Goal: Task Accomplishment & Management: Manage account settings

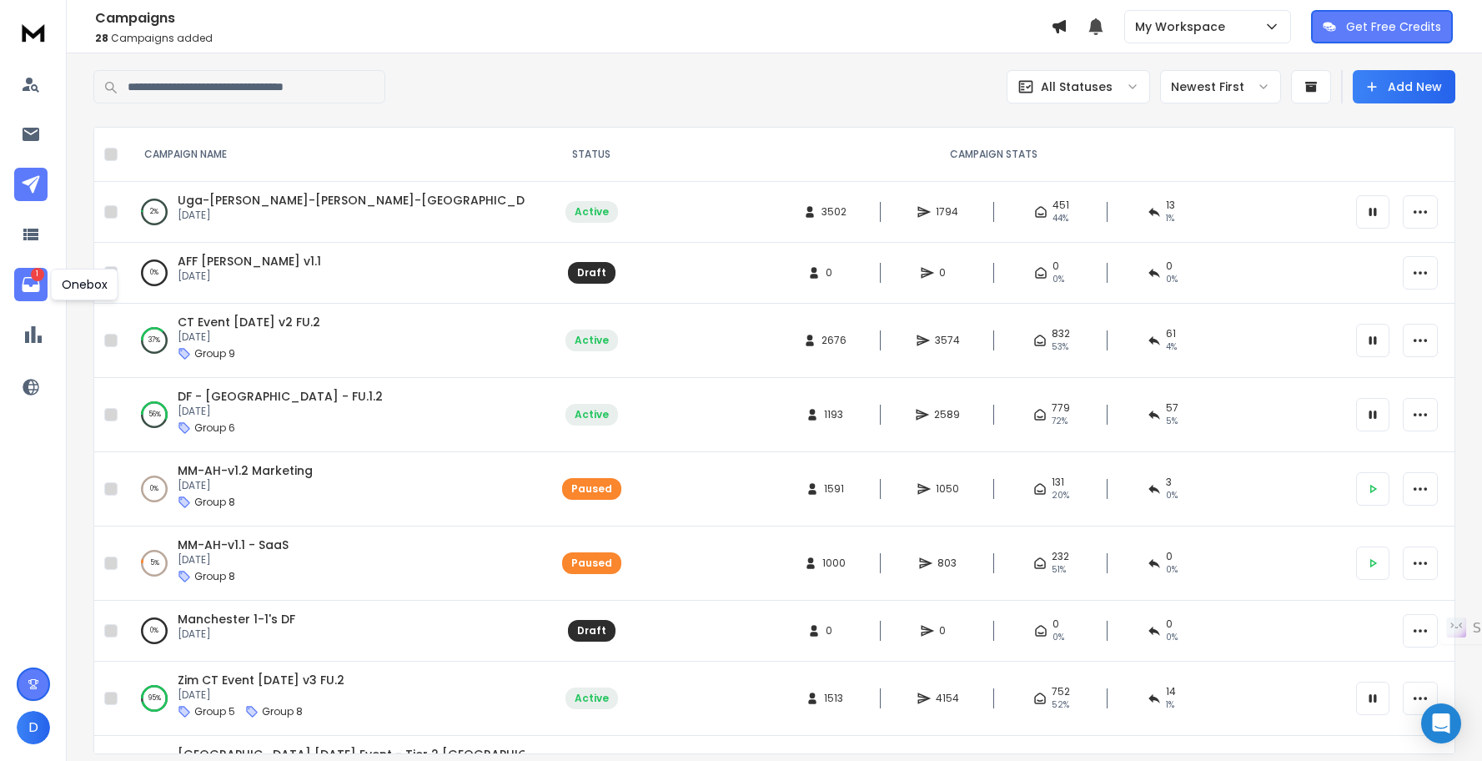
click at [24, 279] on icon at bounding box center [31, 284] width 20 height 20
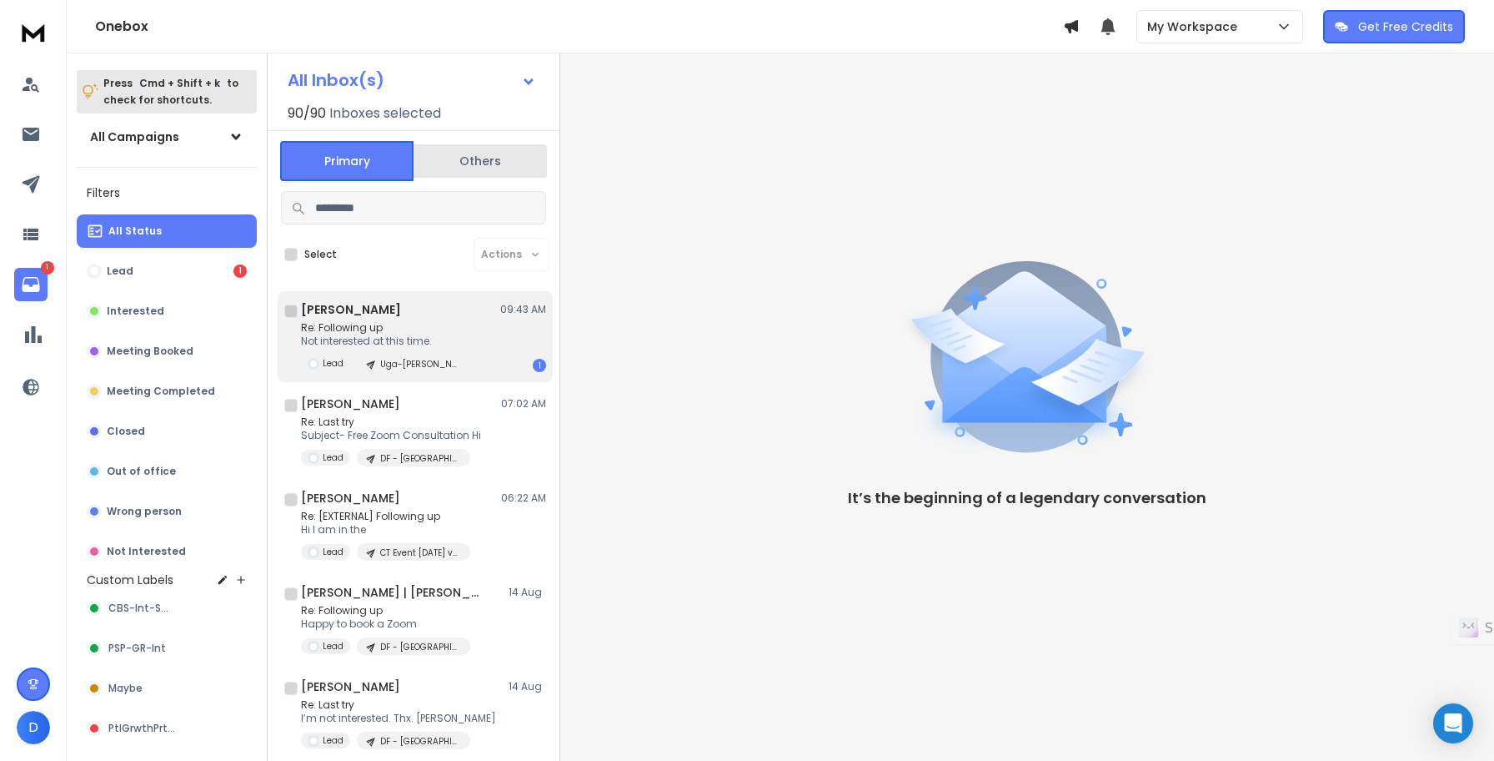
click at [464, 332] on p "Re: Following up" at bounding box center [385, 327] width 169 height 13
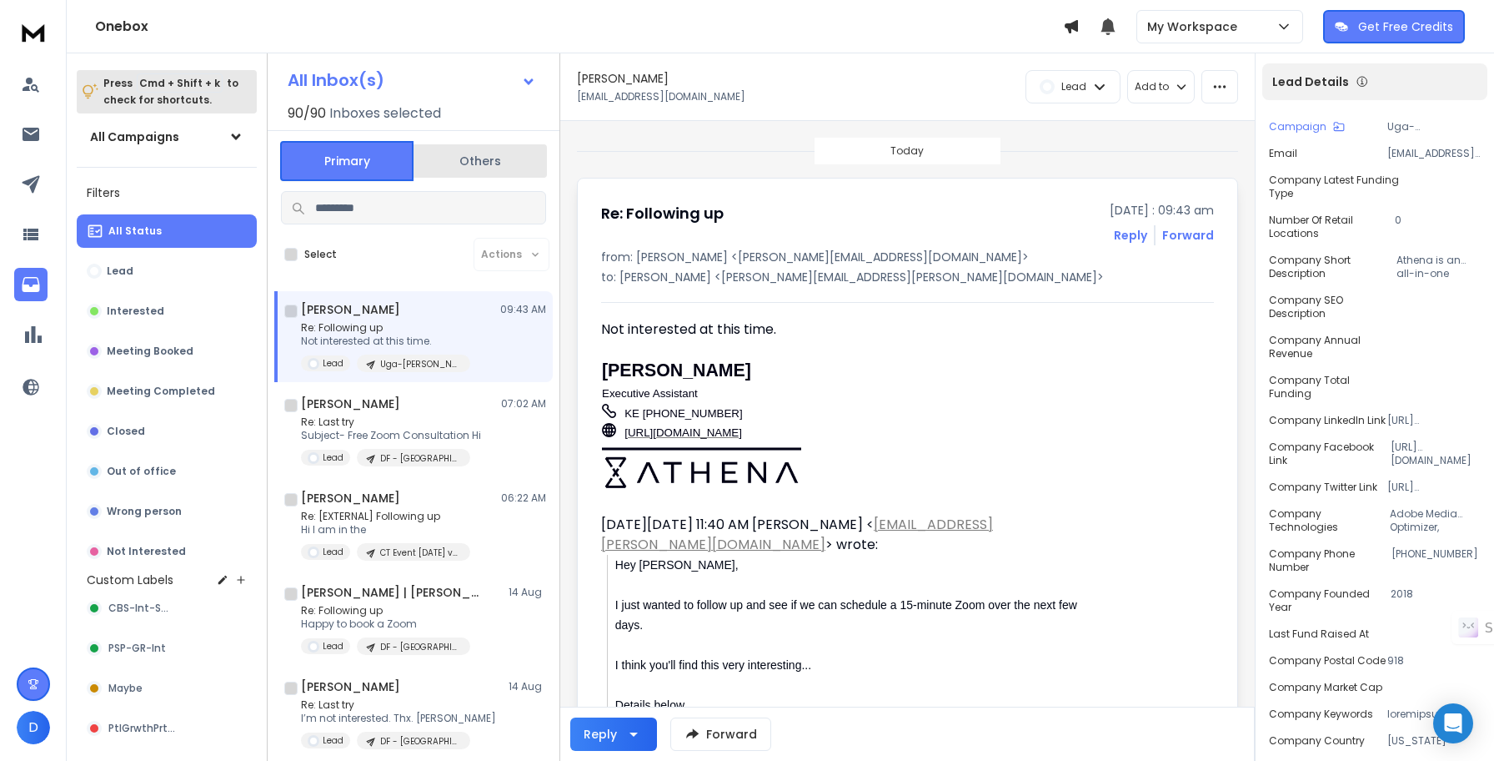
click at [723, 435] on span "[URL][DOMAIN_NAME]" at bounding box center [684, 432] width 118 height 13
click at [1148, 231] on button "Reply" at bounding box center [1130, 235] width 33 height 17
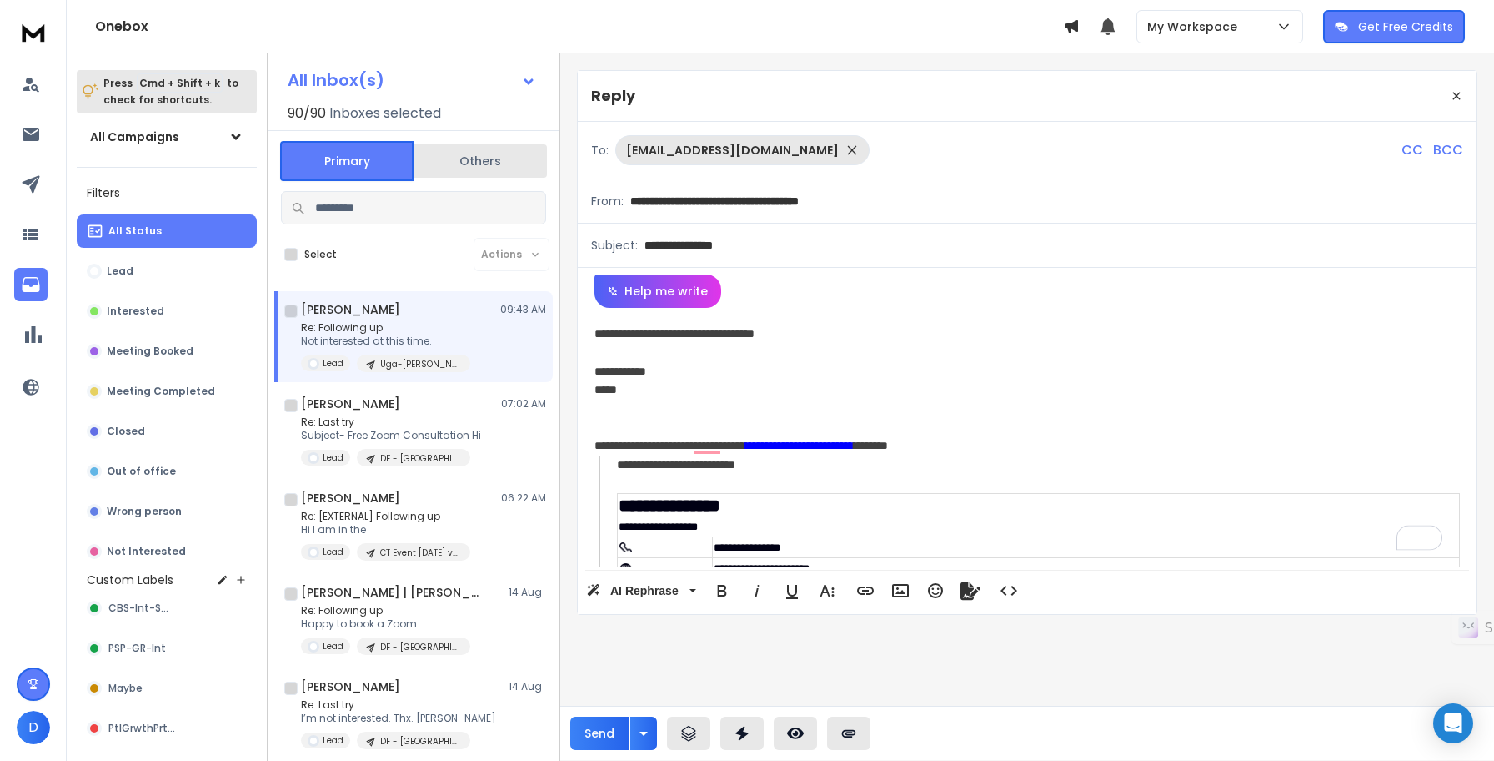
click at [605, 735] on button "Send" at bounding box center [599, 732] width 58 height 33
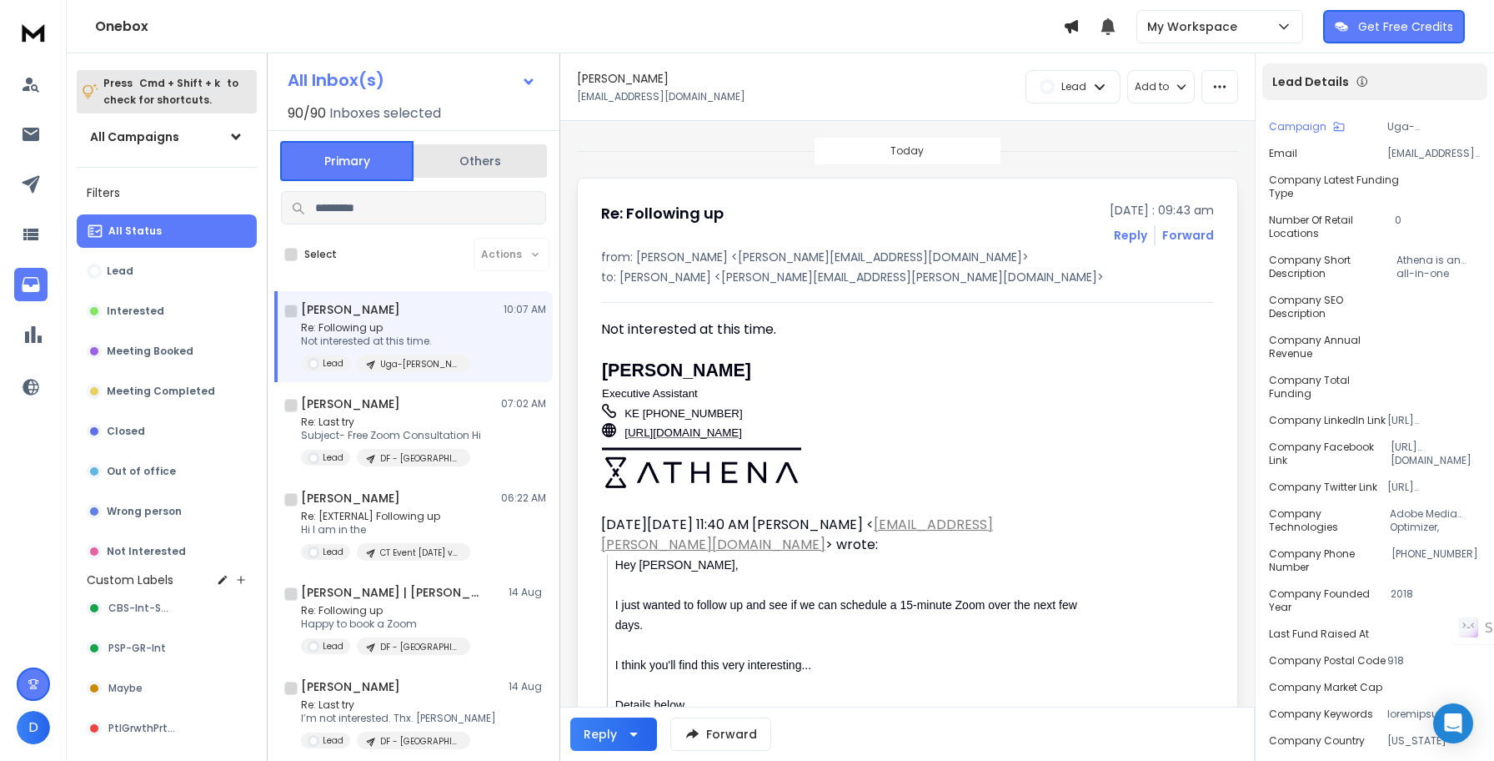
click at [1087, 88] on p "Lead" at bounding box center [1074, 86] width 25 height 13
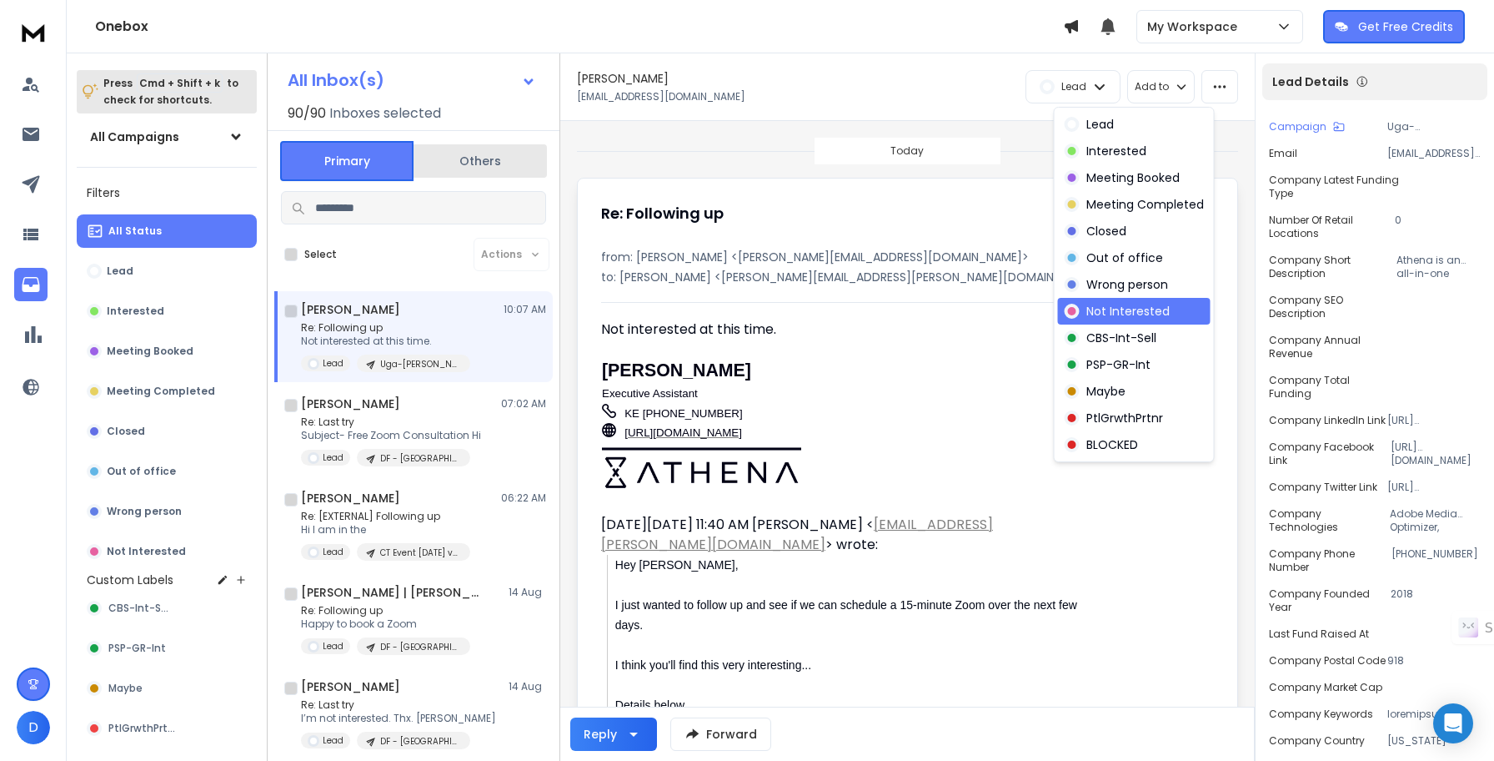
click at [1123, 313] on p "Not Interested" at bounding box center [1128, 311] width 83 height 17
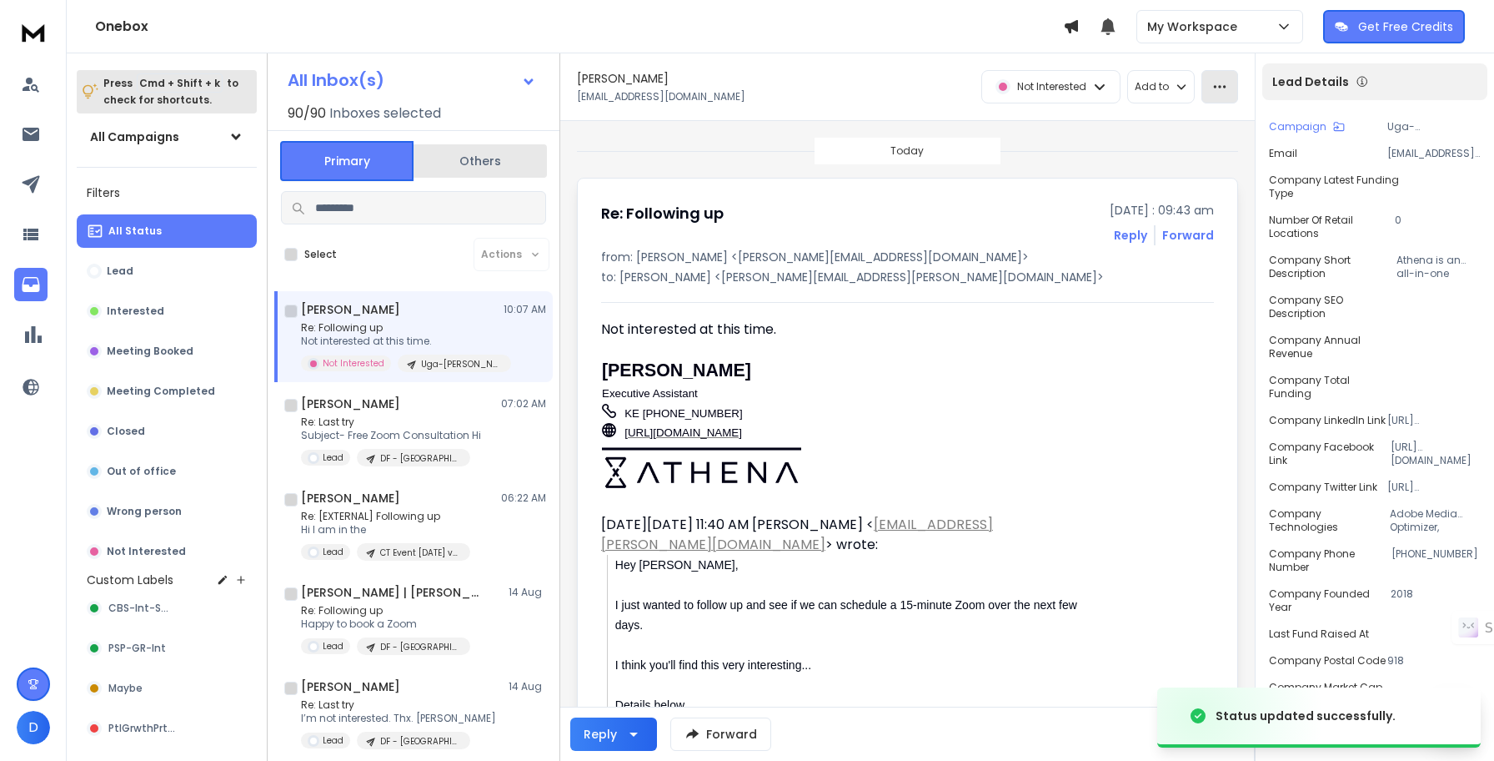
click at [1238, 73] on button "button" at bounding box center [1220, 86] width 37 height 33
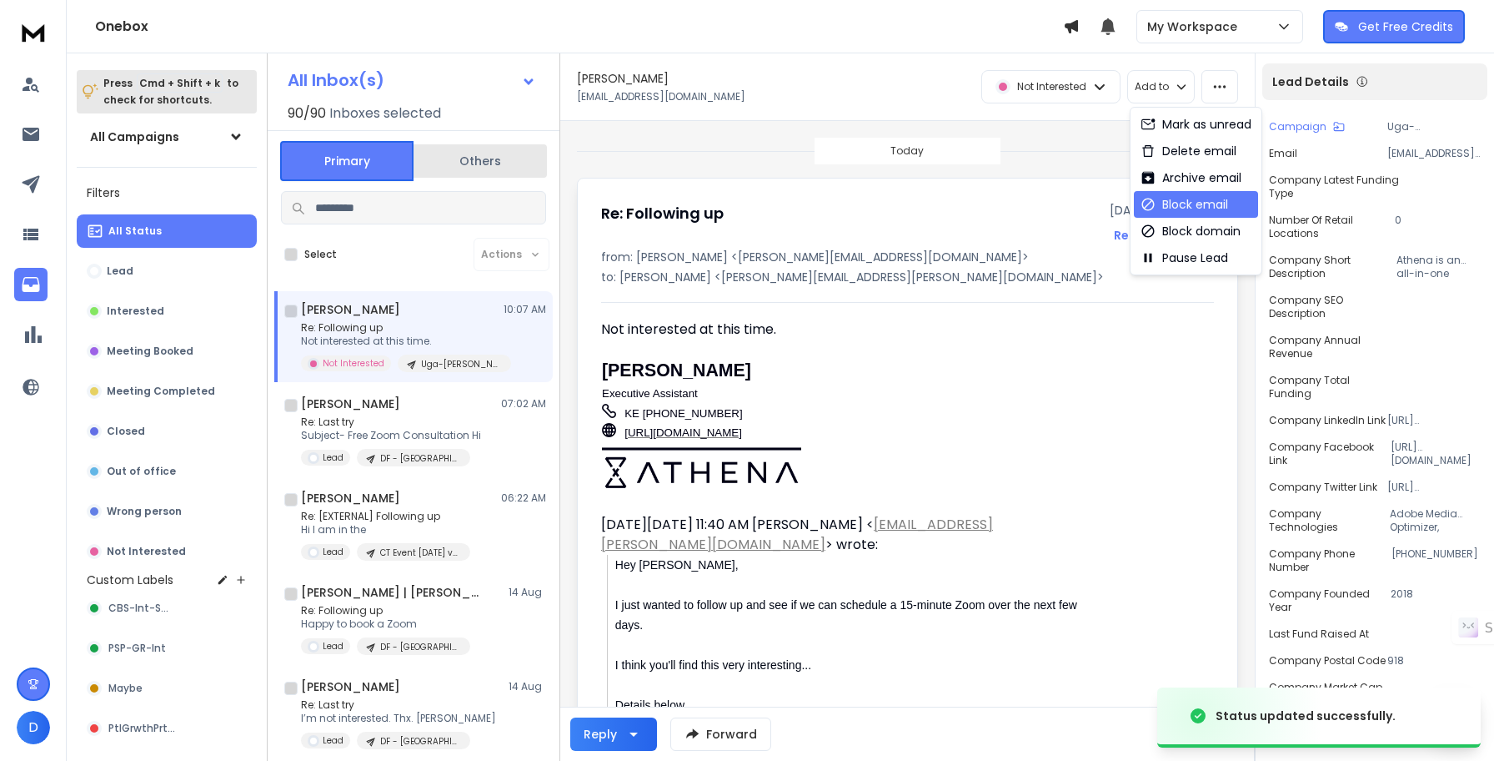
click at [1224, 197] on div "Block email" at bounding box center [1185, 204] width 88 height 17
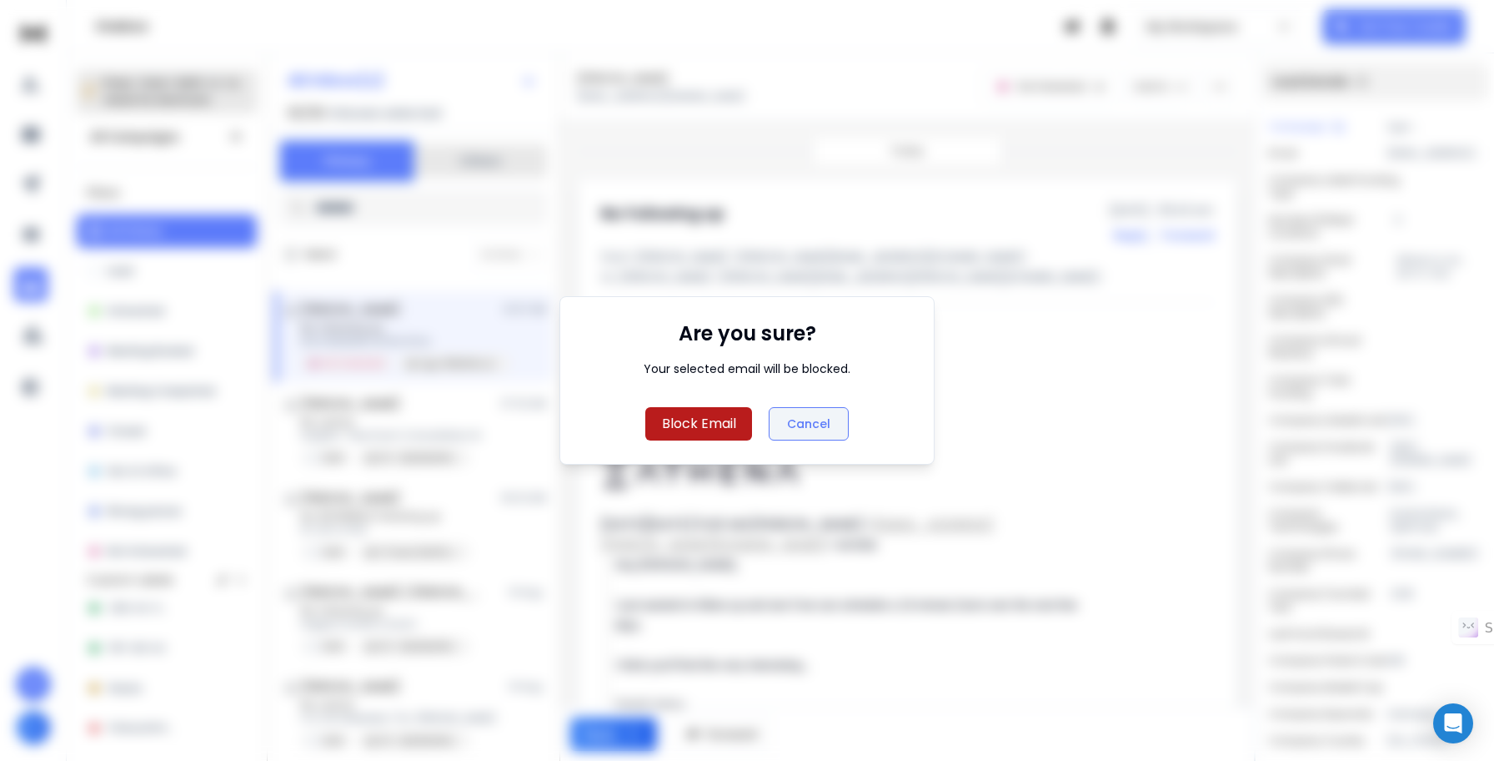
click at [700, 426] on button "Block Email" at bounding box center [698, 423] width 107 height 33
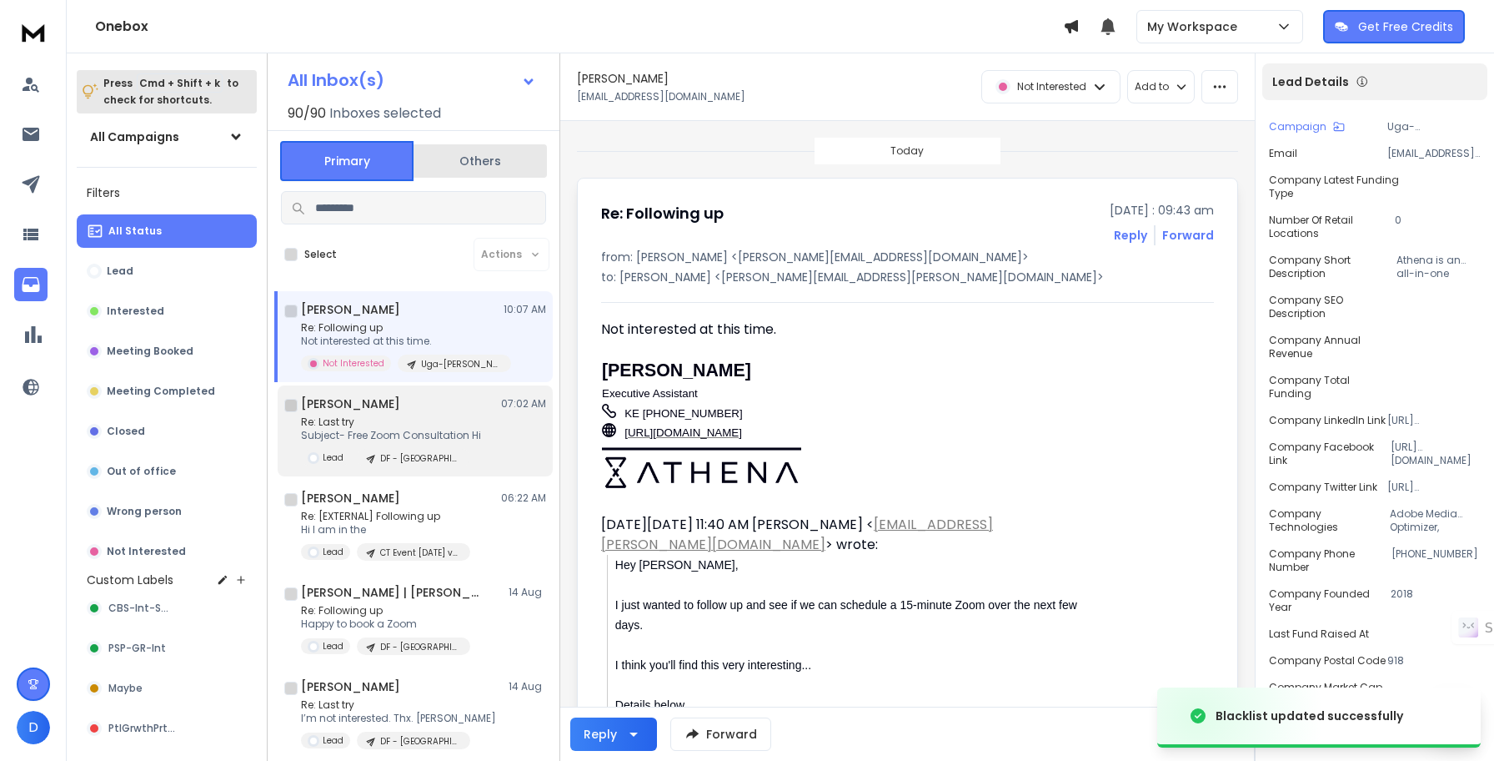
click at [391, 436] on p "Subject- Free Zoom Consultation Hi" at bounding box center [391, 435] width 180 height 13
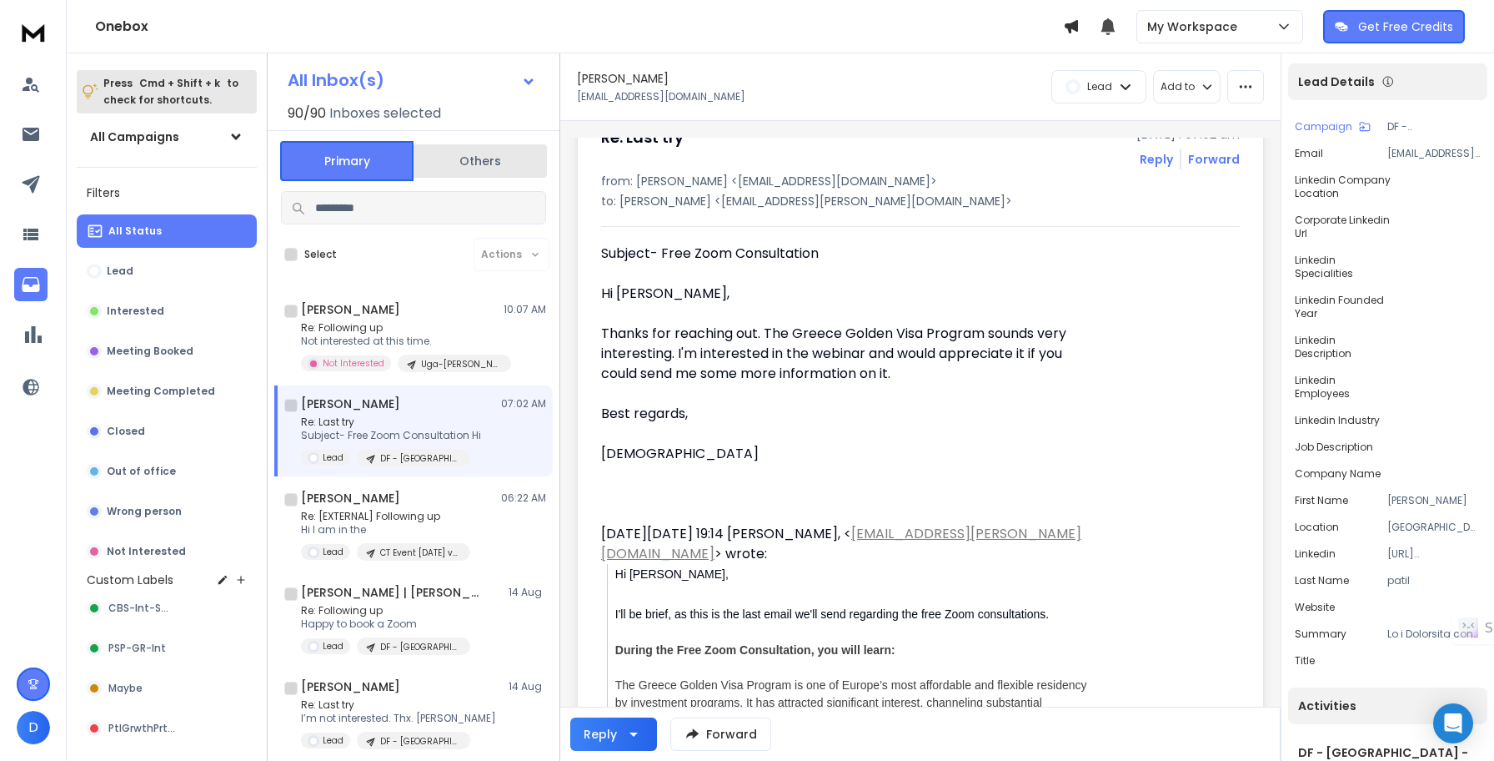
scroll to position [129, 0]
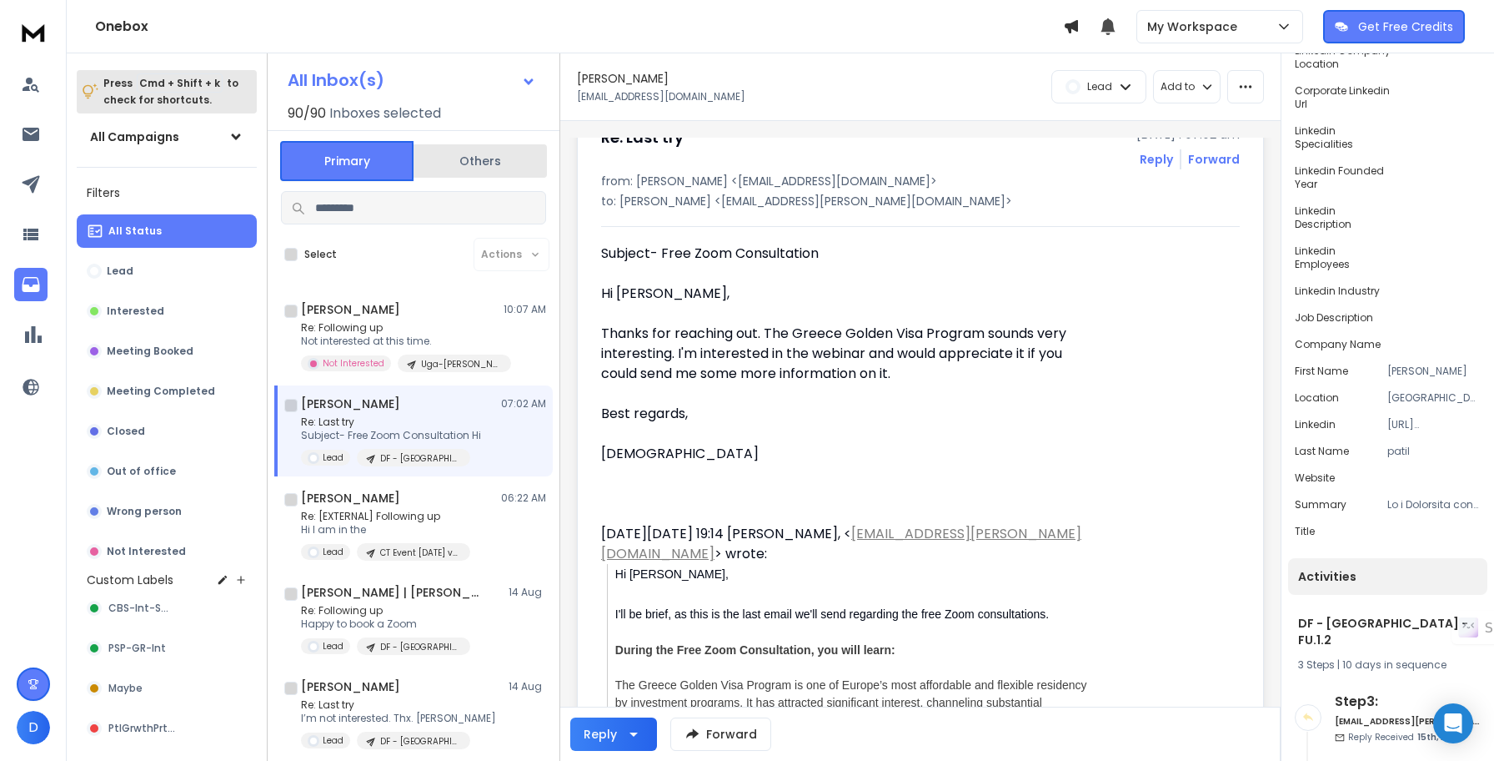
click at [1421, 425] on p "[URL][DOMAIN_NAME][PERSON_NAME]" at bounding box center [1434, 424] width 93 height 13
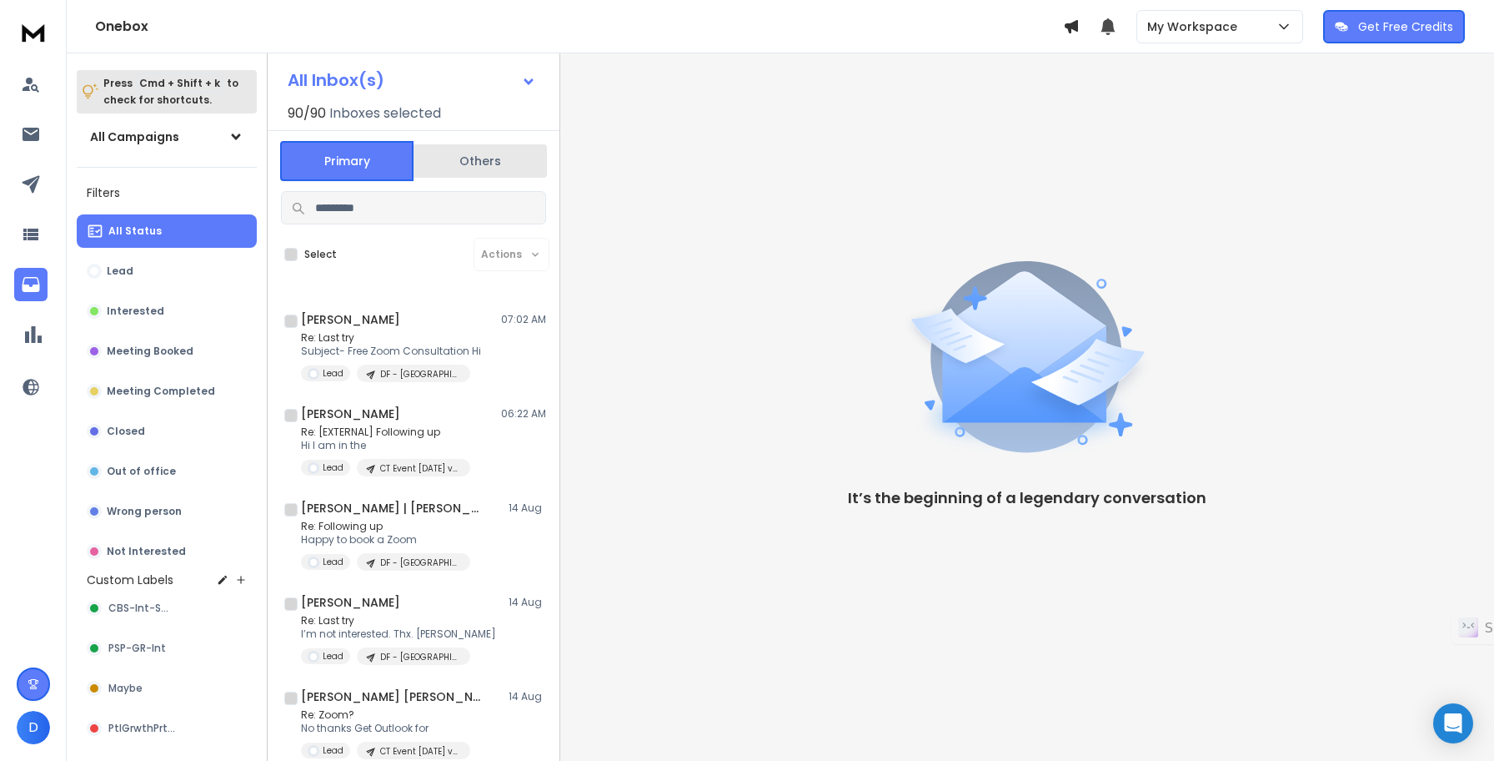
scroll to position [0, 0]
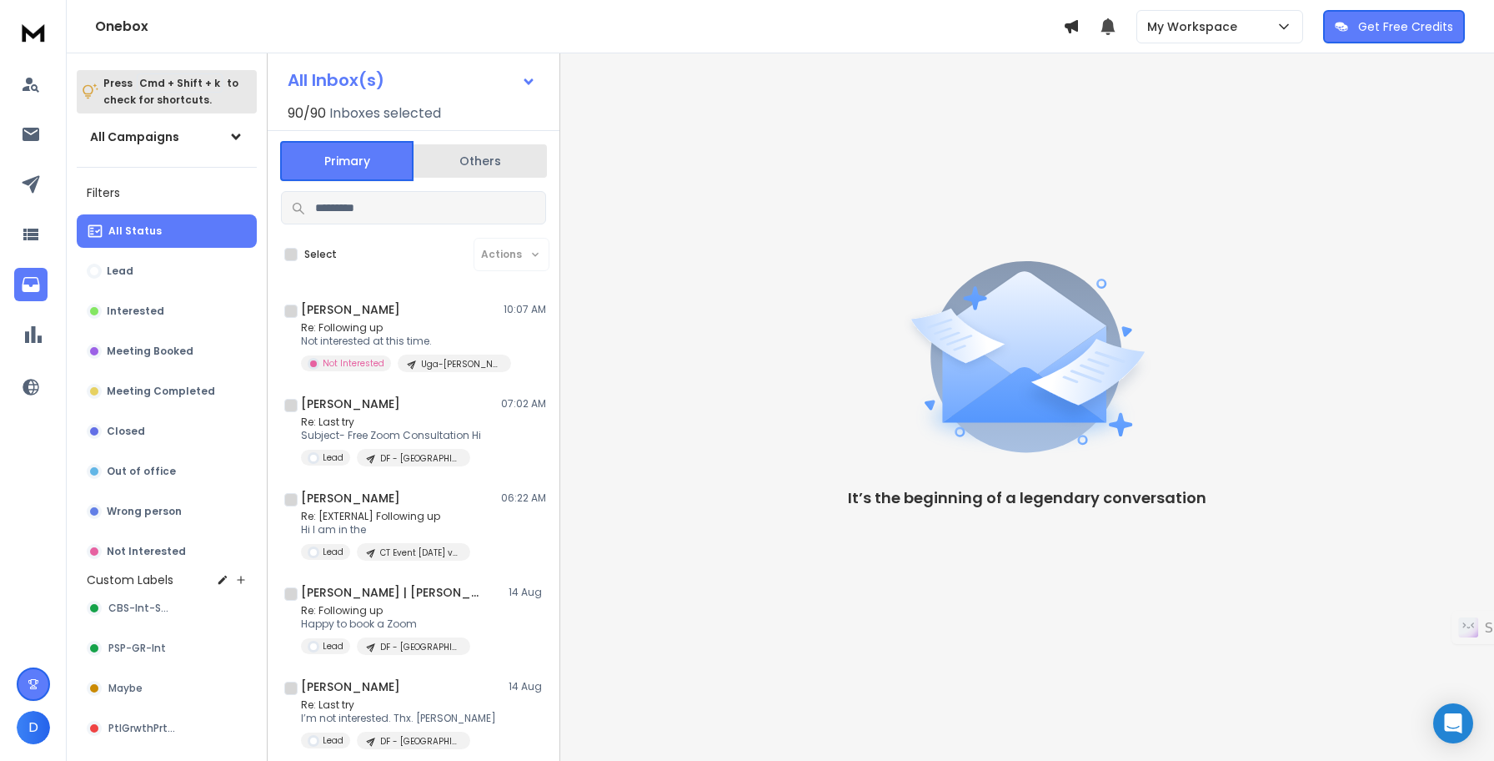
click at [385, 606] on p "Re: Following up" at bounding box center [385, 610] width 169 height 13
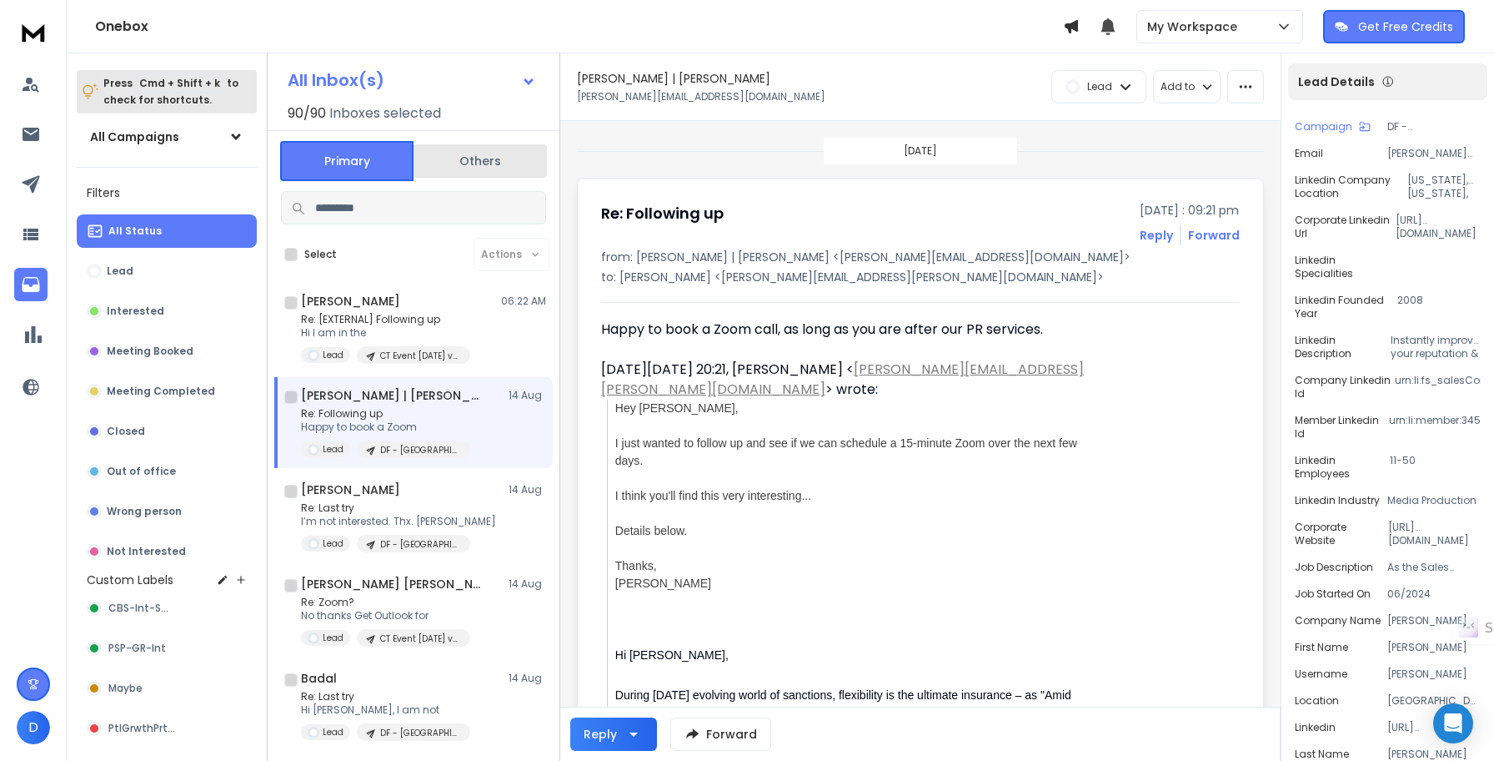
scroll to position [235, 0]
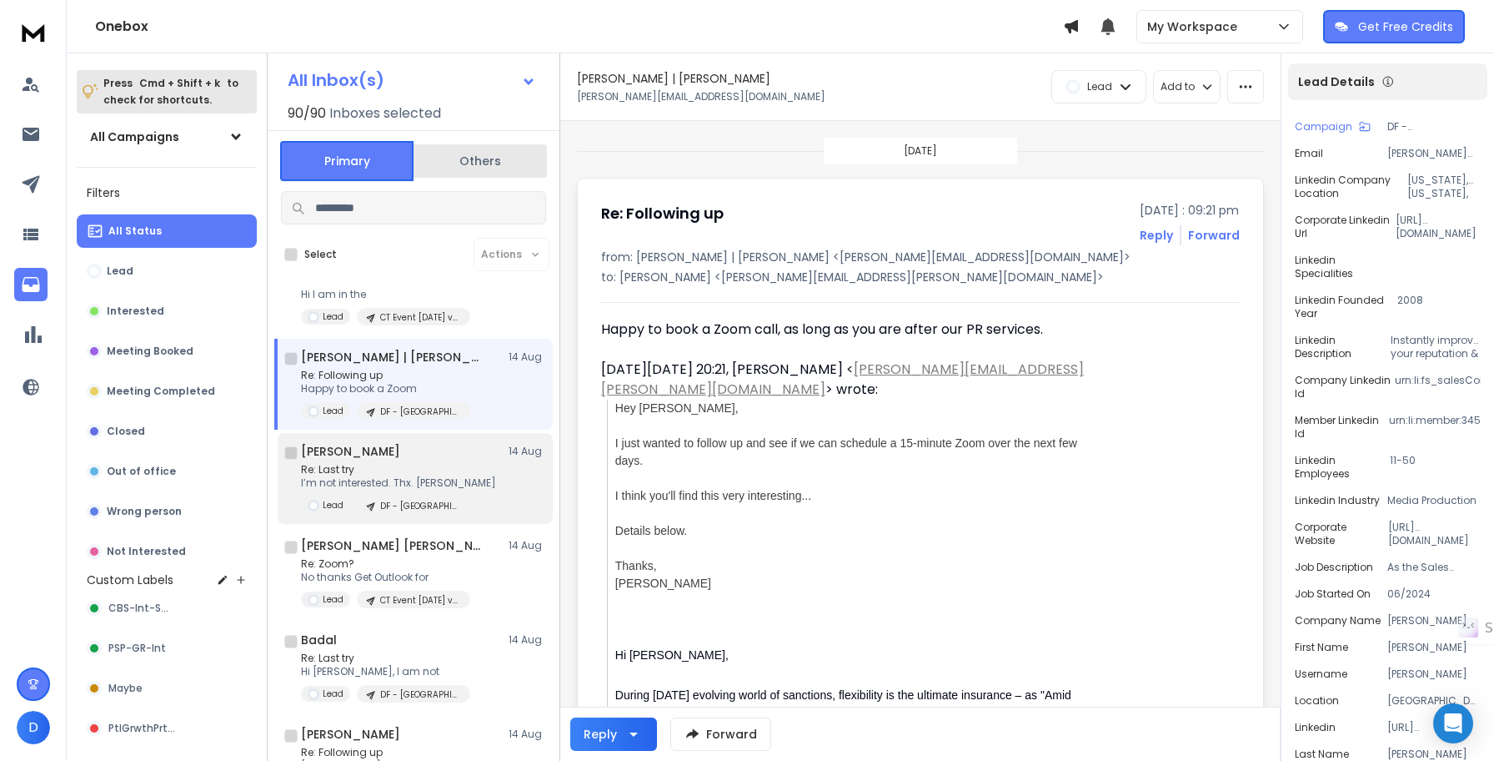
click at [373, 465] on p "Re: Last try" at bounding box center [398, 469] width 195 height 13
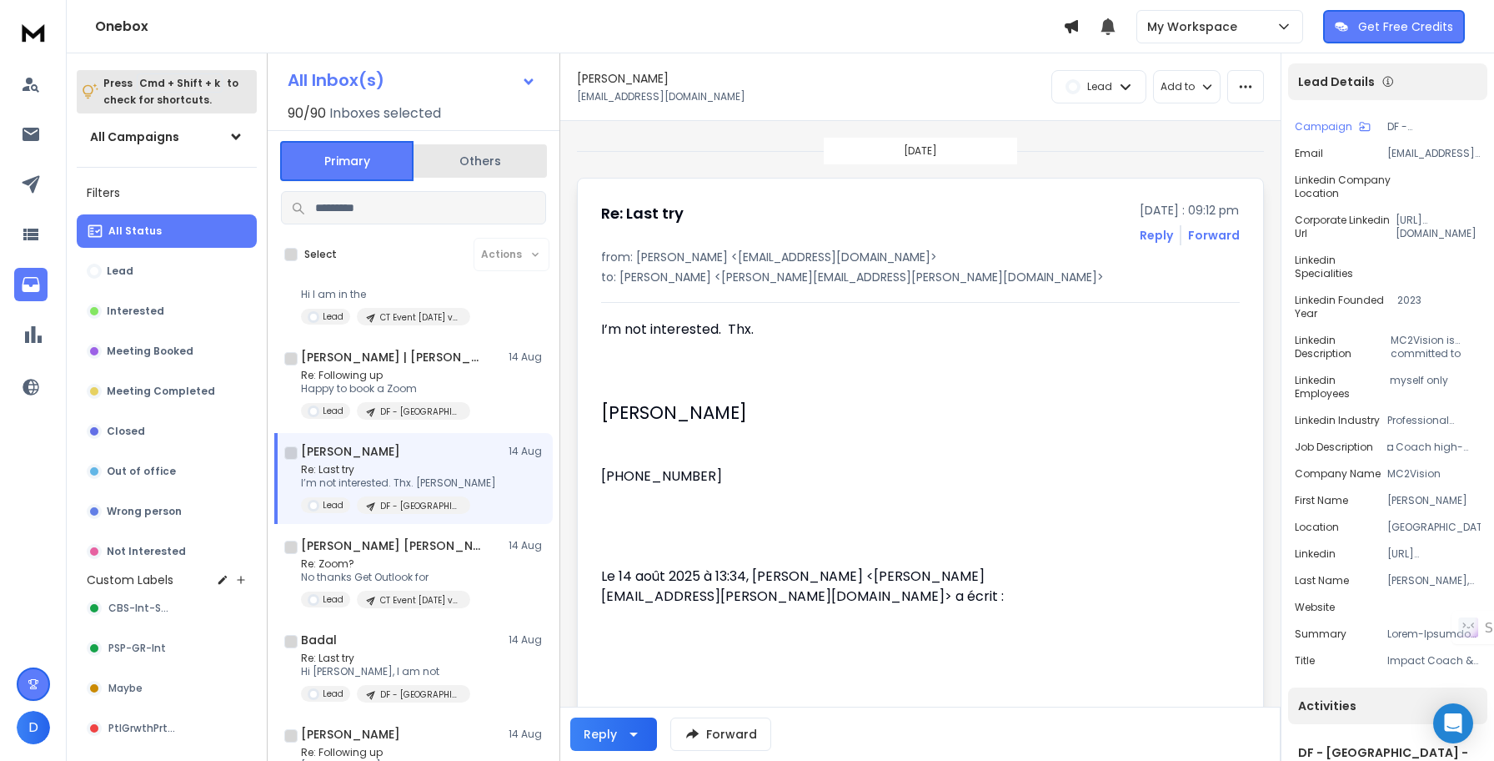
click at [1163, 235] on button "Reply" at bounding box center [1156, 235] width 33 height 17
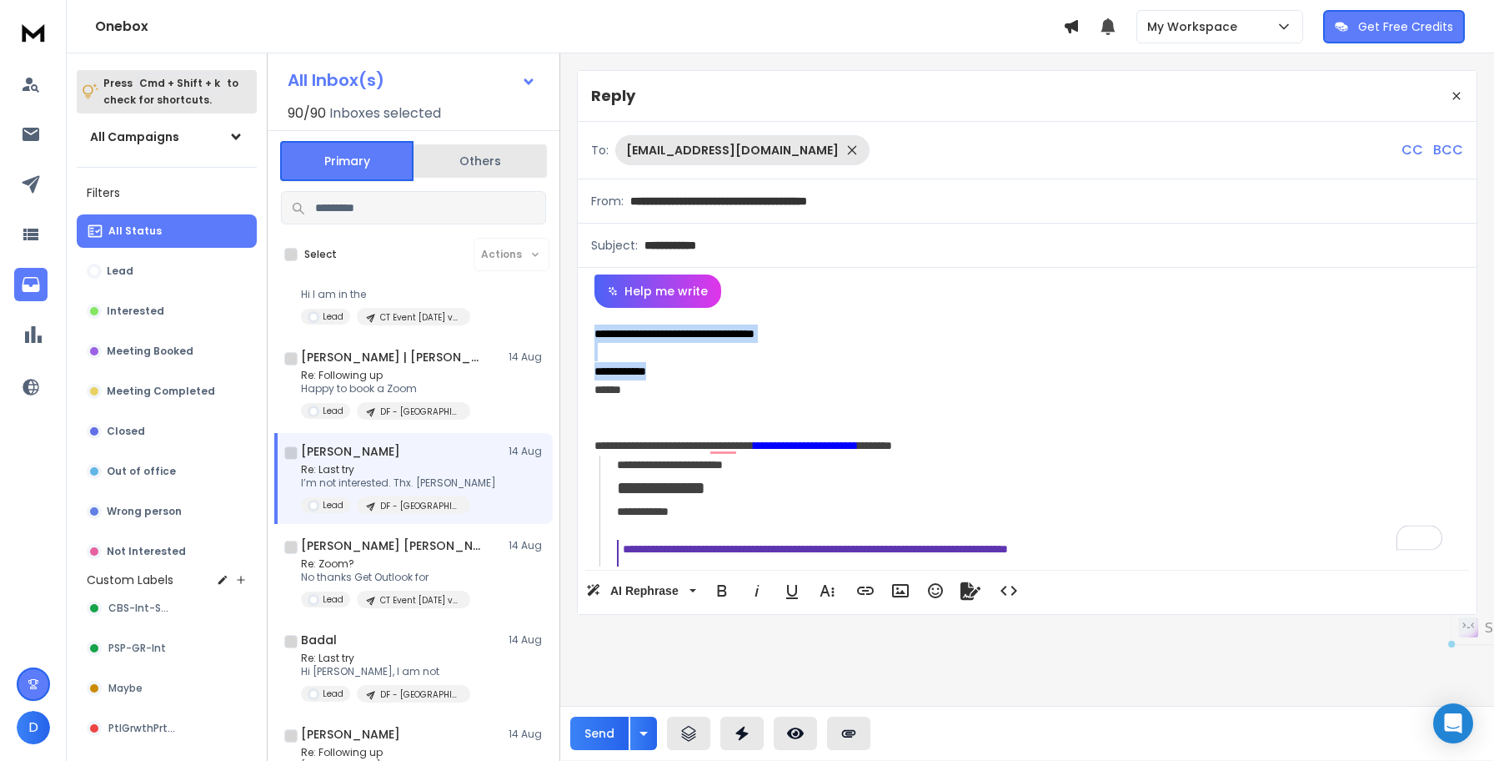
drag, startPoint x: 677, startPoint y: 373, endPoint x: 567, endPoint y: 295, distance: 134.7
click at [567, 295] on div "**********" at bounding box center [1027, 438] width 934 height 770
copy div "**********"
click at [597, 736] on button "Send" at bounding box center [599, 732] width 58 height 33
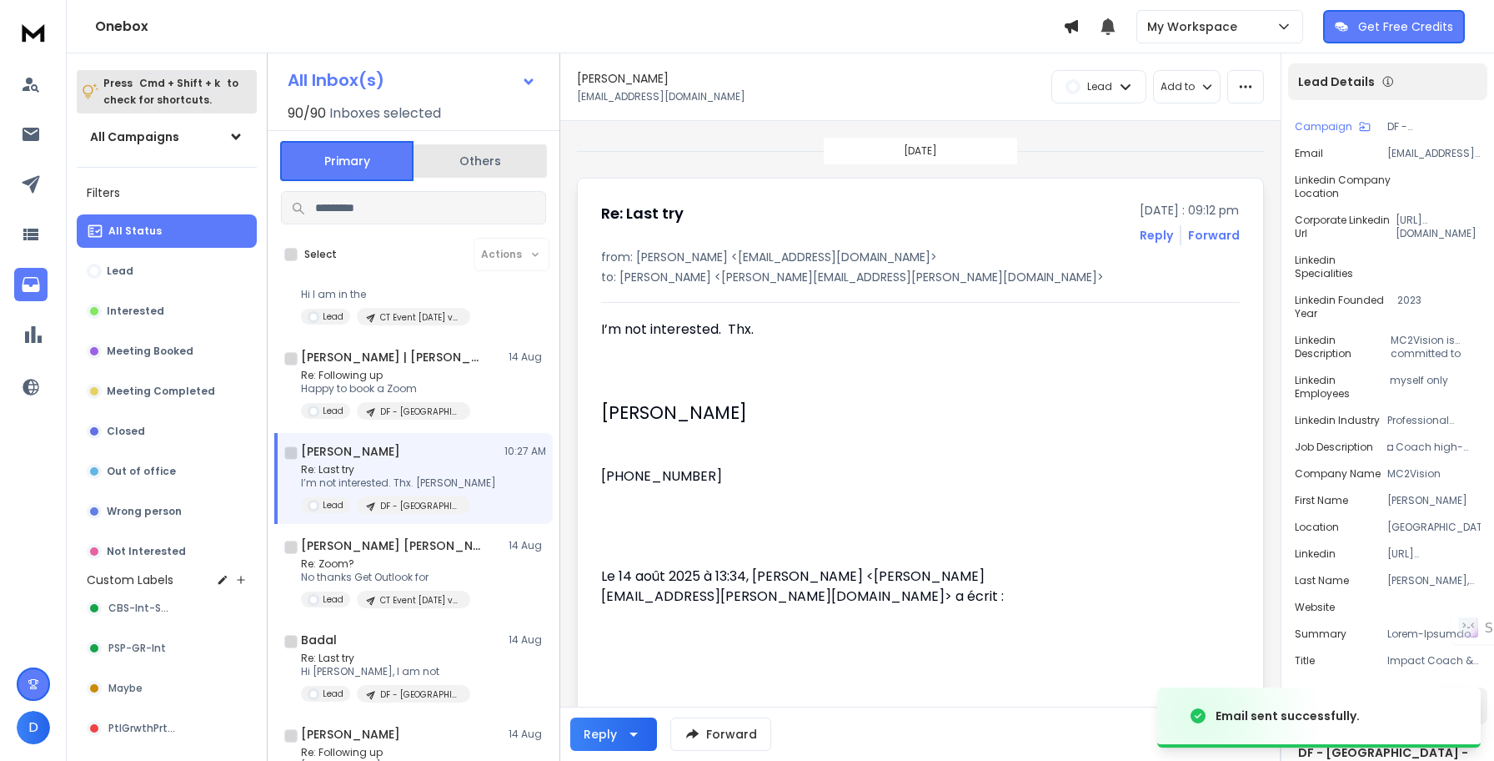
click at [1113, 78] on div "Lead" at bounding box center [1098, 87] width 93 height 32
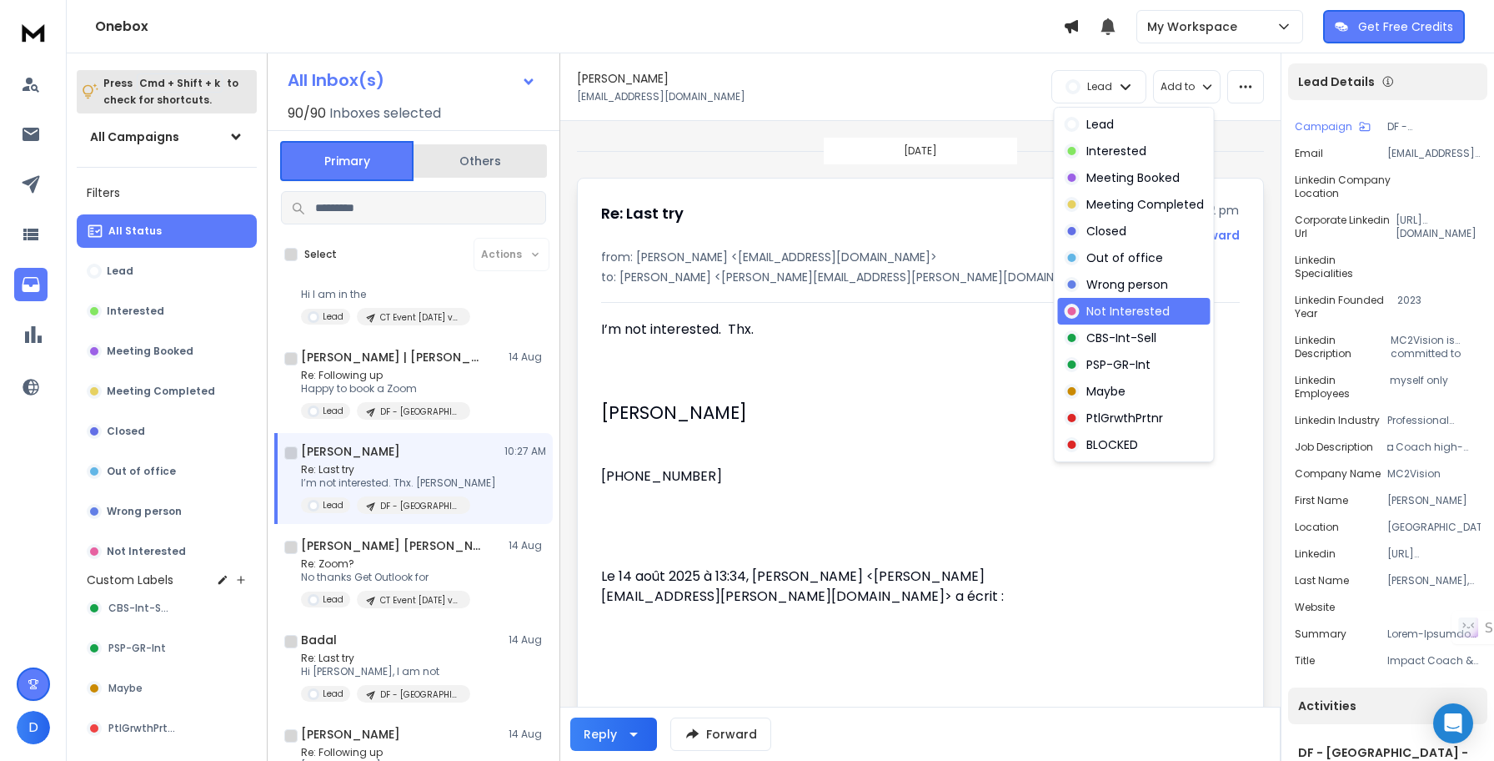
click at [1113, 305] on p "Not Interested" at bounding box center [1128, 311] width 83 height 17
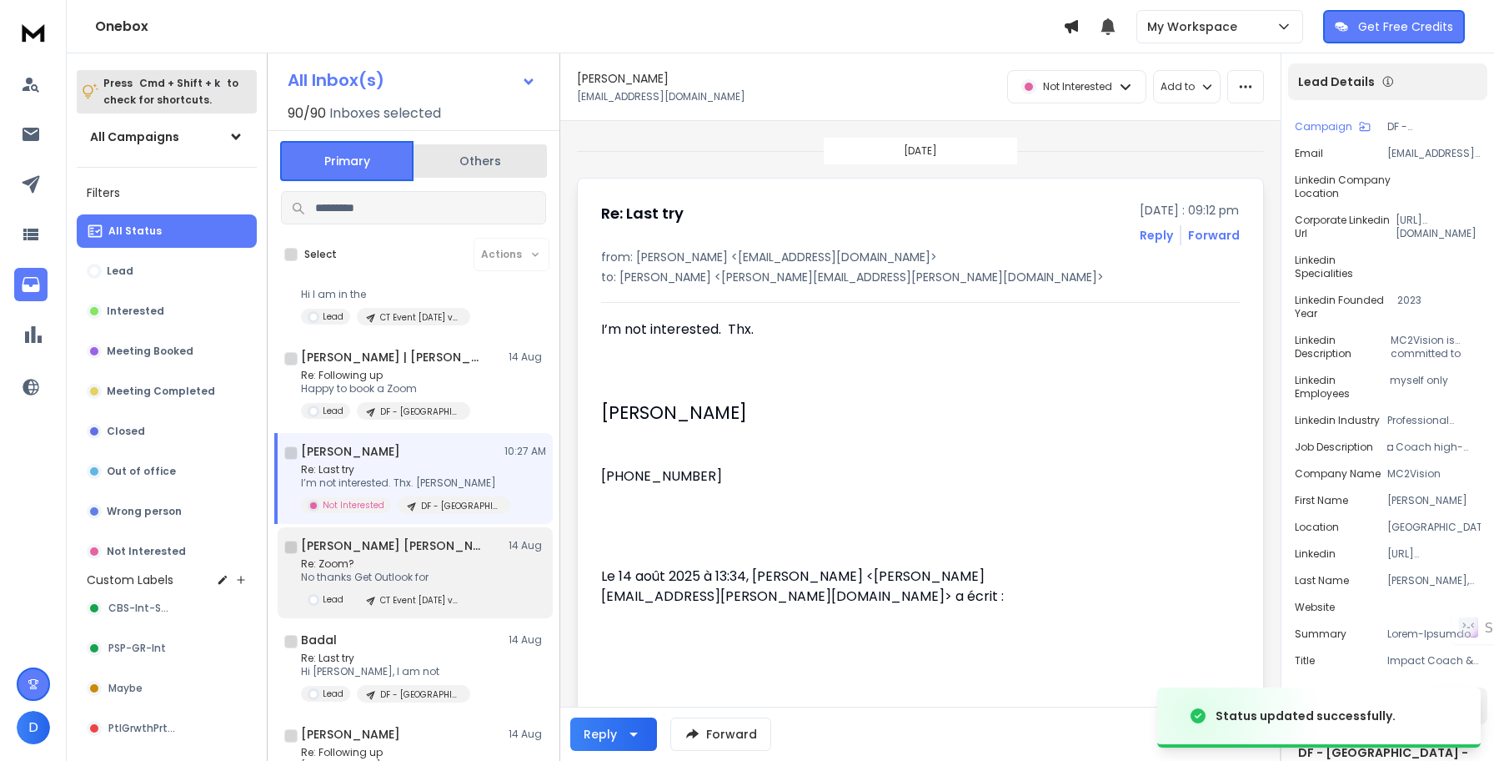
click at [485, 585] on div "Re: Zoom? No thanks Get Outlook for Lead CT Event [DATE] v2 FU.2" at bounding box center [423, 582] width 245 height 51
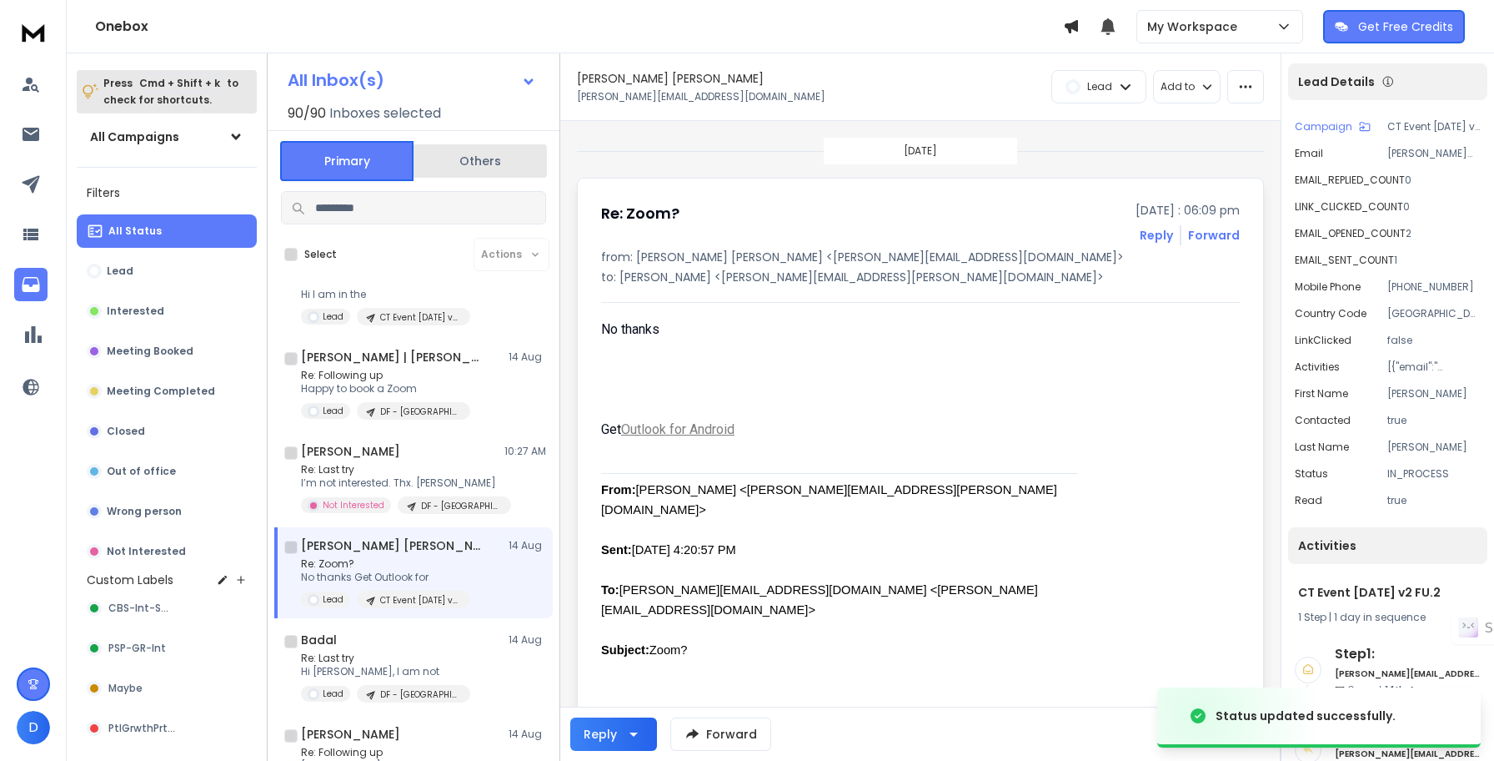
click at [1163, 231] on button "Reply" at bounding box center [1156, 235] width 33 height 17
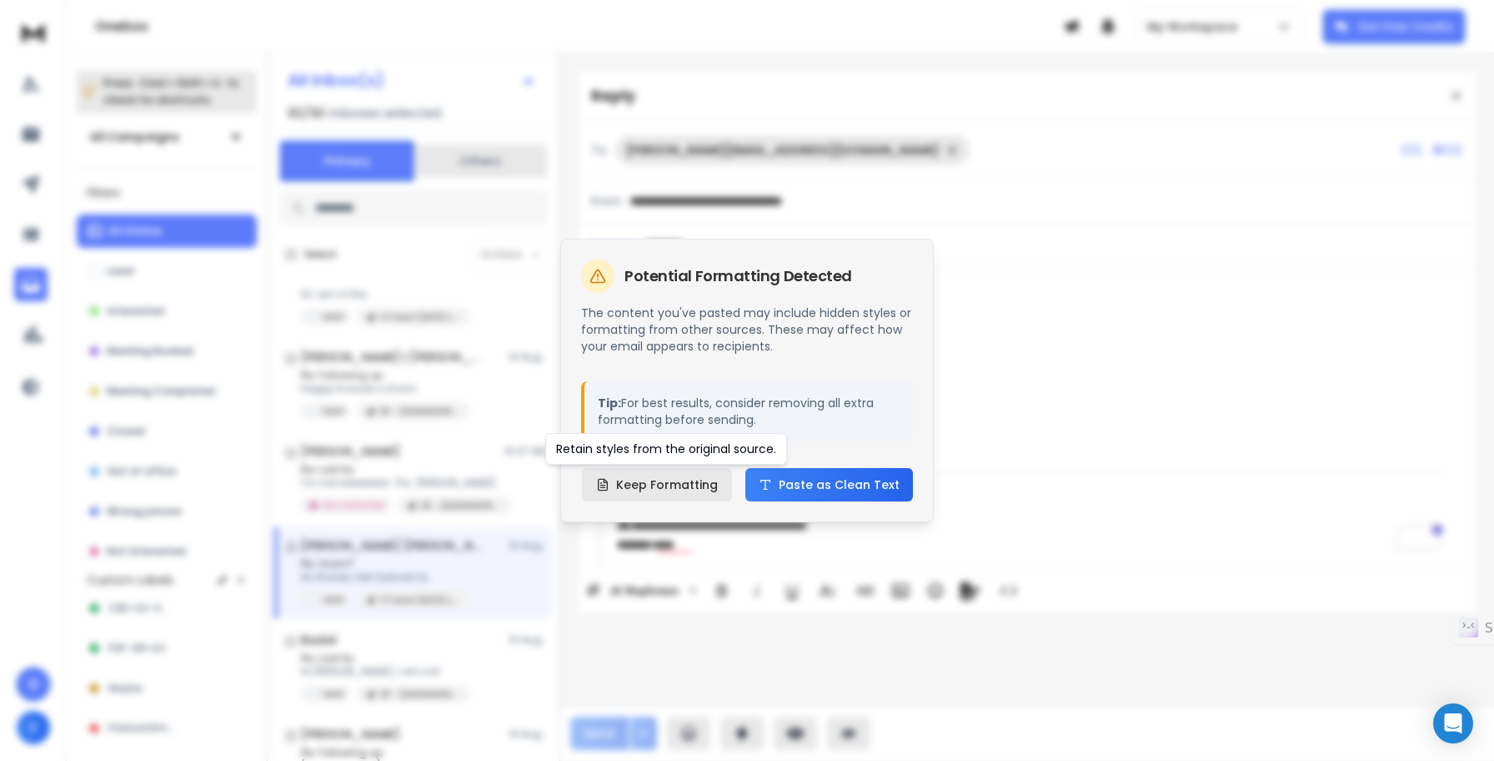
click at [696, 488] on button "Keep Formatting" at bounding box center [657, 484] width 150 height 33
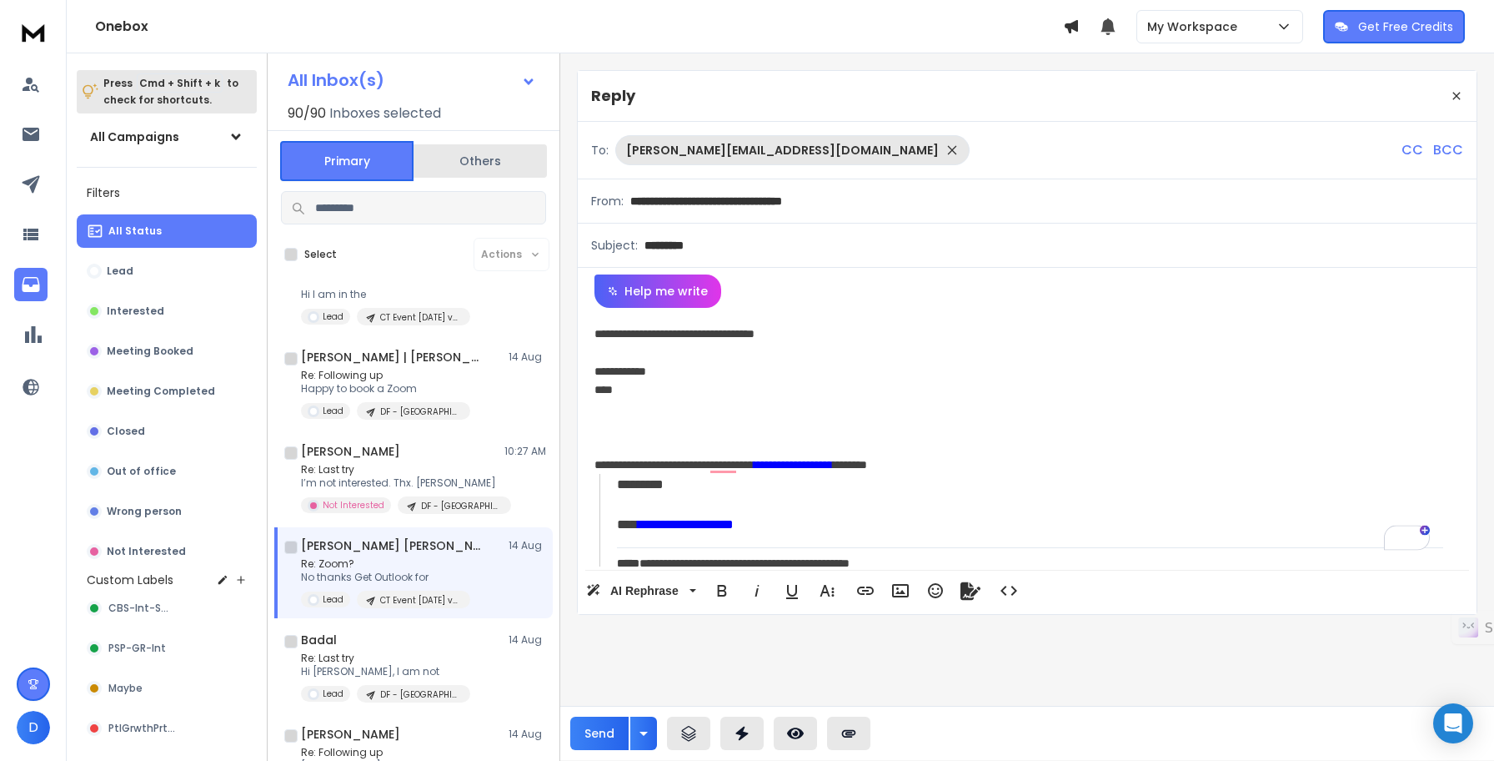
click at [614, 735] on button "Send" at bounding box center [599, 732] width 58 height 33
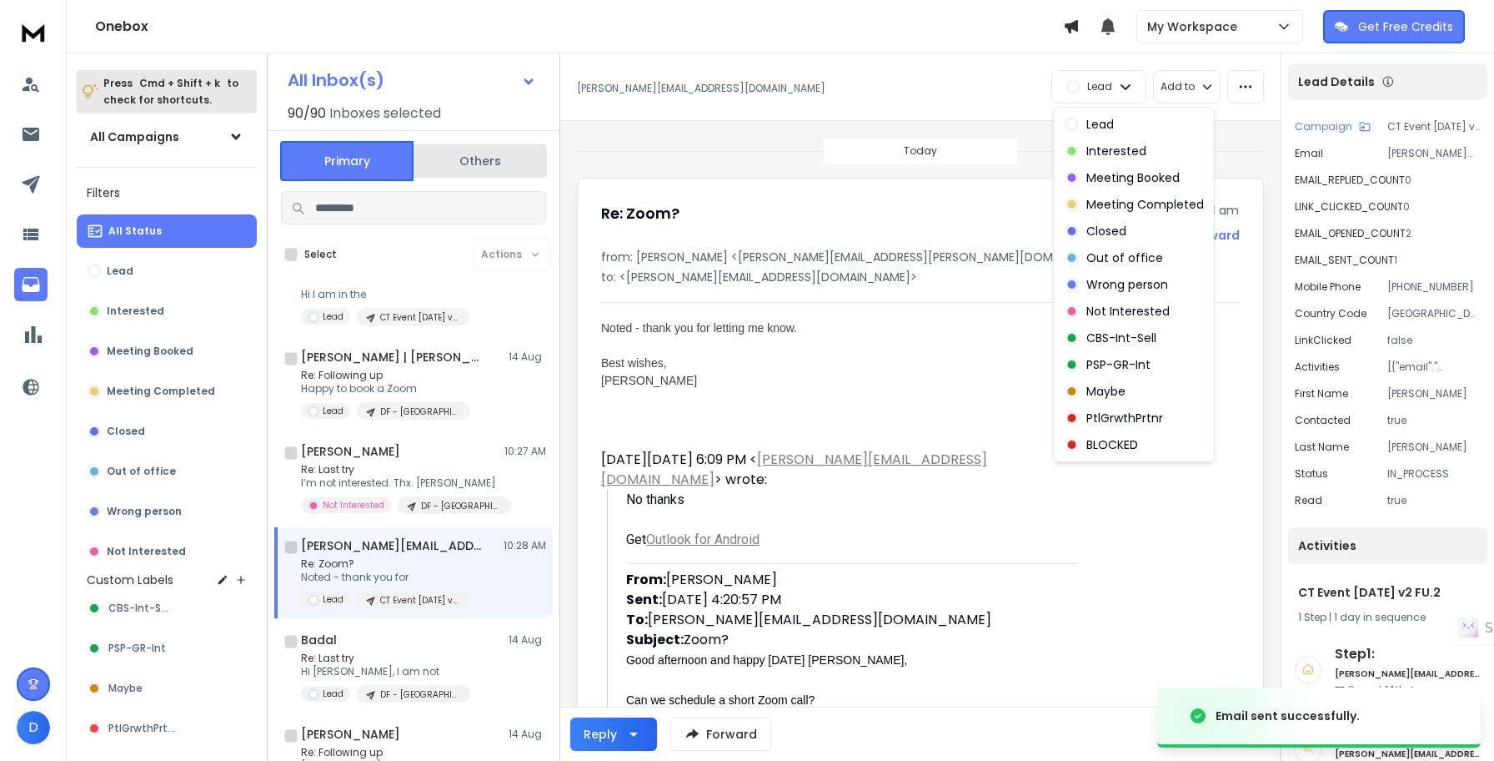
click at [1117, 95] on div "Lead" at bounding box center [1098, 87] width 93 height 32
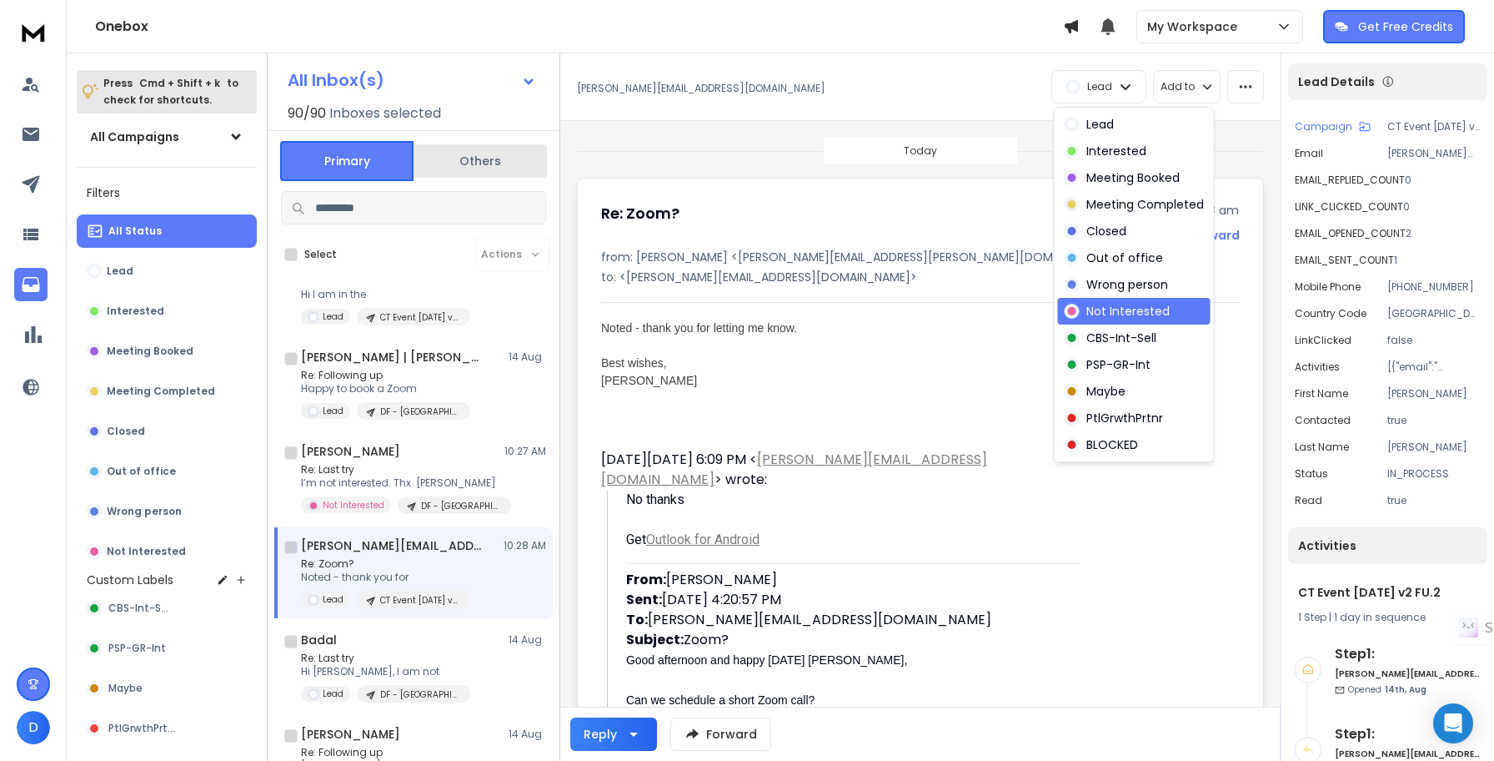
click at [1129, 309] on p "Not Interested" at bounding box center [1128, 311] width 83 height 17
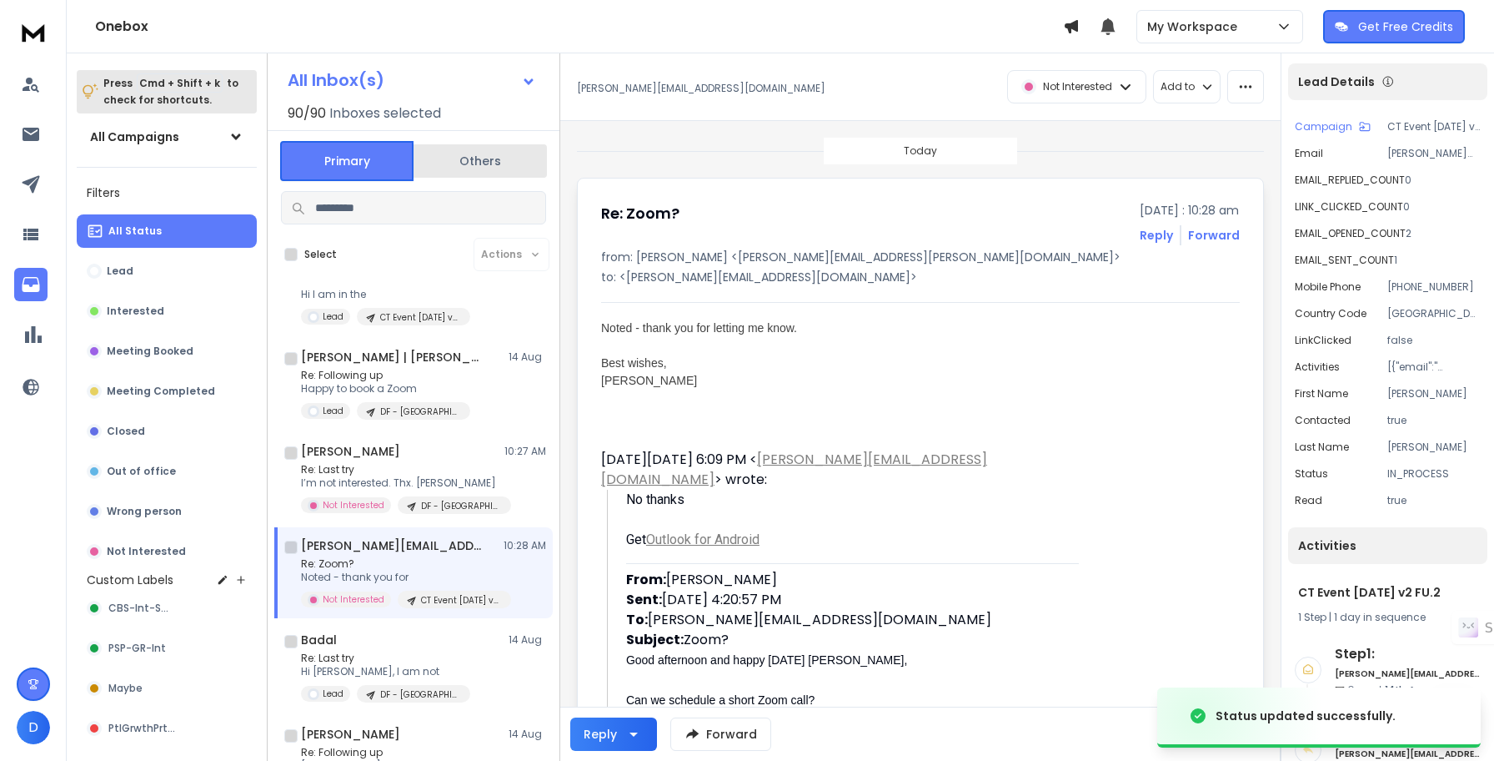
scroll to position [333, 0]
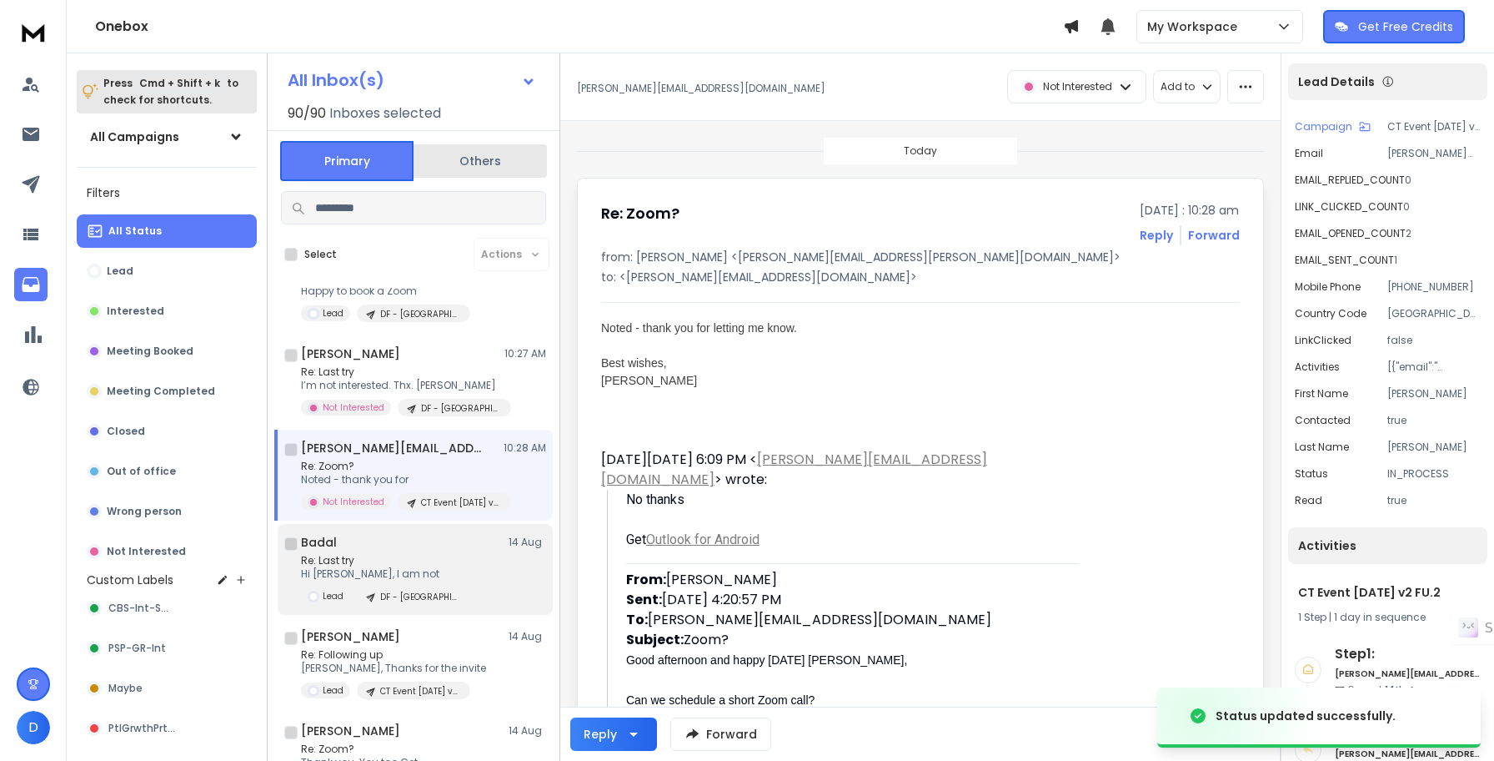
click at [465, 570] on p "Hi [PERSON_NAME], I am not" at bounding box center [385, 573] width 169 height 13
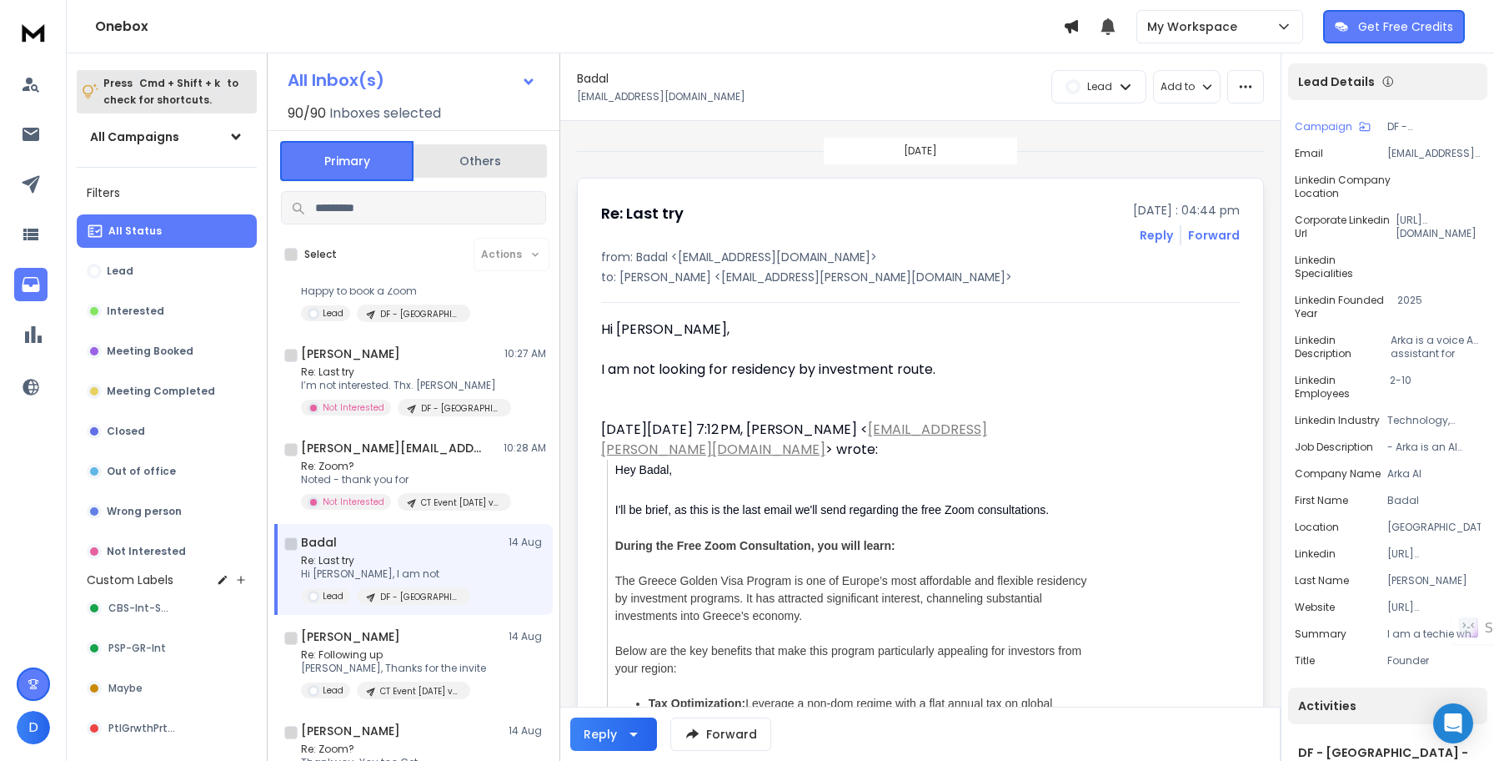
click at [1154, 234] on button "Reply" at bounding box center [1156, 235] width 33 height 17
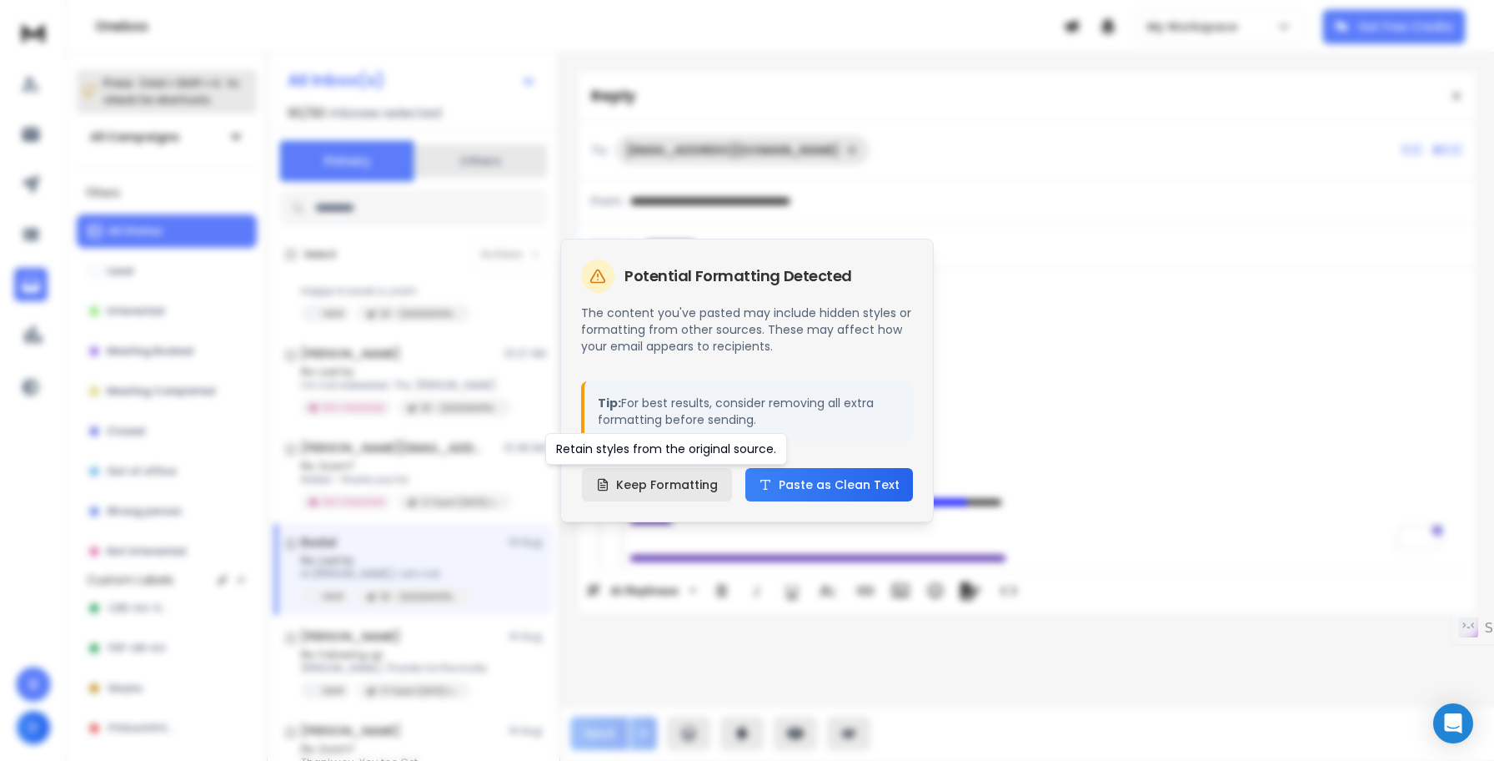
click at [688, 484] on button "Keep Formatting" at bounding box center [657, 484] width 150 height 33
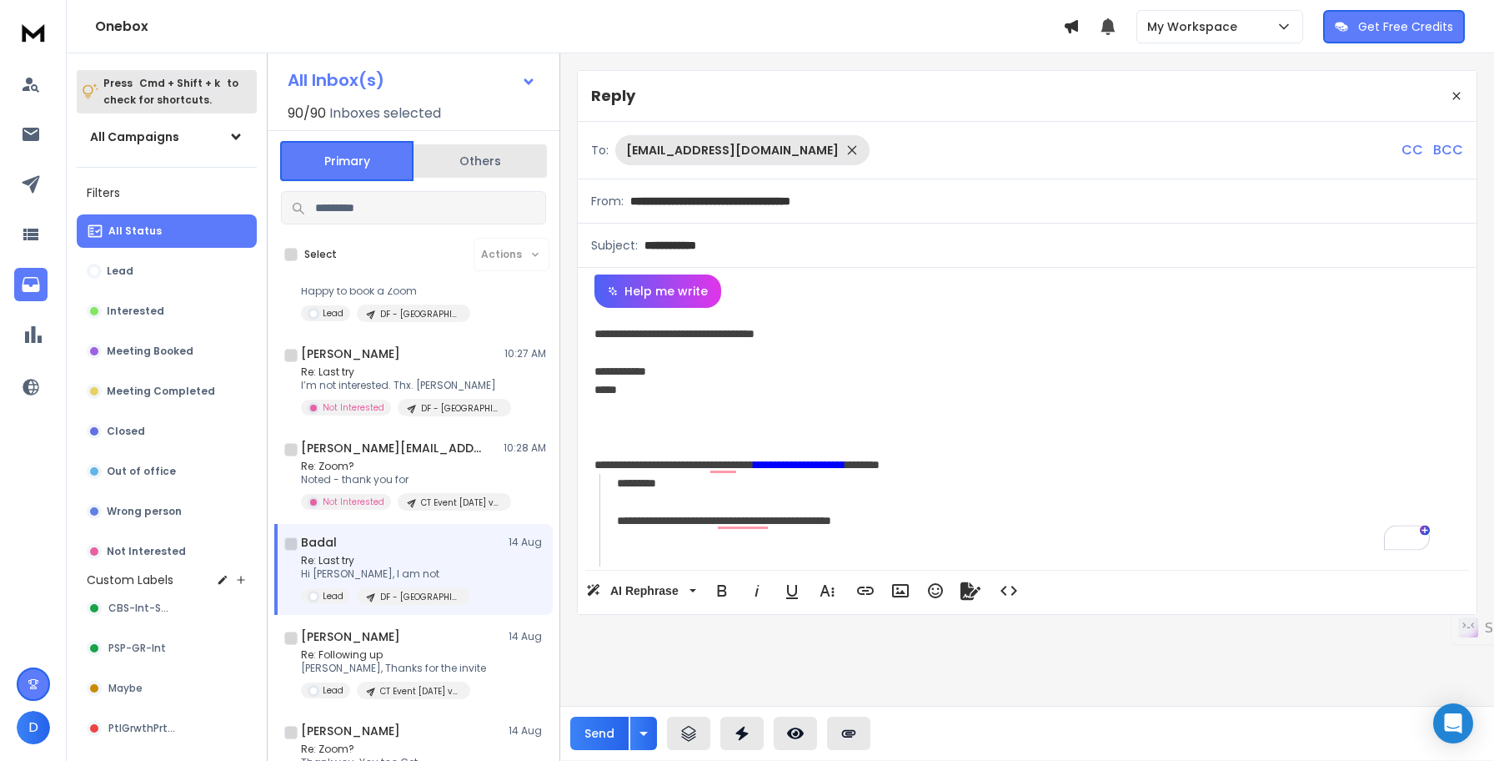
click at [591, 745] on button "Send" at bounding box center [599, 732] width 58 height 33
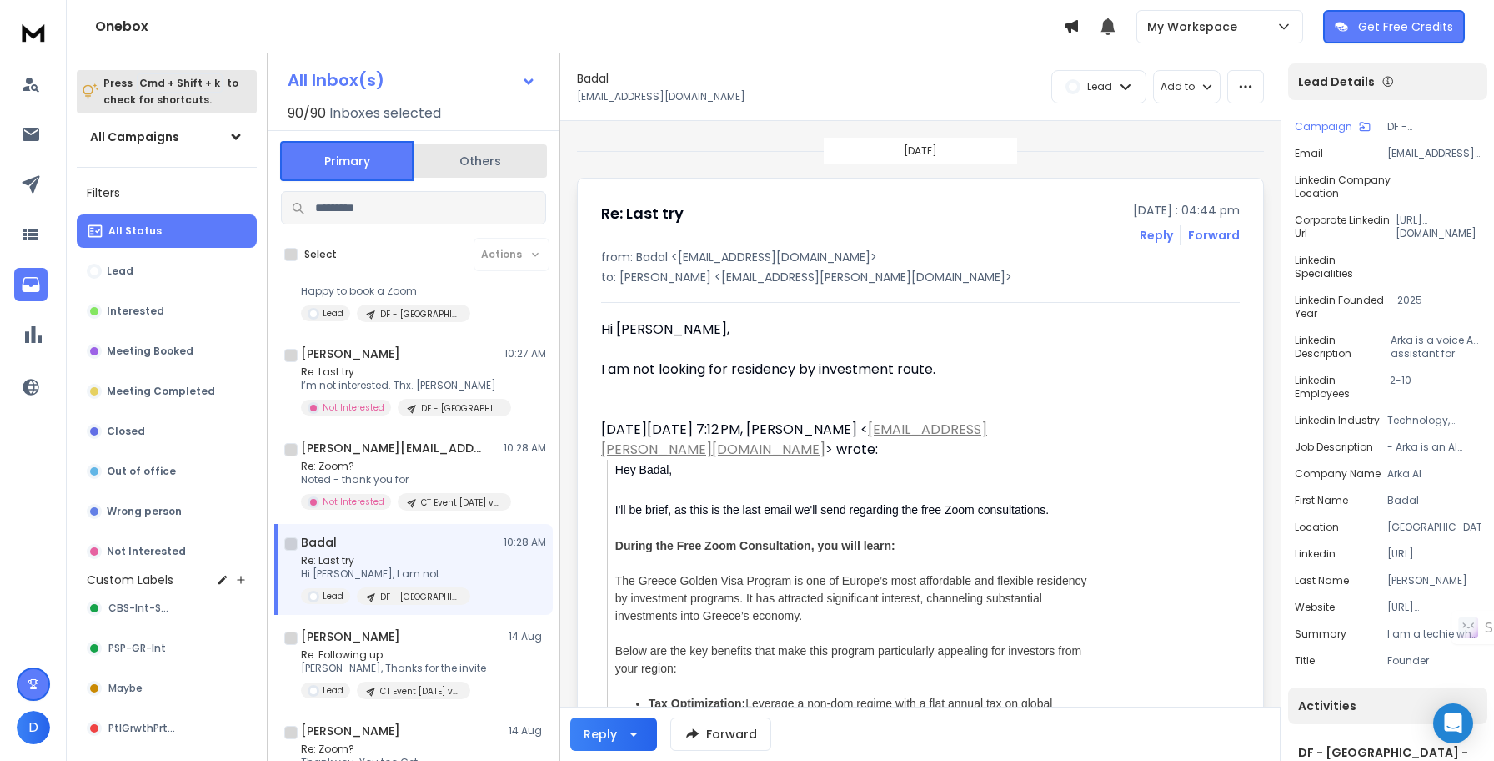
click at [1103, 93] on p "Lead" at bounding box center [1100, 86] width 25 height 13
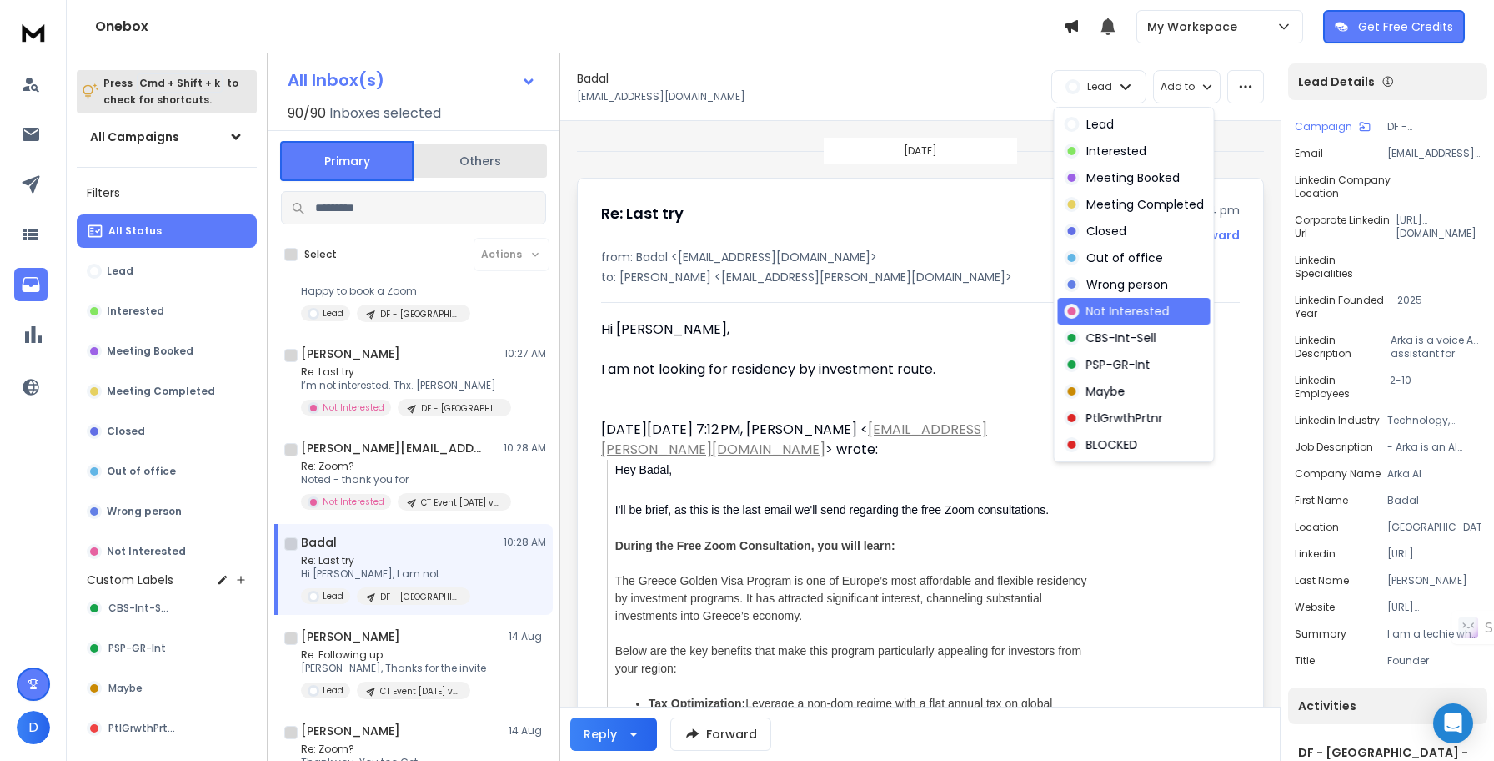
click at [1110, 313] on p "Not Interested" at bounding box center [1128, 311] width 83 height 17
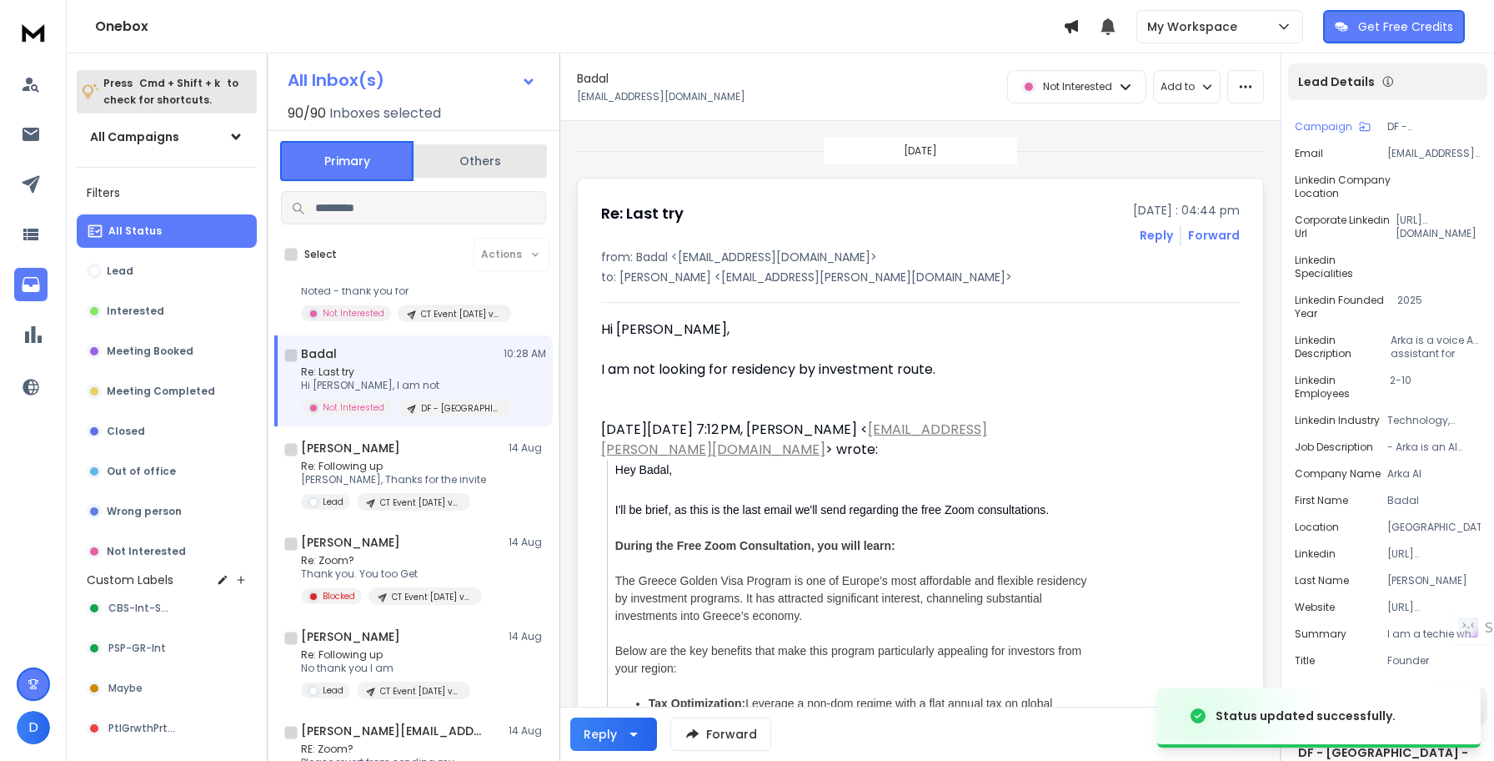
scroll to position [523, 0]
click at [421, 478] on p "[PERSON_NAME], Thanks for the invite" at bounding box center [393, 477] width 185 height 13
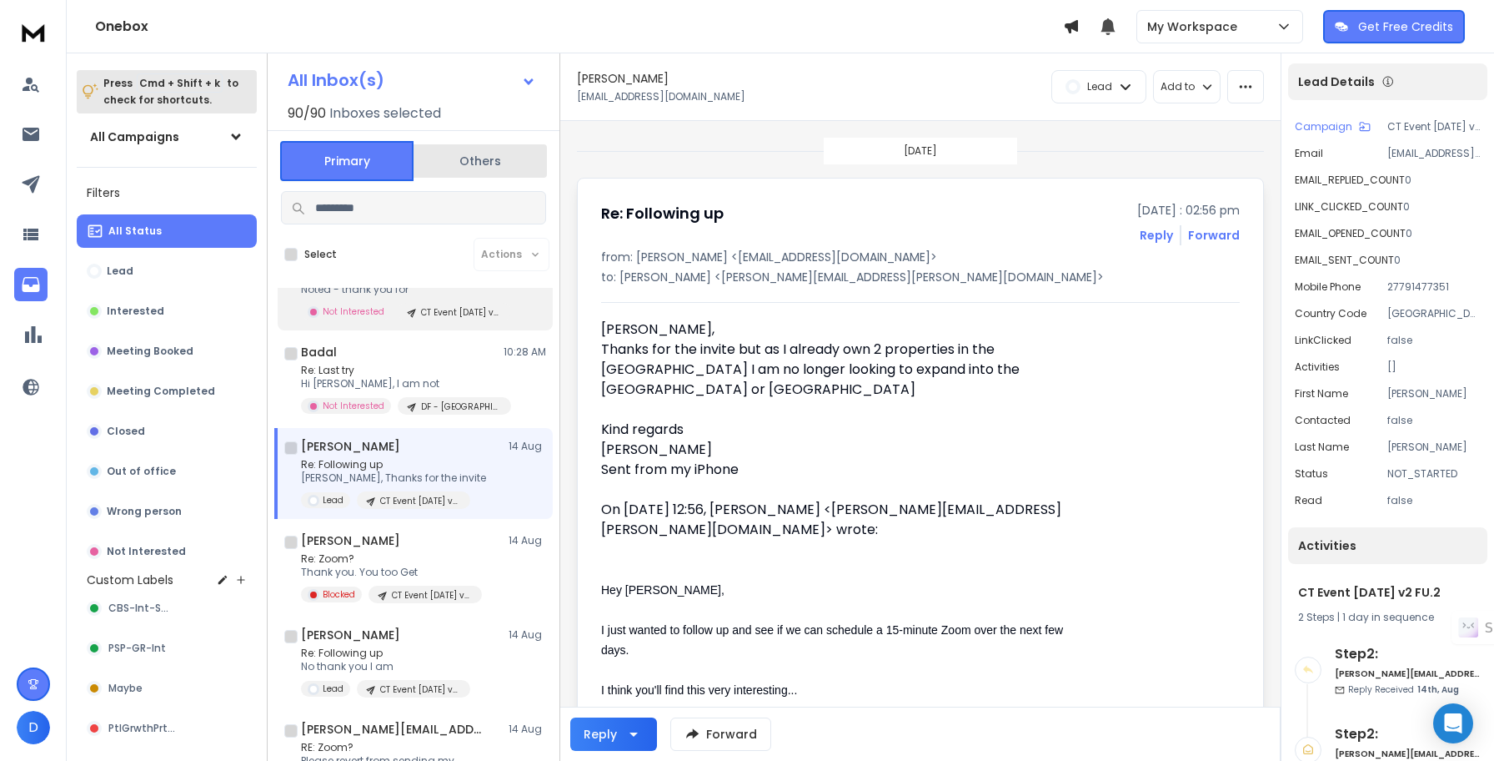
click at [400, 324] on div "[PERSON_NAME][EMAIL_ADDRESS][DOMAIN_NAME] 10:28 AM Re: Zoom? Noted - thank you …" at bounding box center [415, 284] width 275 height 91
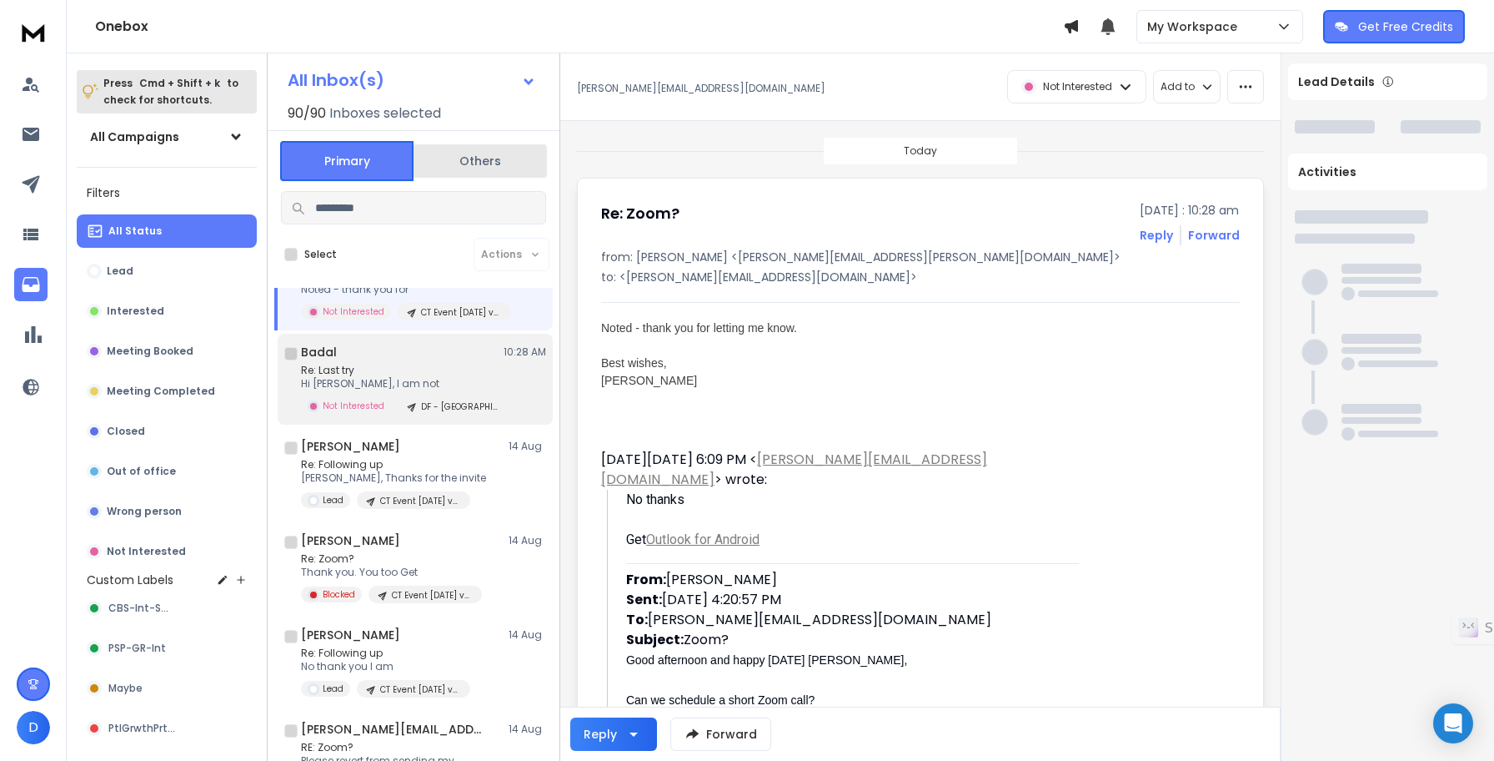
click at [395, 364] on p "Re: Last try" at bounding box center [401, 370] width 200 height 13
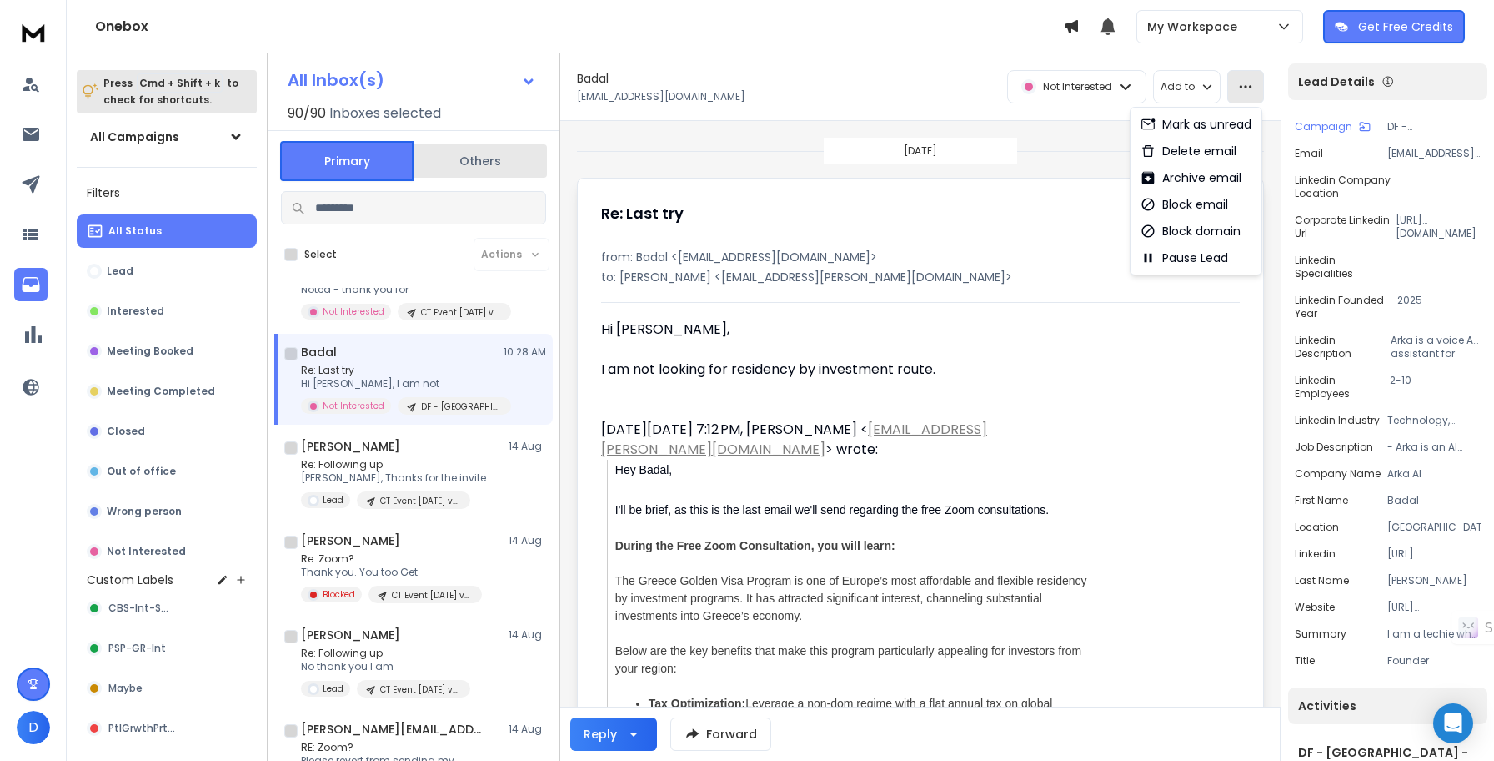
click at [1240, 79] on icon "button" at bounding box center [1245, 86] width 15 height 15
click at [1211, 199] on div "Block email" at bounding box center [1185, 204] width 88 height 17
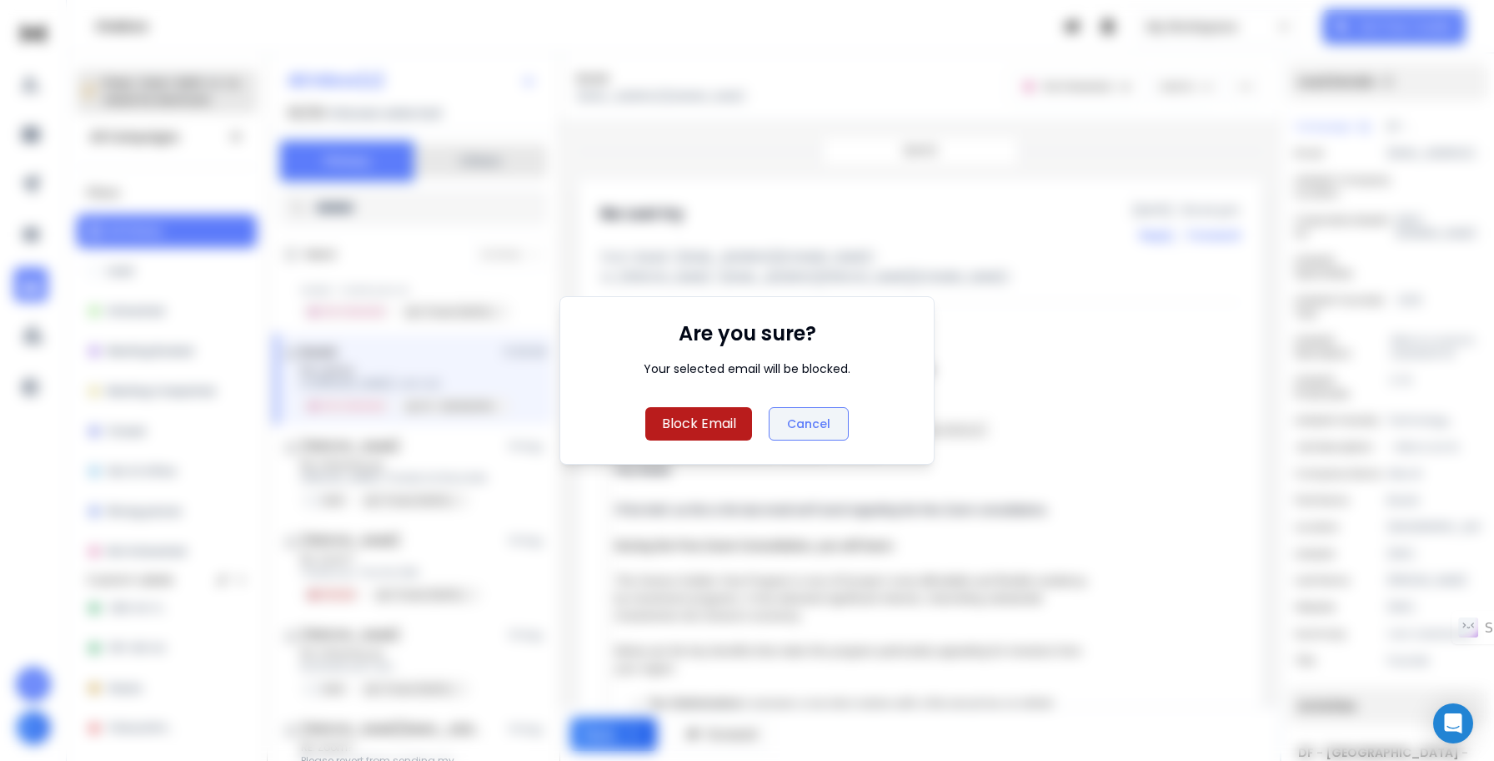
click at [669, 429] on button "Block Email" at bounding box center [698, 423] width 107 height 33
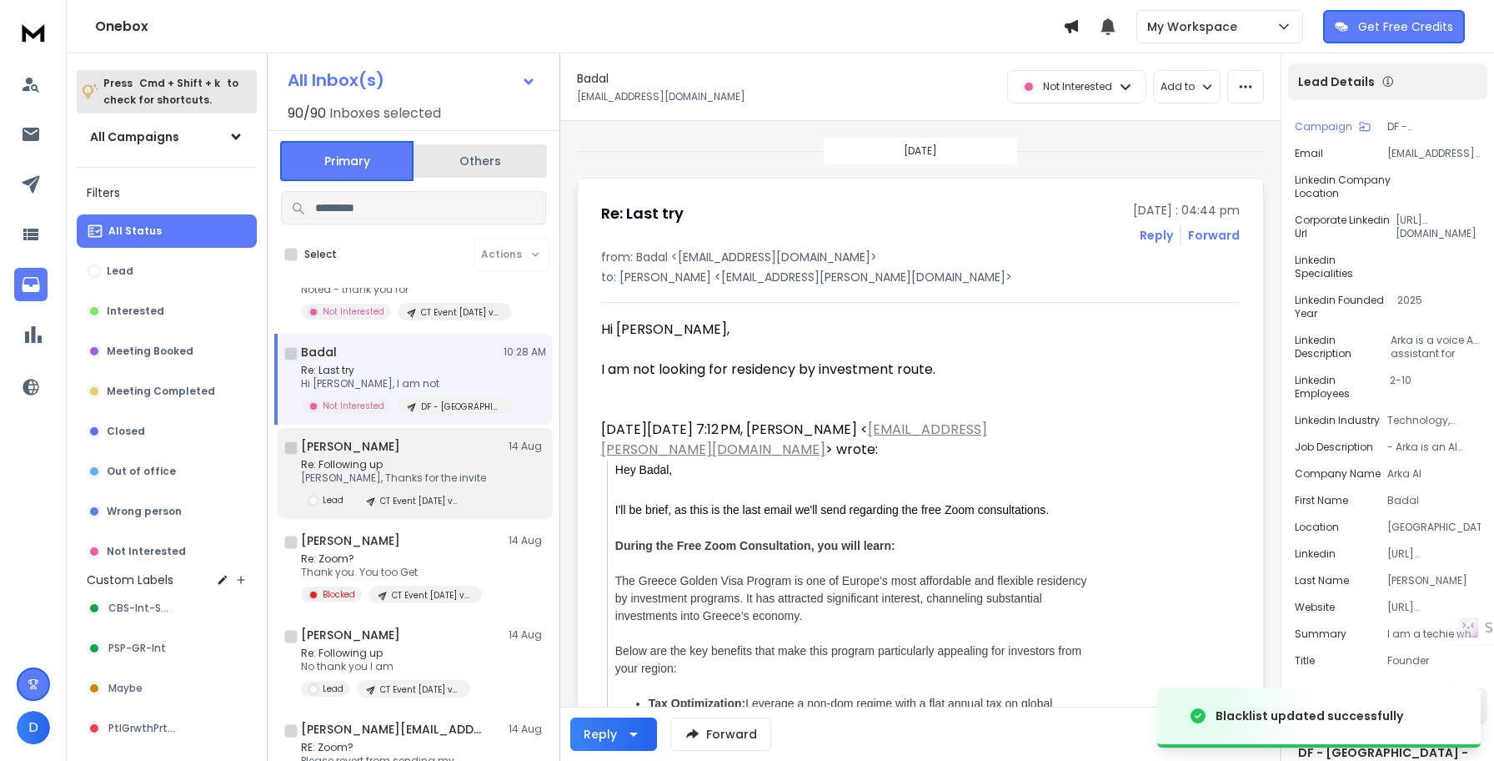
click at [399, 518] on div "[PERSON_NAME] [DATE] Re: Following up [PERSON_NAME], Thanks for the invite Lead…" at bounding box center [415, 473] width 275 height 91
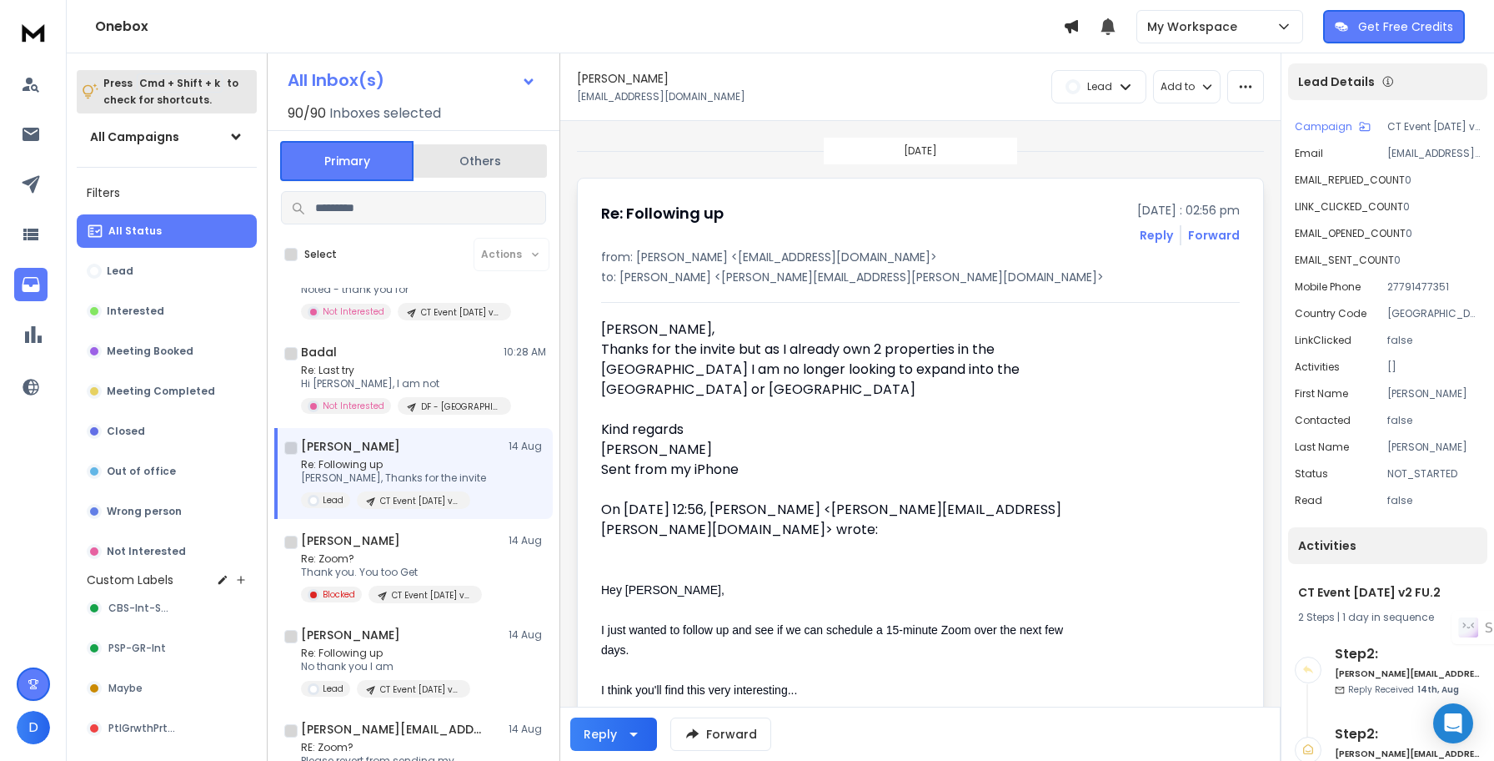
click at [1155, 231] on button "Reply" at bounding box center [1156, 235] width 33 height 17
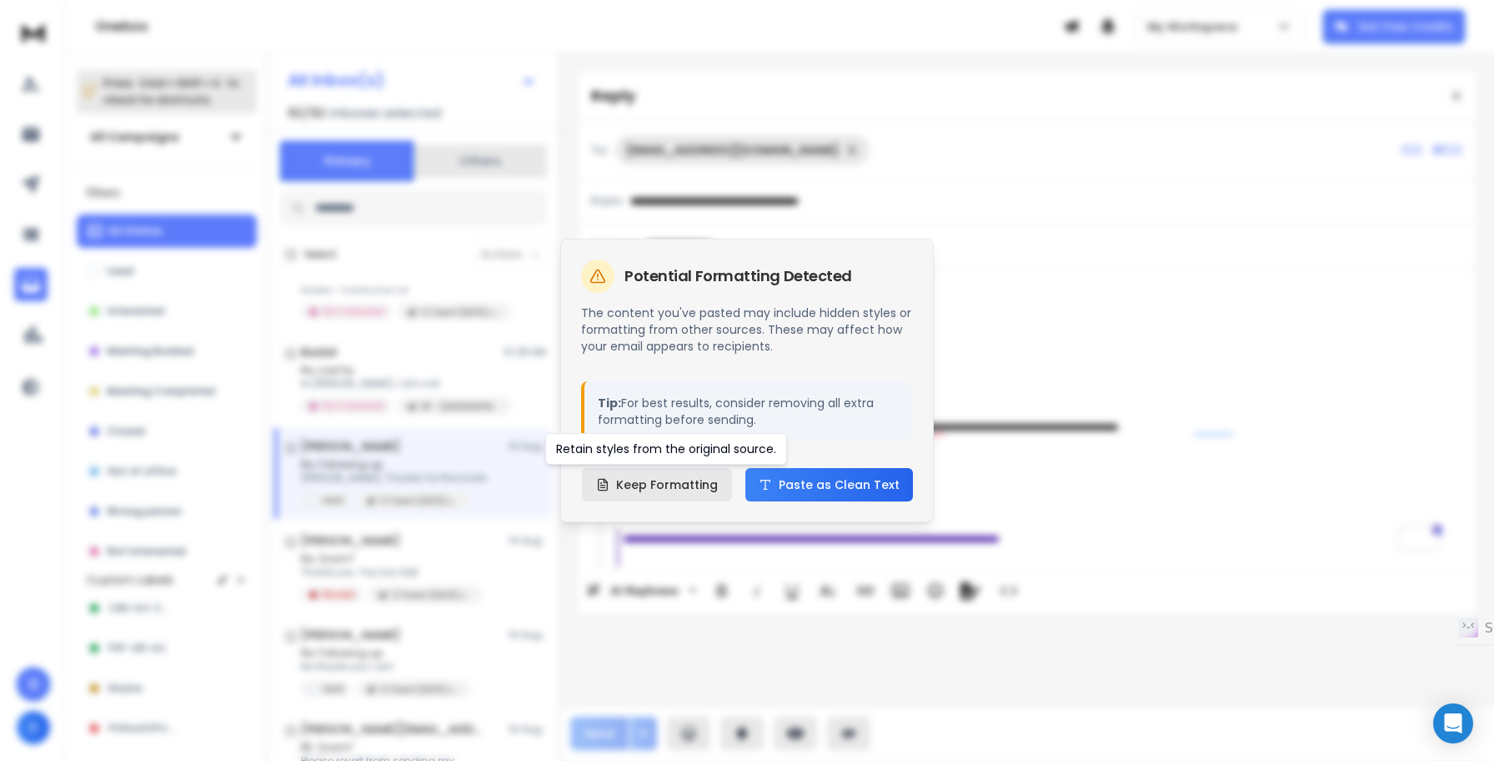
click at [681, 480] on button "Keep Formatting" at bounding box center [657, 484] width 150 height 33
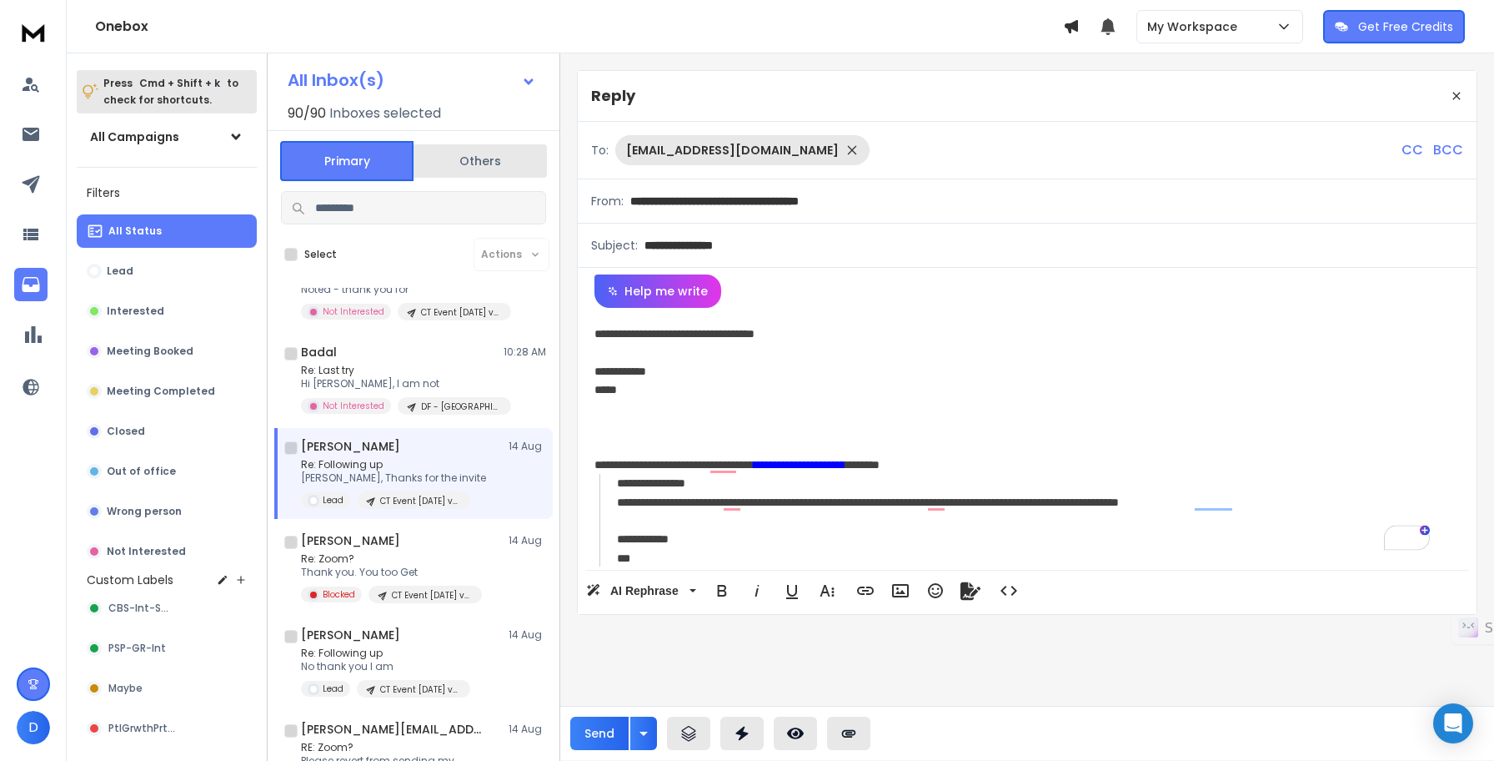
click at [597, 731] on button "Send" at bounding box center [599, 732] width 58 height 33
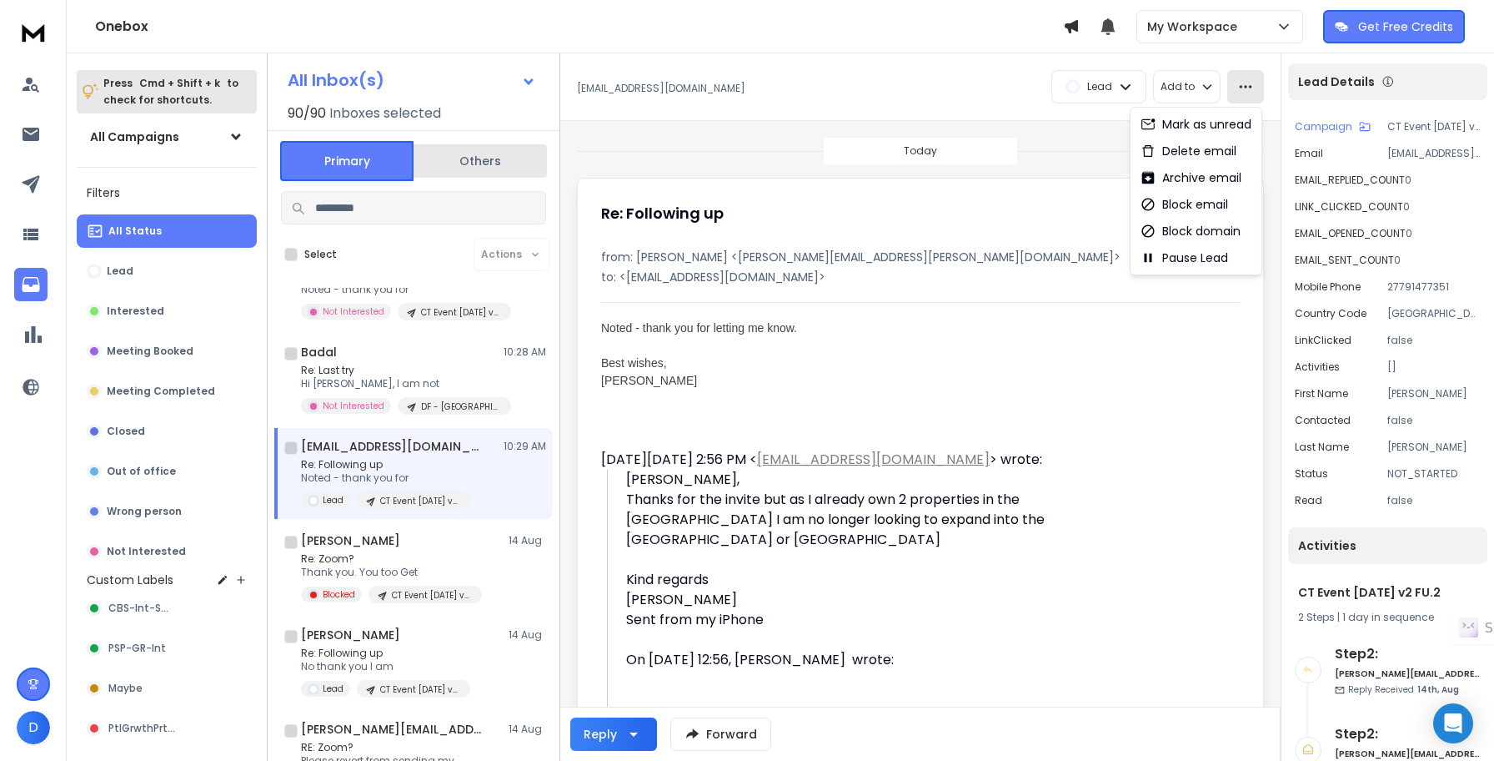
click at [1241, 89] on icon "button" at bounding box center [1245, 86] width 15 height 15
click at [1210, 197] on div "Block email" at bounding box center [1185, 204] width 88 height 17
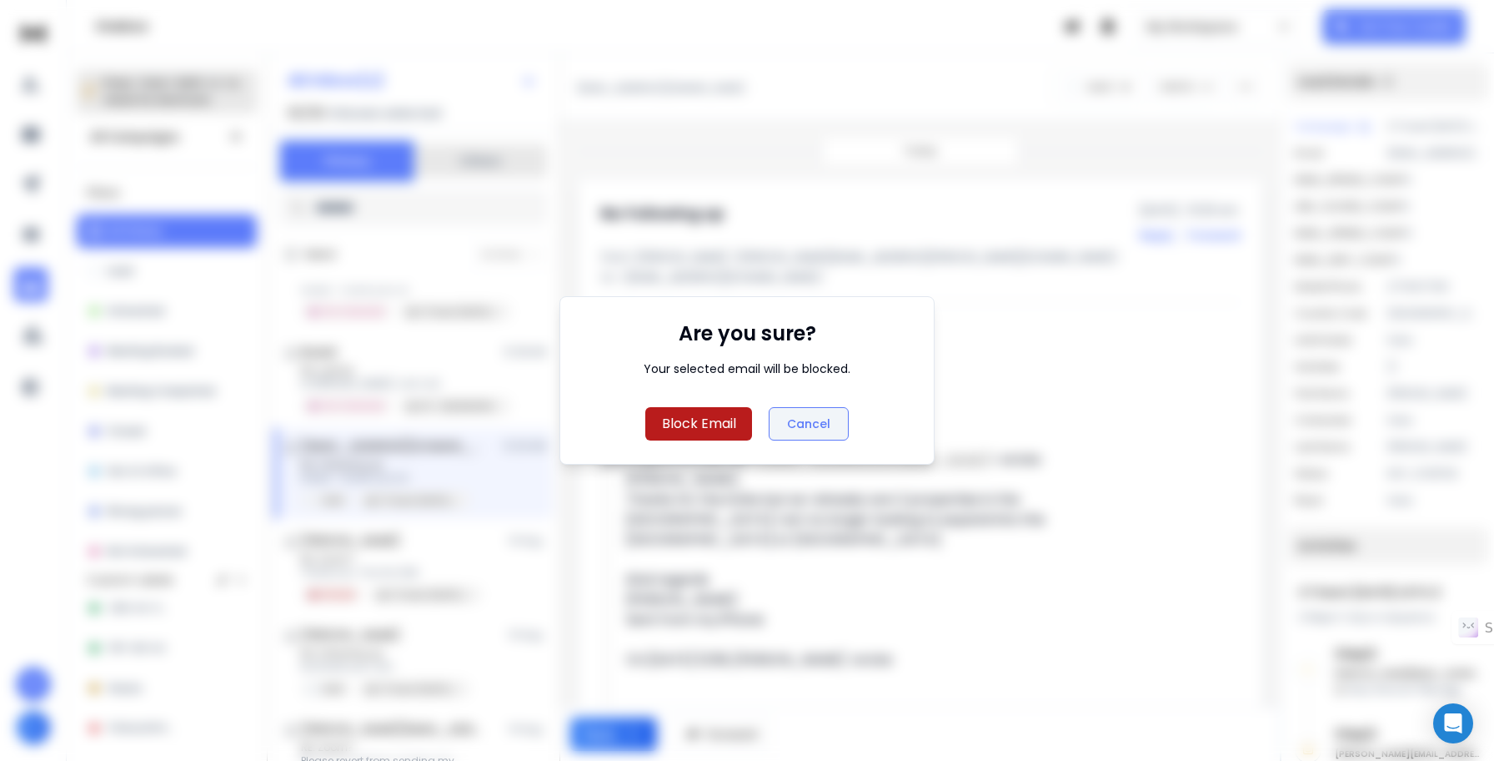
click at [711, 413] on button "Block Email" at bounding box center [698, 423] width 107 height 33
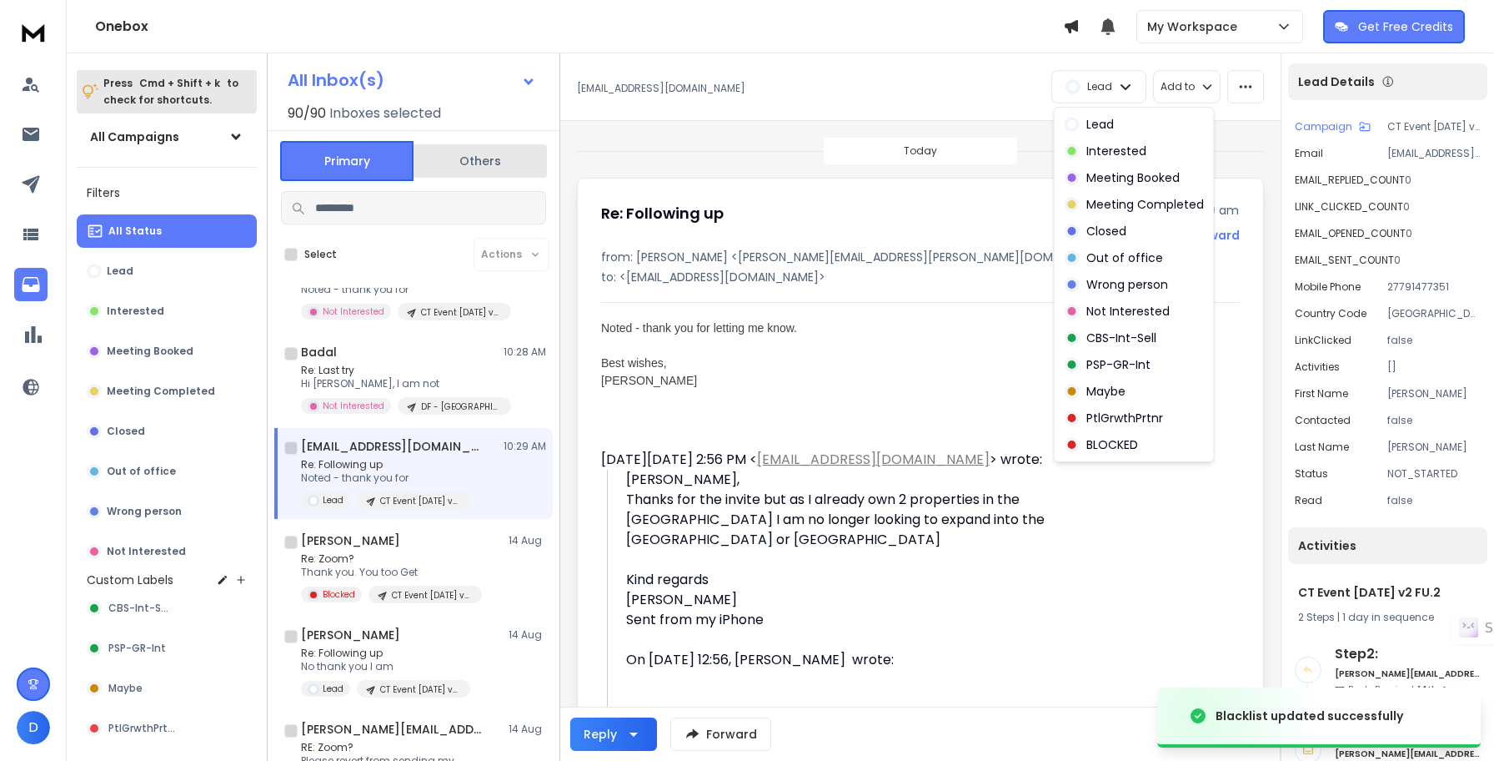
click at [1114, 93] on div "Lead" at bounding box center [1098, 87] width 93 height 32
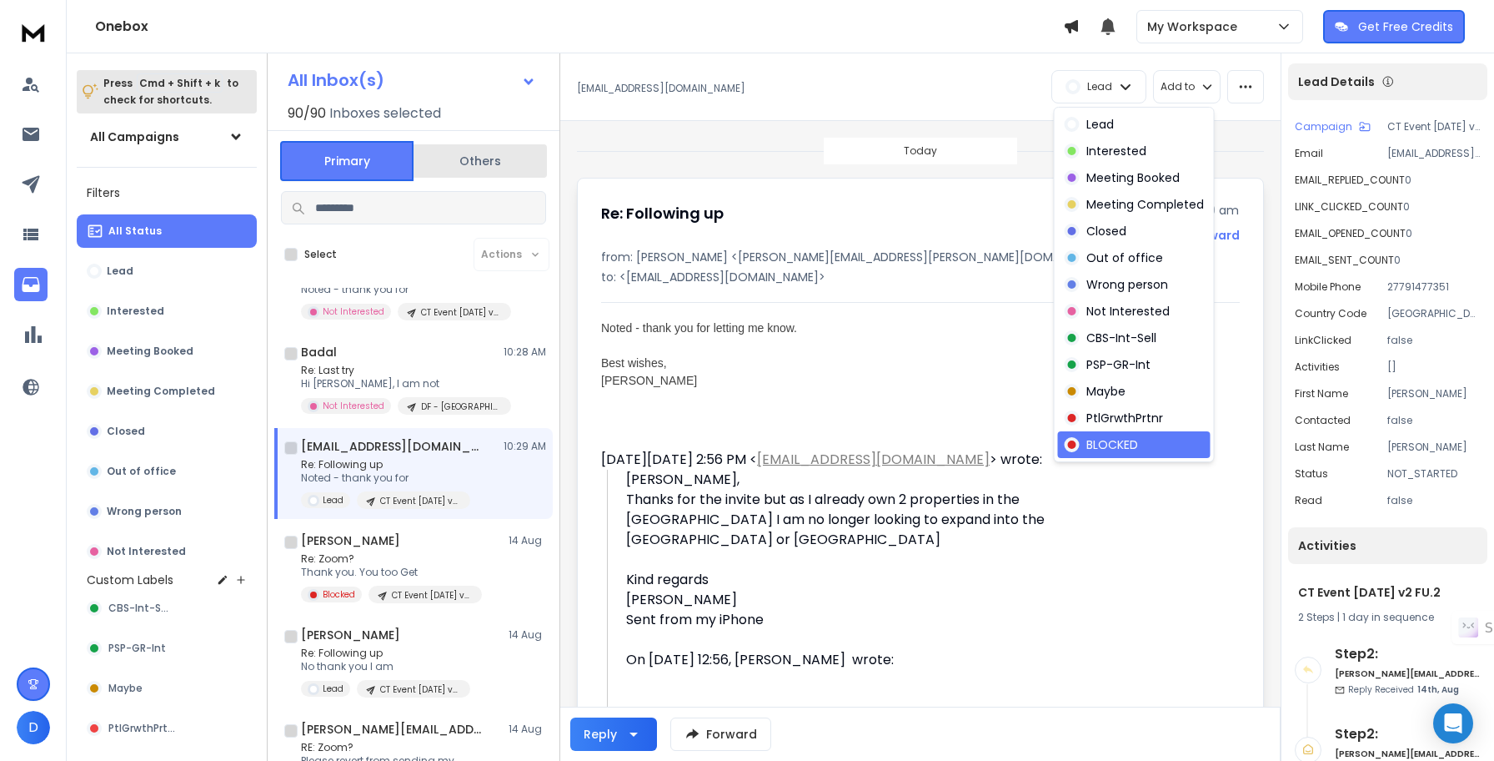
click at [1132, 436] on p "BLOCKED" at bounding box center [1113, 444] width 52 height 17
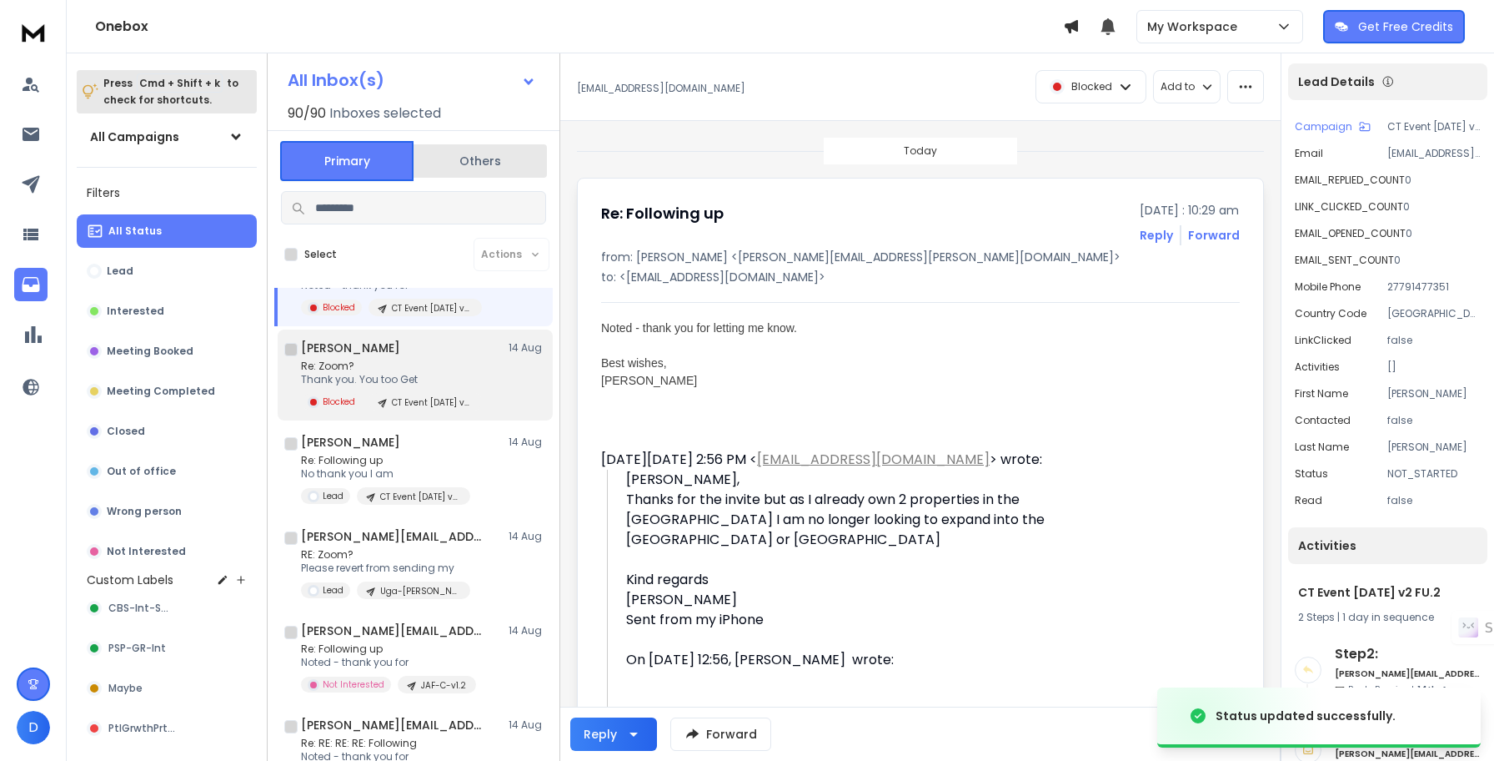
scroll to position [718, 0]
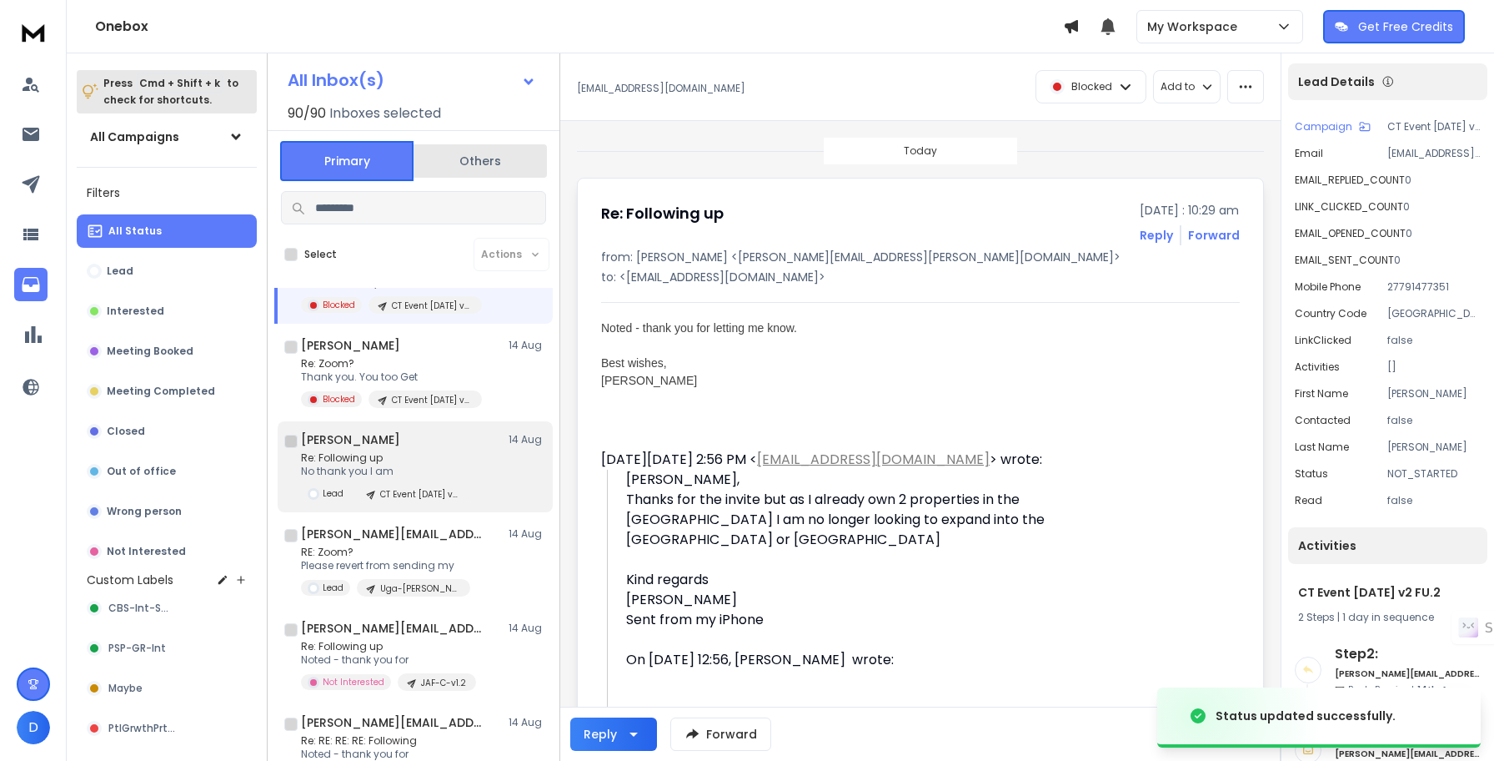
click at [434, 464] on p "Re: Following up" at bounding box center [385, 457] width 169 height 13
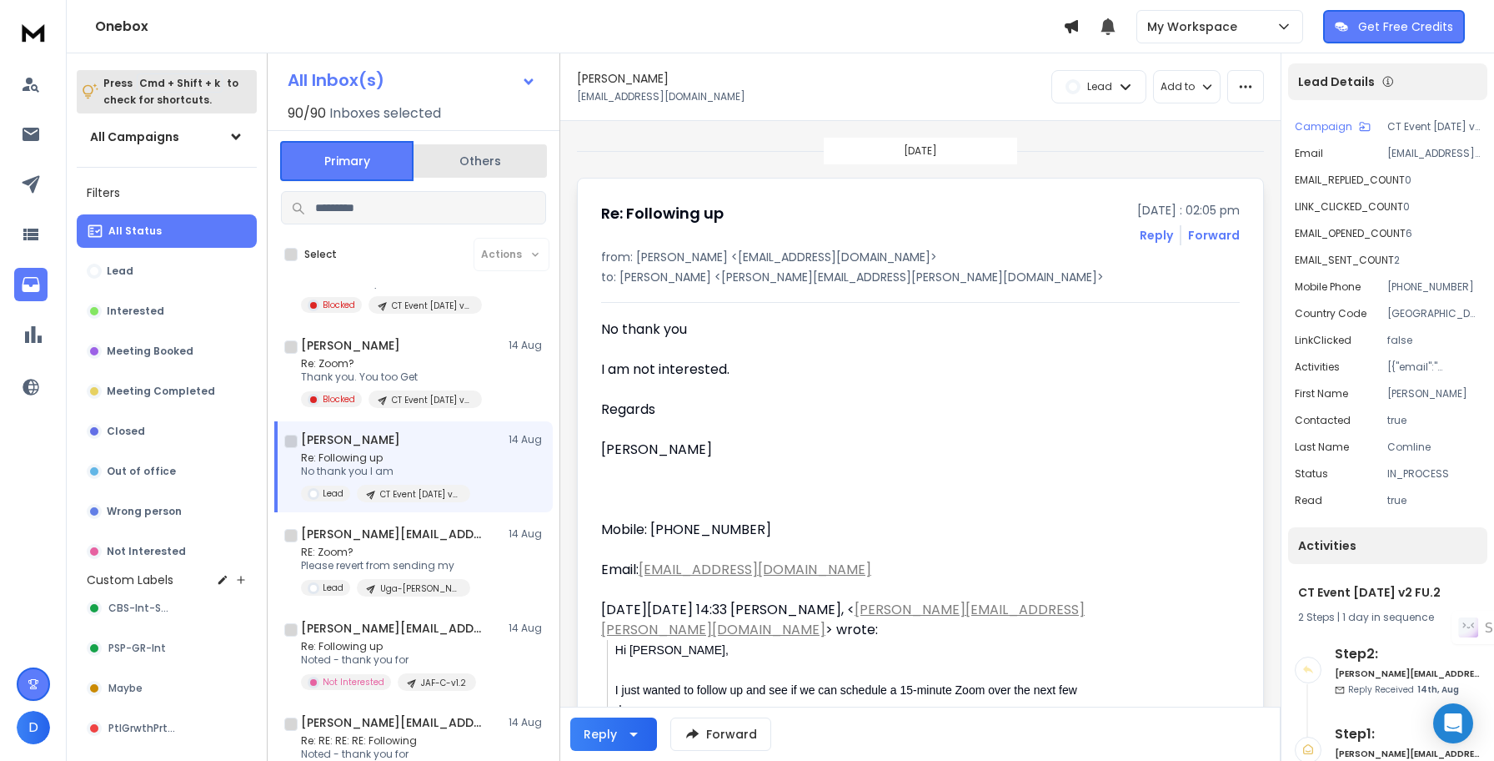
click at [1163, 236] on button "Reply" at bounding box center [1156, 235] width 33 height 17
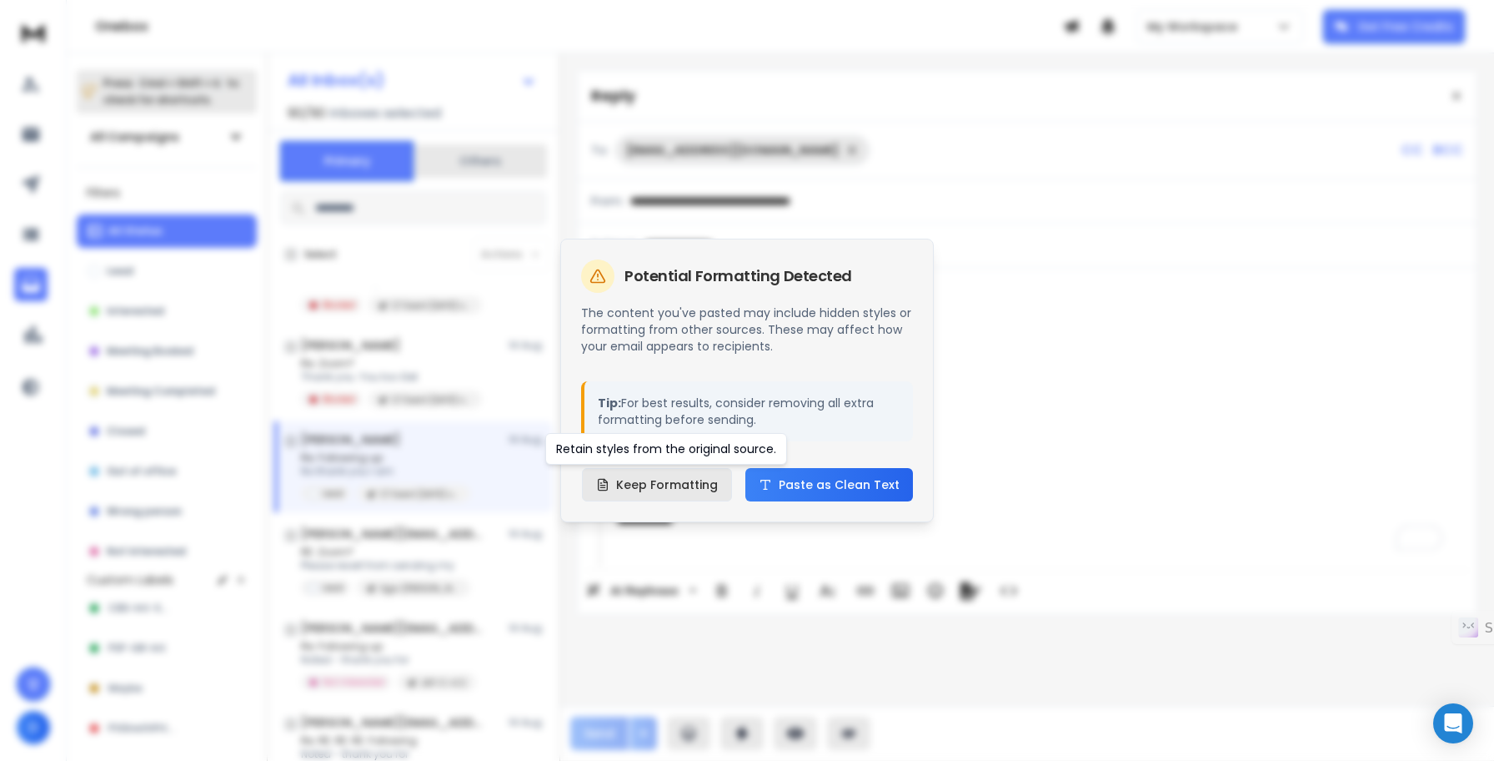
click at [701, 480] on button "Keep Formatting" at bounding box center [657, 484] width 150 height 33
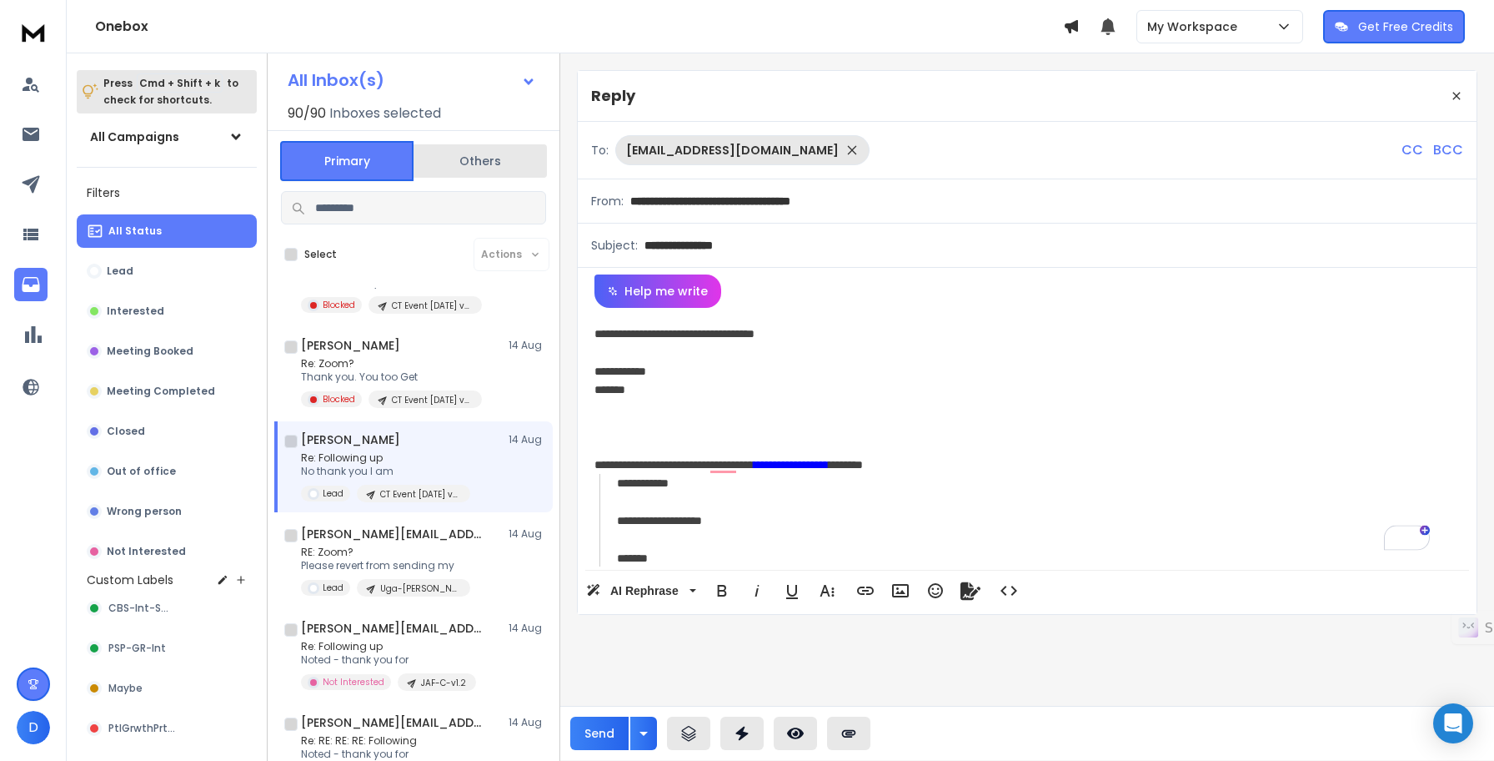
click at [605, 733] on button "Send" at bounding box center [599, 732] width 58 height 33
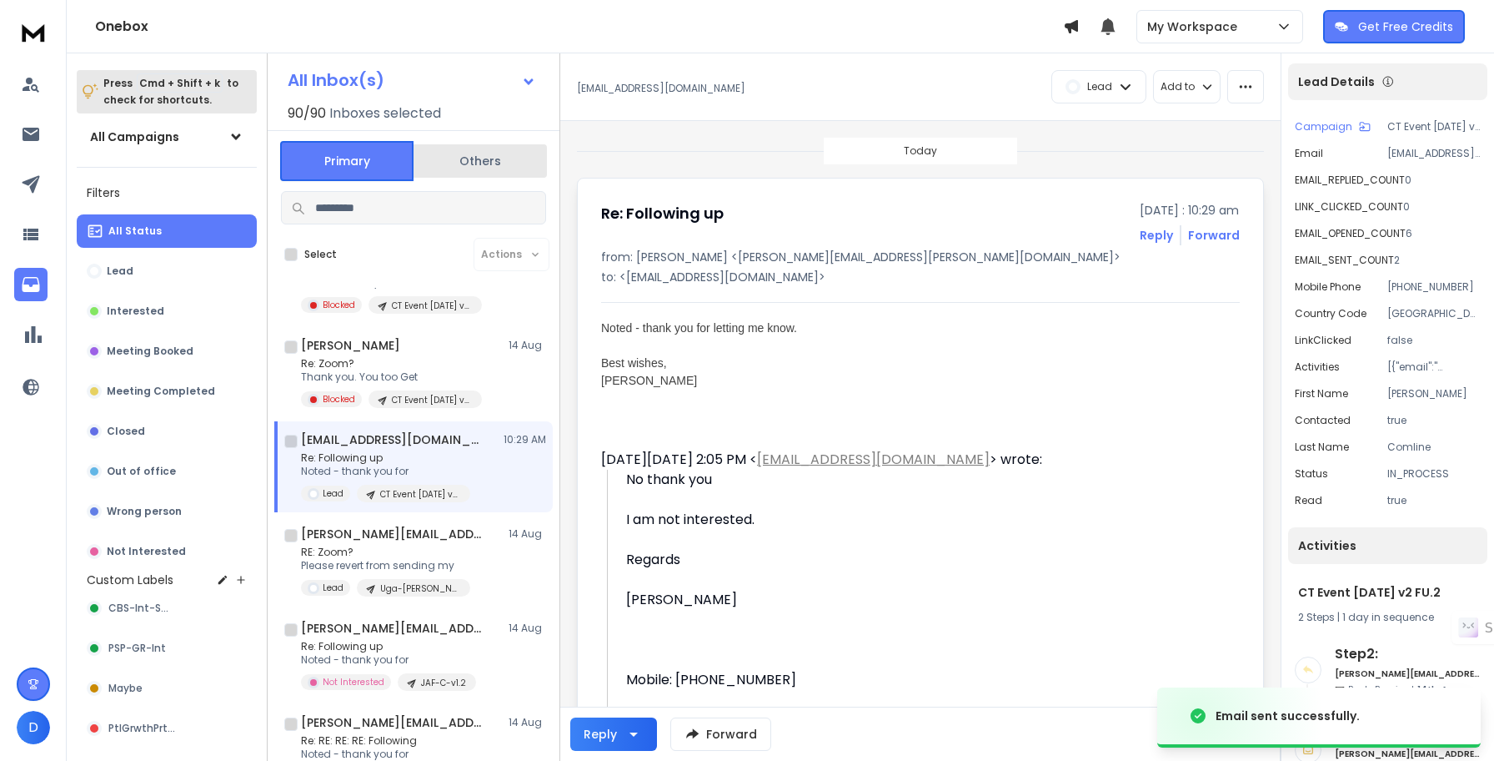
click at [1127, 88] on icon at bounding box center [1126, 87] width 10 height 6
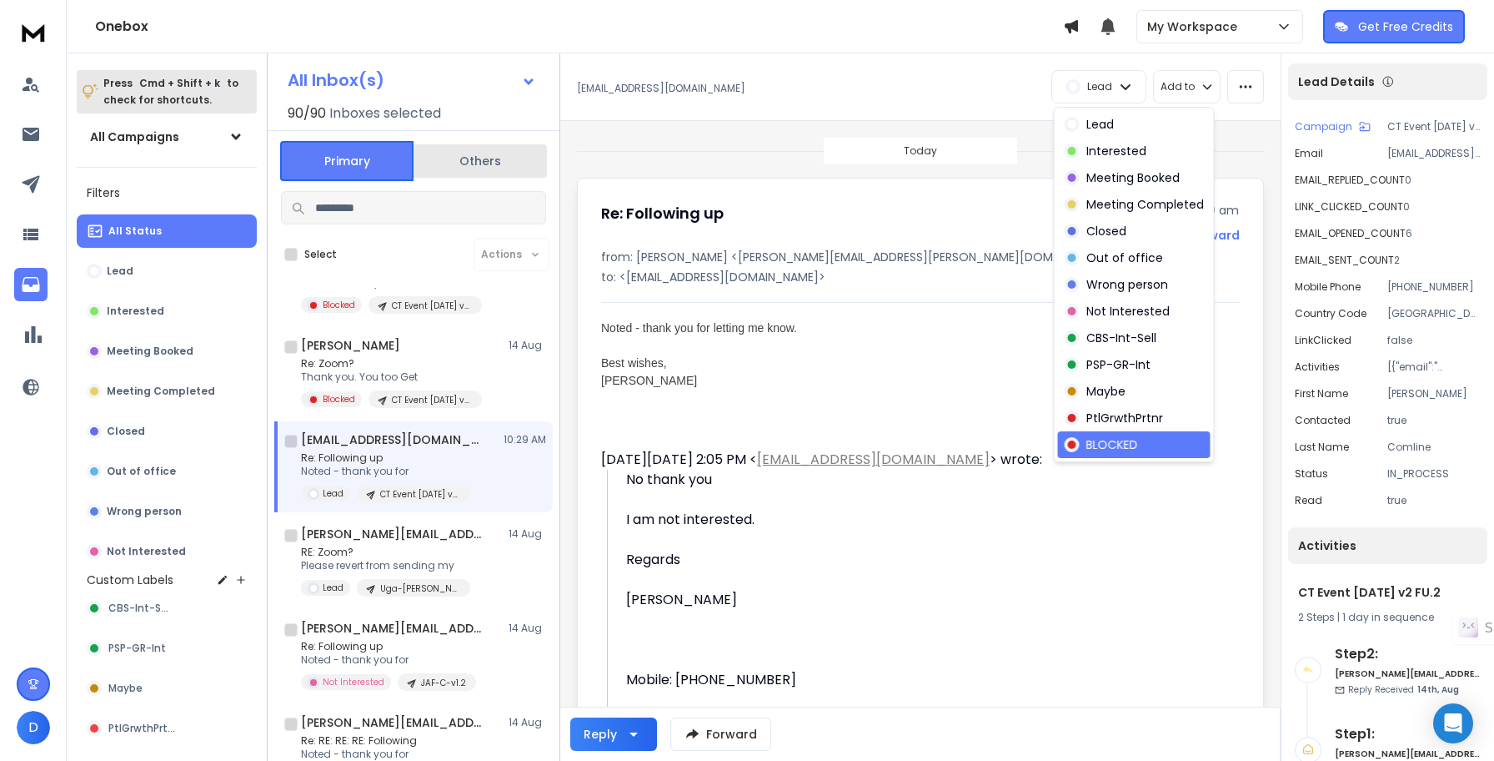
click at [1139, 442] on div "BLOCKED" at bounding box center [1134, 444] width 153 height 27
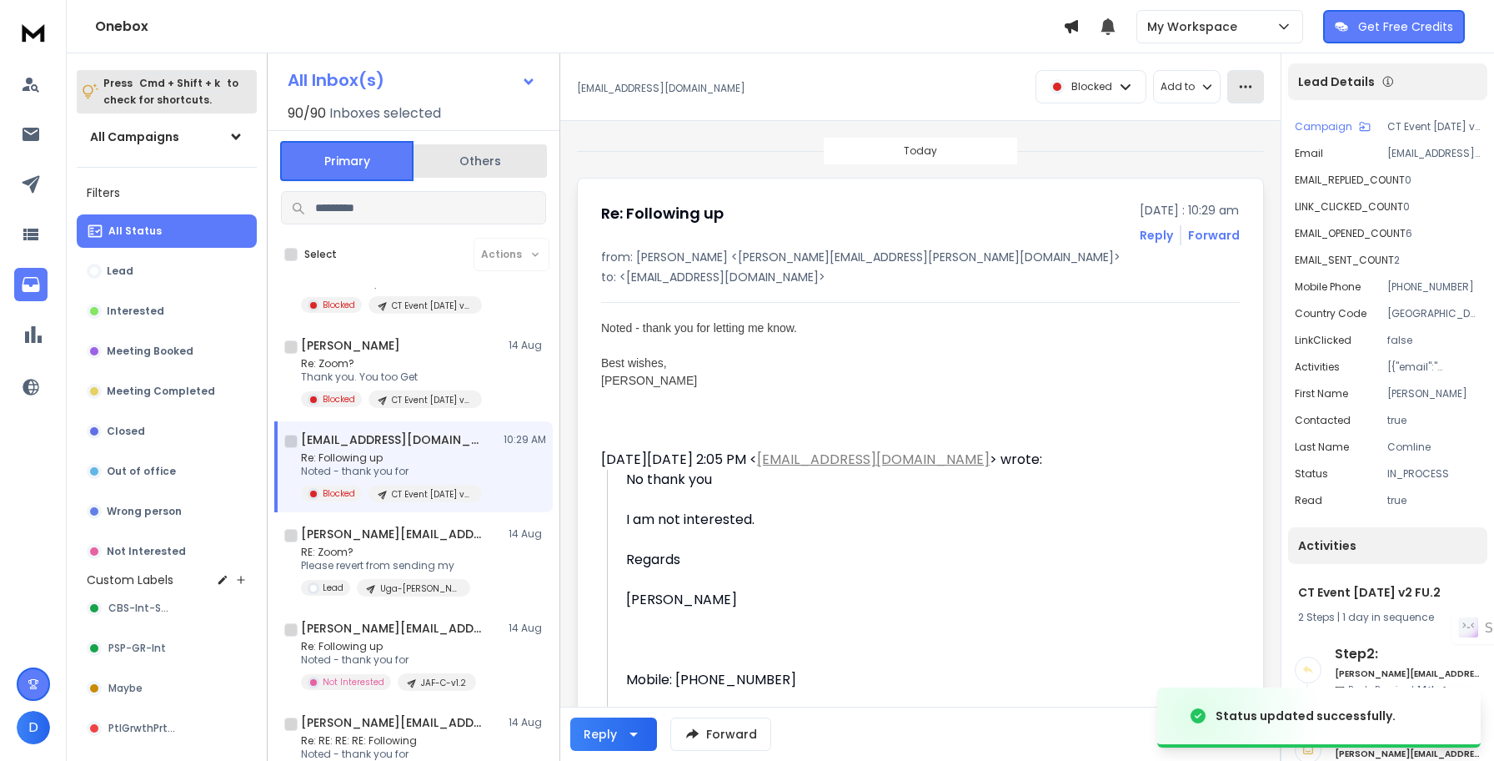
click at [1249, 91] on icon "button" at bounding box center [1245, 86] width 15 height 15
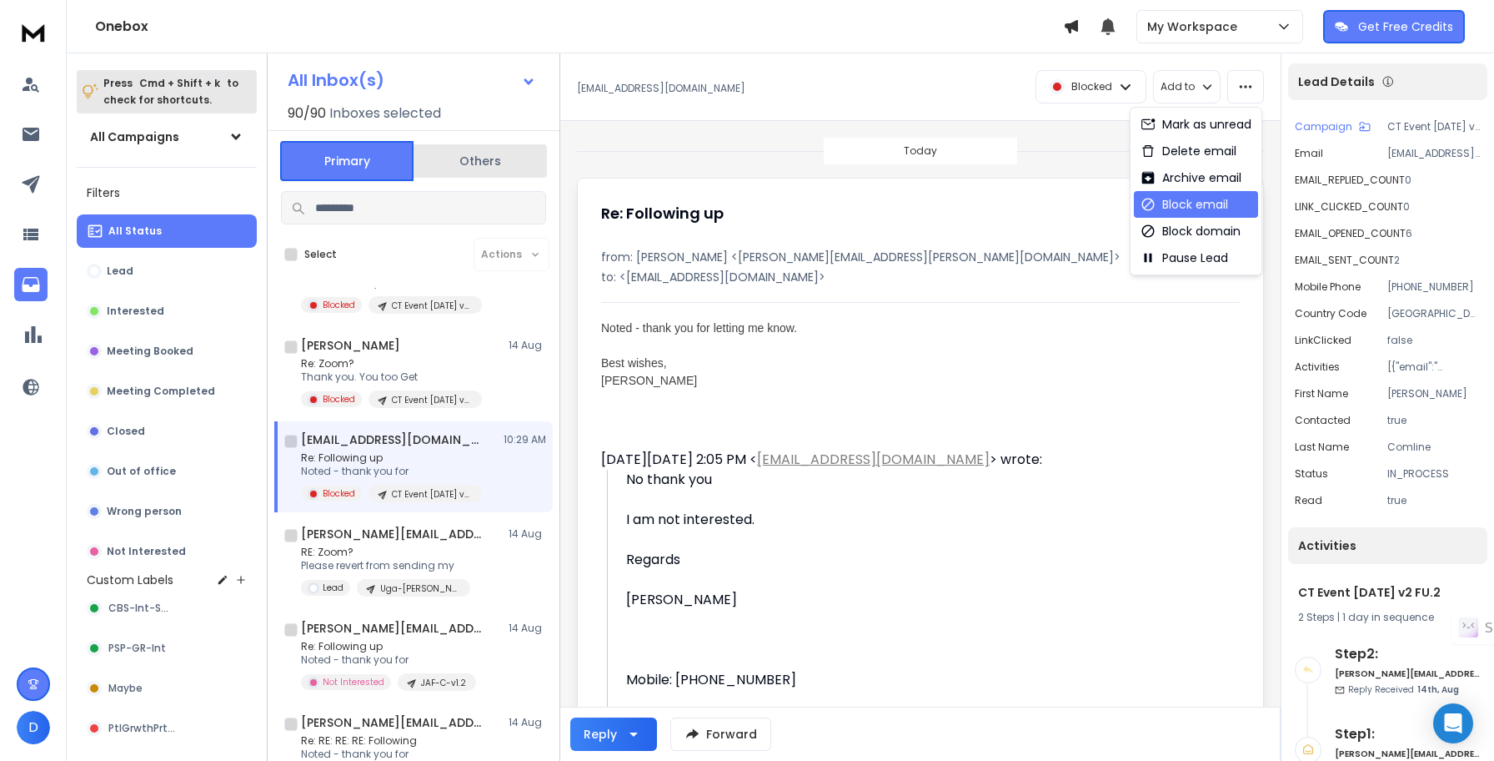
click at [1221, 203] on div "Block email" at bounding box center [1185, 204] width 88 height 17
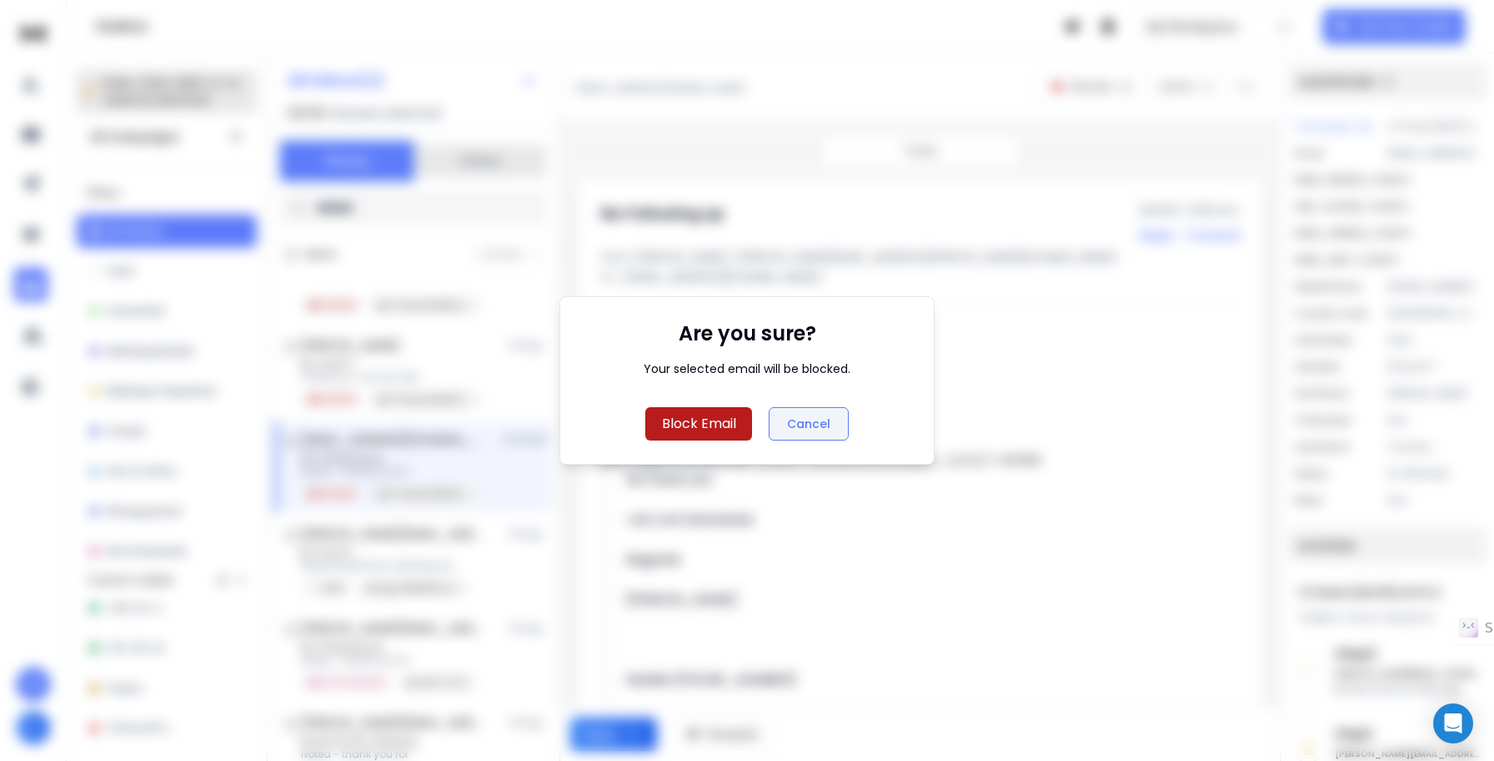
click at [717, 428] on button "Block Email" at bounding box center [698, 423] width 107 height 33
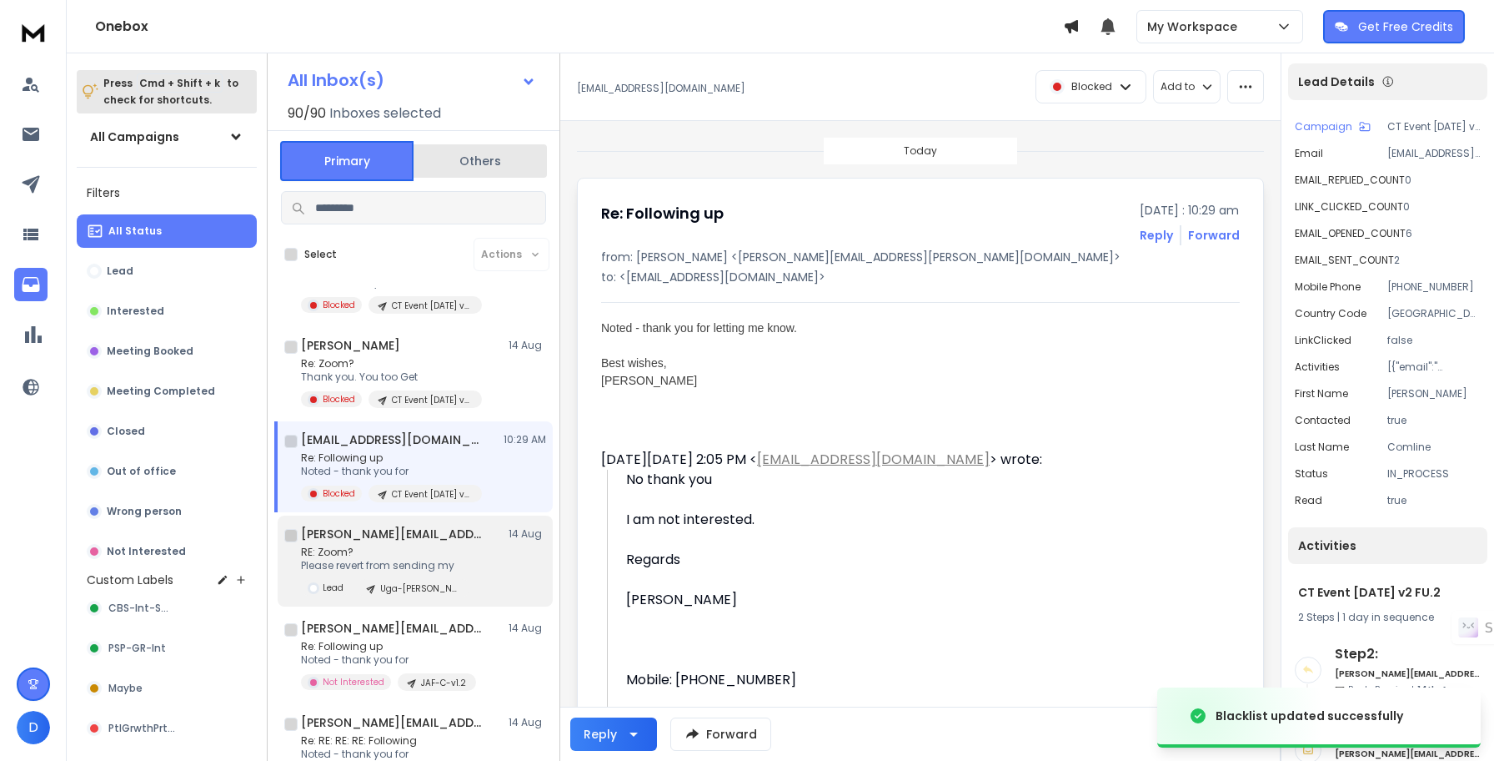
click at [443, 544] on div "[PERSON_NAME][EMAIL_ADDRESS][PERSON_NAME][DOMAIN_NAME] [DATE] RE: Zoom? Please …" at bounding box center [423, 560] width 245 height 71
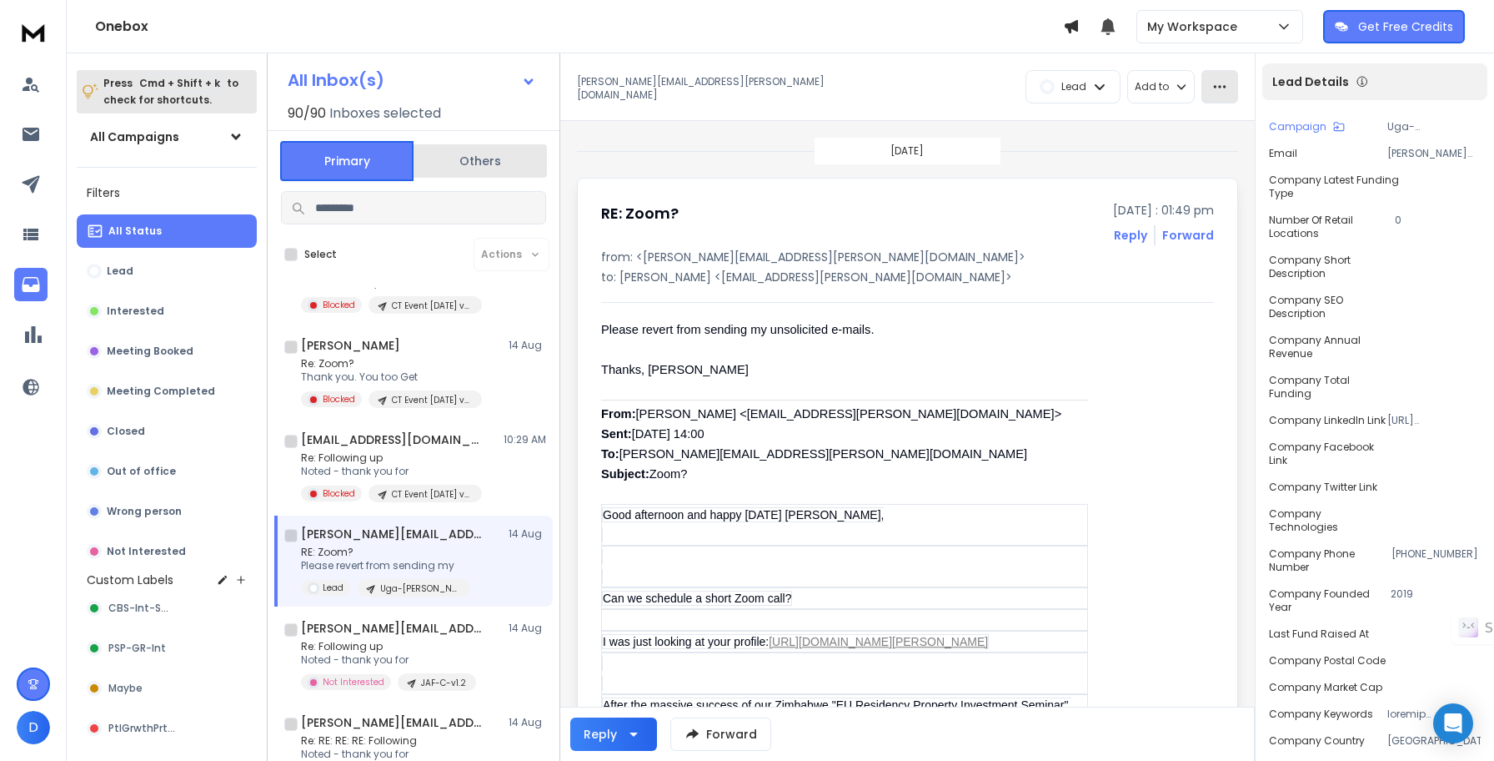
click at [1238, 88] on button "button" at bounding box center [1220, 86] width 37 height 33
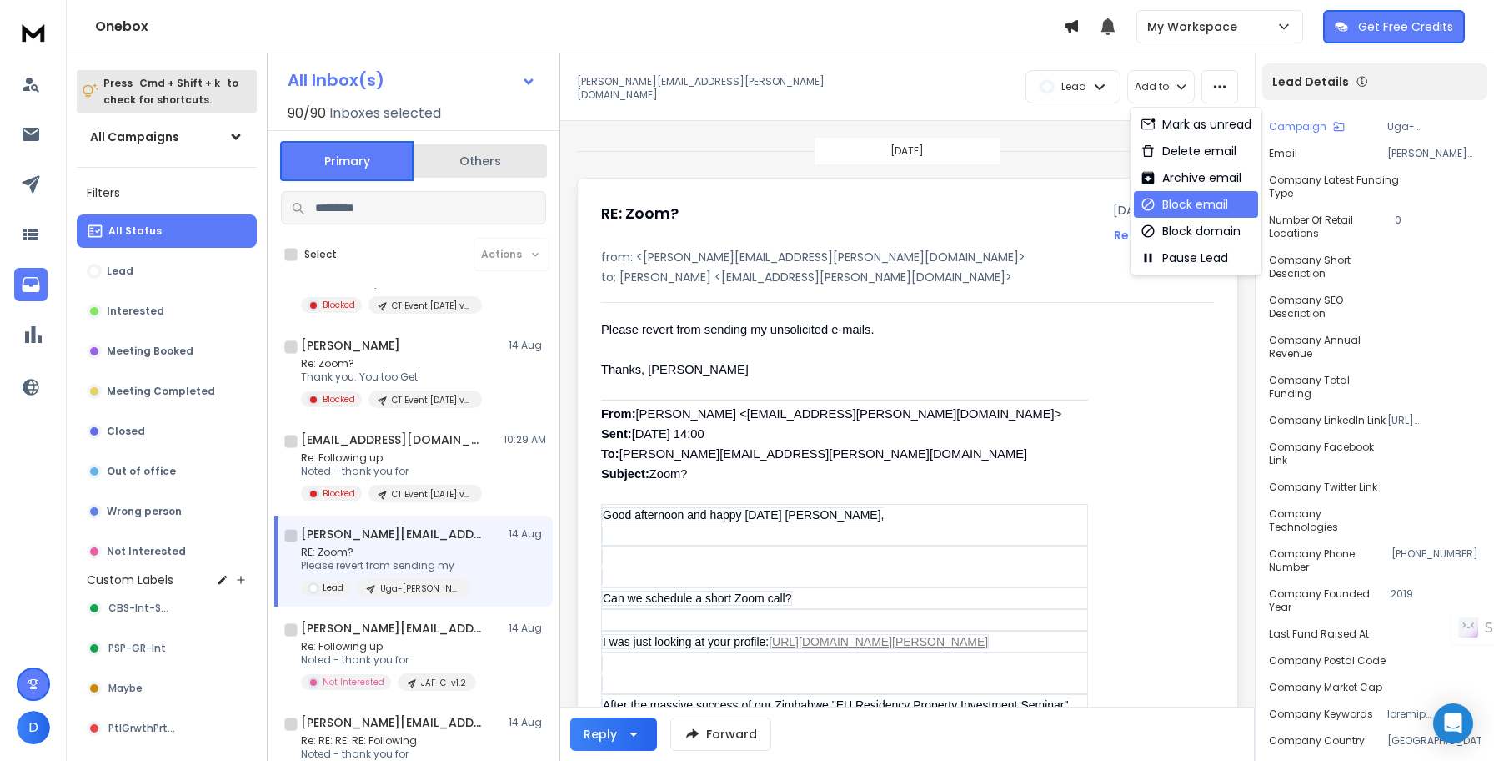
click at [1226, 202] on div "Block email" at bounding box center [1185, 204] width 88 height 17
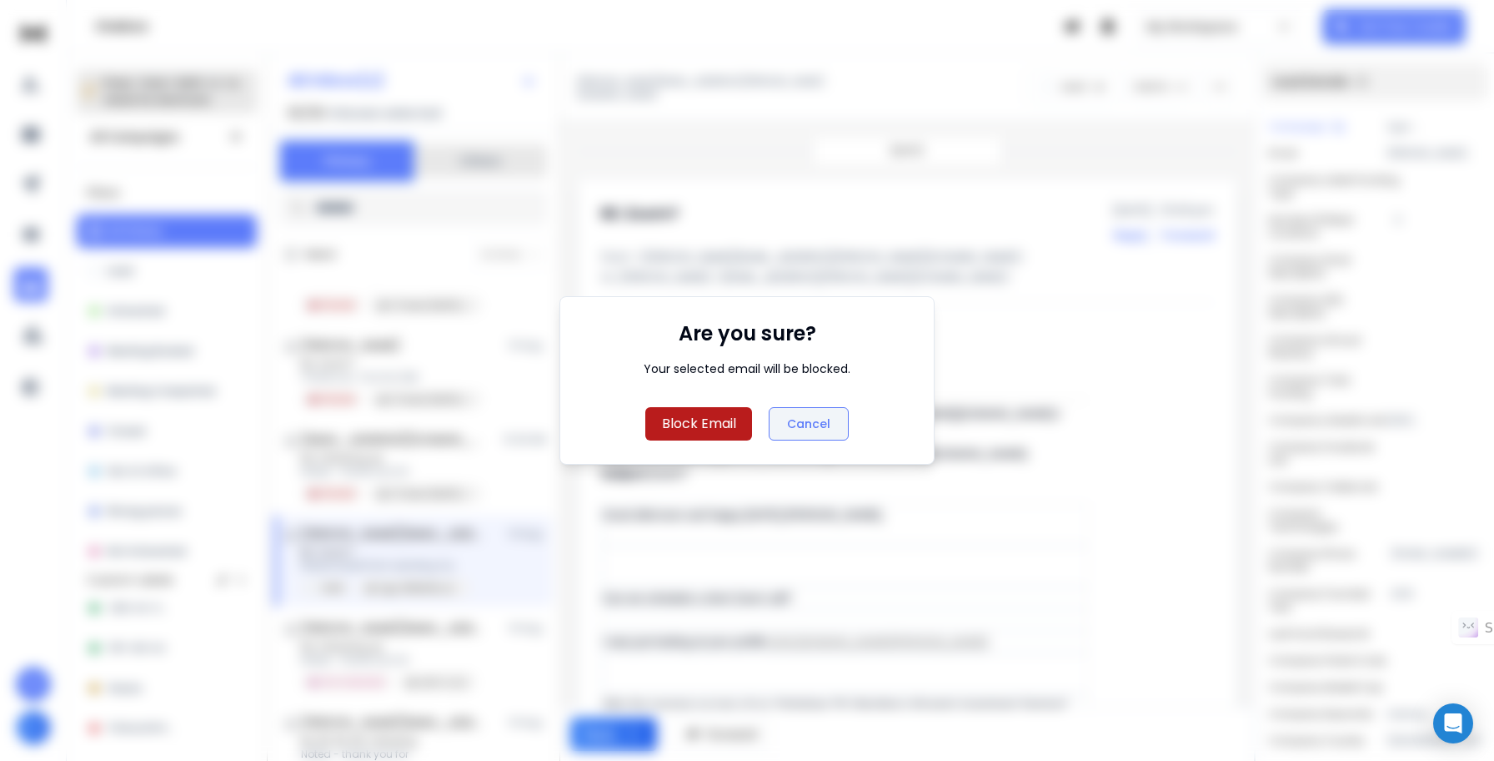
click at [726, 430] on button "Block Email" at bounding box center [698, 423] width 107 height 33
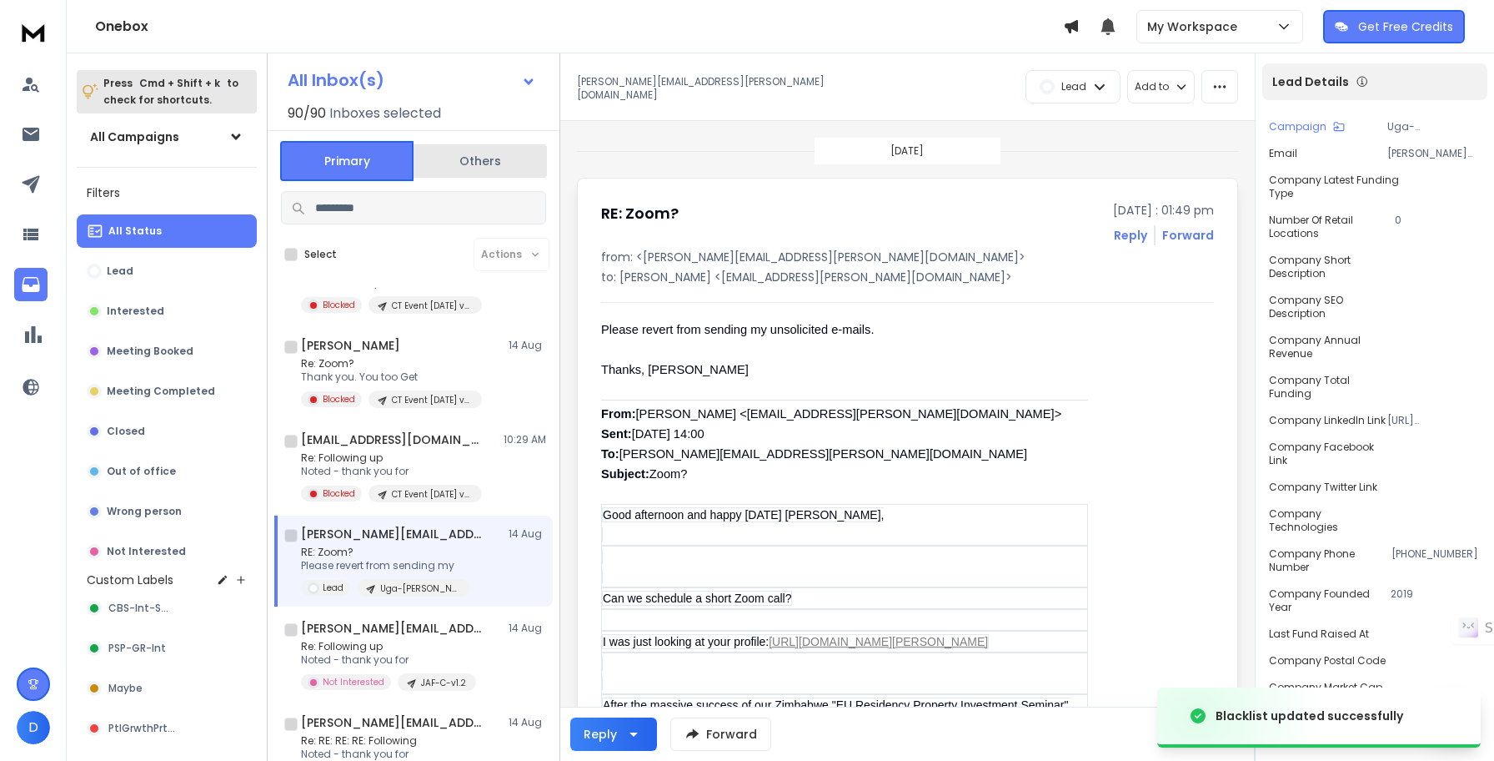
click at [1087, 91] on p "Lead" at bounding box center [1074, 86] width 25 height 13
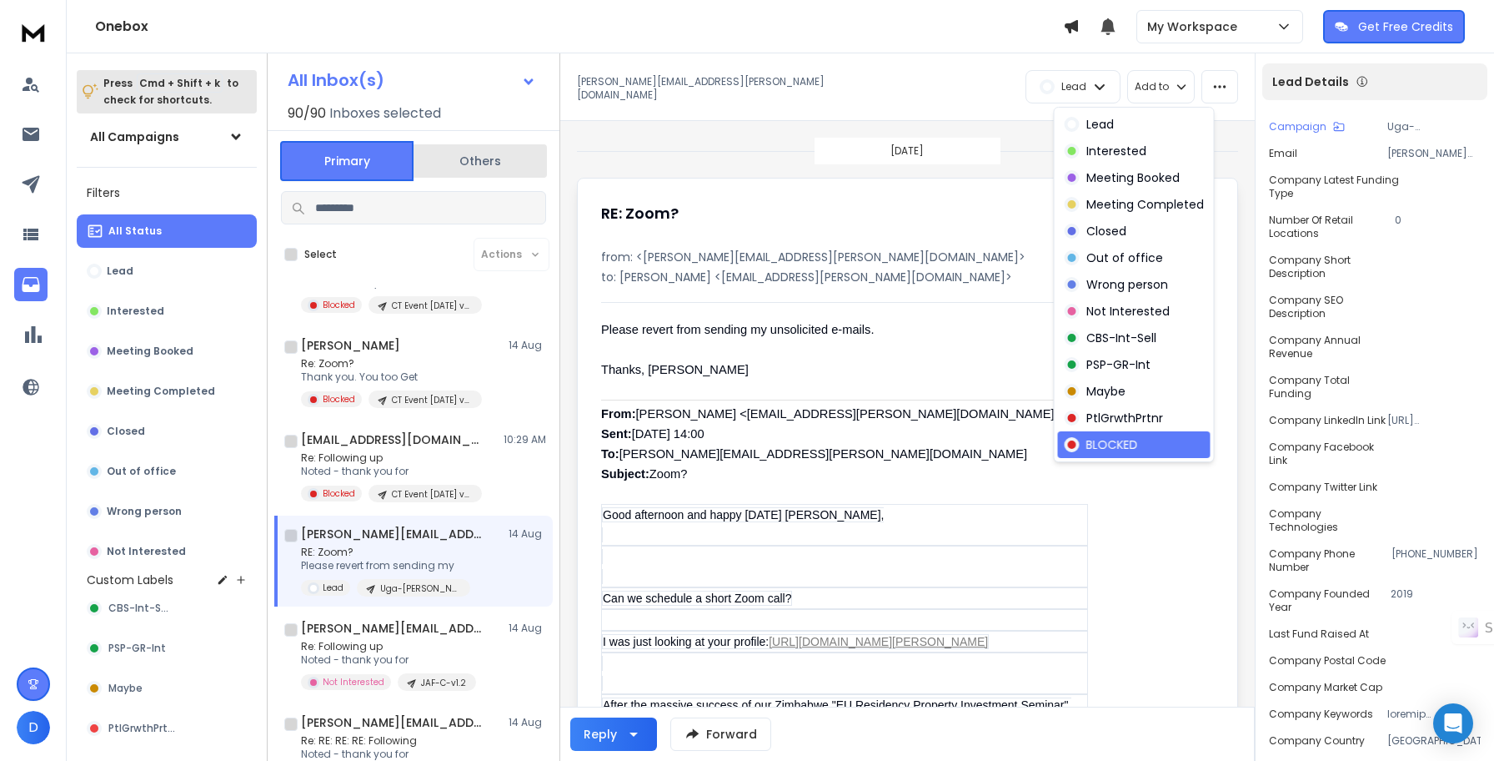
click at [1111, 438] on p "BLOCKED" at bounding box center [1113, 444] width 52 height 17
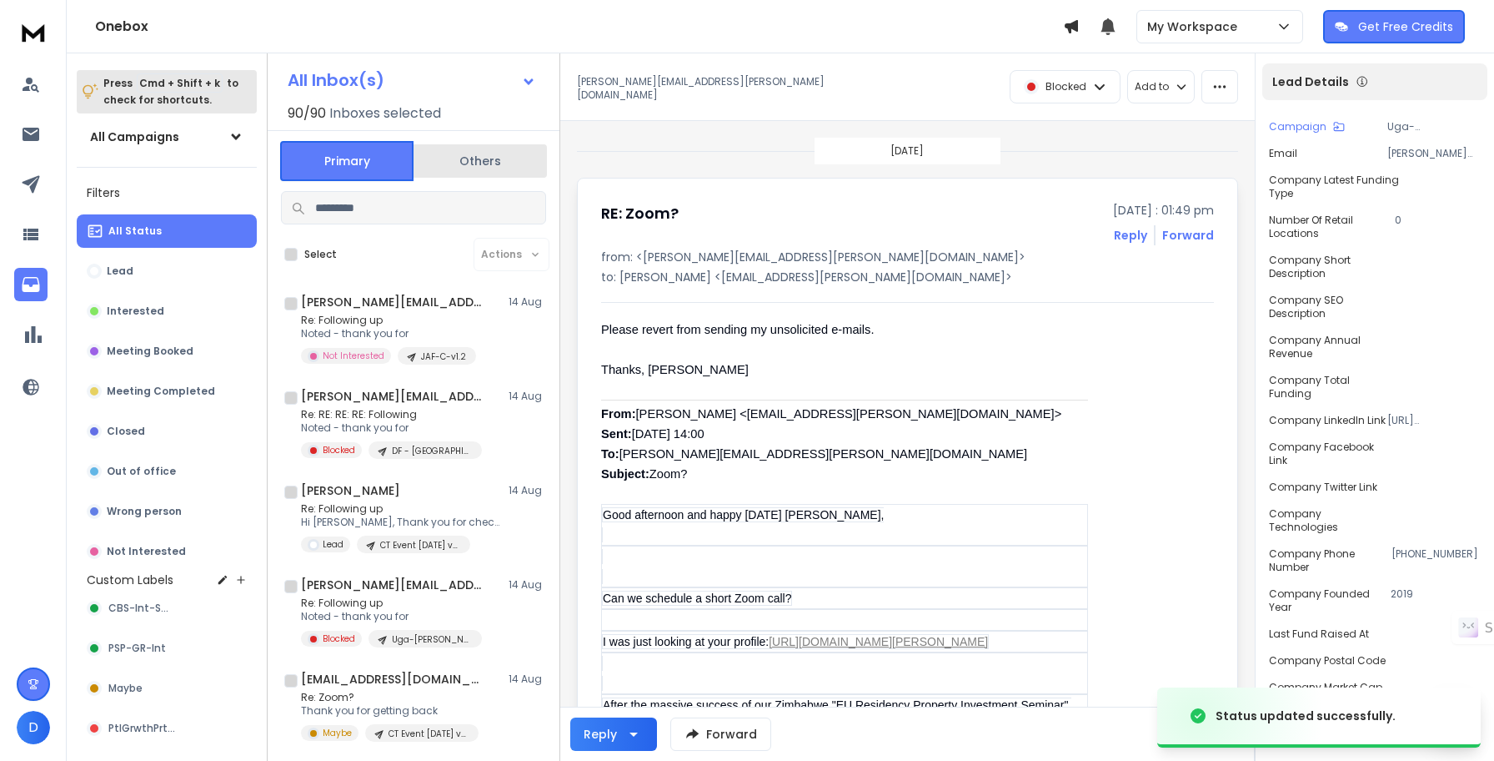
scroll to position [1049, 0]
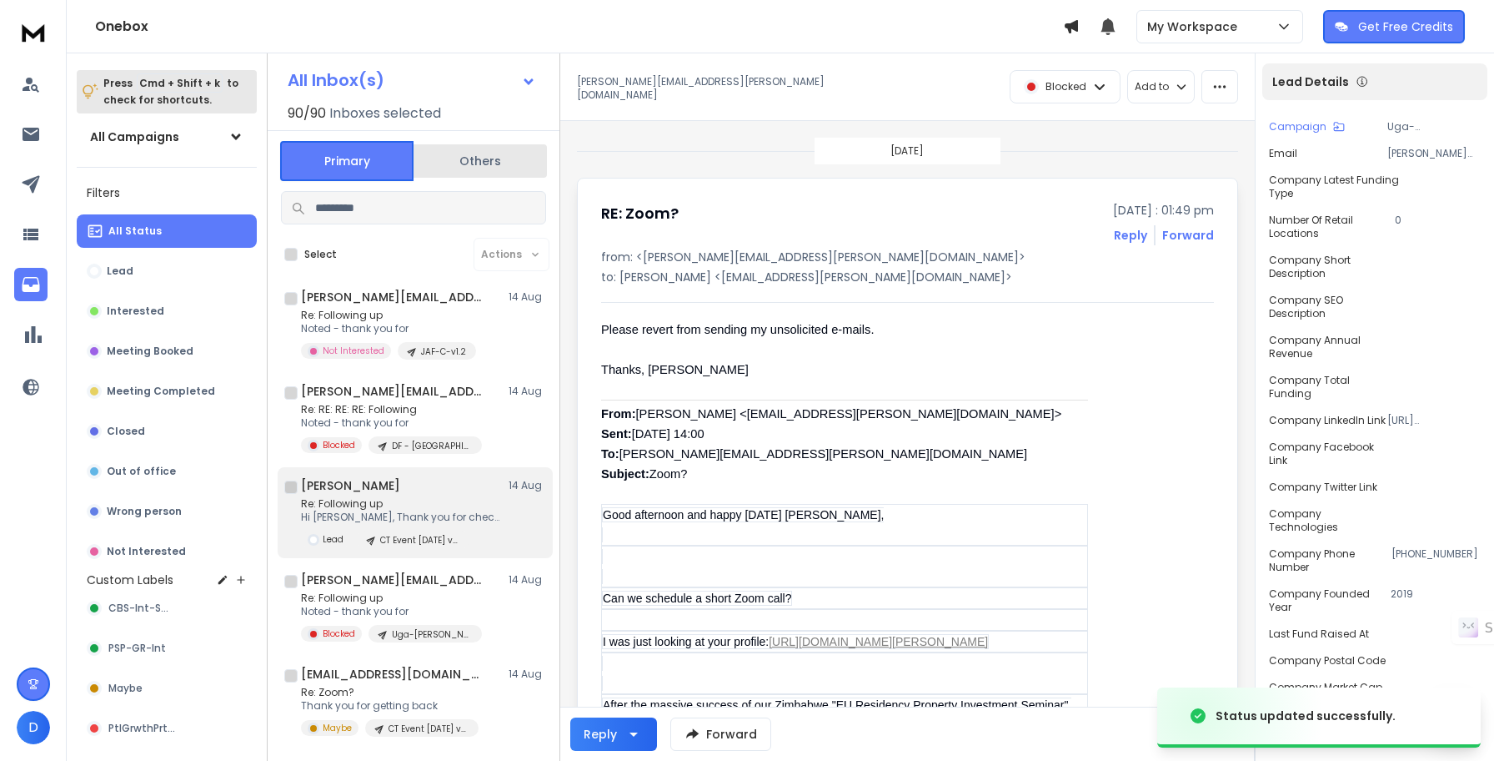
click at [414, 509] on p "Re: Following up" at bounding box center [401, 503] width 200 height 13
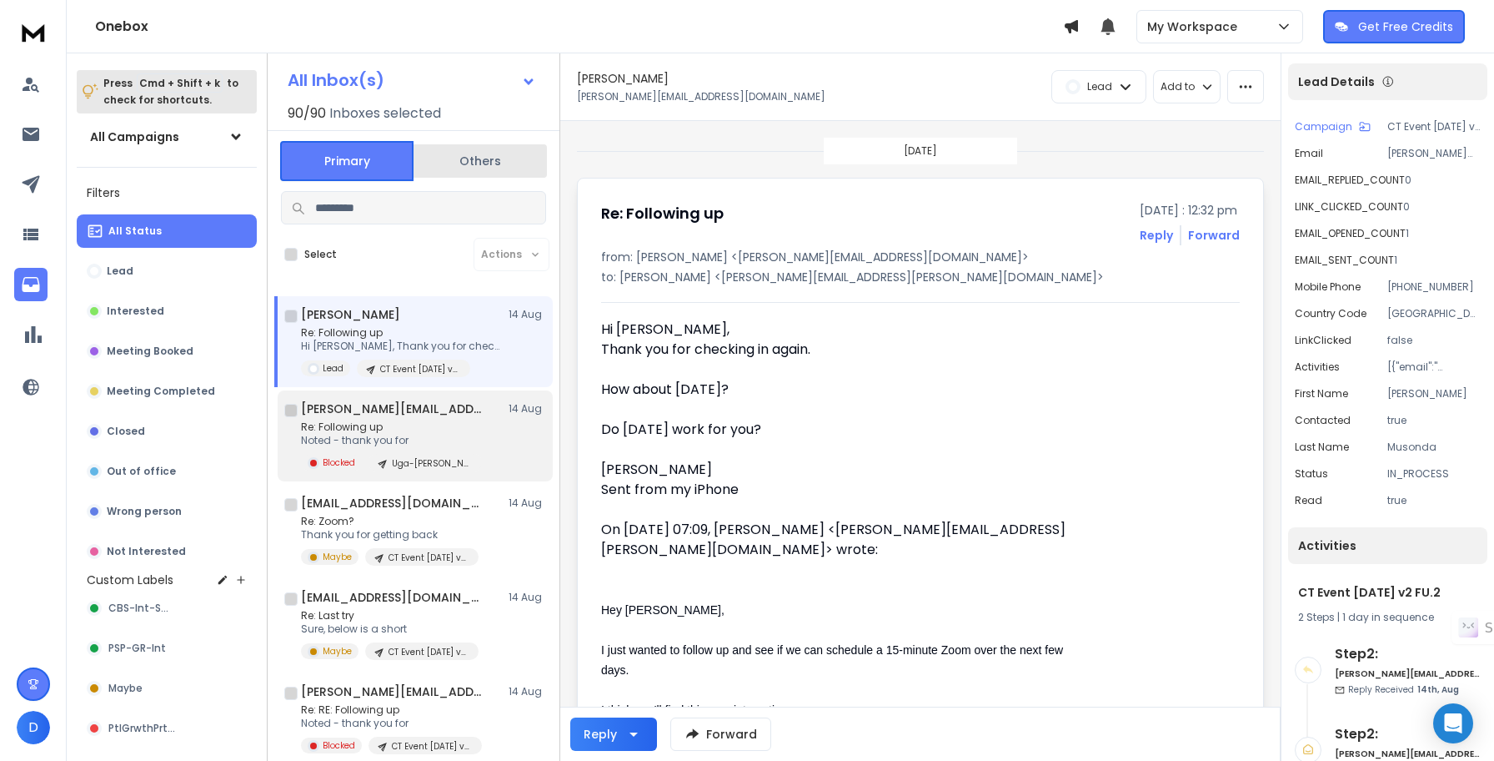
scroll to position [1032, 0]
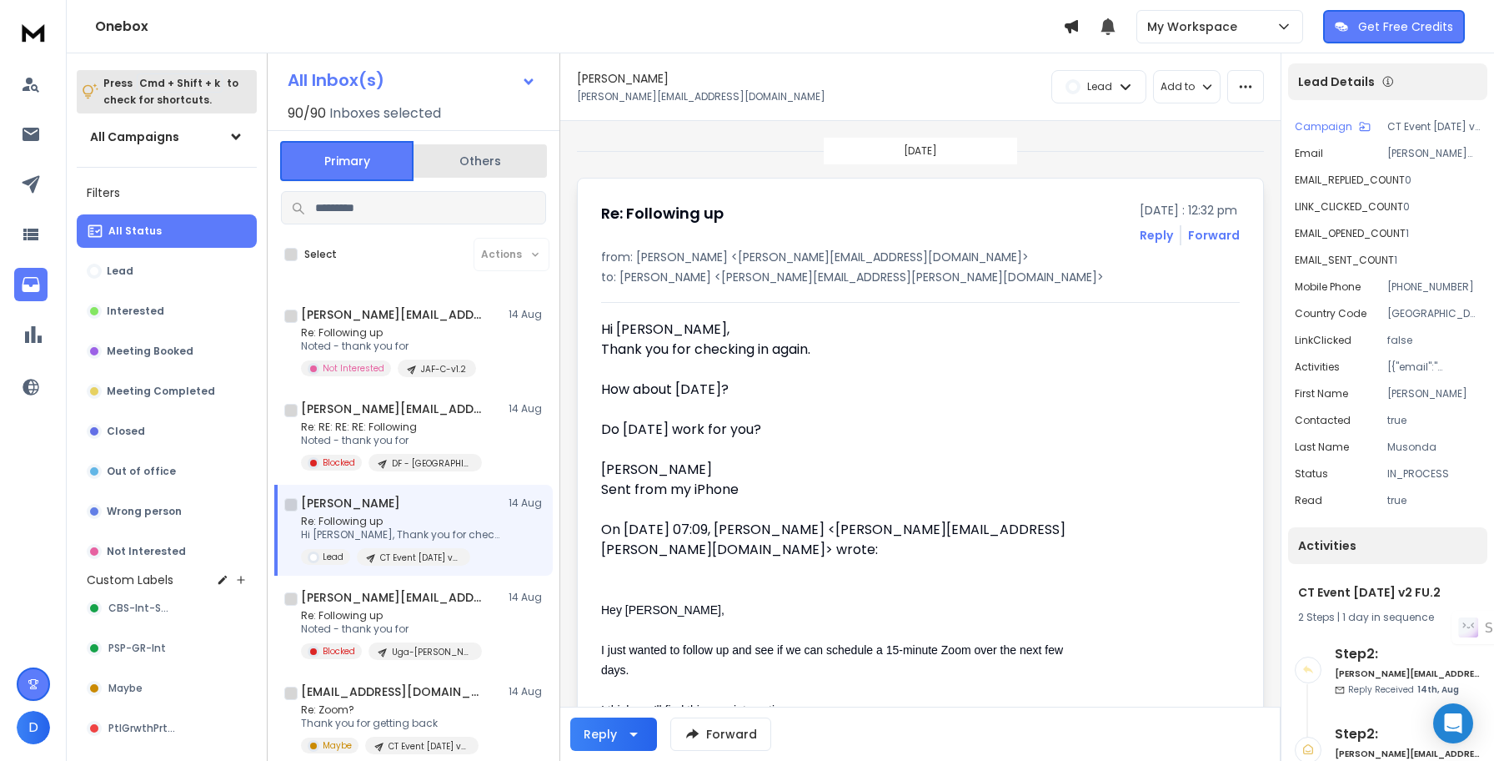
click at [1131, 83] on icon at bounding box center [1125, 86] width 13 height 13
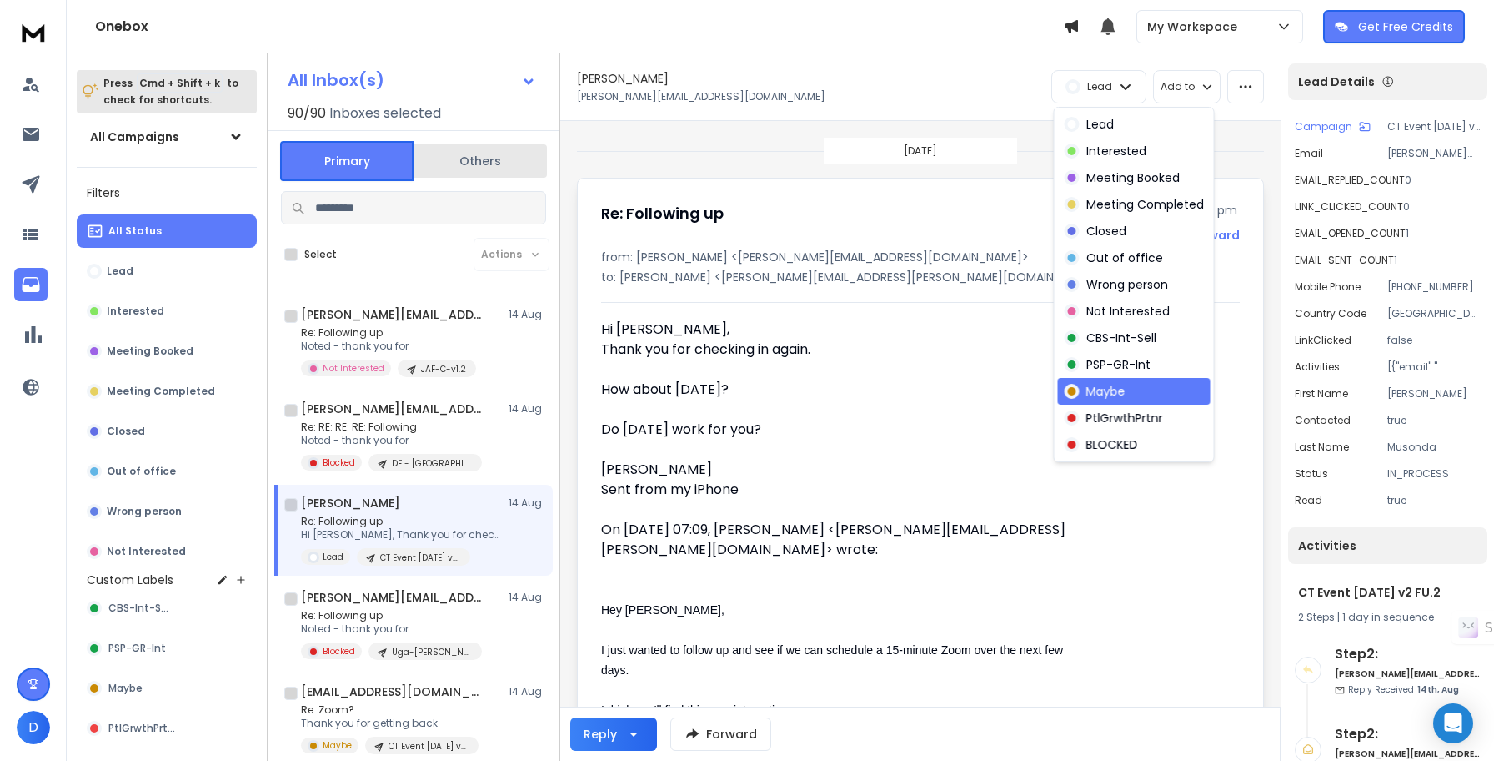
click at [1116, 389] on p "Maybe" at bounding box center [1106, 391] width 39 height 17
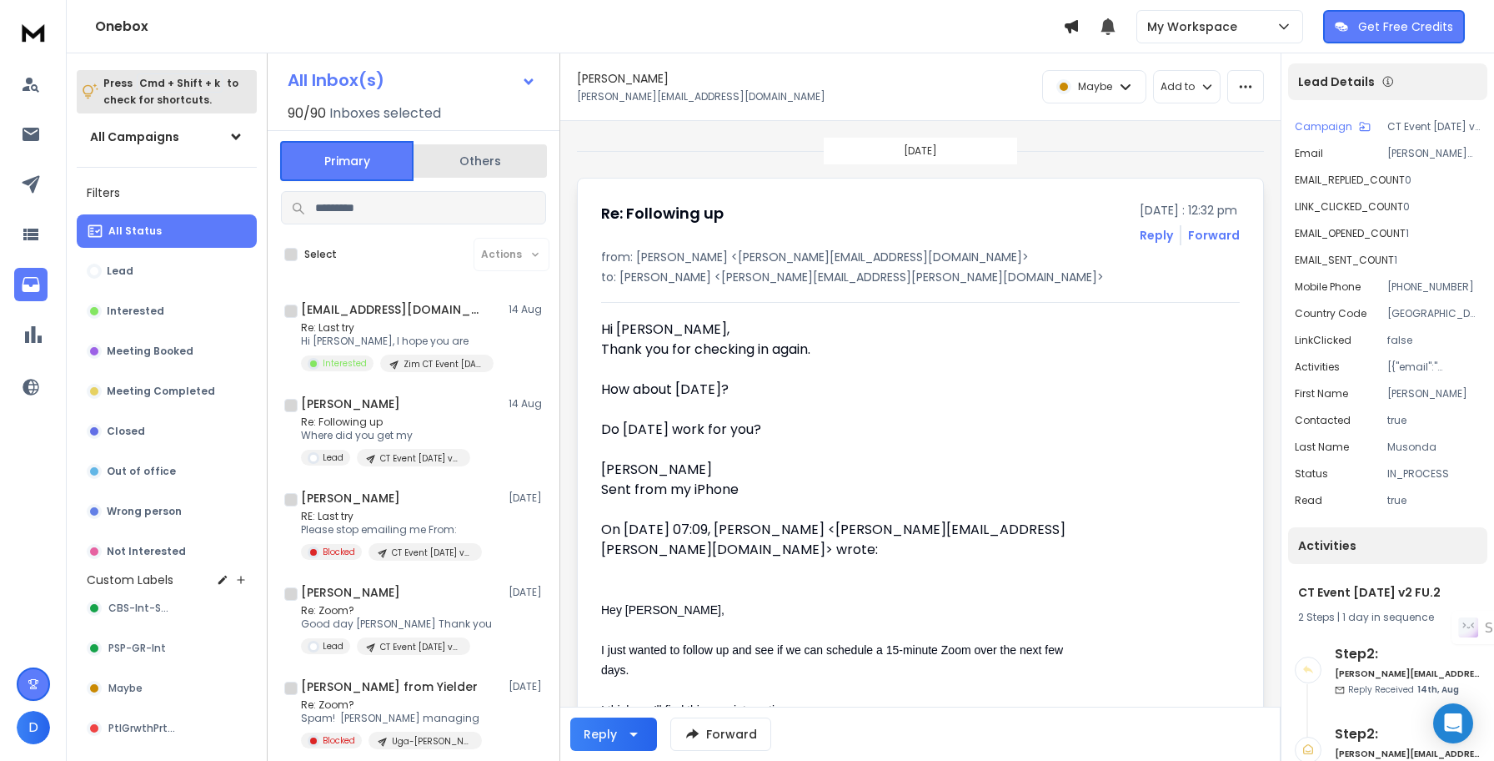
scroll to position [3016, 0]
click at [483, 573] on div "[PERSON_NAME] [DATE] Re: Zoom? Good day [PERSON_NAME] Thank you Lead CT Event […" at bounding box center [415, 618] width 275 height 91
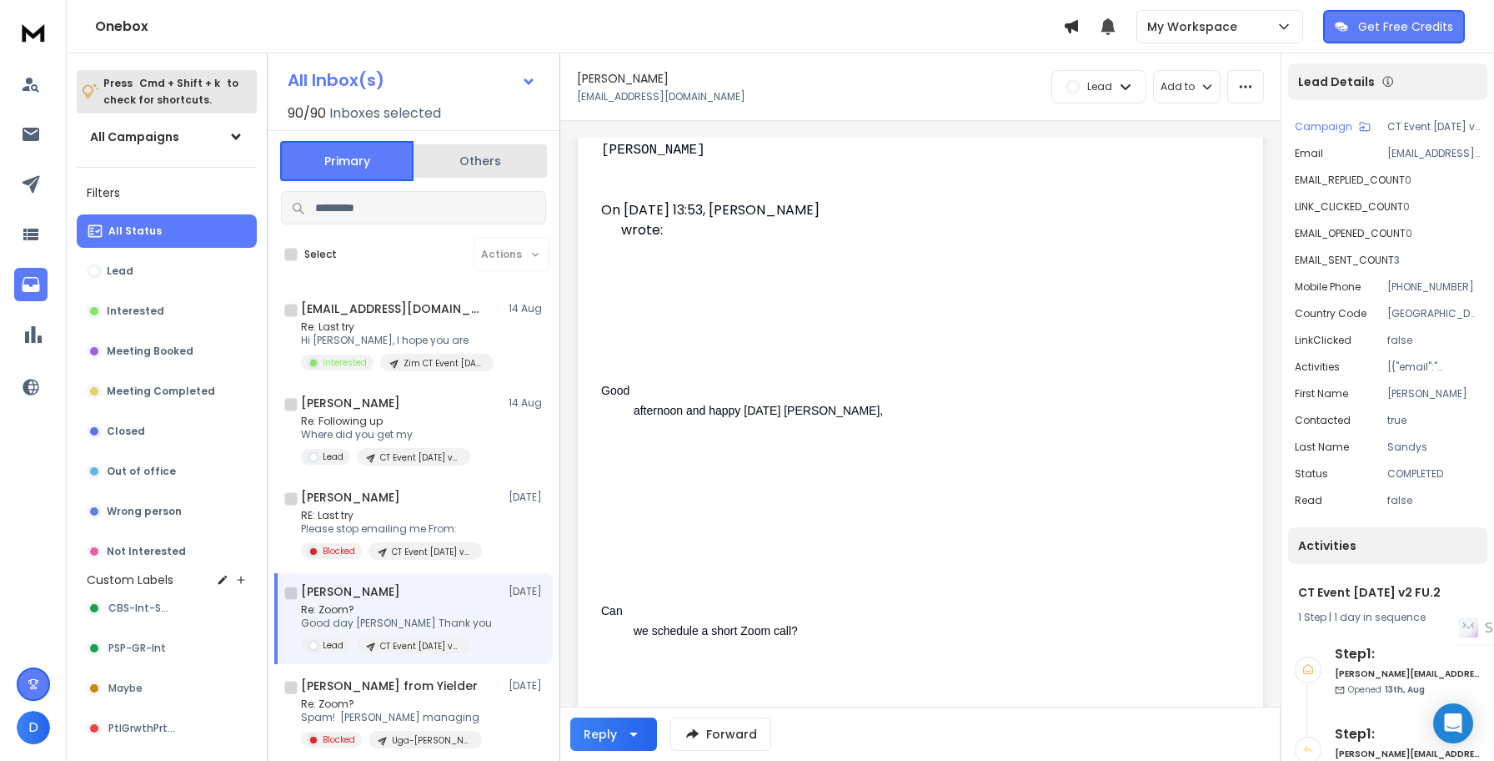
scroll to position [0, 0]
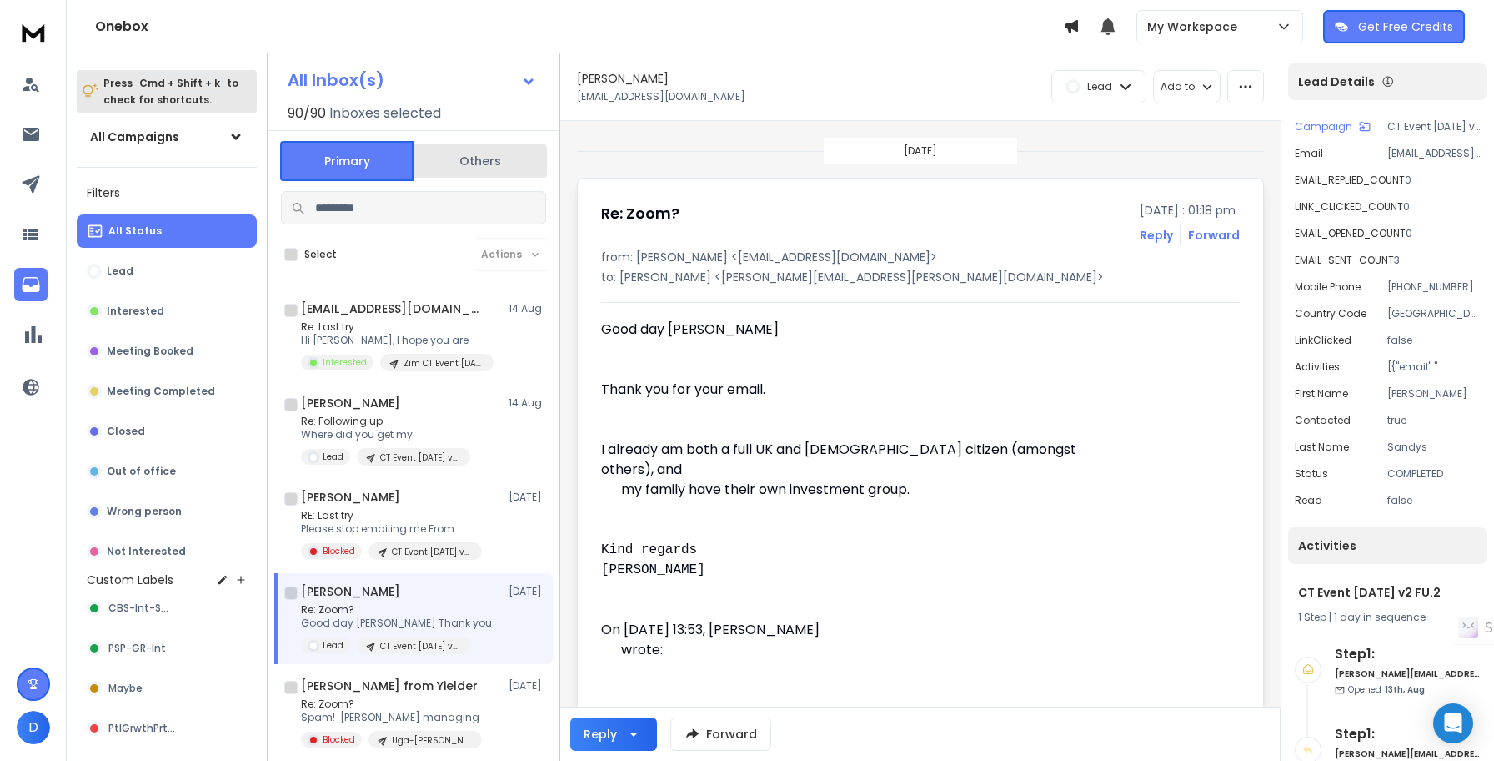
click at [1154, 229] on button "Reply" at bounding box center [1156, 235] width 33 height 17
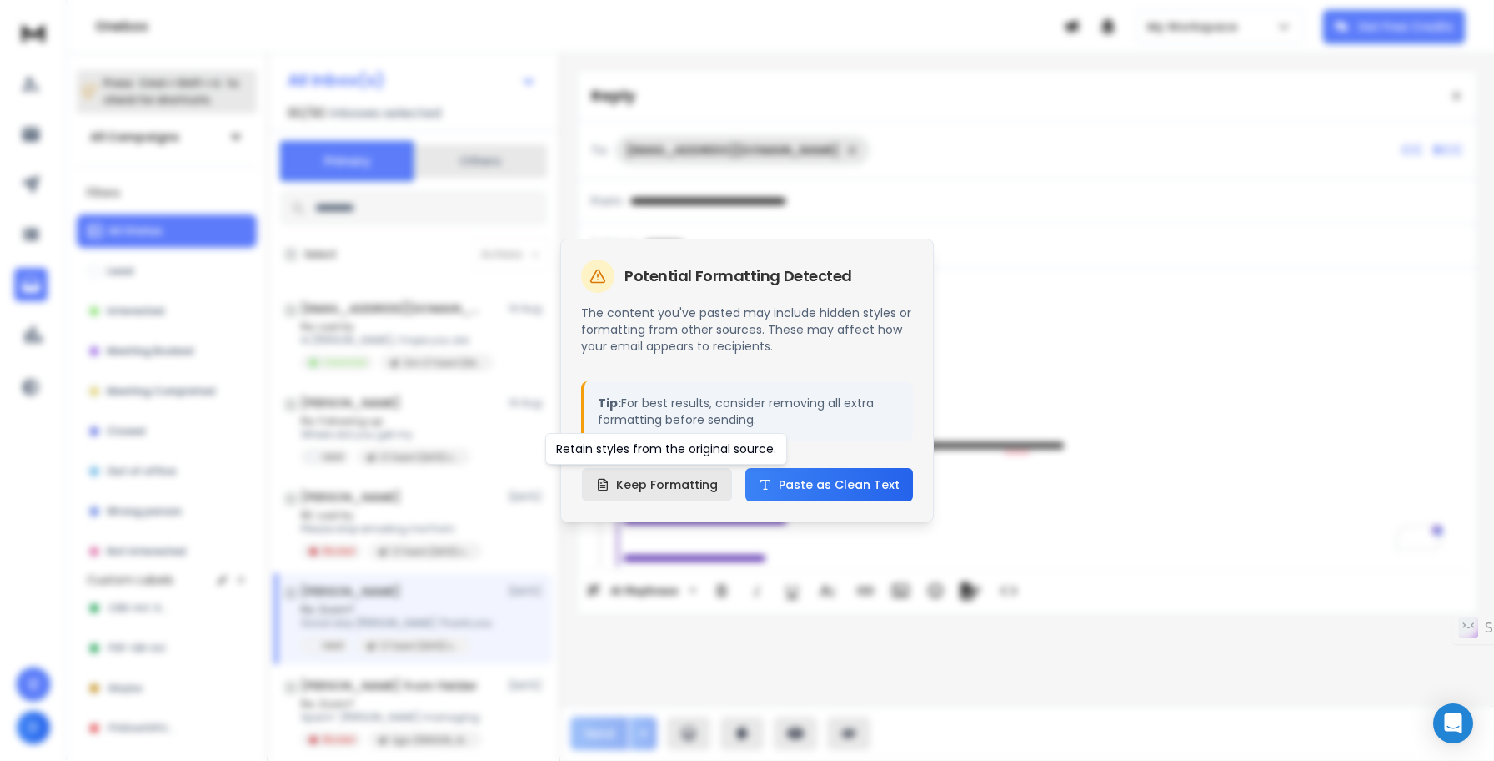
click at [674, 481] on button "Keep Formatting" at bounding box center [657, 484] width 150 height 33
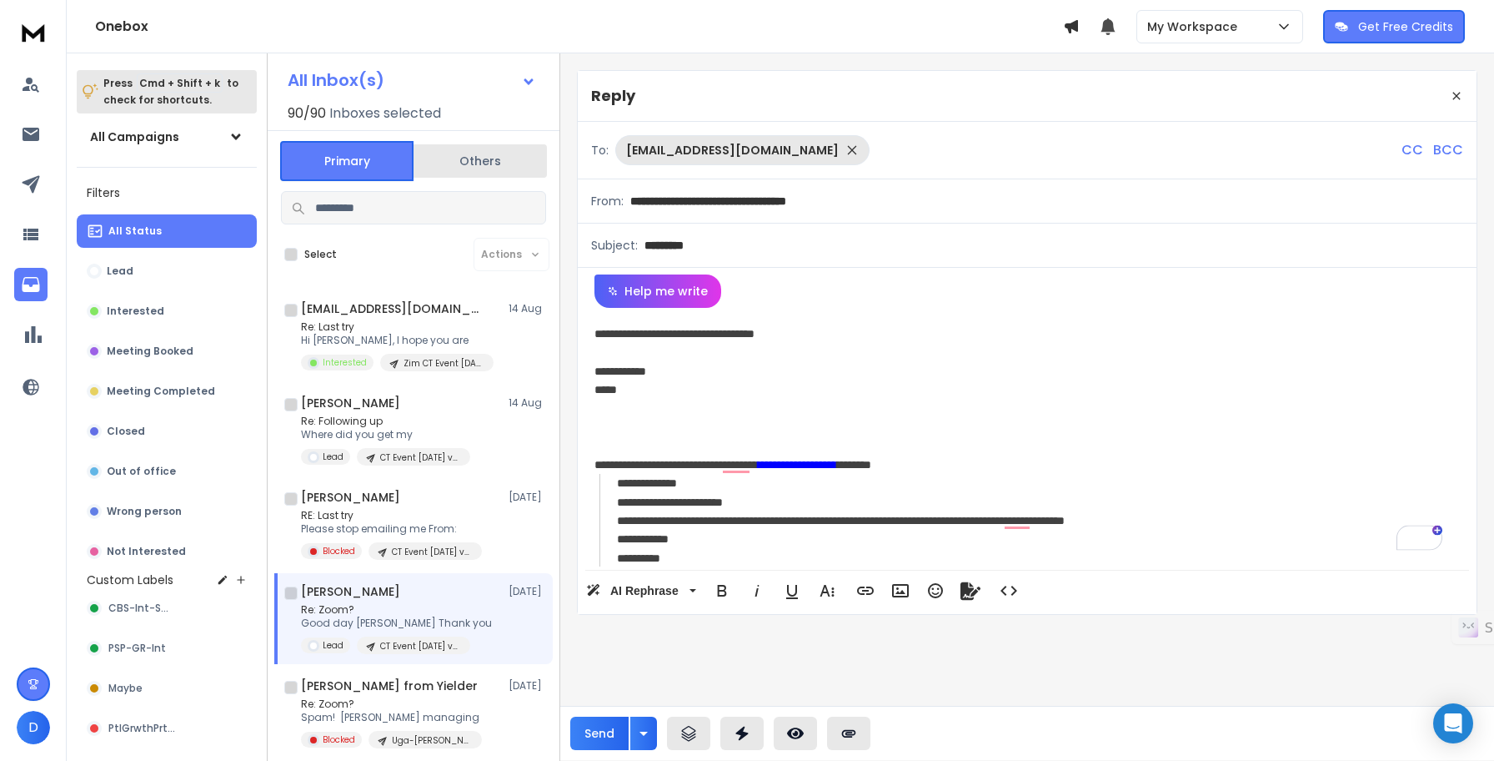
click at [595, 738] on button "Send" at bounding box center [599, 732] width 58 height 33
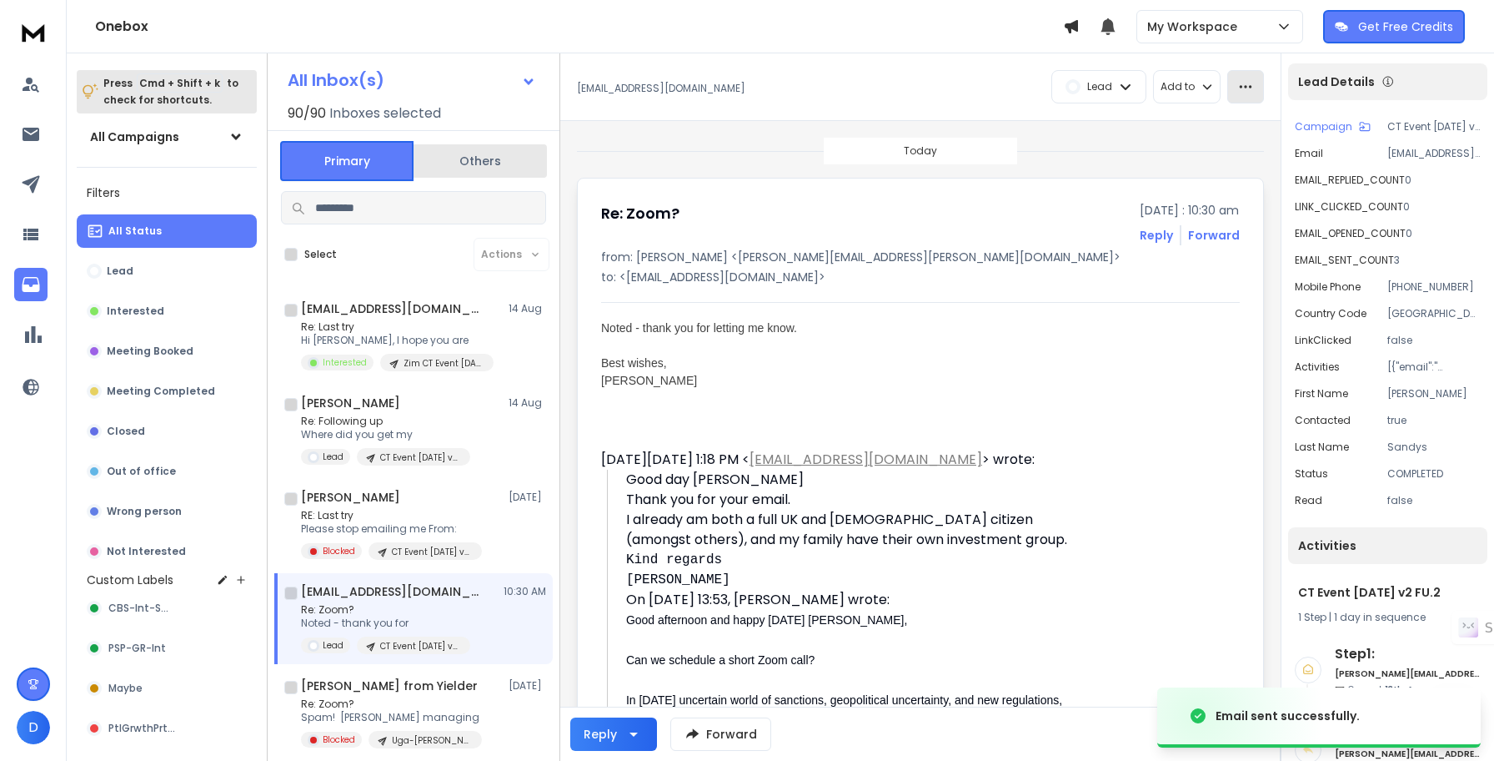
click at [1245, 93] on icon "button" at bounding box center [1245, 86] width 15 height 15
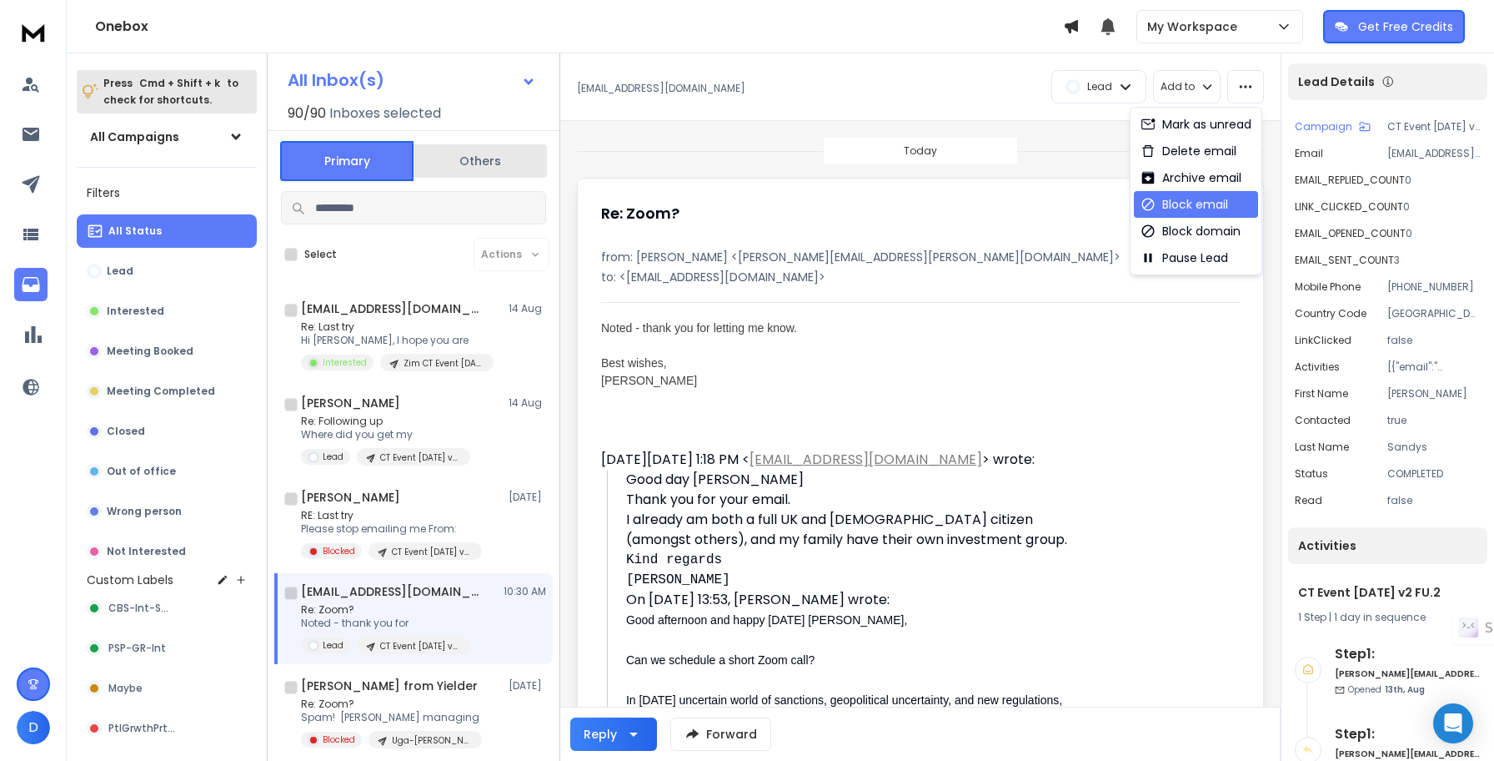
click at [1226, 204] on div "Block email" at bounding box center [1185, 204] width 88 height 17
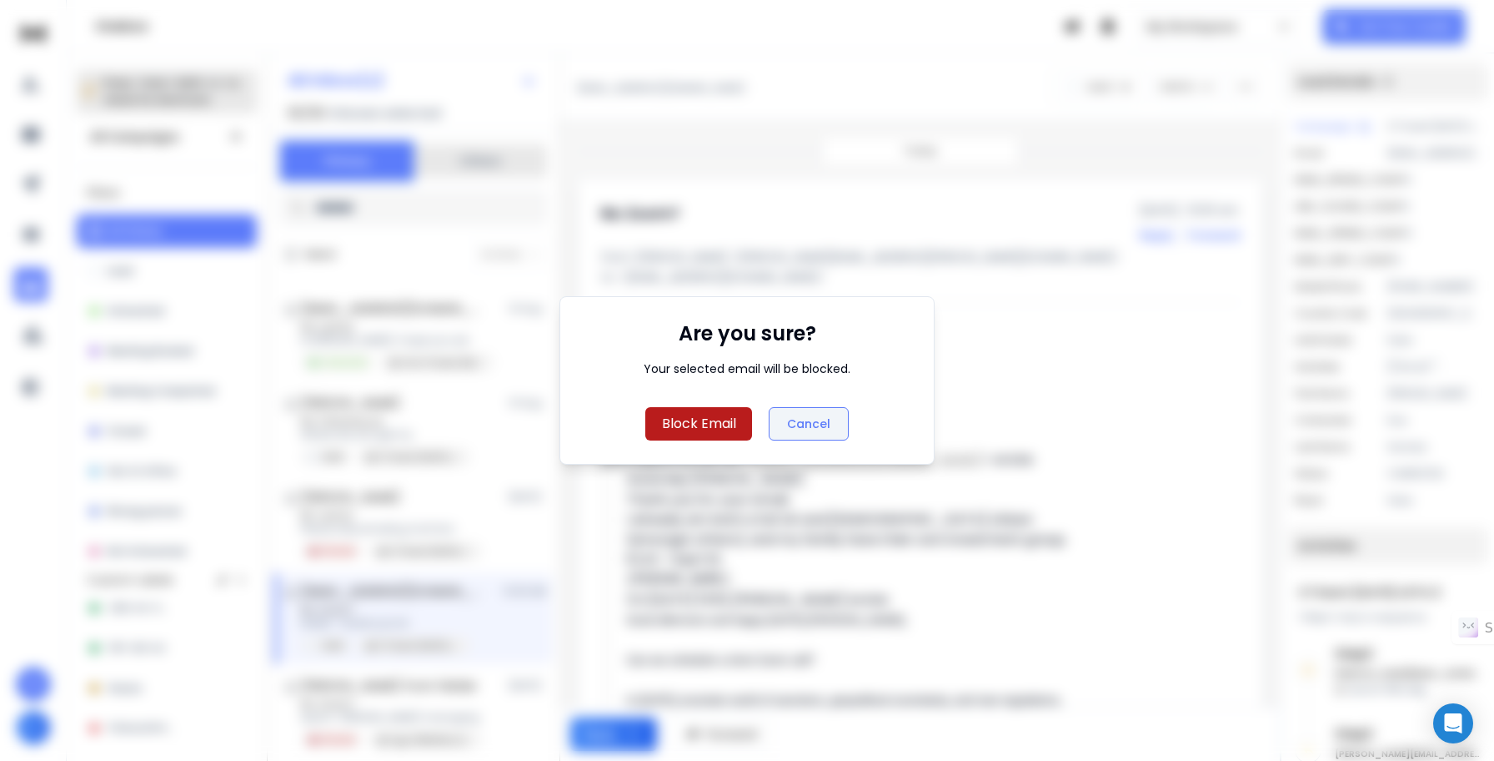
click at [703, 424] on button "Block Email" at bounding box center [698, 423] width 107 height 33
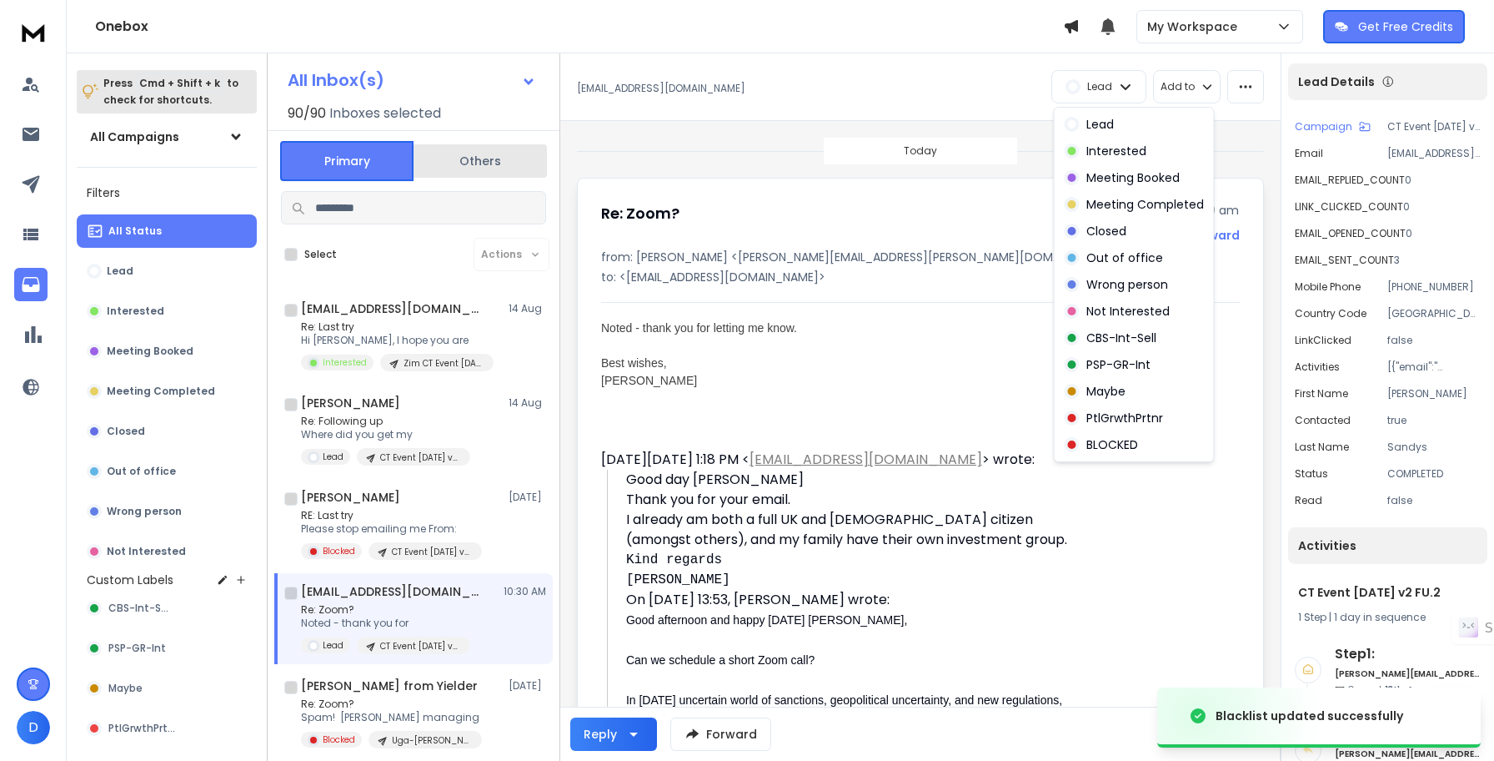
click at [1088, 88] on div "Lead" at bounding box center [1098, 87] width 93 height 32
click at [1148, 433] on div "BLOCKED" at bounding box center [1134, 444] width 153 height 27
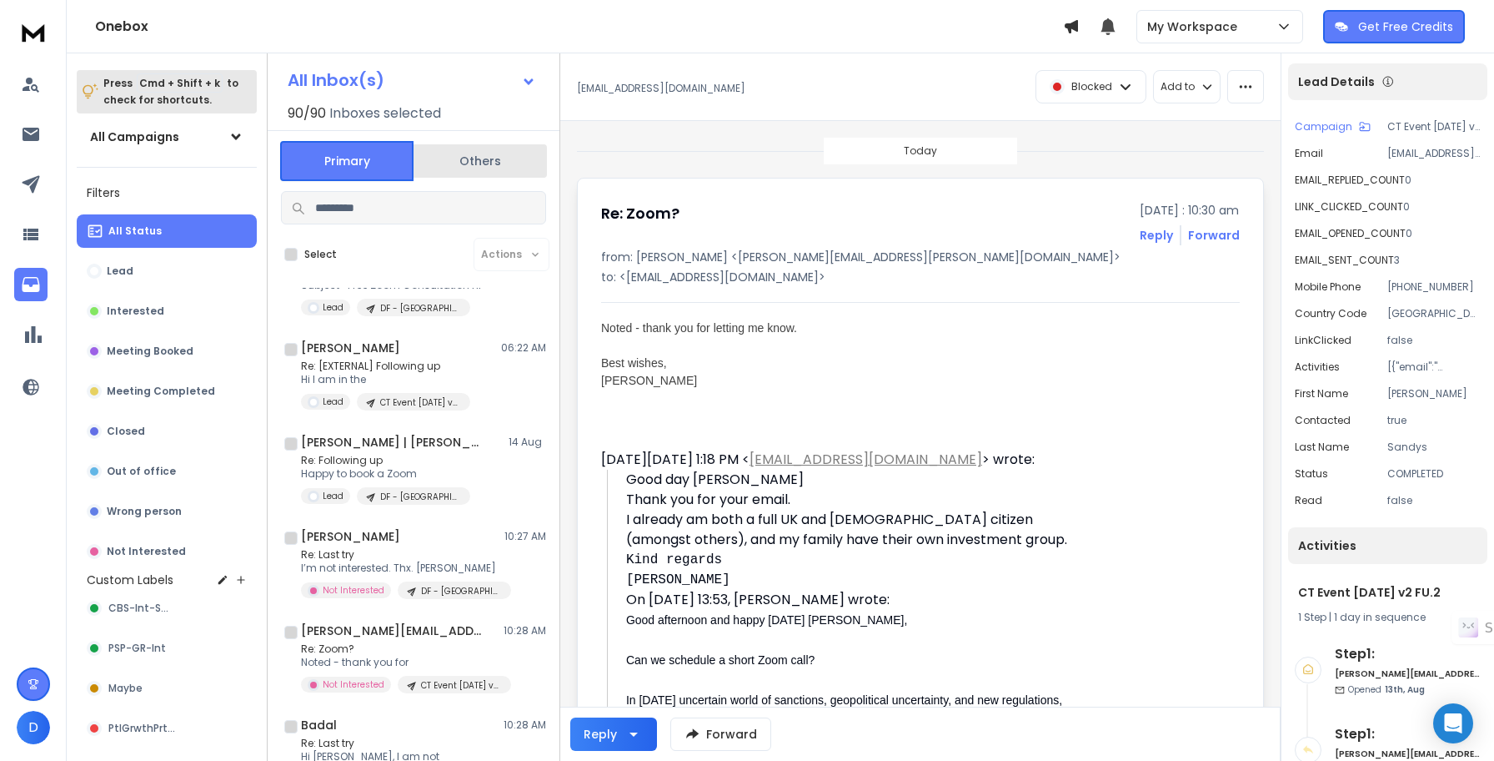
scroll to position [148, 0]
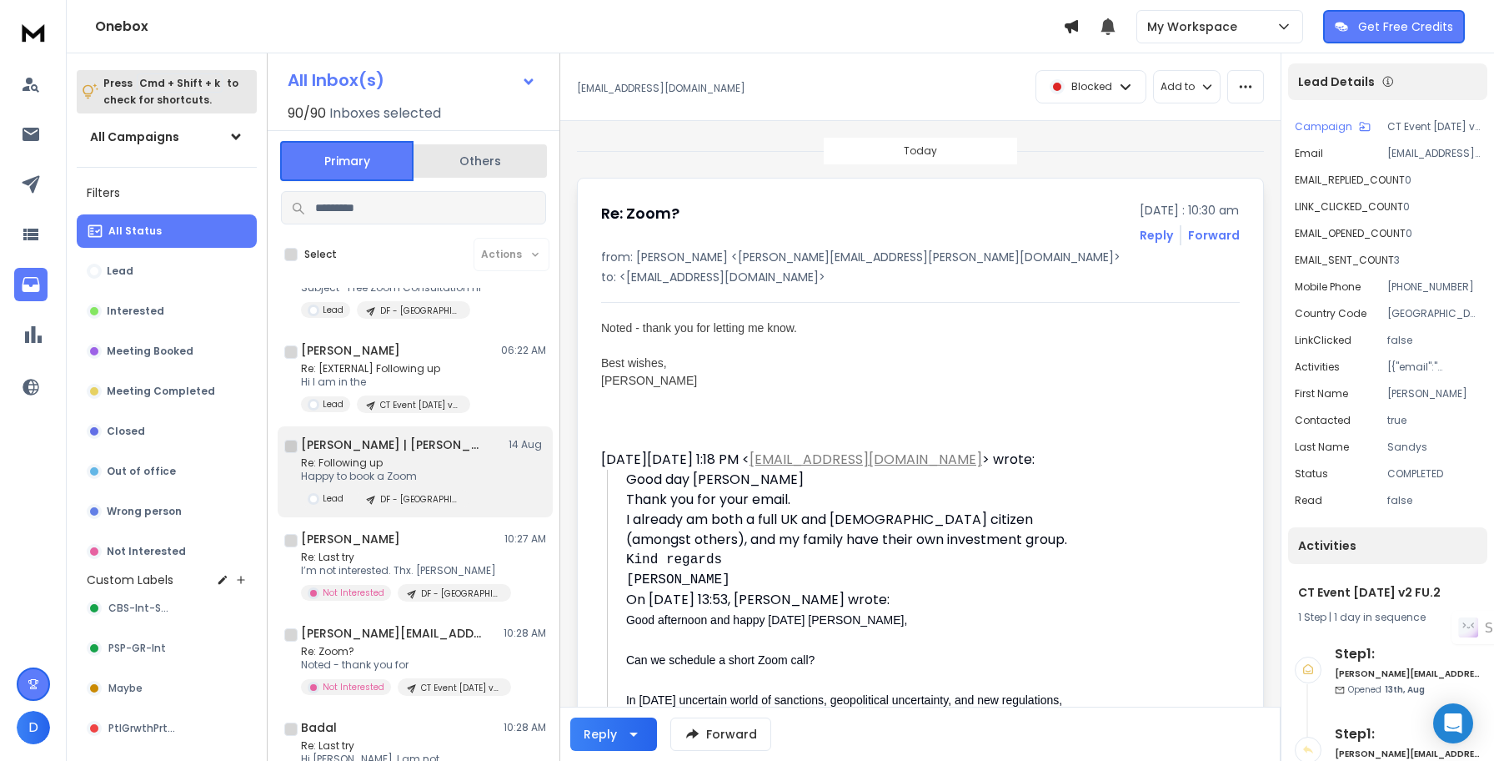
click at [436, 454] on div "[PERSON_NAME] | [PERSON_NAME] [DATE] Re: Following up Happy to book a Zoom Lead…" at bounding box center [423, 471] width 245 height 71
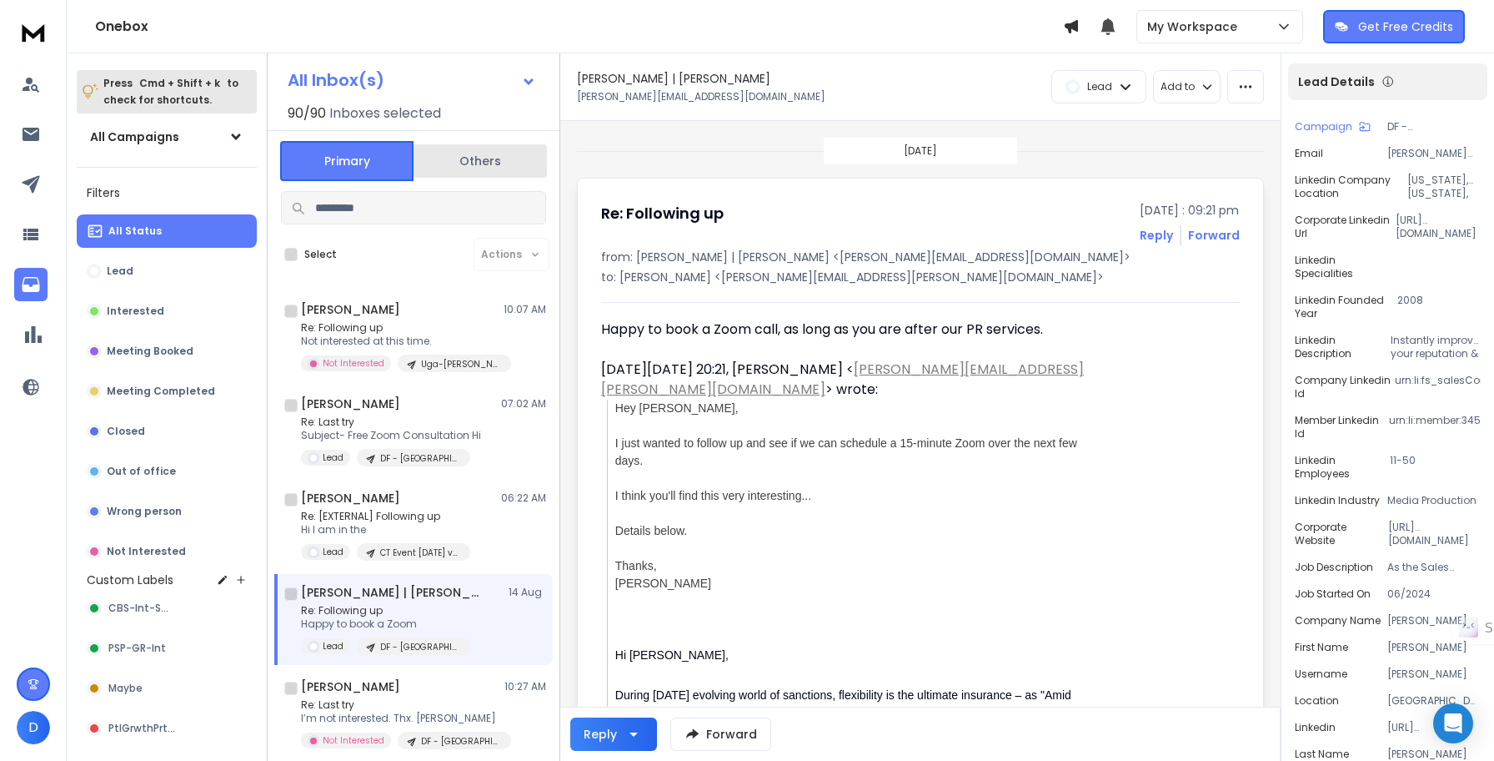
scroll to position [148, 0]
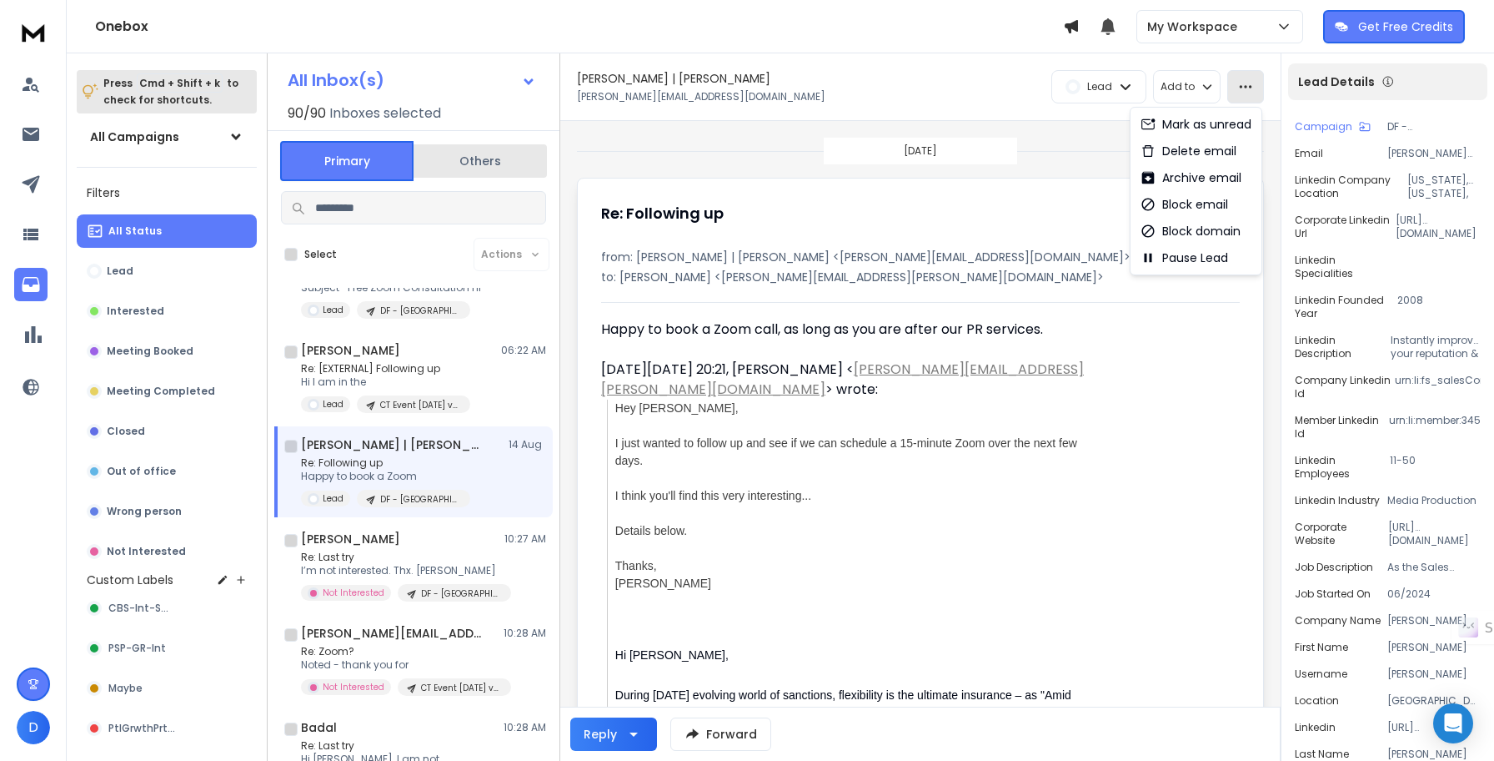
click at [1243, 95] on button "button" at bounding box center [1246, 86] width 37 height 33
click at [1184, 198] on div "Block email" at bounding box center [1185, 204] width 88 height 17
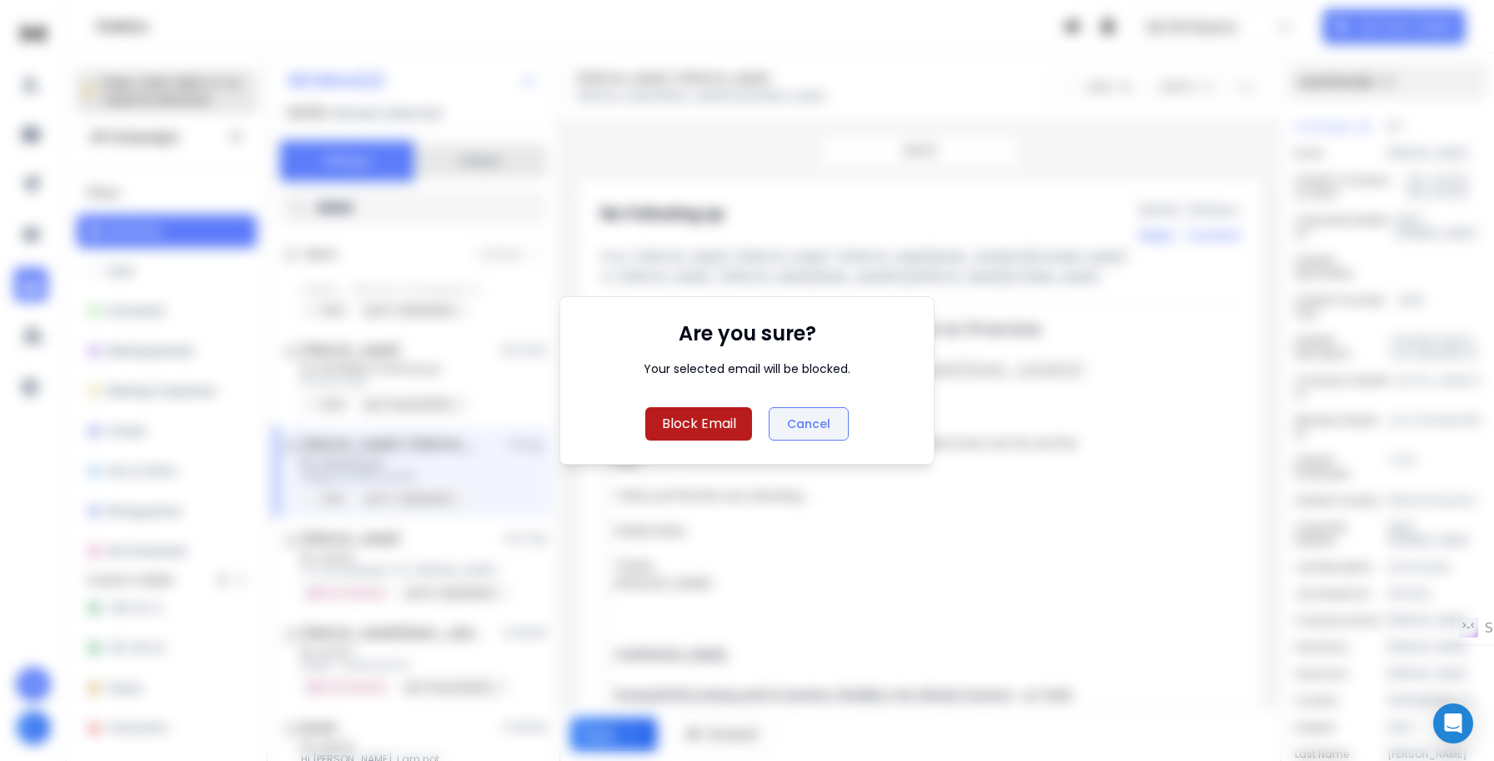
click at [678, 424] on button "Block Email" at bounding box center [698, 423] width 107 height 33
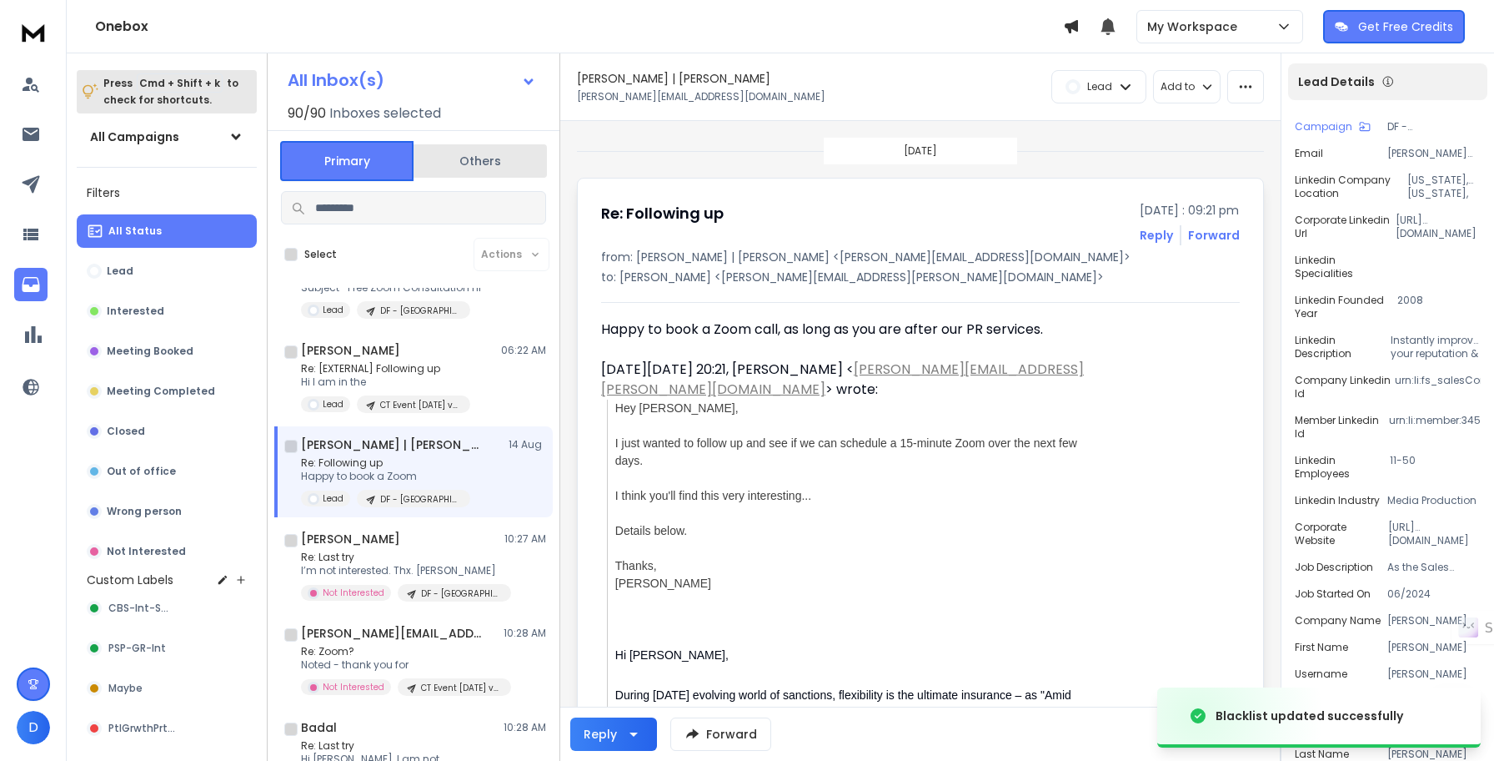
click at [1062, 87] on div "Lead" at bounding box center [1098, 87] width 93 height 32
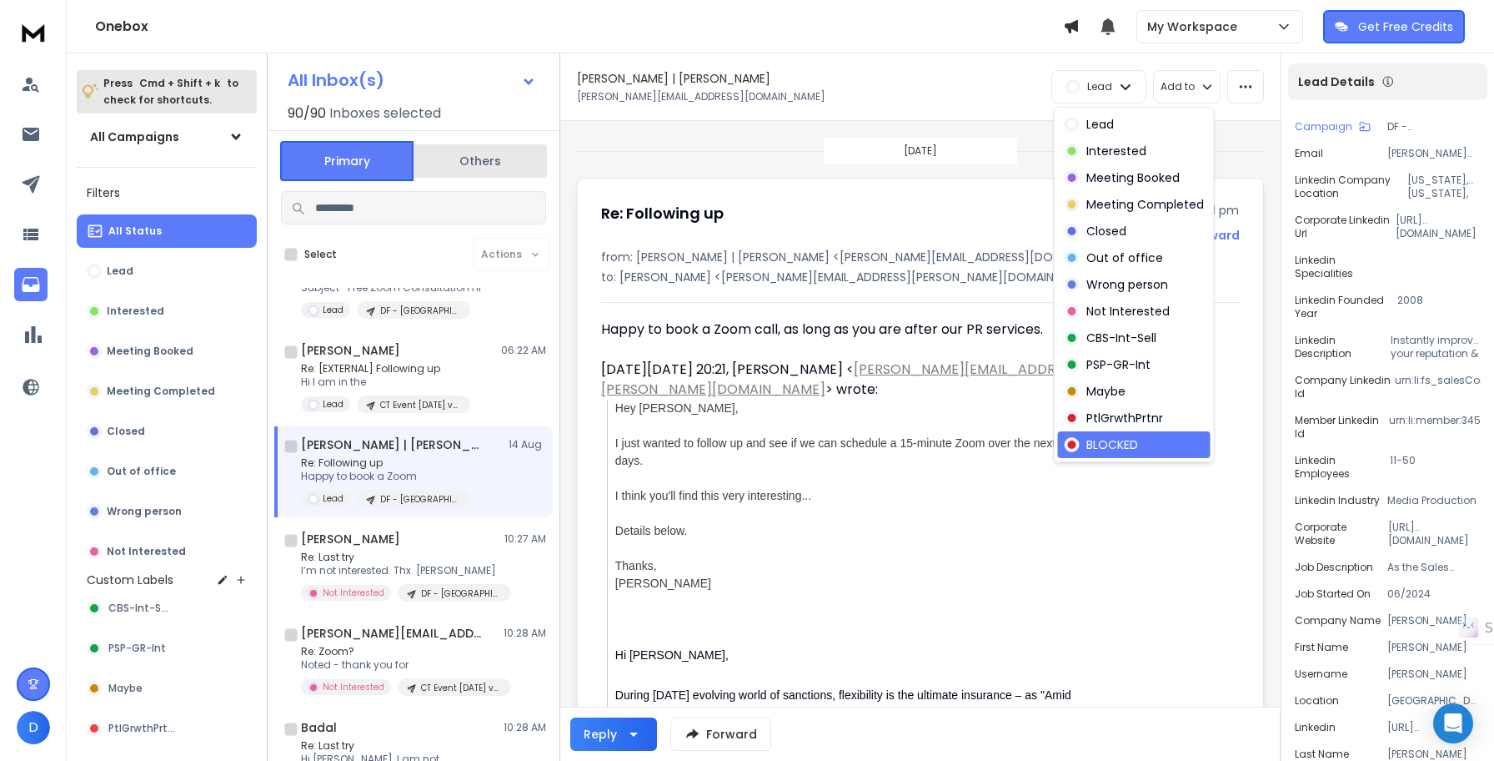
click at [1092, 440] on p "BLOCKED" at bounding box center [1113, 444] width 52 height 17
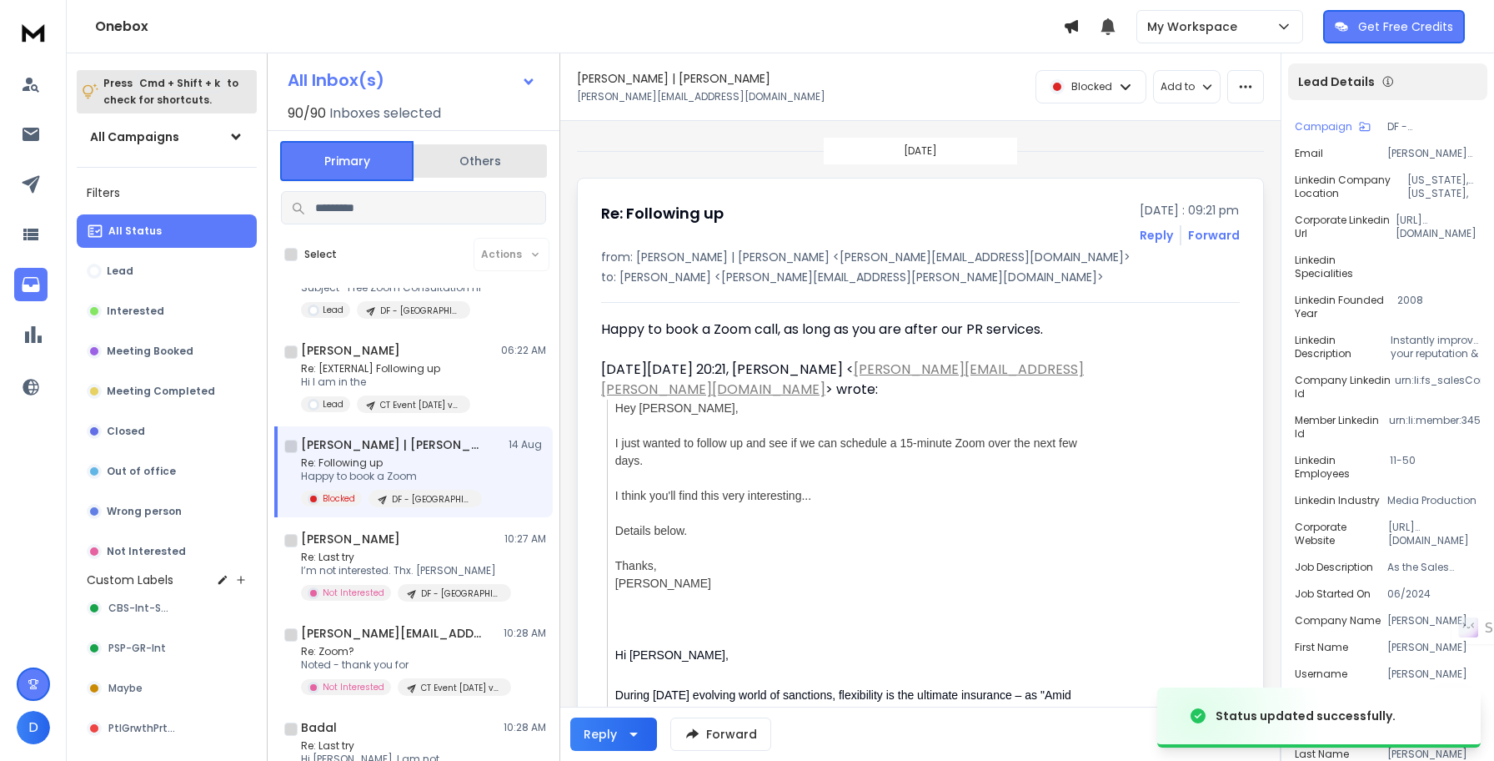
scroll to position [0, 0]
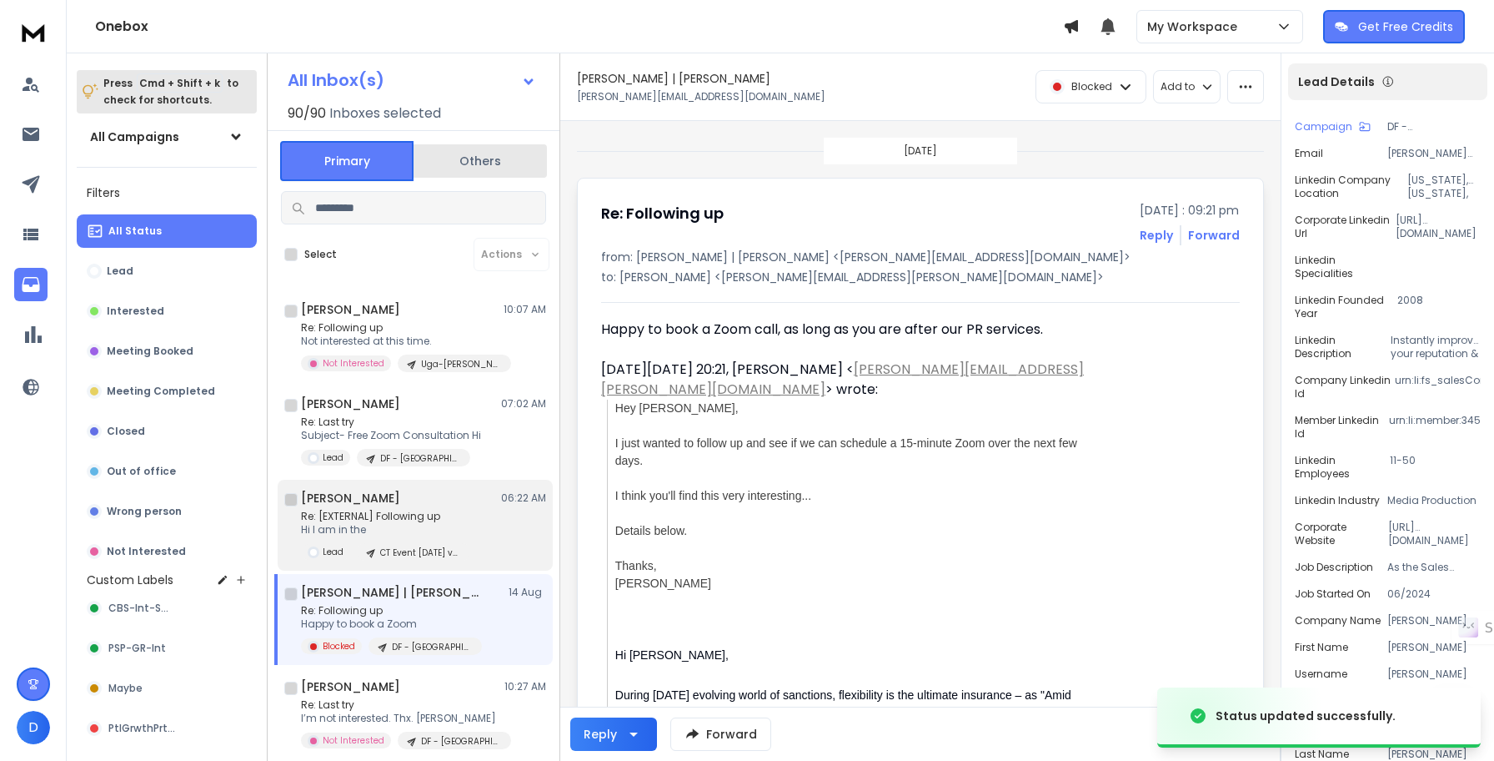
click at [460, 516] on p "Re: [EXTERNAL] Following up" at bounding box center [385, 516] width 169 height 13
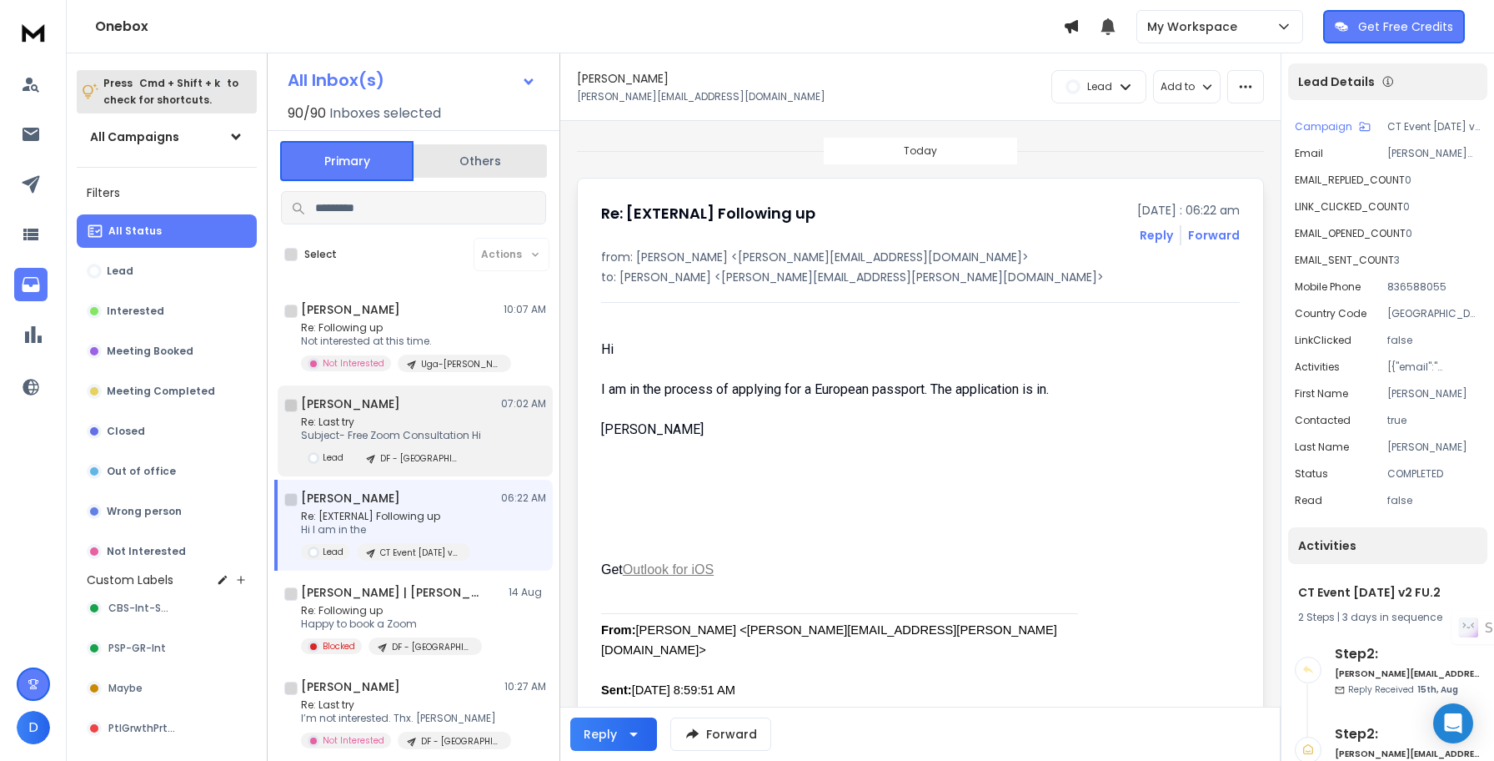
click at [463, 417] on p "Re: Last try" at bounding box center [391, 421] width 180 height 13
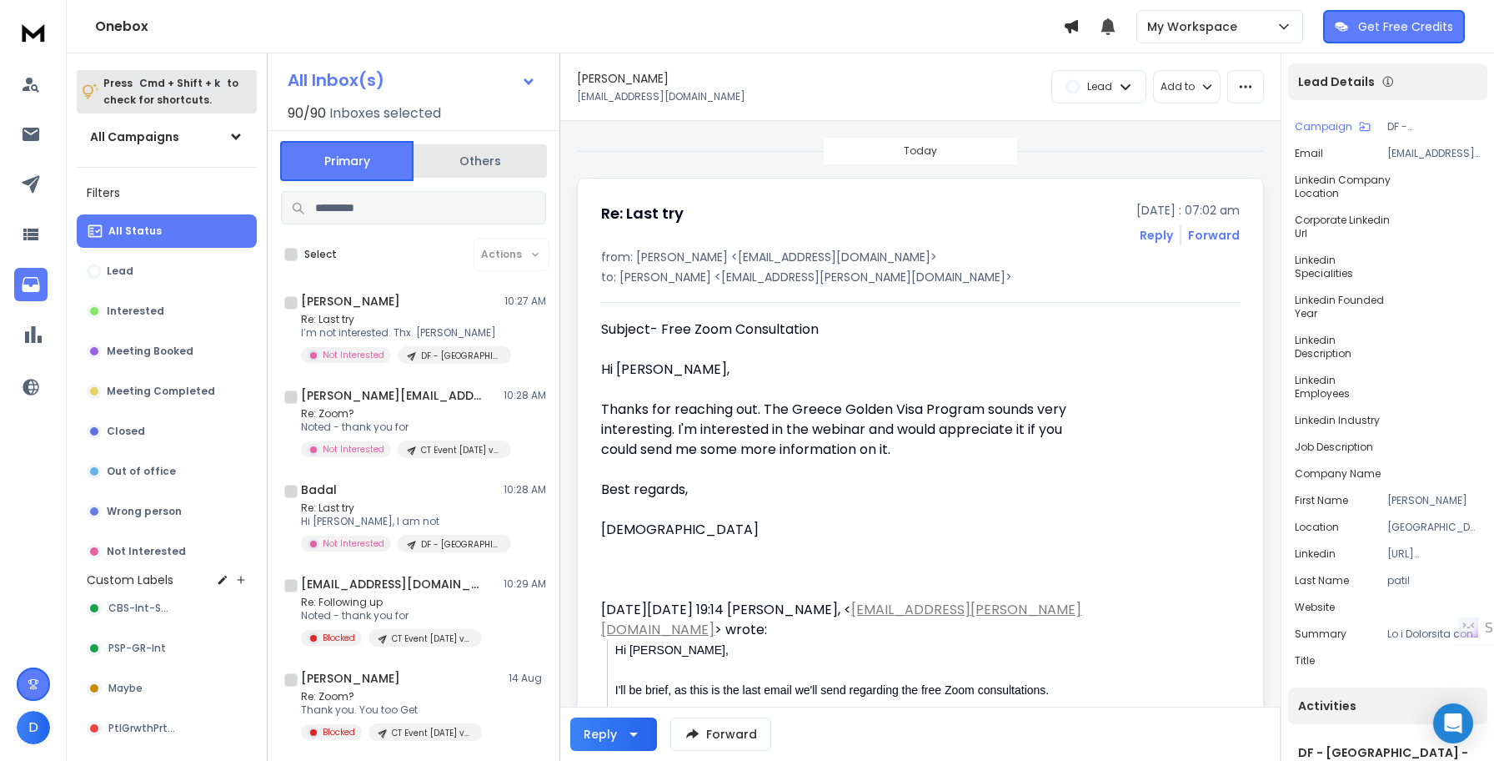
scroll to position [569, 0]
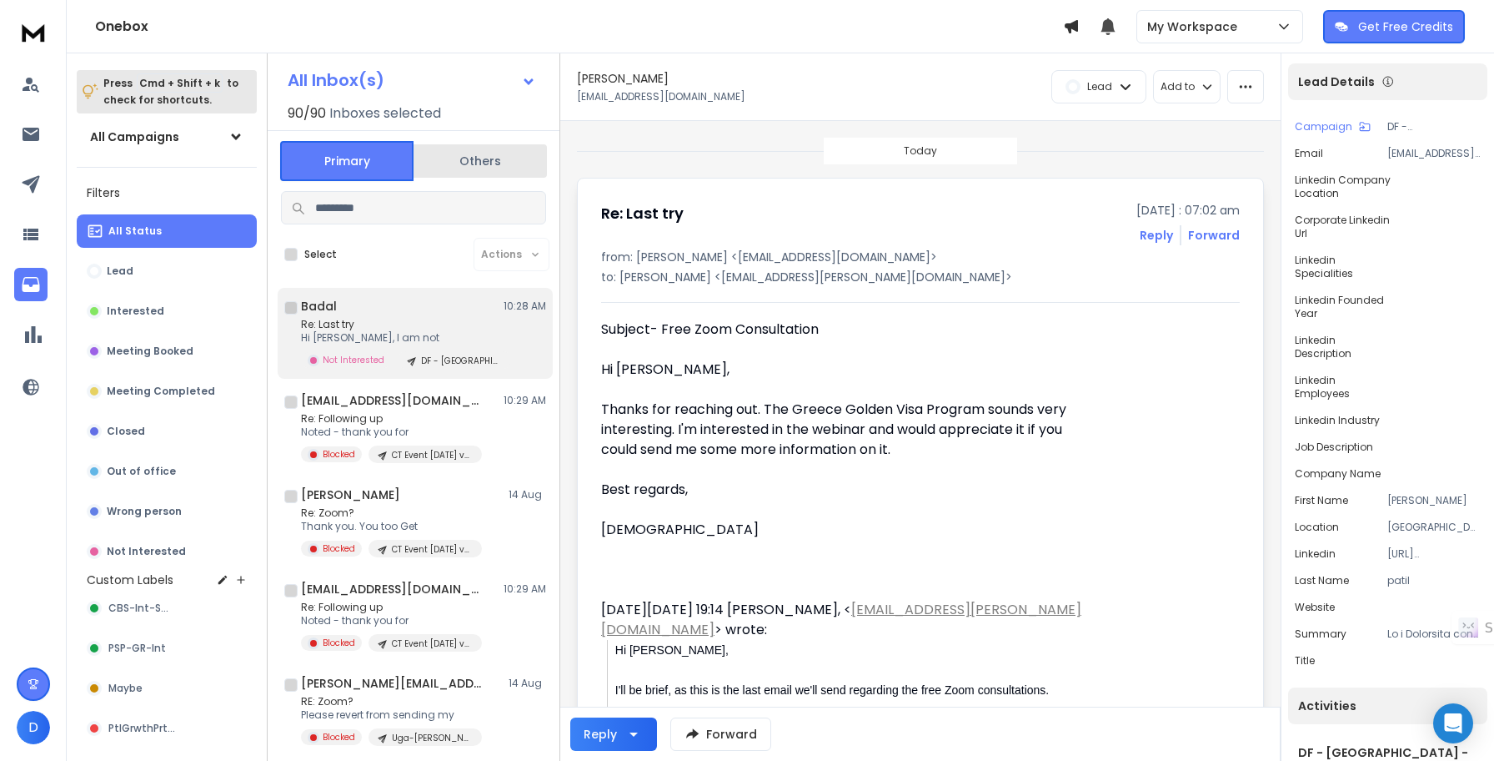
click at [379, 334] on p "Hi [PERSON_NAME], I am not" at bounding box center [401, 337] width 200 height 13
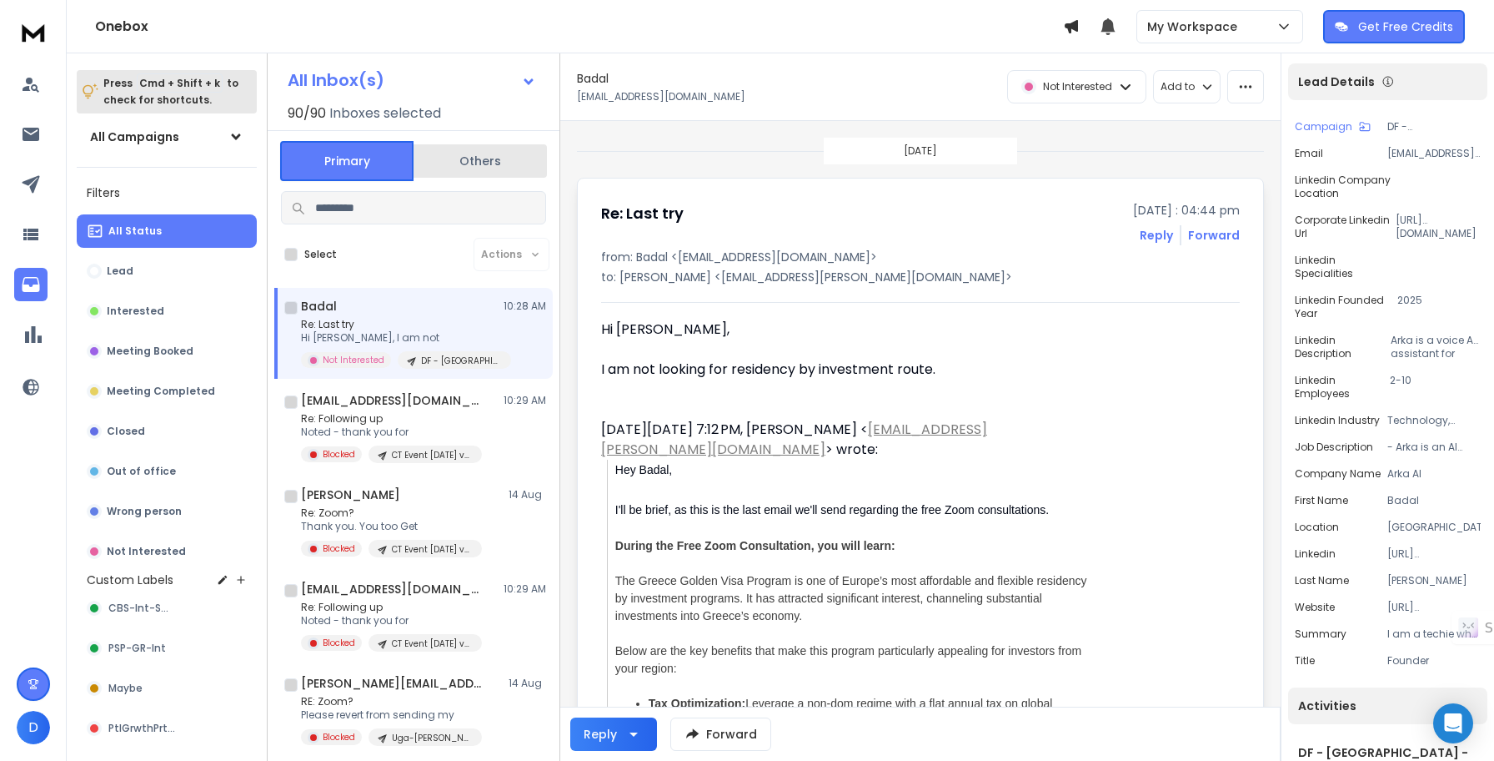
click at [1161, 230] on button "Reply" at bounding box center [1156, 235] width 33 height 17
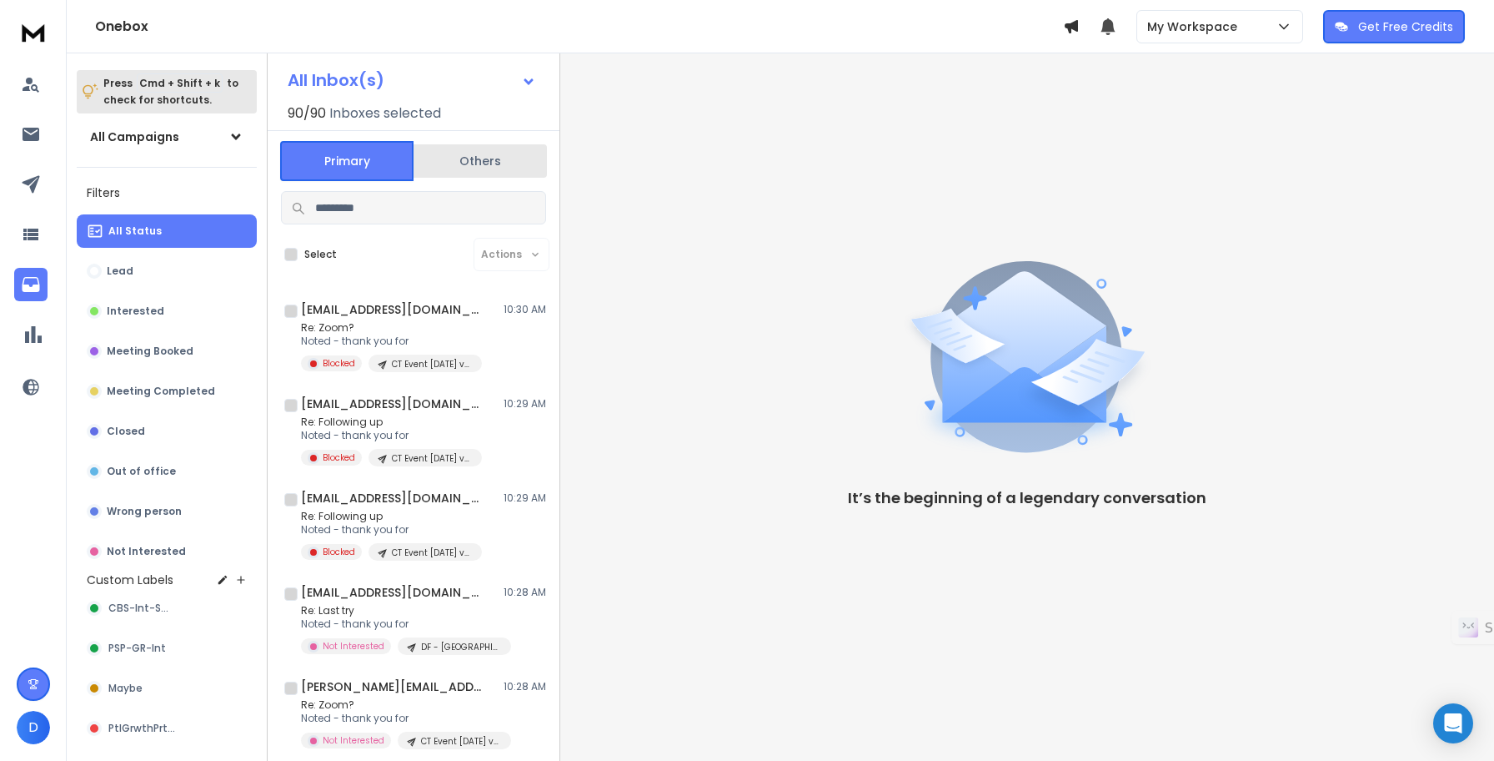
click at [359, 203] on input at bounding box center [413, 207] width 265 height 33
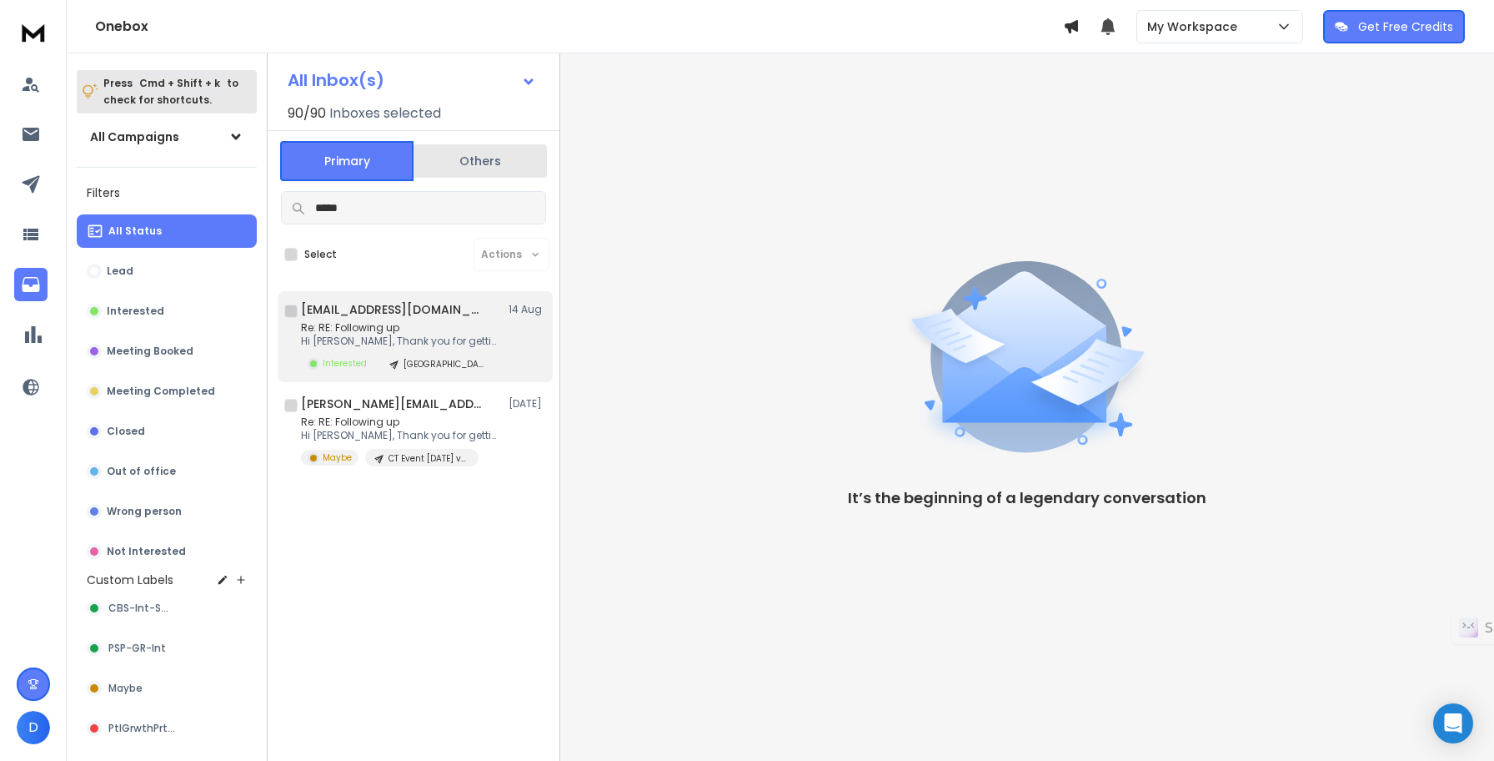
type input "*****"
click at [433, 336] on p "Hi [PERSON_NAME], Thank you for getting" at bounding box center [401, 340] width 200 height 13
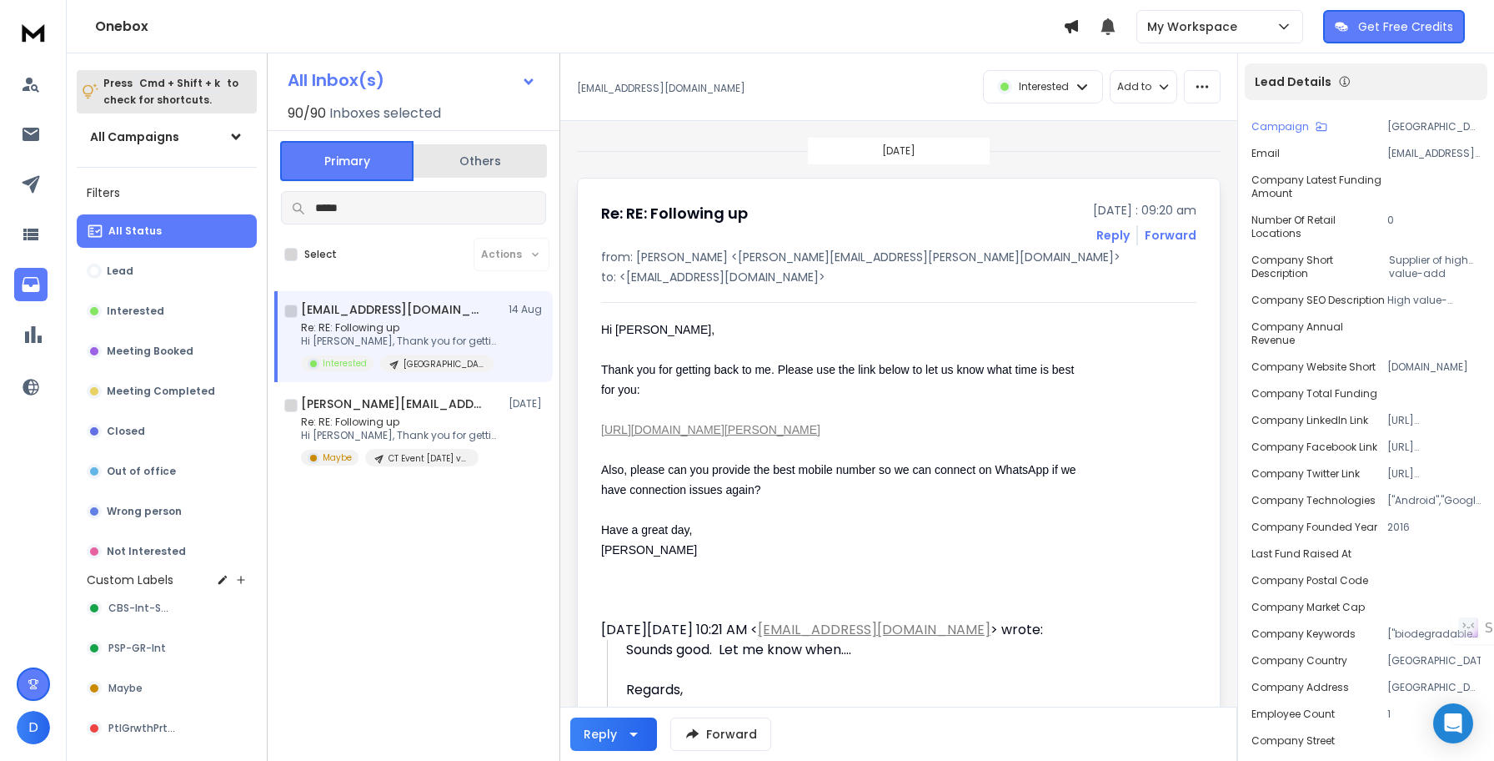
click at [1069, 82] on p "Interested" at bounding box center [1044, 86] width 50 height 13
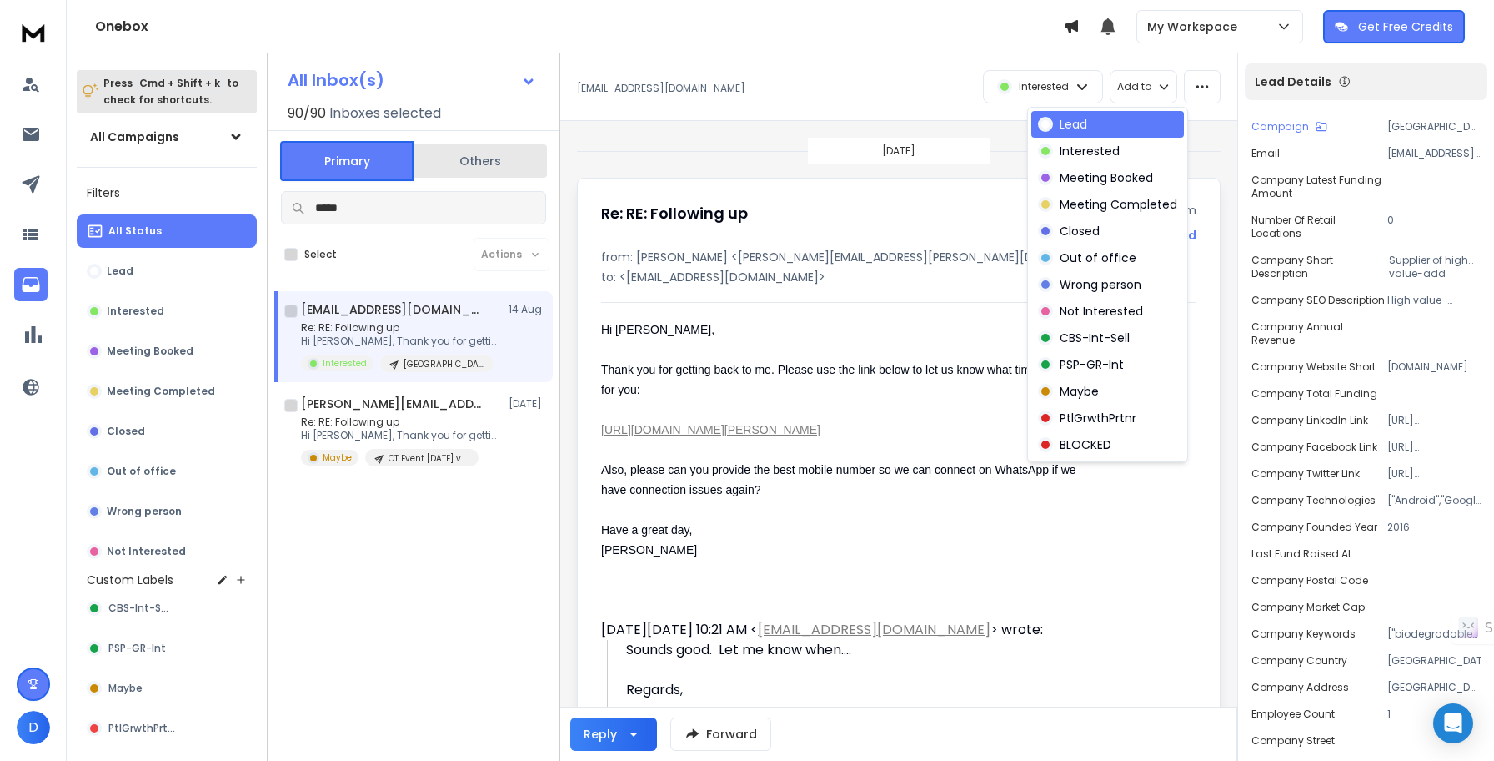
click at [1076, 125] on p "Lead" at bounding box center [1074, 124] width 28 height 17
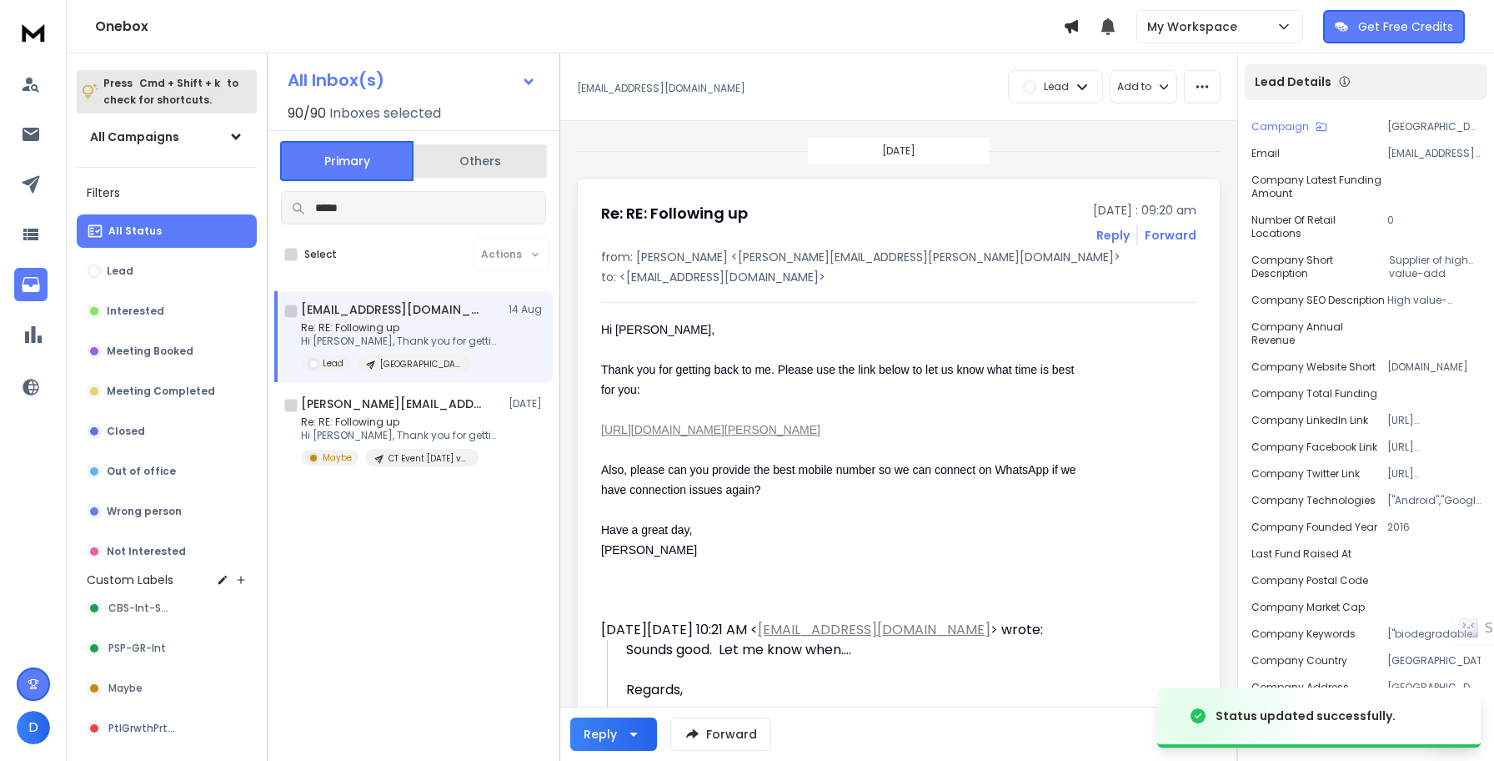
click at [1069, 88] on p "Lead" at bounding box center [1056, 86] width 25 height 13
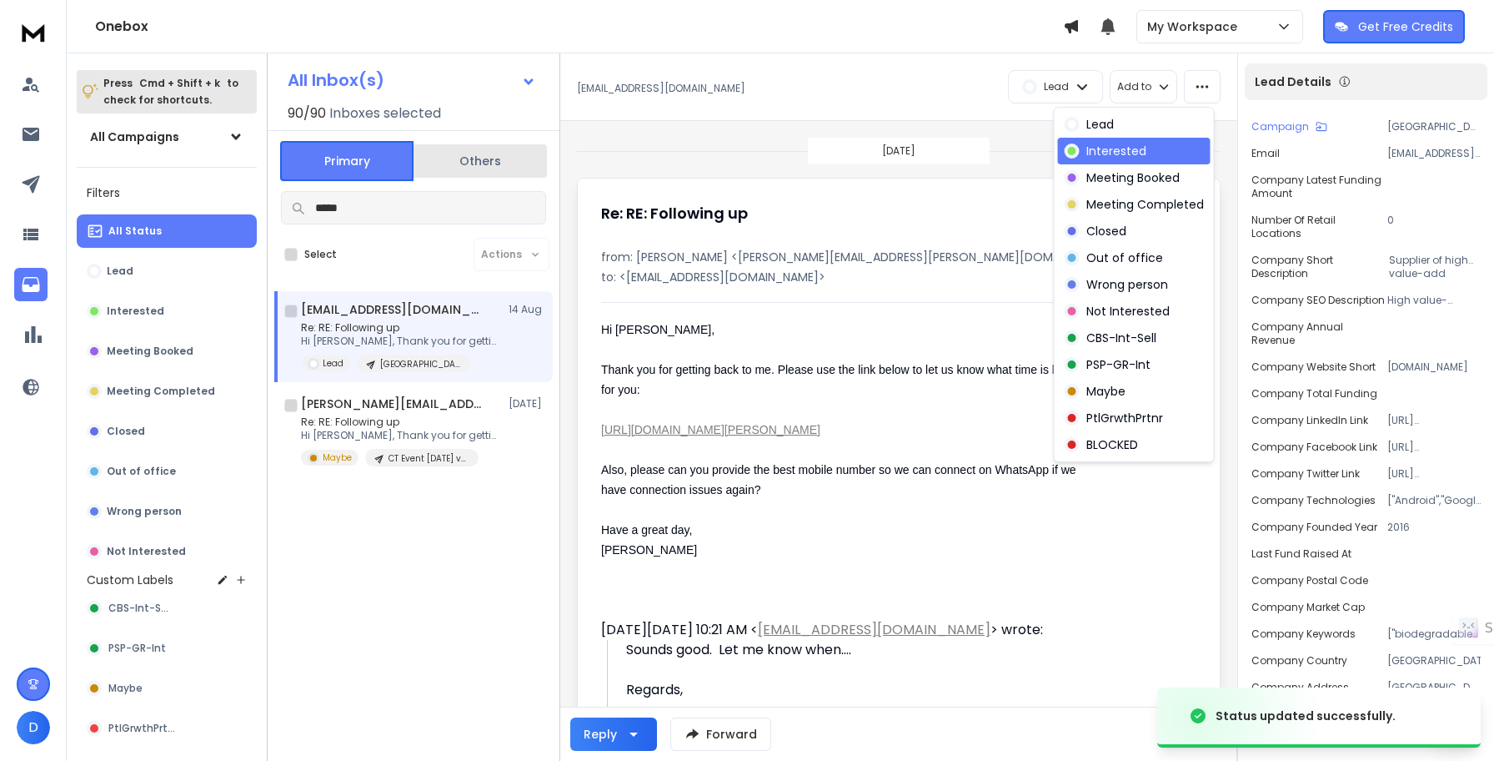
click at [1103, 146] on p "Interested" at bounding box center [1117, 151] width 60 height 17
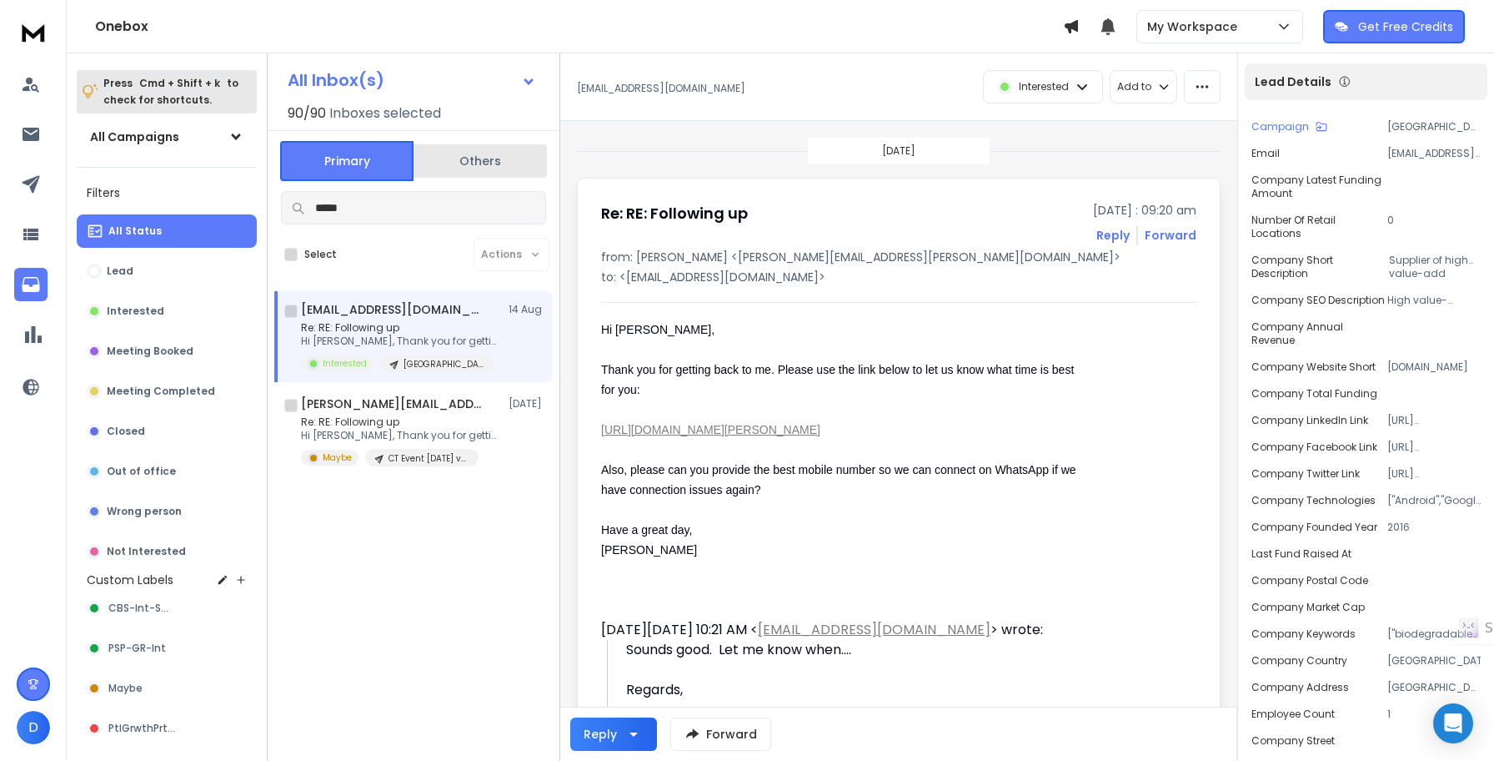
click at [1103, 82] on div "Interested" at bounding box center [1043, 87] width 118 height 32
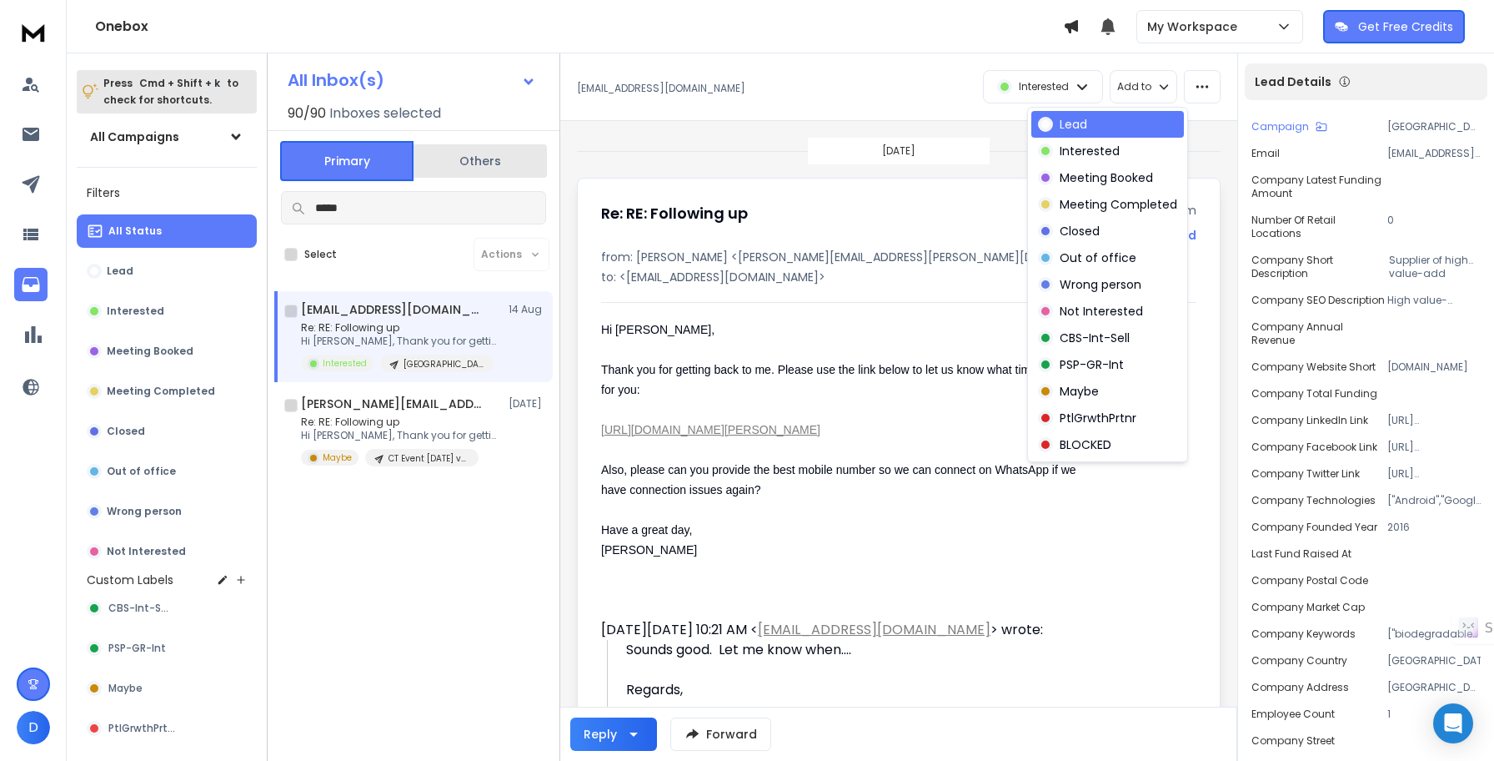
click at [1106, 114] on div "Lead" at bounding box center [1108, 124] width 153 height 27
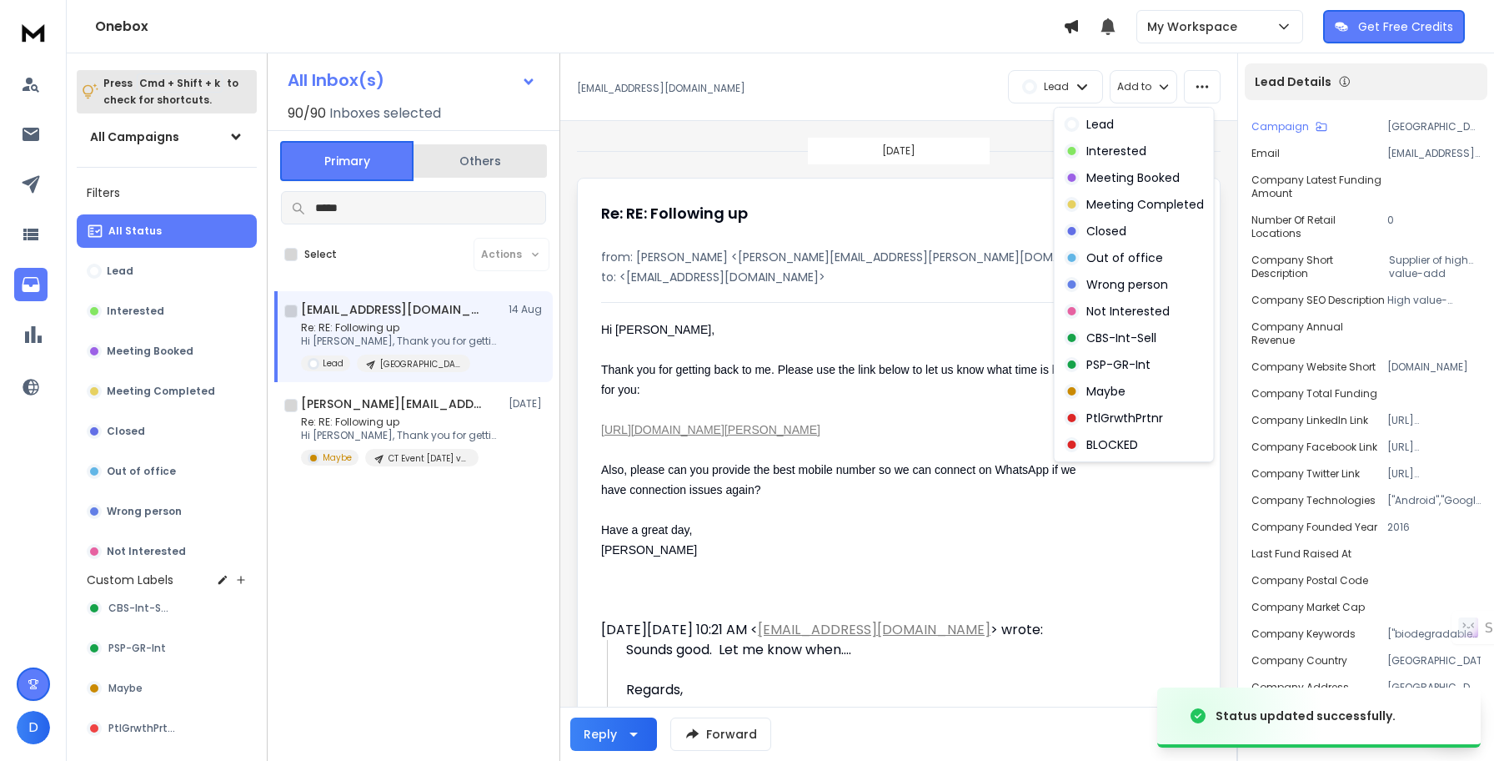
click at [1103, 94] on div "Lead" at bounding box center [1055, 87] width 93 height 32
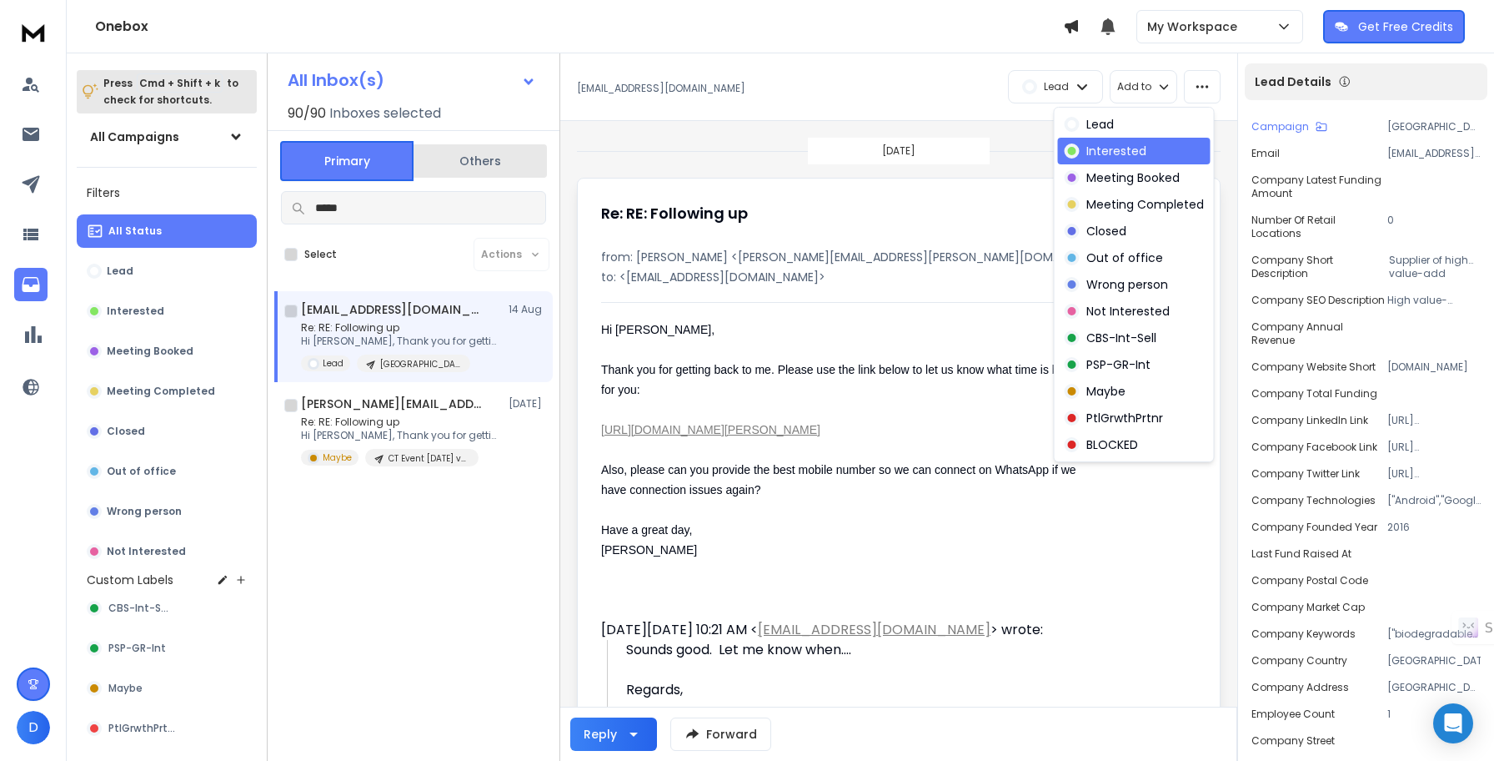
click at [1111, 147] on p "Interested" at bounding box center [1117, 151] width 60 height 17
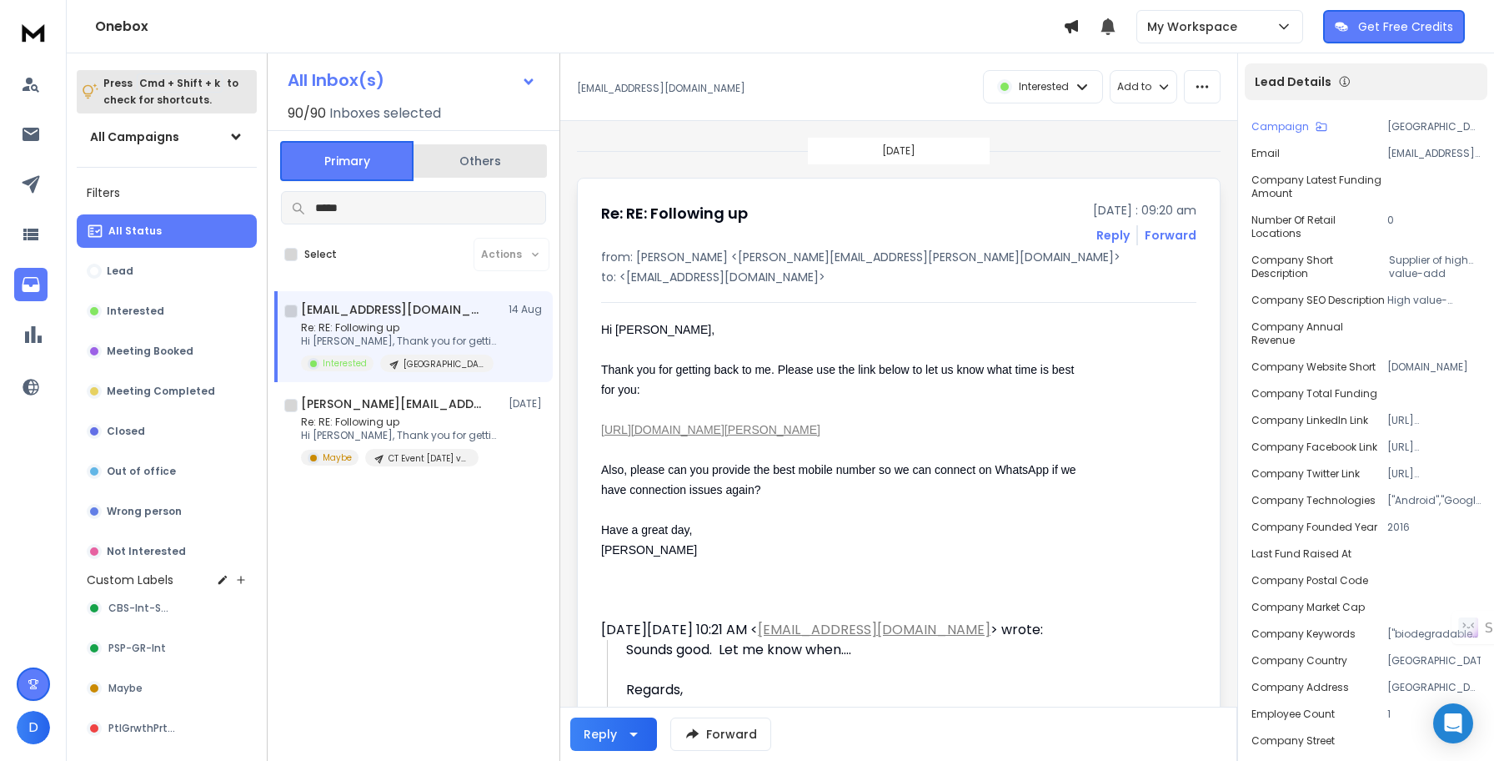
click at [460, 326] on p "Re: RE: Following up" at bounding box center [401, 327] width 200 height 13
click at [38, 691] on link at bounding box center [33, 683] width 33 height 33
click at [28, 721] on span "D" at bounding box center [33, 727] width 33 height 33
click at [160, 698] on div "Settings" at bounding box center [152, 699] width 158 height 27
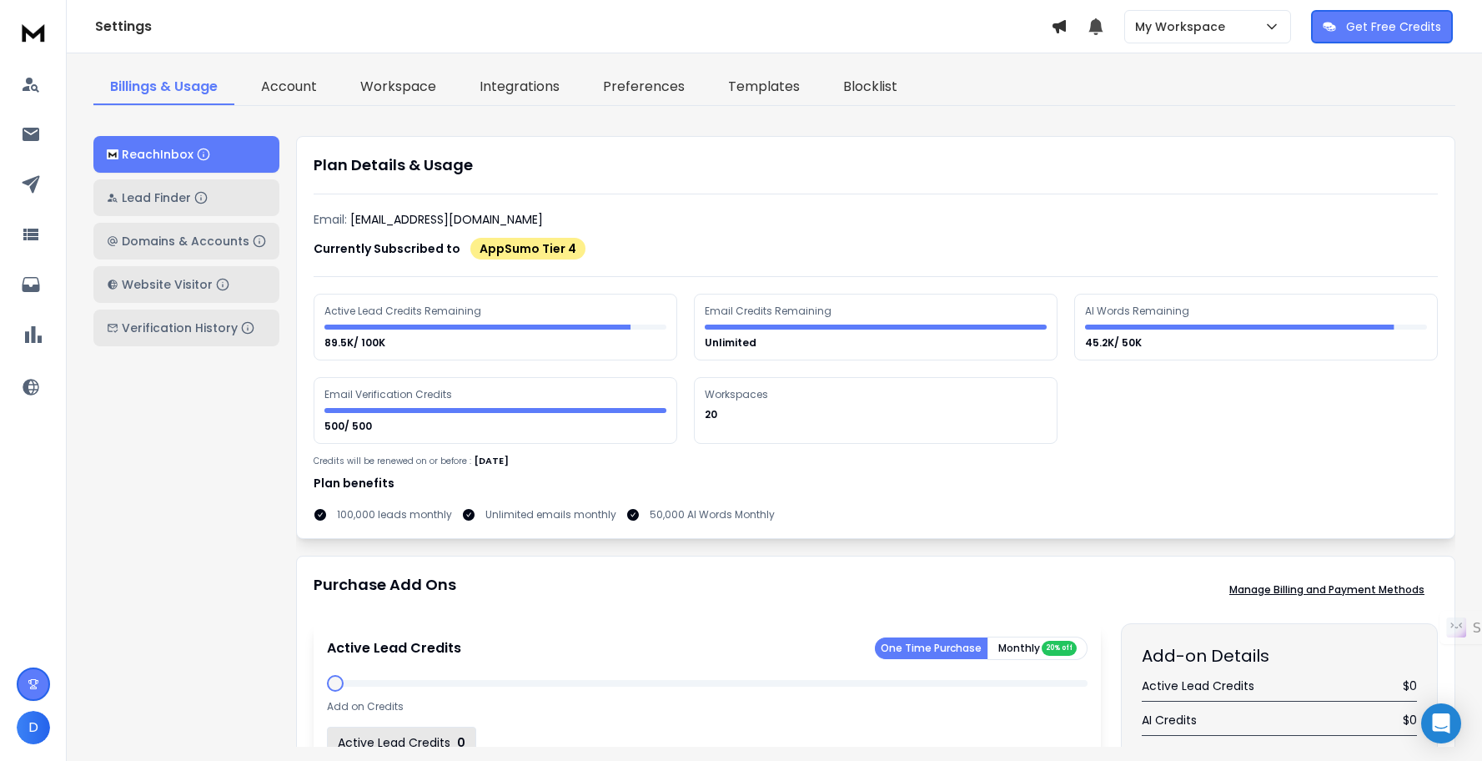
click at [533, 85] on link "Integrations" at bounding box center [519, 87] width 113 height 35
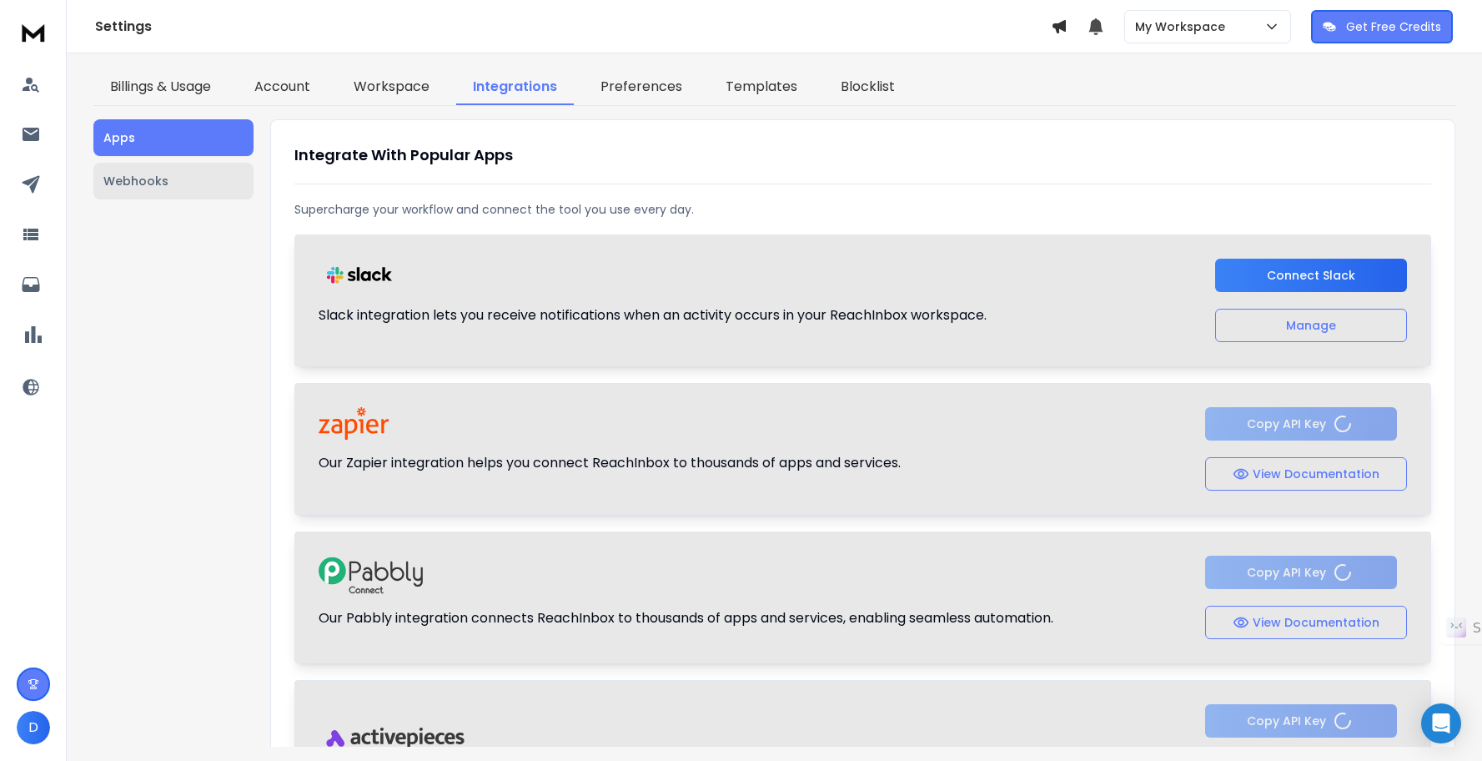
click at [198, 178] on button "Webhooks" at bounding box center [173, 181] width 160 height 37
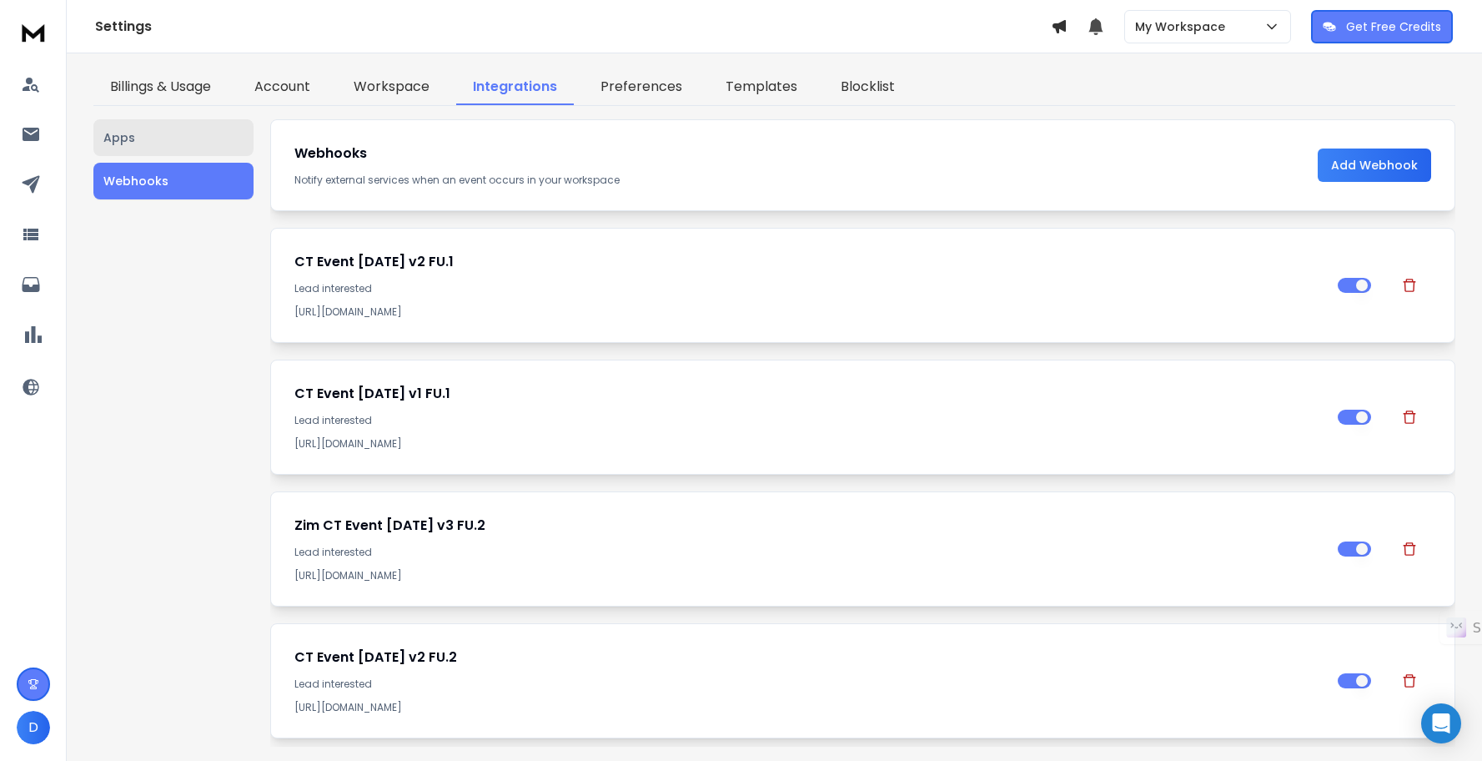
click at [625, 310] on p "https://cloud.activepieces.com/api/v1/webhooks/X3nsIhQzePvyJBCWP77q3" at bounding box center [809, 311] width 1030 height 13
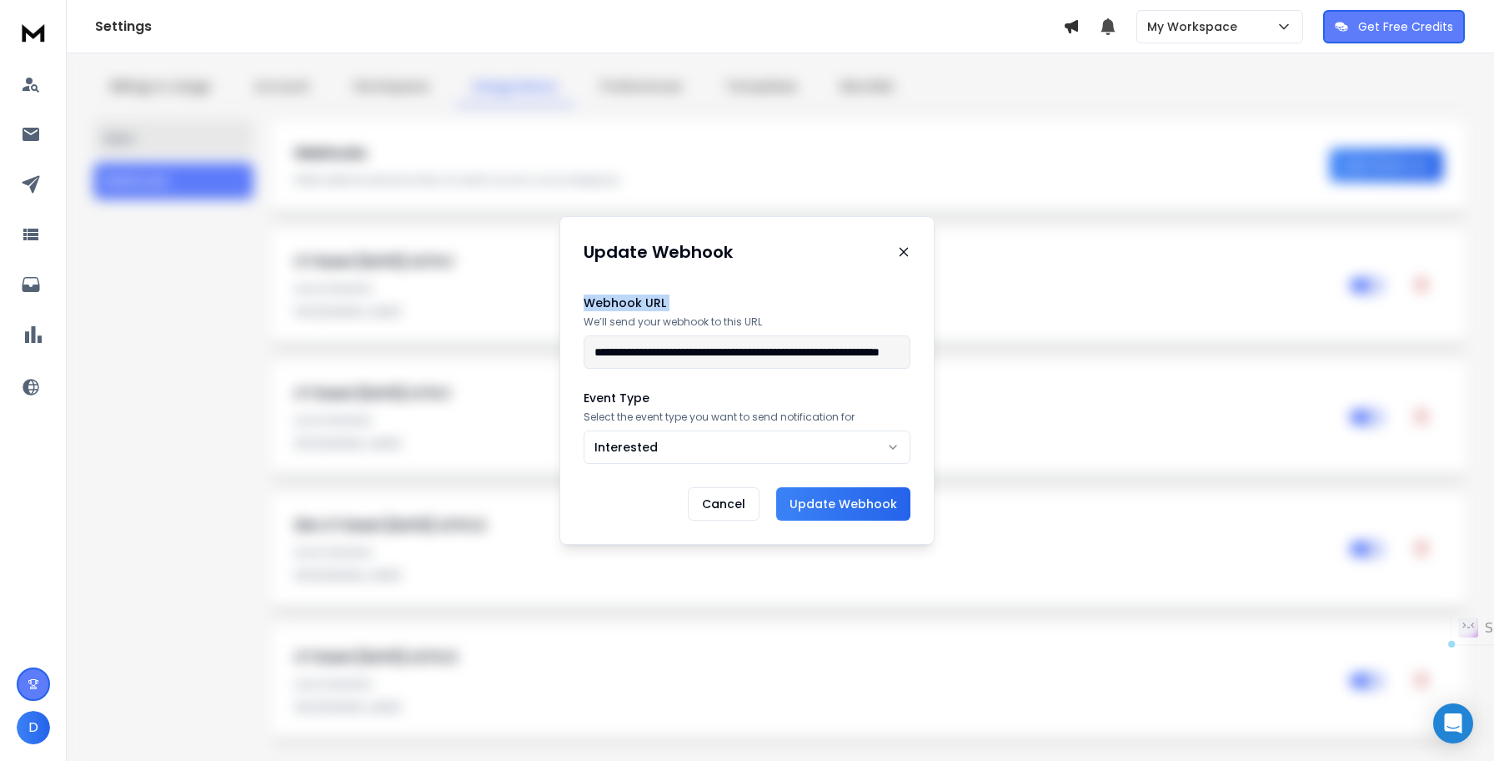
click at [625, 310] on div "**********" at bounding box center [747, 333] width 327 height 72
click at [666, 340] on input "**********" at bounding box center [747, 351] width 327 height 33
click at [927, 244] on div "**********" at bounding box center [747, 380] width 375 height 329
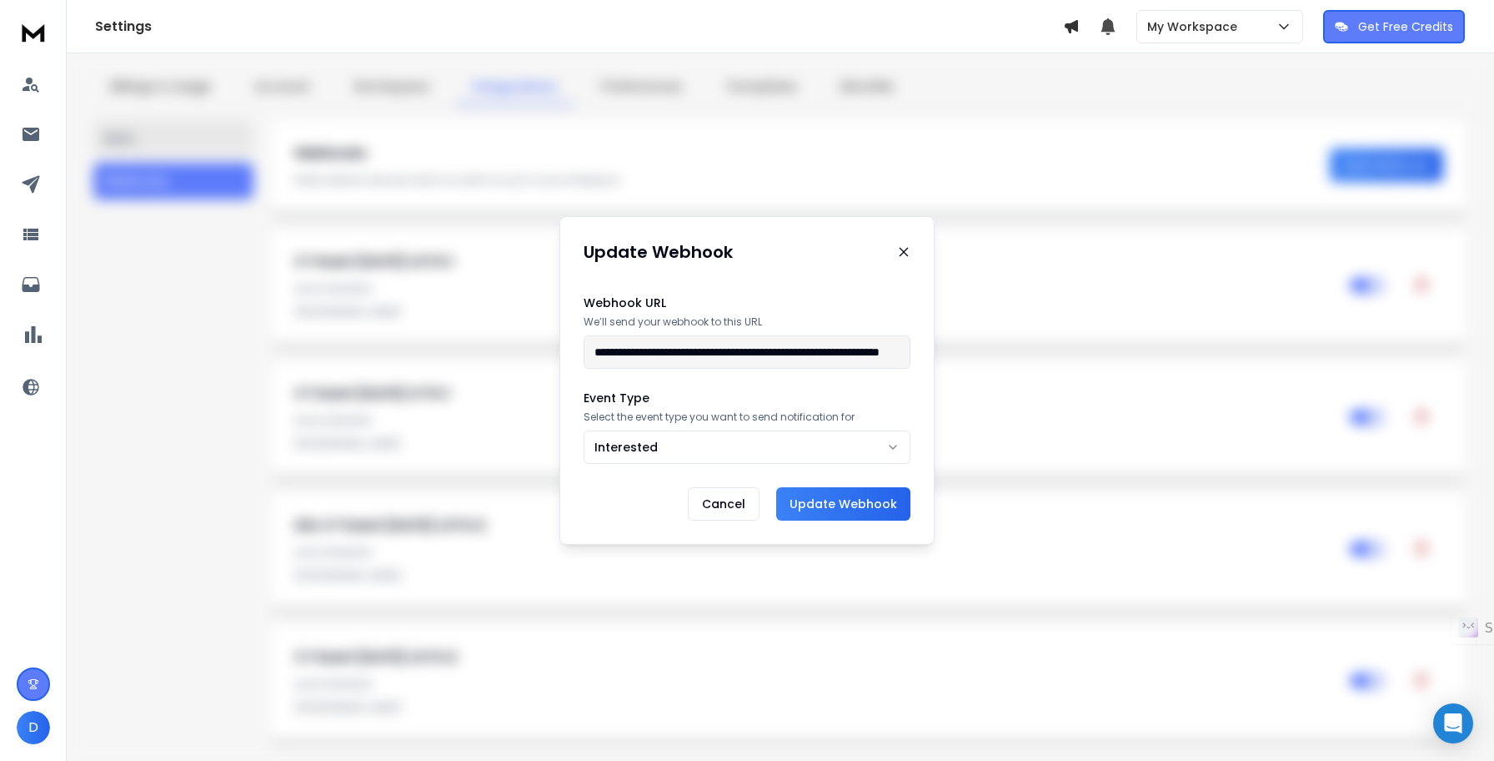
click at [903, 245] on icon at bounding box center [903, 251] width 13 height 13
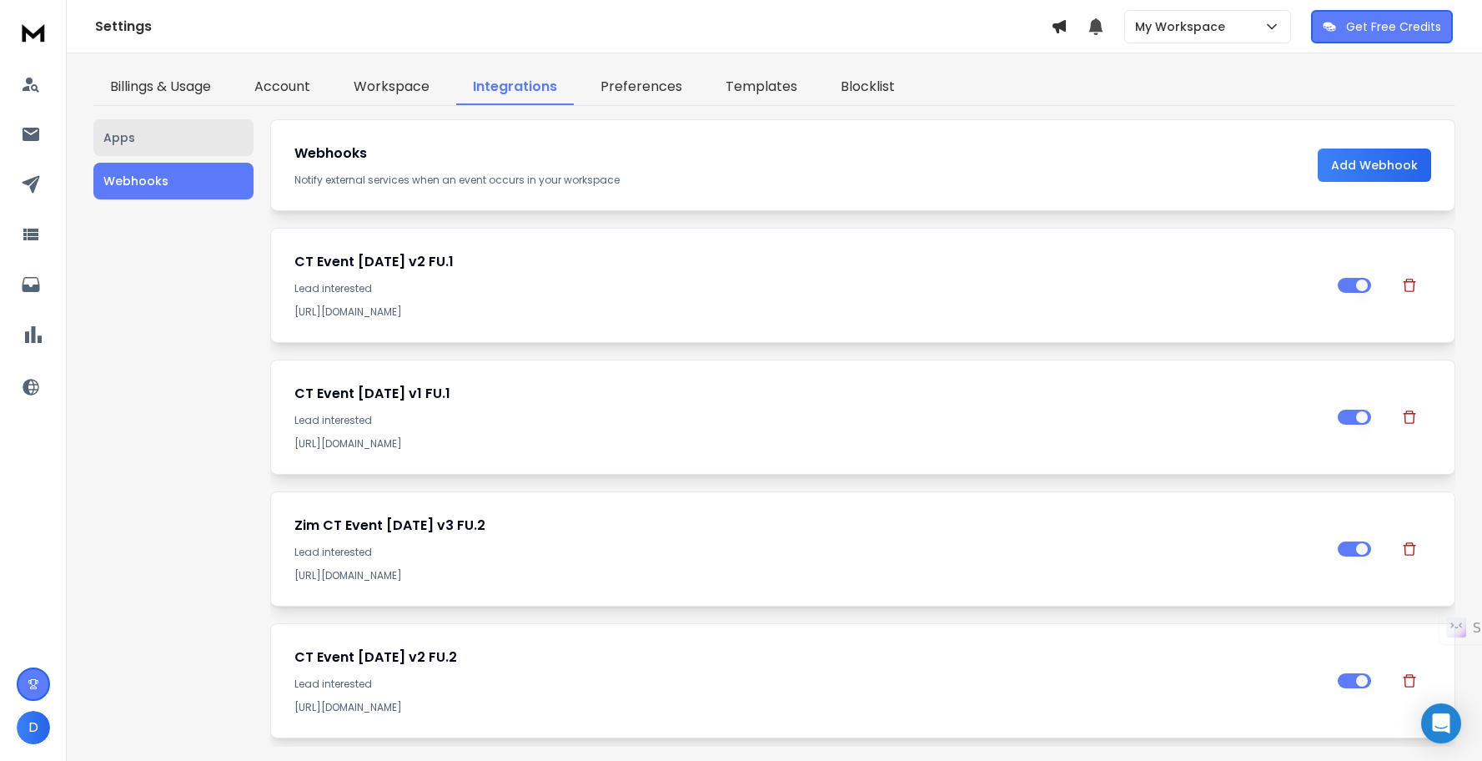
click at [1363, 173] on button "Add Webhook" at bounding box center [1374, 164] width 113 height 33
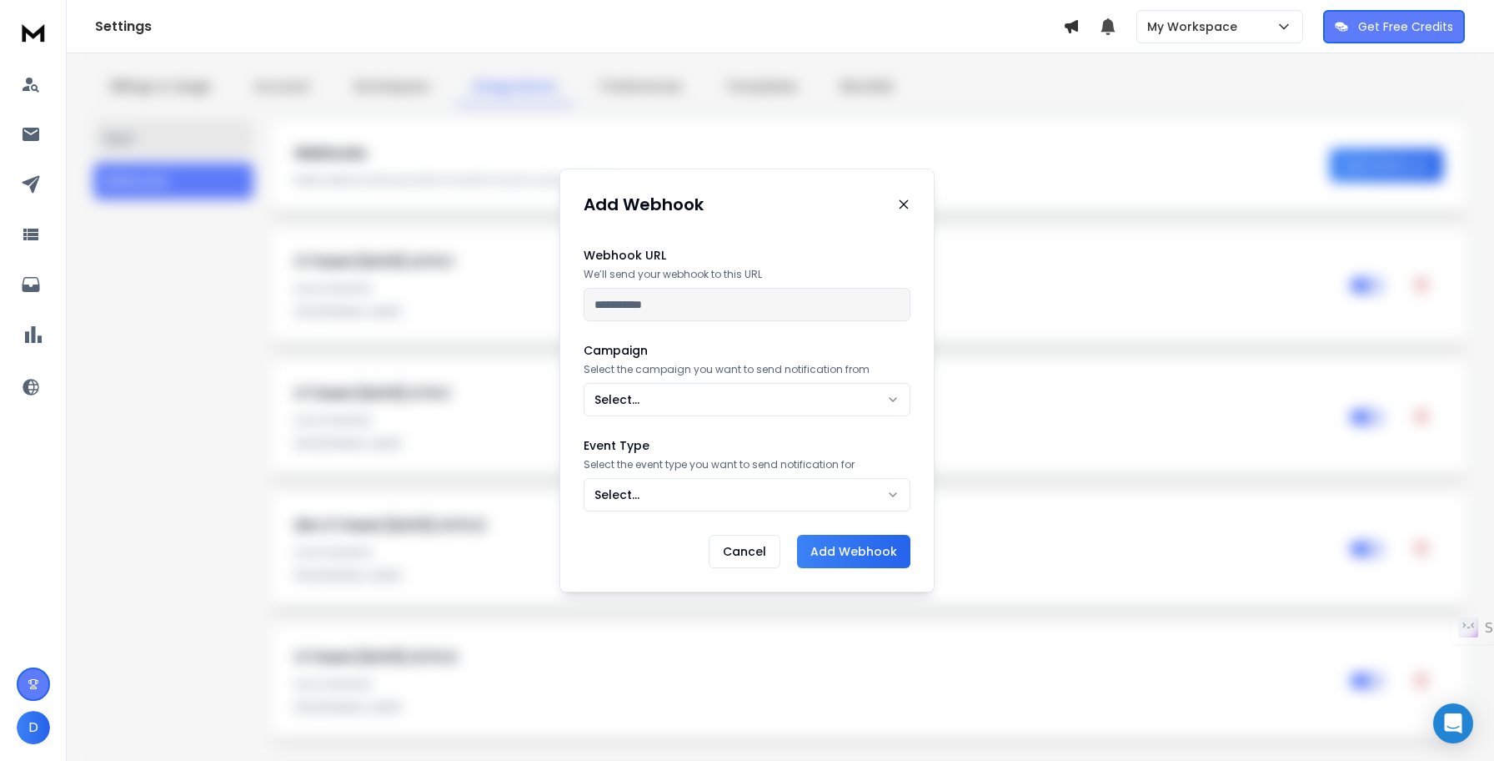
click at [742, 308] on input at bounding box center [747, 304] width 327 height 33
paste input "**********"
type input "**********"
click at [730, 402] on button "Select..." at bounding box center [747, 399] width 327 height 33
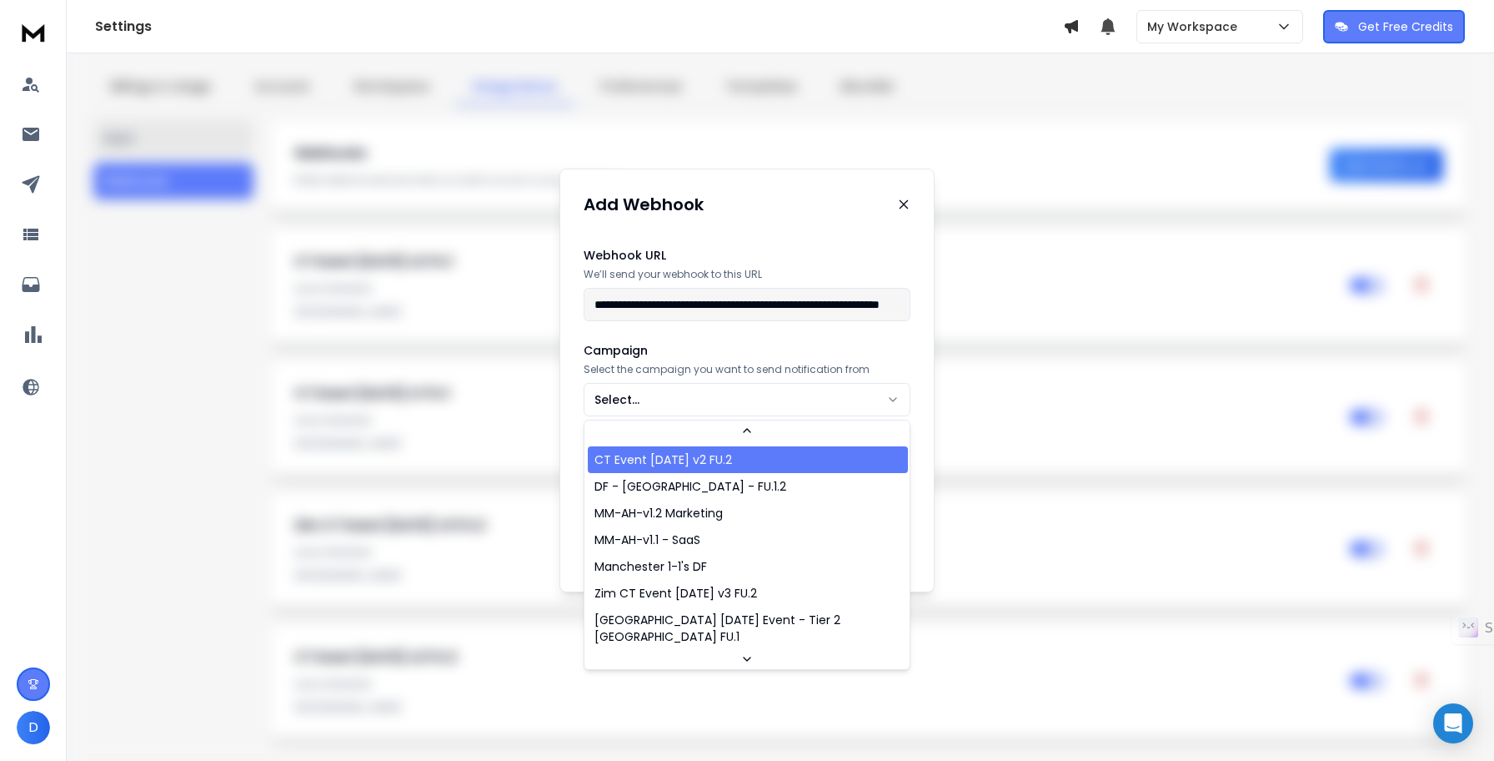
scroll to position [100, 0]
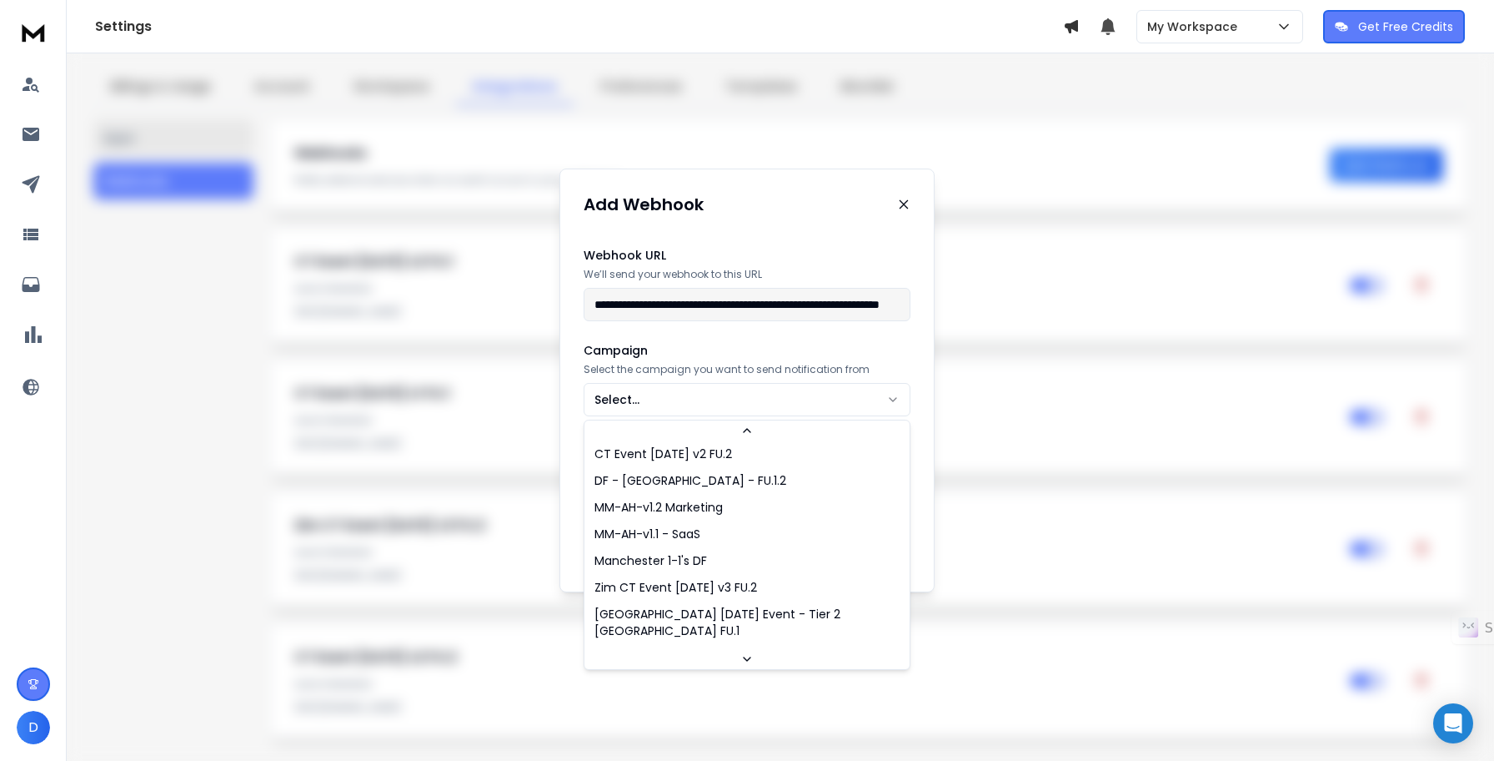
select select "*****"
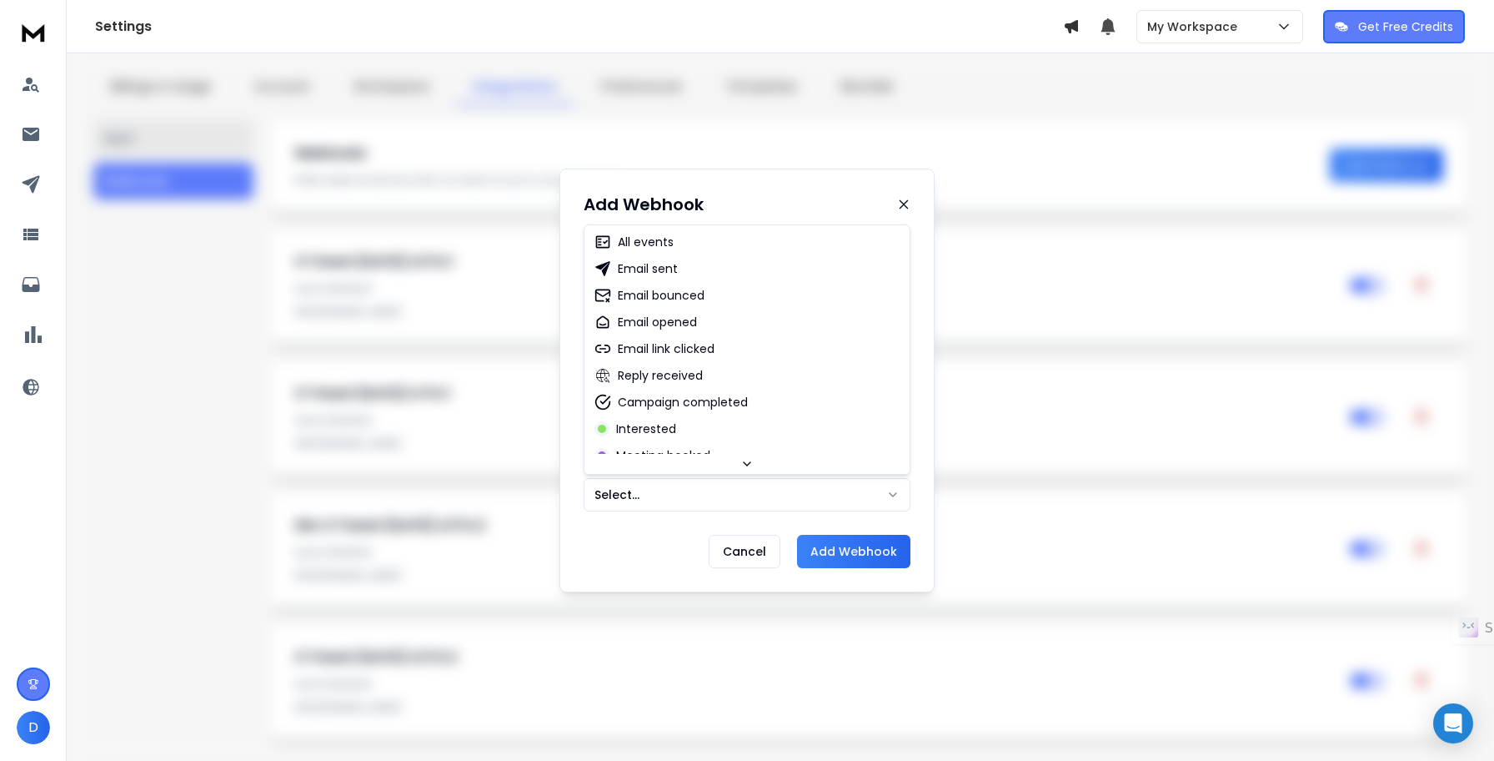
click at [711, 497] on button "Select..." at bounding box center [747, 494] width 327 height 33
select select "**********"
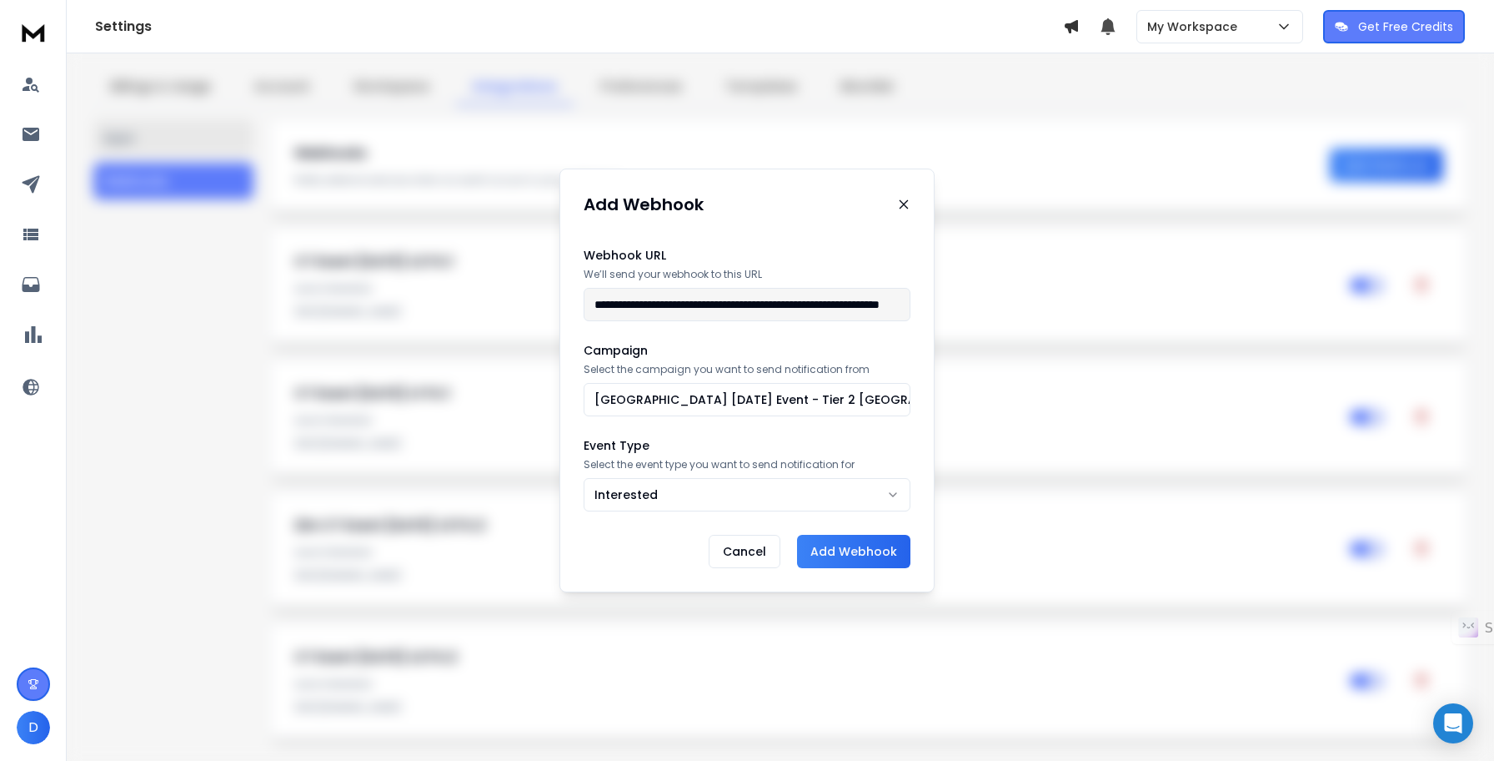
click at [835, 548] on button "Add Webhook" at bounding box center [853, 551] width 113 height 33
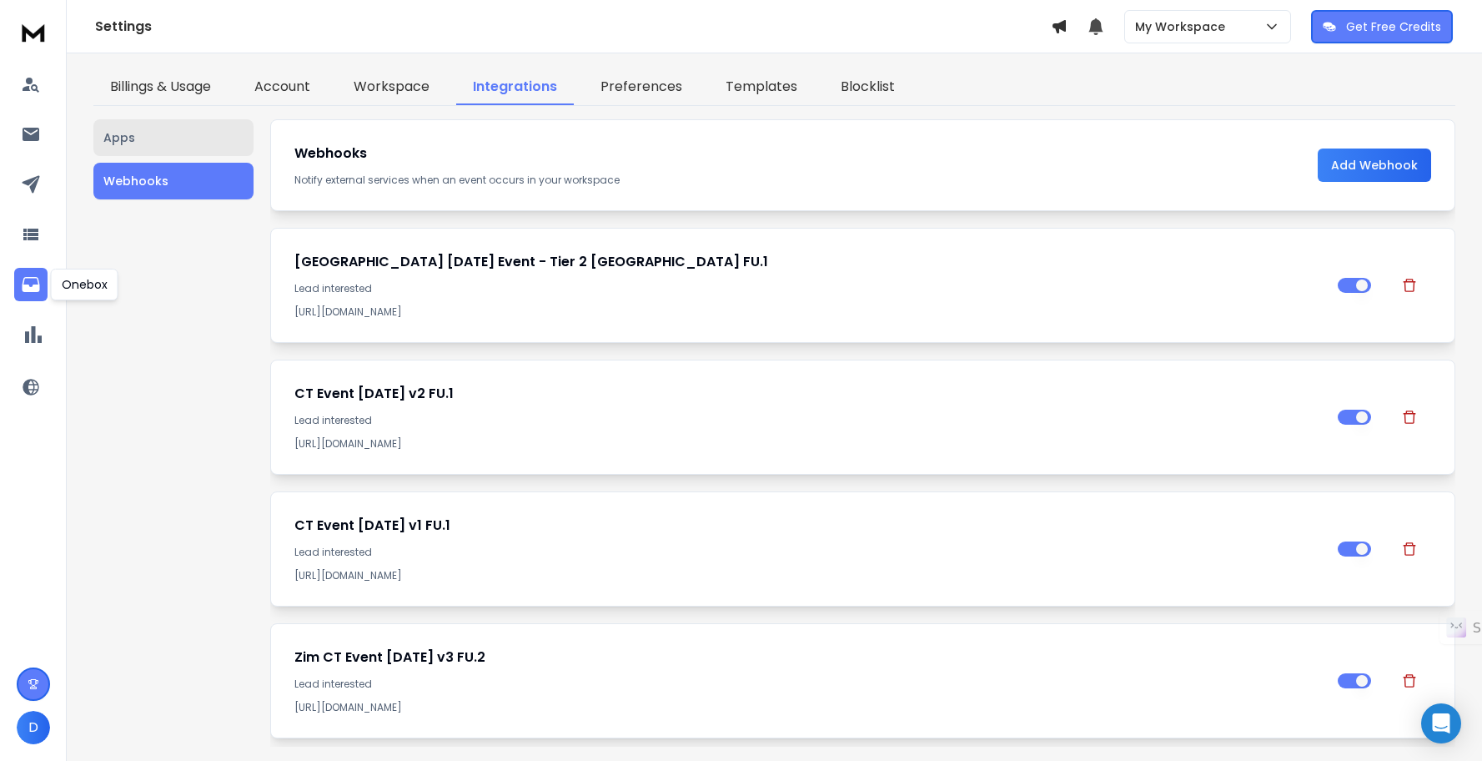
click at [33, 272] on link at bounding box center [30, 284] width 33 height 33
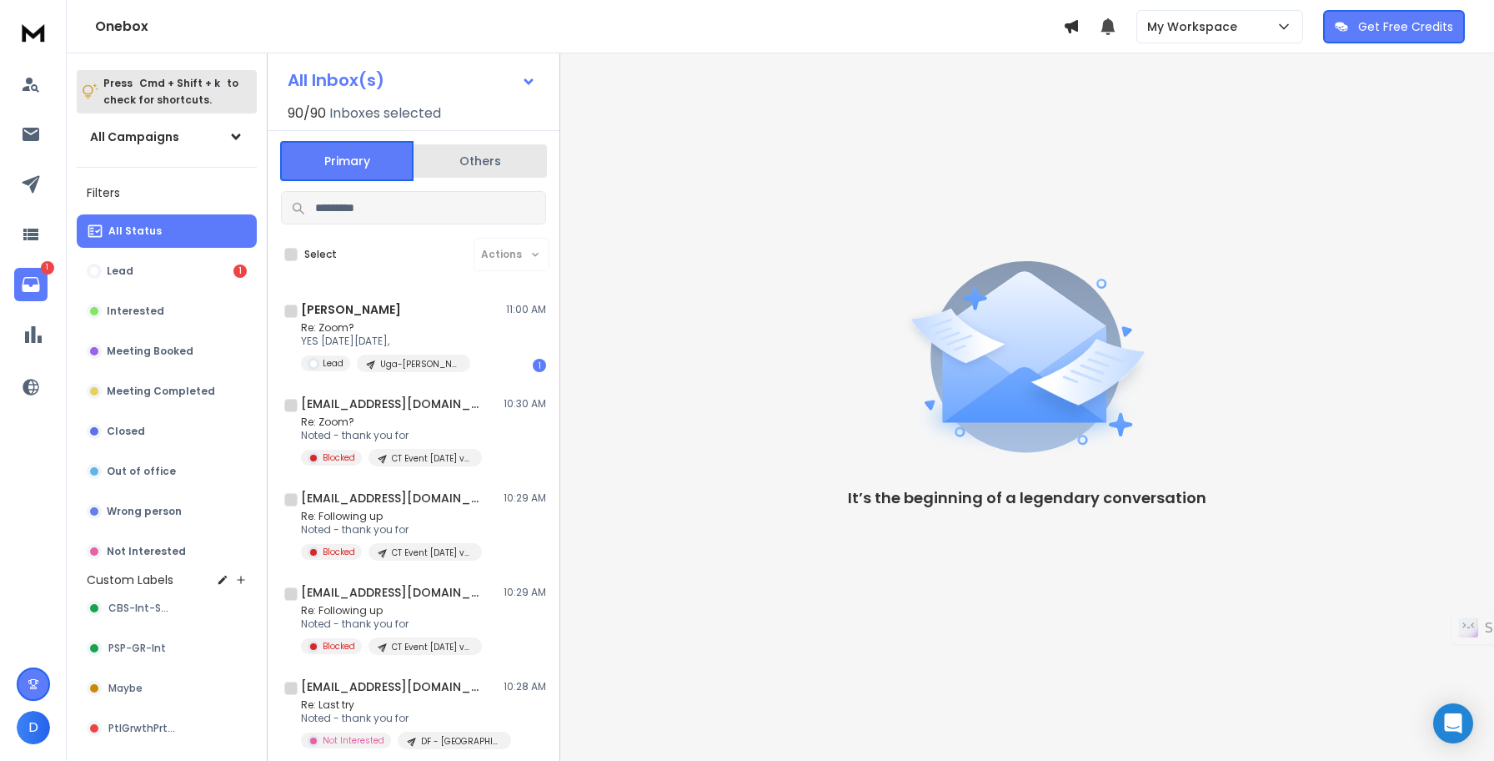
click at [386, 219] on input at bounding box center [413, 207] width 265 height 33
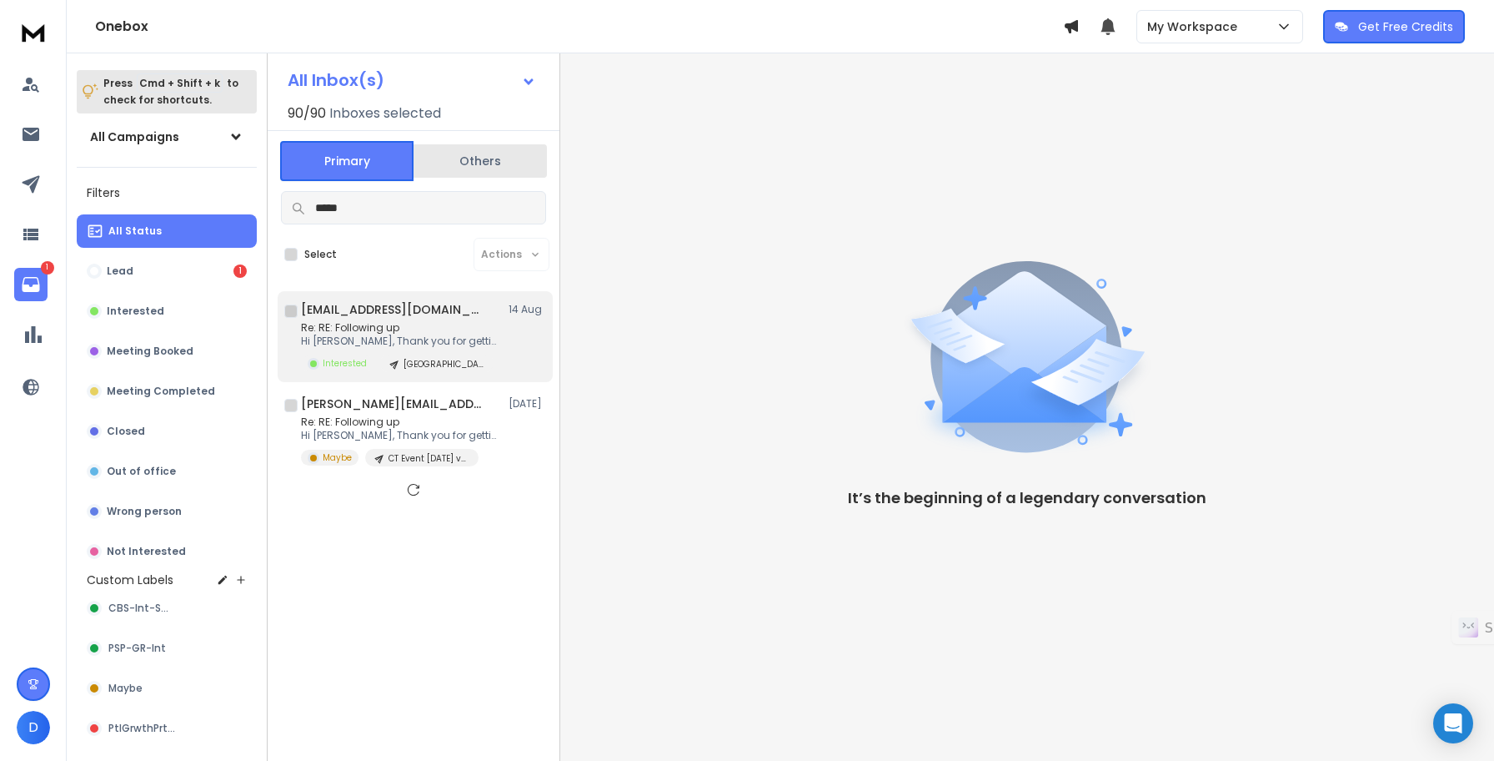
type input "*****"
click at [473, 324] on p "Re: RE: Following up" at bounding box center [401, 327] width 200 height 13
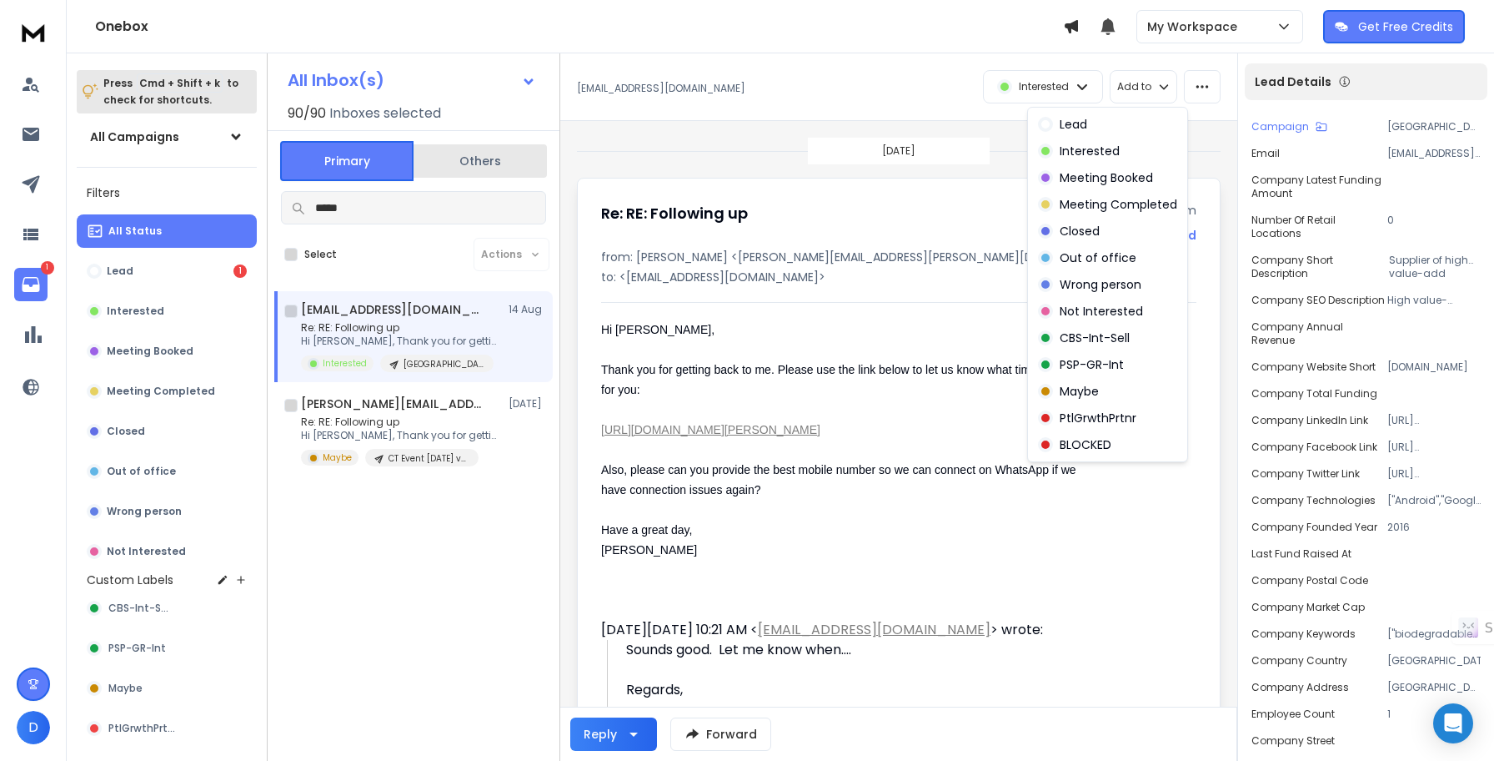
click at [1069, 82] on p "Interested" at bounding box center [1044, 86] width 50 height 13
click at [1105, 123] on div "Lead" at bounding box center [1108, 124] width 153 height 27
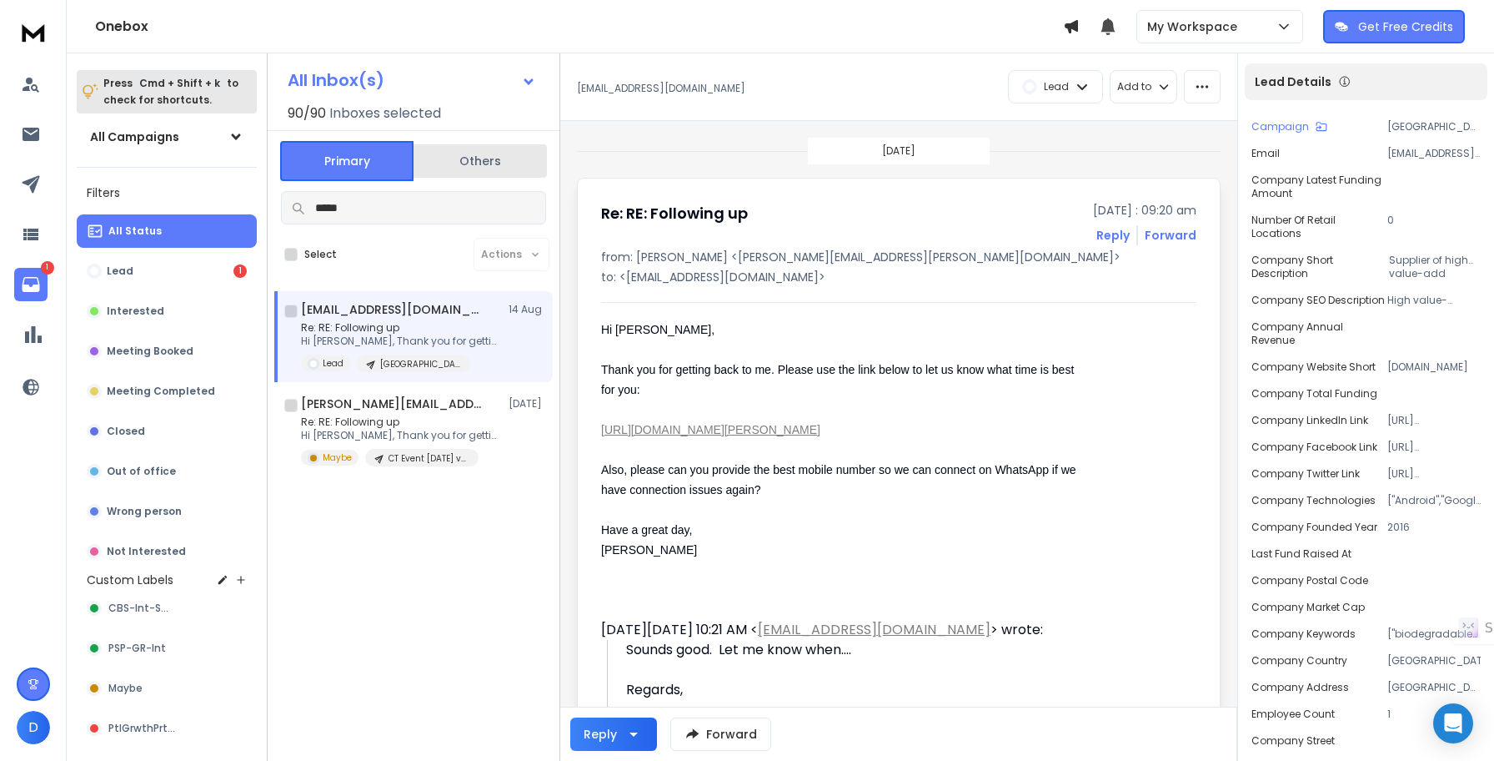
click at [1103, 97] on div "Lead" at bounding box center [1055, 87] width 93 height 32
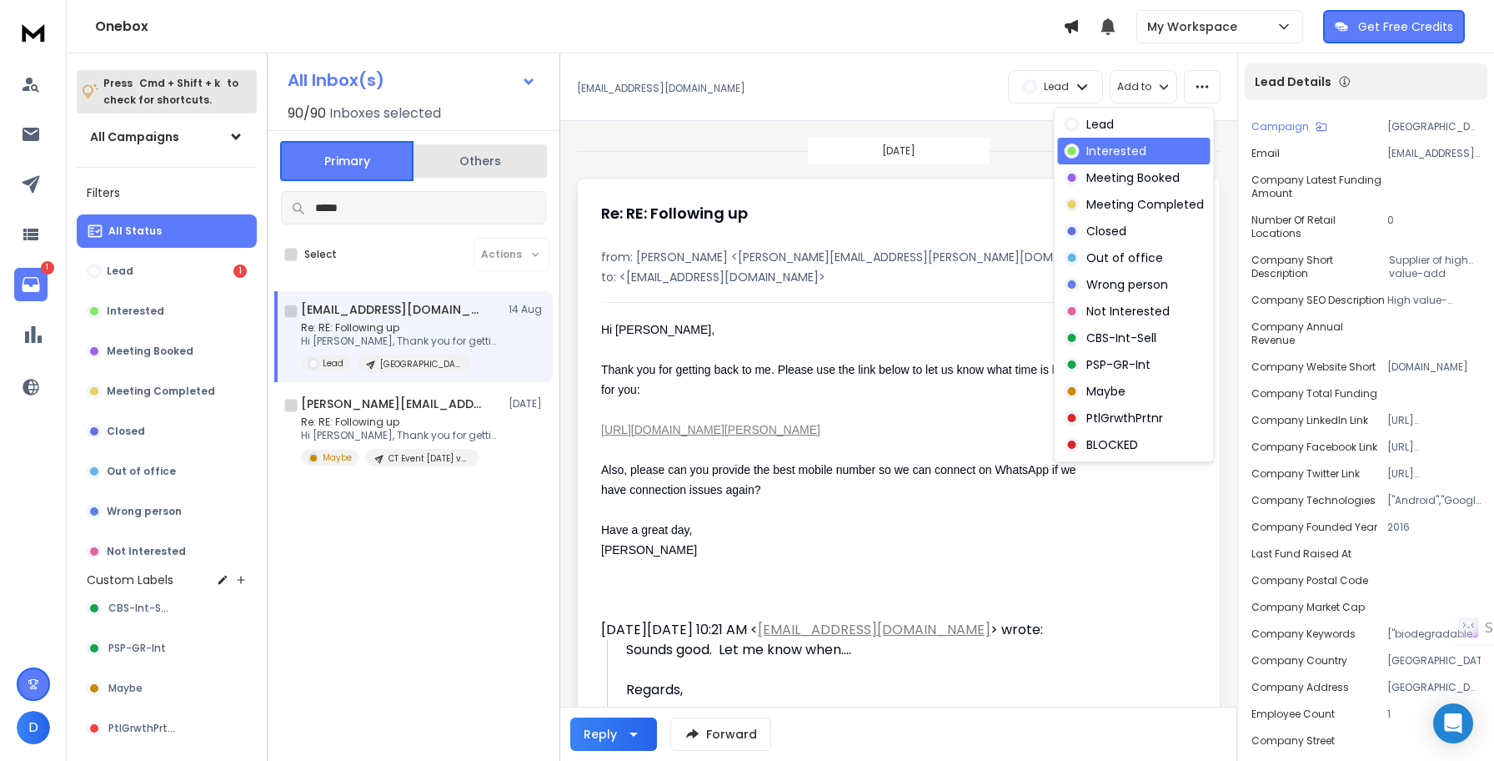
click at [1108, 147] on p "Interested" at bounding box center [1117, 151] width 60 height 17
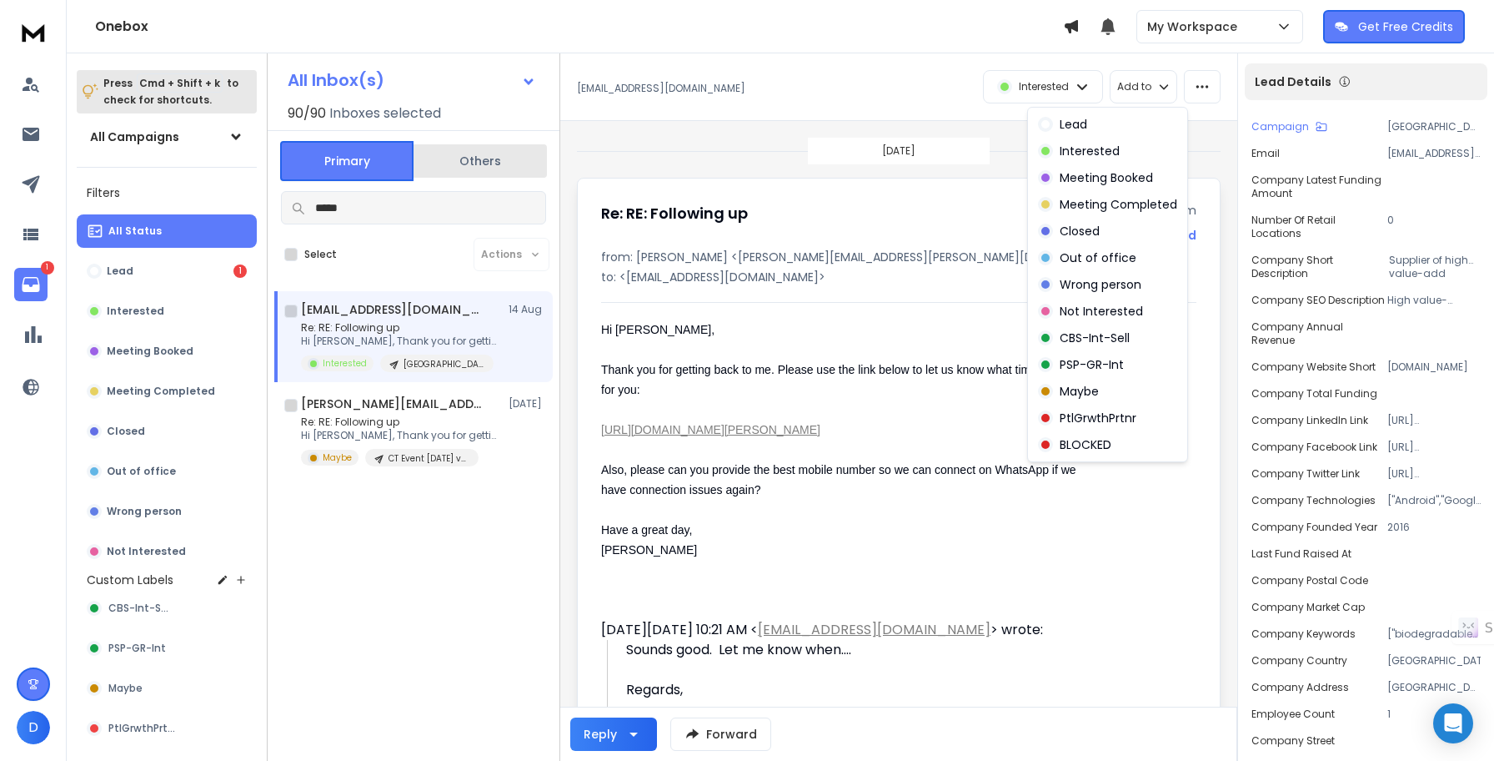
click at [1069, 85] on p "Interested" at bounding box center [1044, 86] width 50 height 13
click at [1103, 130] on div "Lead" at bounding box center [1108, 124] width 153 height 27
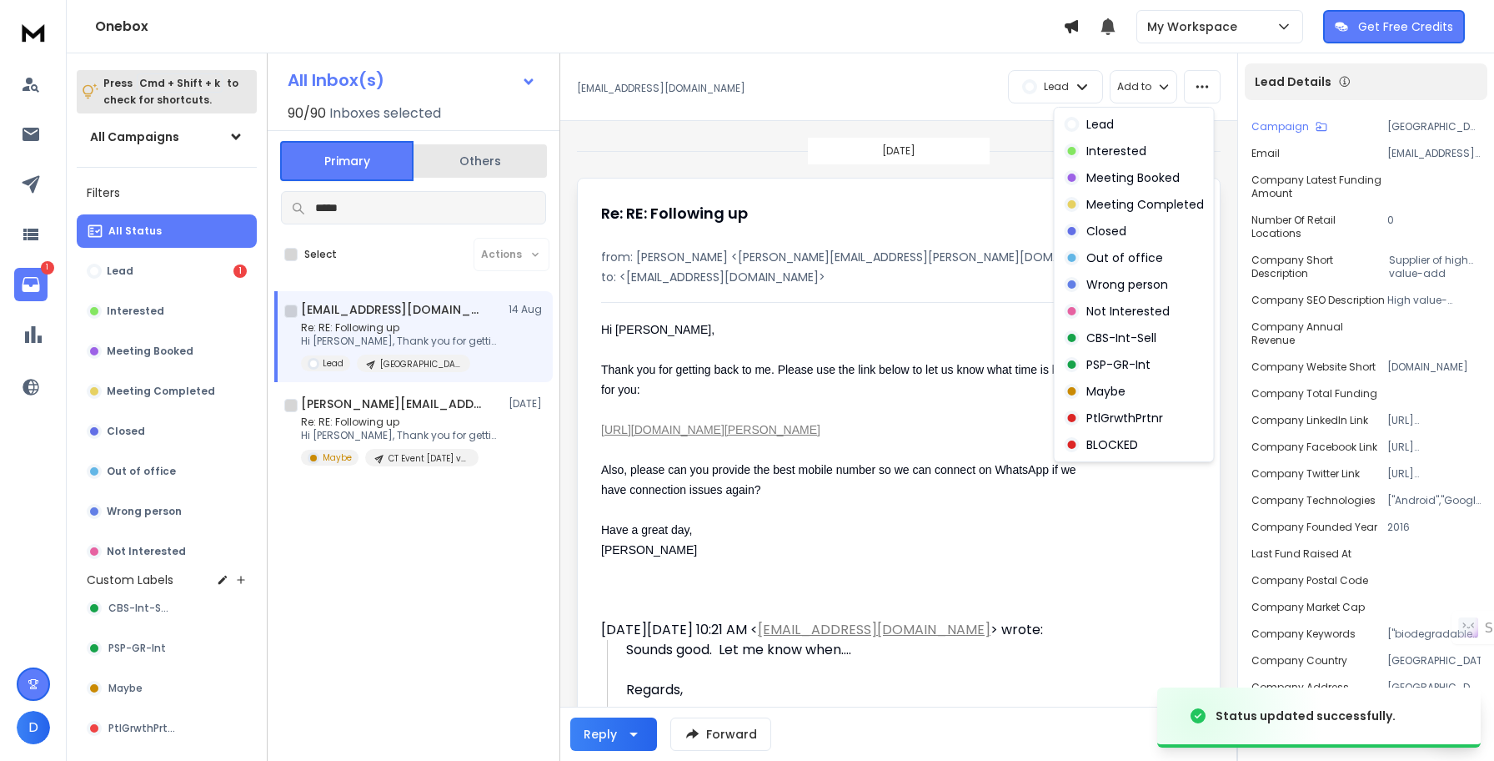
click at [1103, 78] on div "Lead" at bounding box center [1055, 87] width 93 height 32
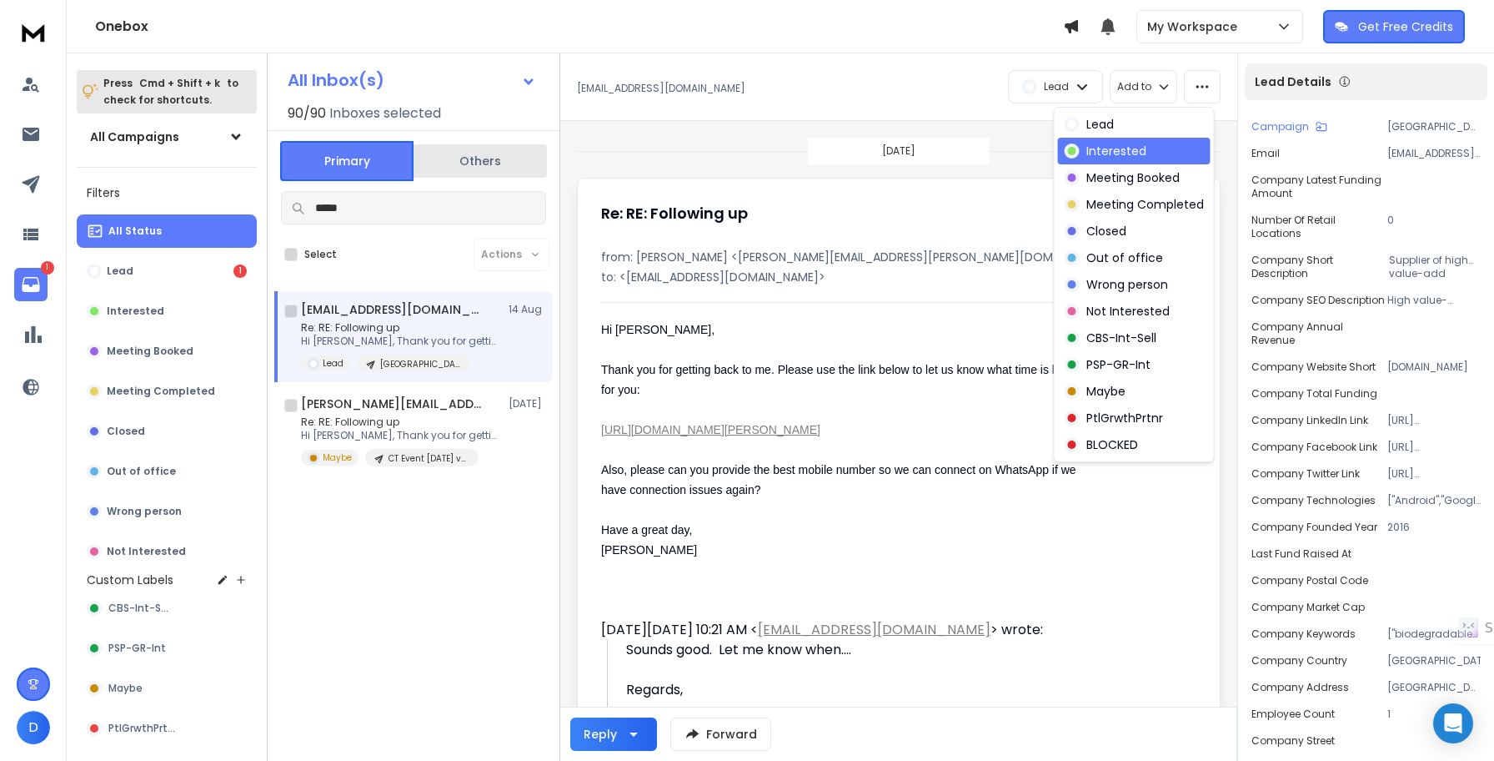
click at [1101, 148] on p "Interested" at bounding box center [1117, 151] width 60 height 17
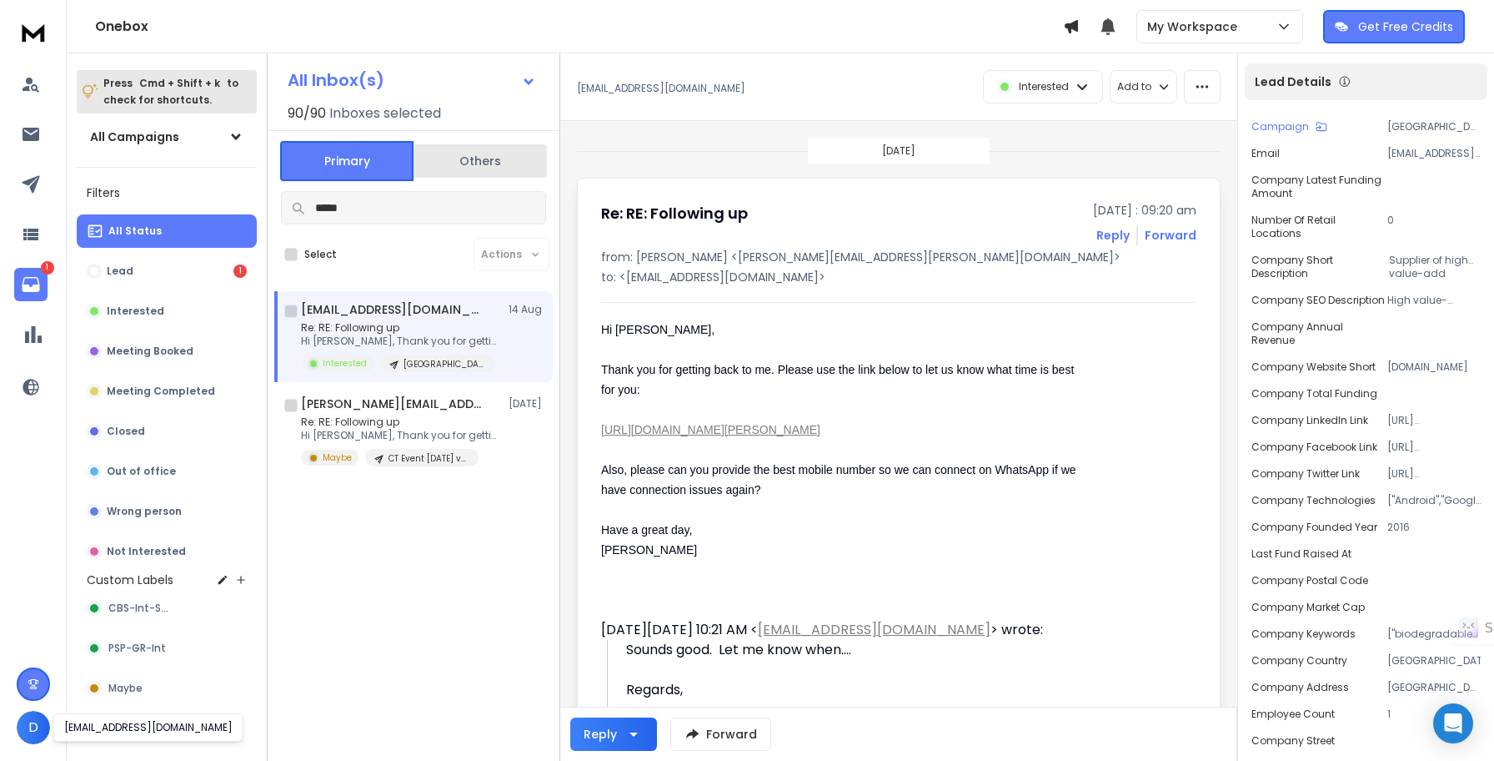
click at [32, 735] on span "D" at bounding box center [33, 727] width 33 height 33
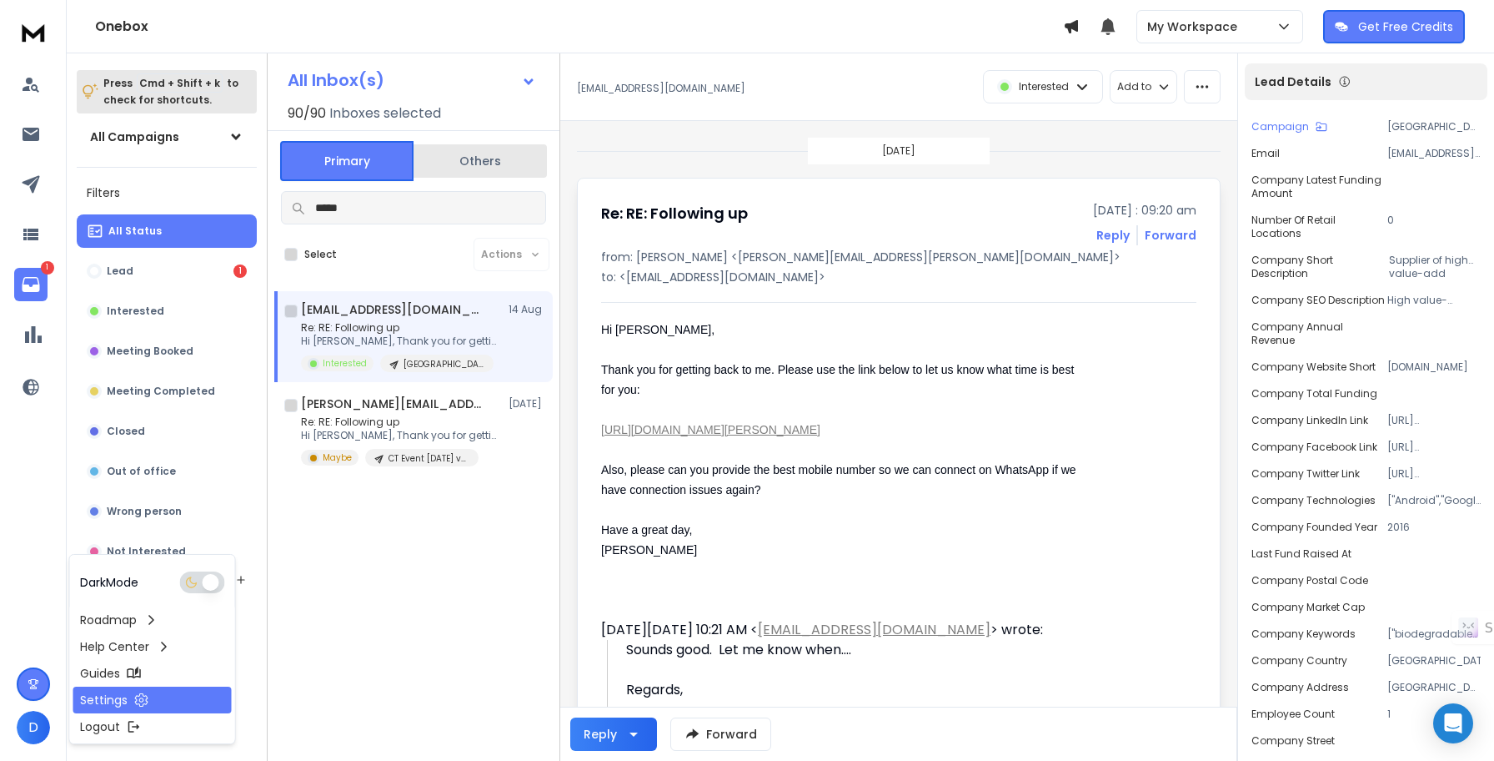
click at [120, 696] on p "Settings" at bounding box center [104, 699] width 48 height 17
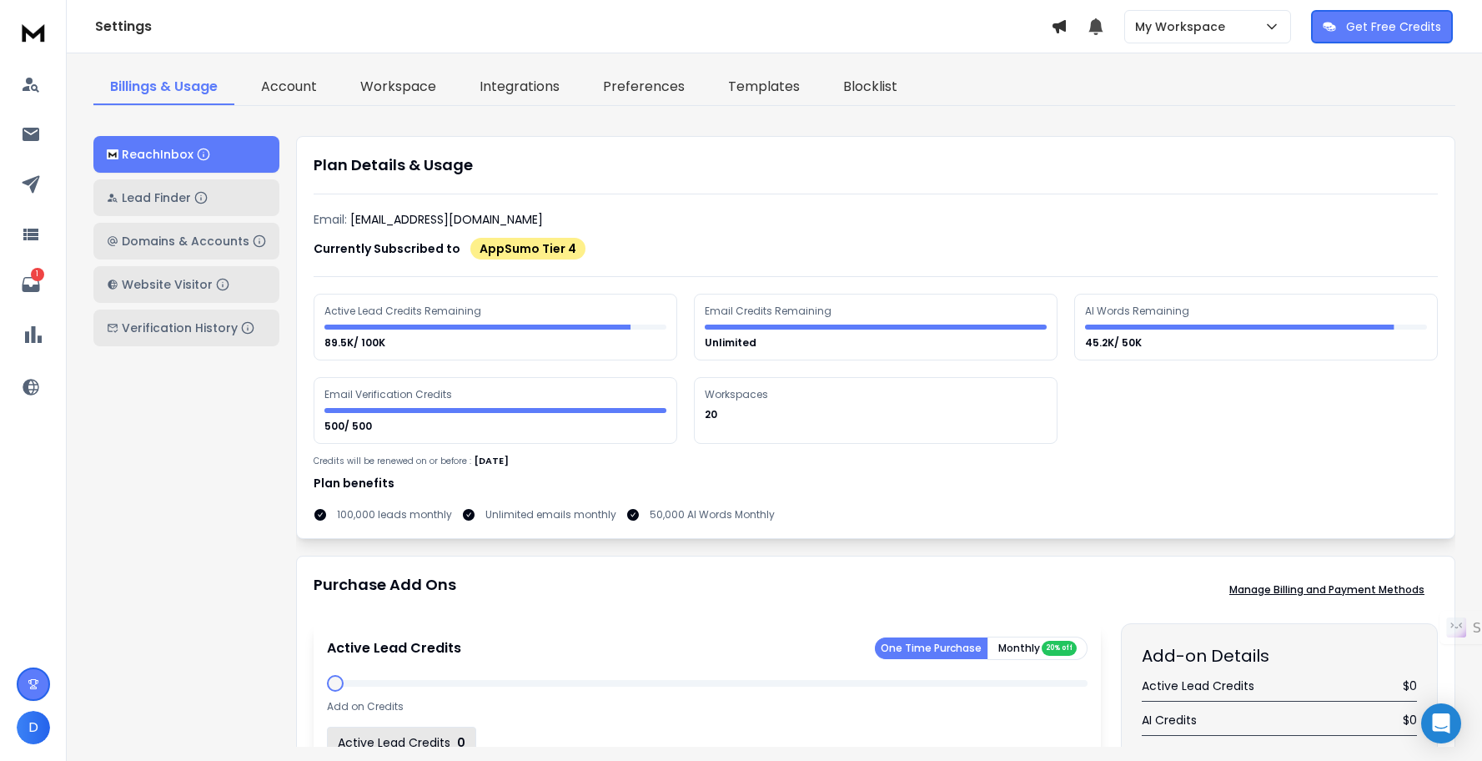
click at [498, 88] on link "Integrations" at bounding box center [519, 87] width 113 height 35
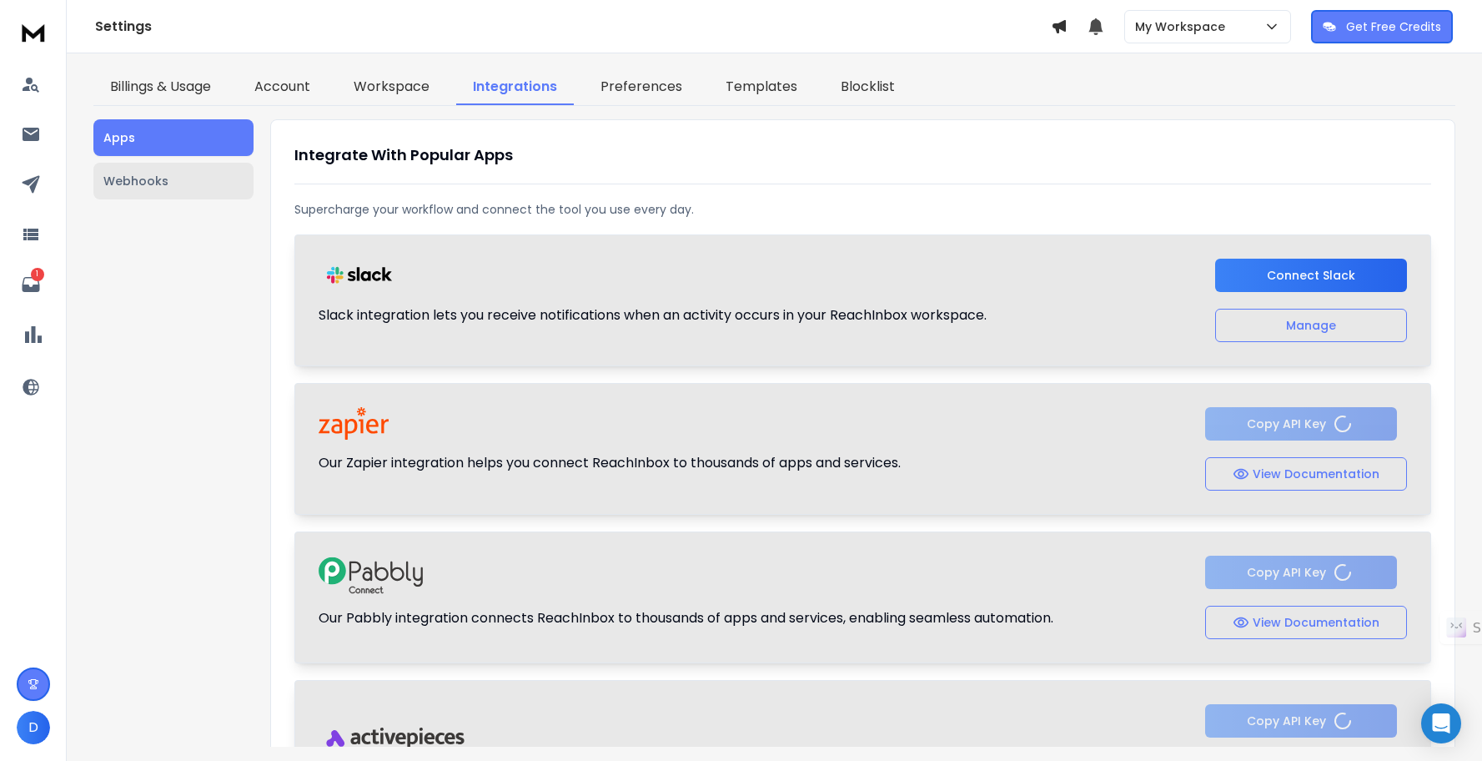
click at [163, 183] on button "Webhooks" at bounding box center [173, 181] width 160 height 37
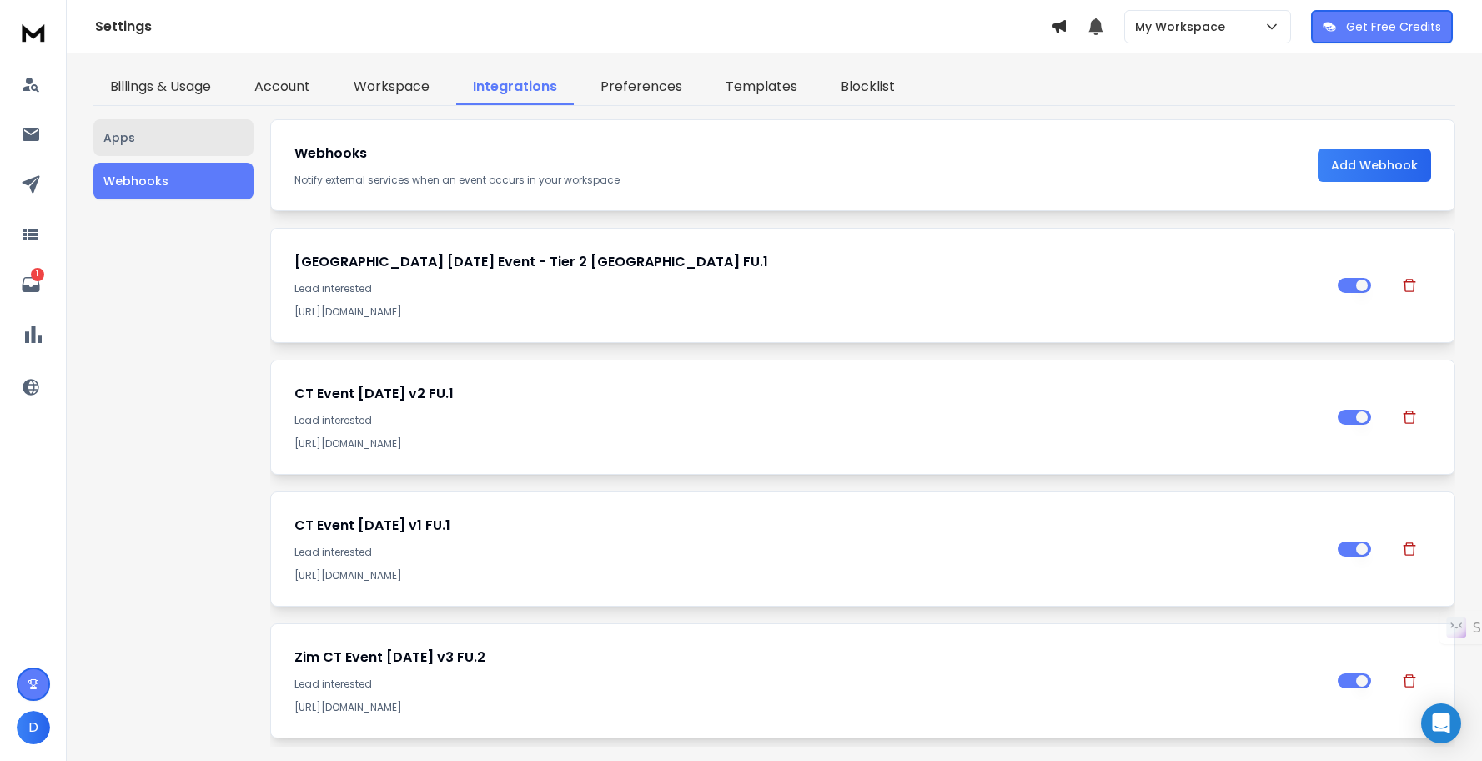
click at [344, 307] on p "https://cloud.activepieces.com/api/v1/webhooks/X3nsIhQzePvyJBCWP77q3" at bounding box center [809, 311] width 1030 height 13
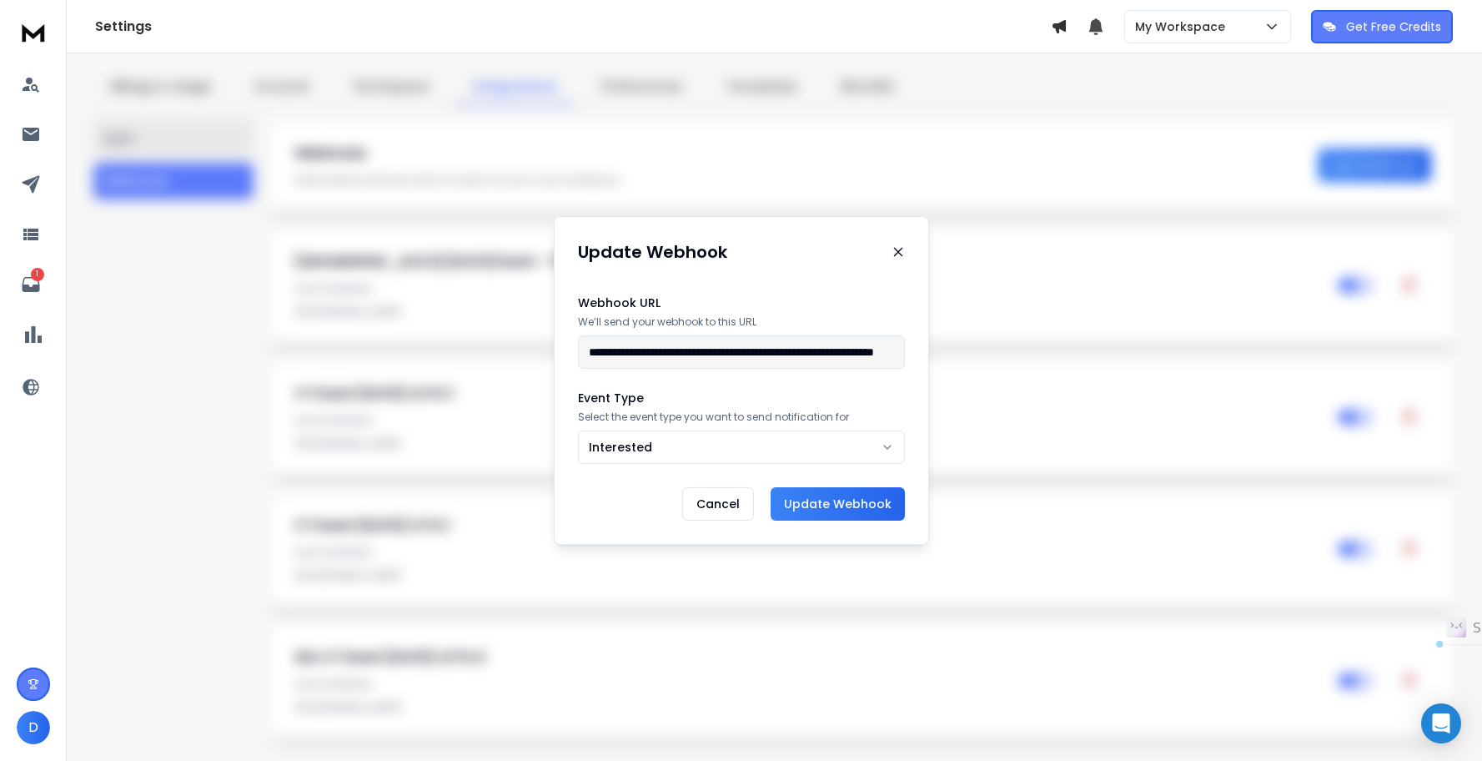
click at [344, 307] on div "**********" at bounding box center [741, 380] width 1482 height 362
click at [344, 307] on div "**********" at bounding box center [747, 380] width 1494 height 362
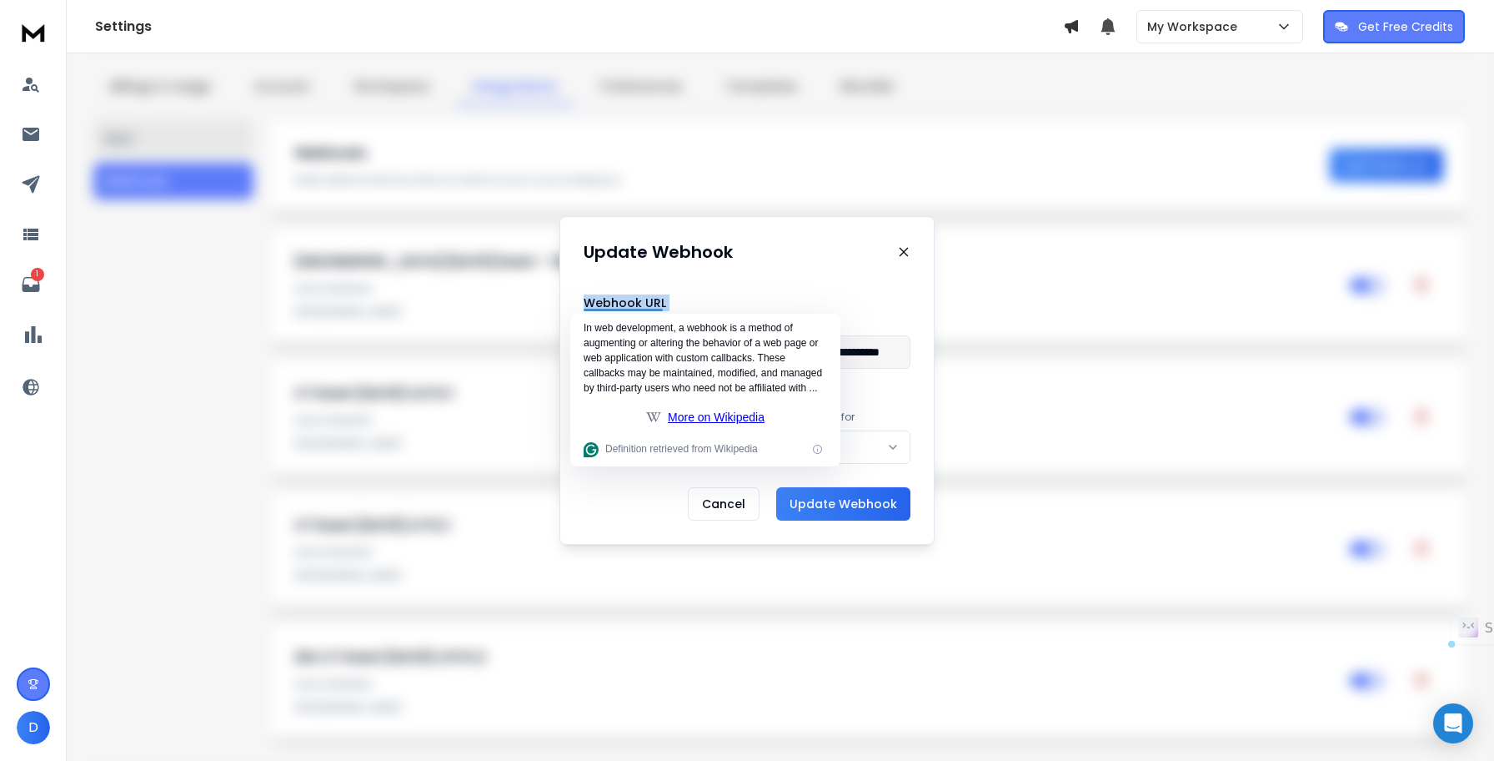
click at [906, 253] on icon at bounding box center [903, 251] width 13 height 13
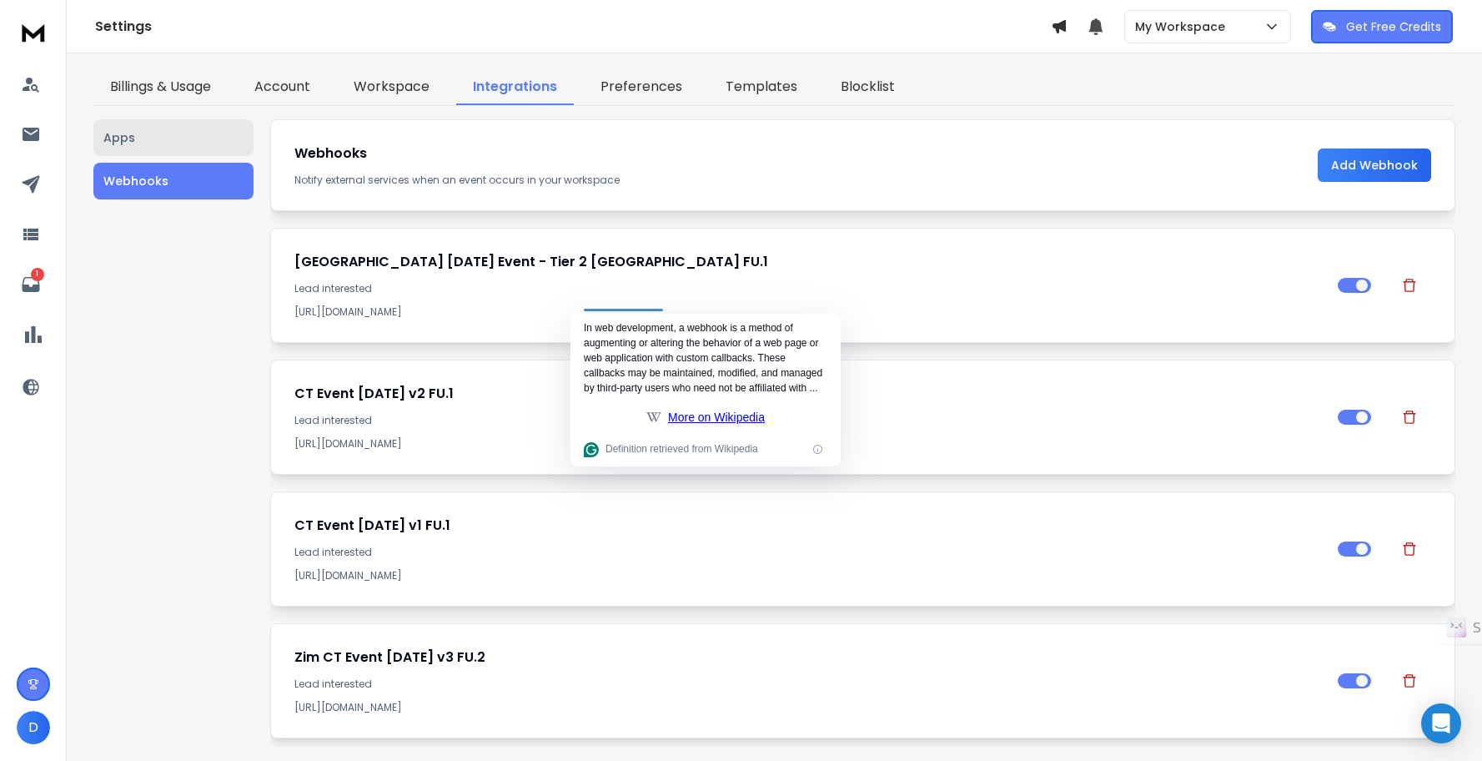
click at [731, 265] on h1 "[GEOGRAPHIC_DATA] [DATE] Event - Tier 2 [GEOGRAPHIC_DATA] FU.1" at bounding box center [809, 262] width 1030 height 20
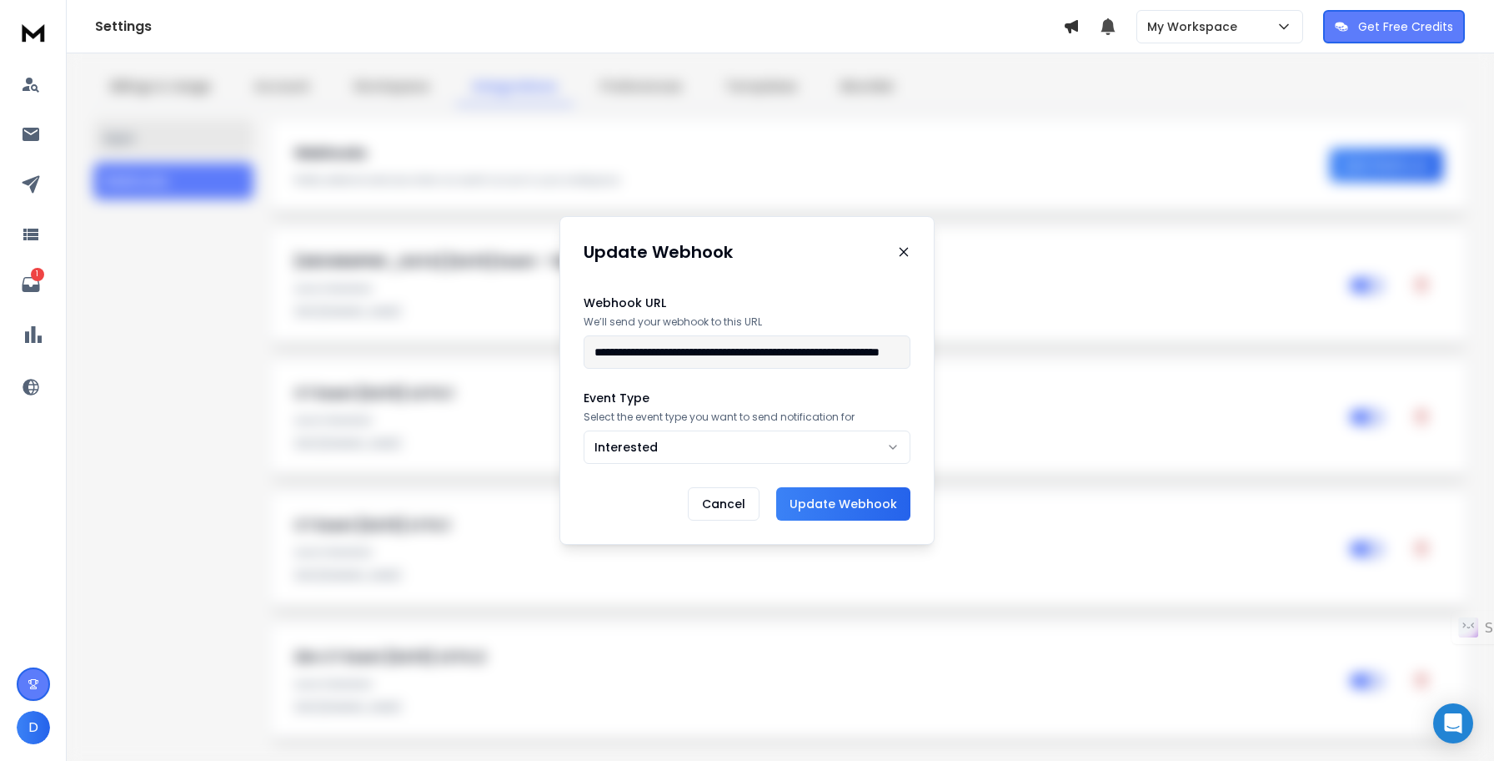
click at [904, 258] on icon at bounding box center [903, 251] width 13 height 13
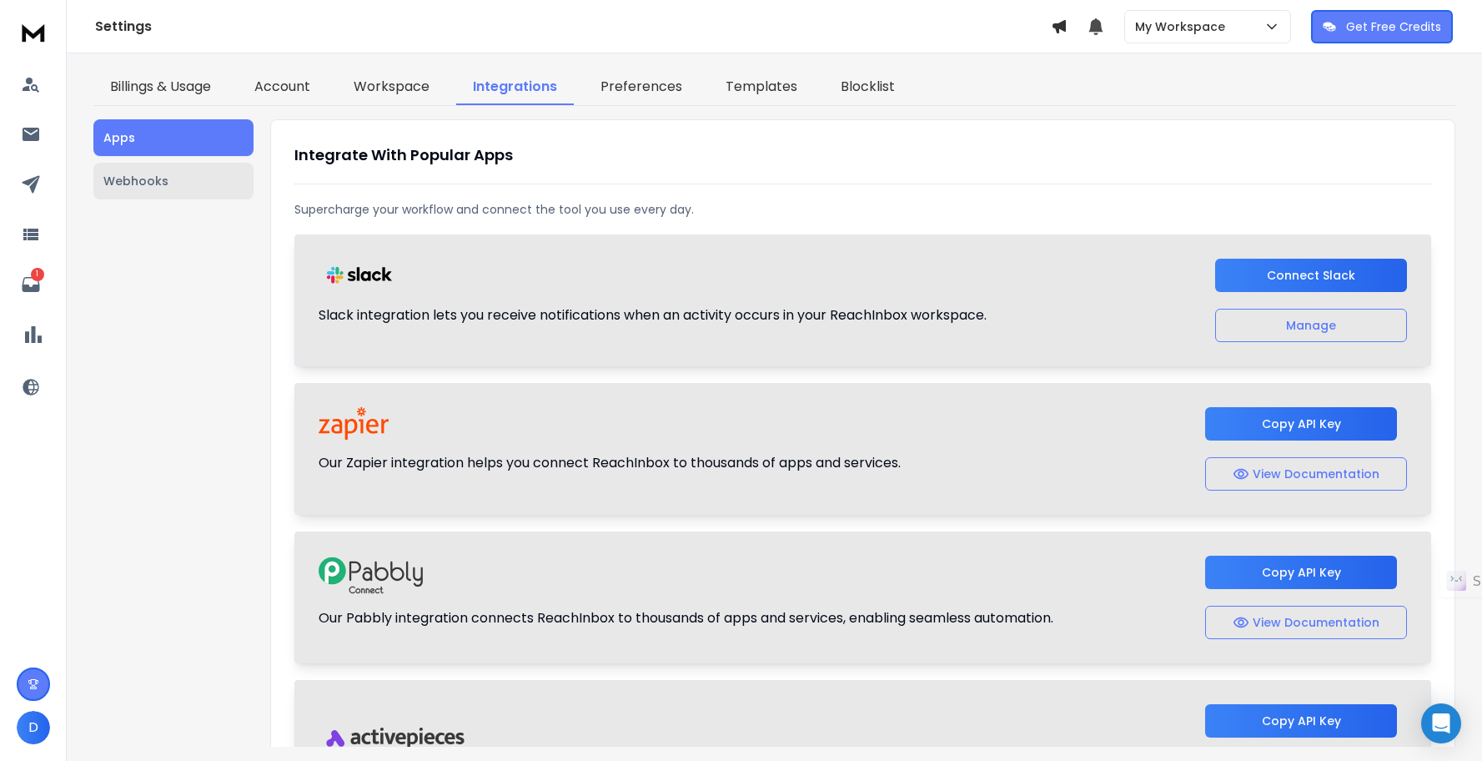
click at [160, 183] on button "Webhooks" at bounding box center [173, 181] width 160 height 37
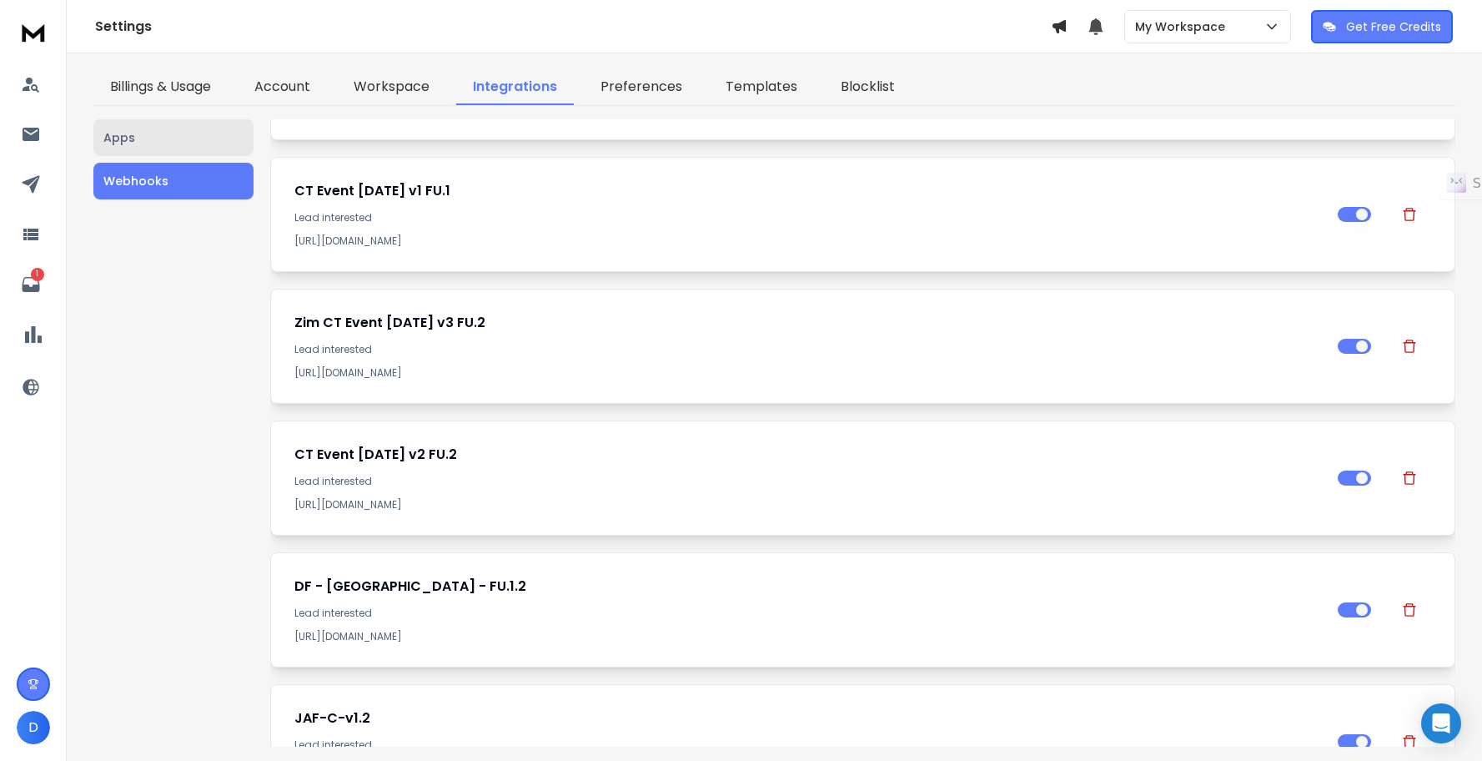
scroll to position [342, 0]
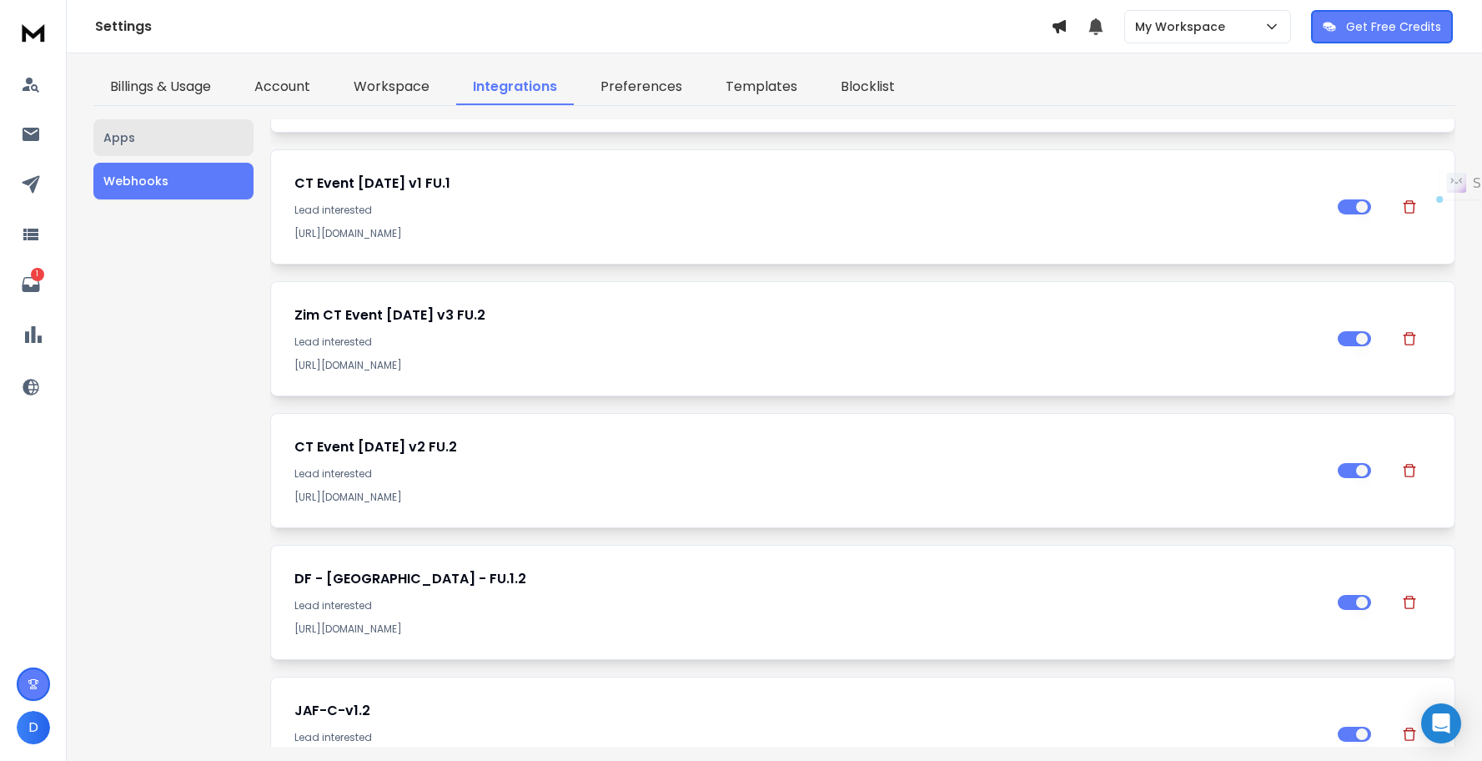
copy p "https://cloud.activepieces.com/api/v1/webhooks/MWp5EEYqhC3E1I5zUmlJ3"
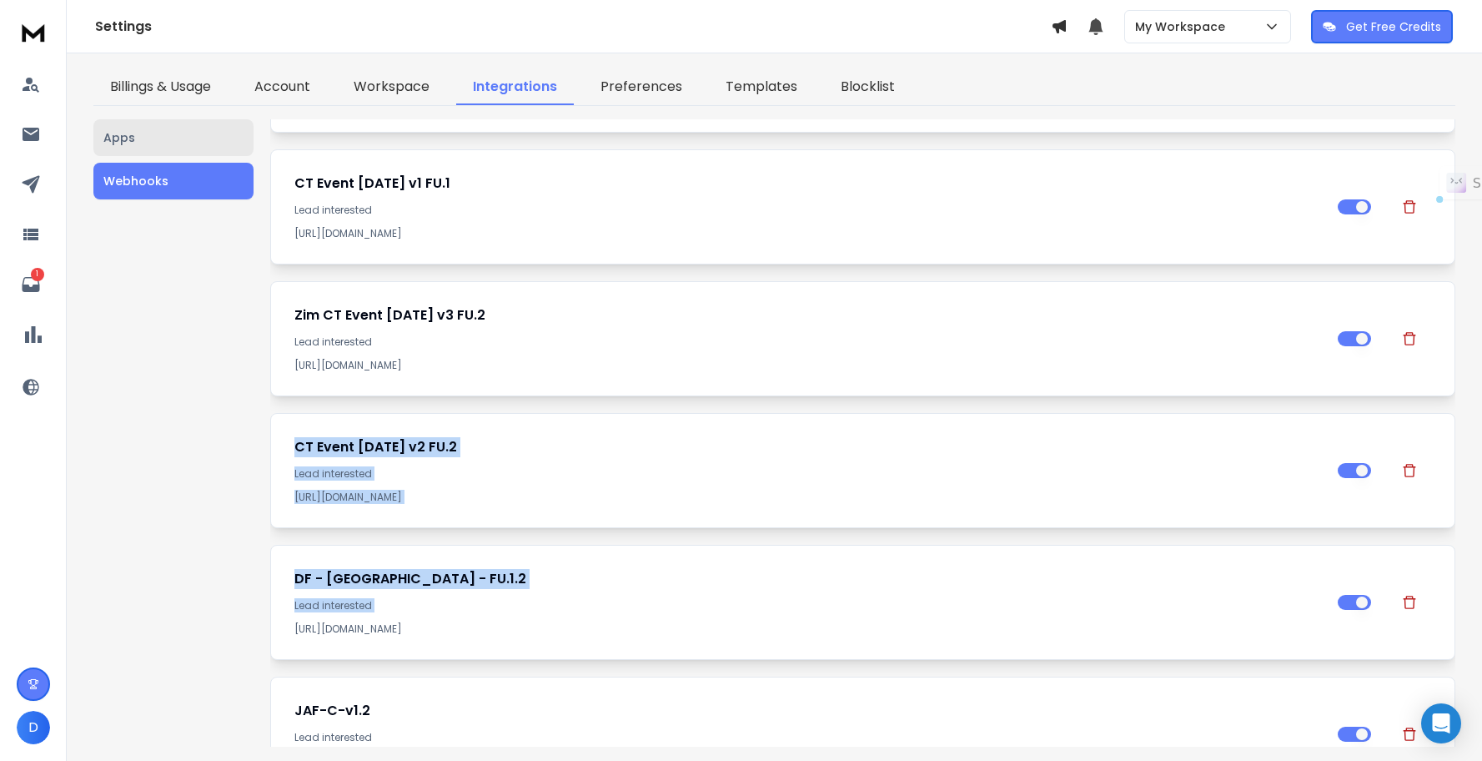
drag, startPoint x: 294, startPoint y: 628, endPoint x: 114, endPoint y: 440, distance: 259.5
click at [114, 440] on div "Apps Webhooks Webhooks Notify external services when an event occurs in your wo…" at bounding box center [774, 432] width 1362 height 627
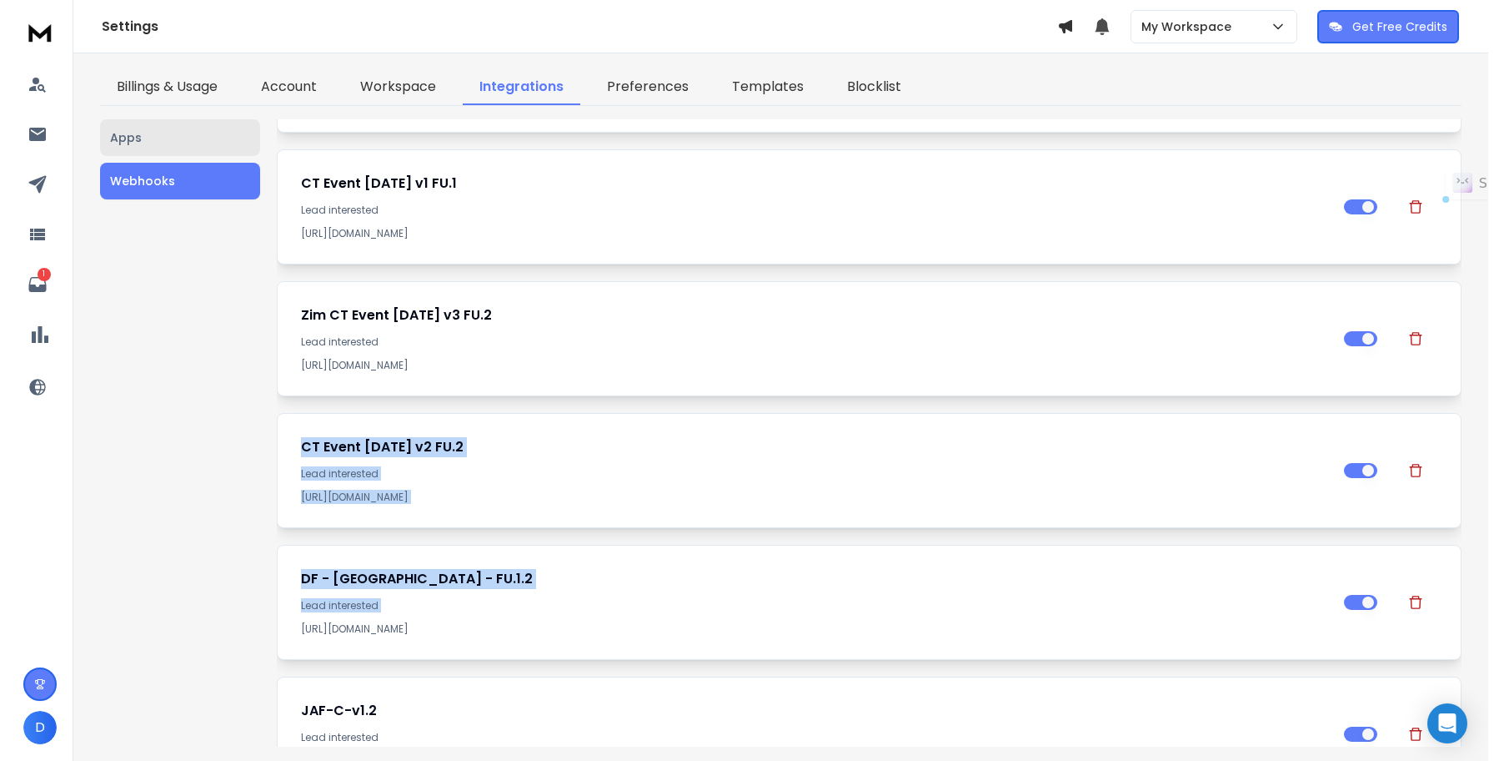
scroll to position [0, 0]
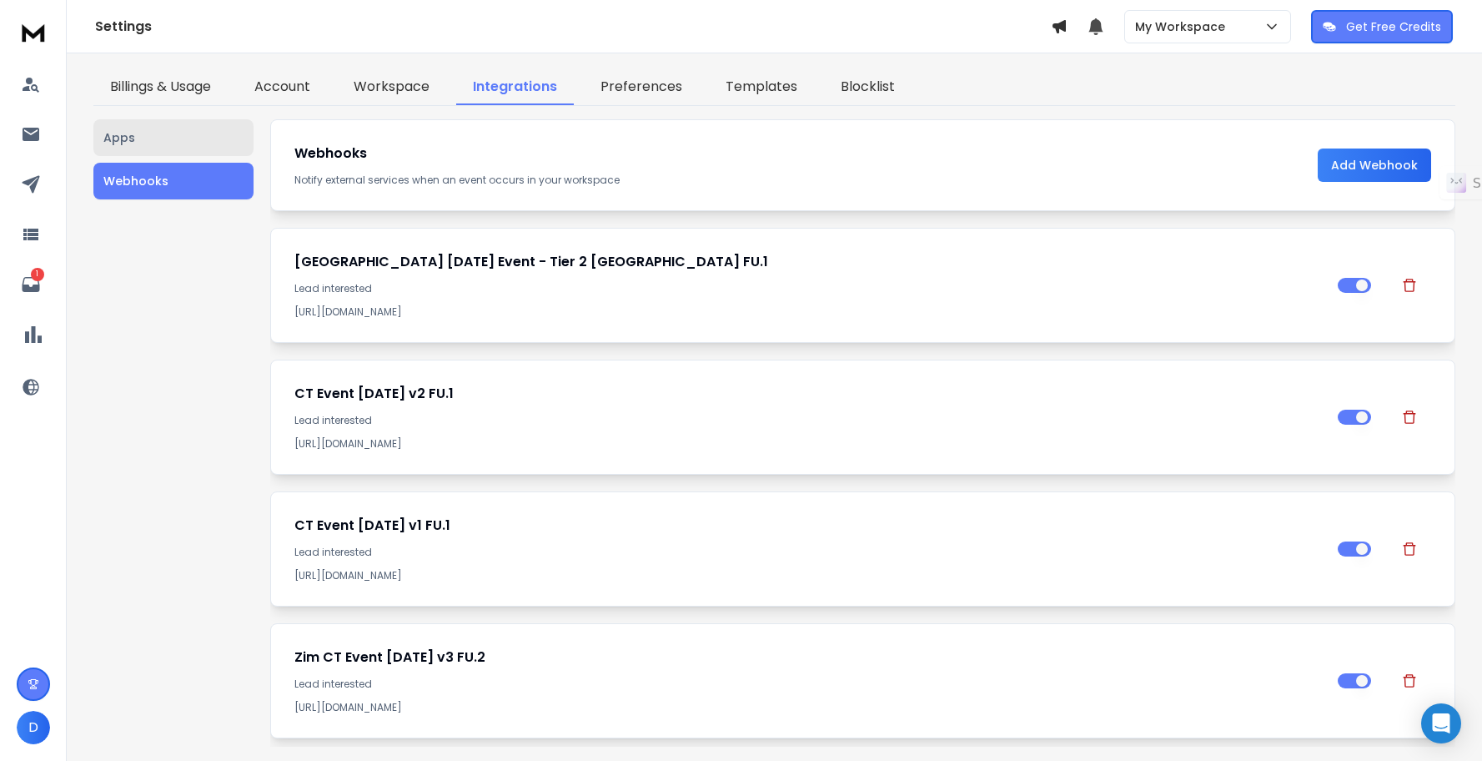
click at [517, 314] on p "https://cloud.activepieces.com/api/v1/webhooks/X3nsIhQzePvyJBCWP77q3" at bounding box center [809, 311] width 1030 height 13
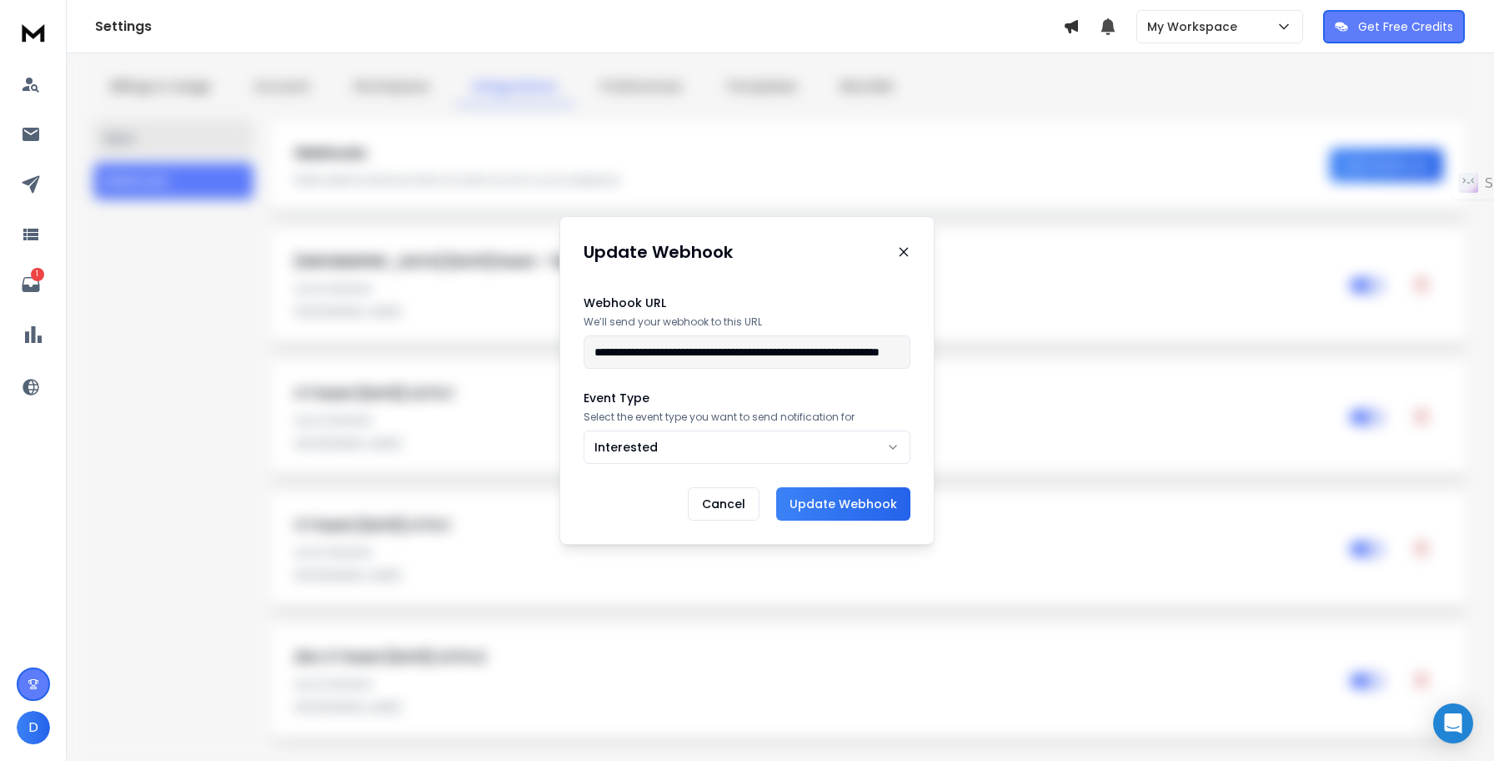
click at [664, 342] on input "**********" at bounding box center [747, 351] width 327 height 33
paste input
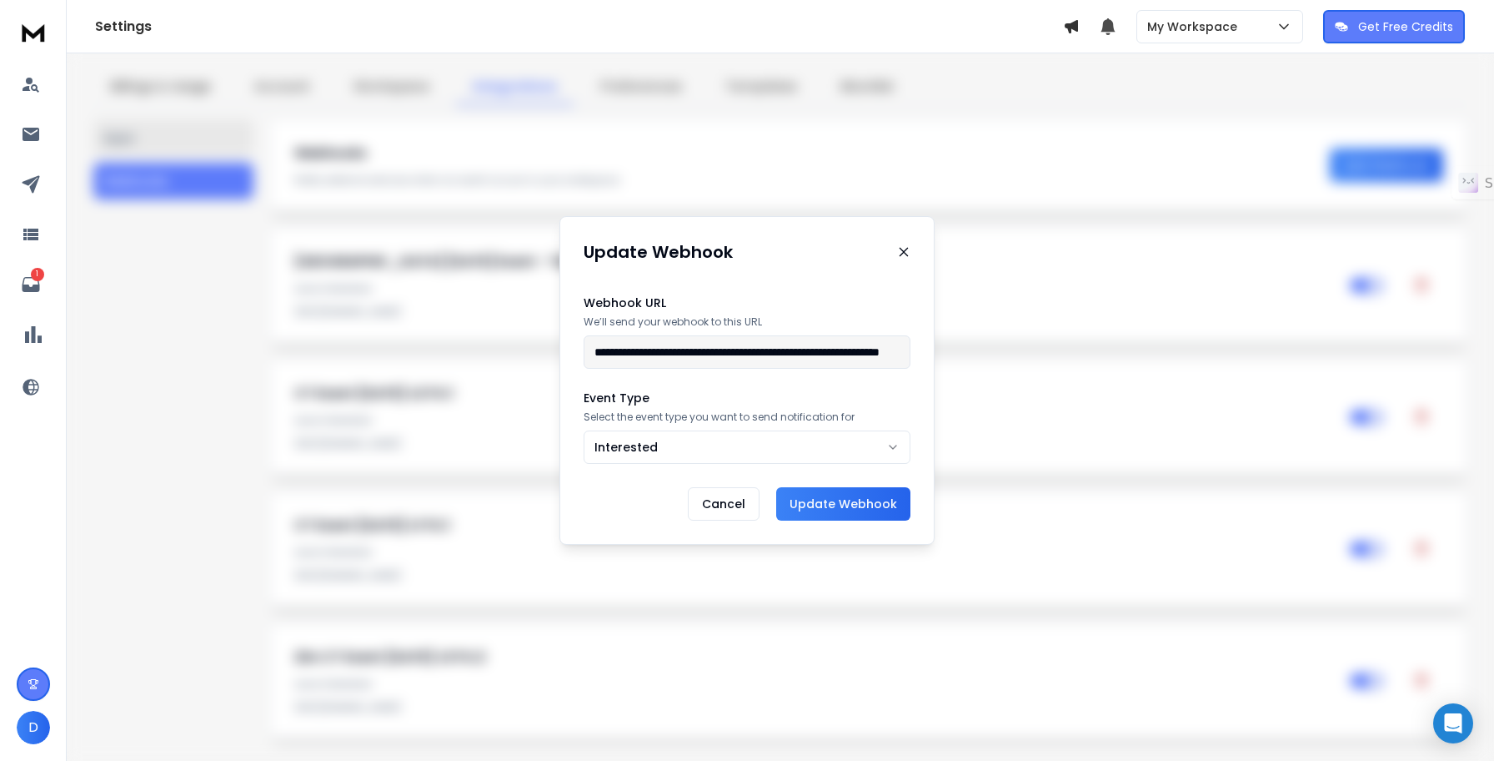
type input "**********"
click at [868, 500] on button "Update Webhook" at bounding box center [843, 503] width 134 height 33
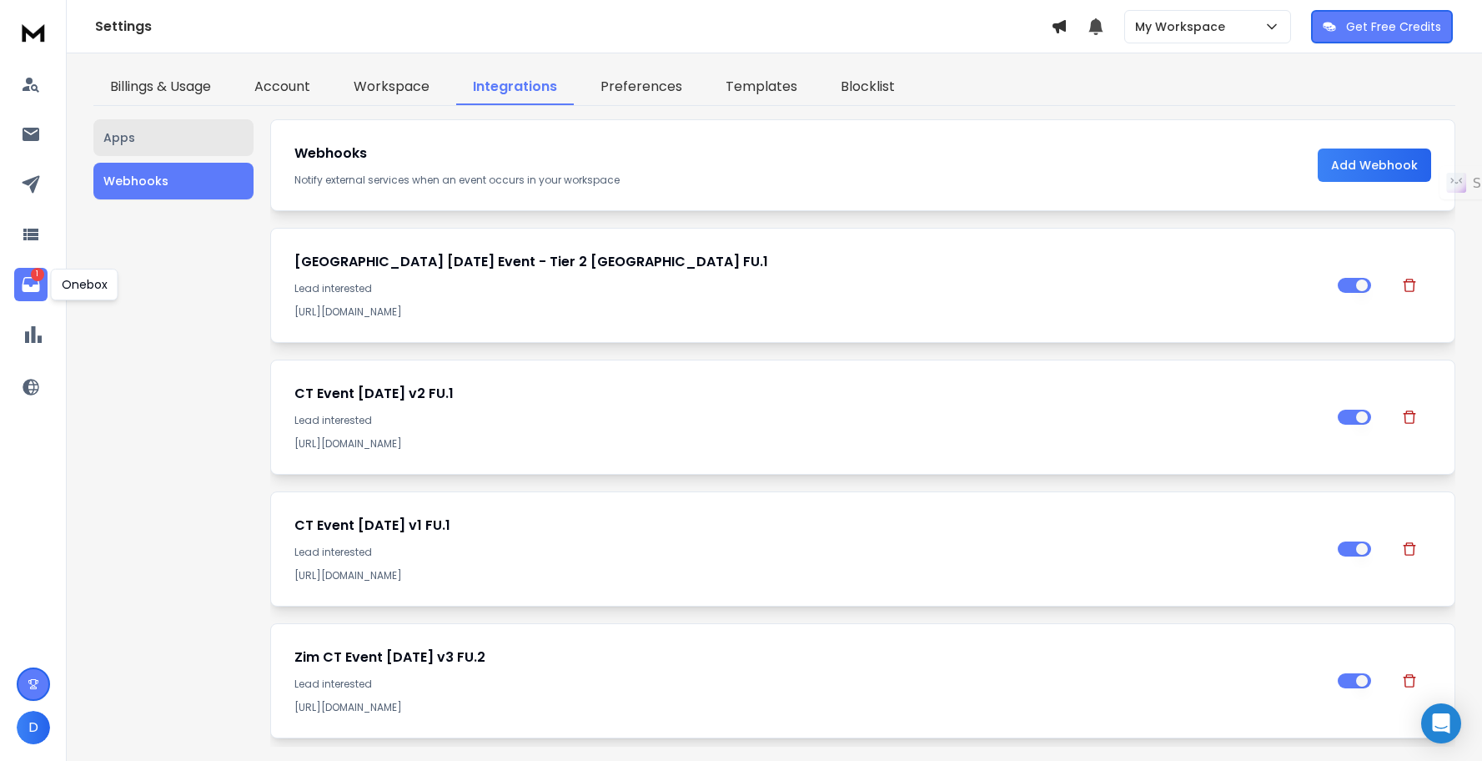
click at [24, 292] on icon at bounding box center [31, 284] width 20 height 20
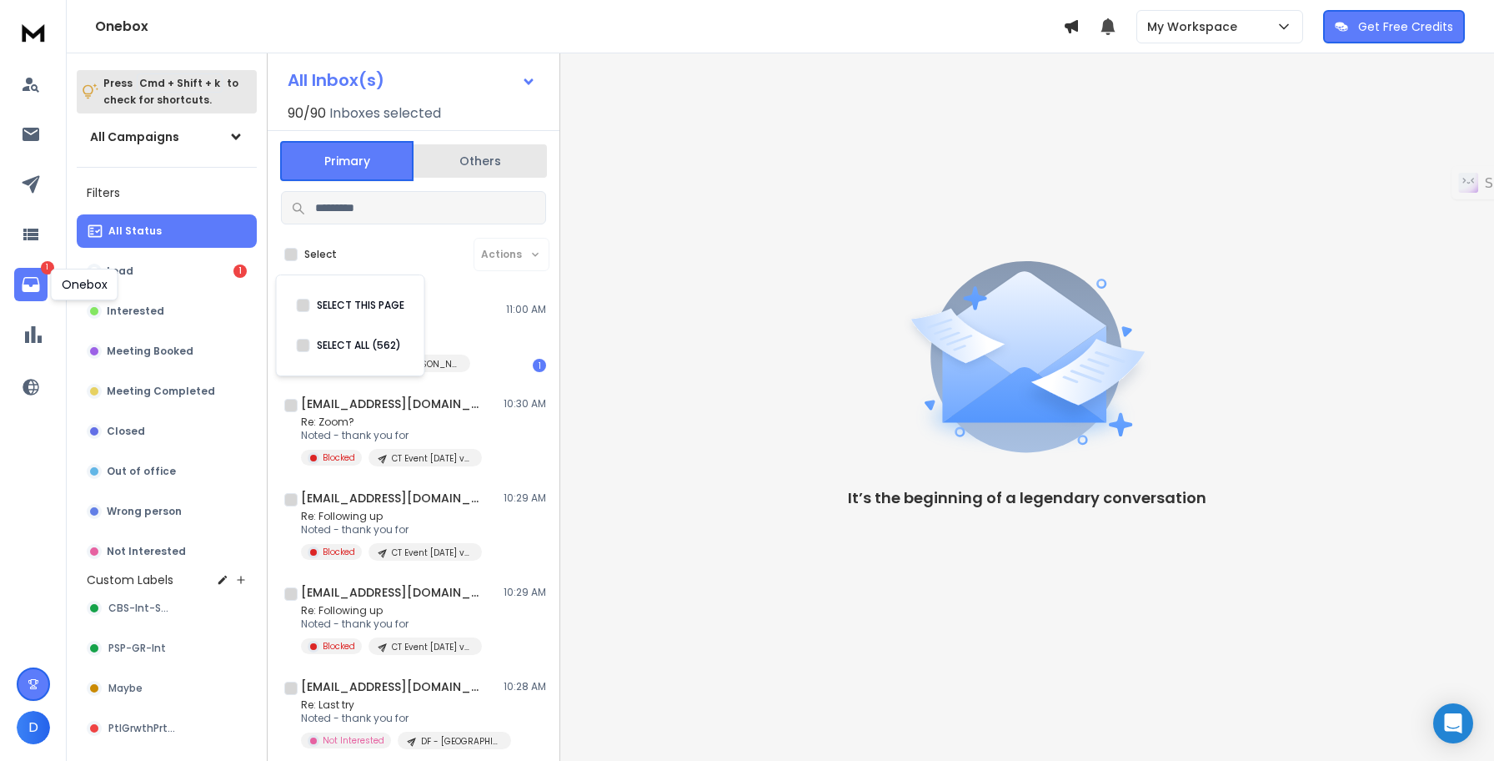
click at [357, 198] on input at bounding box center [413, 207] width 265 height 33
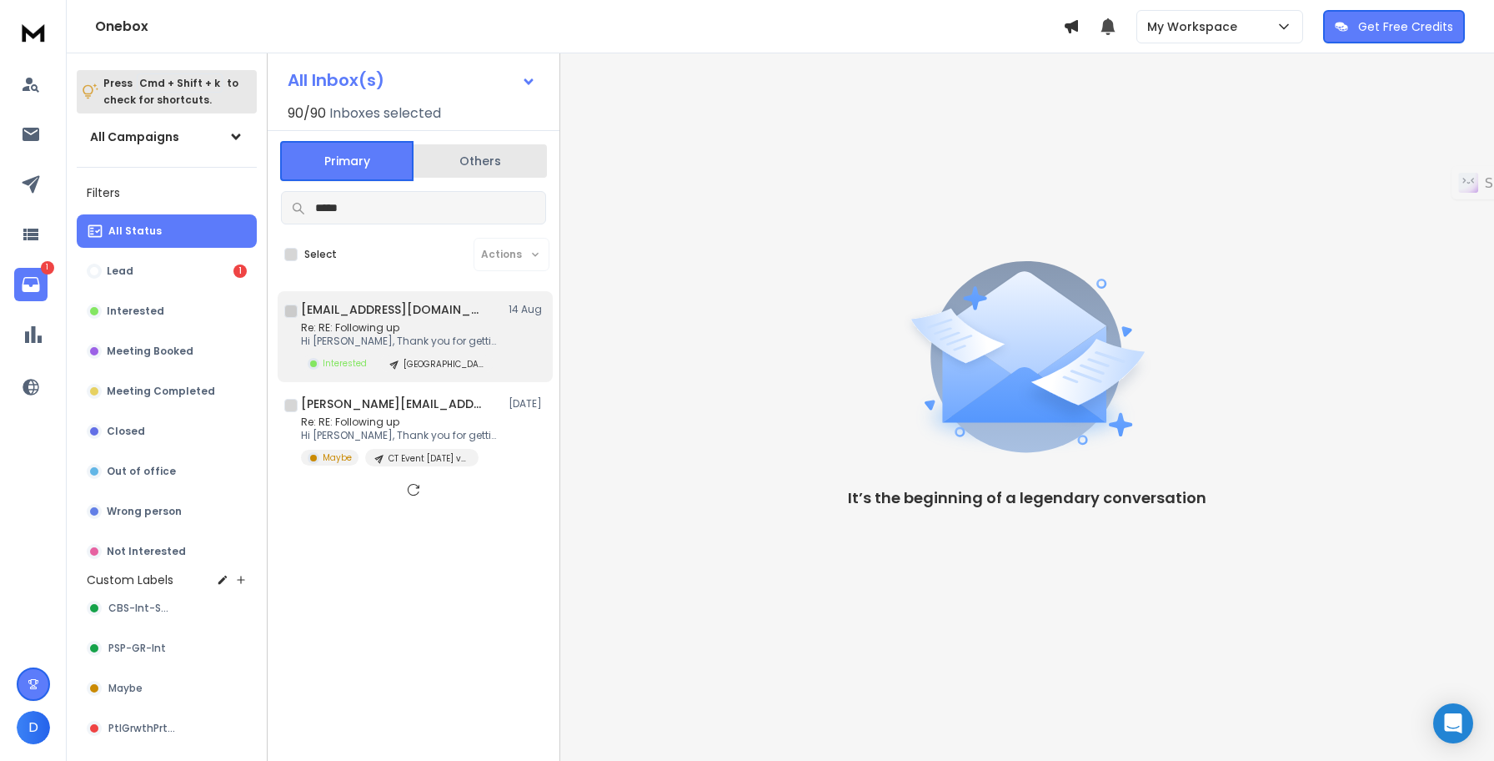
type input "*****"
click at [430, 303] on h1 "[EMAIL_ADDRESS][DOMAIN_NAME]" at bounding box center [392, 309] width 183 height 17
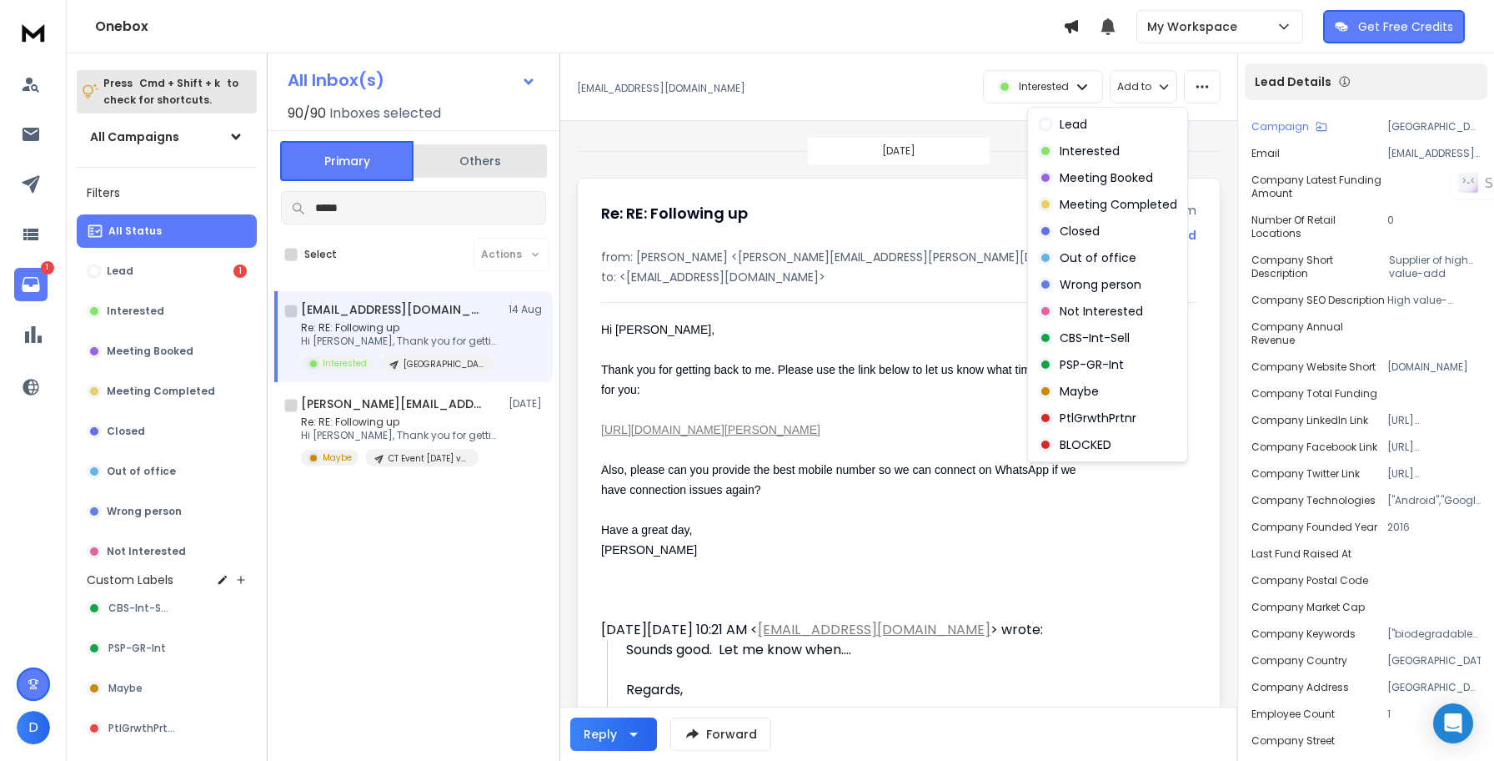
click at [1103, 98] on div "Interested" at bounding box center [1043, 87] width 118 height 32
click at [1120, 133] on div "Lead" at bounding box center [1108, 124] width 153 height 27
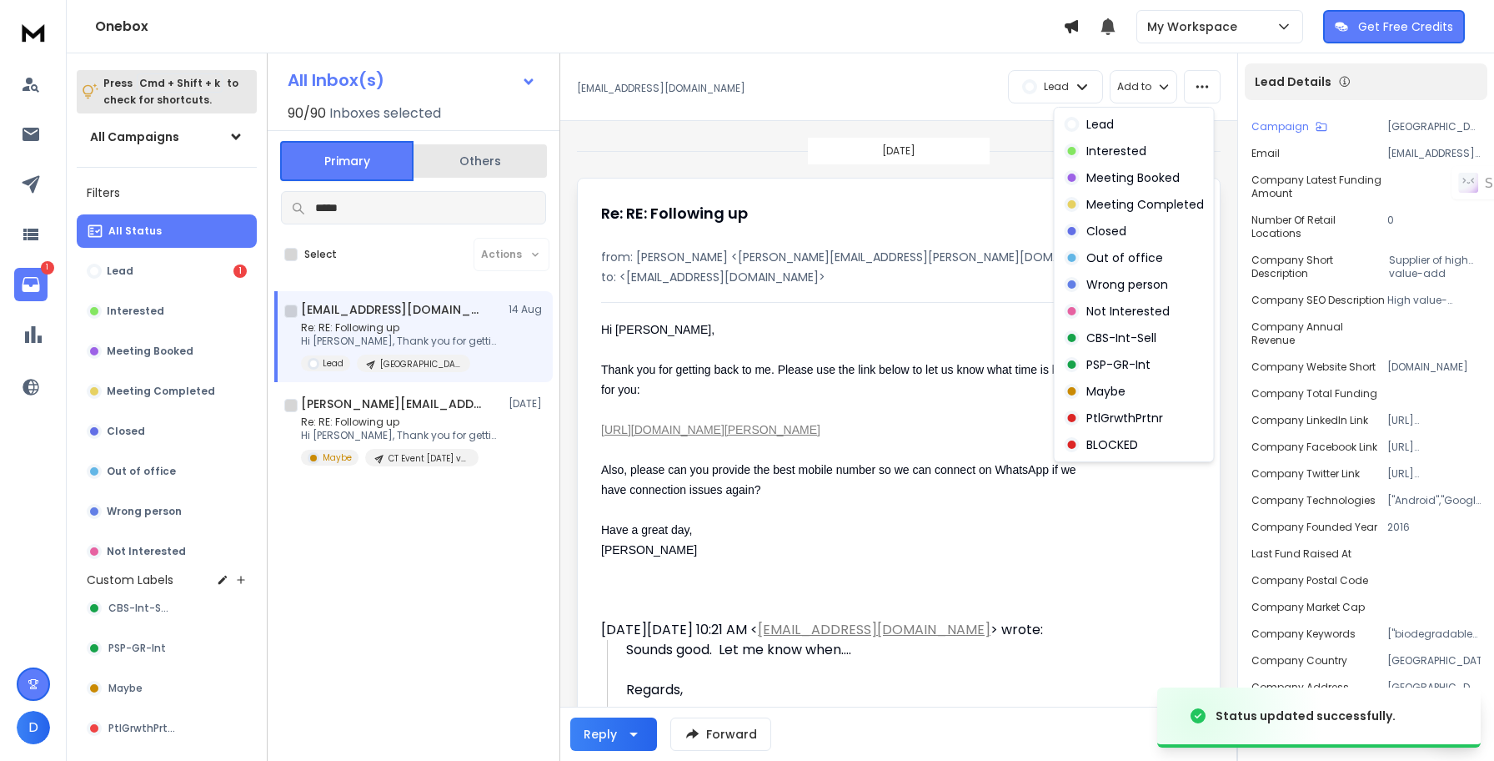
click at [1069, 85] on p "Lead" at bounding box center [1056, 86] width 25 height 13
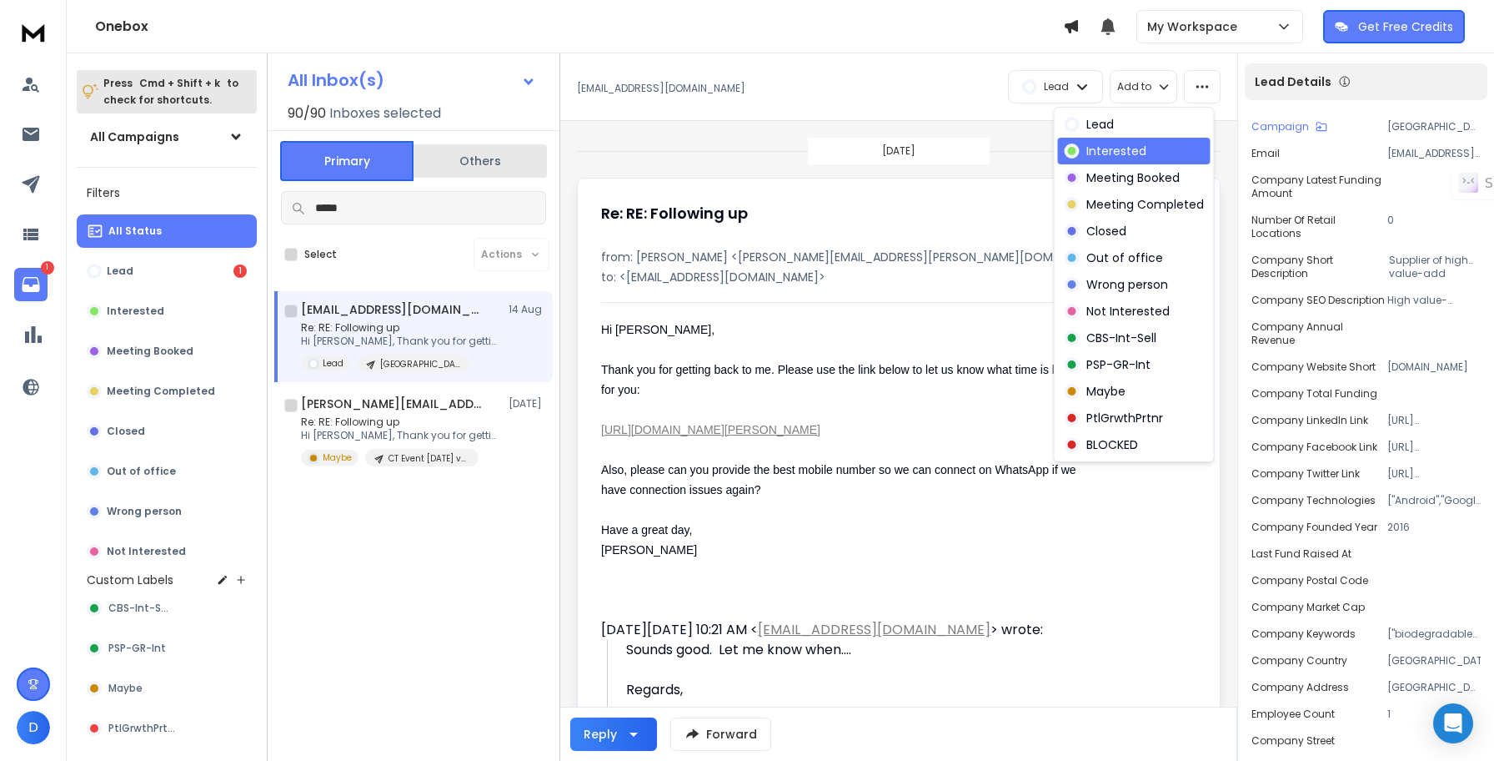
click at [1103, 148] on p "Interested" at bounding box center [1117, 151] width 60 height 17
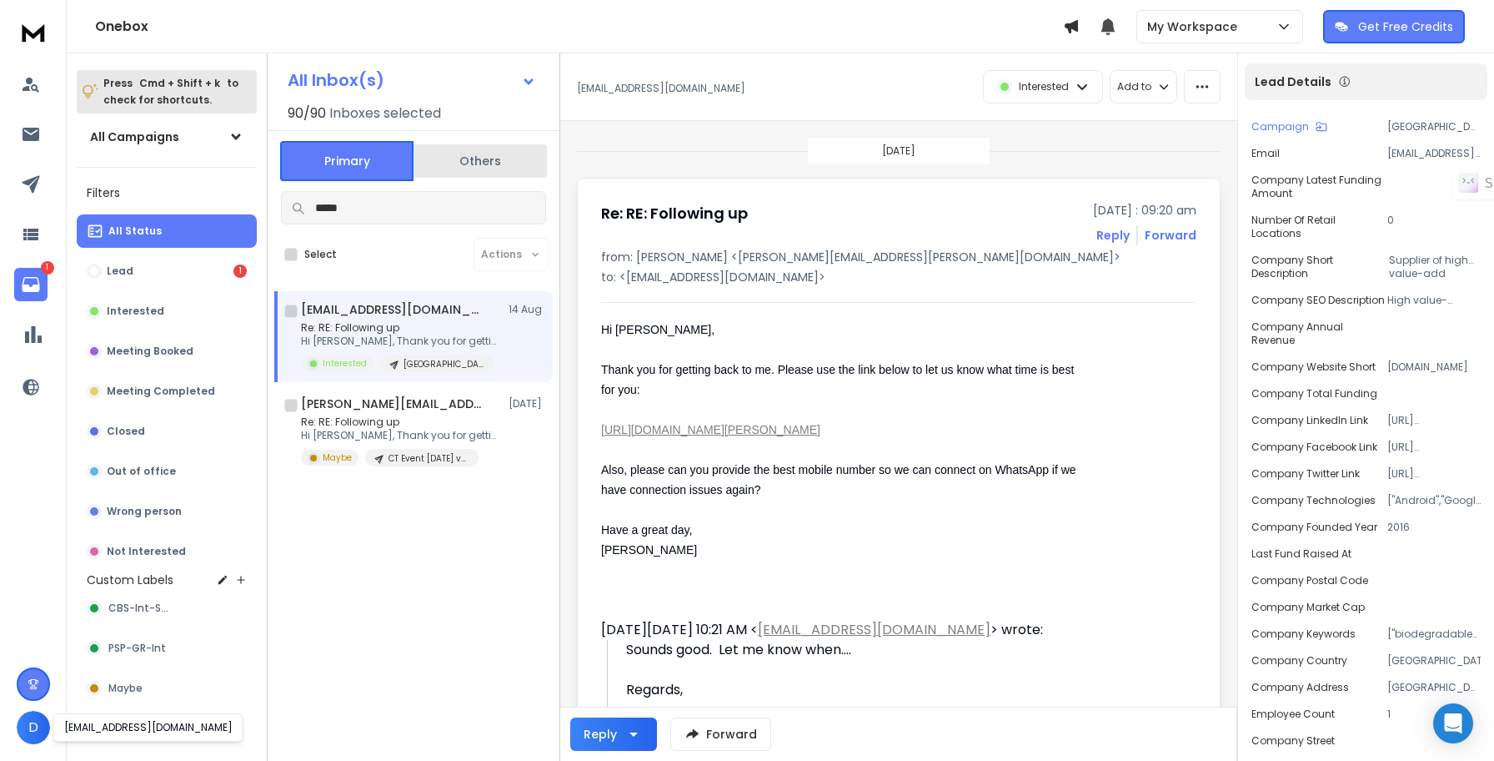
click at [26, 718] on span "D" at bounding box center [33, 727] width 33 height 33
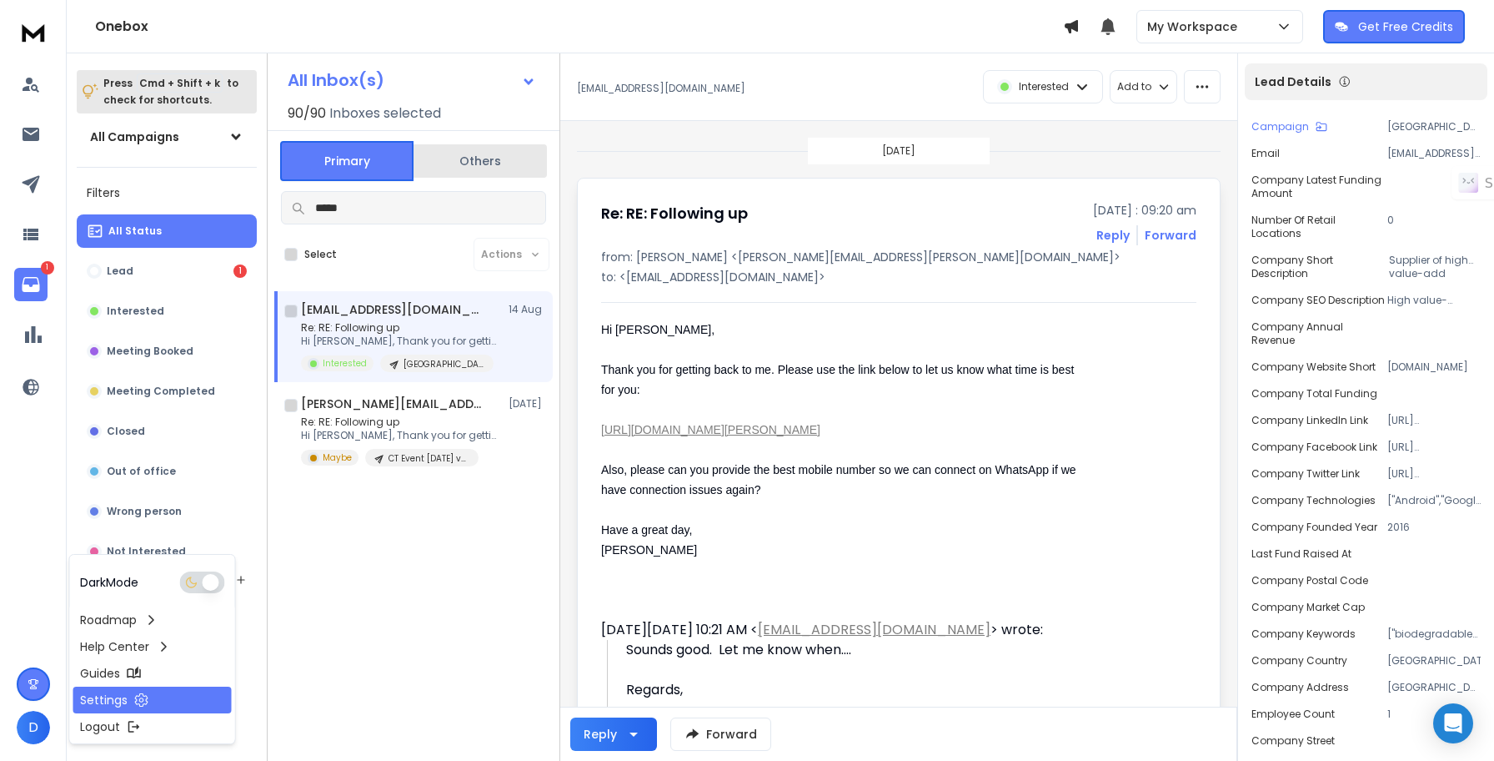
click at [155, 694] on div "Settings" at bounding box center [152, 699] width 158 height 27
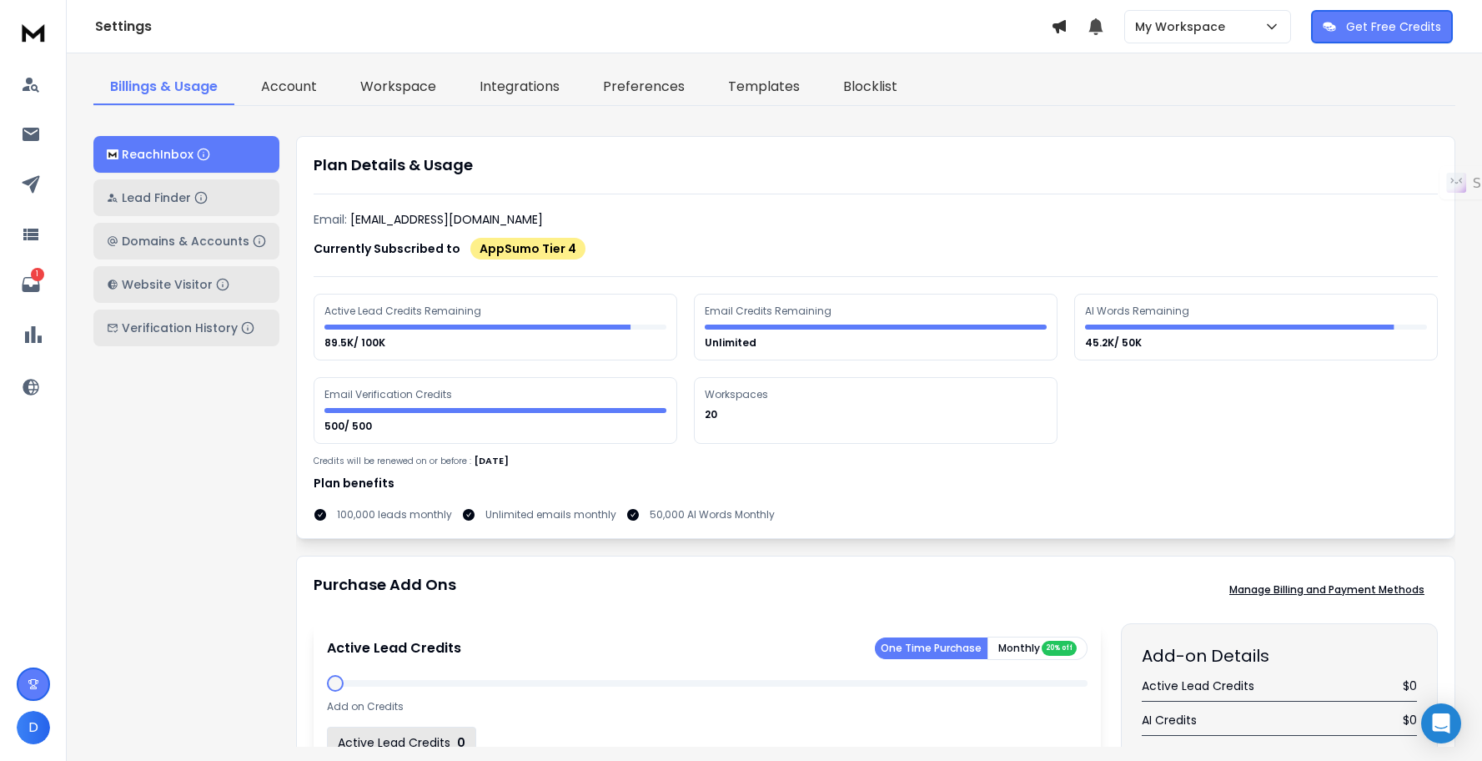
click at [527, 88] on link "Integrations" at bounding box center [519, 87] width 113 height 35
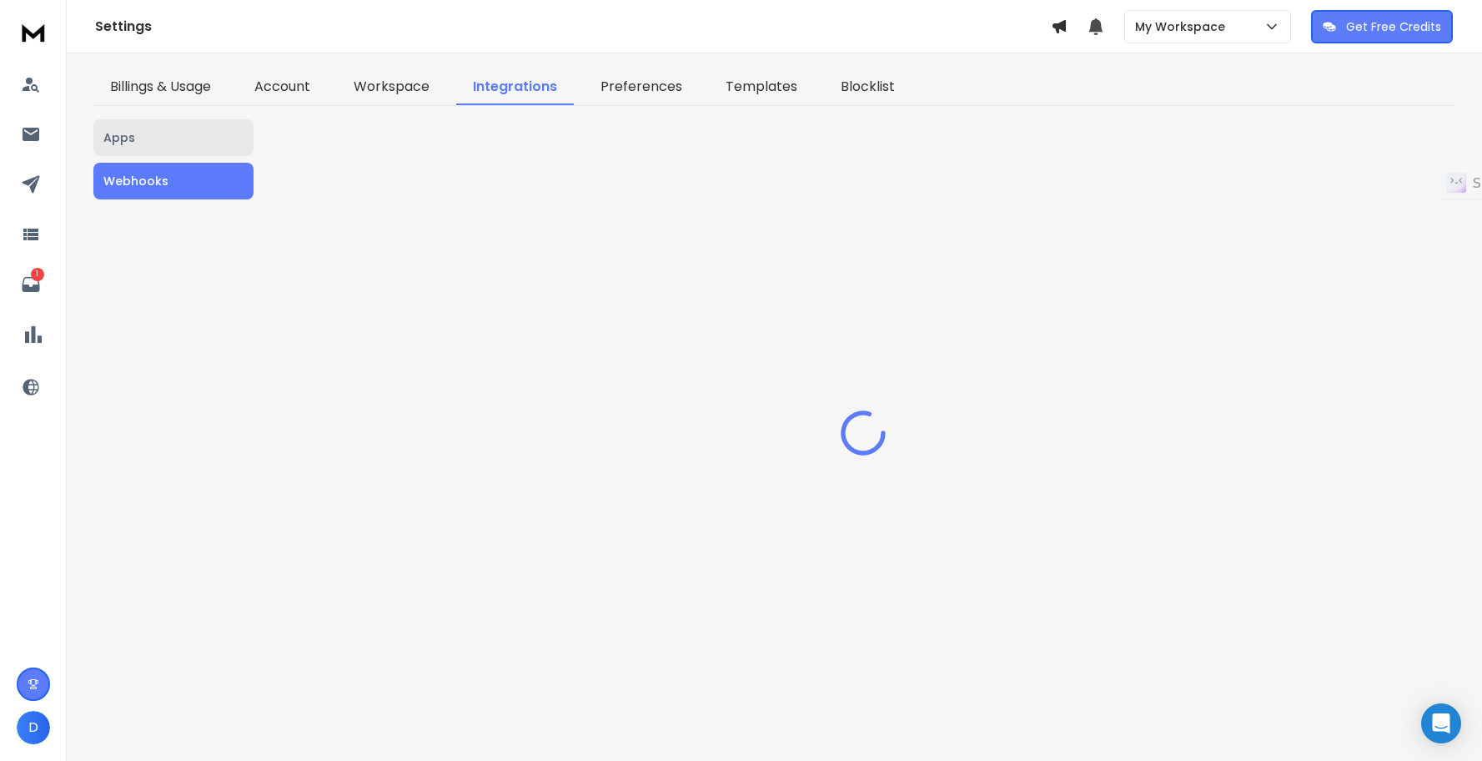
click at [149, 168] on button "Webhooks" at bounding box center [173, 181] width 160 height 37
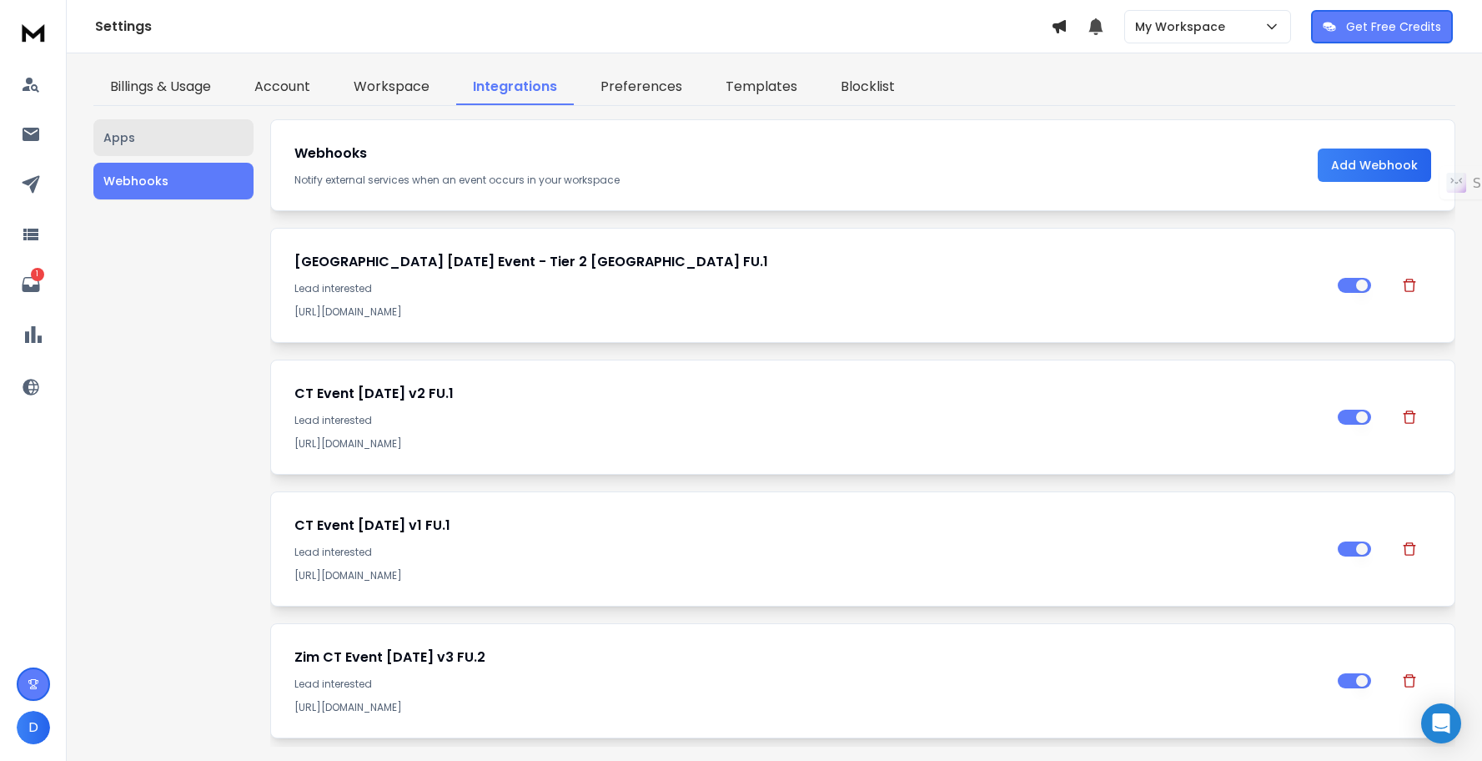
click at [1401, 286] on icon at bounding box center [1409, 285] width 17 height 17
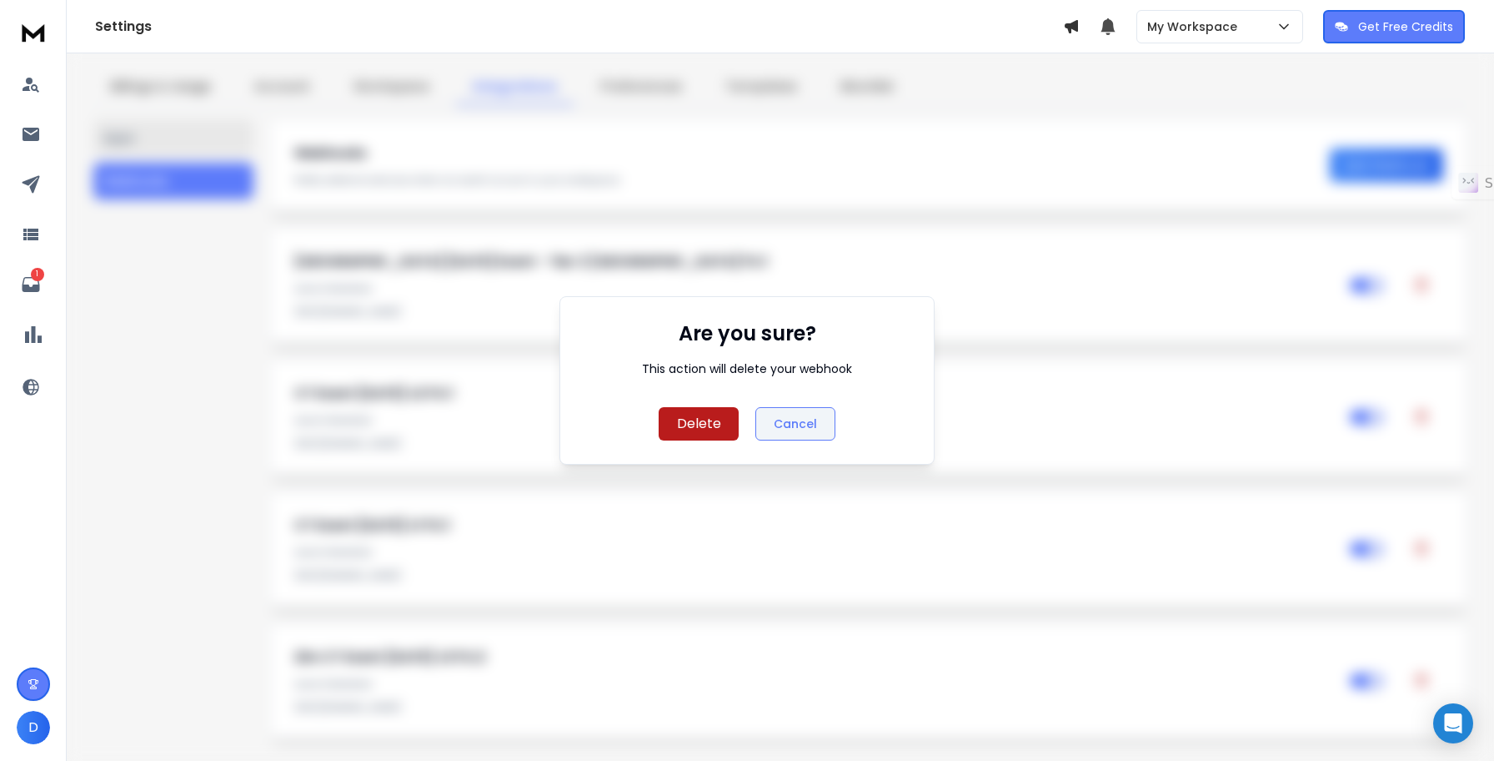
click at [687, 427] on button "Delete" at bounding box center [699, 423] width 80 height 33
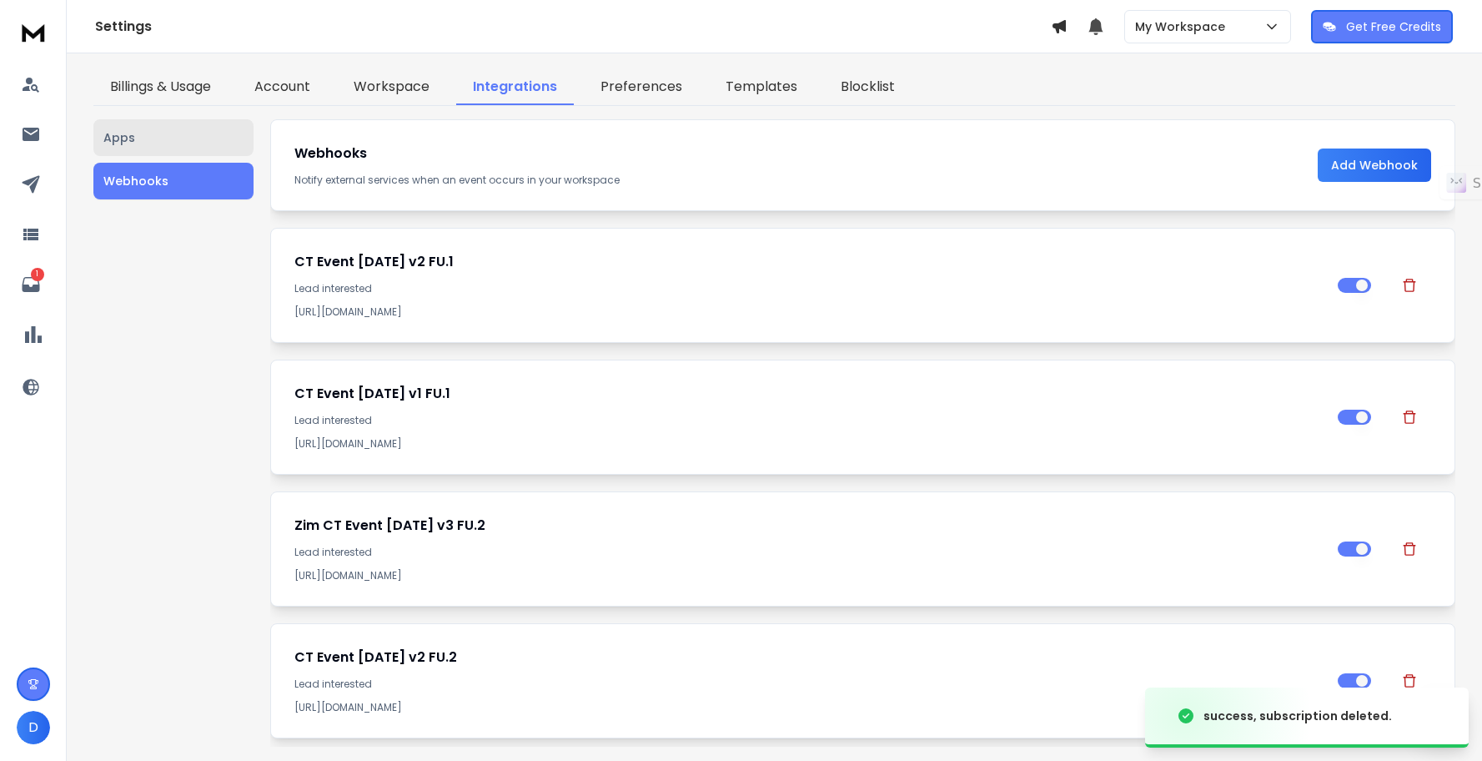
click at [1331, 169] on button "Add Webhook" at bounding box center [1374, 164] width 113 height 33
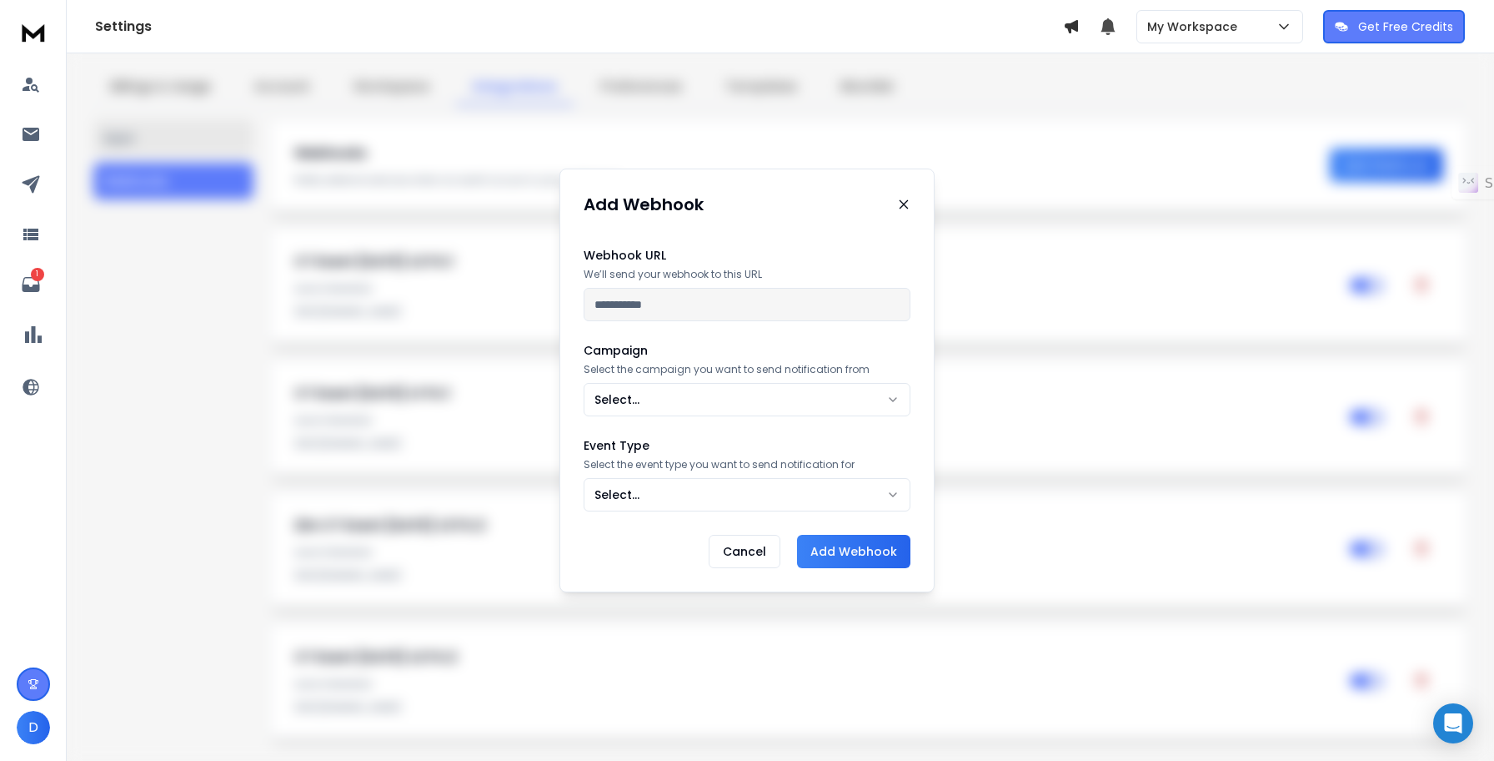
click at [823, 312] on input at bounding box center [747, 304] width 327 height 33
paste input "**********"
type input "**********"
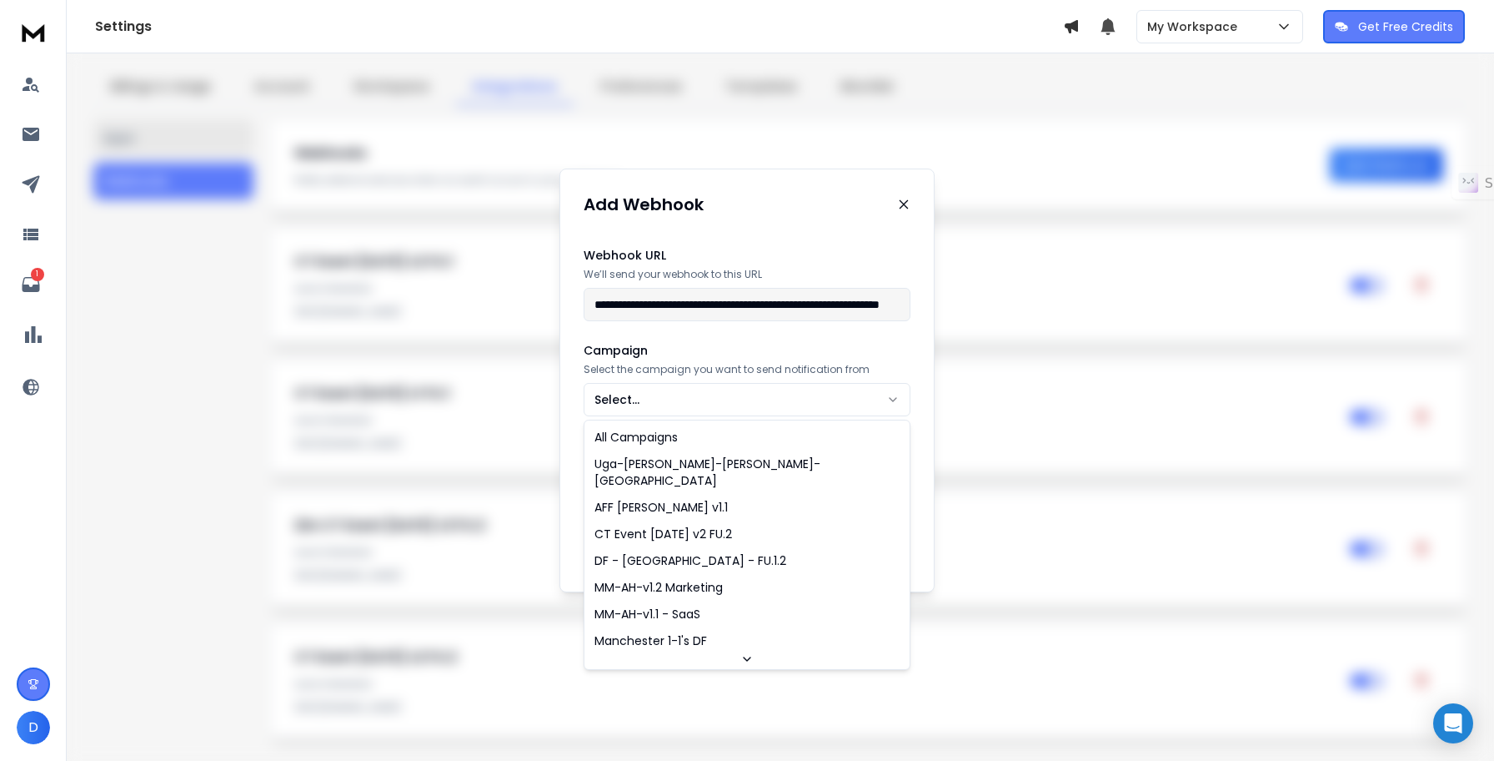
click at [781, 393] on button "Select..." at bounding box center [747, 399] width 327 height 33
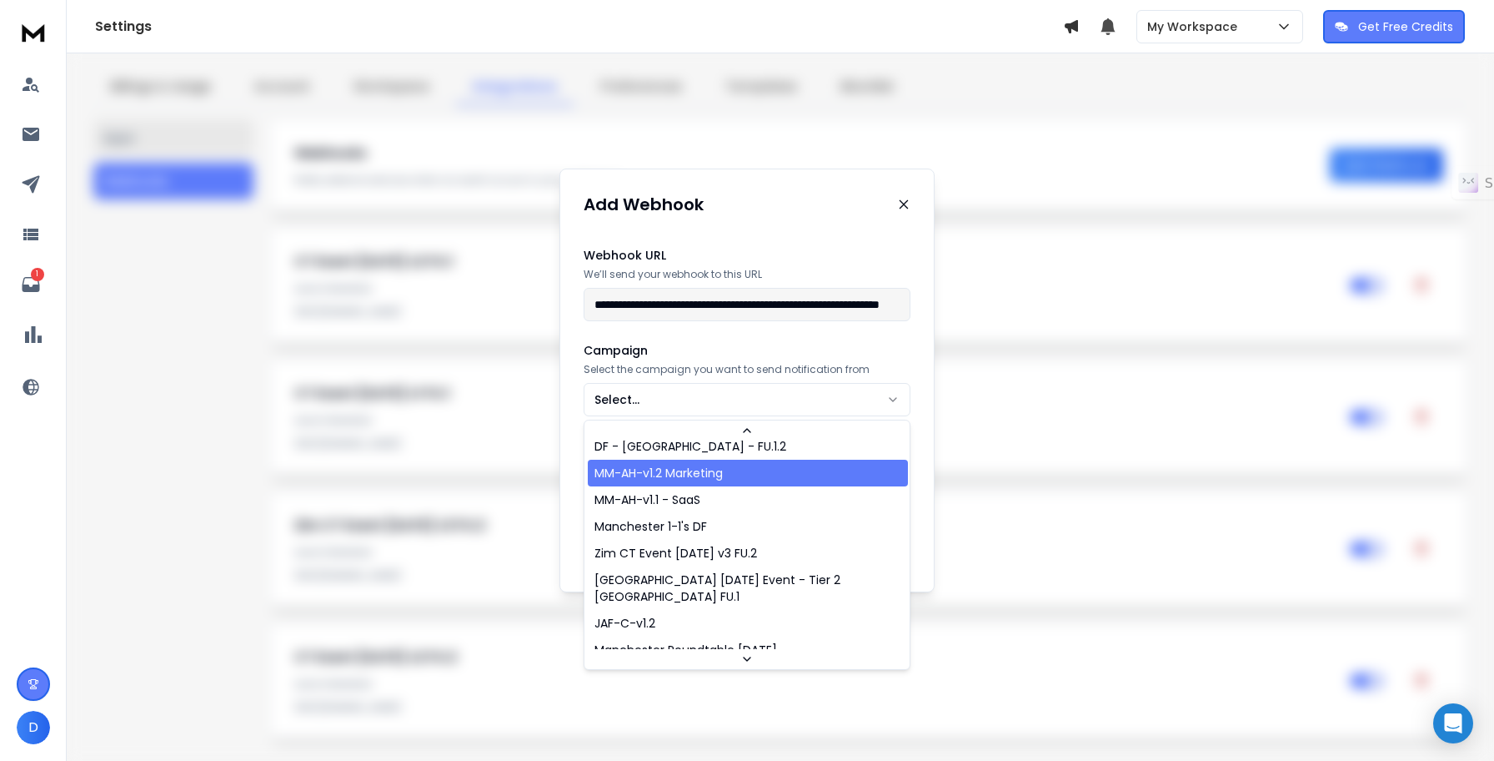
scroll to position [136, 0]
select select "*****"
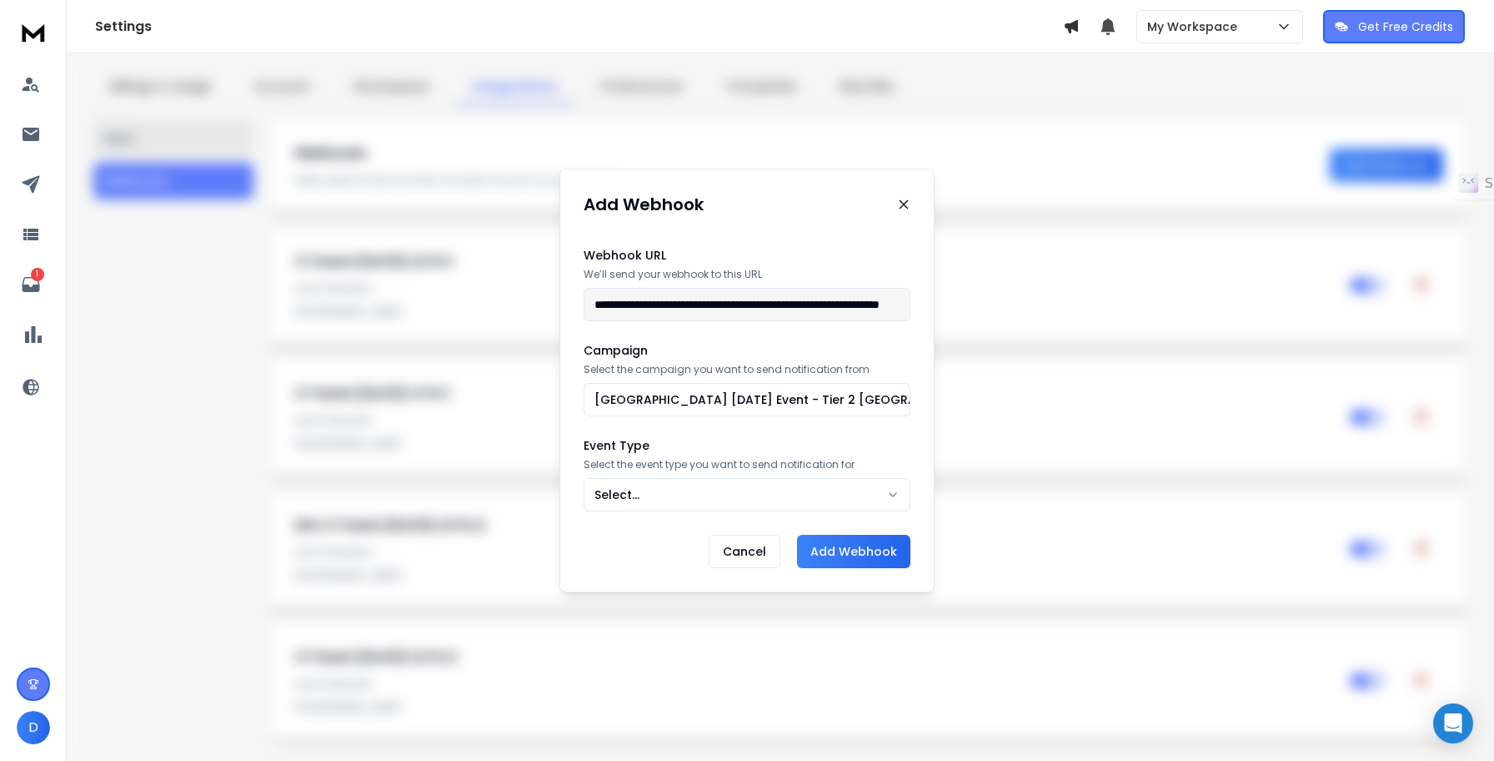
click at [707, 512] on div "**********" at bounding box center [747, 408] width 327 height 319
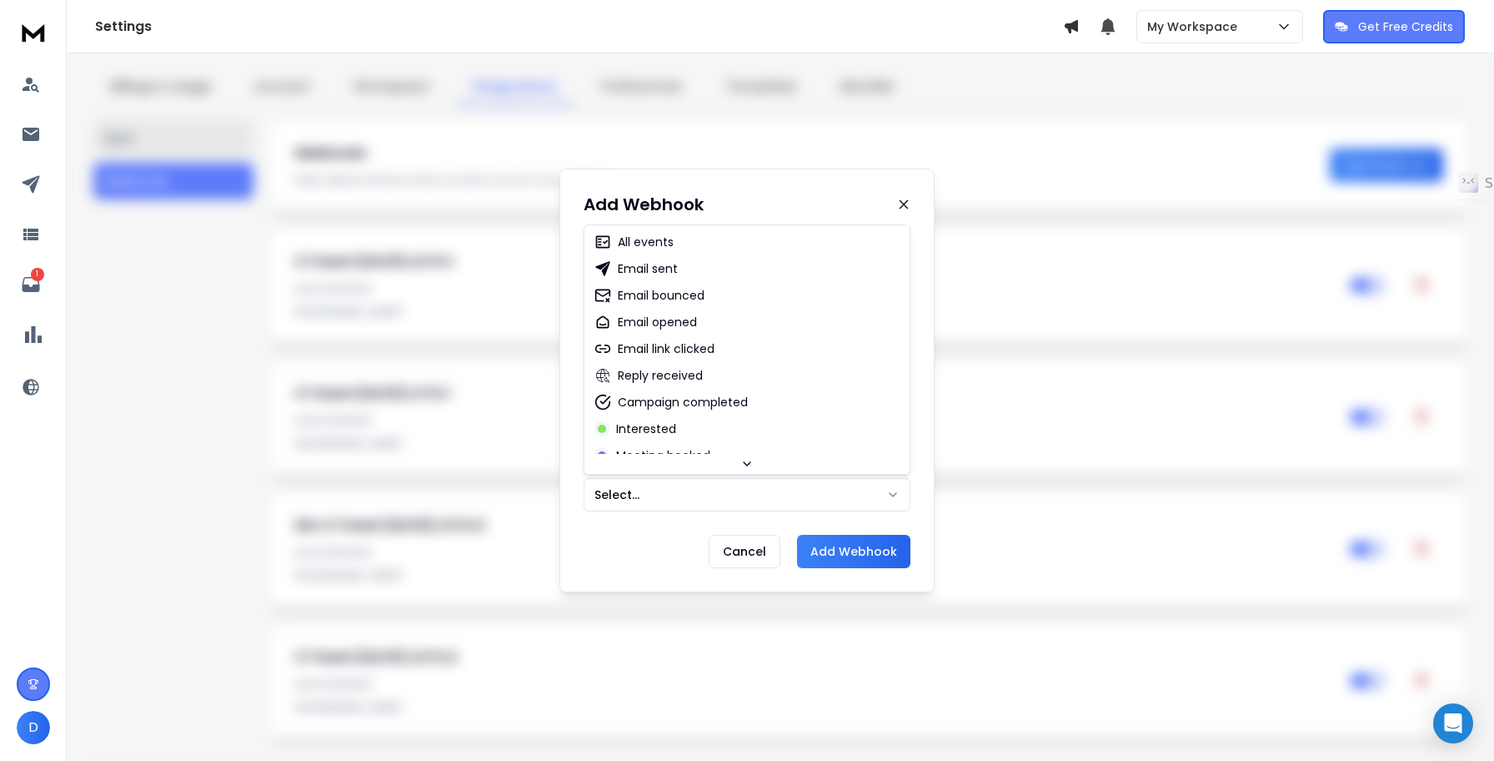
click at [710, 493] on button "Select..." at bounding box center [747, 494] width 327 height 33
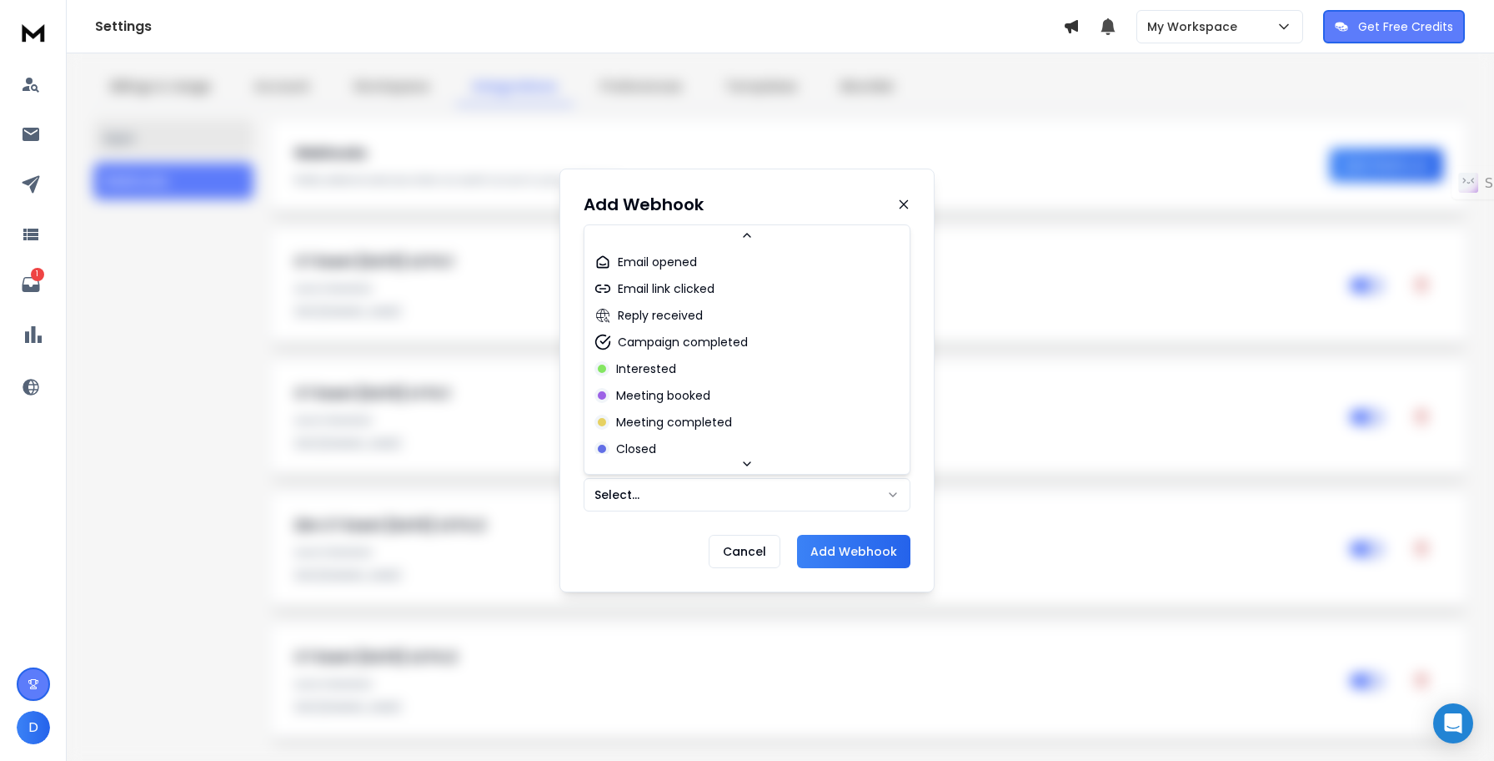
scroll to position [107, 0]
select select "**********"
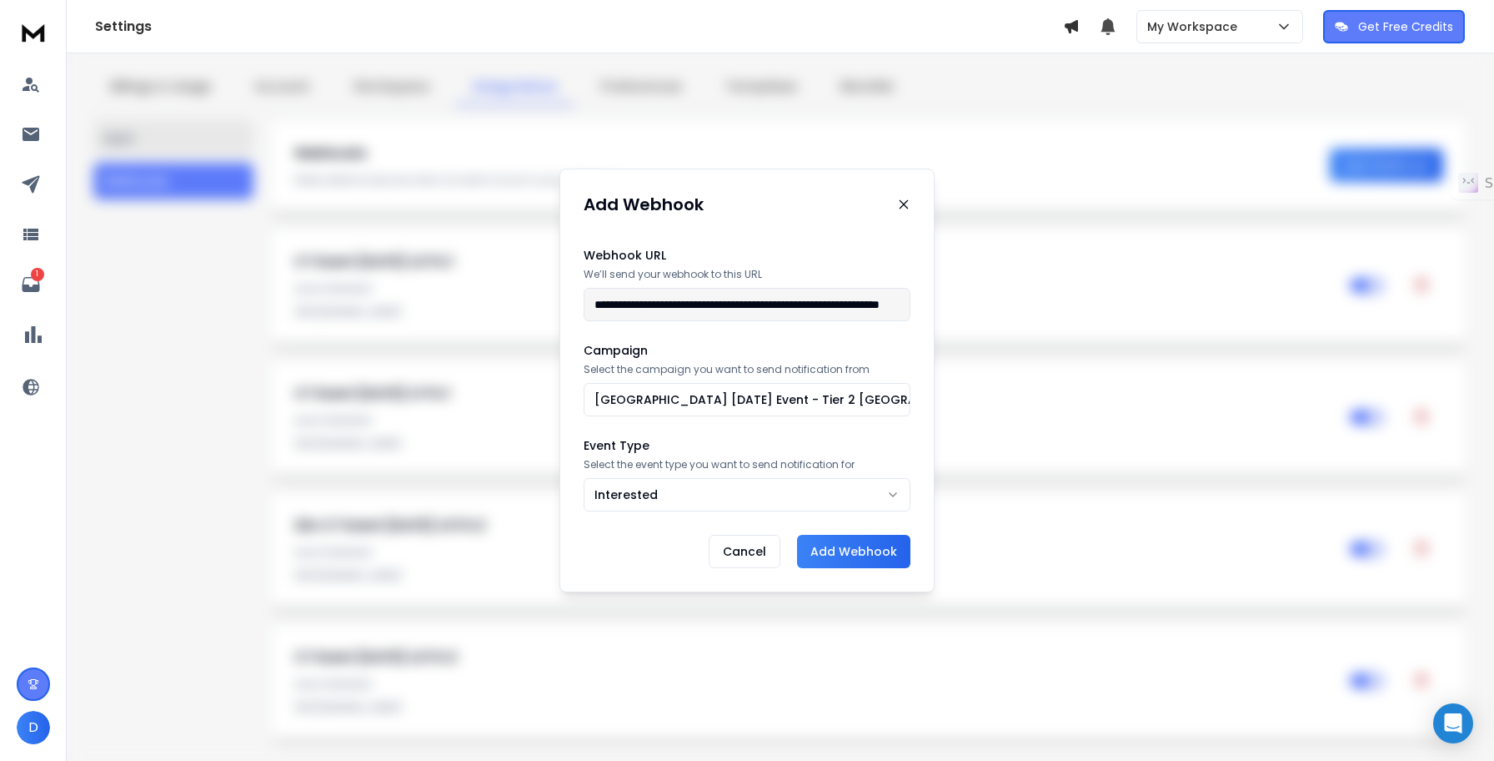
click at [840, 549] on button "Add Webhook" at bounding box center [853, 551] width 113 height 33
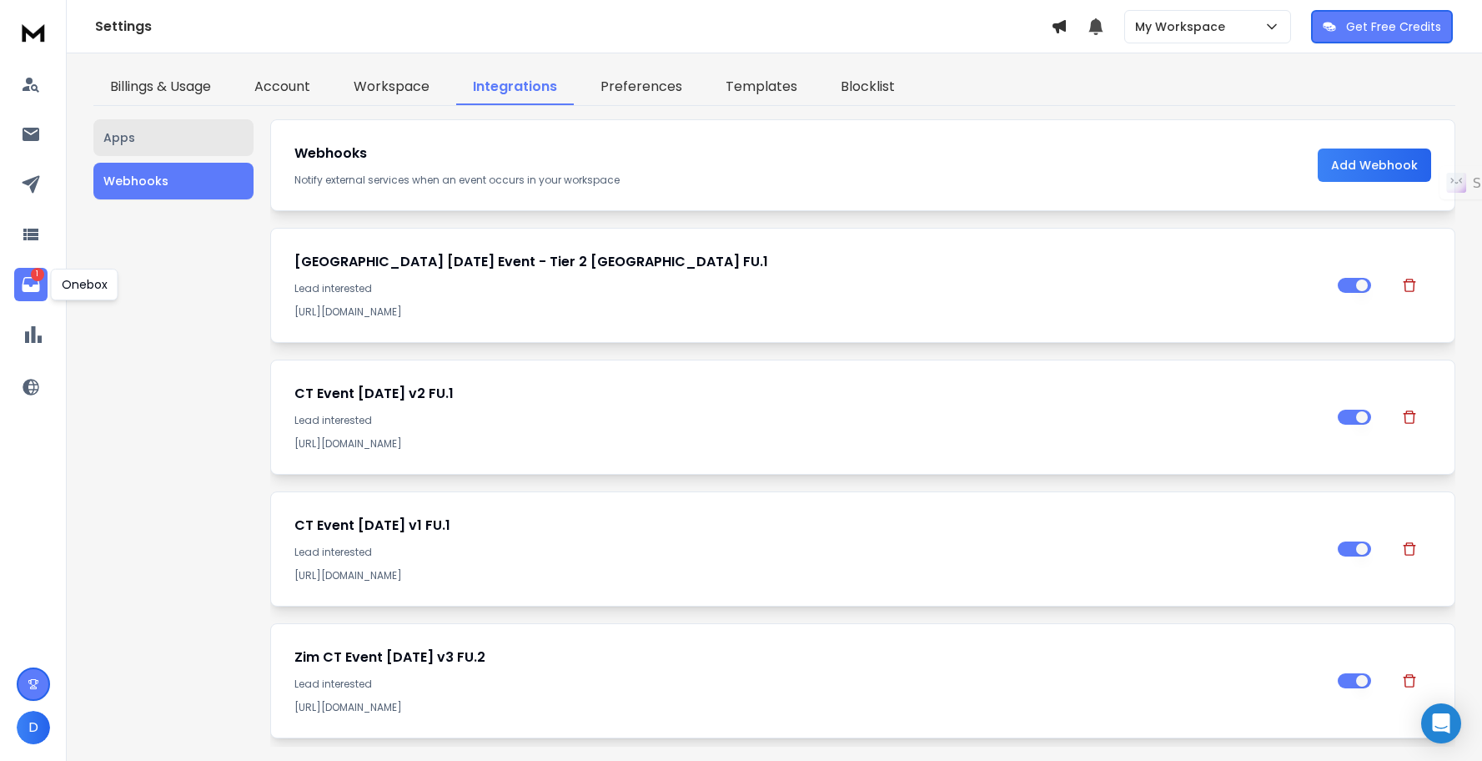
click at [15, 278] on link "1" at bounding box center [30, 284] width 33 height 33
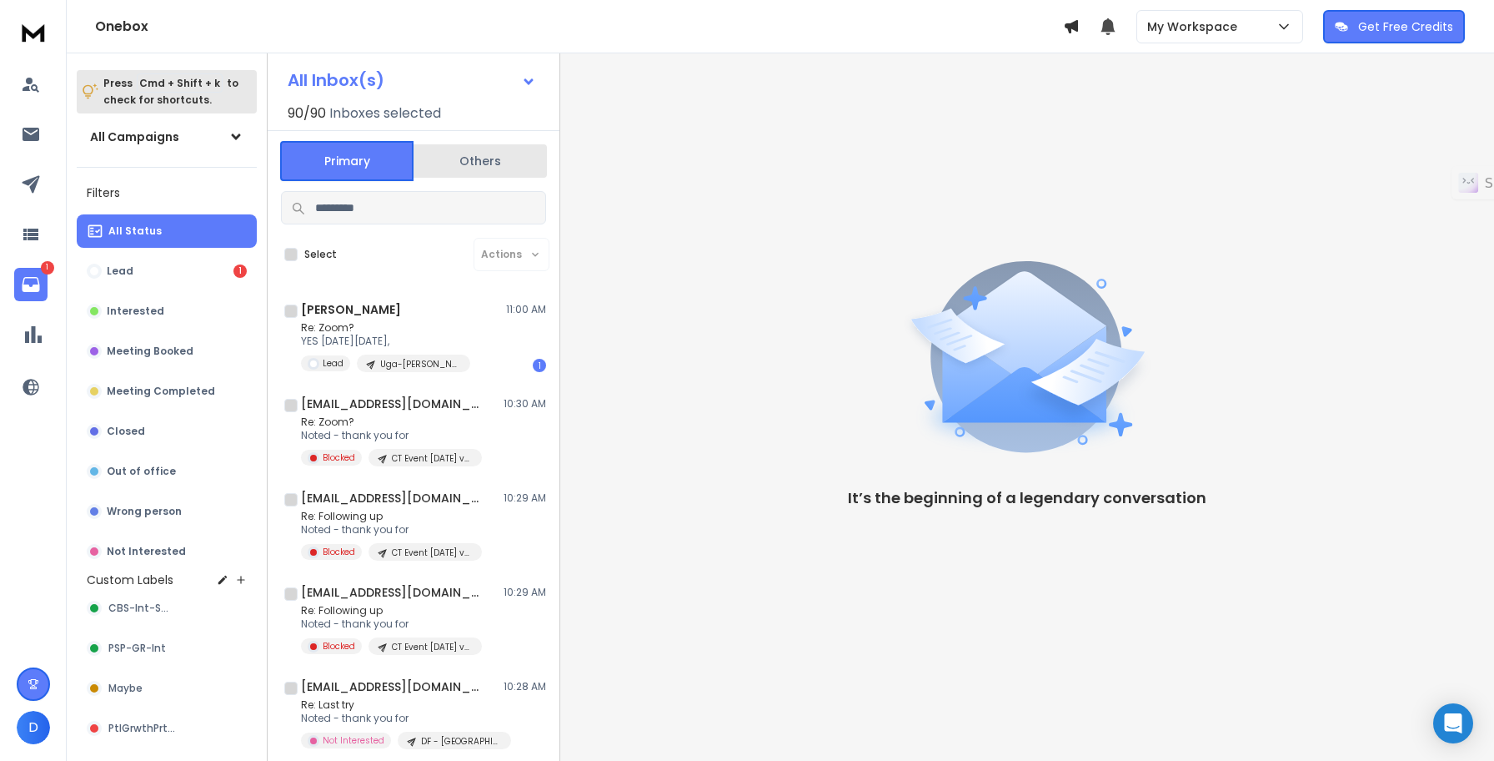
click at [409, 218] on input at bounding box center [413, 207] width 265 height 33
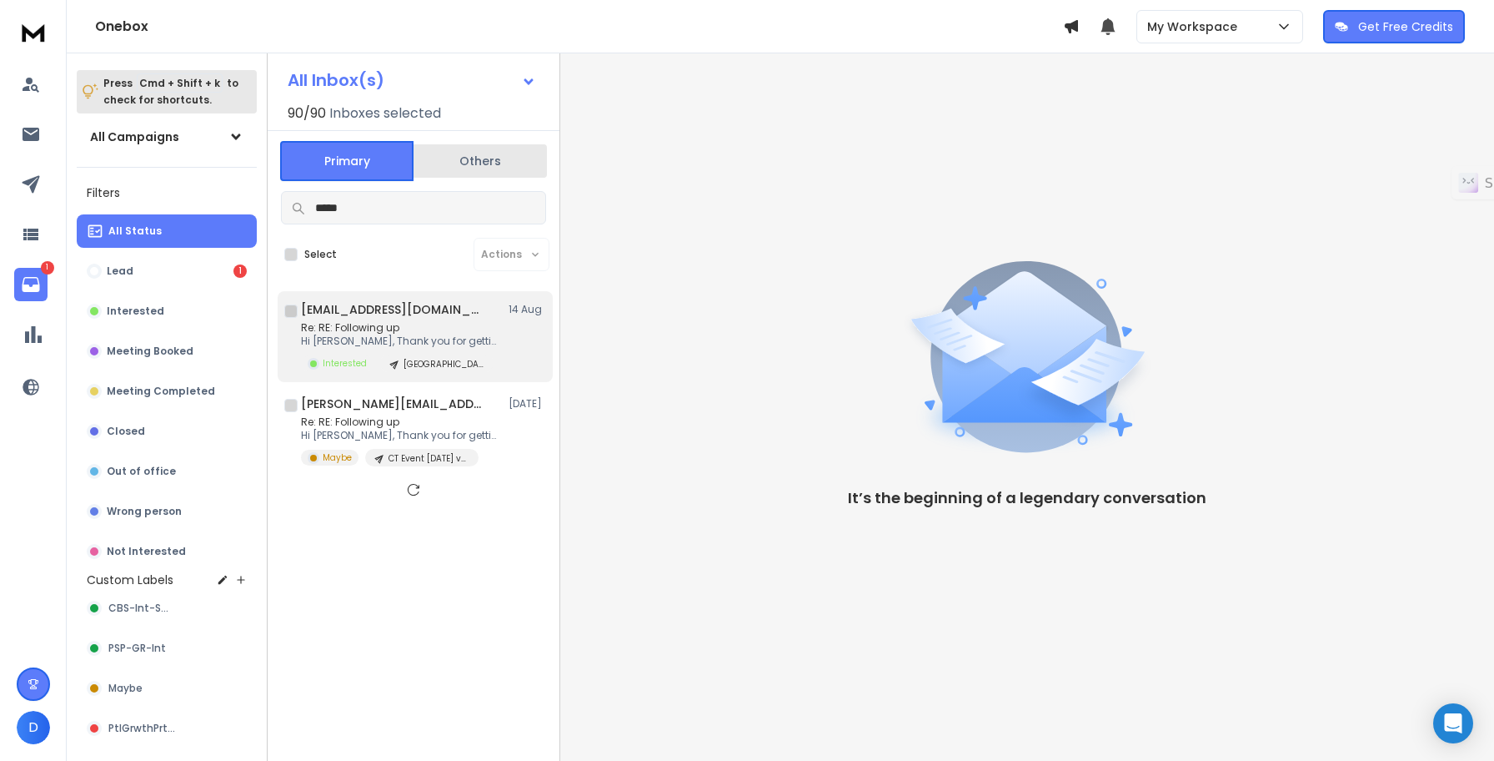
type input "*****"
click at [447, 311] on div "bpeters@spchems.com 14 Aug" at bounding box center [423, 309] width 245 height 17
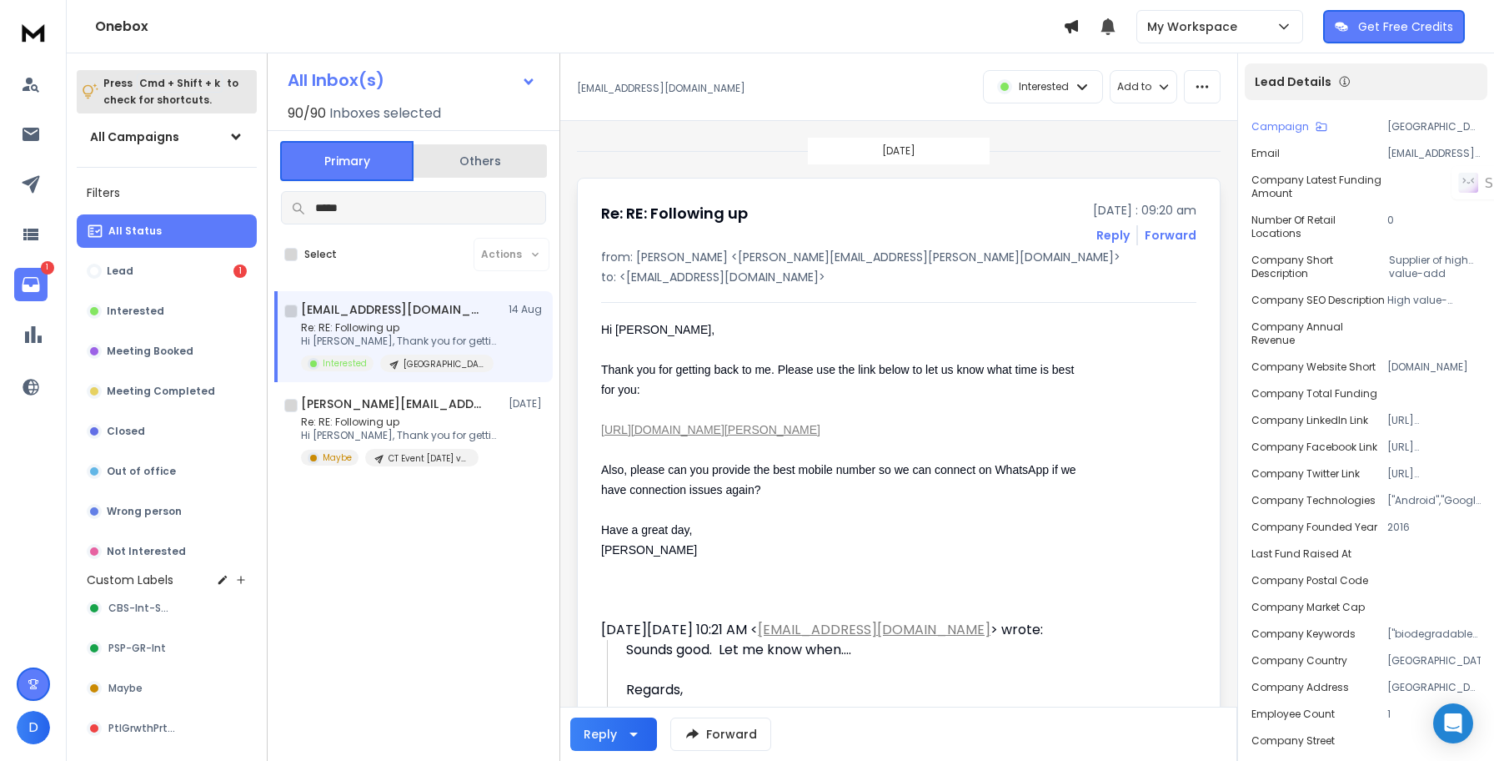
click at [1069, 89] on p "Interested" at bounding box center [1044, 86] width 50 height 13
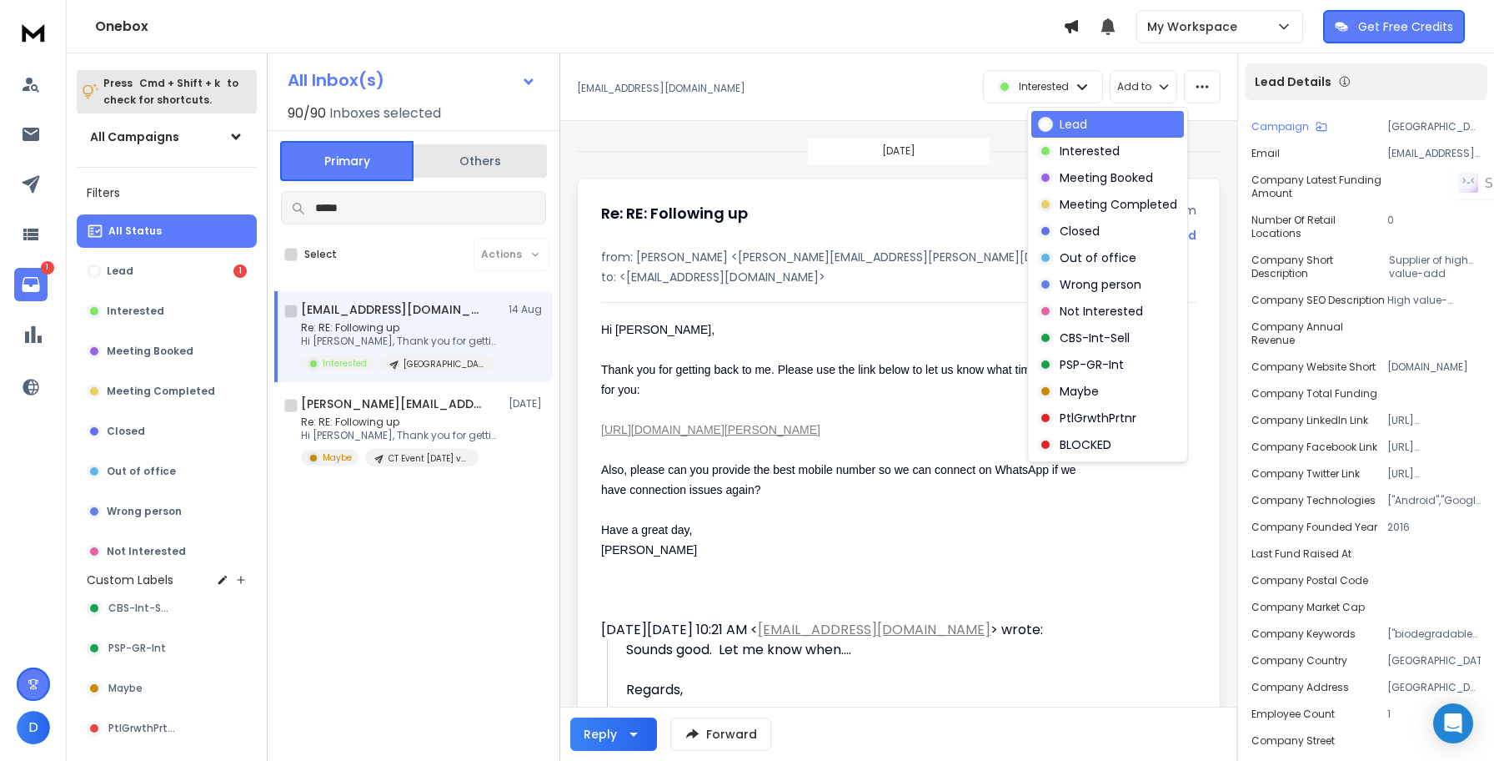
click at [1092, 113] on div "Lead" at bounding box center [1108, 124] width 153 height 27
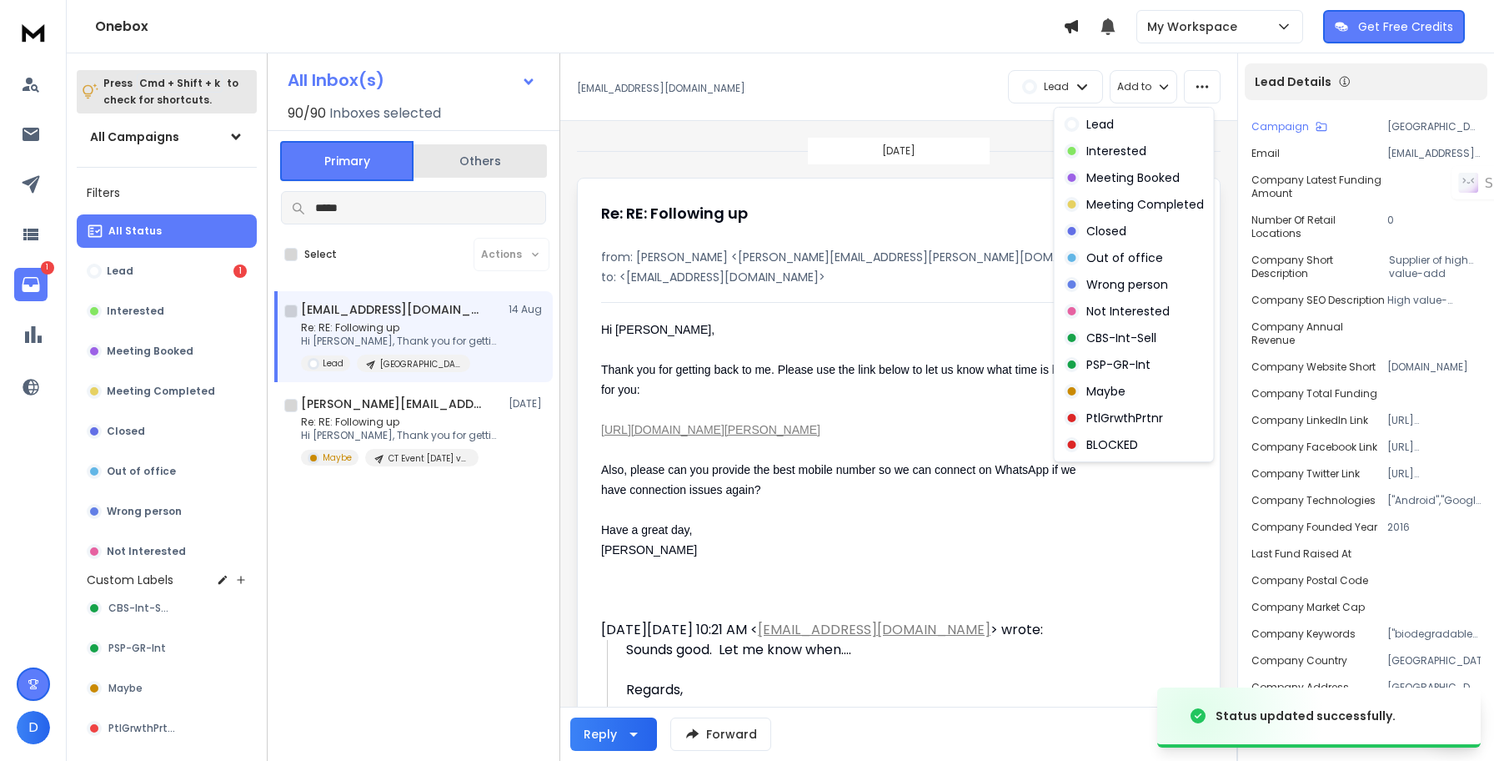
click at [1093, 95] on div "Lead" at bounding box center [1055, 87] width 93 height 32
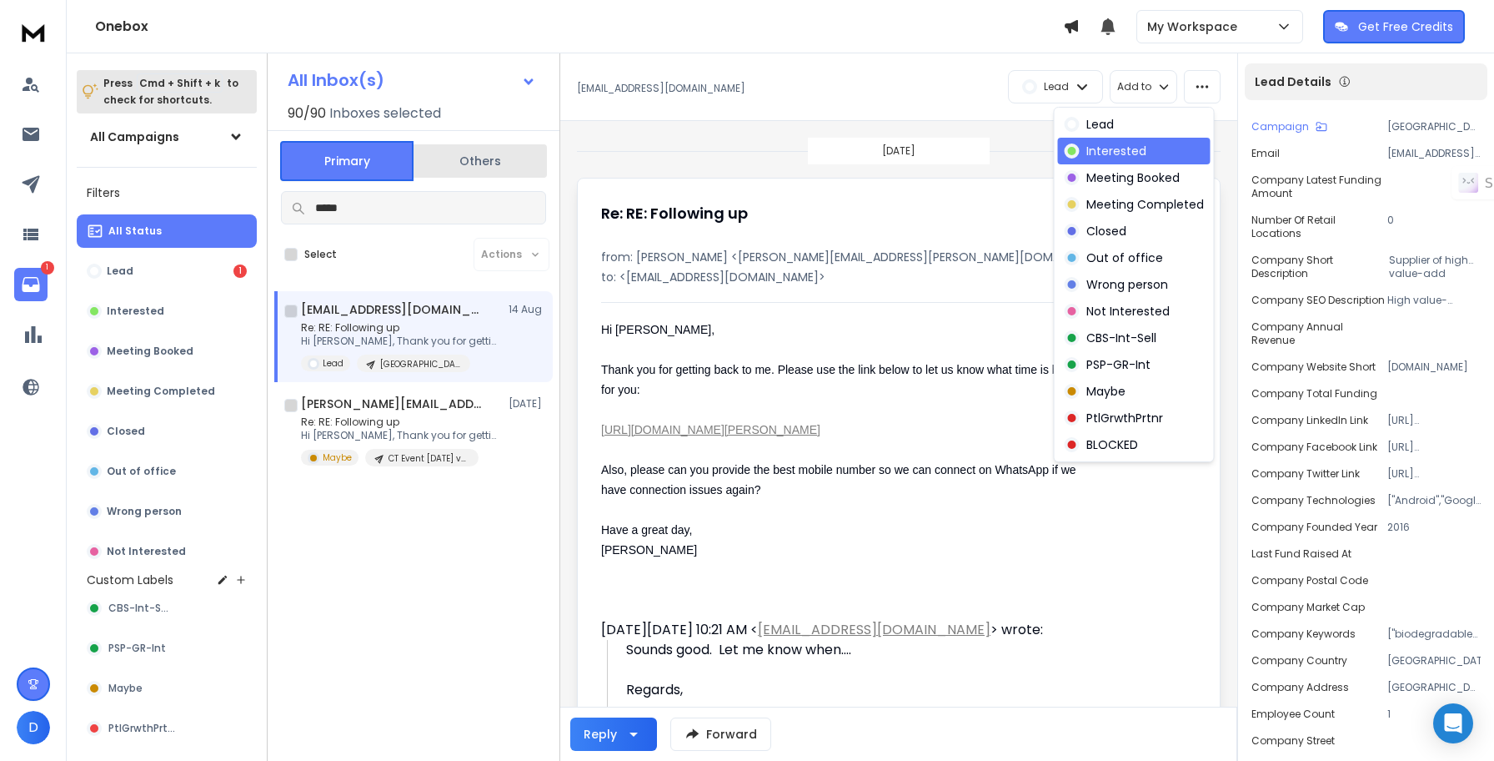
click at [1103, 150] on p "Interested" at bounding box center [1117, 151] width 60 height 17
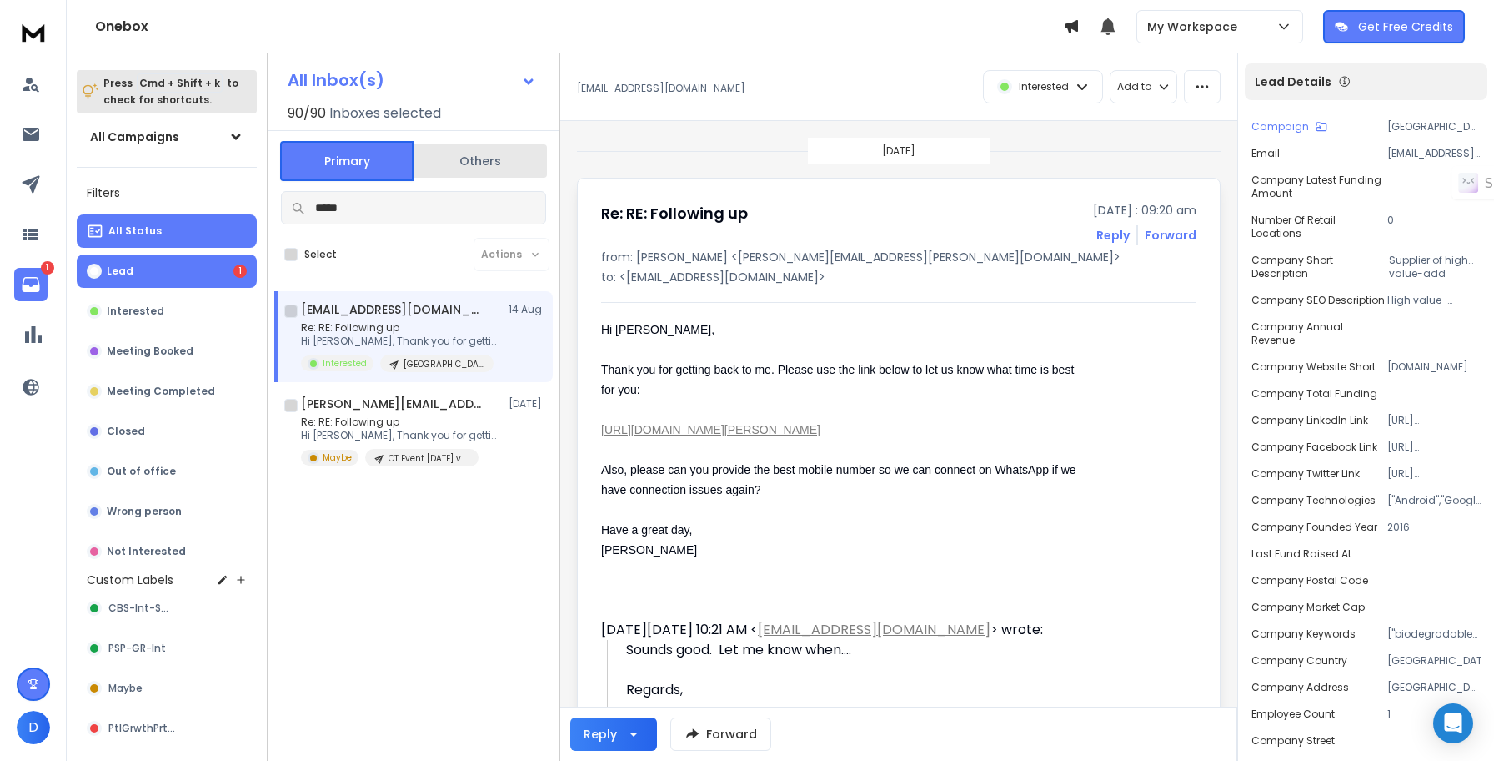
click at [115, 273] on p "Lead" at bounding box center [120, 270] width 27 height 13
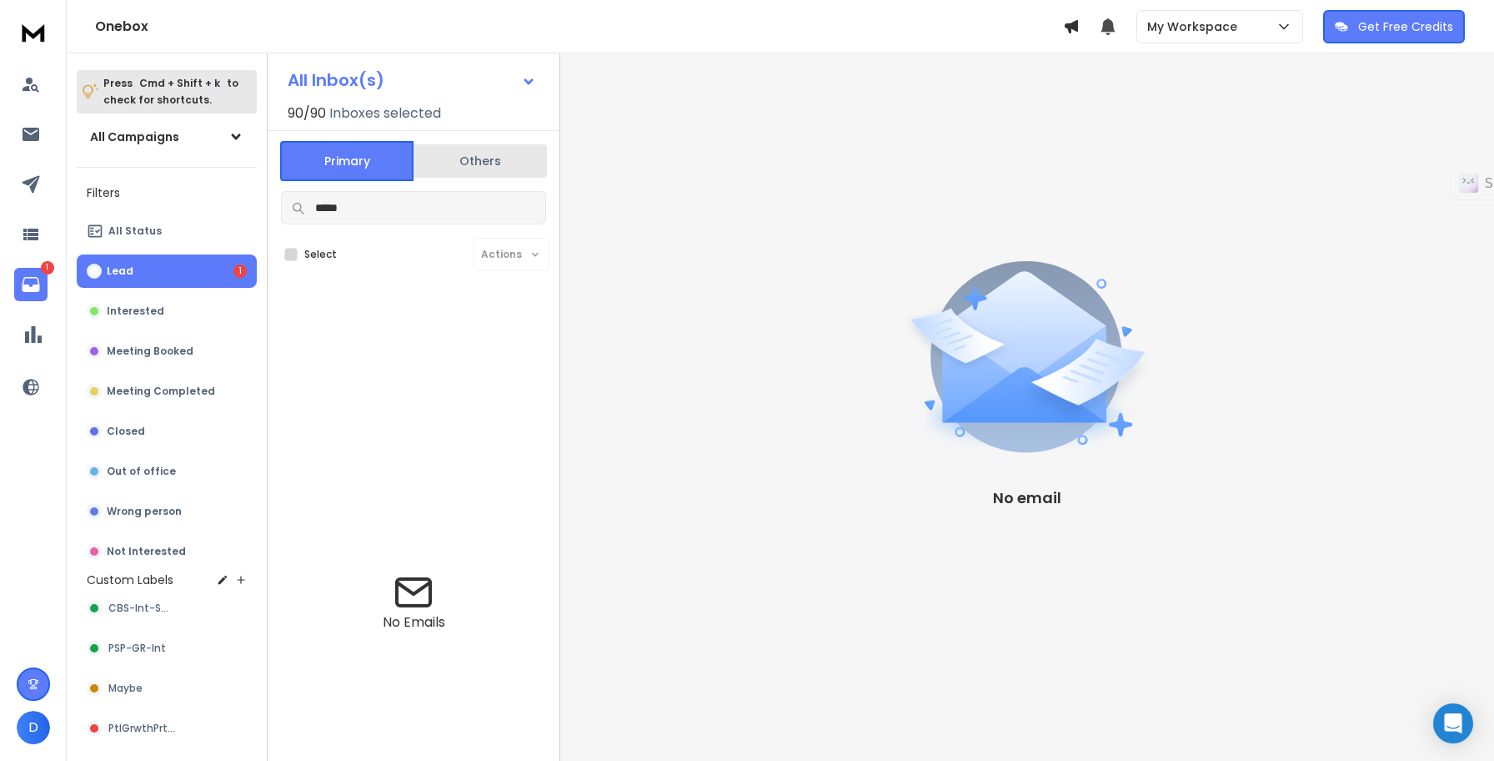
click at [378, 204] on input "*****" at bounding box center [413, 207] width 265 height 33
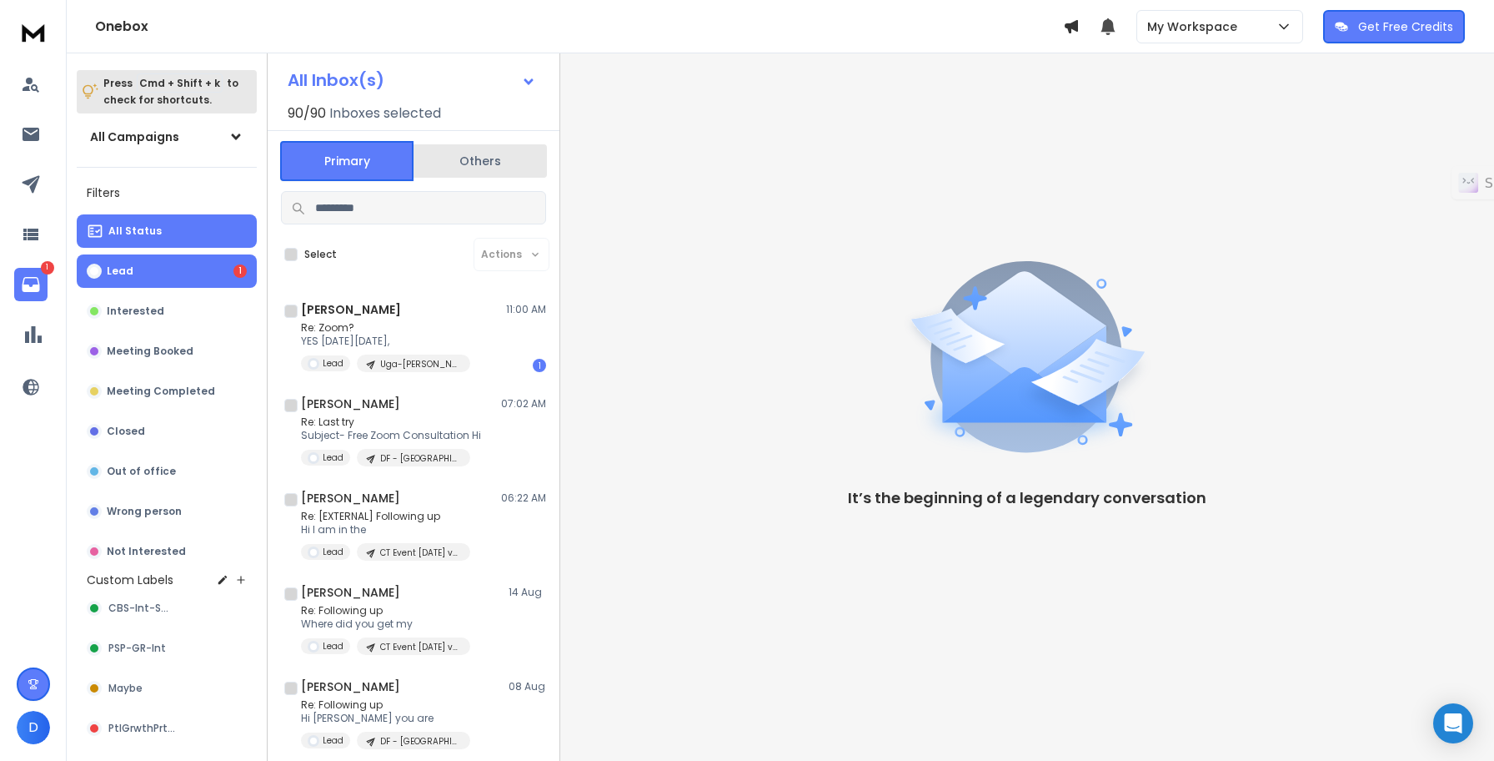
click at [127, 225] on p "All Status" at bounding box center [134, 230] width 53 height 13
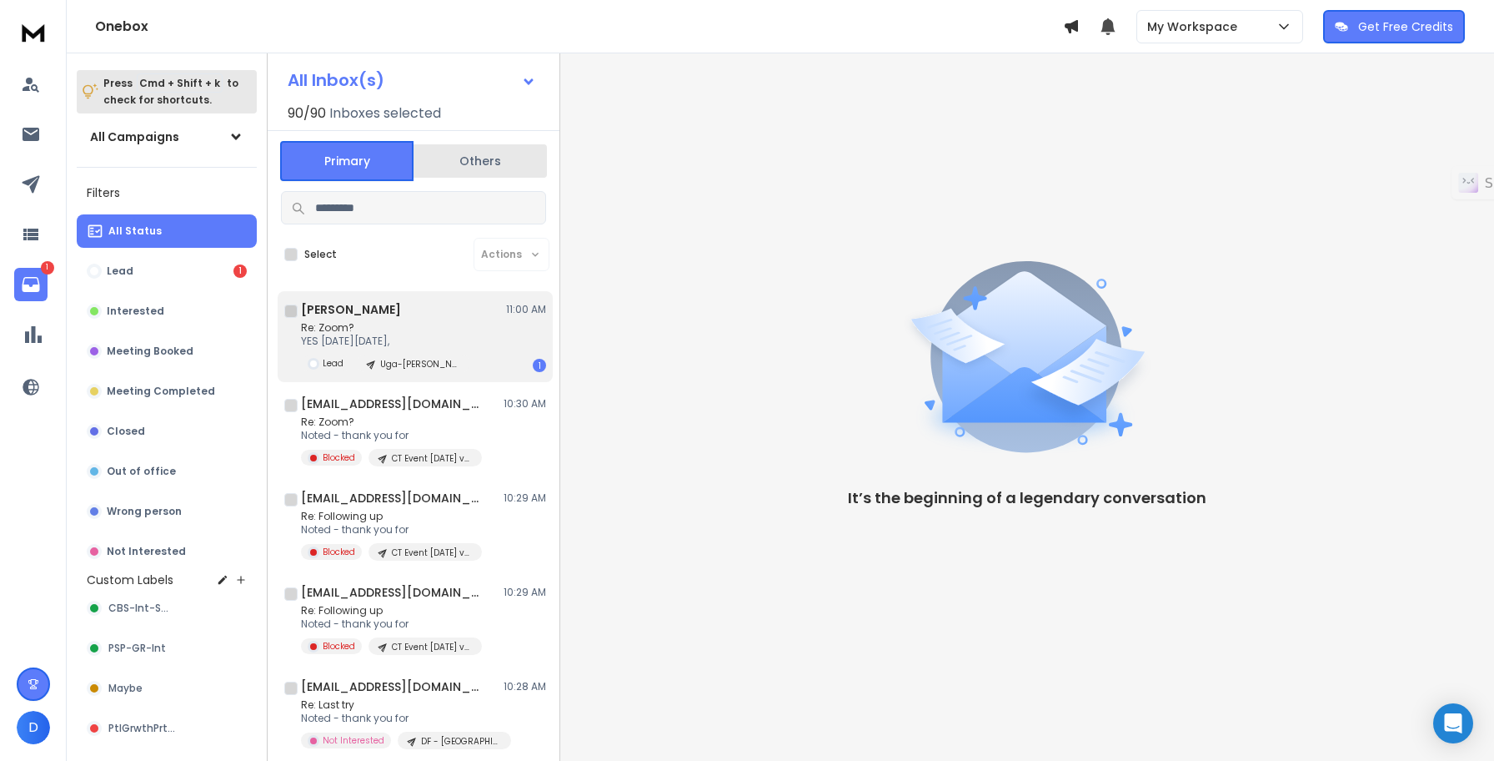
click at [437, 310] on div "Frederick Mbuya 11:00 AM" at bounding box center [423, 309] width 245 height 17
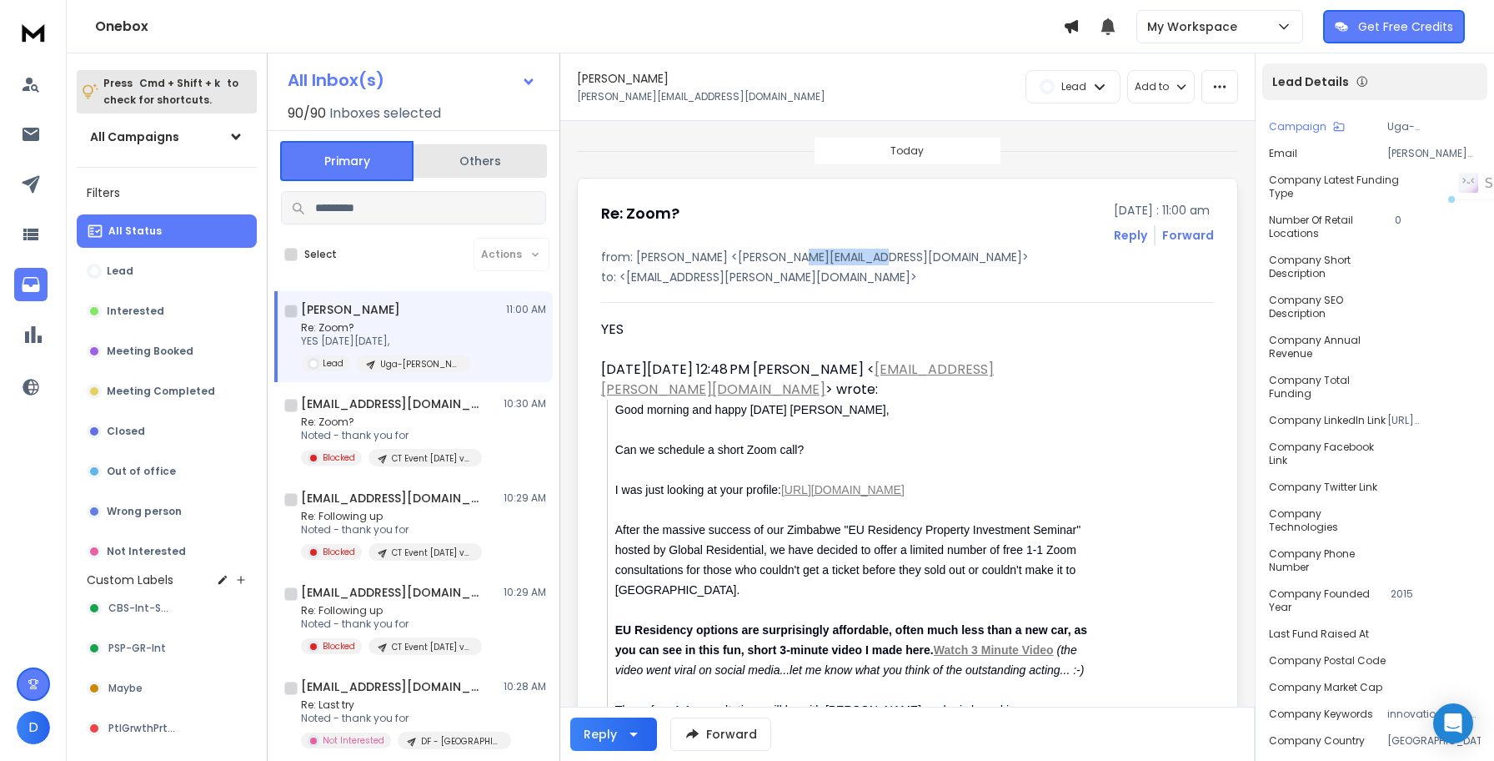
drag, startPoint x: 792, startPoint y: 258, endPoint x: 872, endPoint y: 255, distance: 79.3
click at [872, 255] on p "from: Frederick Mbuya <freddie@uhurunet.com>" at bounding box center [907, 257] width 613 height 17
copy p "uhurunet.com"
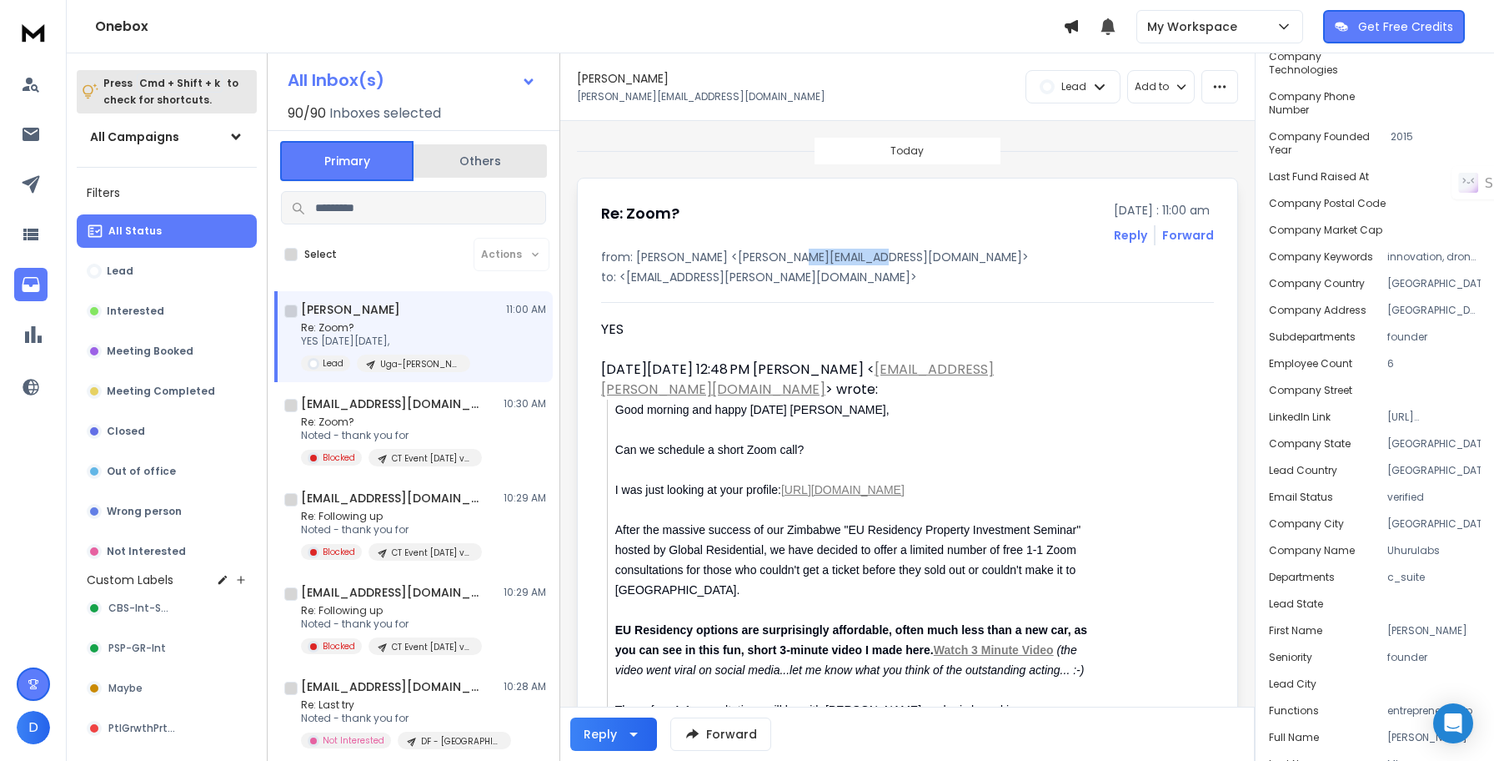
scroll to position [473, 0]
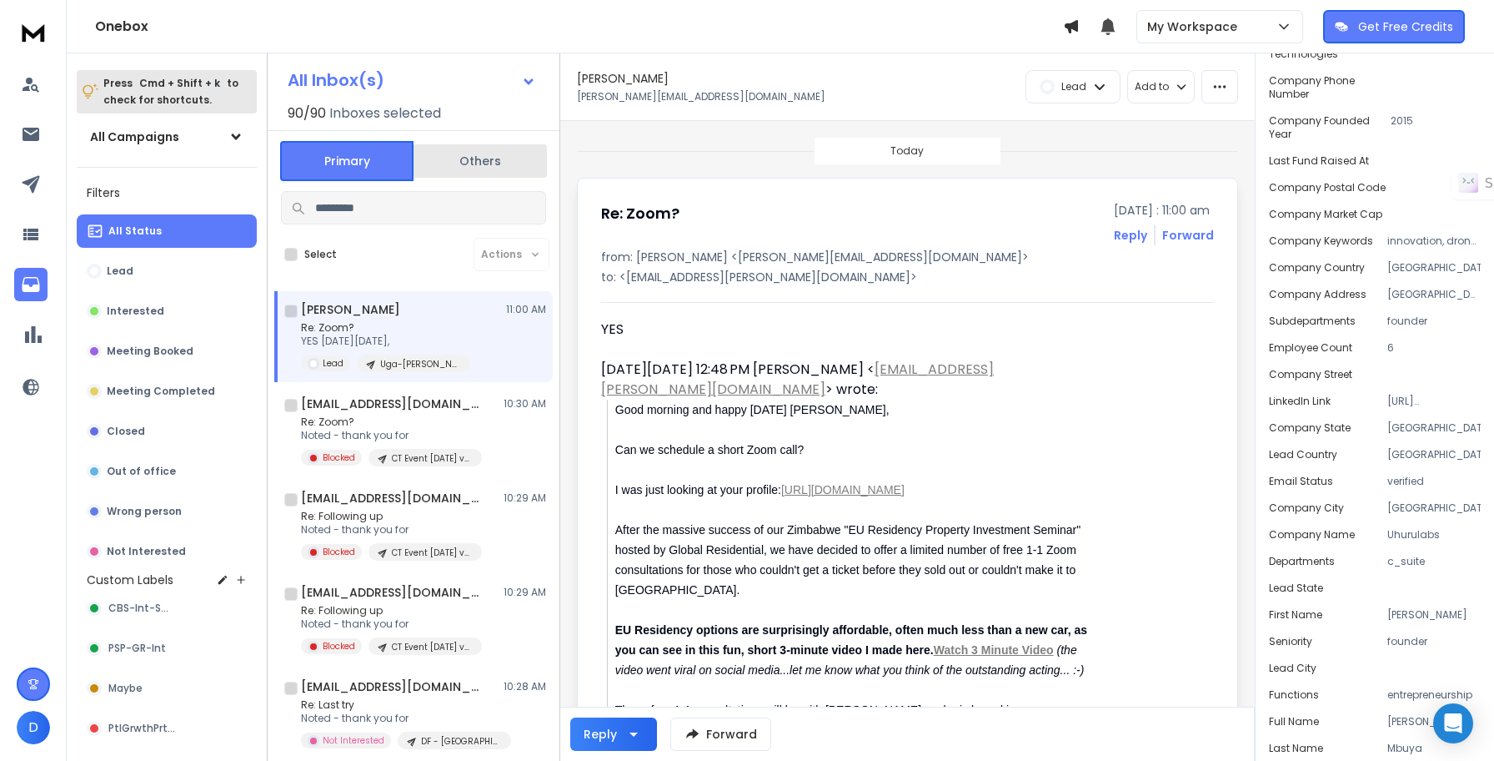
click at [1410, 408] on p "http://www.linkedin.com/in/fmbuya" at bounding box center [1434, 400] width 93 height 13
click at [189, 307] on button "Interested" at bounding box center [167, 310] width 180 height 33
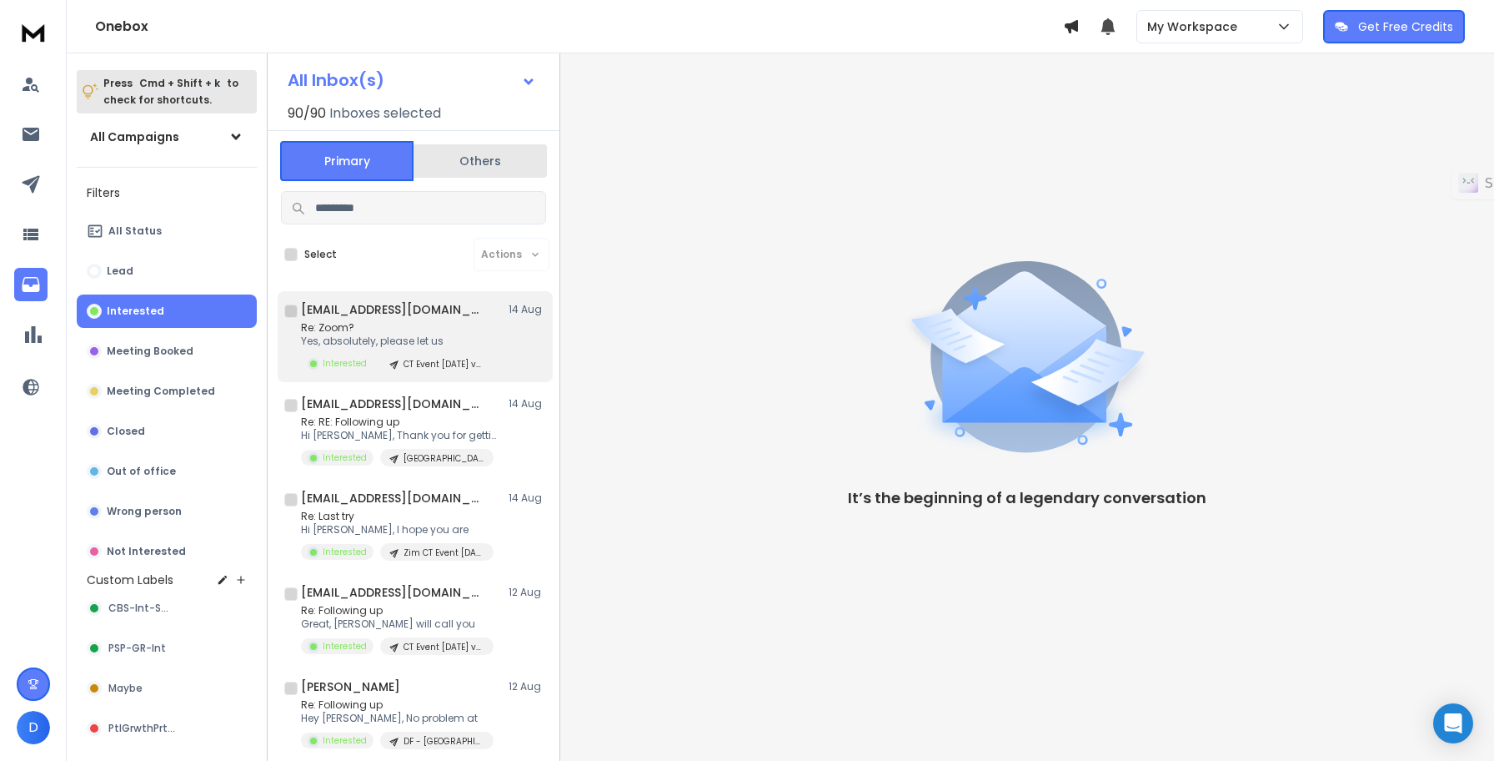
click at [417, 345] on p "Yes, absolutely, please let us" at bounding box center [397, 340] width 193 height 13
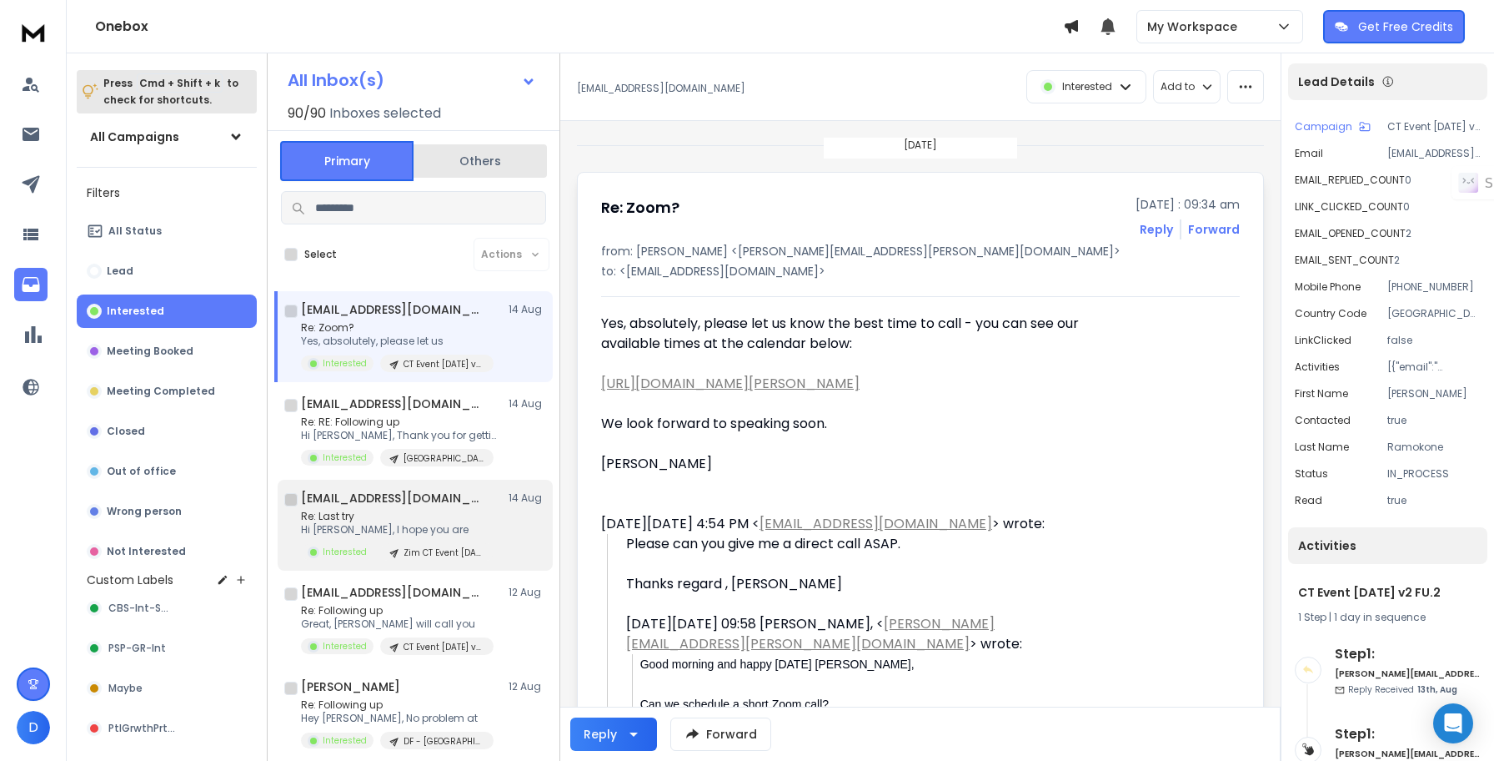
scroll to position [93, 0]
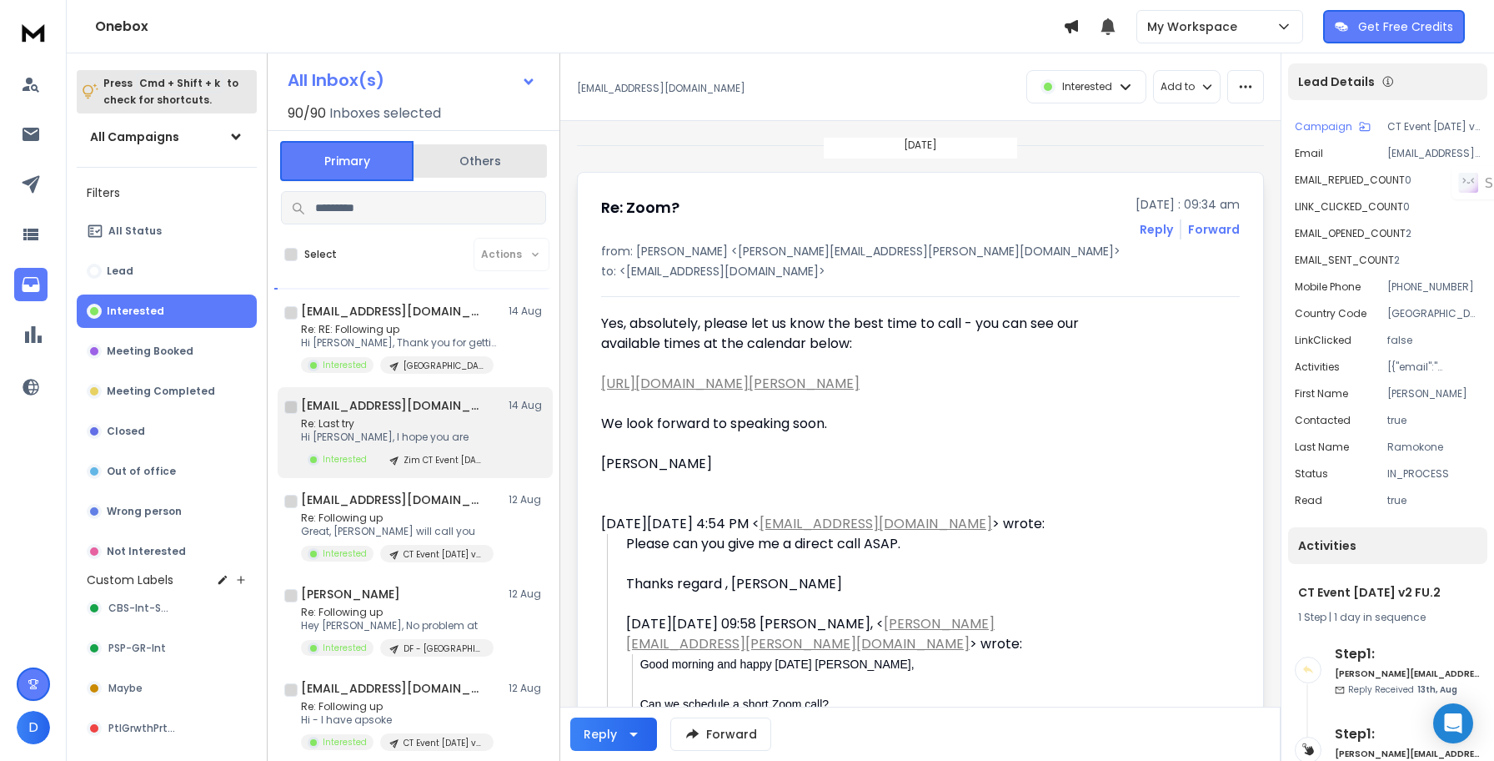
click at [446, 414] on div "allisterb@elivestockglobal.com 14 Aug Re: Last try Hi Allister, I hope you are …" at bounding box center [423, 432] width 245 height 71
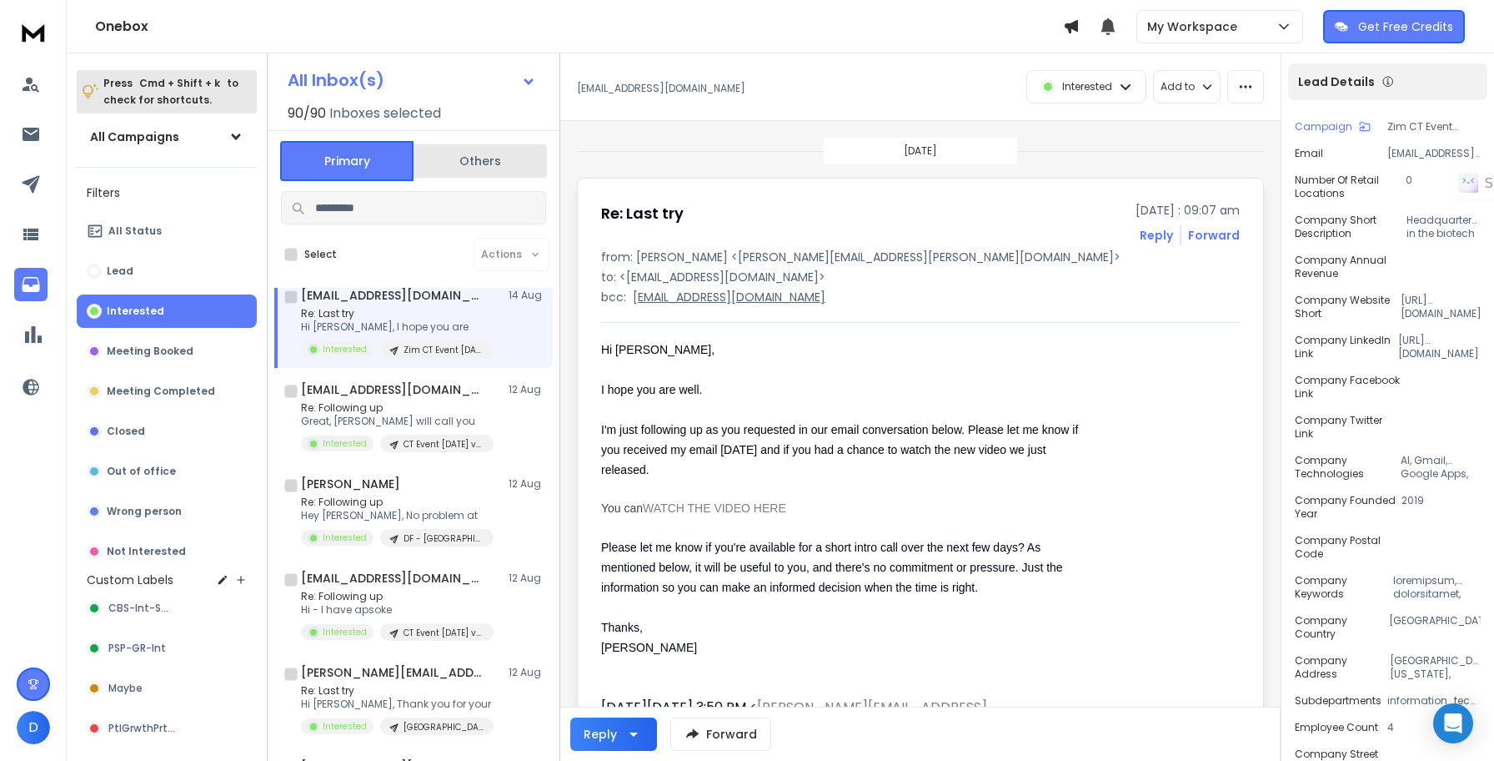
scroll to position [209, 0]
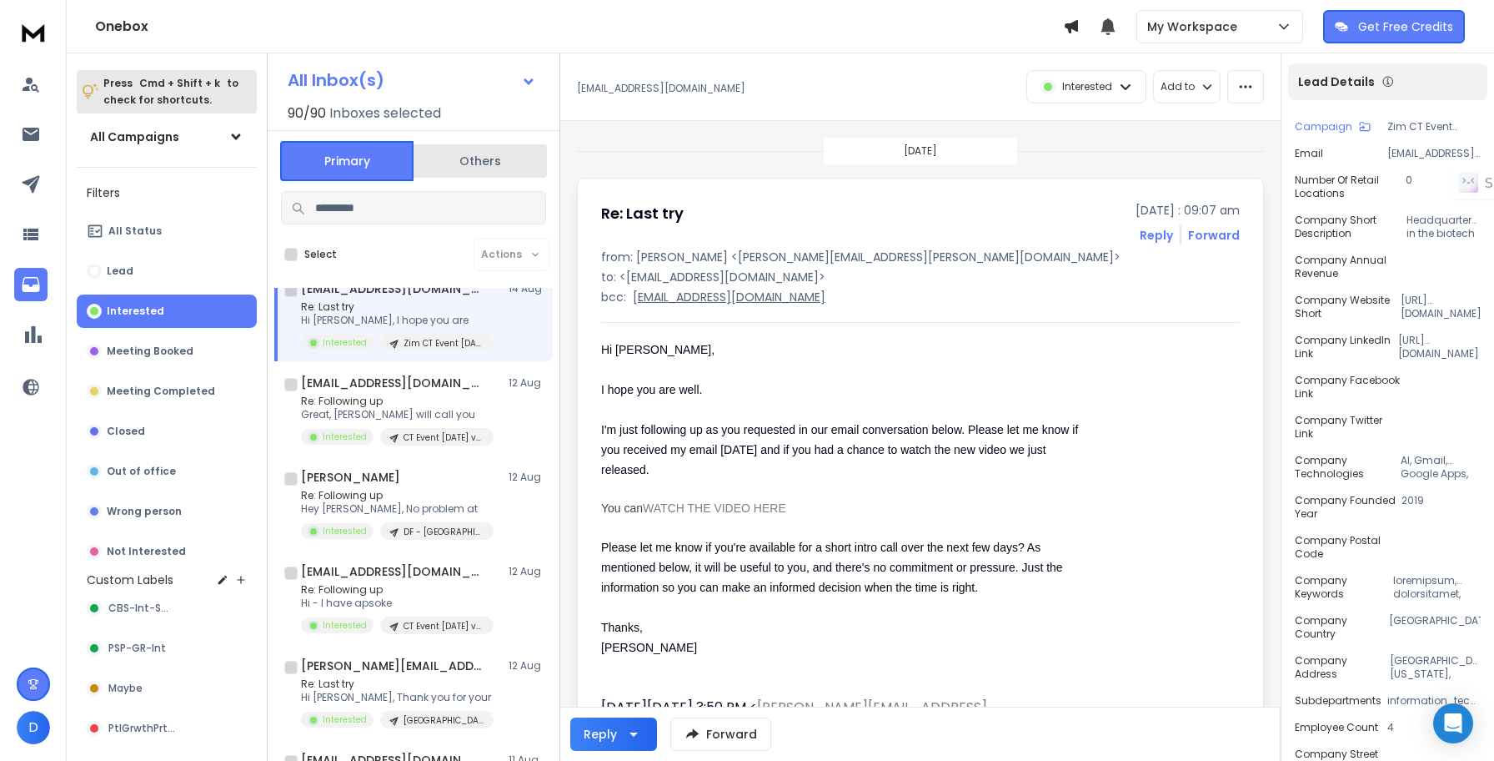
click at [417, 422] on div "Re: Following up Great, Matthew will call you Interested CT Event Mar 27 v2 FU.2" at bounding box center [397, 419] width 193 height 51
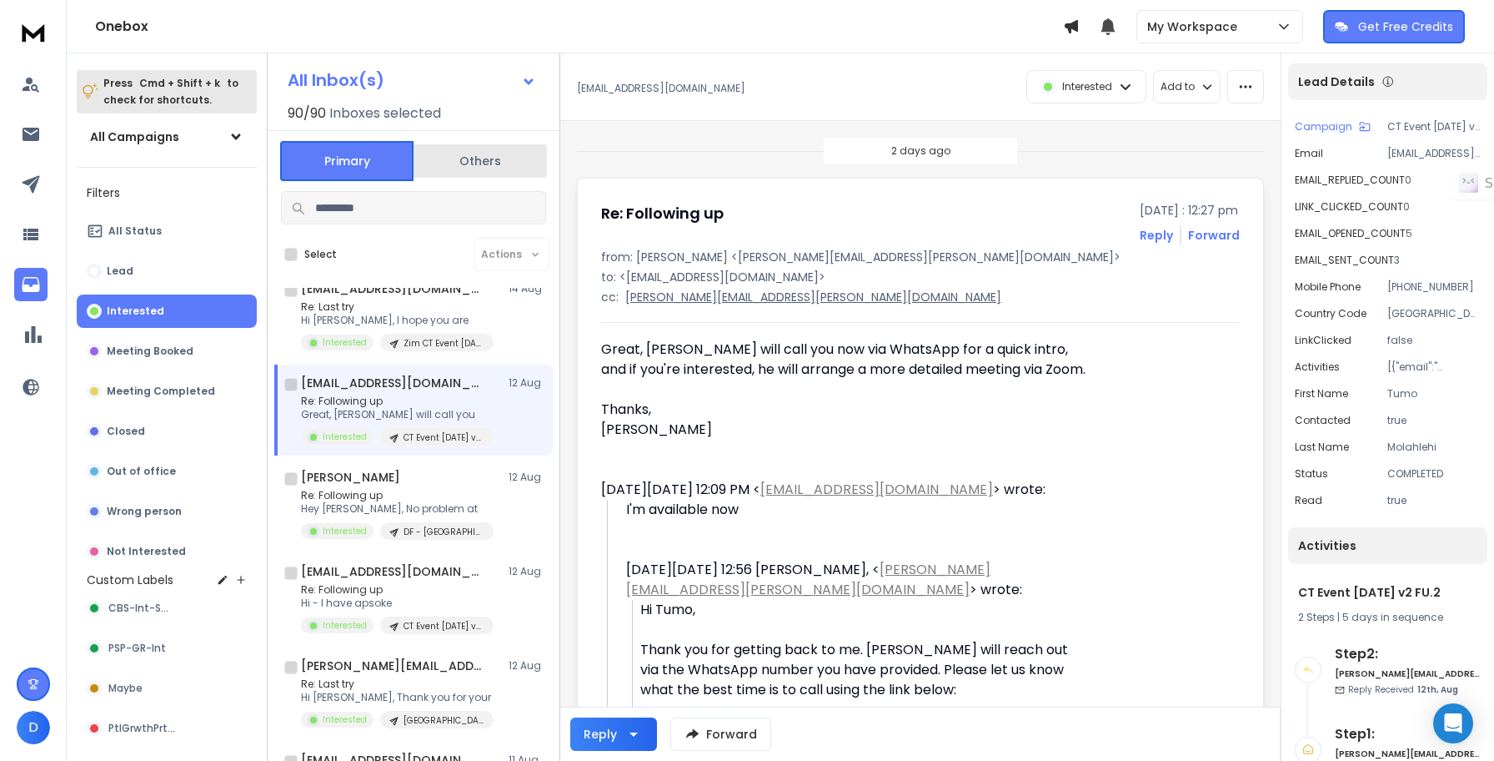
scroll to position [163, 0]
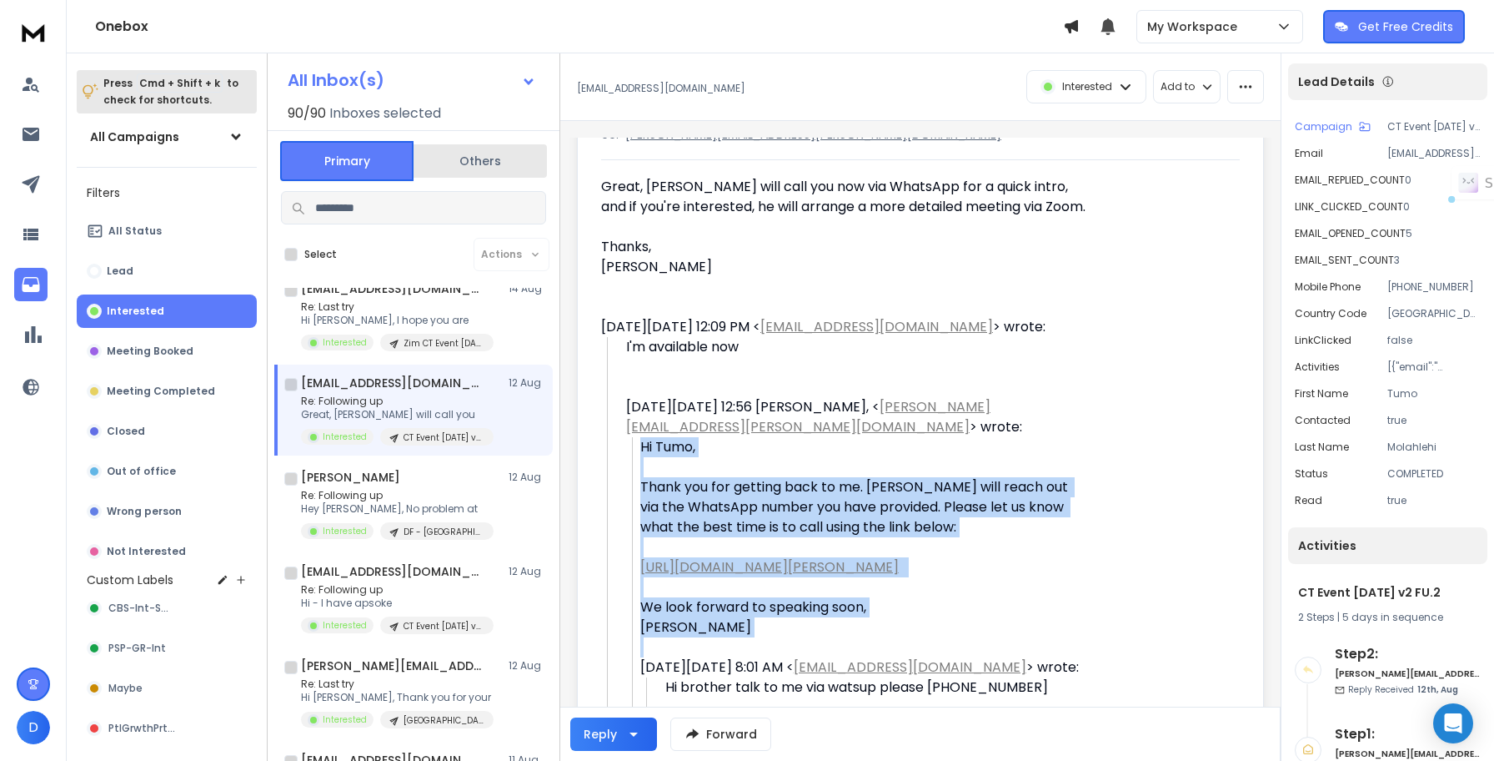
drag, startPoint x: 640, startPoint y: 449, endPoint x: 917, endPoint y: 665, distance: 351.2
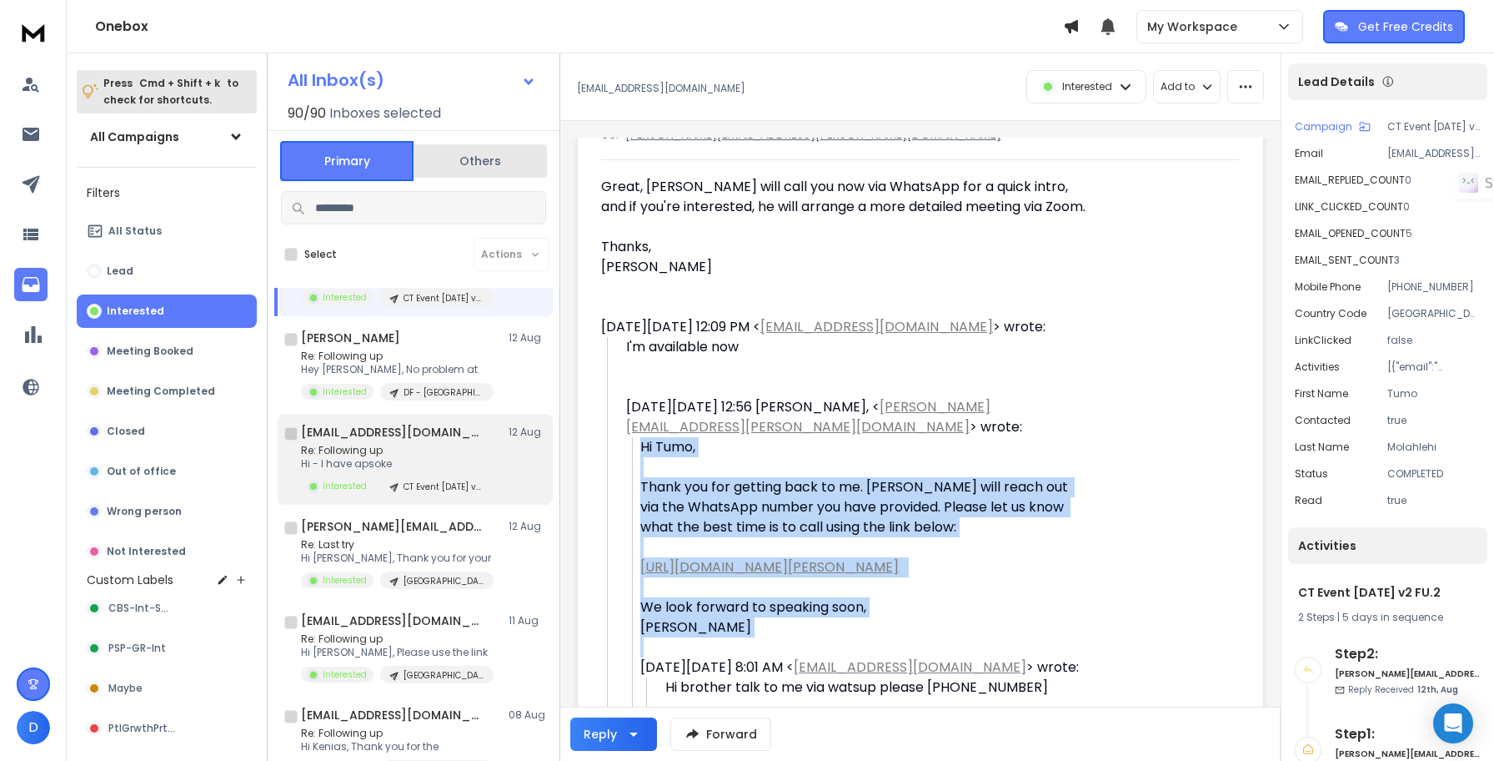
scroll to position [356, 0]
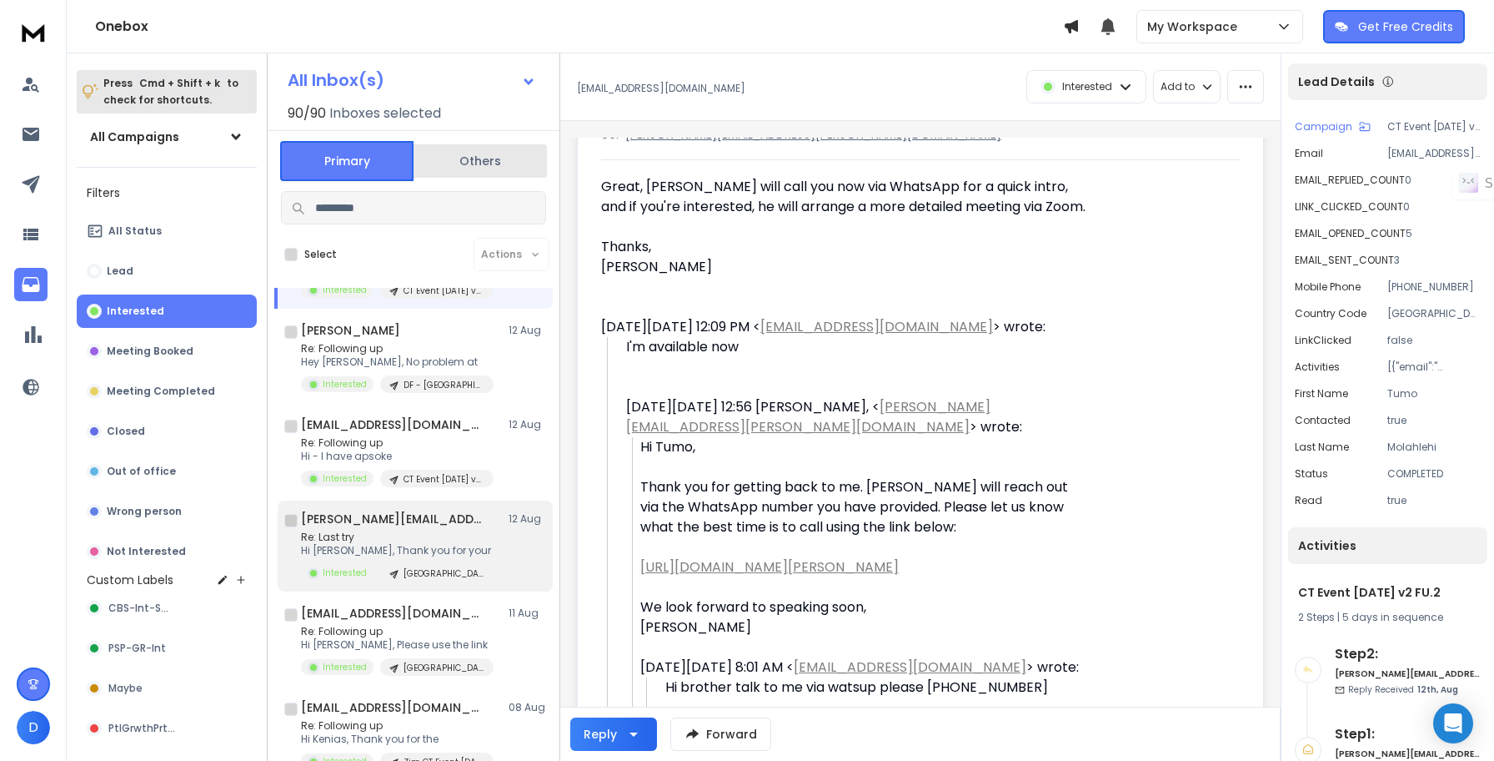
click at [421, 560] on div "Re: Last try Hi Moshin, Thank you for your Interested Greece July 2nd Event - T…" at bounding box center [397, 555] width 193 height 51
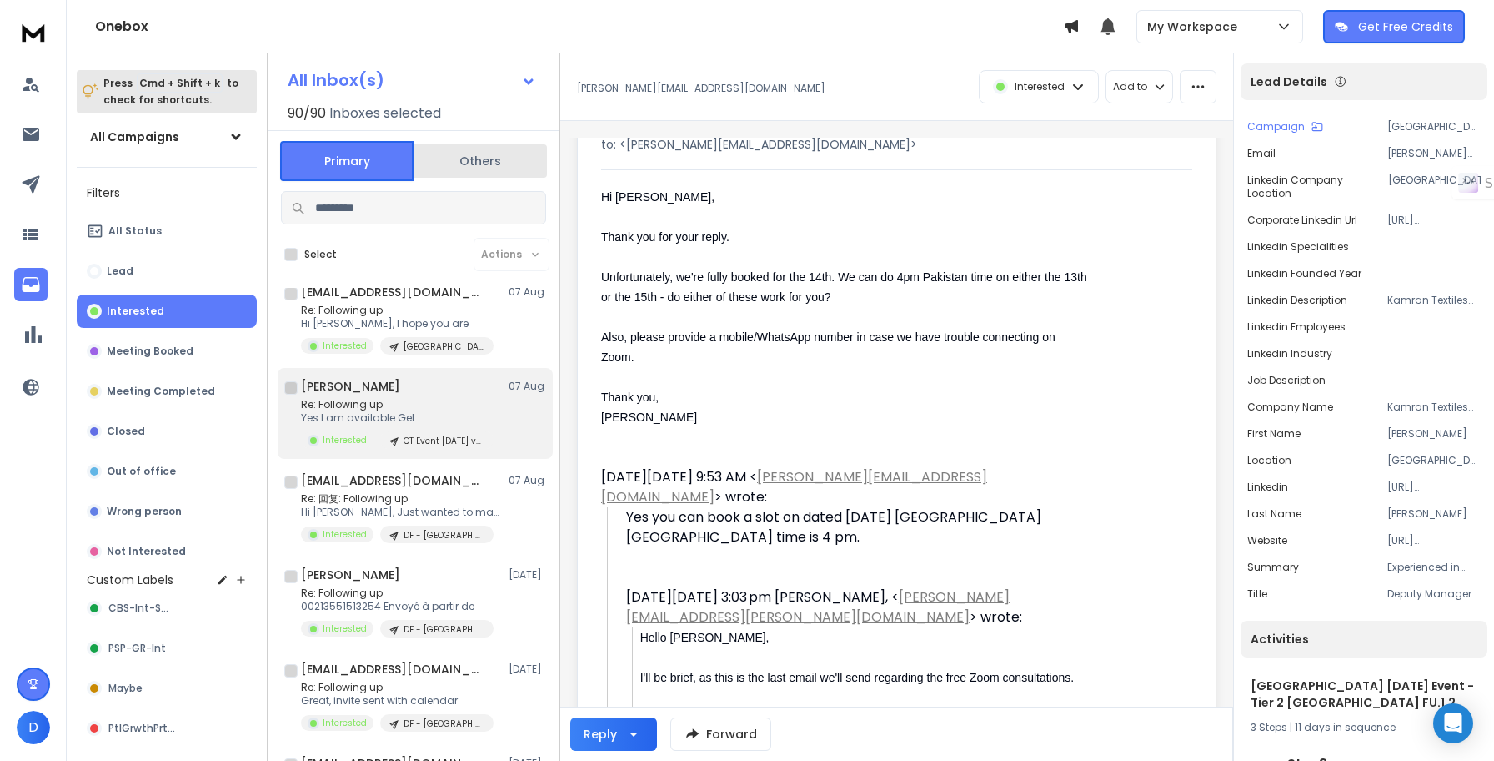
scroll to position [1084, 0]
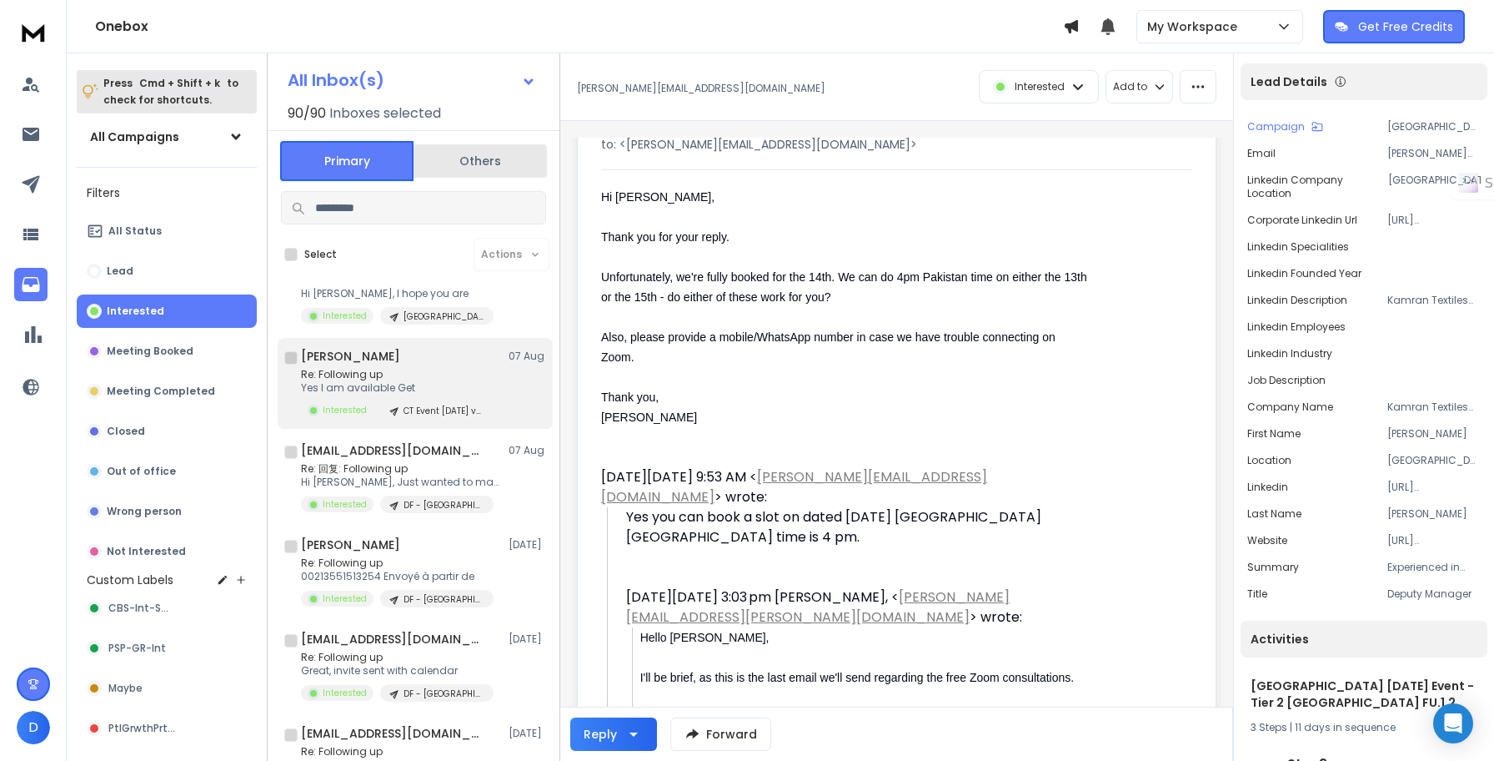
click at [435, 372] on p "Re: Following up" at bounding box center [397, 374] width 193 height 13
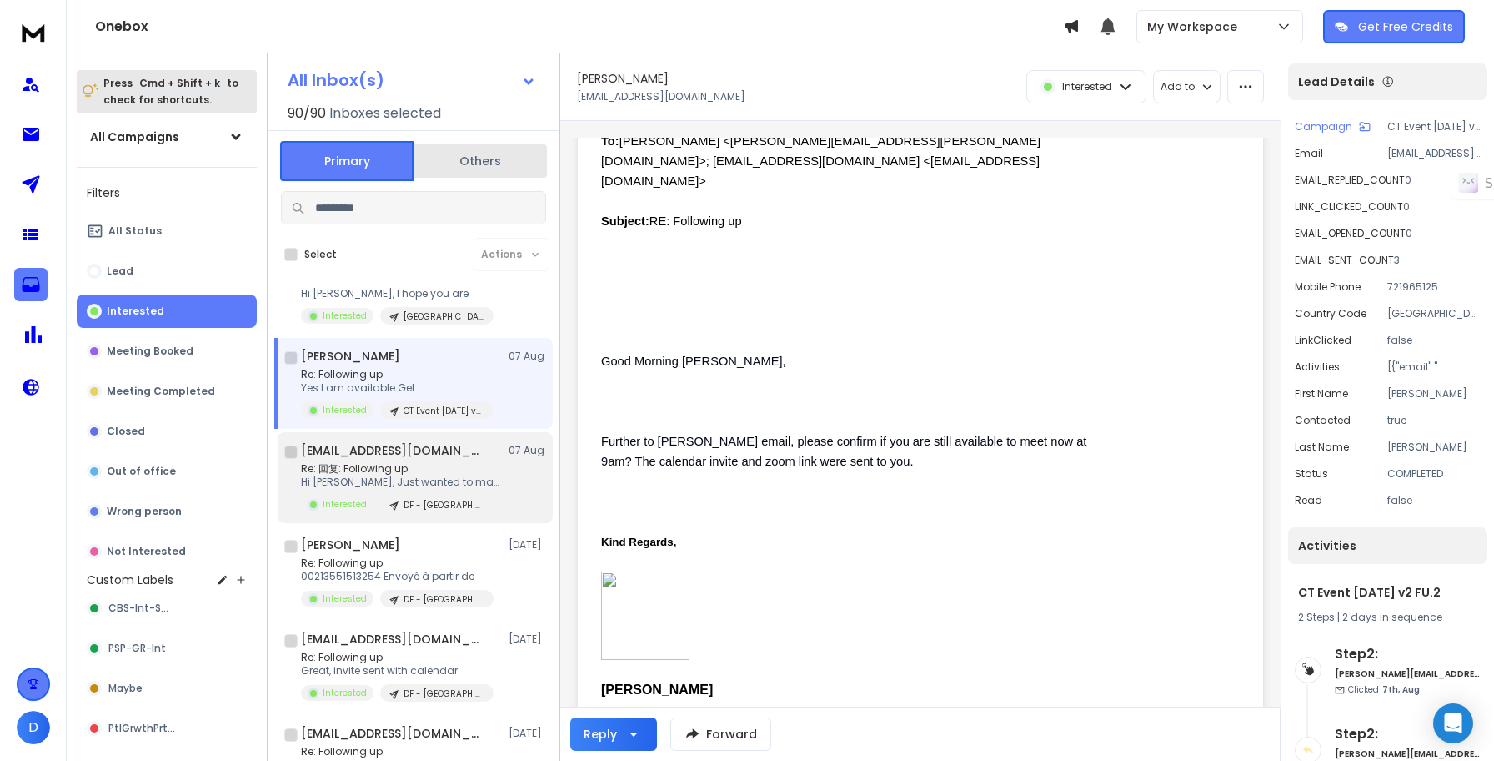
scroll to position [1217, 0]
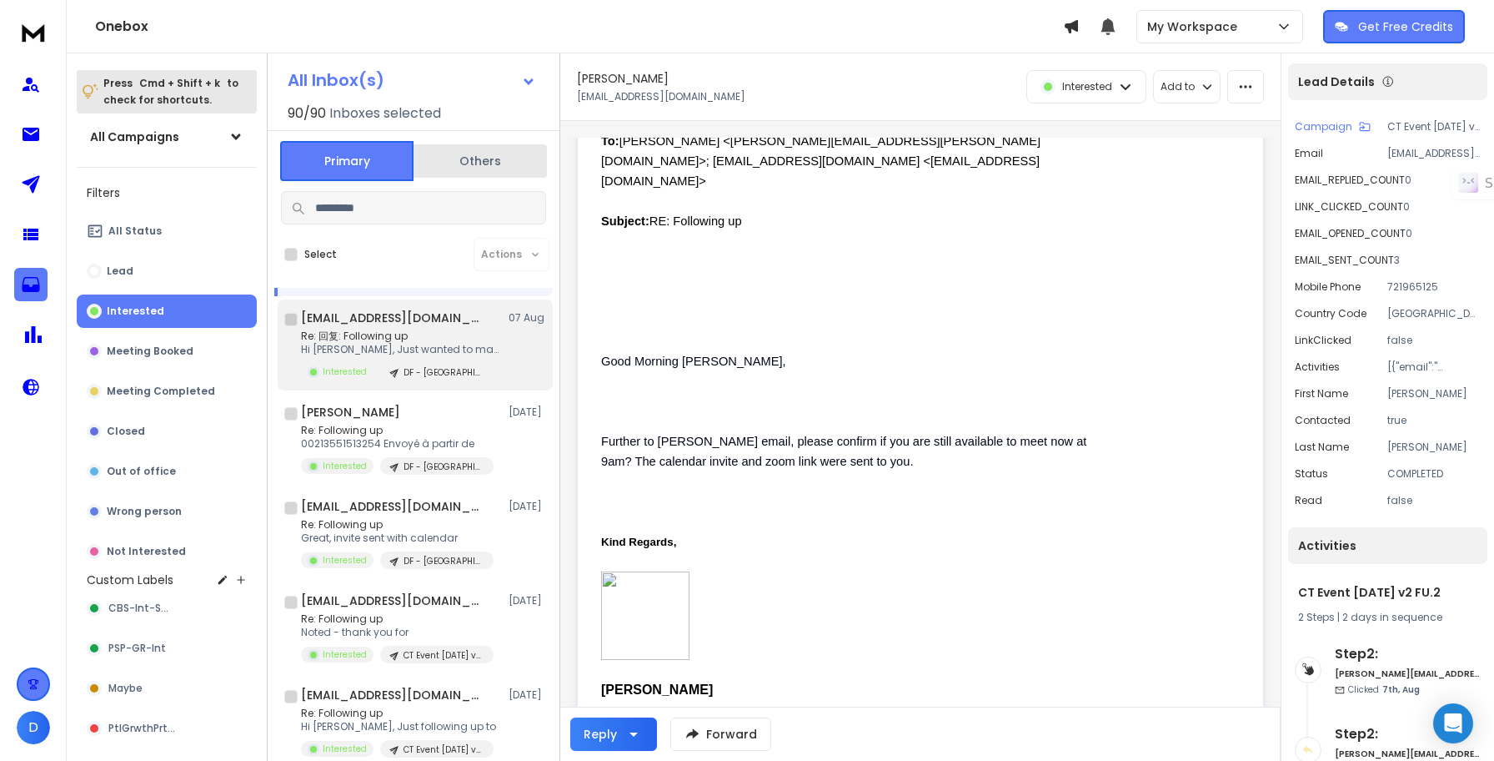
click at [452, 361] on div "Re: 回复: Following up Hi Maggie, Just wanted to make Interested DF - Greece - FU…" at bounding box center [401, 354] width 200 height 51
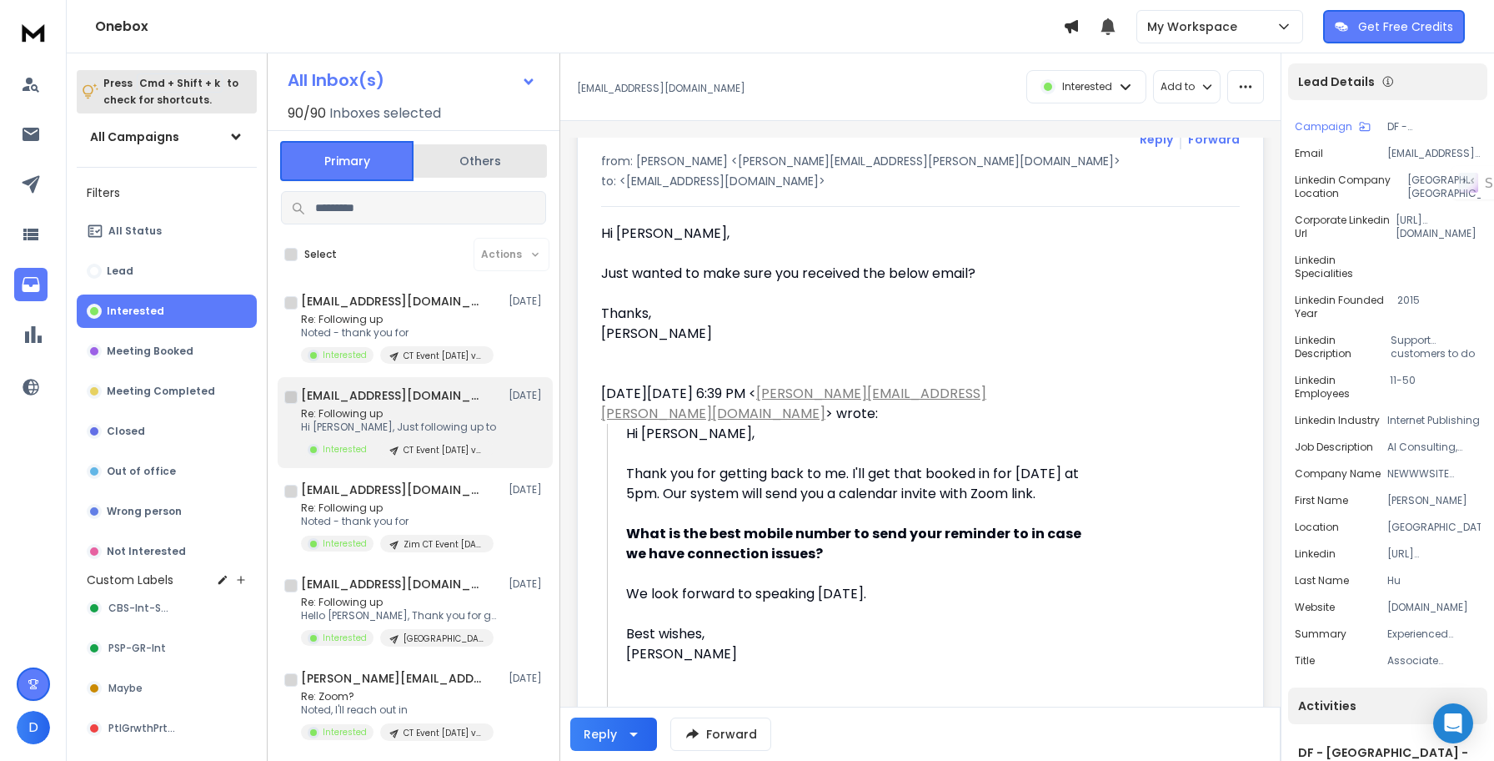
scroll to position [1525, 0]
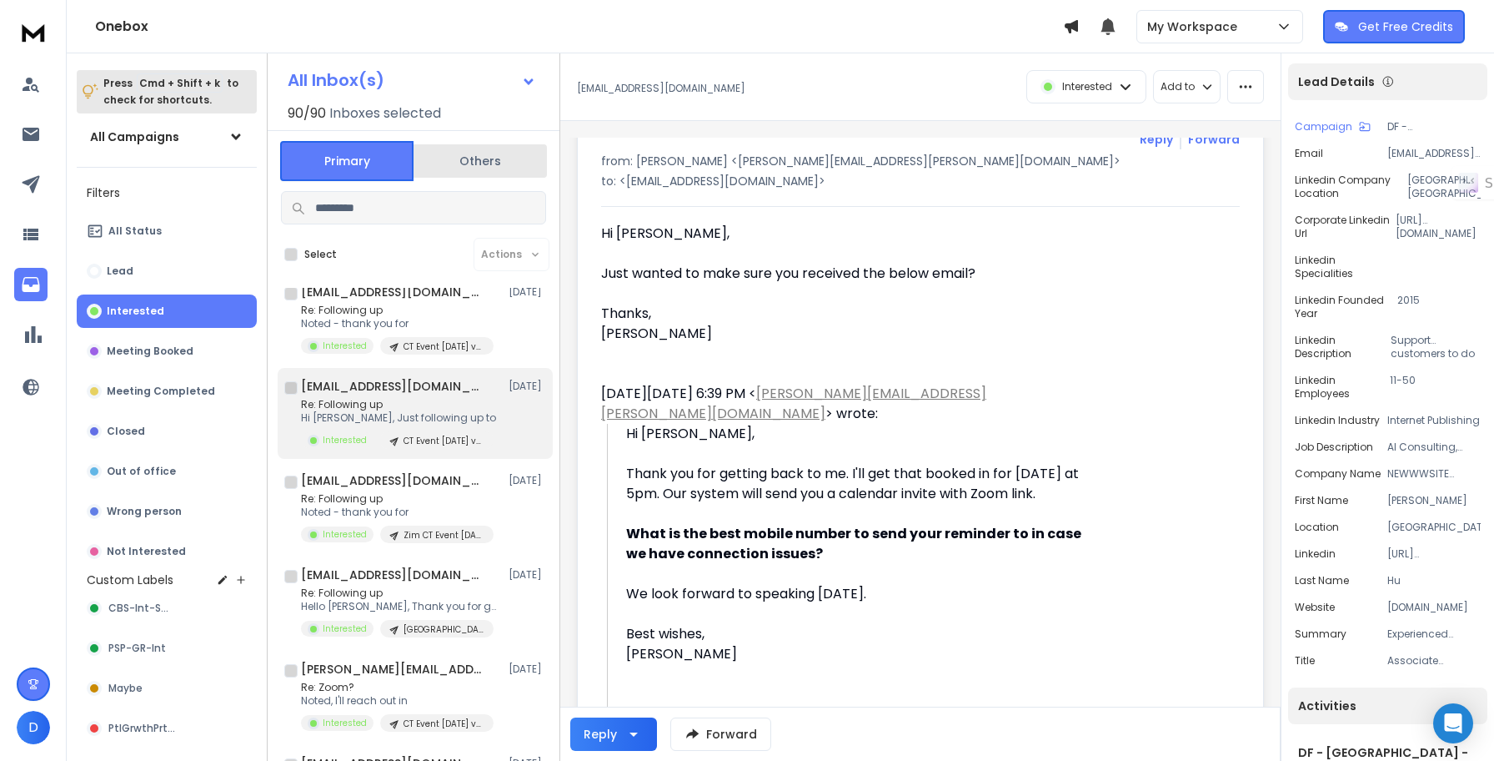
click at [417, 424] on div "Re: Following up Hi Kiki, Just following up to Interested CT Event Mar 27 v2 FU…" at bounding box center [398, 423] width 195 height 51
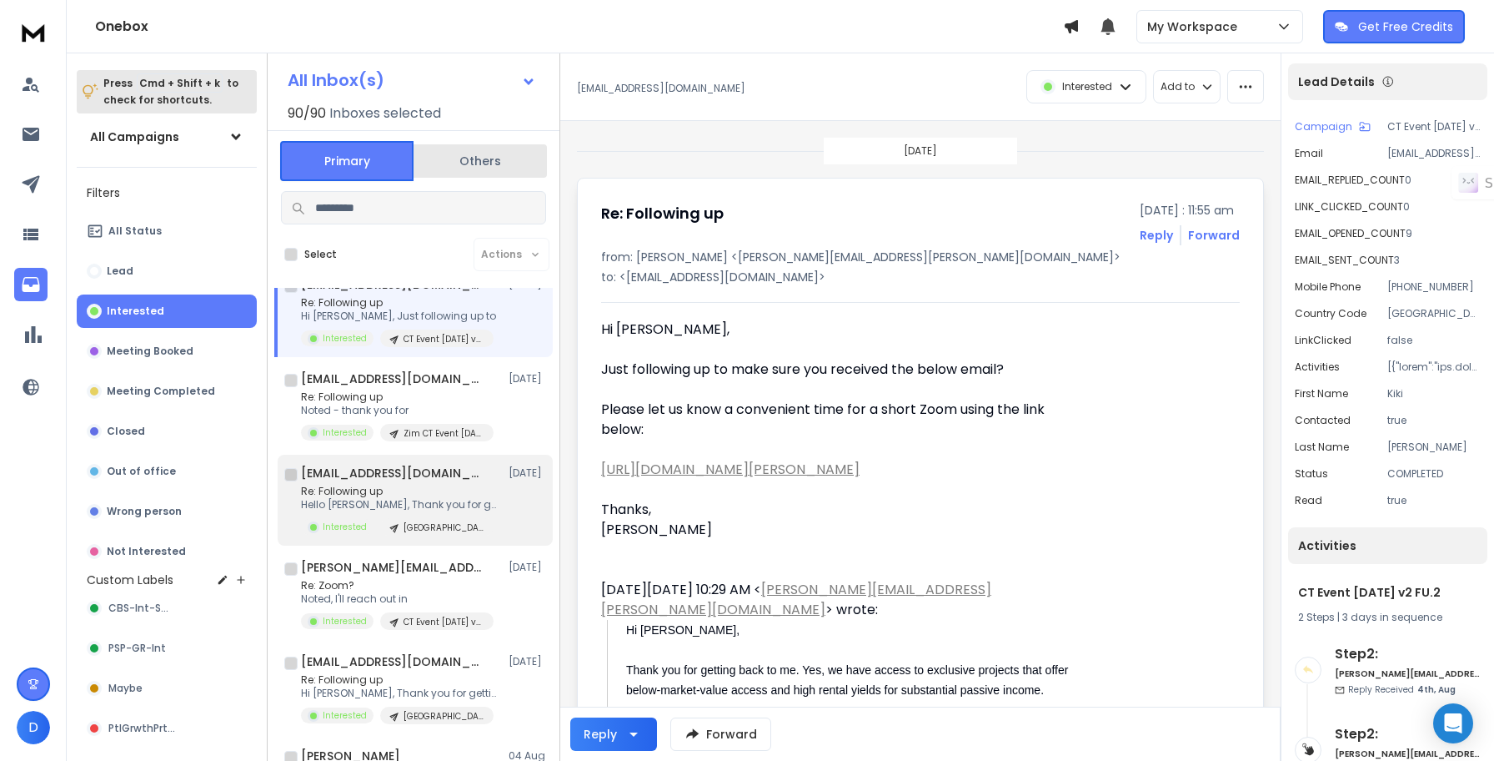
scroll to position [1630, 0]
click at [438, 522] on p "[GEOGRAPHIC_DATA] [DATE] Event - Tier 2 [GEOGRAPHIC_DATA] FU.1.2" at bounding box center [444, 525] width 80 height 13
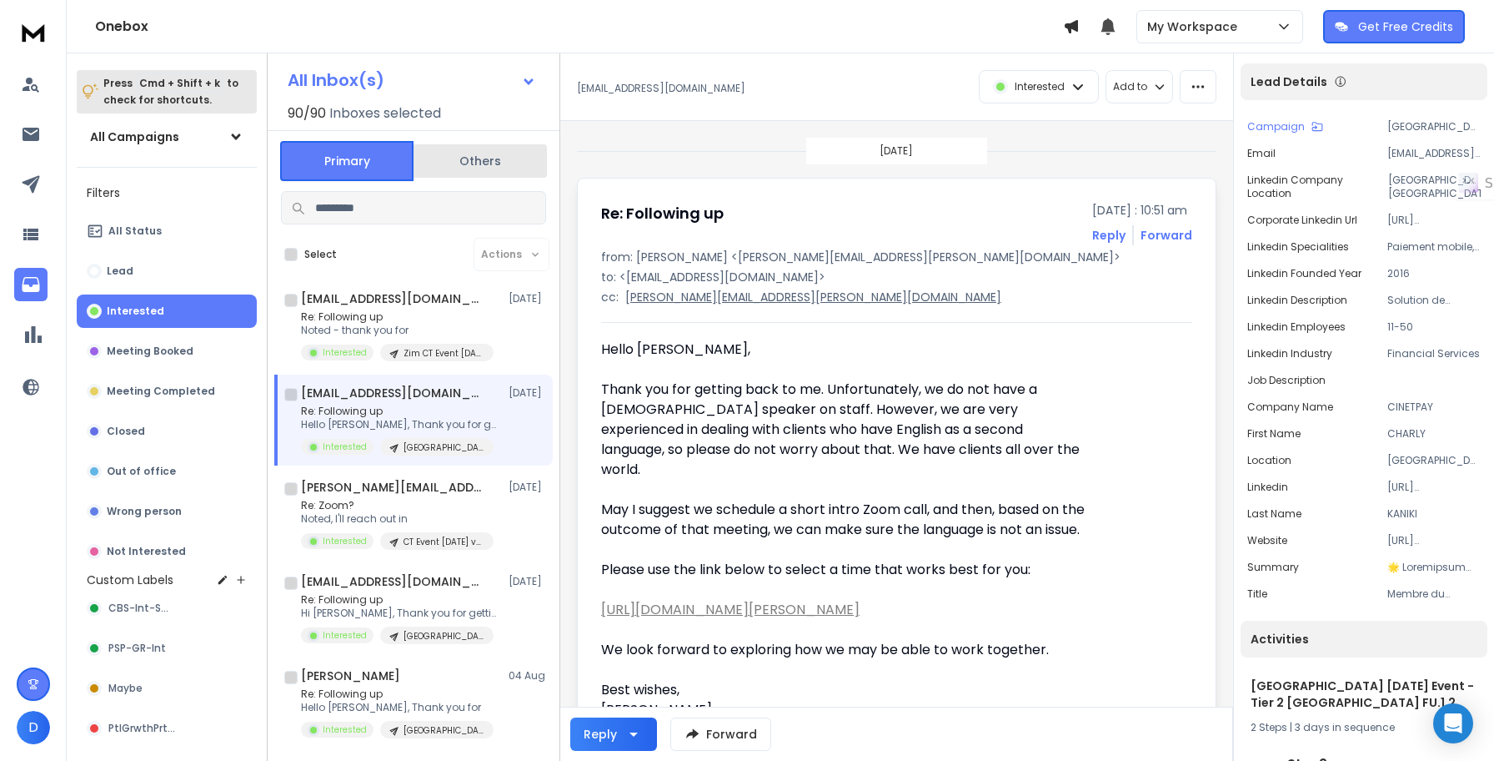
scroll to position [1722, 0]
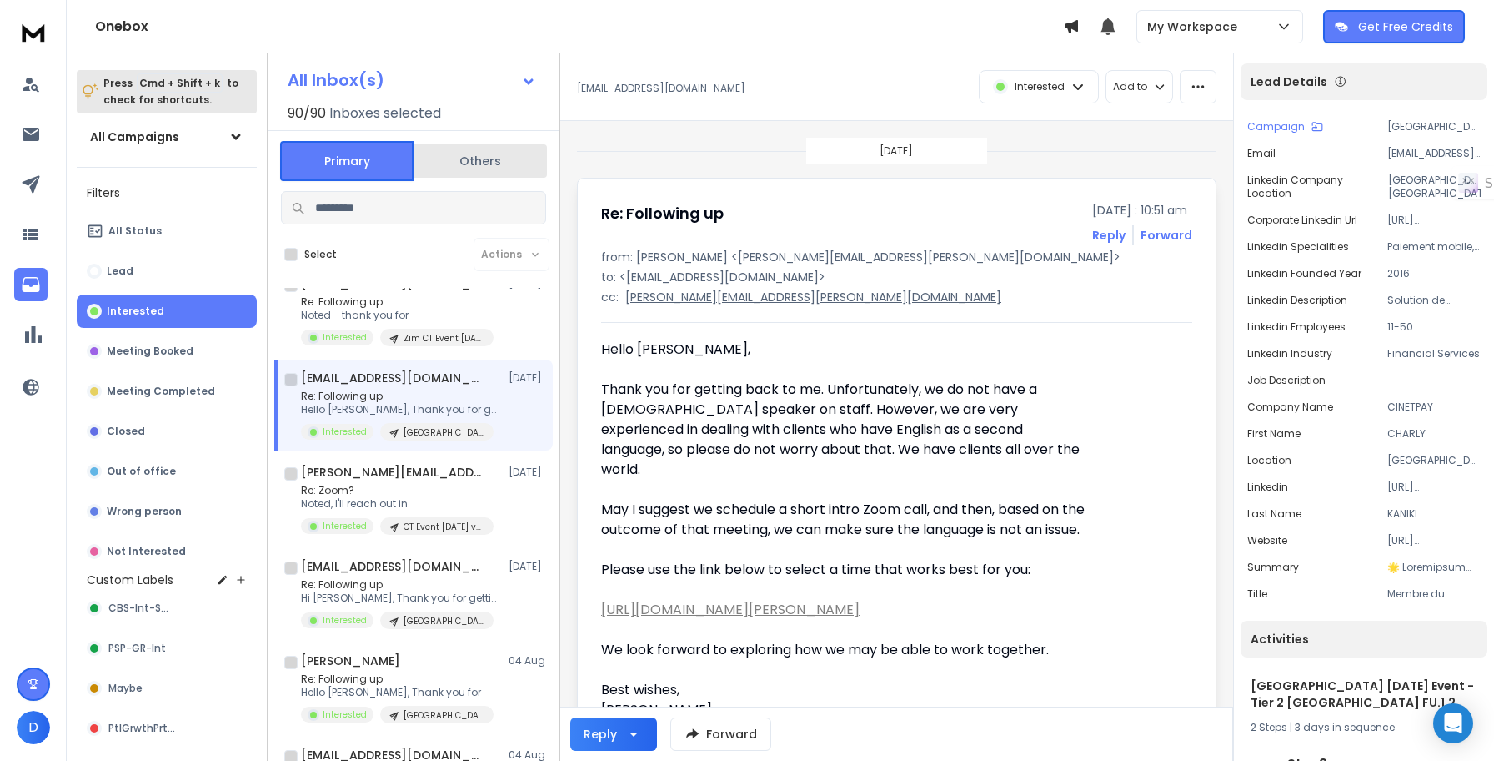
click at [400, 512] on div "Re: Zoom? Noted, I'll reach out in Interested CT Event Mar 27 v2 FU.2" at bounding box center [397, 509] width 193 height 51
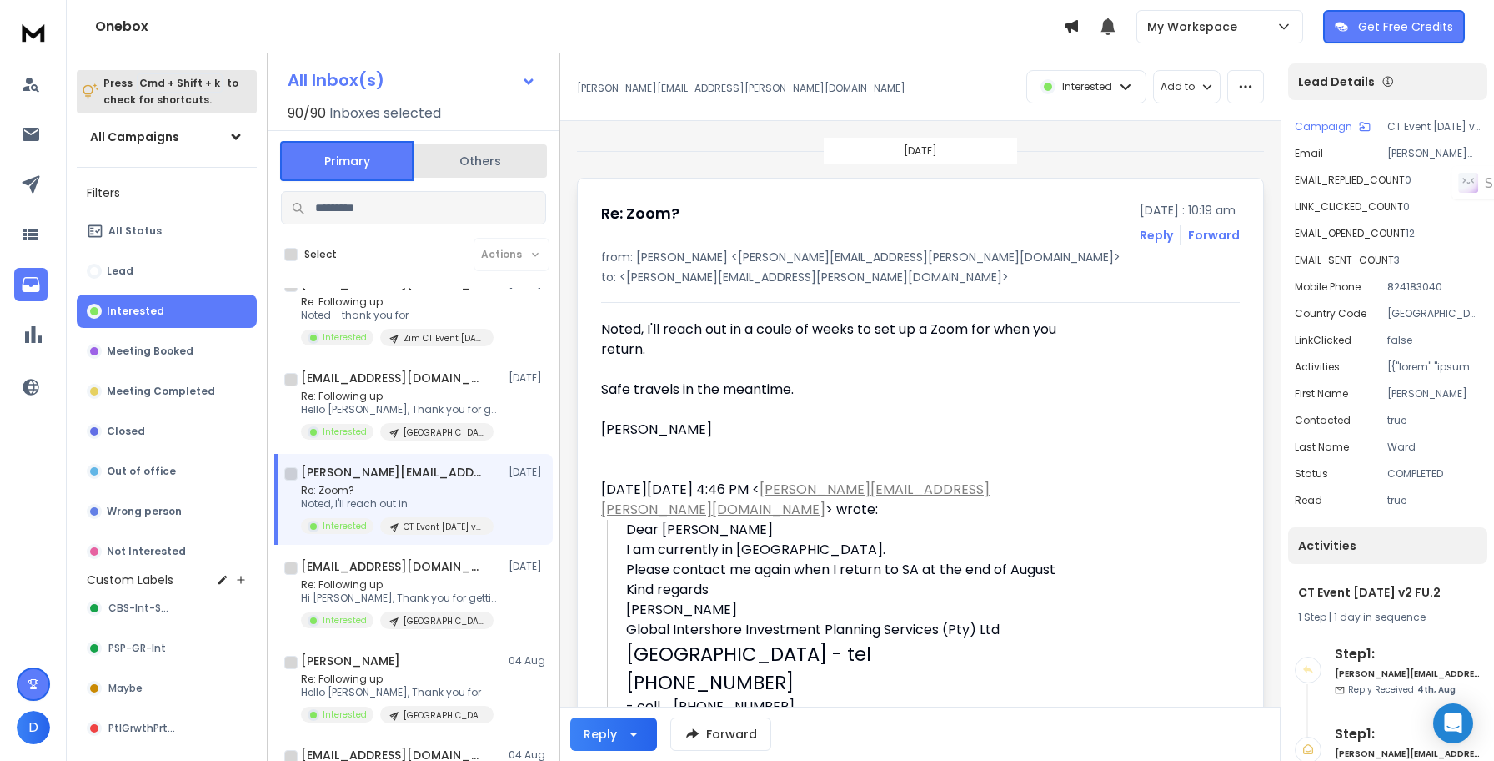
click at [412, 505] on p "Noted, I'll reach out in" at bounding box center [397, 503] width 193 height 13
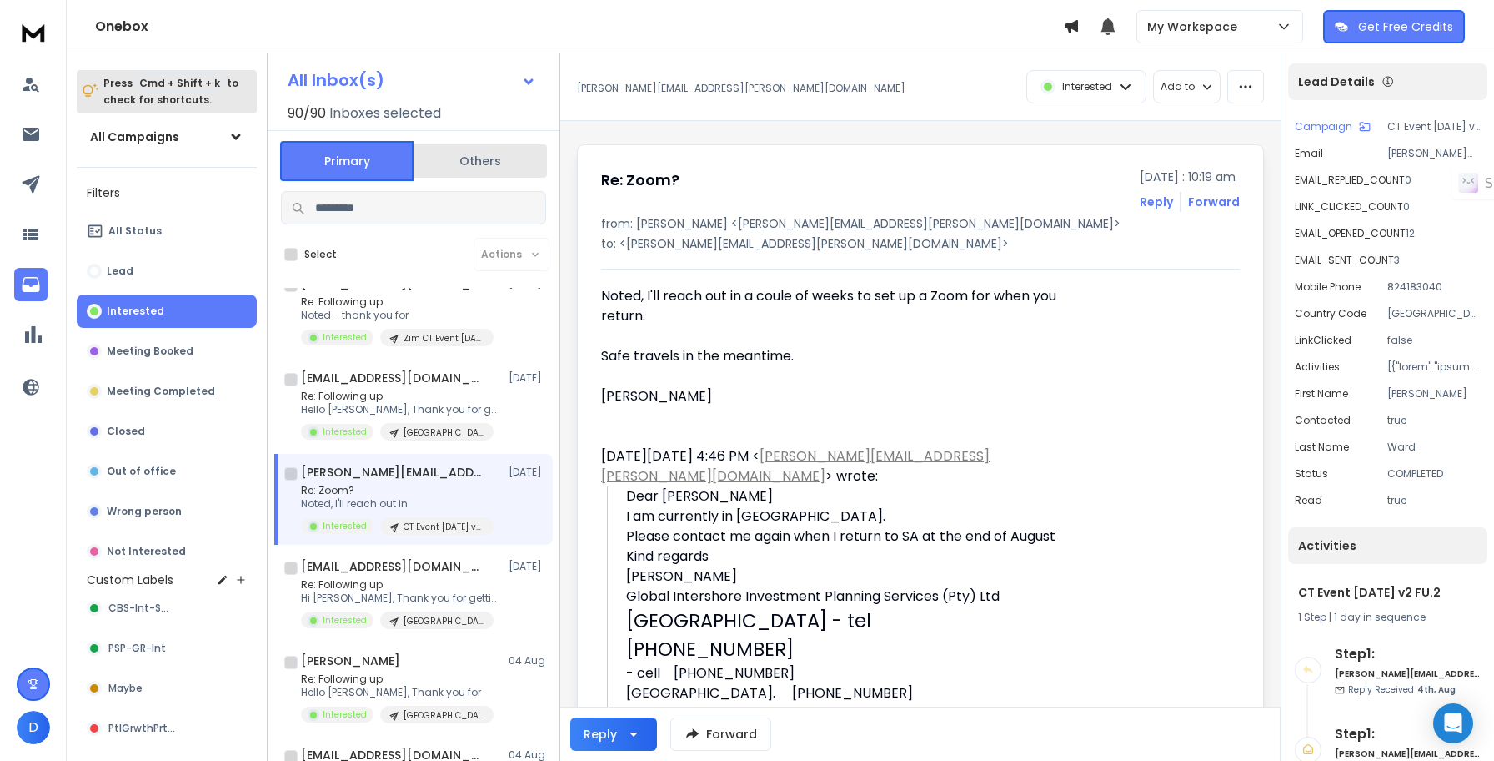
click at [1114, 87] on div "Interested" at bounding box center [1086, 87] width 118 height 32
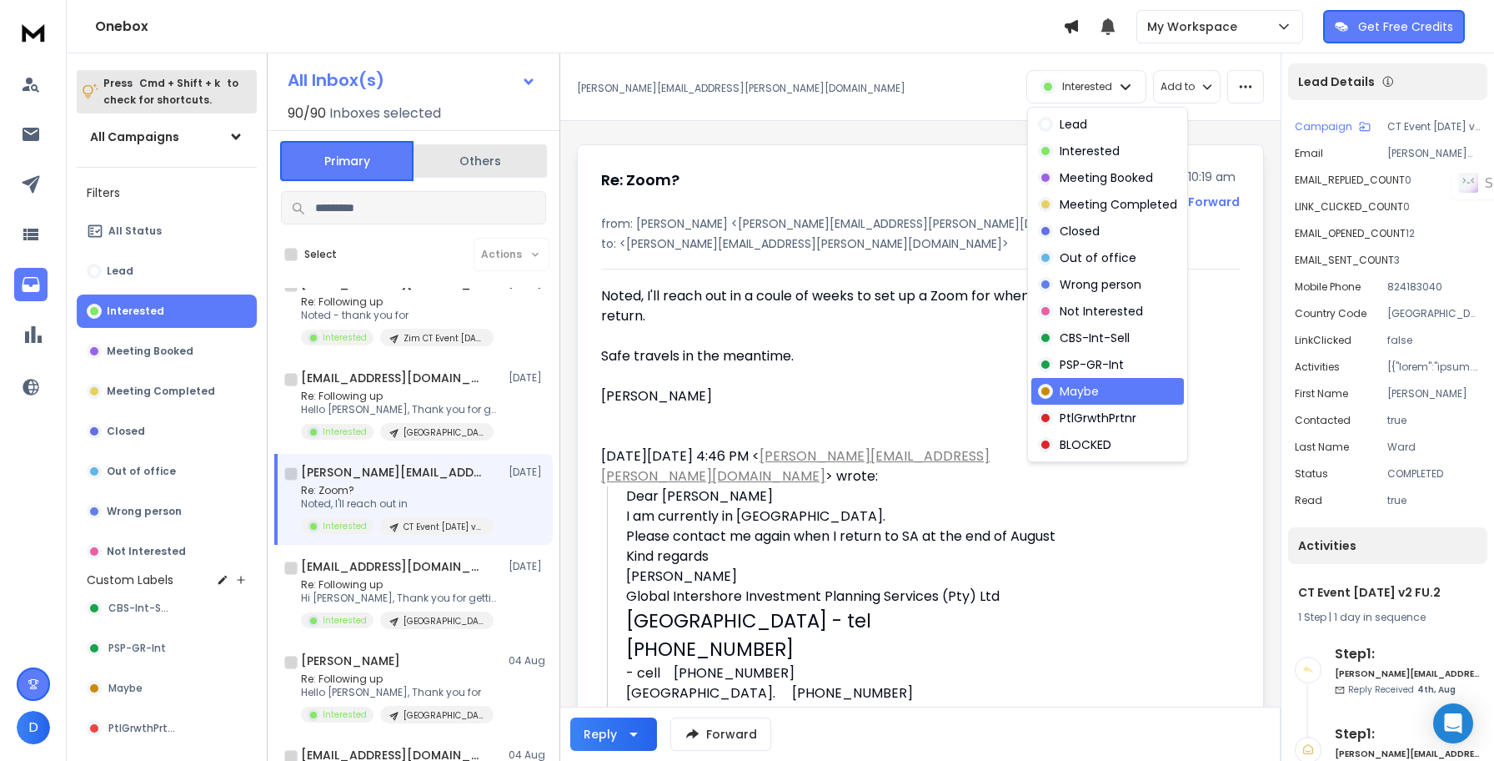
click at [1093, 393] on p "Maybe" at bounding box center [1079, 391] width 39 height 17
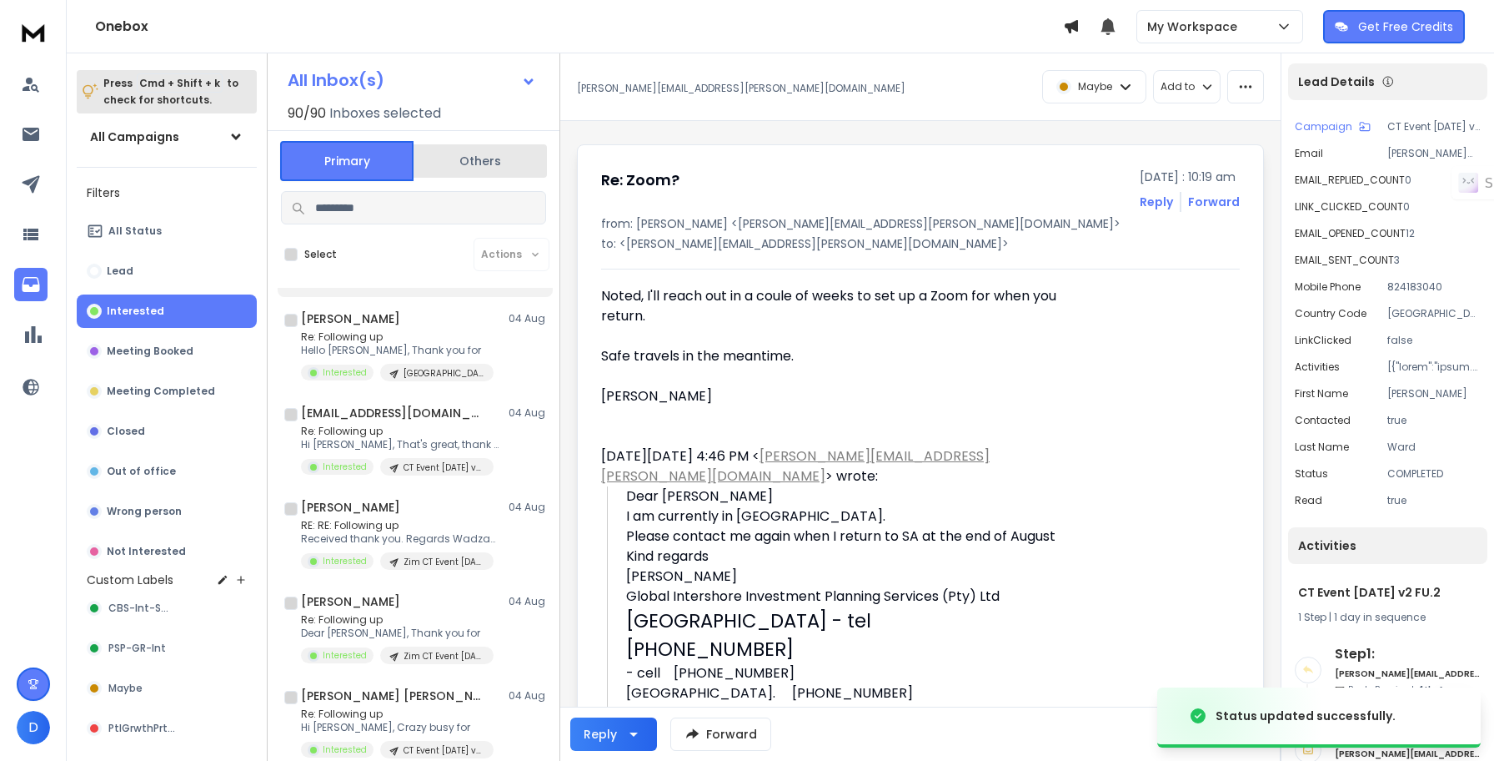
scroll to position [2063, 0]
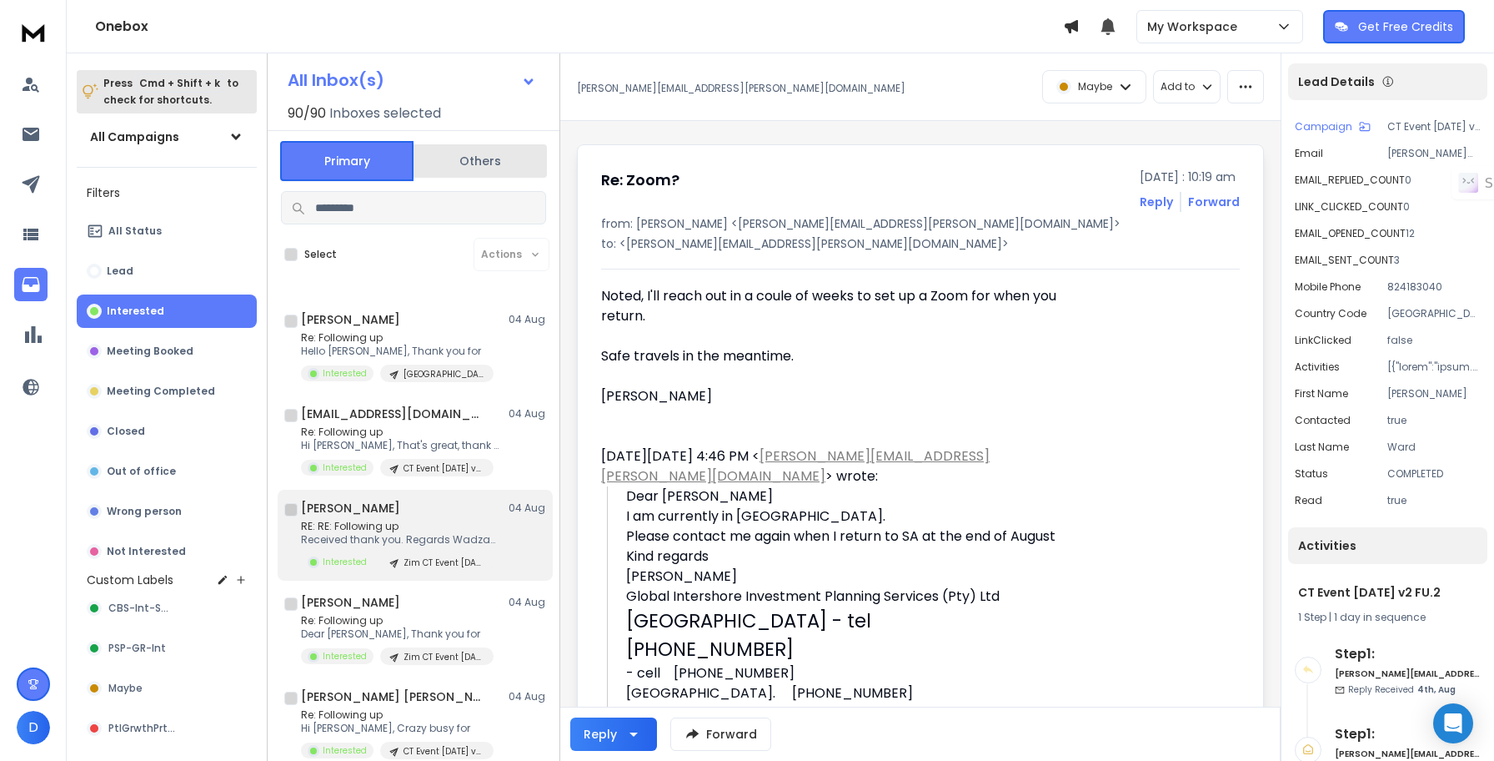
click at [455, 533] on p "Received thank you. Regards Wadzanayi" at bounding box center [401, 539] width 200 height 13
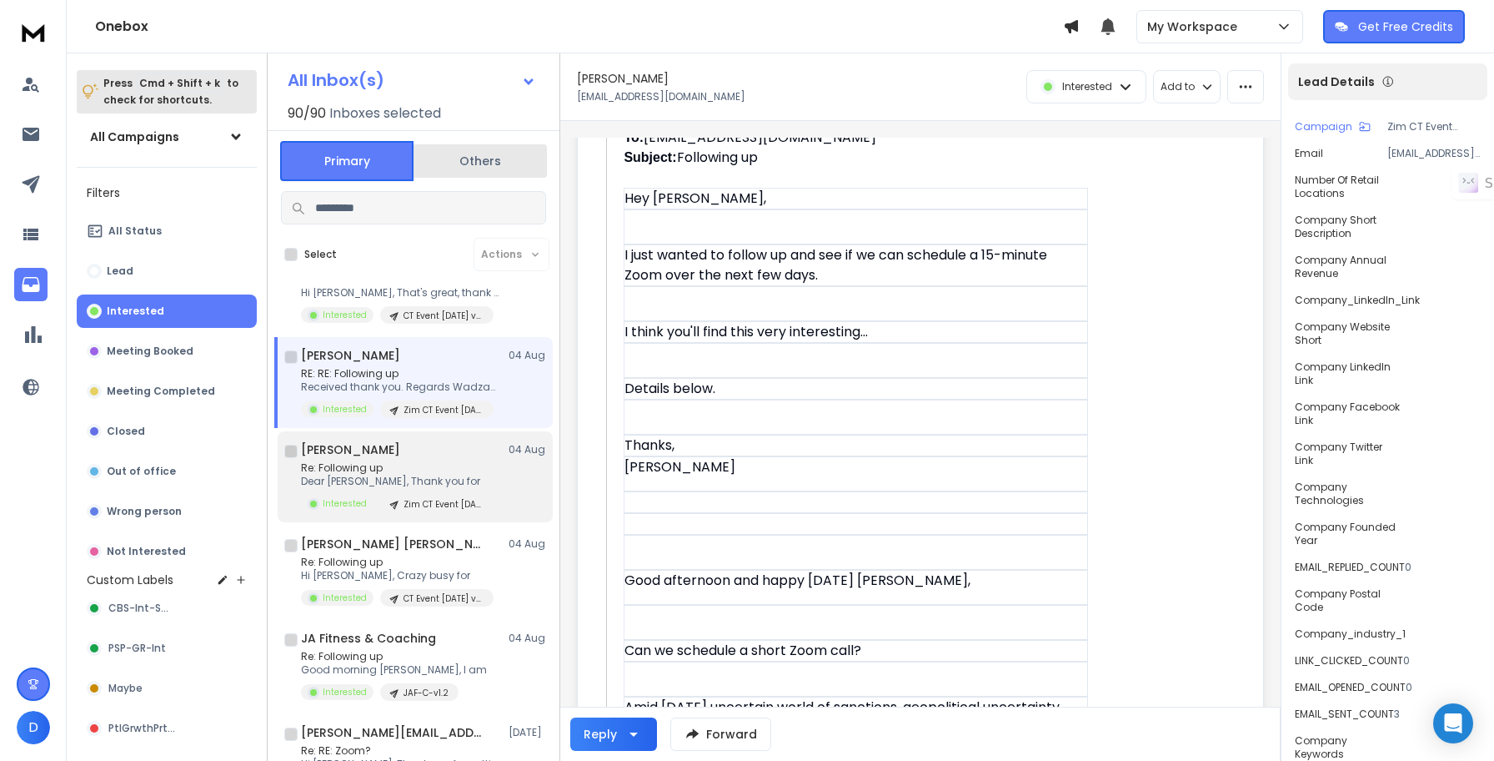
scroll to position [2215, 0]
click at [386, 492] on div "Re: Following up Dear Henry, Thank you for Interested Zim CT Event Mar 27 v3 FU…" at bounding box center [397, 487] width 193 height 51
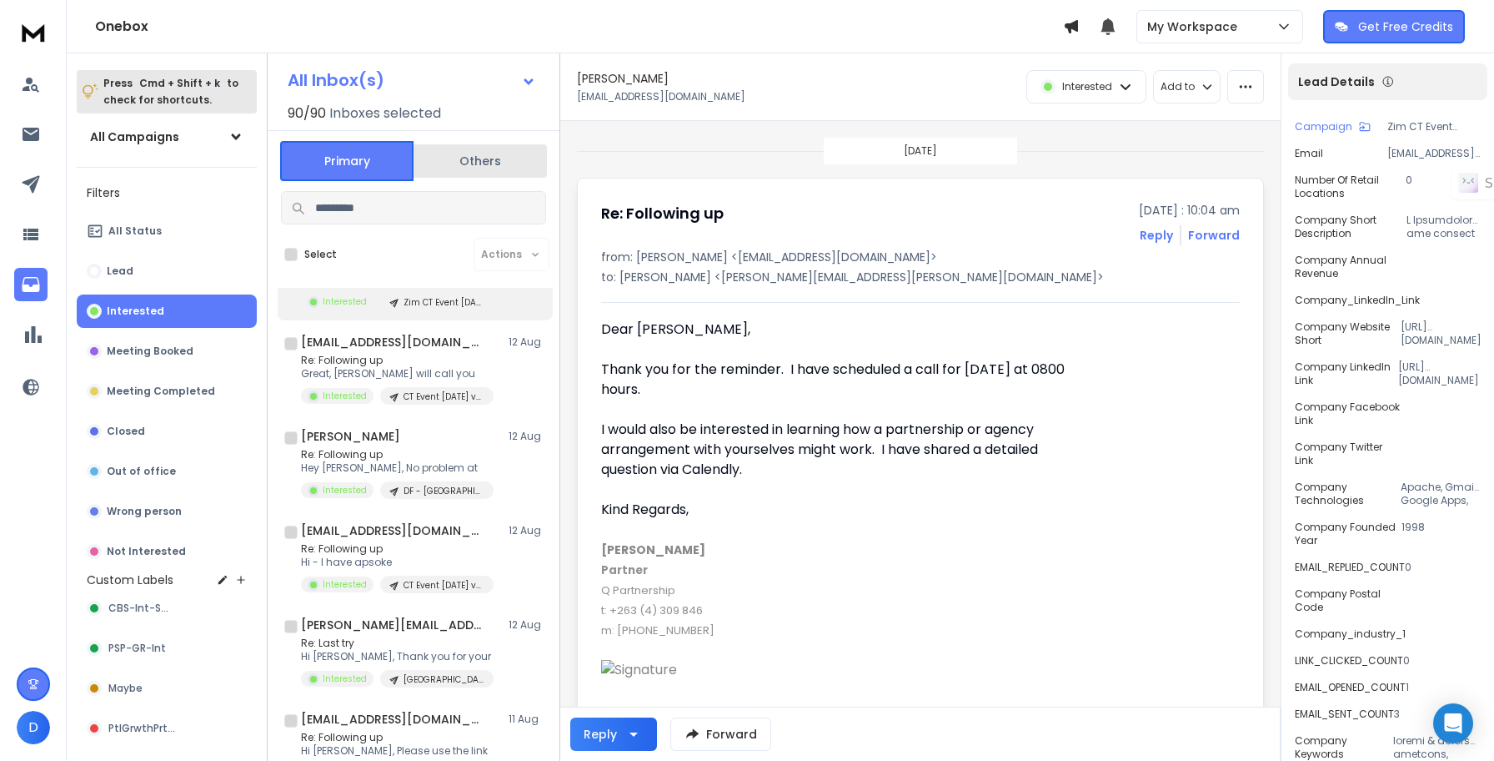
scroll to position [0, 0]
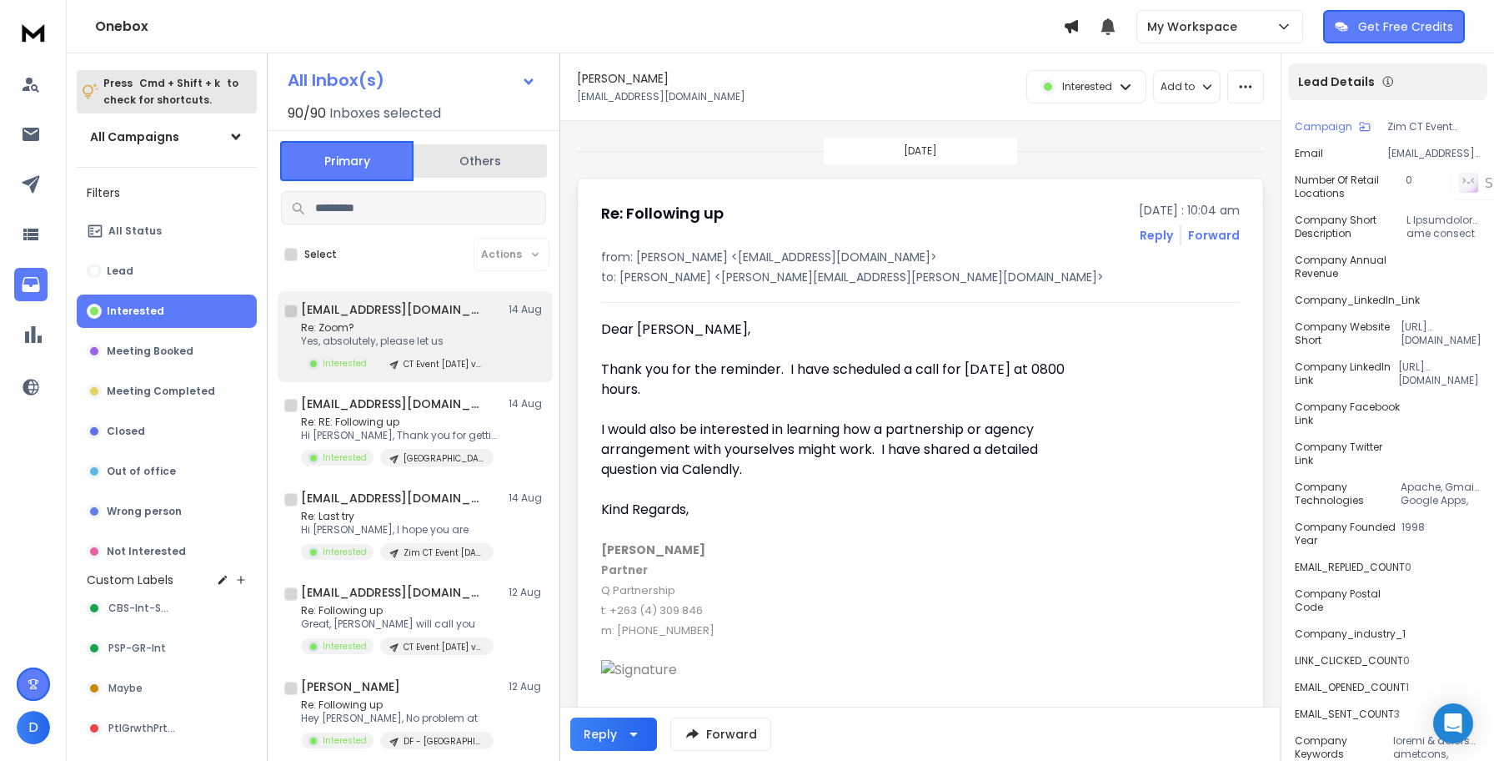
click at [365, 330] on p "Re: Zoom?" at bounding box center [397, 327] width 193 height 13
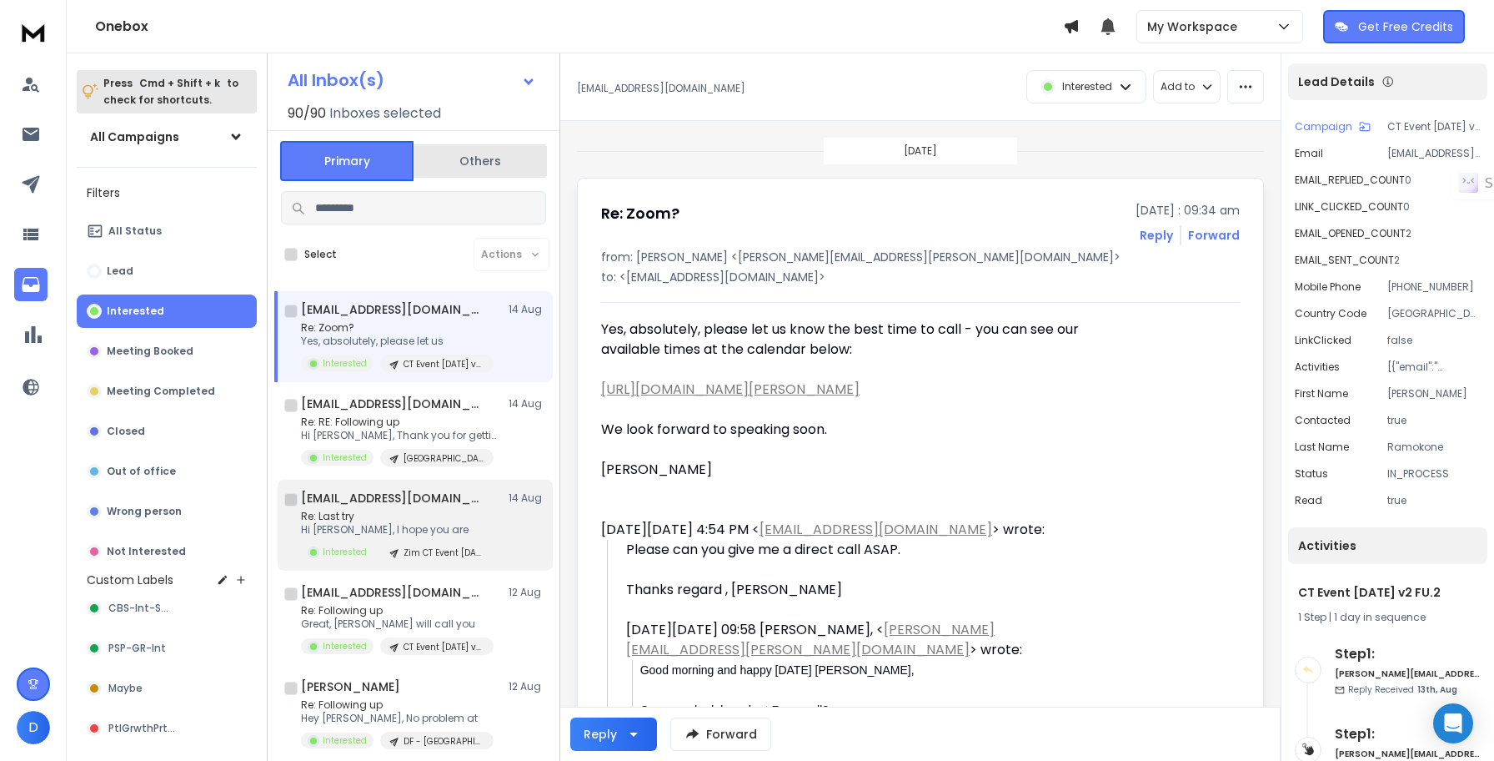
click at [493, 560] on div "allisterb@elivestockglobal.com 14 Aug Re: Last try Hi Allister, I hope you are …" at bounding box center [415, 525] width 275 height 91
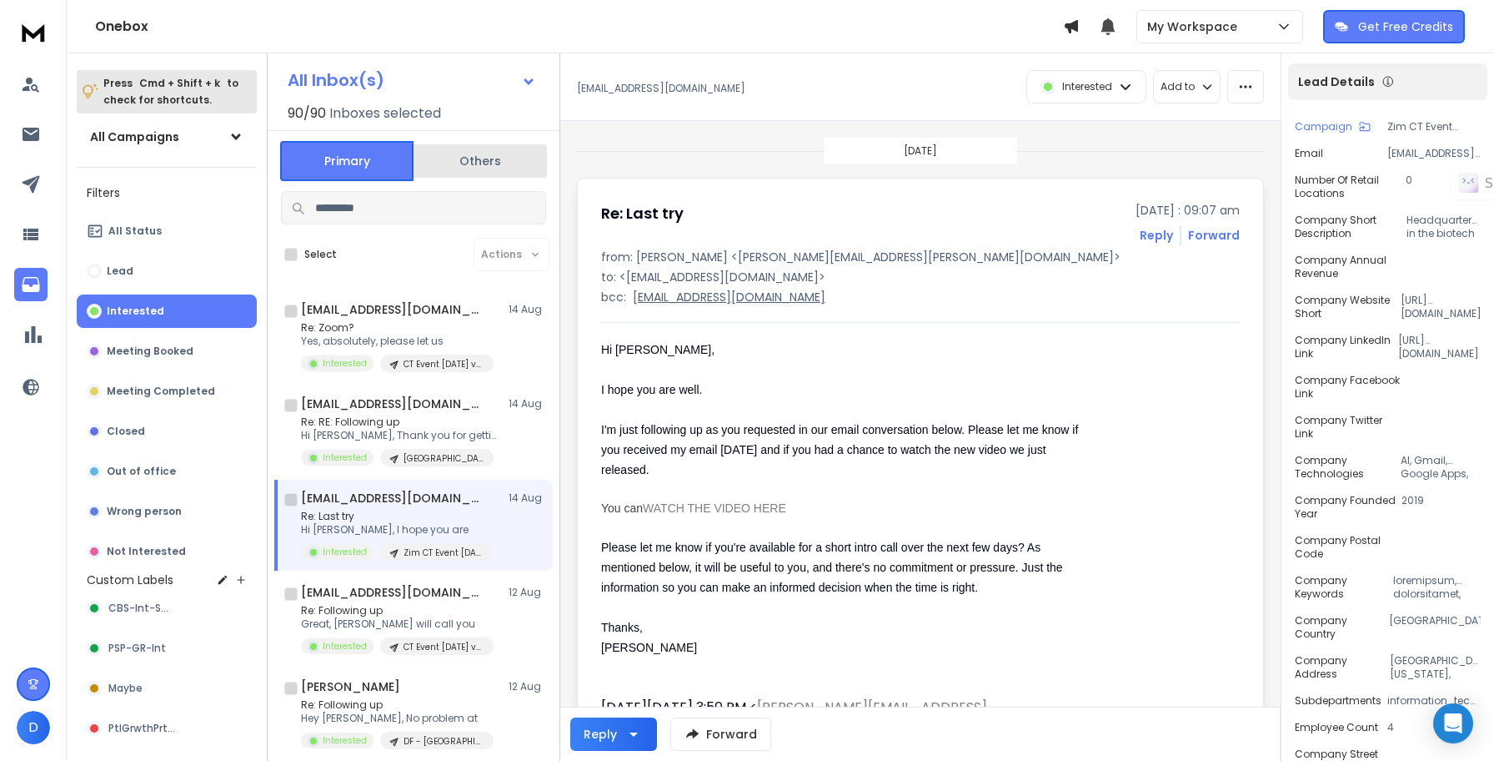
click at [660, 259] on p "from: Arthur <arthur.harris@growthwithpartnerships.com>" at bounding box center [920, 257] width 639 height 17
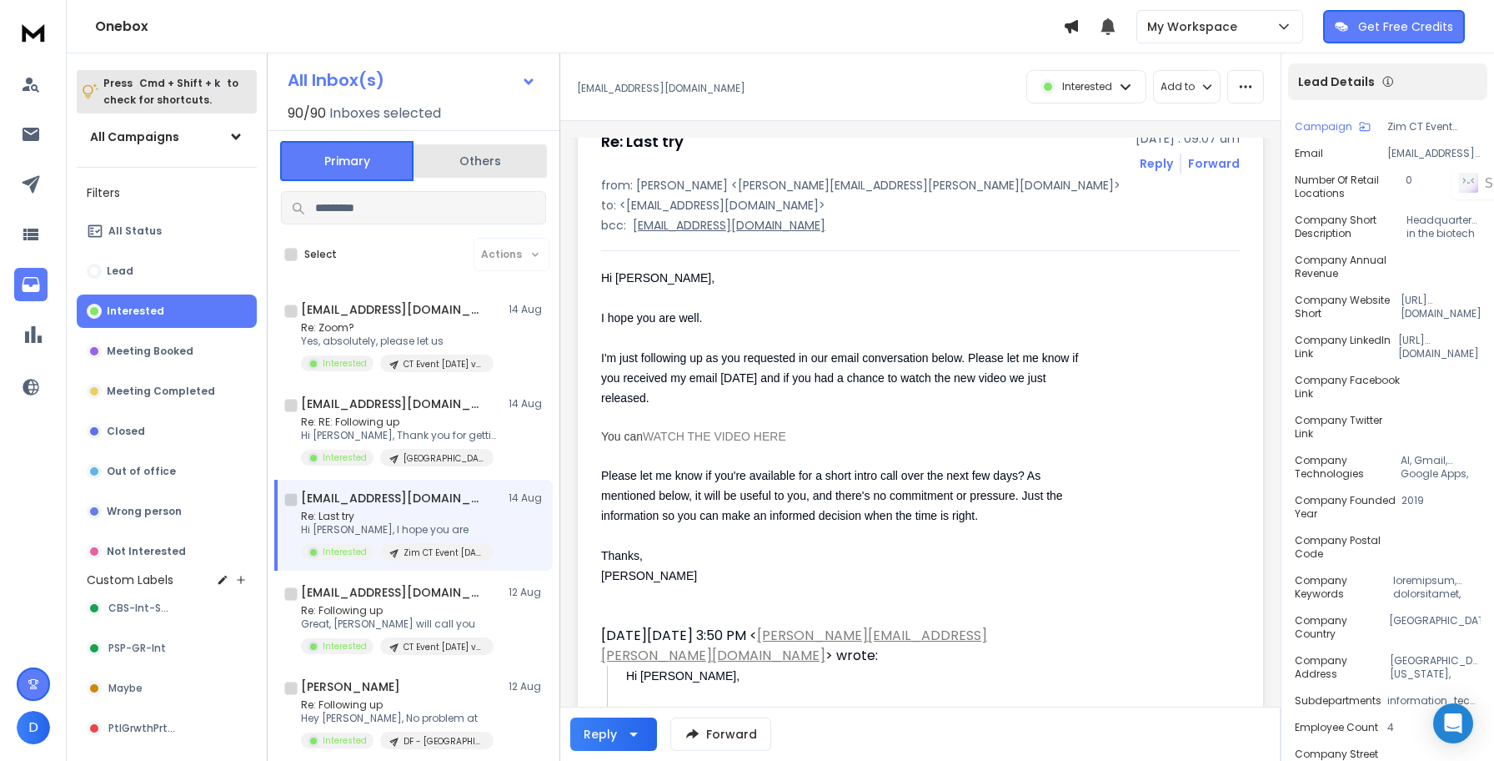
scroll to position [74, 0]
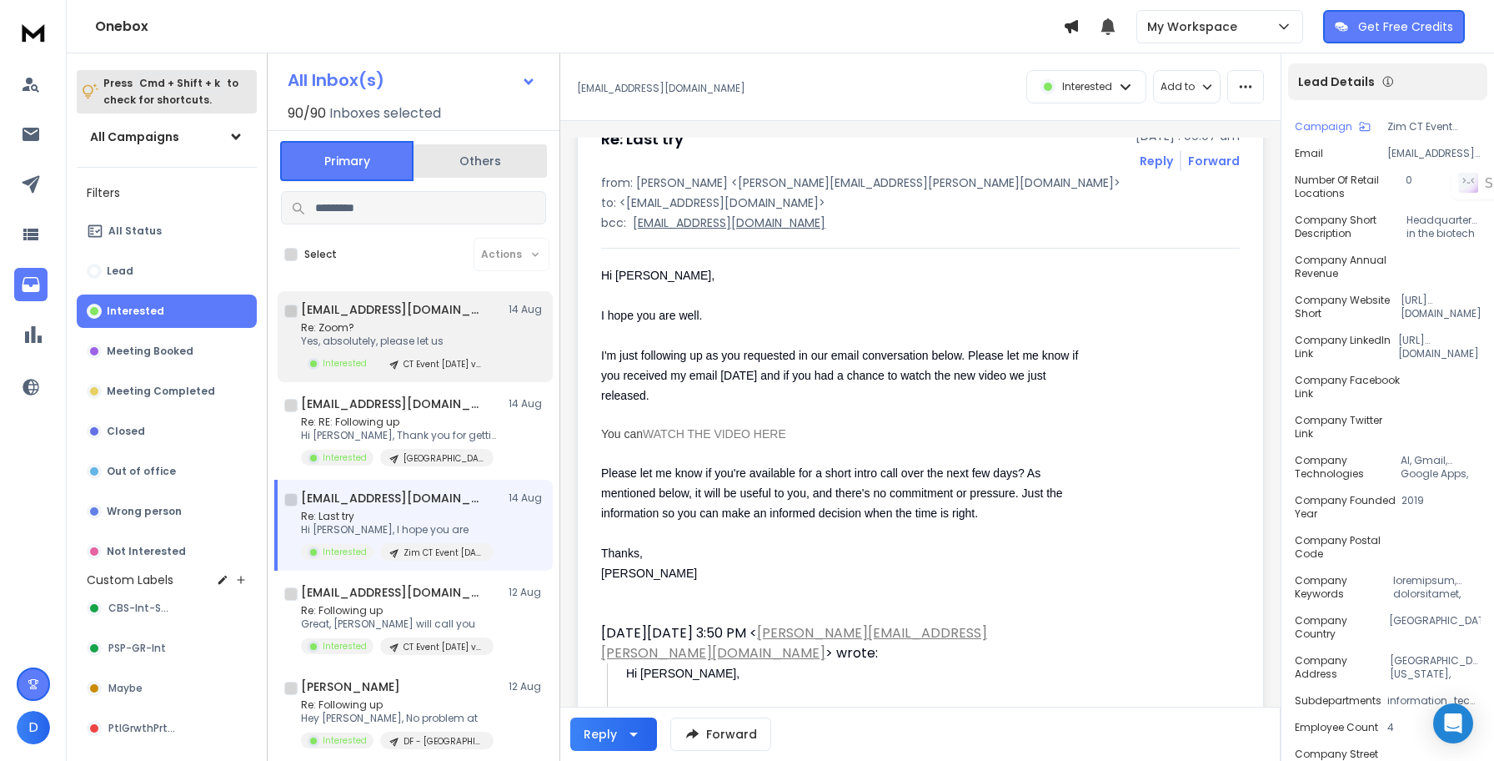
click at [375, 345] on p "Yes, absolutely, please let us" at bounding box center [397, 340] width 193 height 13
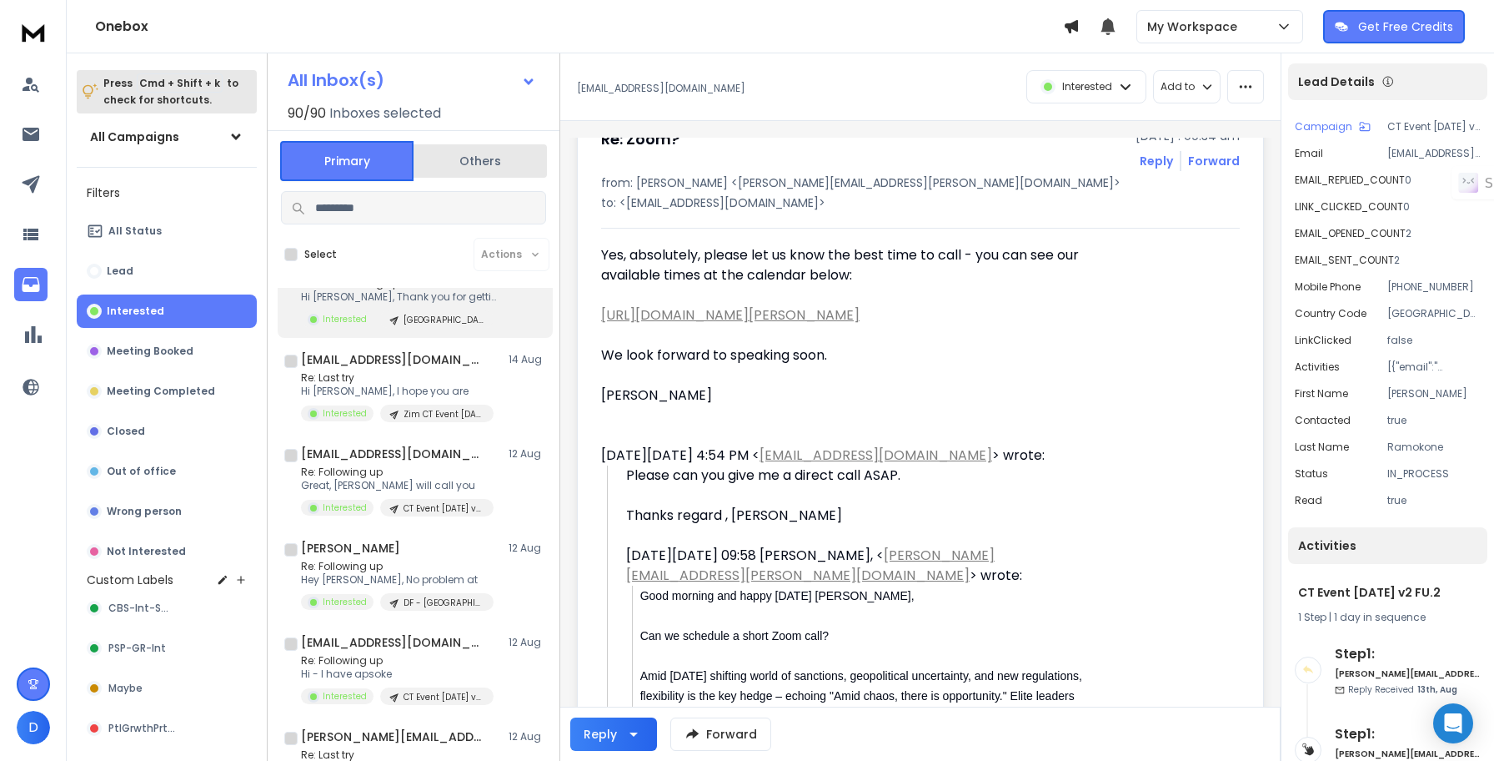
scroll to position [178, 0]
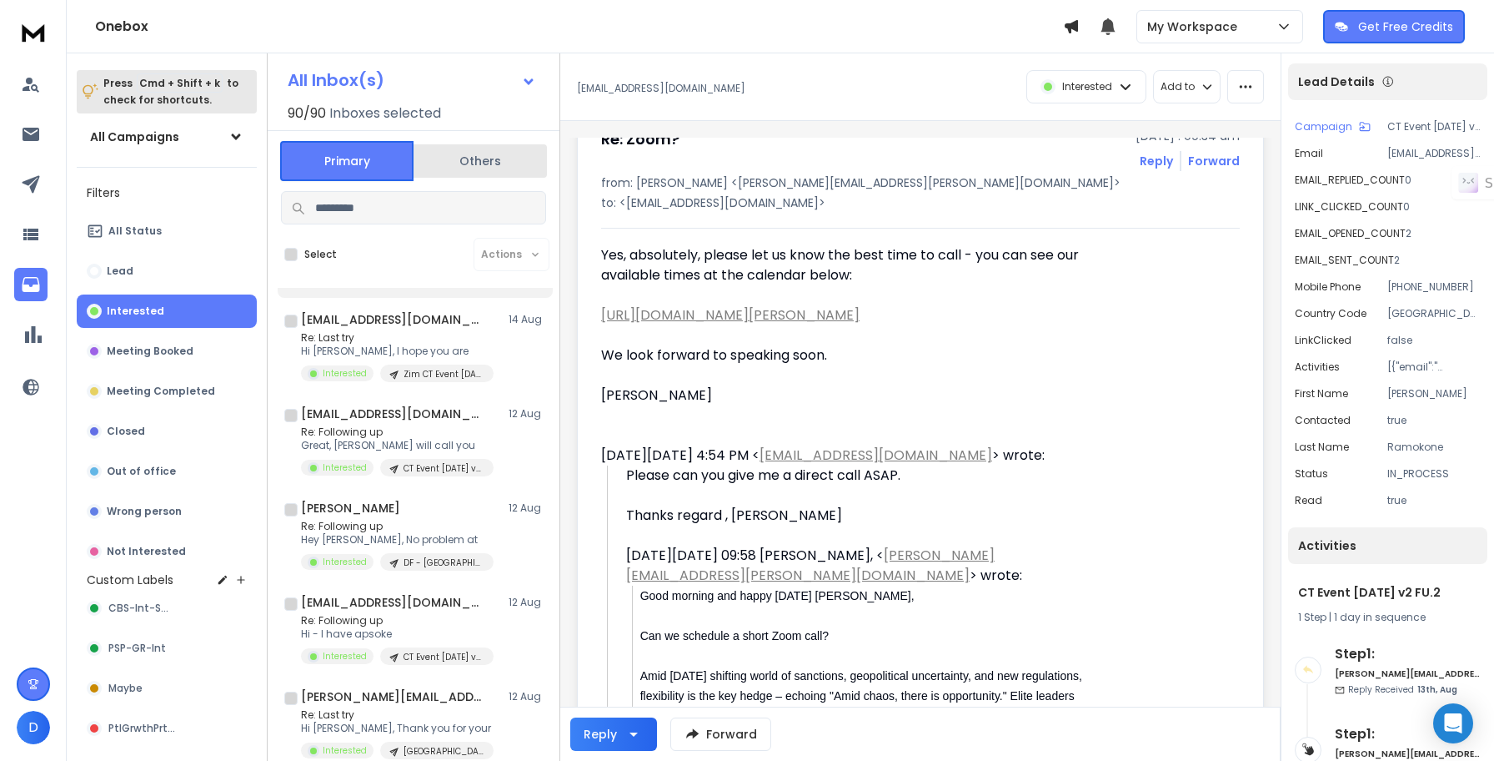
click at [402, 445] on p "Great, [PERSON_NAME] will call you" at bounding box center [397, 445] width 193 height 13
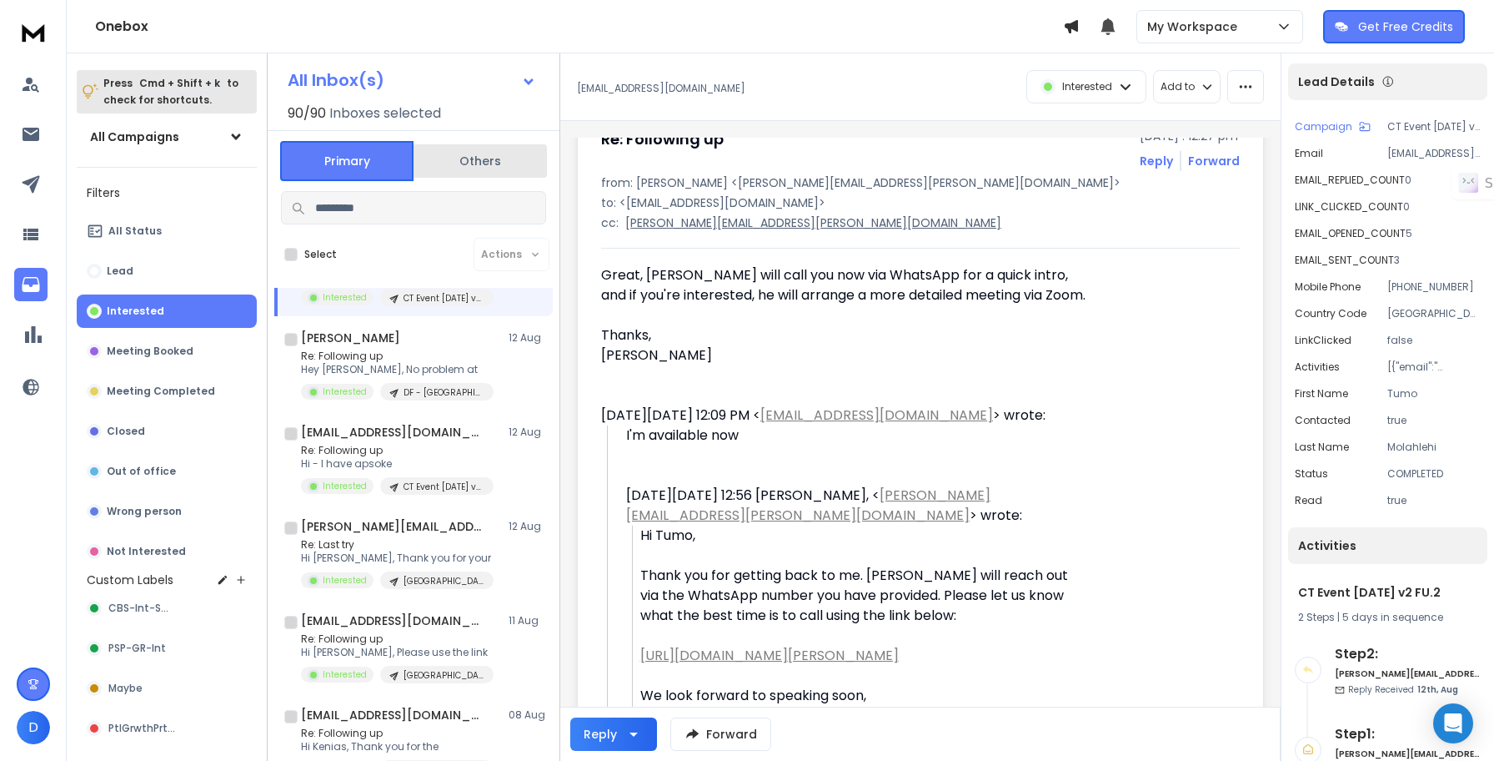
scroll to position [348, 0]
click at [138, 226] on p "All Status" at bounding box center [134, 230] width 53 height 13
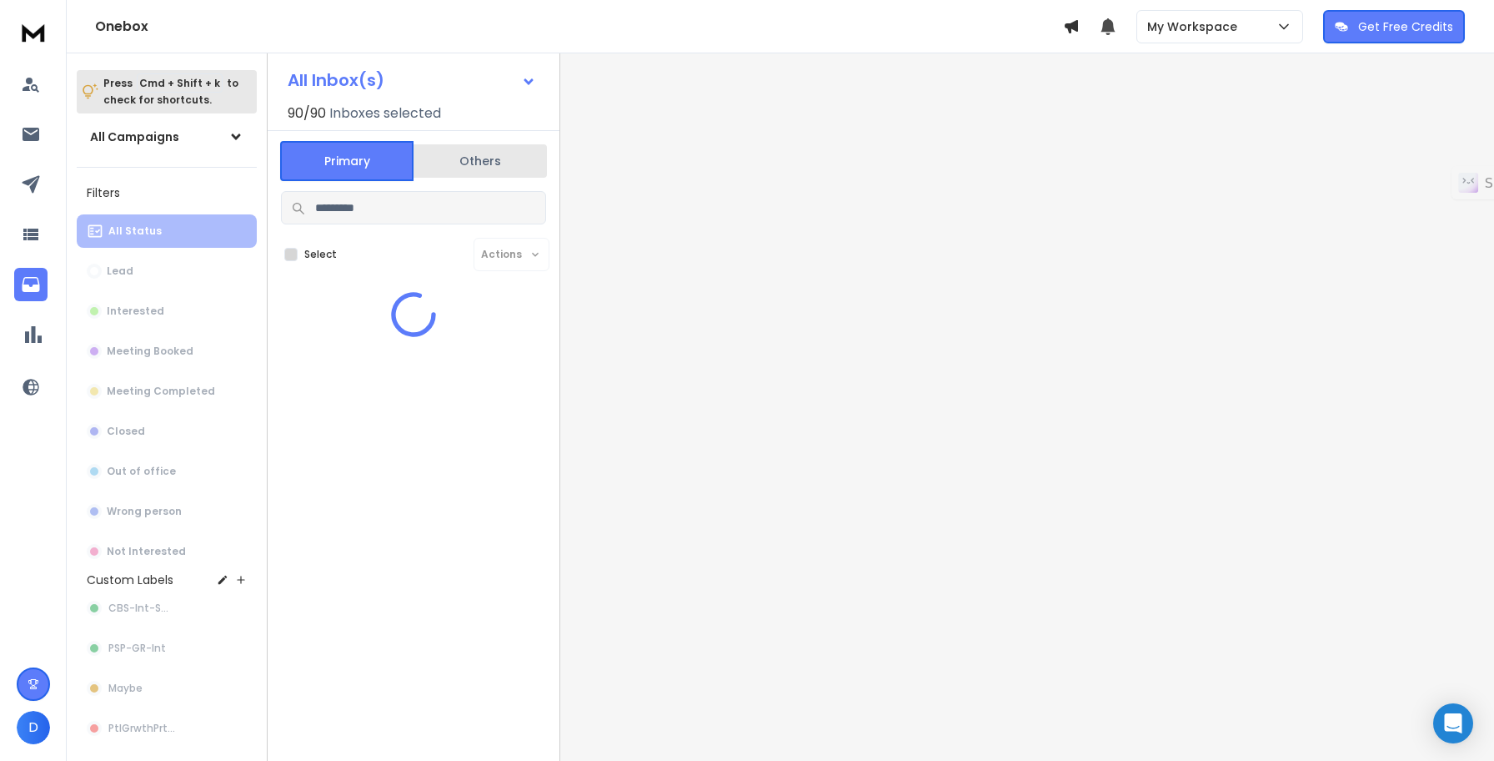
scroll to position [0, 0]
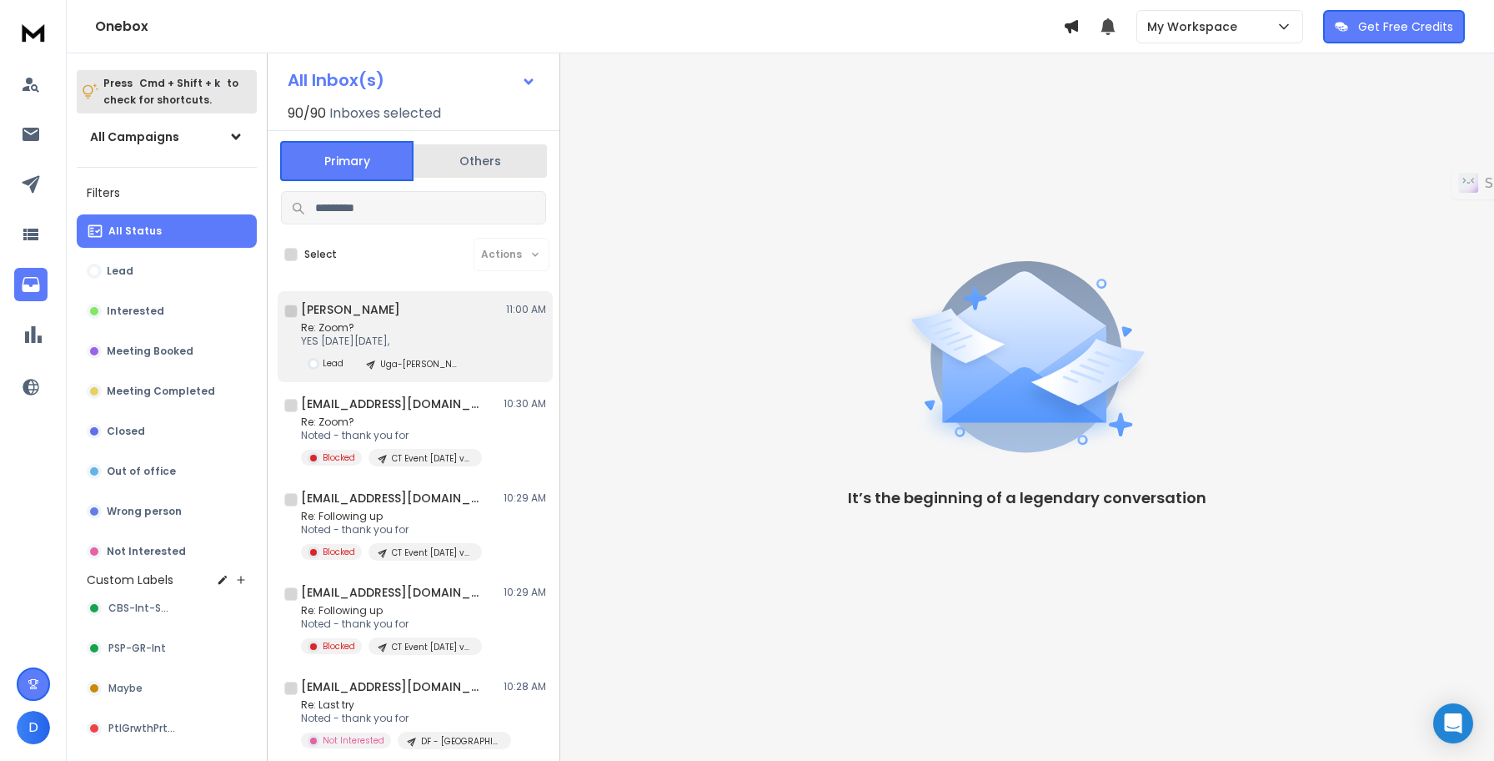
click at [396, 306] on h1 "Frederick Mbuya" at bounding box center [350, 309] width 99 height 17
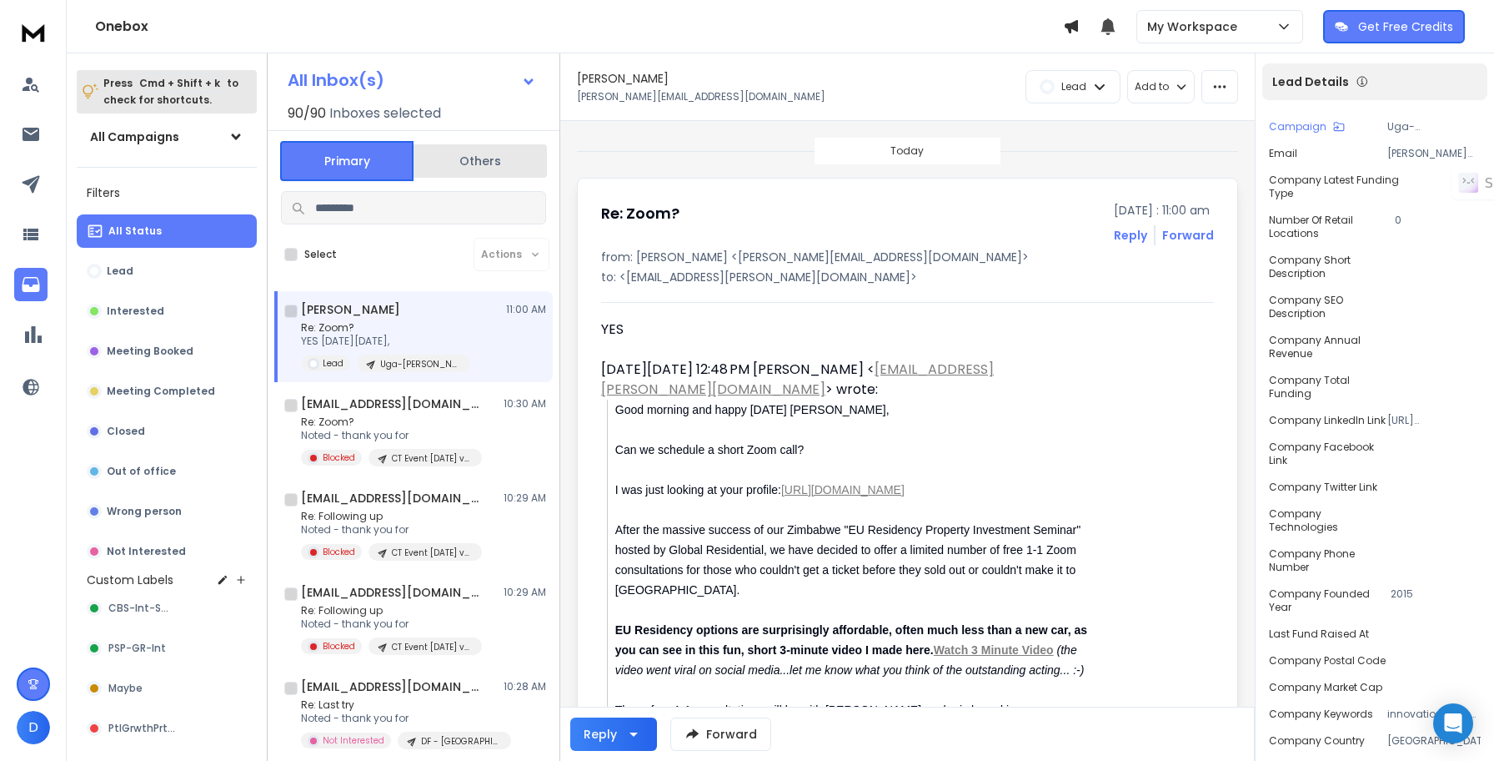
click at [1148, 233] on button "Reply" at bounding box center [1130, 235] width 33 height 17
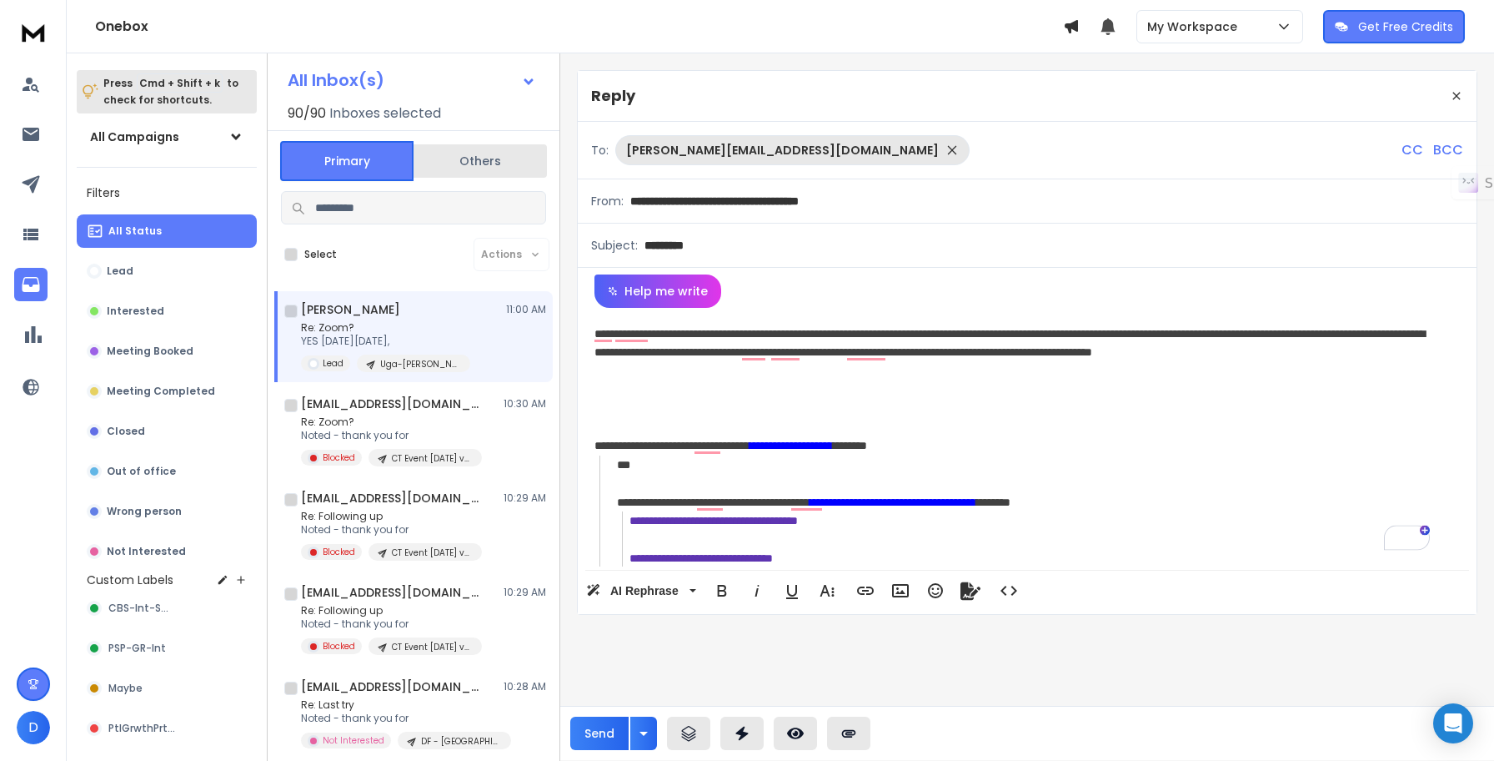
click at [791, 336] on div "**********" at bounding box center [1013, 352] width 836 height 56
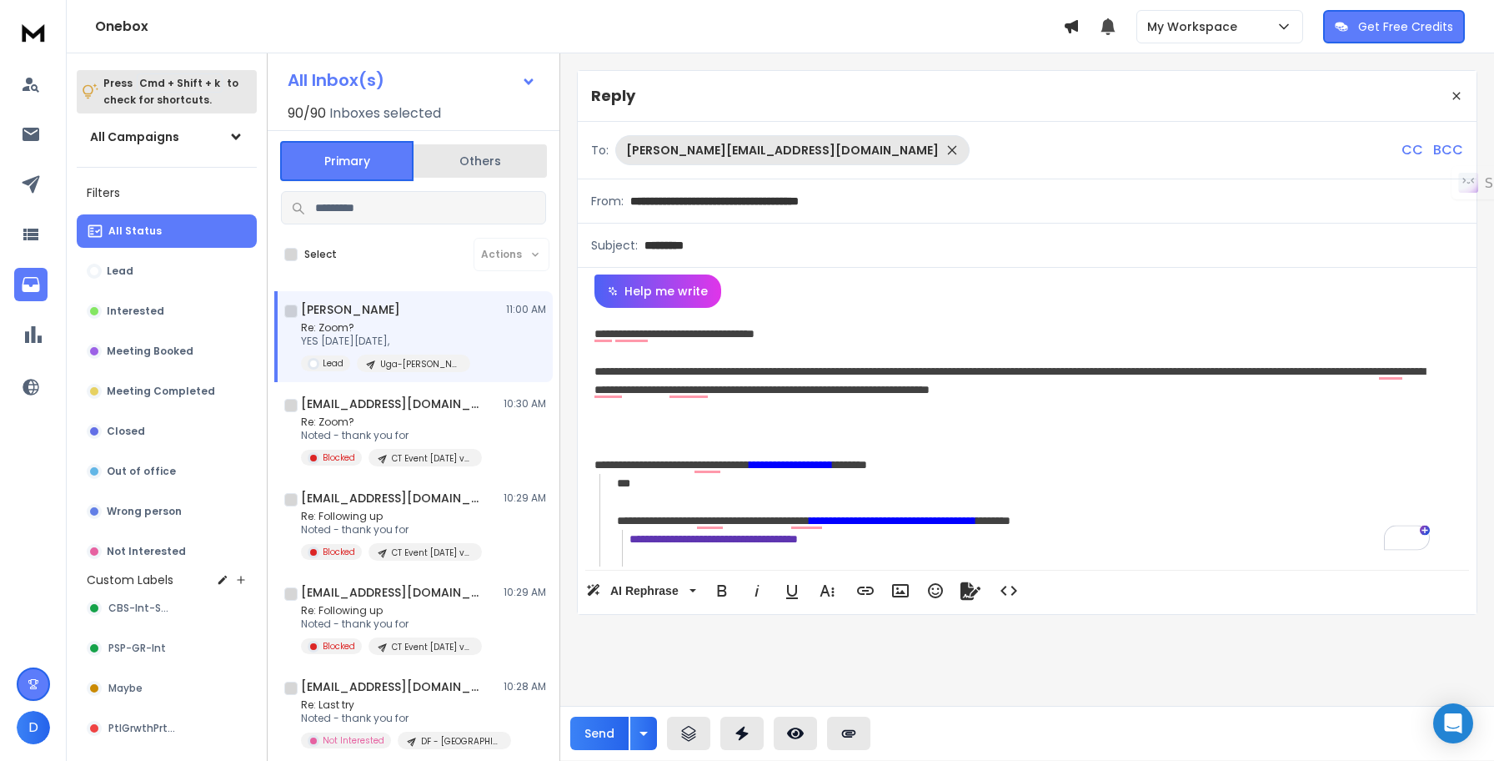
click at [932, 375] on div "**********" at bounding box center [1013, 381] width 836 height 38
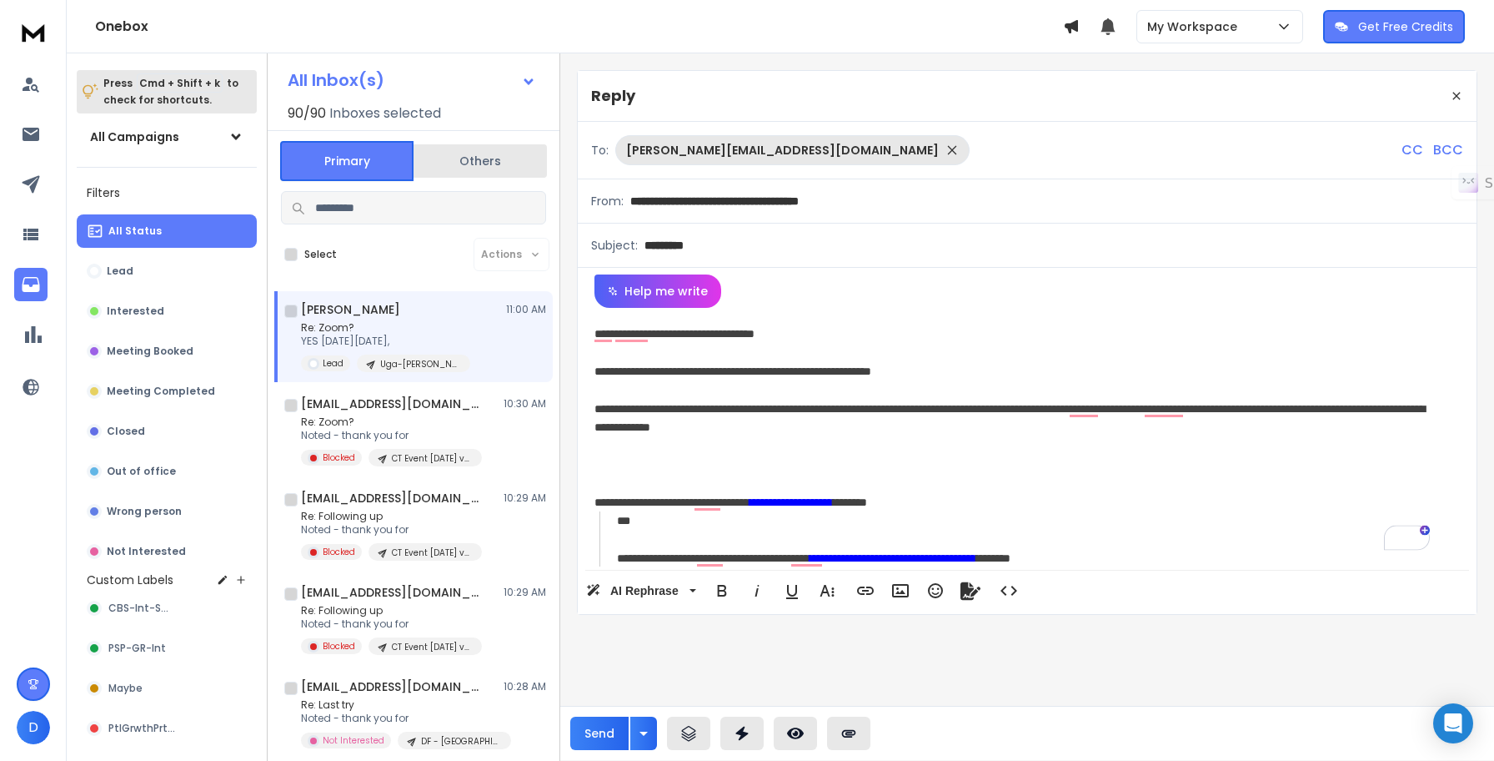
click at [1034, 412] on div "**********" at bounding box center [1013, 418] width 836 height 38
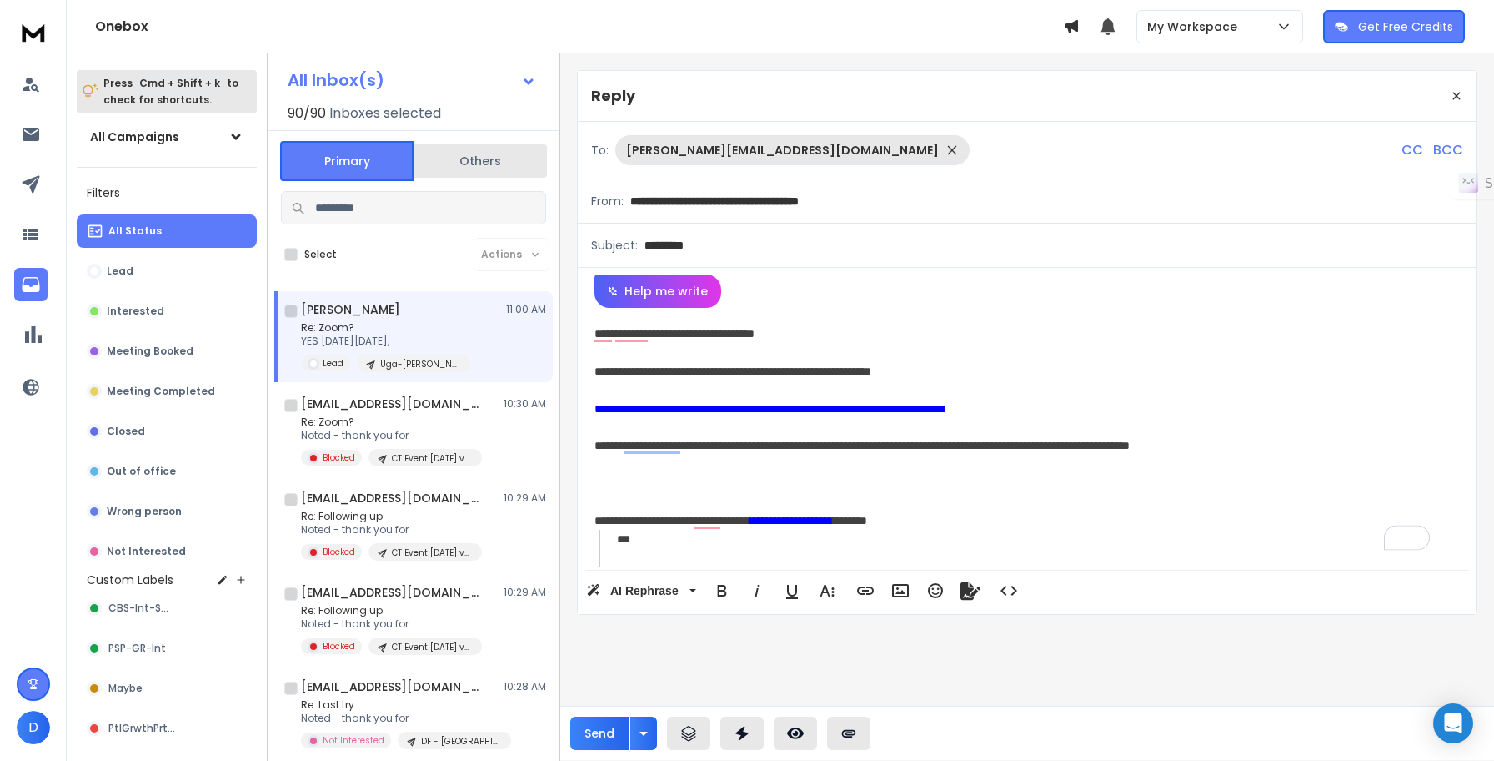
click at [1201, 446] on div "**********" at bounding box center [1013, 445] width 836 height 18
click at [1074, 449] on div "**********" at bounding box center [1013, 445] width 836 height 18
click at [1193, 445] on div "**********" at bounding box center [1013, 445] width 836 height 18
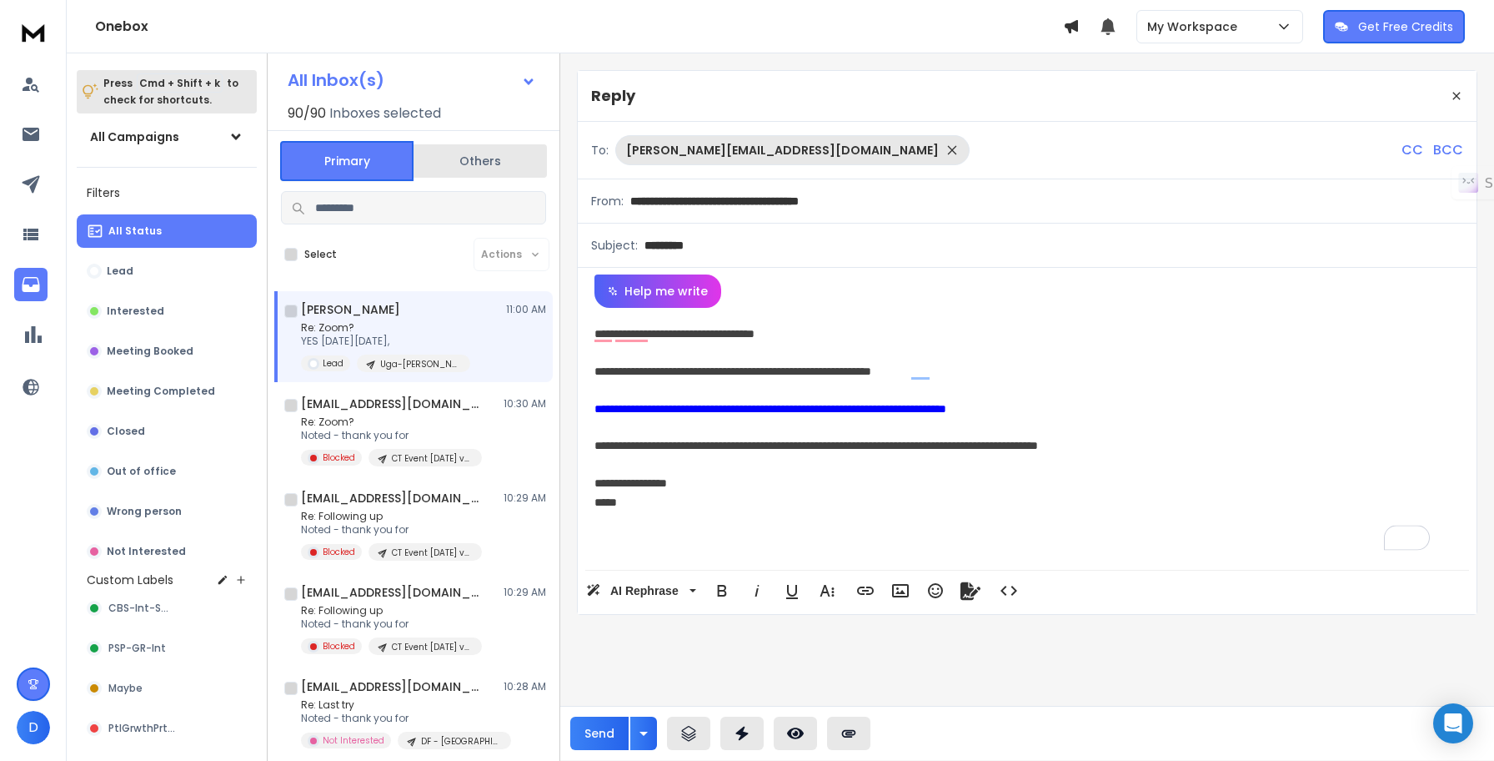
click at [1076, 448] on div "**********" at bounding box center [1013, 445] width 836 height 18
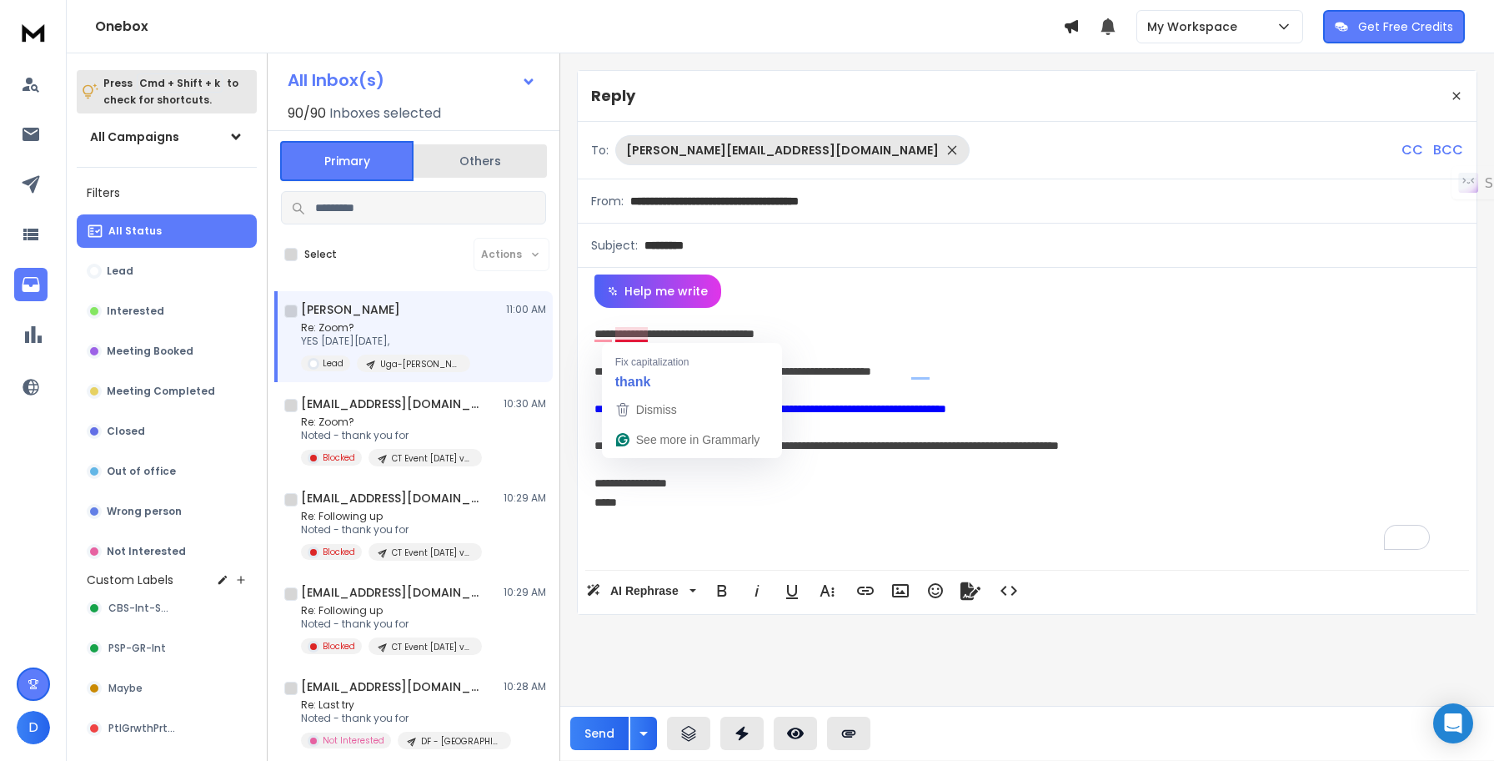
click at [615, 335] on div "**********" at bounding box center [1013, 333] width 836 height 18
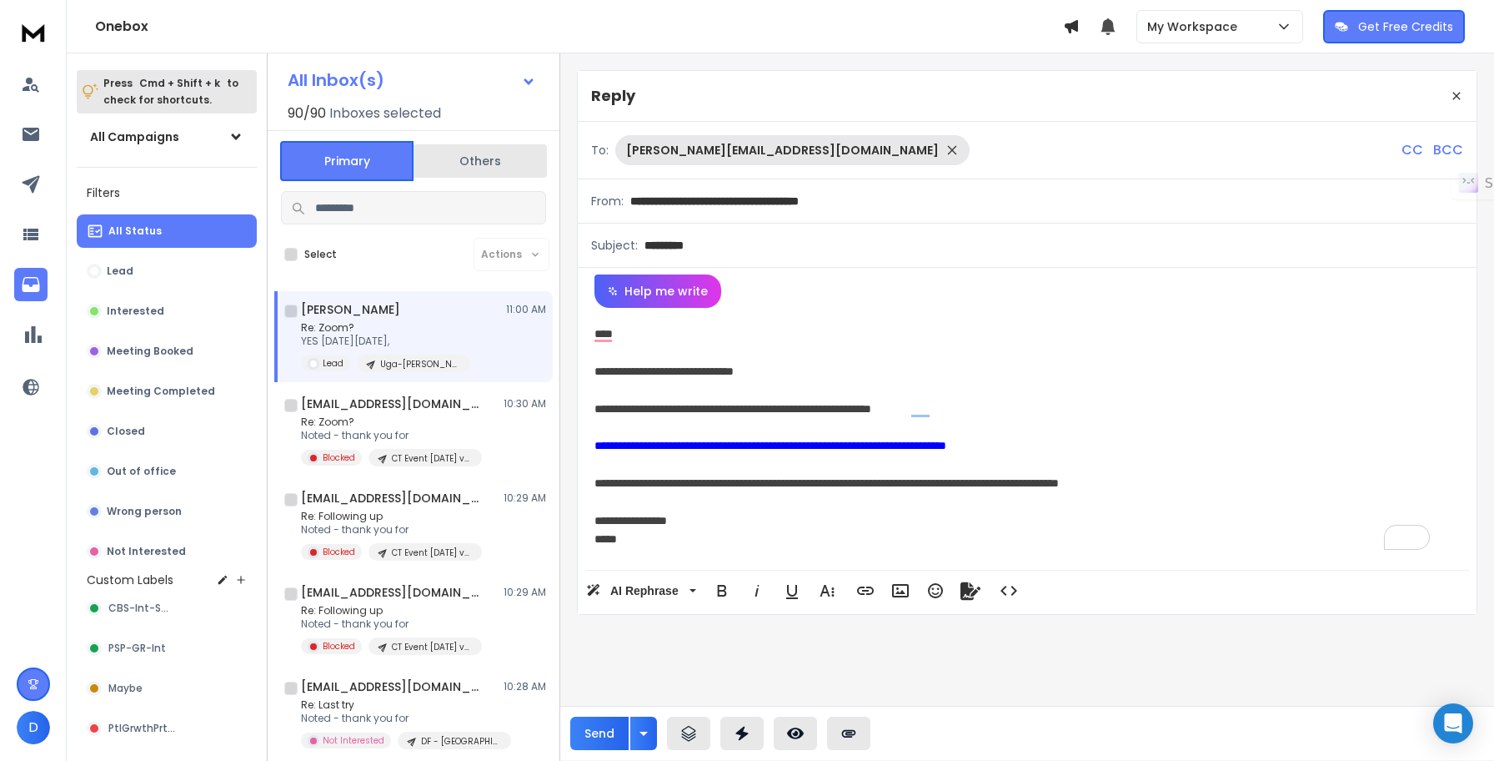
click at [640, 339] on div "****" at bounding box center [1013, 333] width 836 height 18
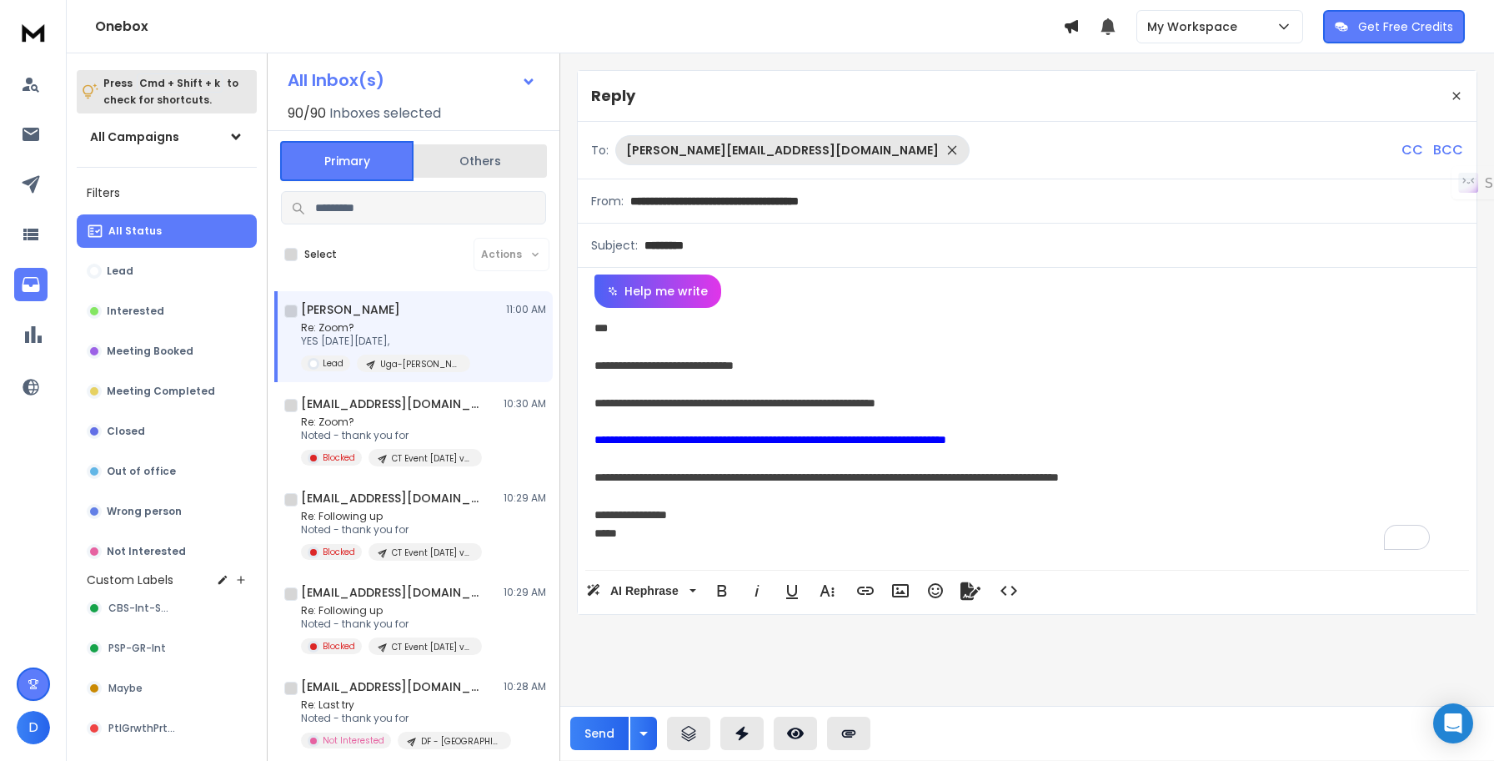
click at [791, 368] on div "**********" at bounding box center [1013, 365] width 836 height 18
click at [832, 404] on div "**********" at bounding box center [1013, 403] width 836 height 18
click at [645, 530] on div "*****" at bounding box center [1013, 533] width 836 height 18
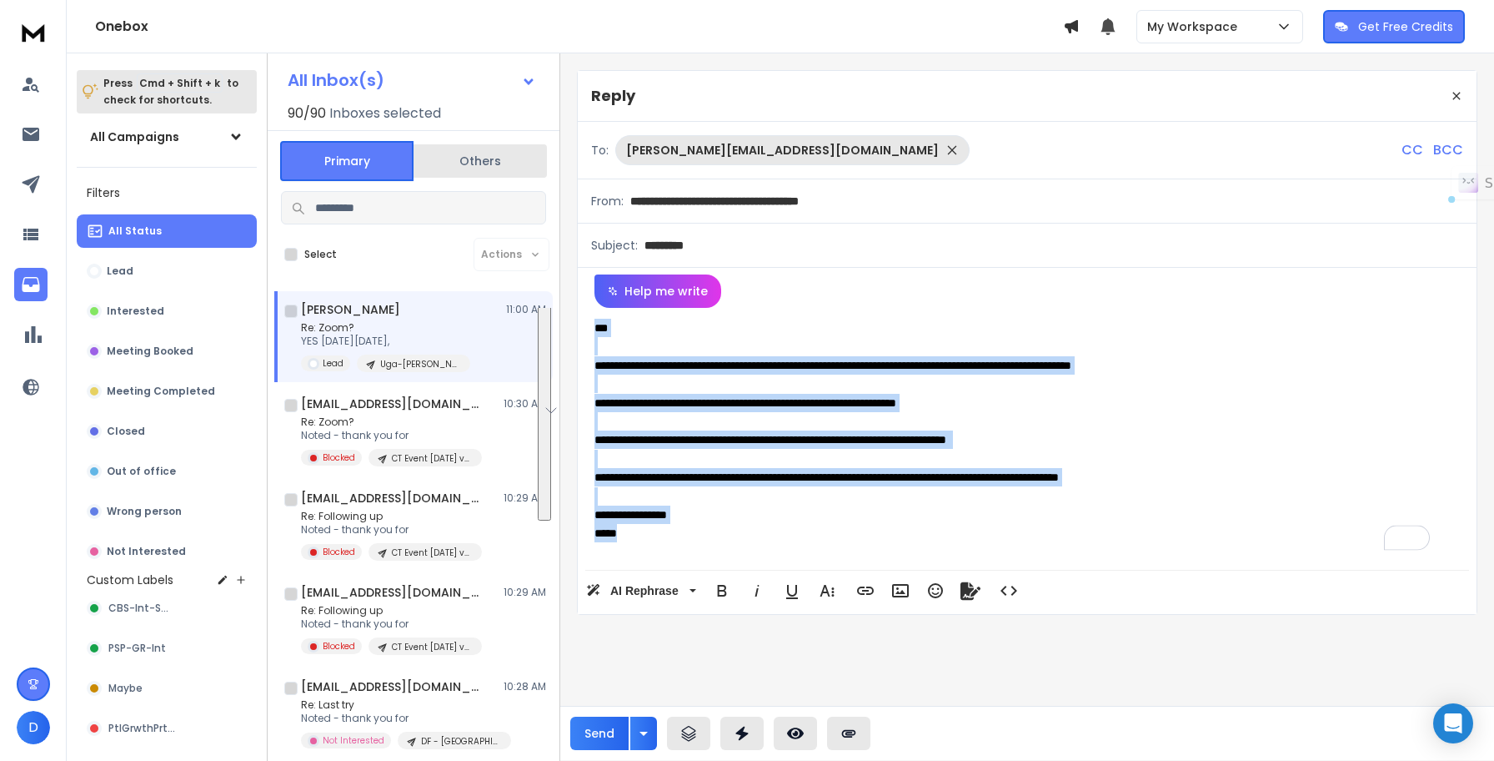
drag, startPoint x: 645, startPoint y: 530, endPoint x: 595, endPoint y: 324, distance: 211.2
click at [595, 324] on div "**********" at bounding box center [1019, 437] width 882 height 259
click at [826, 595] on icon "button" at bounding box center [827, 590] width 20 height 20
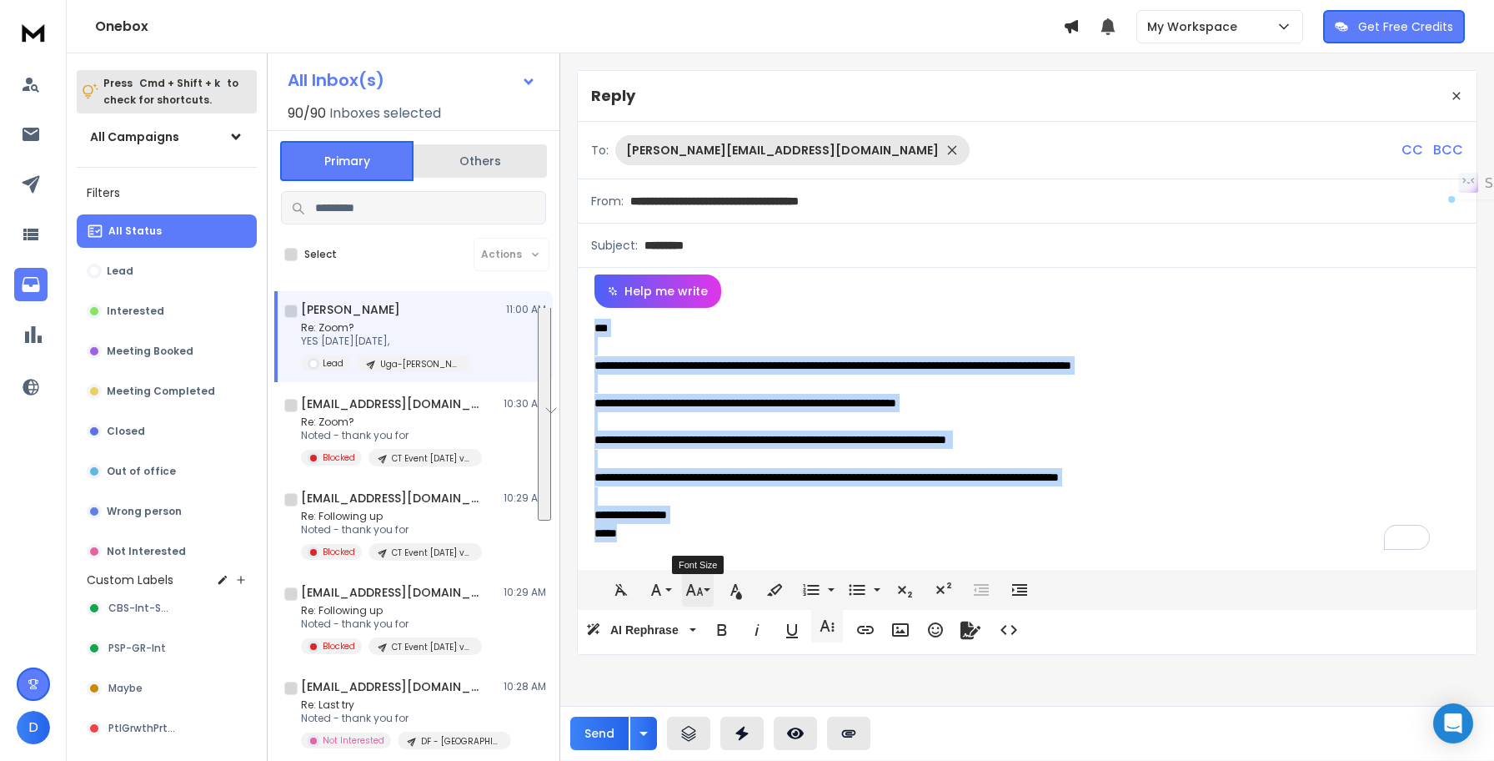
click at [702, 590] on icon "button" at bounding box center [695, 590] width 20 height 20
click at [707, 395] on link "14" at bounding box center [712, 393] width 60 height 25
click at [665, 590] on icon "button" at bounding box center [656, 590] width 20 height 20
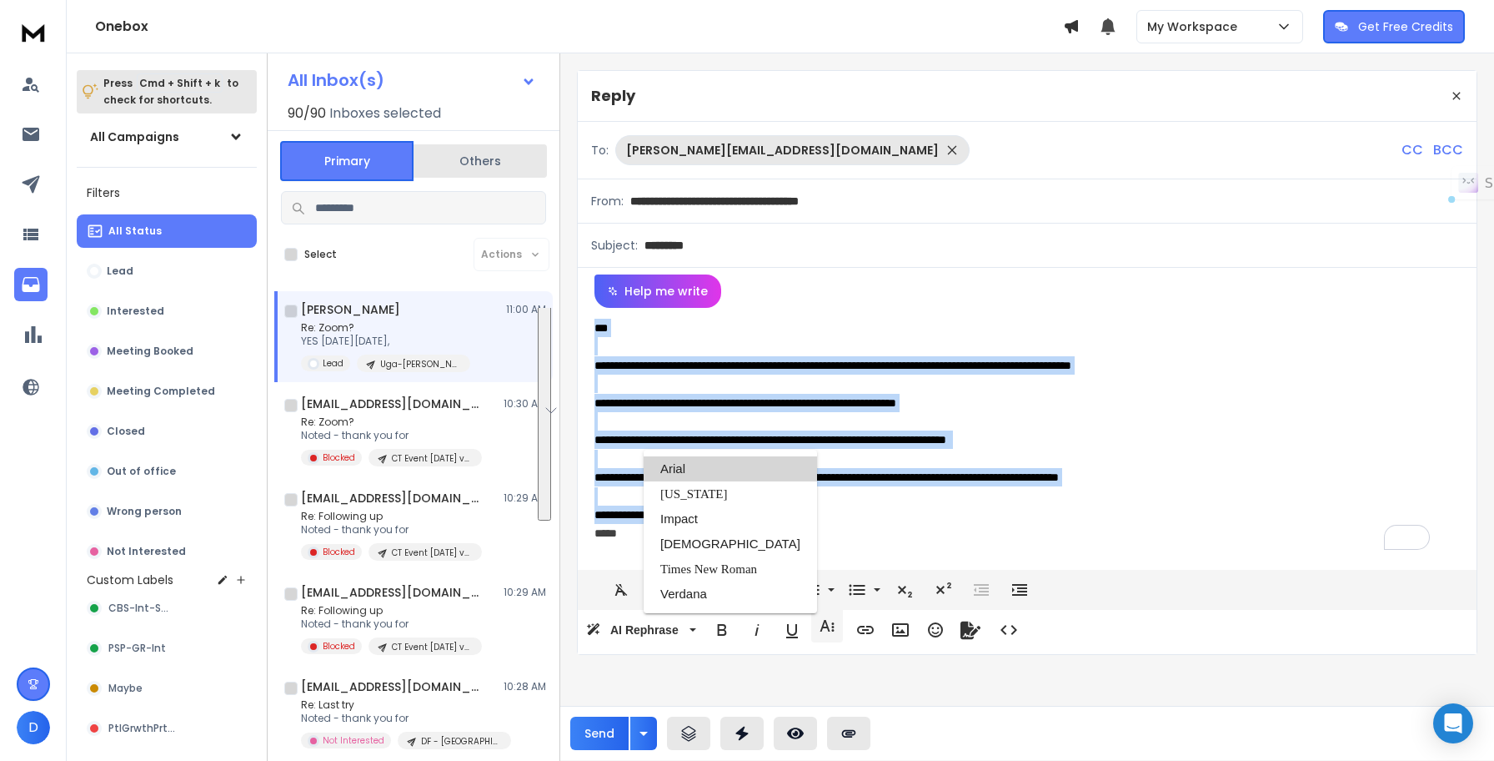
click at [676, 465] on link "Arial" at bounding box center [730, 468] width 173 height 25
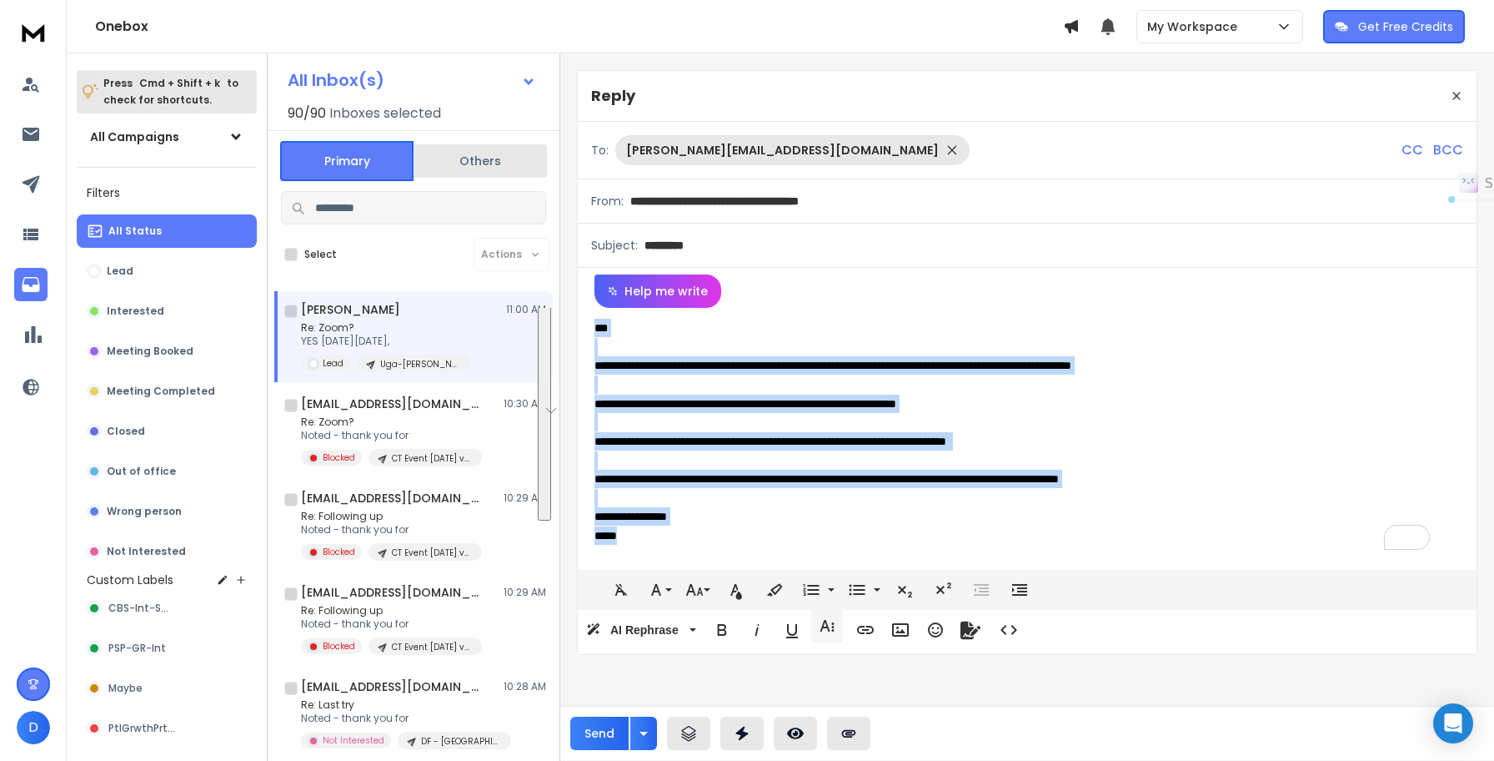
click at [724, 544] on div "*****" at bounding box center [1013, 535] width 836 height 19
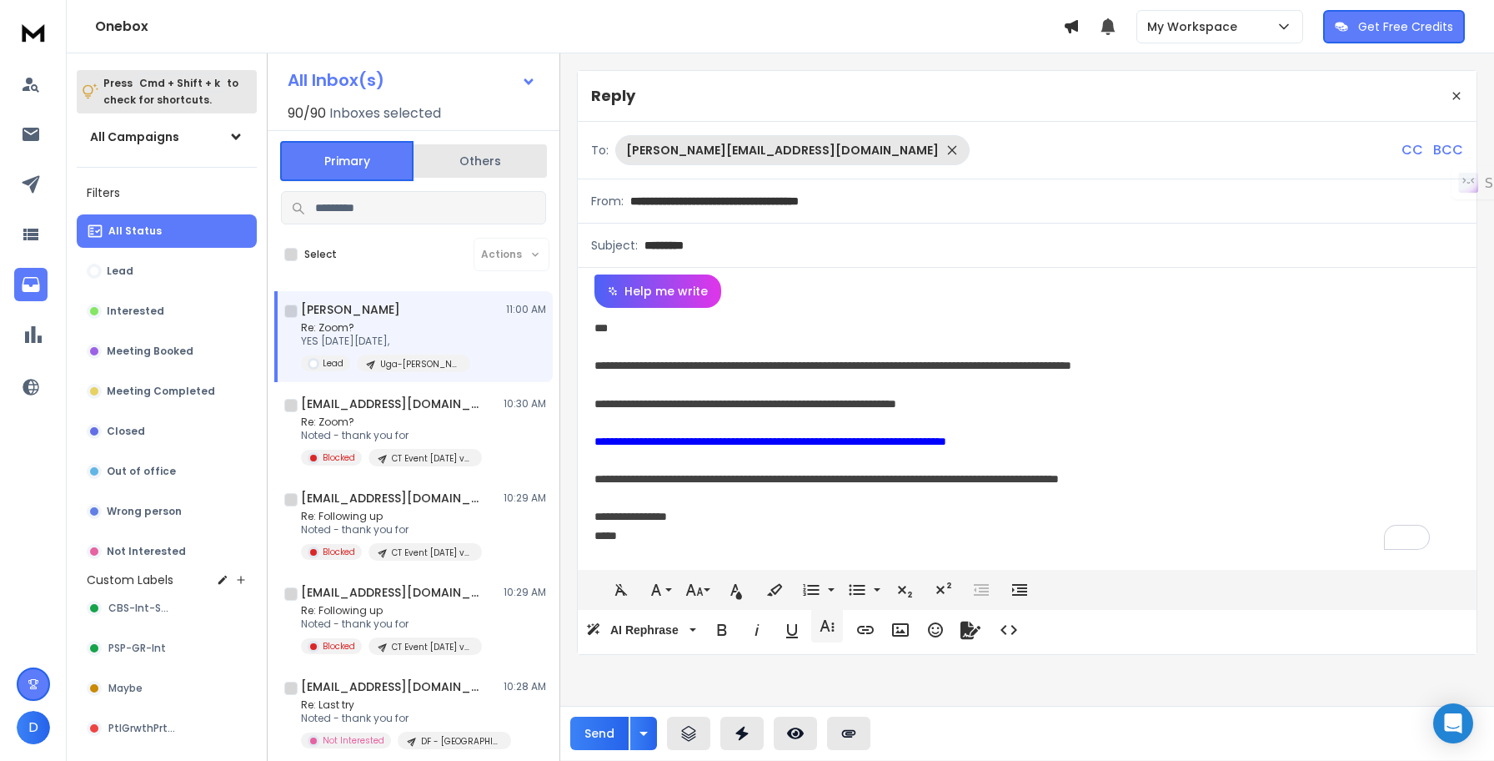
click at [605, 730] on button "Send" at bounding box center [599, 732] width 58 height 33
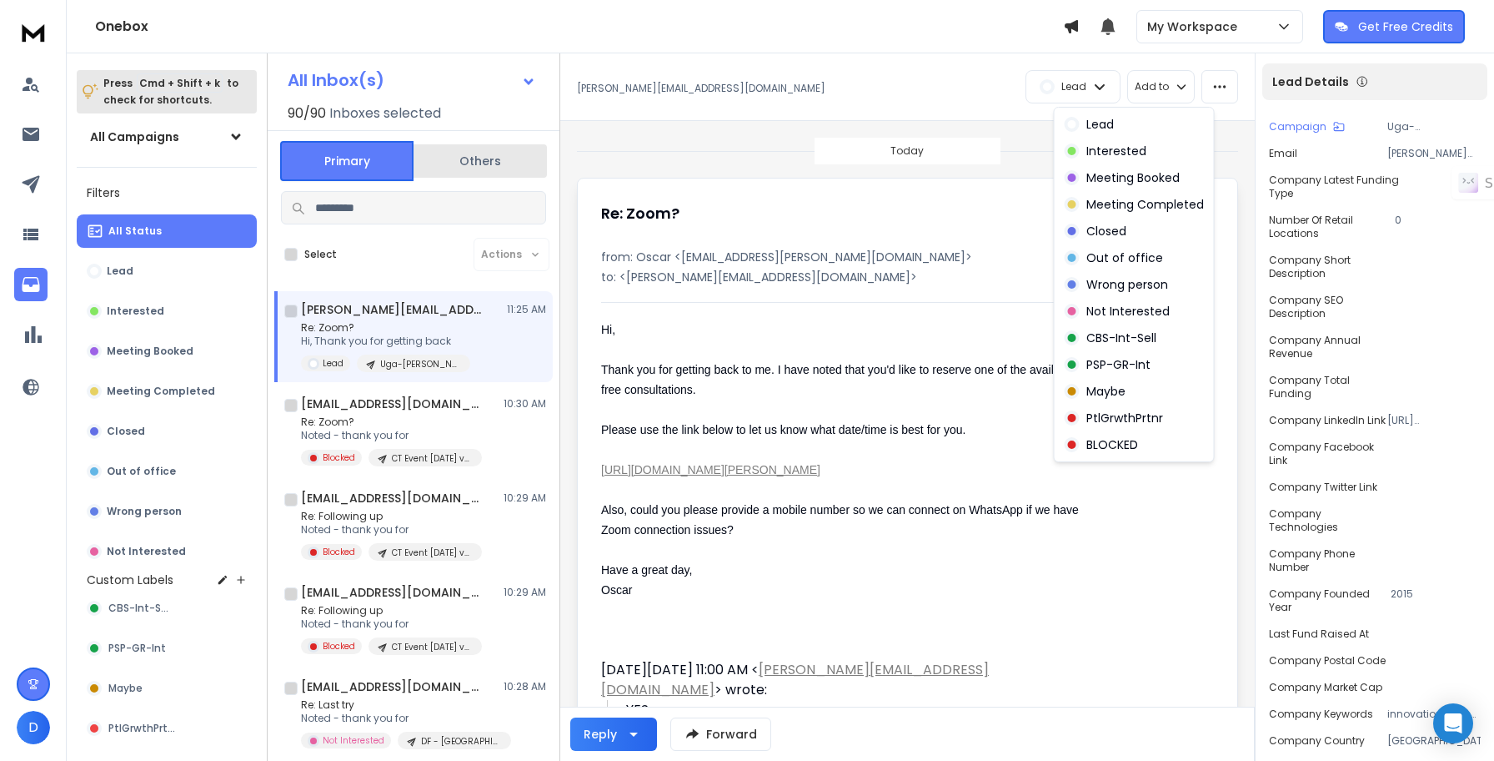
click at [1055, 88] on div at bounding box center [1047, 86] width 15 height 15
click at [1095, 148] on p "Interested" at bounding box center [1117, 151] width 60 height 17
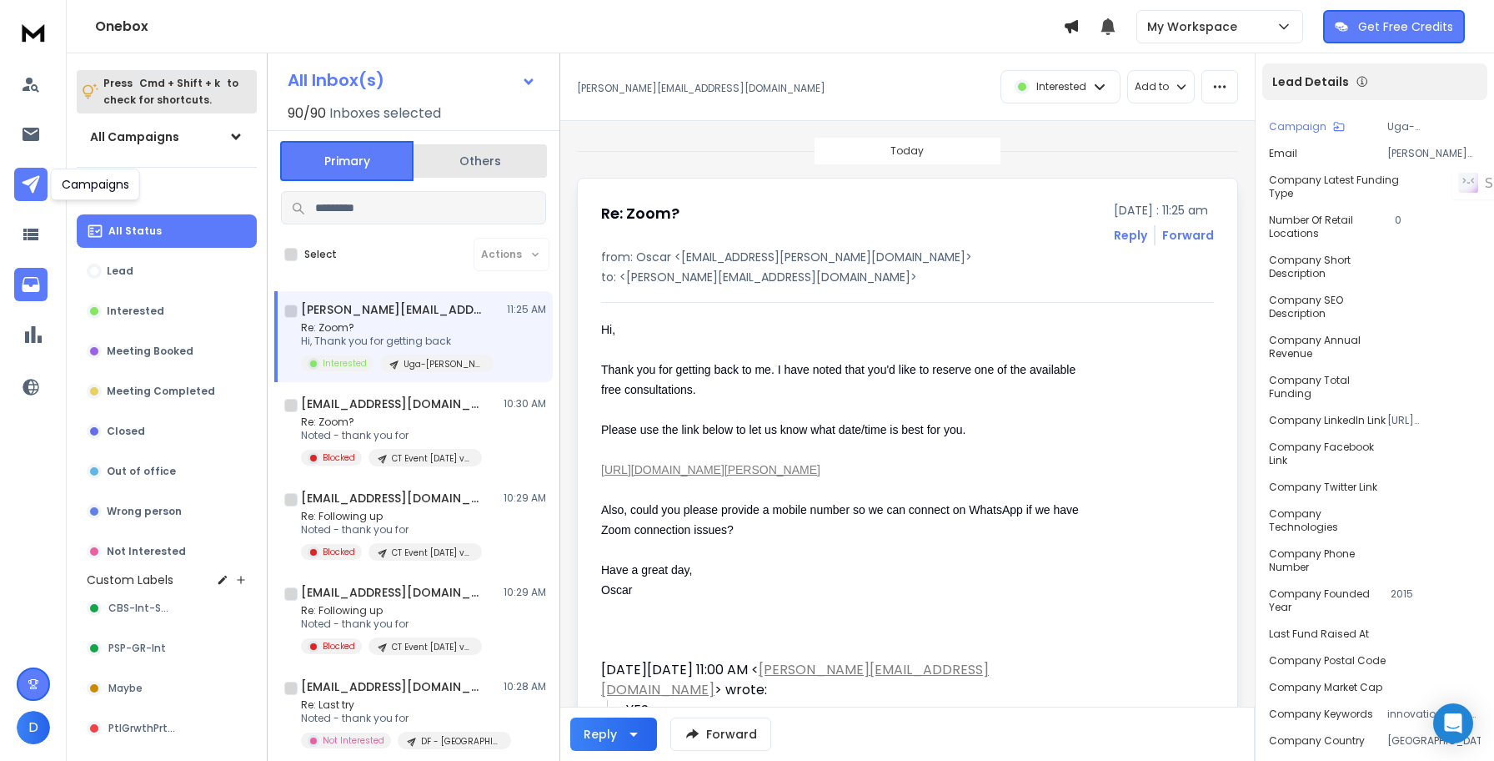
click at [32, 188] on icon at bounding box center [31, 184] width 18 height 18
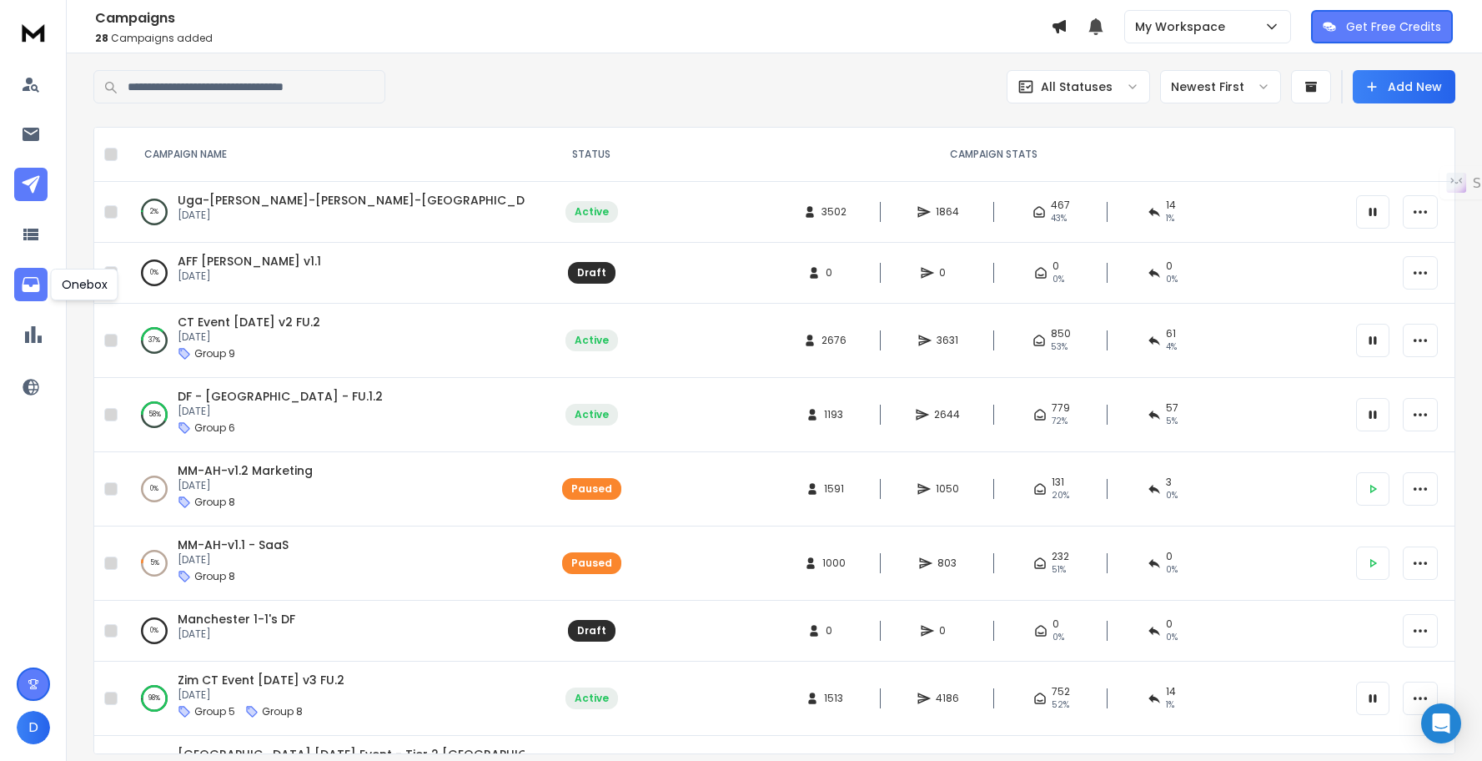
click at [43, 284] on link at bounding box center [30, 284] width 33 height 33
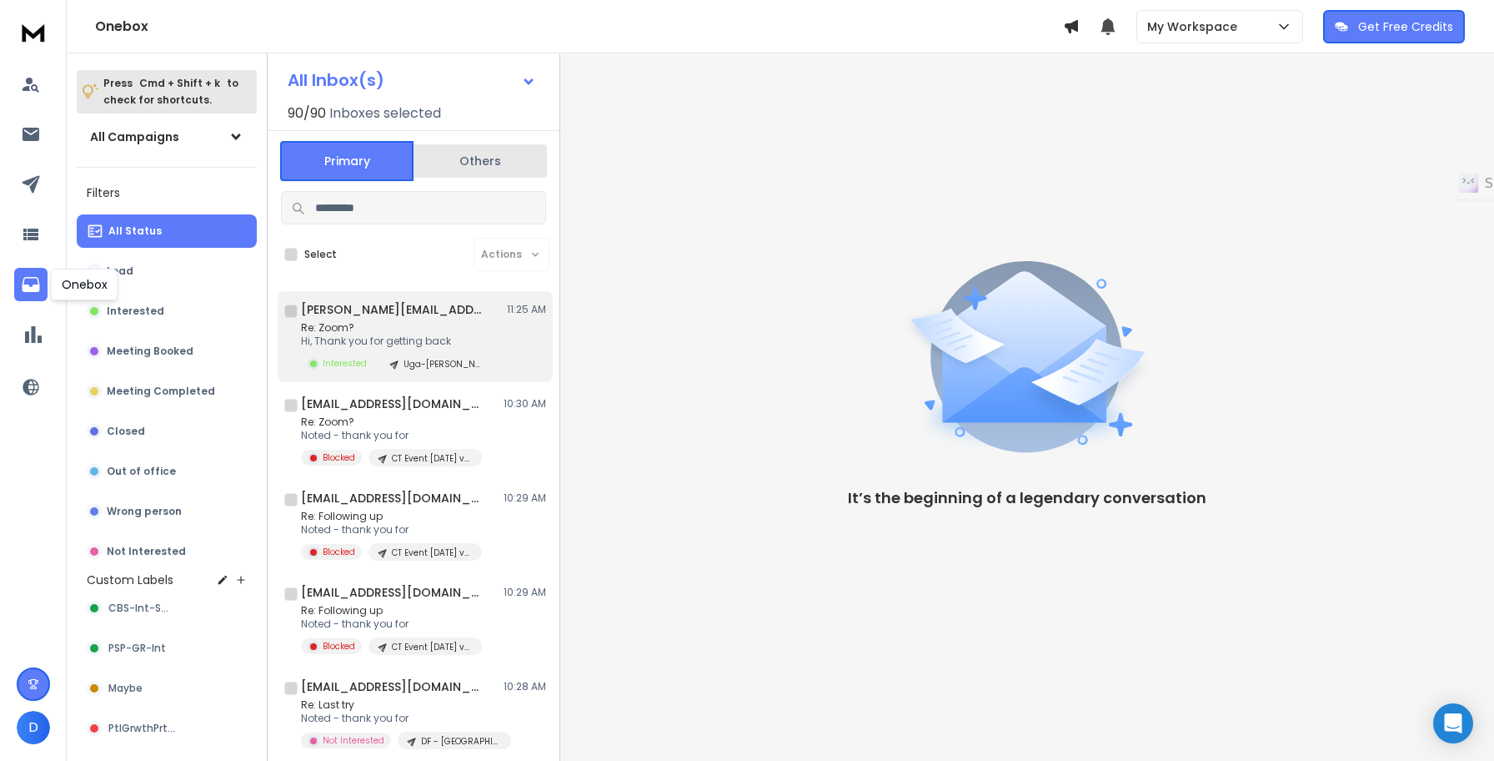
click at [419, 362] on p "Uga-[PERSON_NAME]-[PERSON_NAME]-[GEOGRAPHIC_DATA]" at bounding box center [444, 364] width 80 height 13
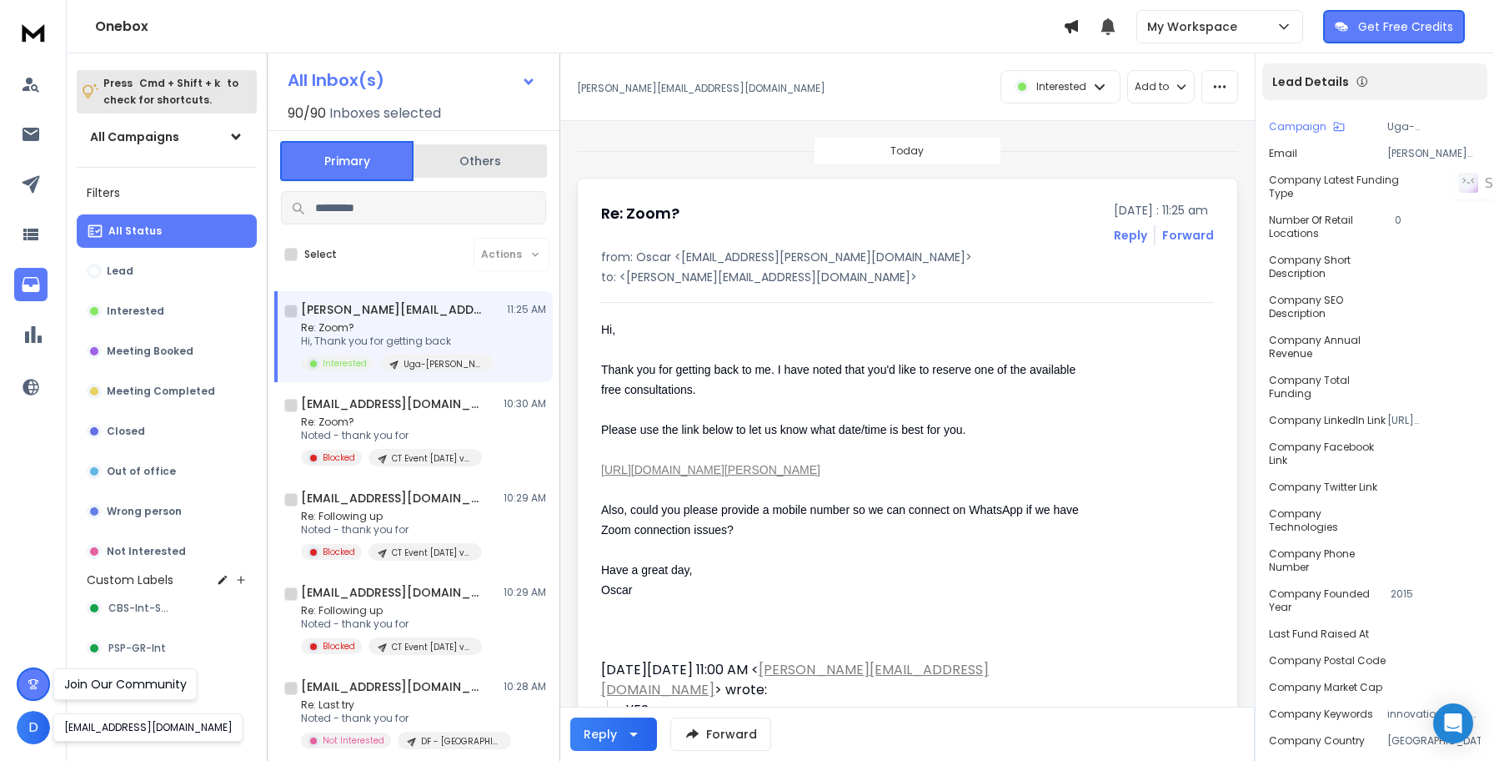
click at [34, 730] on span "D" at bounding box center [33, 727] width 33 height 33
click at [118, 694] on p "Settings" at bounding box center [104, 699] width 48 height 17
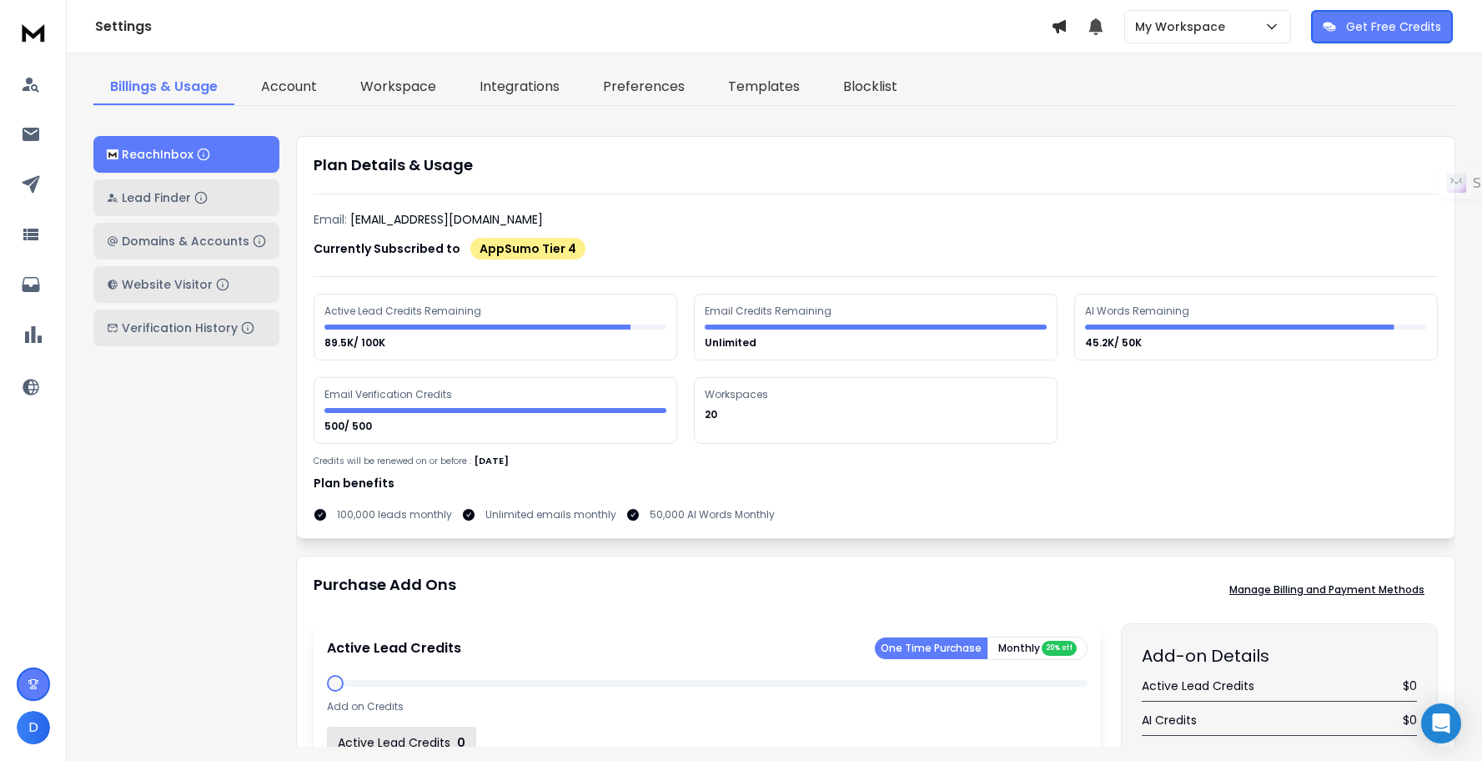
click at [511, 96] on link "Integrations" at bounding box center [519, 87] width 113 height 35
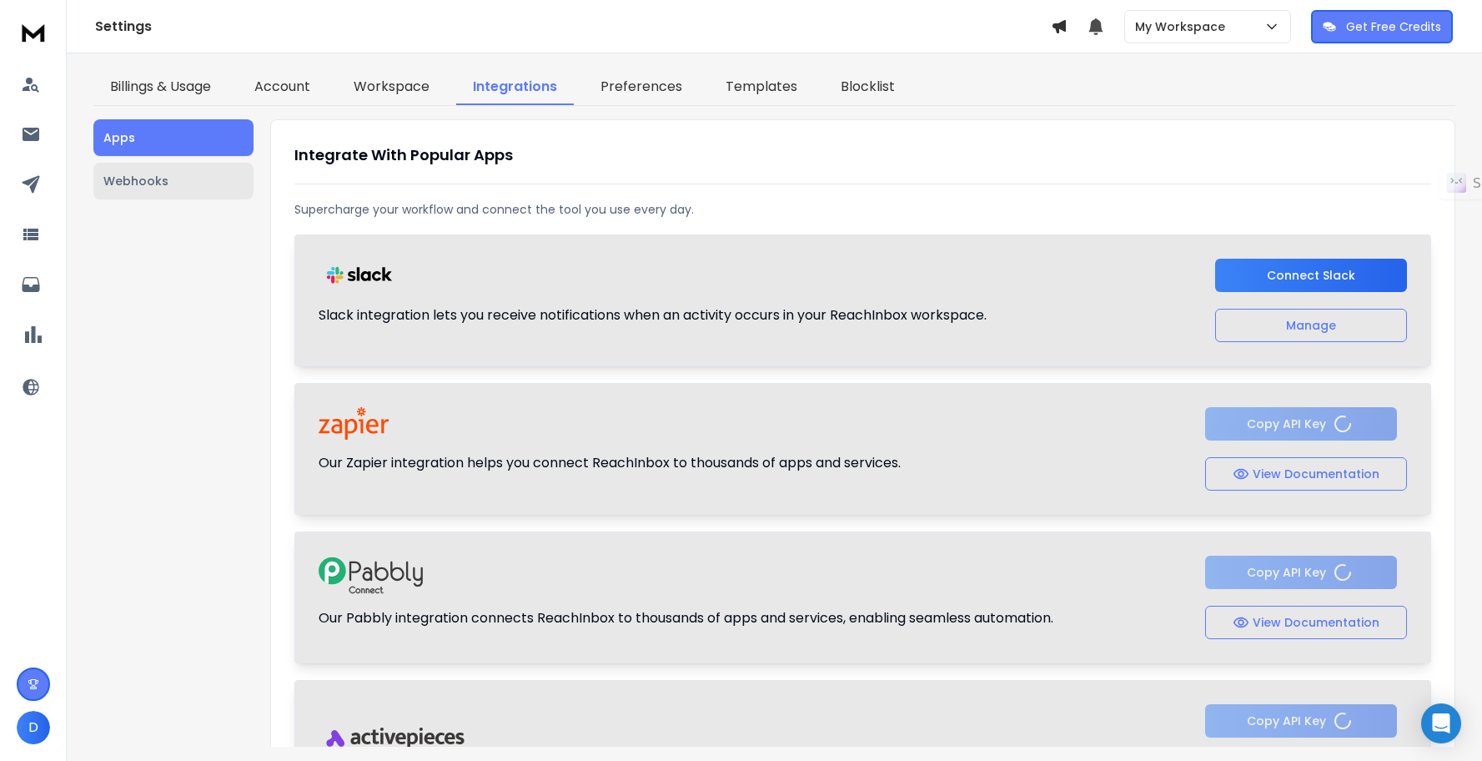
click at [140, 183] on button "Webhooks" at bounding box center [173, 181] width 160 height 37
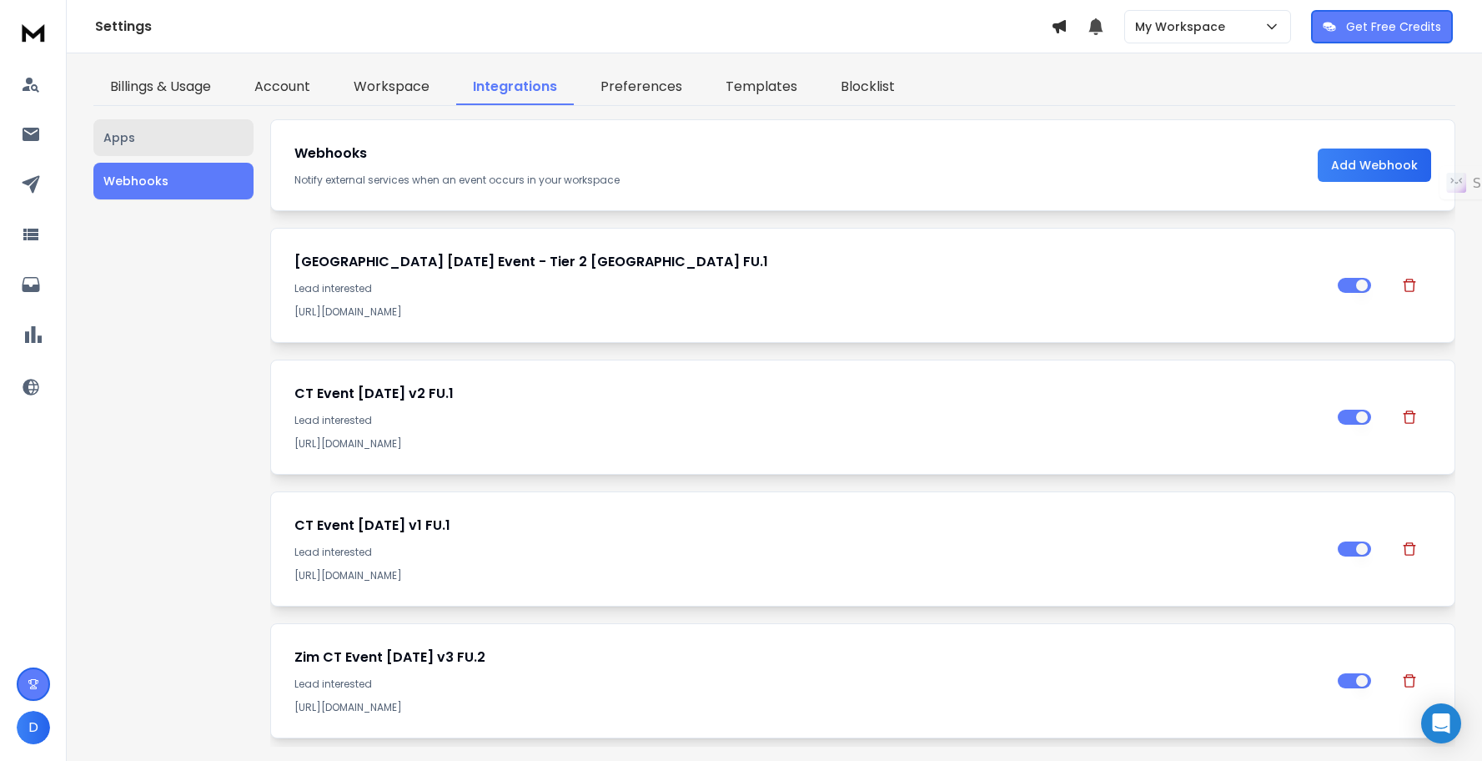
click at [1361, 155] on button "Add Webhook" at bounding box center [1374, 164] width 113 height 33
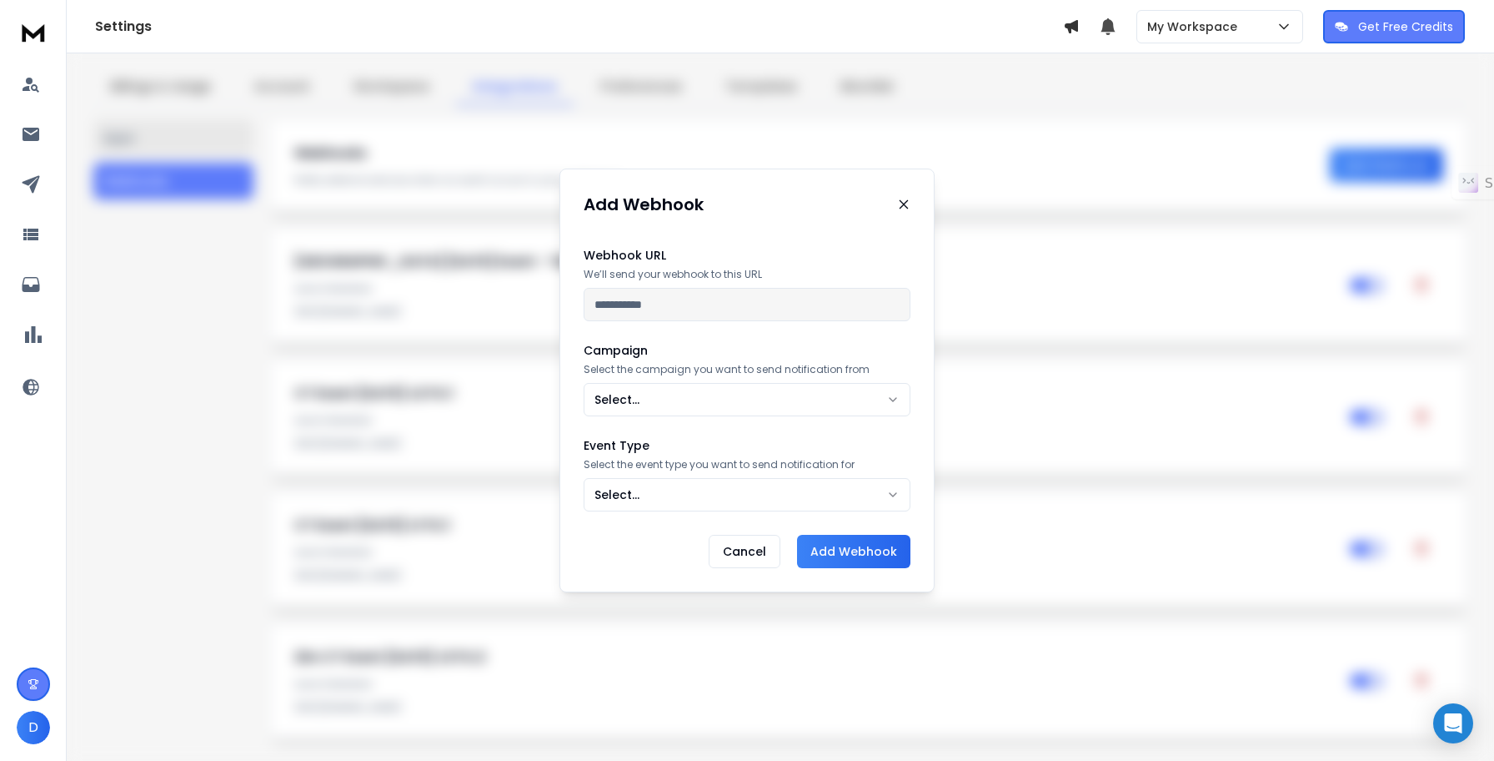
click at [715, 289] on input at bounding box center [747, 304] width 327 height 33
paste input "**********"
type input "**********"
click at [711, 403] on button "Select..." at bounding box center [747, 399] width 327 height 33
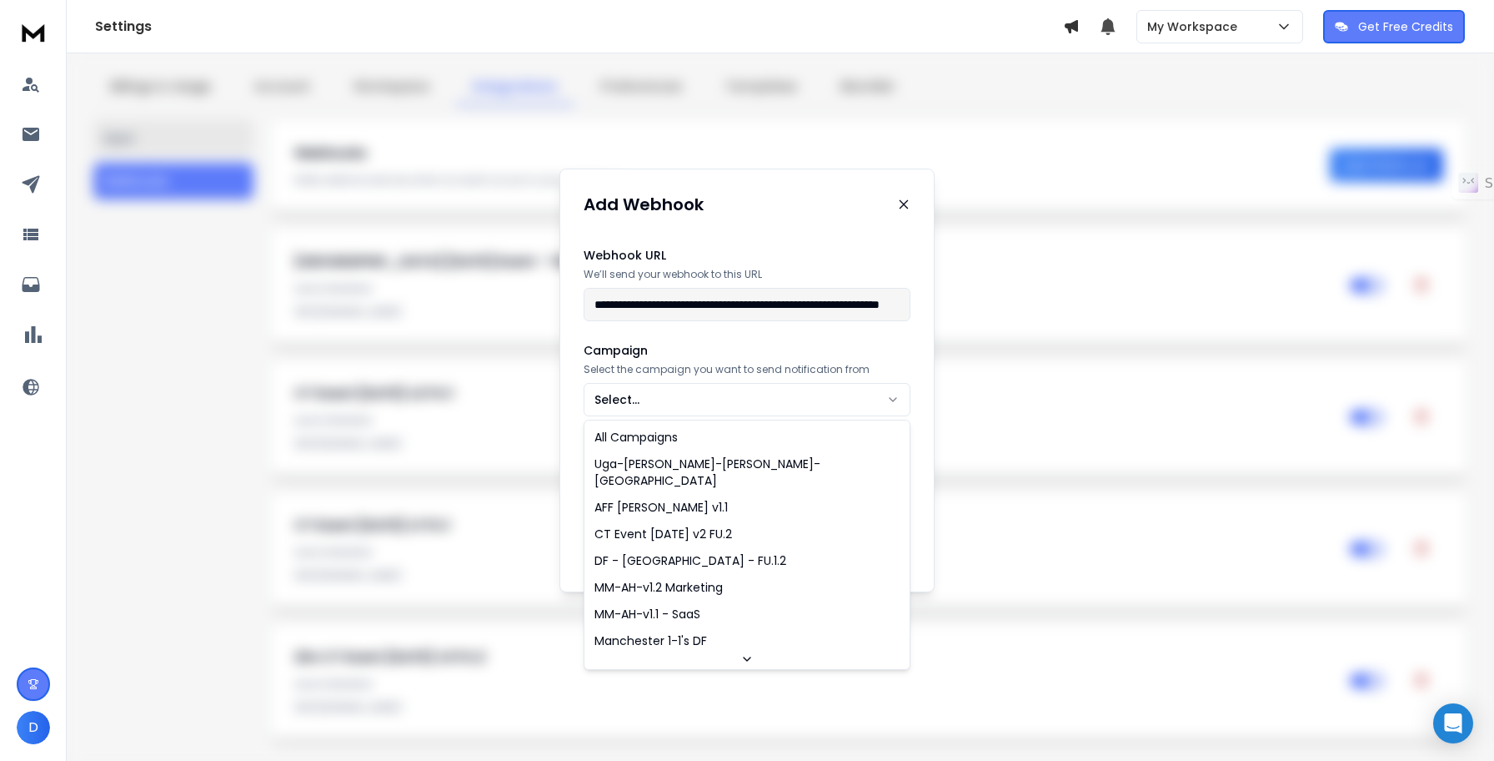
scroll to position [0, 0]
select select "*****"
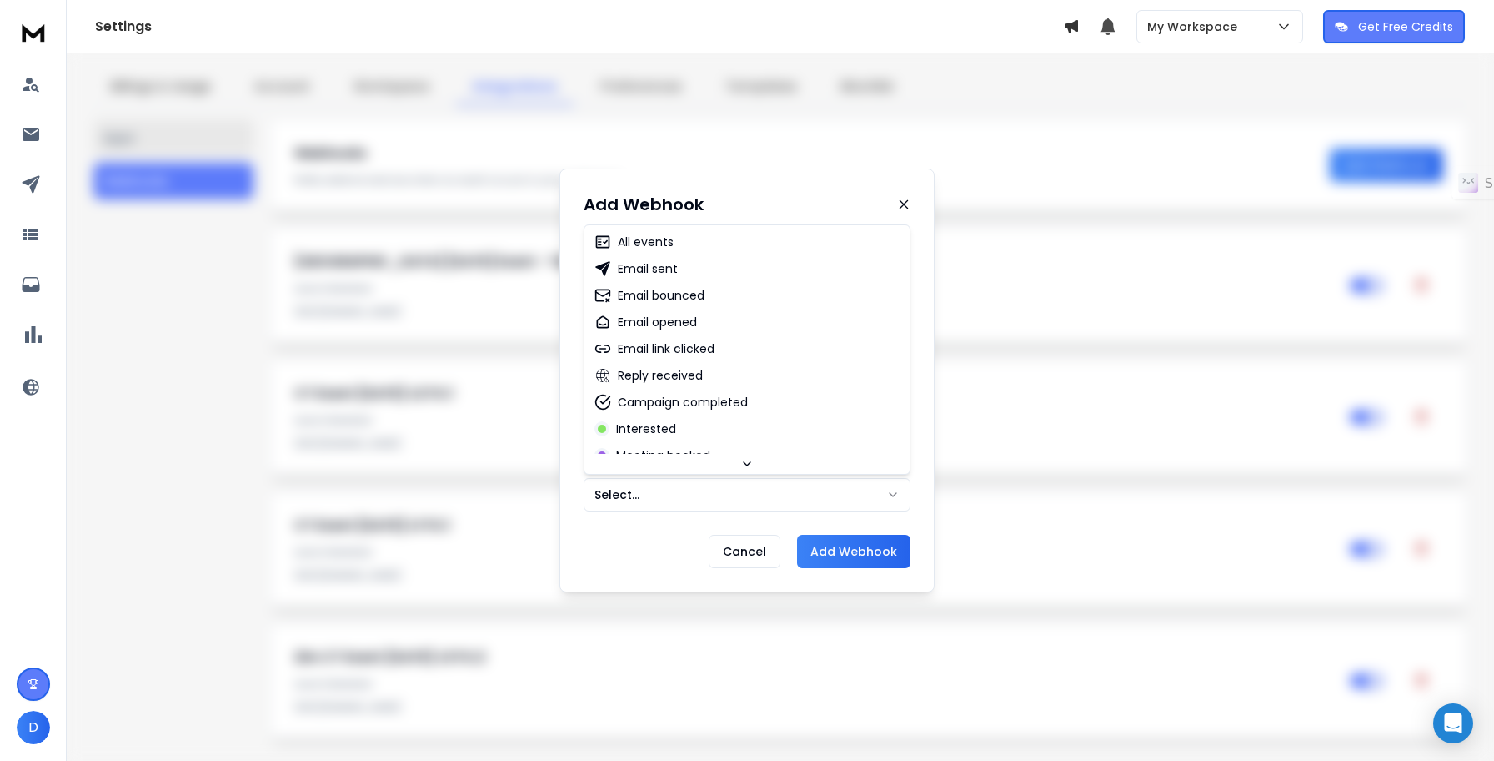
click at [701, 510] on button "Select..." at bounding box center [747, 494] width 327 height 33
select select "**********"
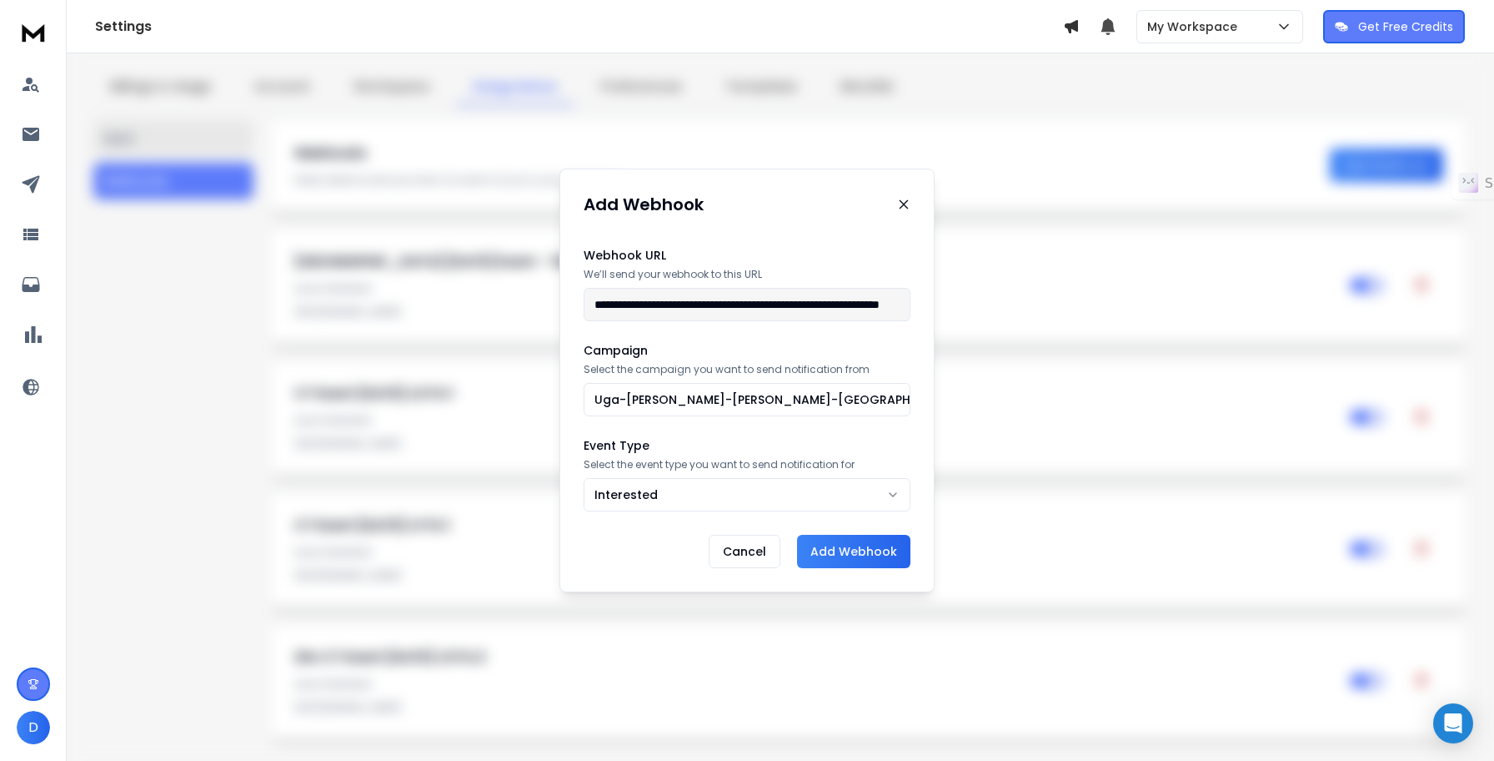
click at [821, 552] on button "Add Webhook" at bounding box center [853, 551] width 113 height 33
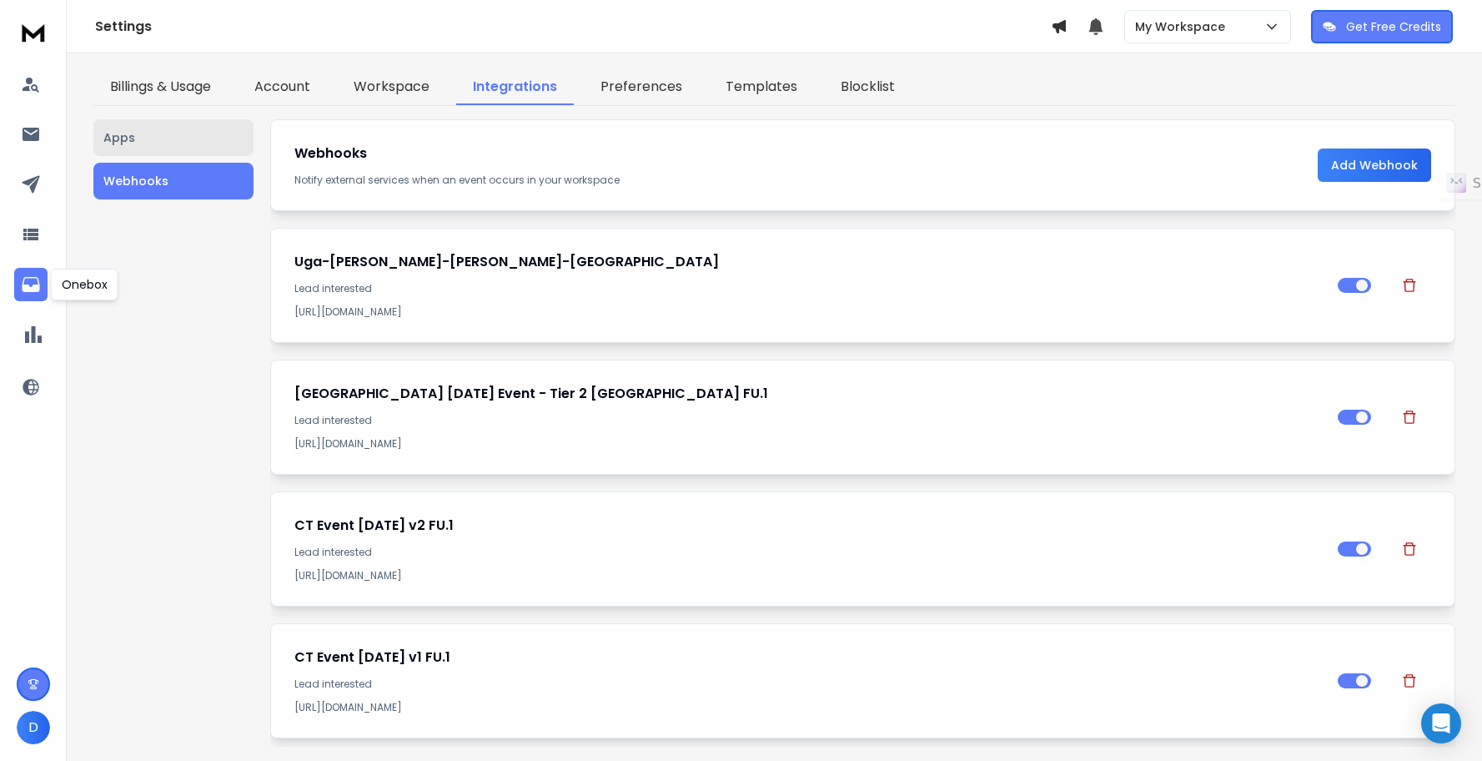
click at [30, 289] on icon at bounding box center [31, 284] width 18 height 15
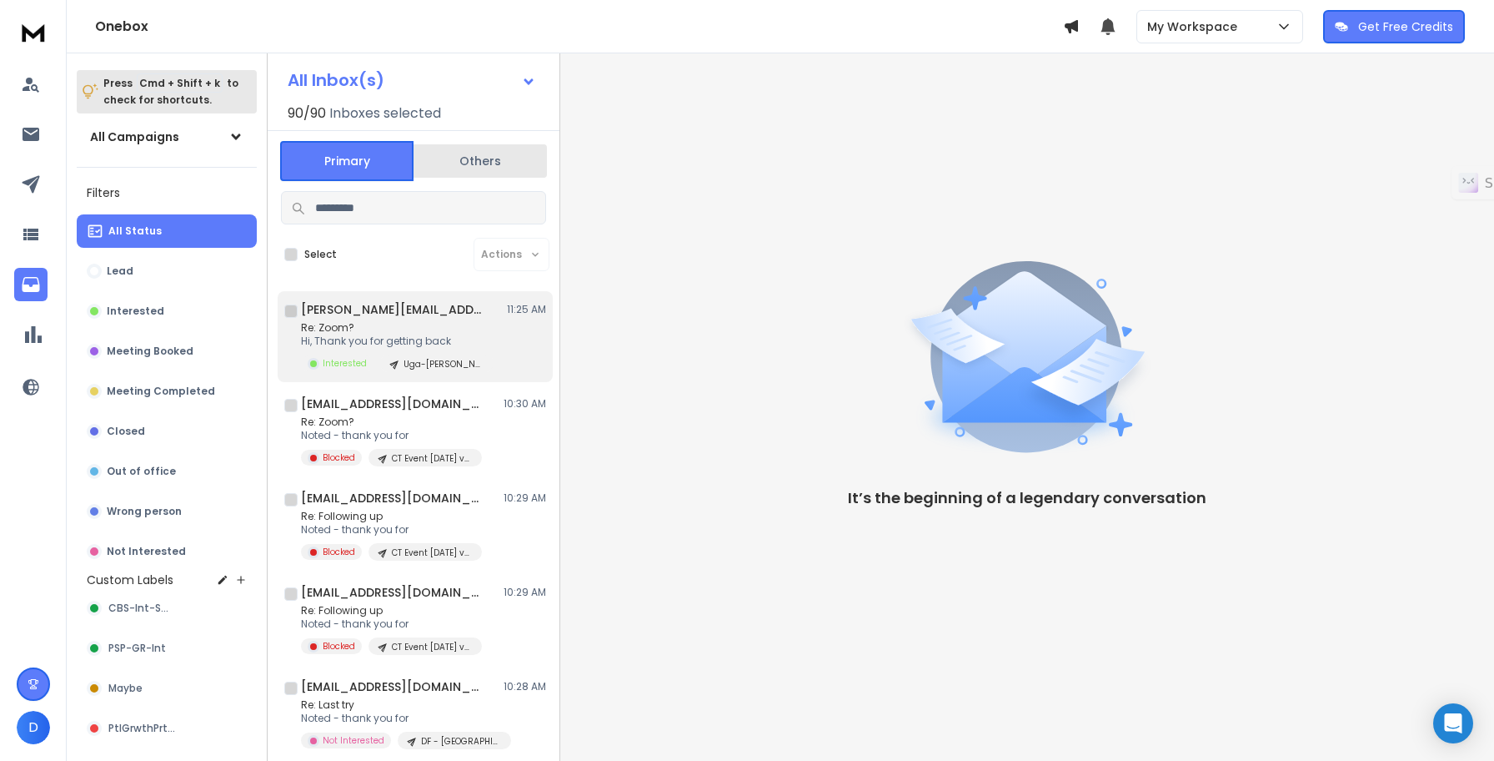
click at [324, 321] on p "Re: Zoom?" at bounding box center [397, 327] width 193 height 13
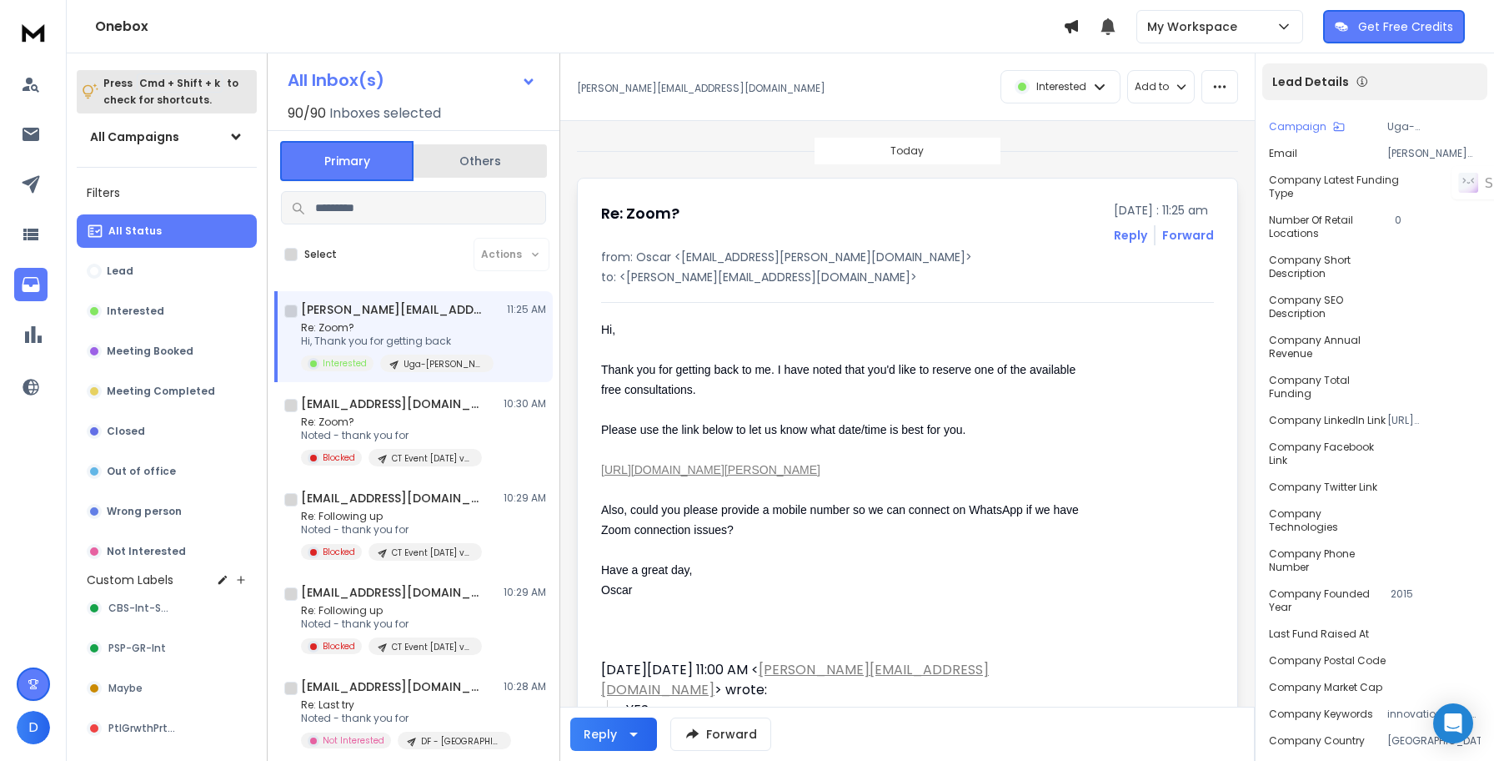
click at [1087, 80] on p "Interested" at bounding box center [1062, 86] width 50 height 13
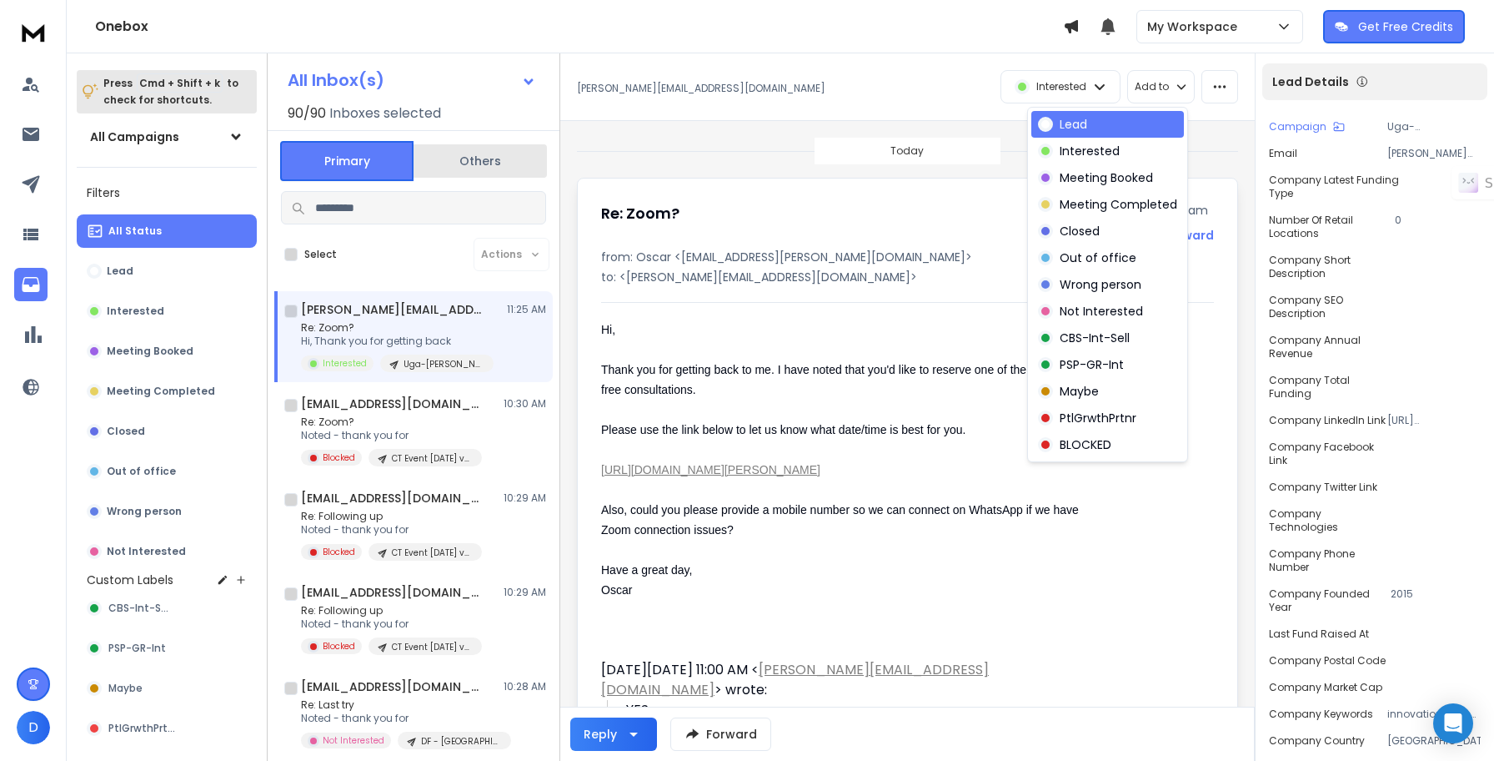
click at [1095, 123] on div "Lead" at bounding box center [1108, 124] width 153 height 27
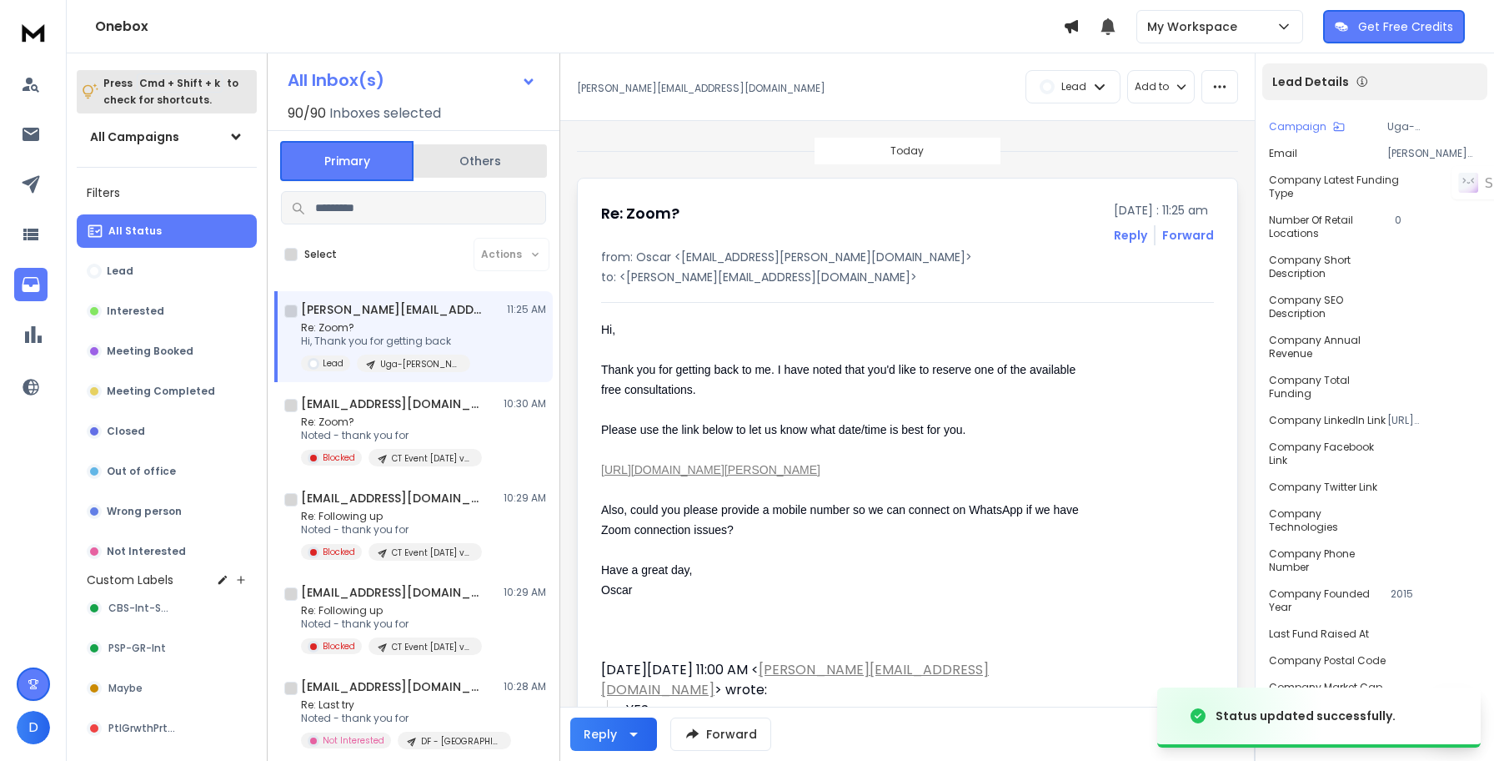
click at [1087, 88] on p "Lead" at bounding box center [1074, 86] width 25 height 13
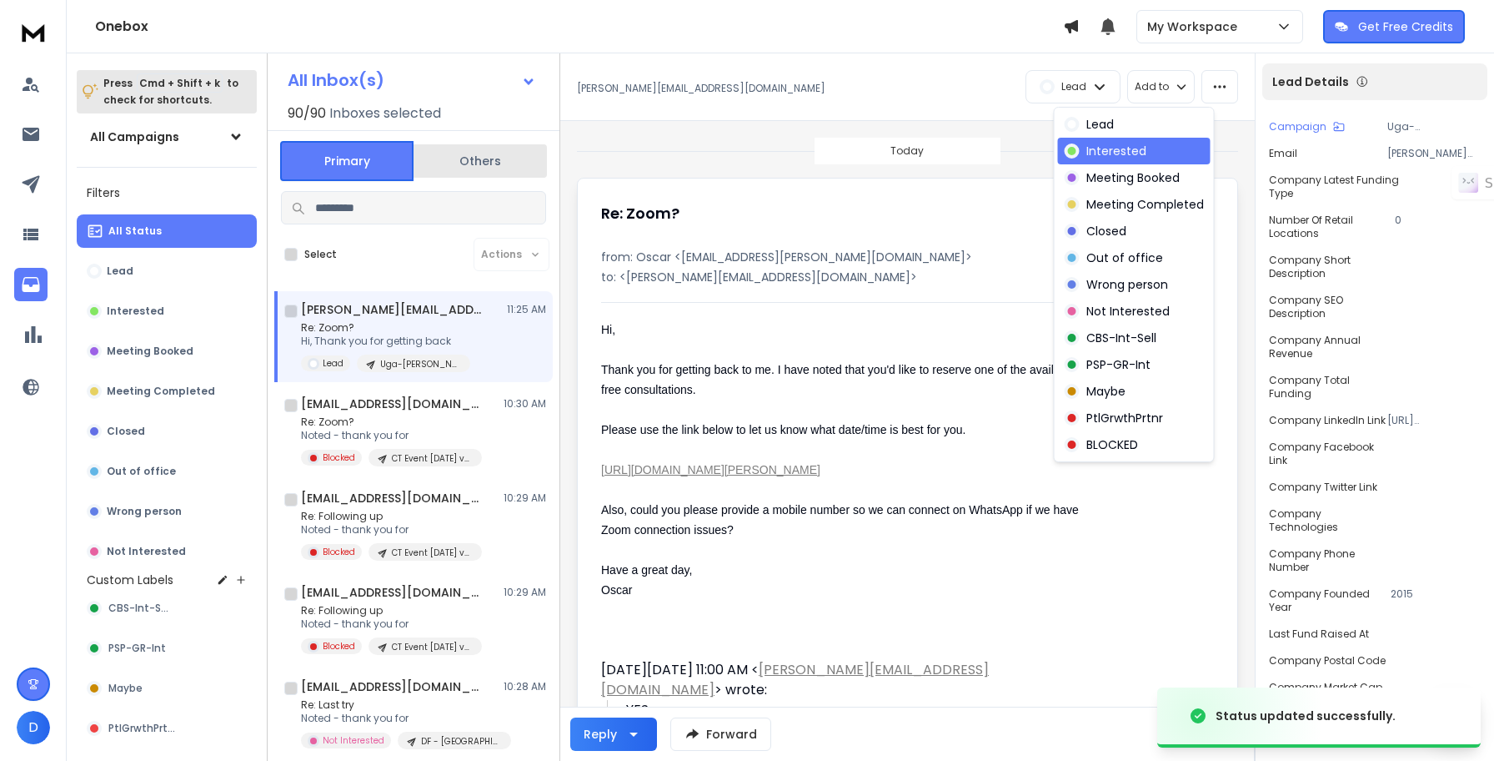
click at [1108, 148] on p "Interested" at bounding box center [1117, 151] width 60 height 17
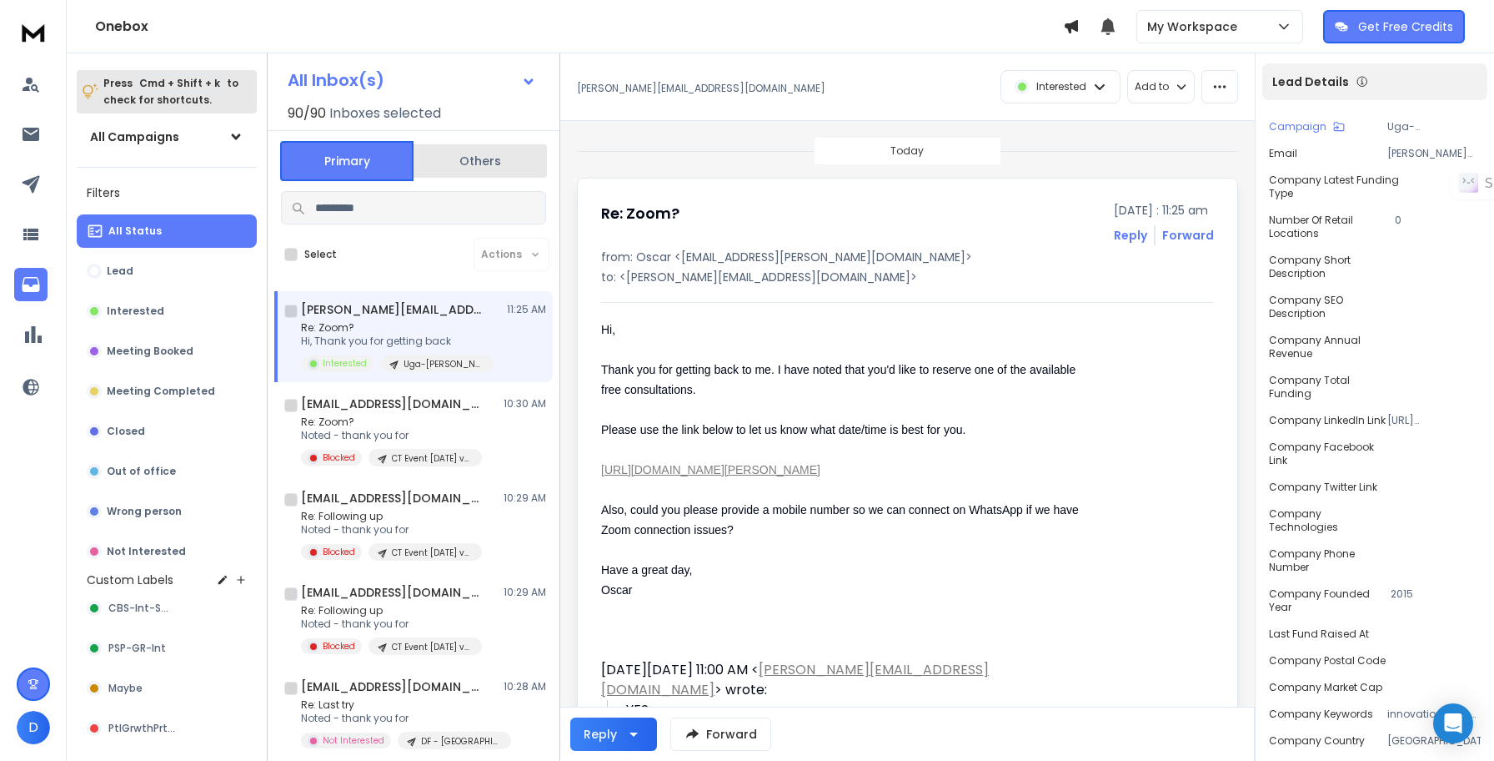
click at [1087, 84] on p "Interested" at bounding box center [1062, 86] width 50 height 13
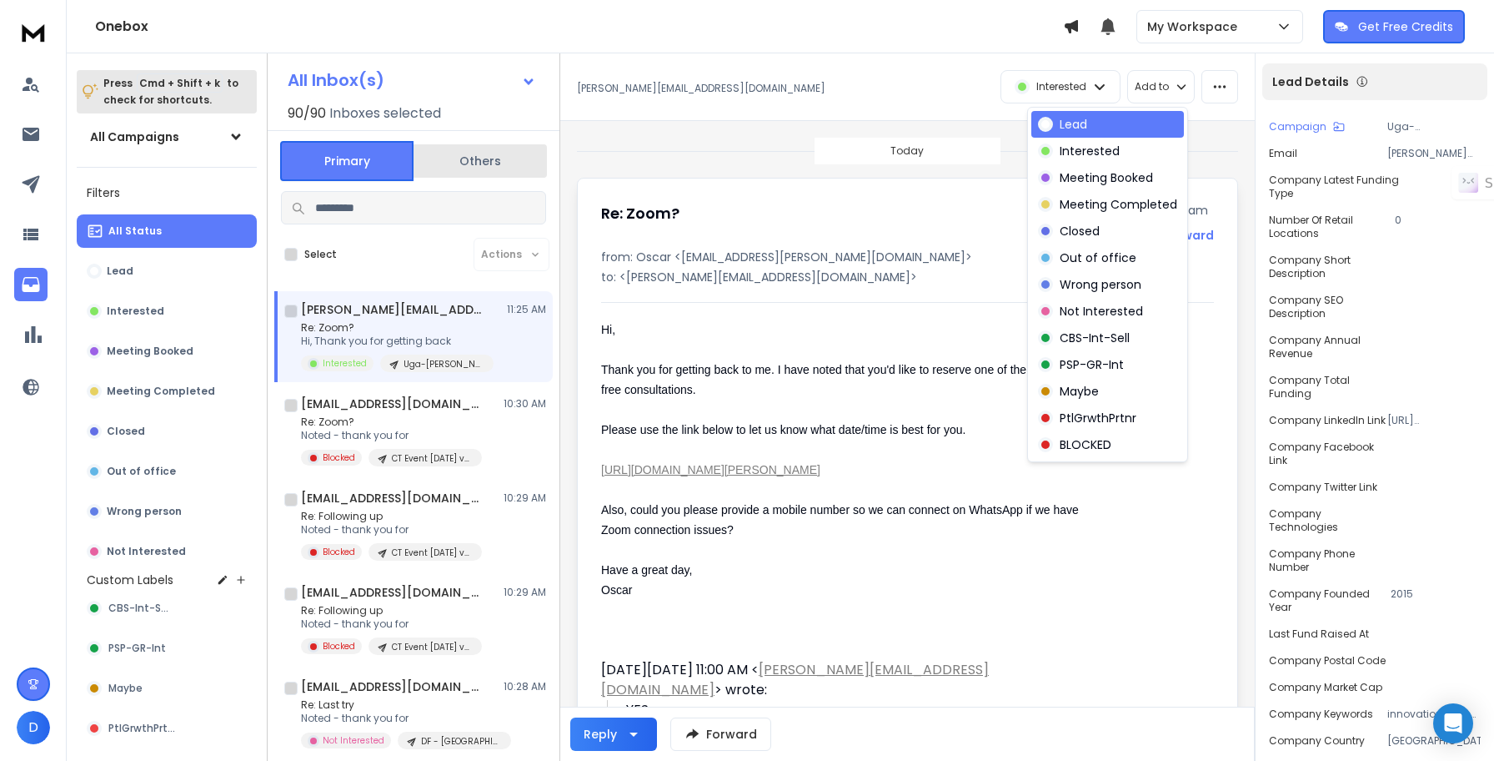
click at [1097, 125] on div "Lead" at bounding box center [1108, 124] width 153 height 27
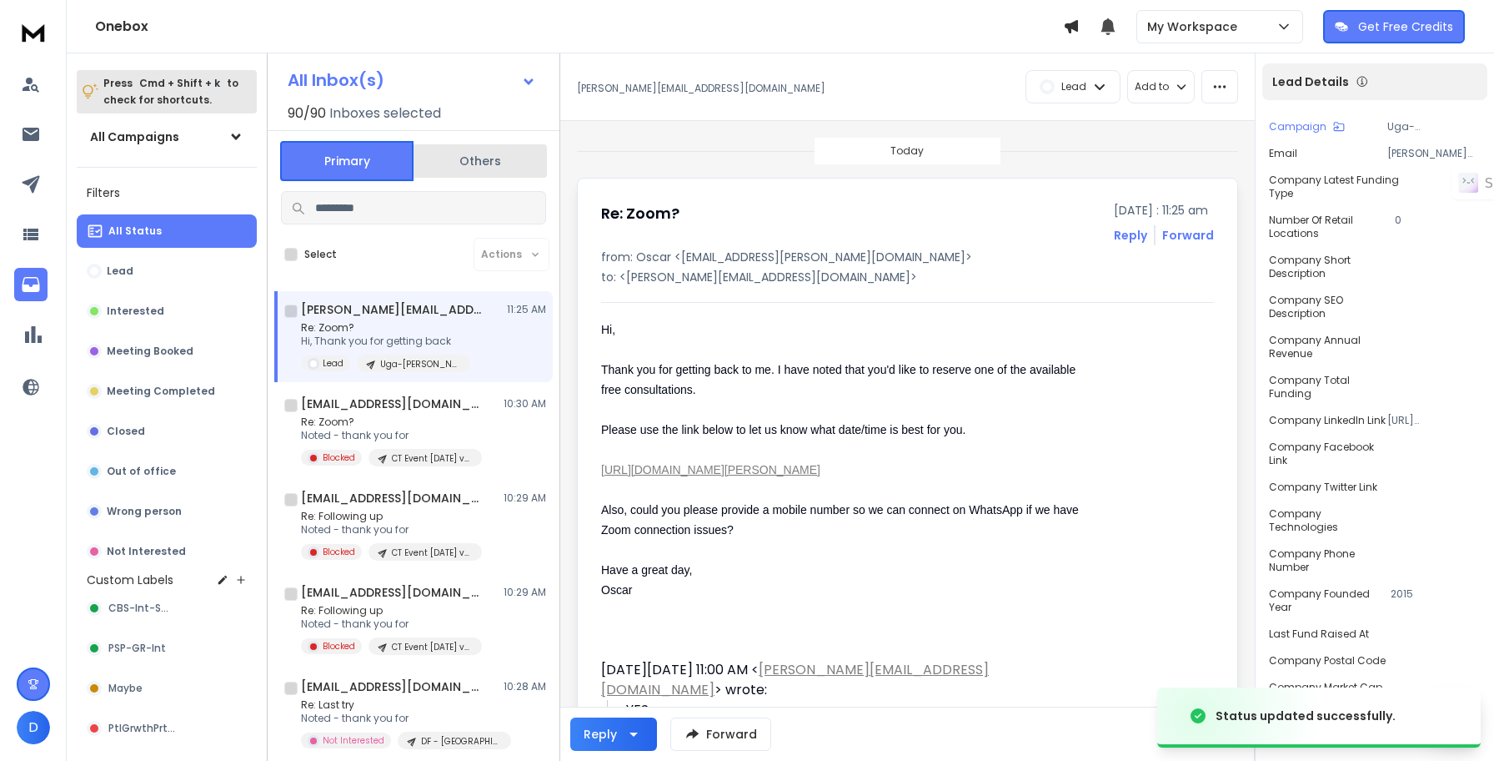
click at [1087, 92] on p "Lead" at bounding box center [1074, 86] width 25 height 13
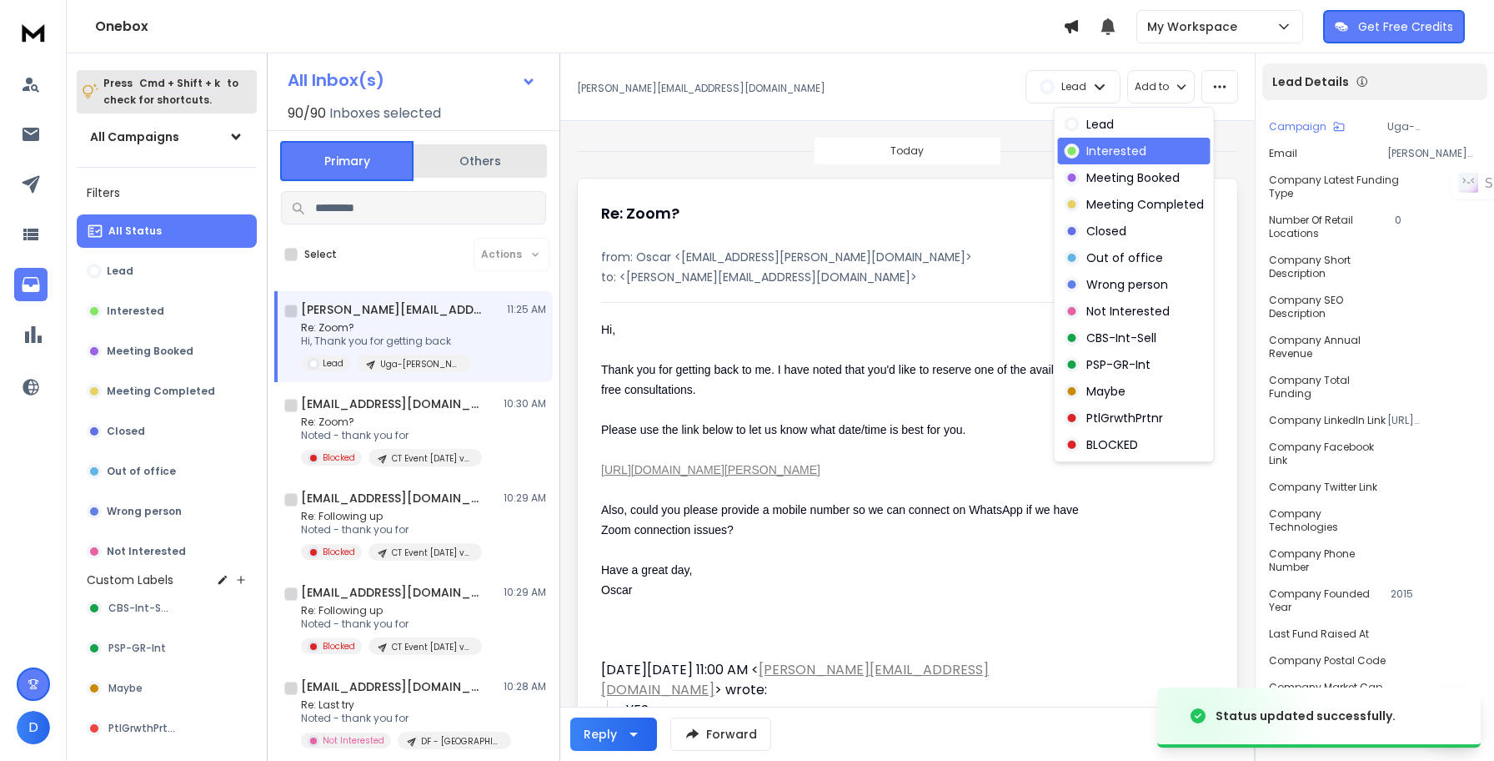
click at [1103, 151] on p "Interested" at bounding box center [1117, 151] width 60 height 17
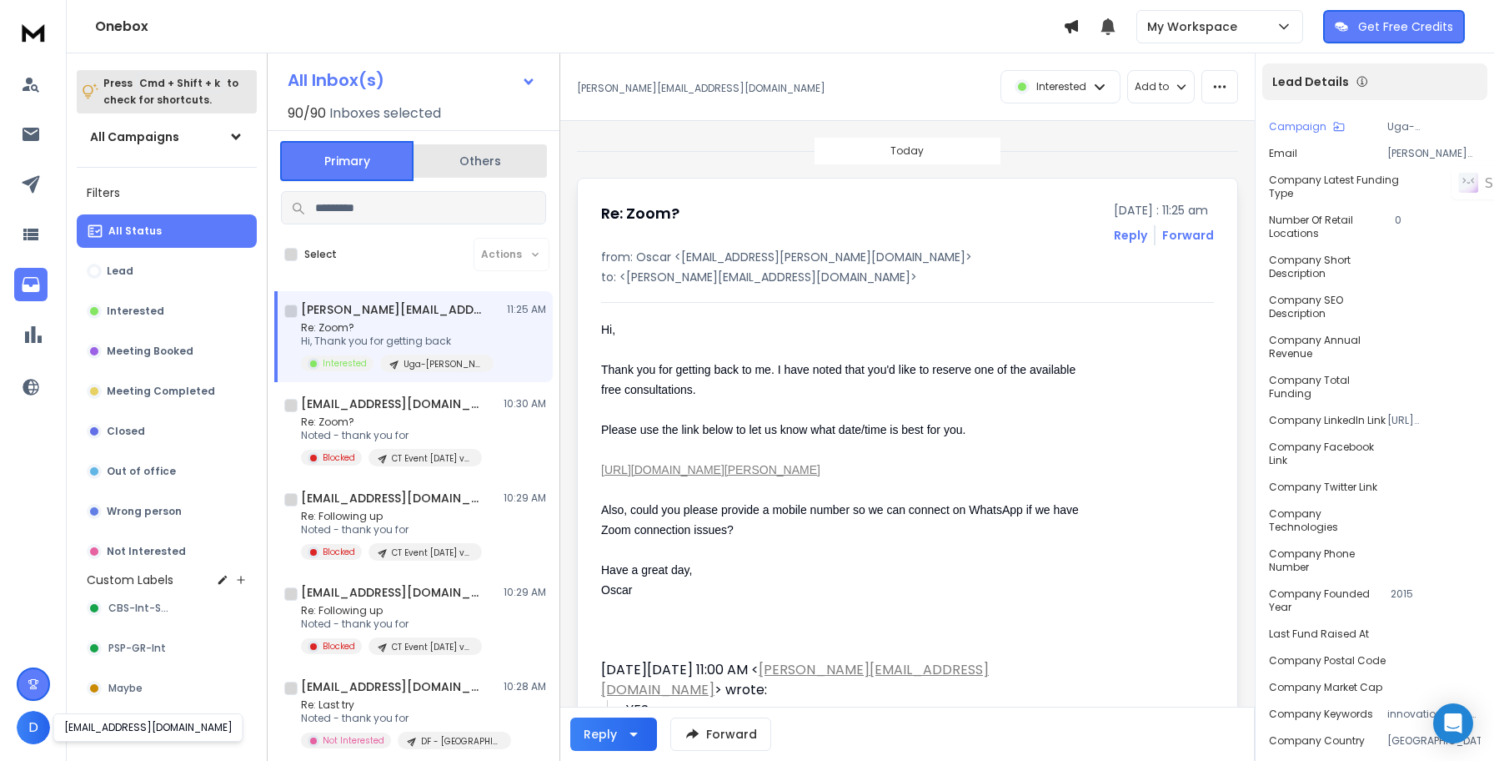
click at [37, 728] on span "D" at bounding box center [33, 727] width 33 height 33
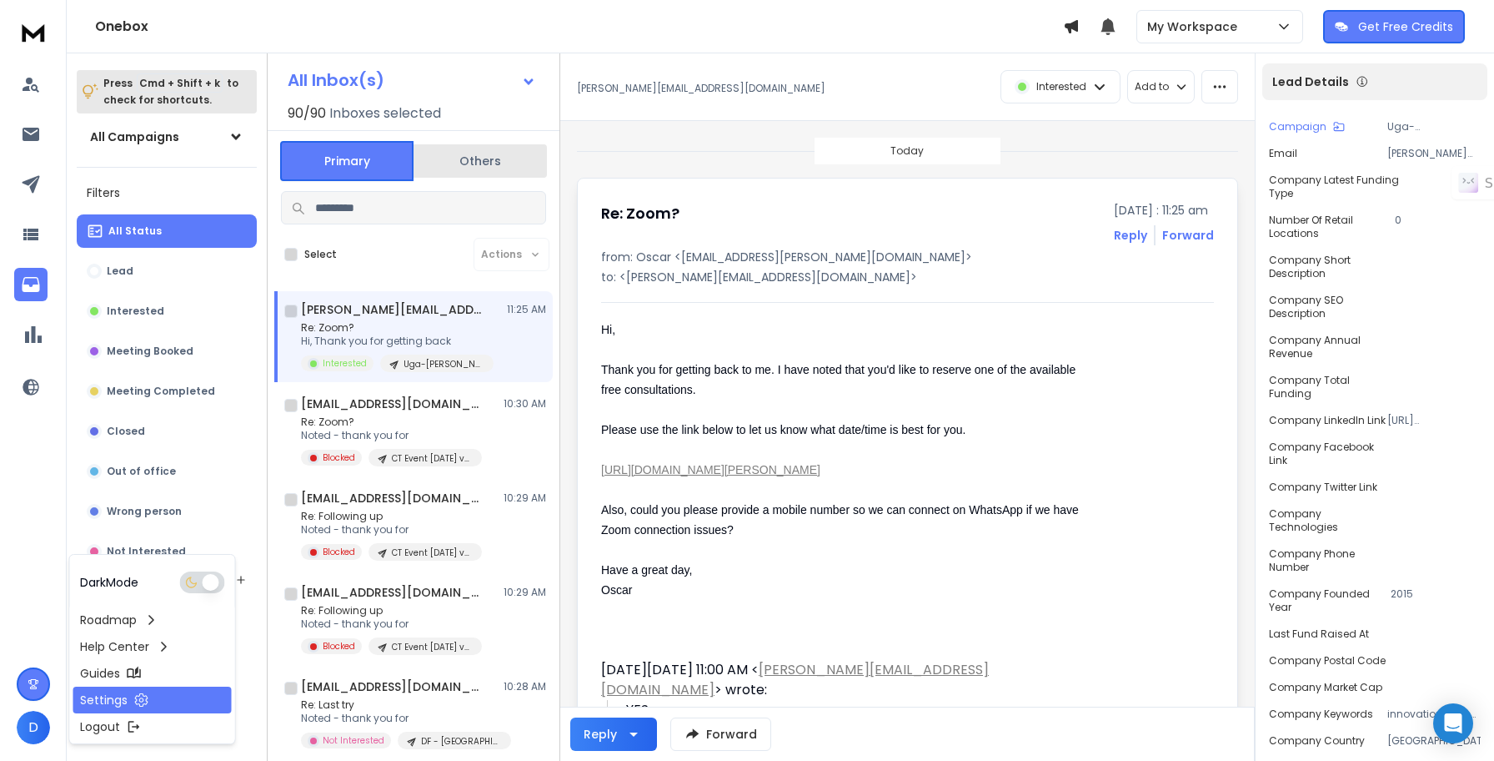
click at [123, 696] on p "Settings" at bounding box center [104, 699] width 48 height 17
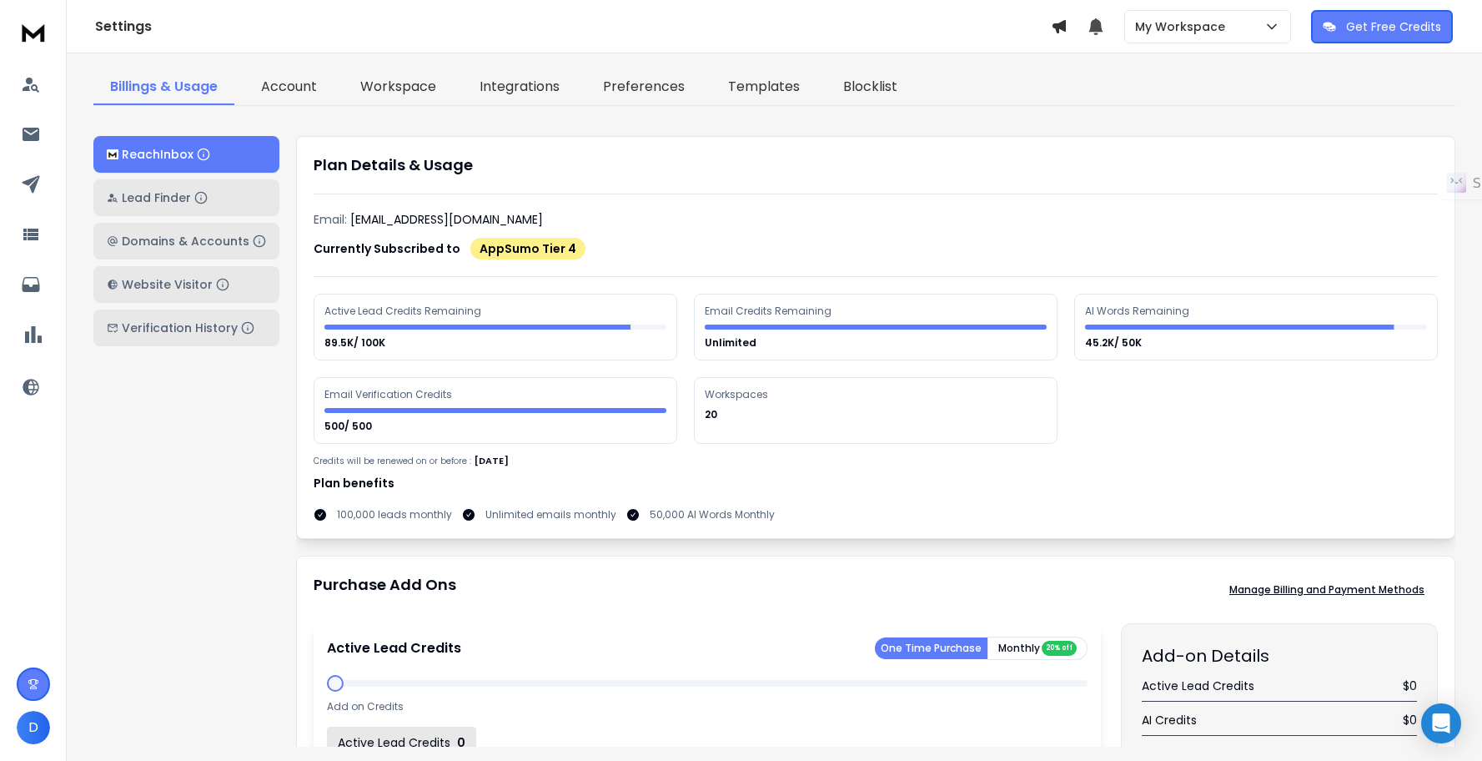
click at [535, 85] on link "Integrations" at bounding box center [519, 87] width 113 height 35
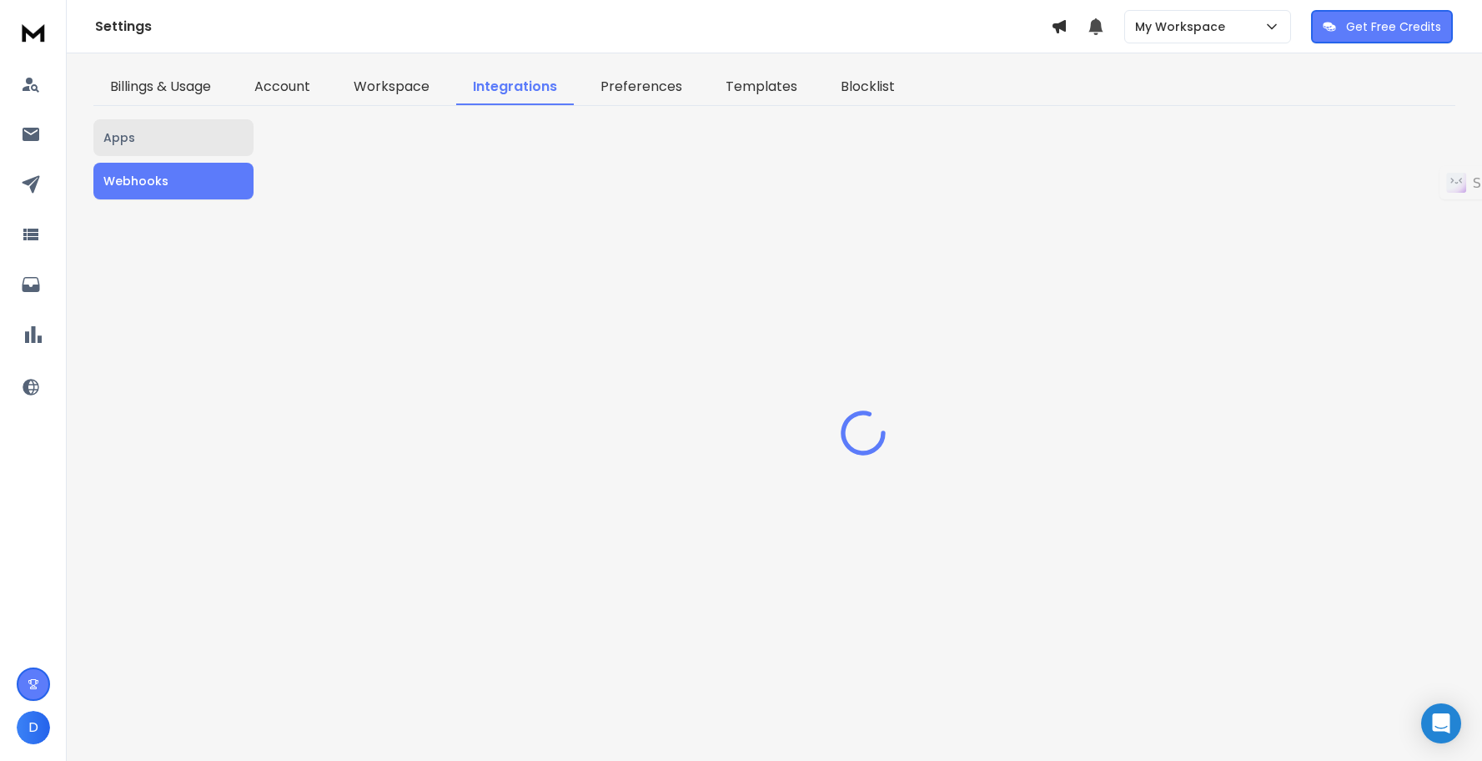
click at [173, 184] on button "Webhooks" at bounding box center [173, 181] width 160 height 37
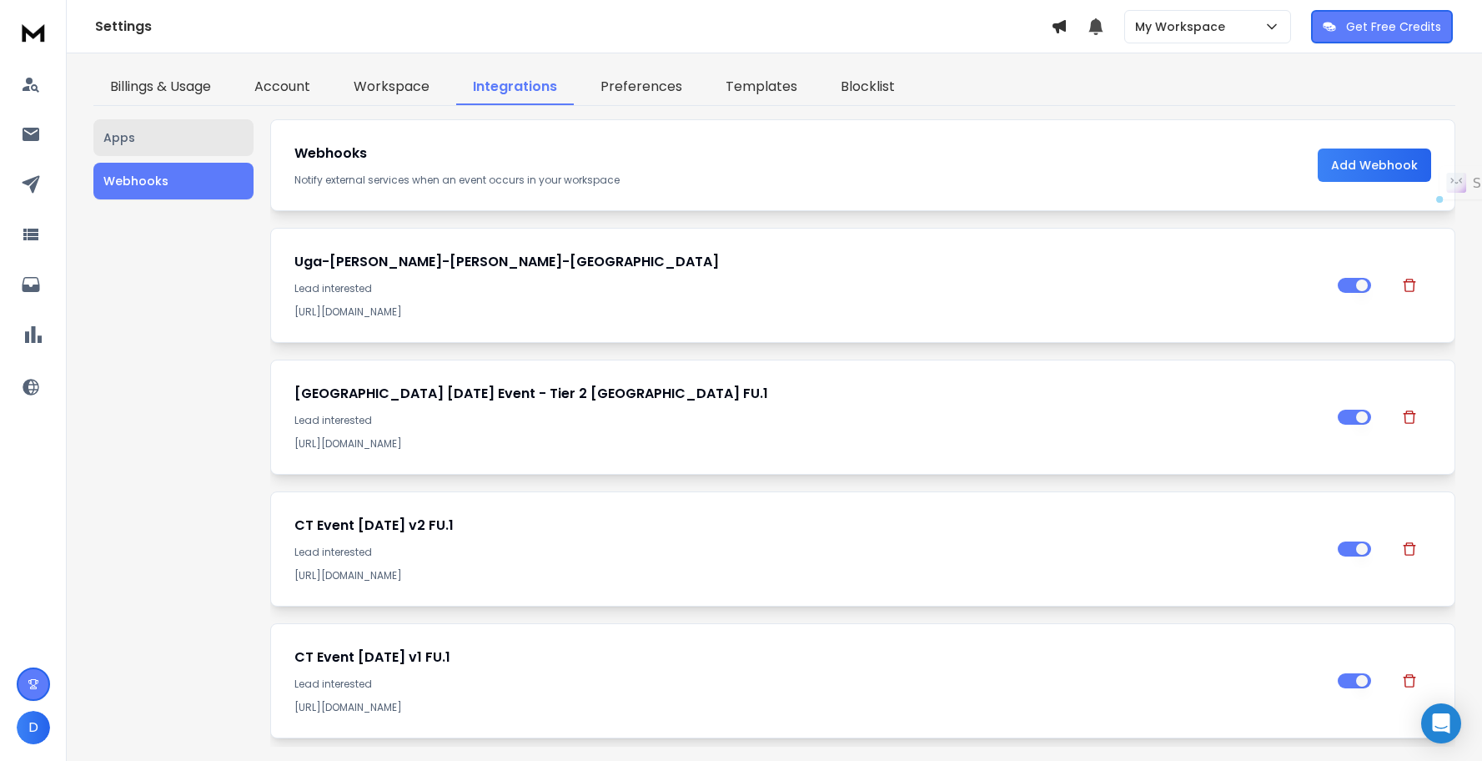
copy p "https://cloud.activepieces.com/api/v1/webhooks/XwayiC9FlOR6qXJQPxTzy"
drag, startPoint x: 295, startPoint y: 313, endPoint x: 203, endPoint y: 311, distance: 92.6
click at [203, 311] on div "Apps Webhooks Webhooks Notify external services when an event occurs in your wo…" at bounding box center [774, 432] width 1362 height 627
click at [1348, 164] on button "Add Webhook" at bounding box center [1374, 164] width 113 height 33
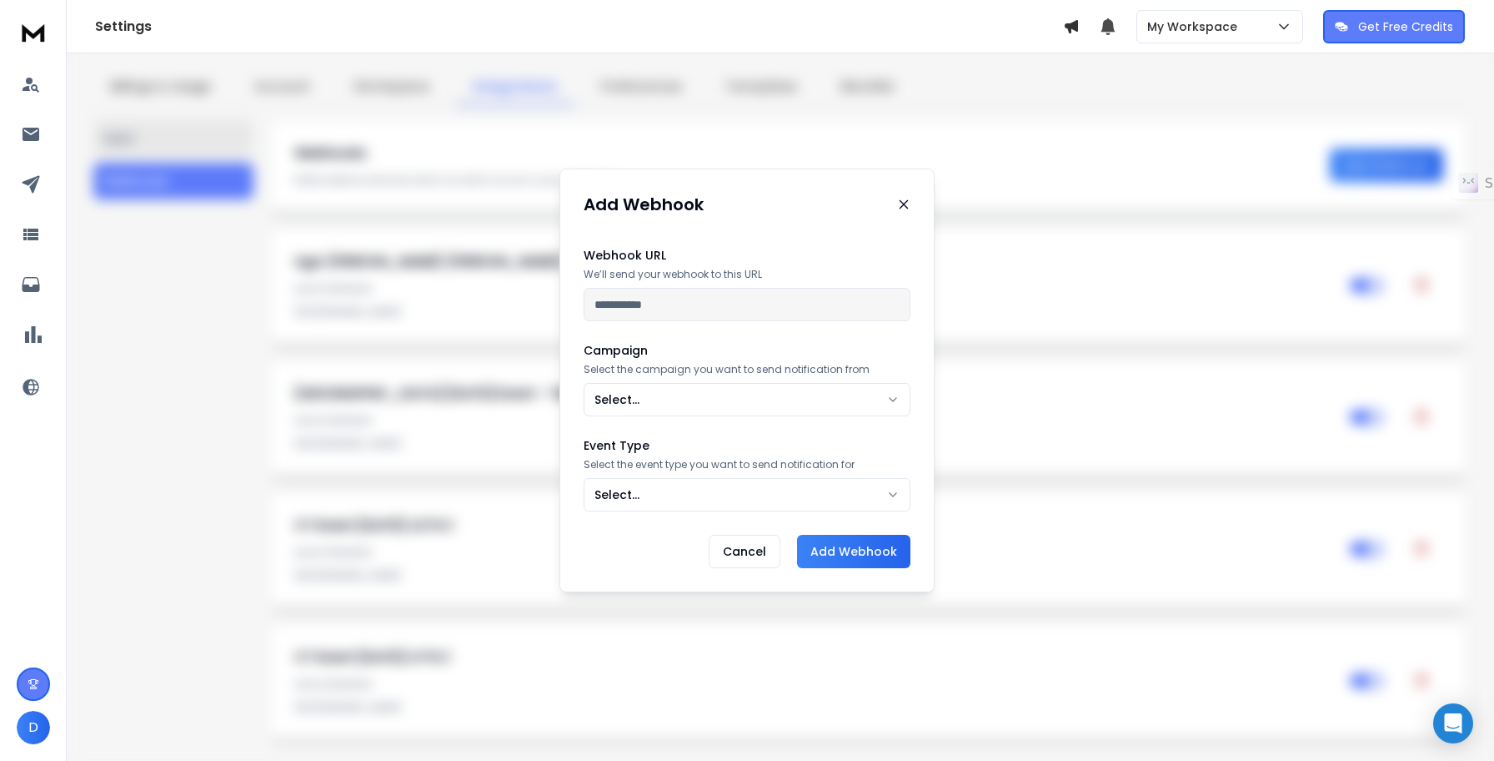
click at [624, 313] on input at bounding box center [747, 304] width 327 height 33
paste input "**********"
type input "**********"
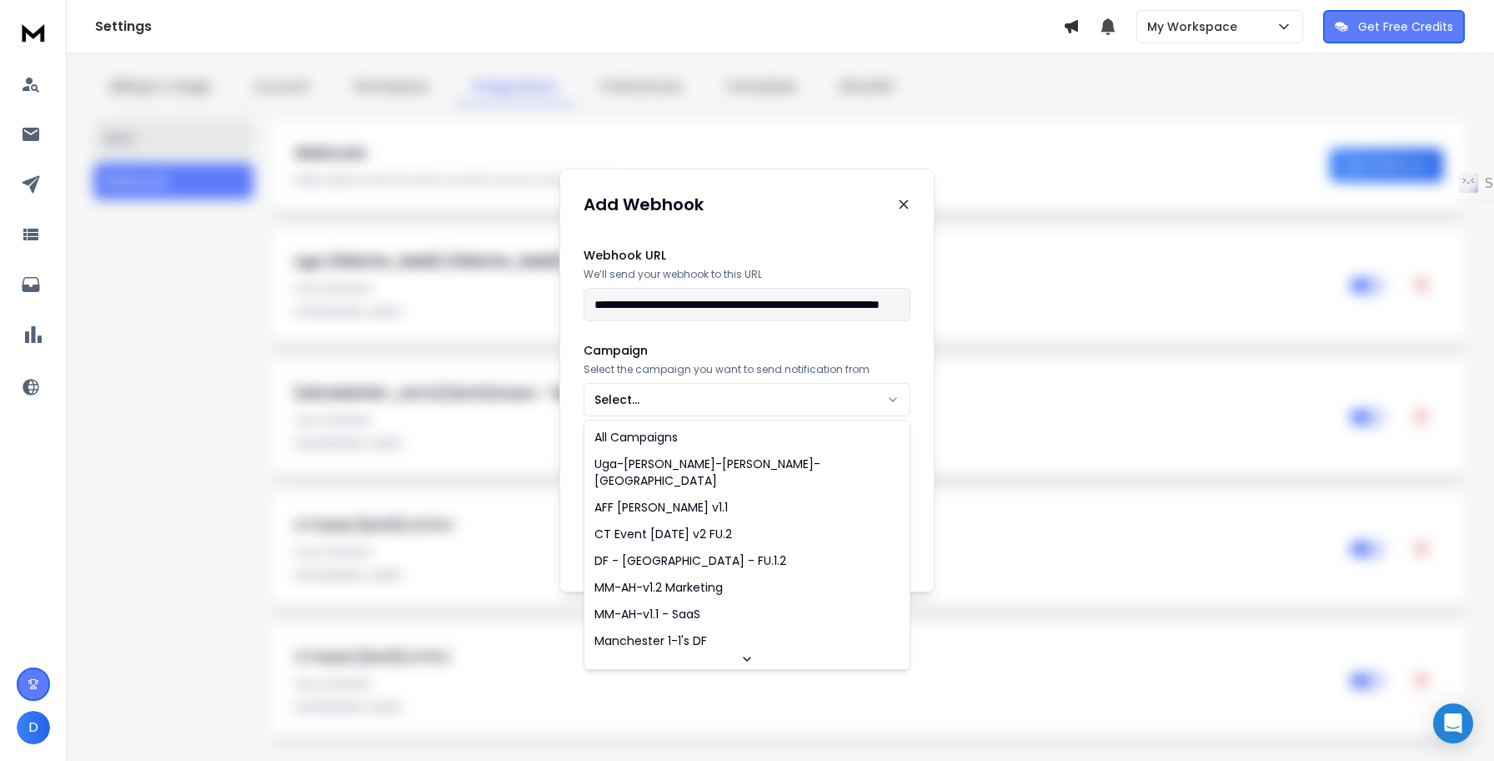
click at [634, 393] on button "Select..." at bounding box center [747, 399] width 327 height 33
select select "*****"
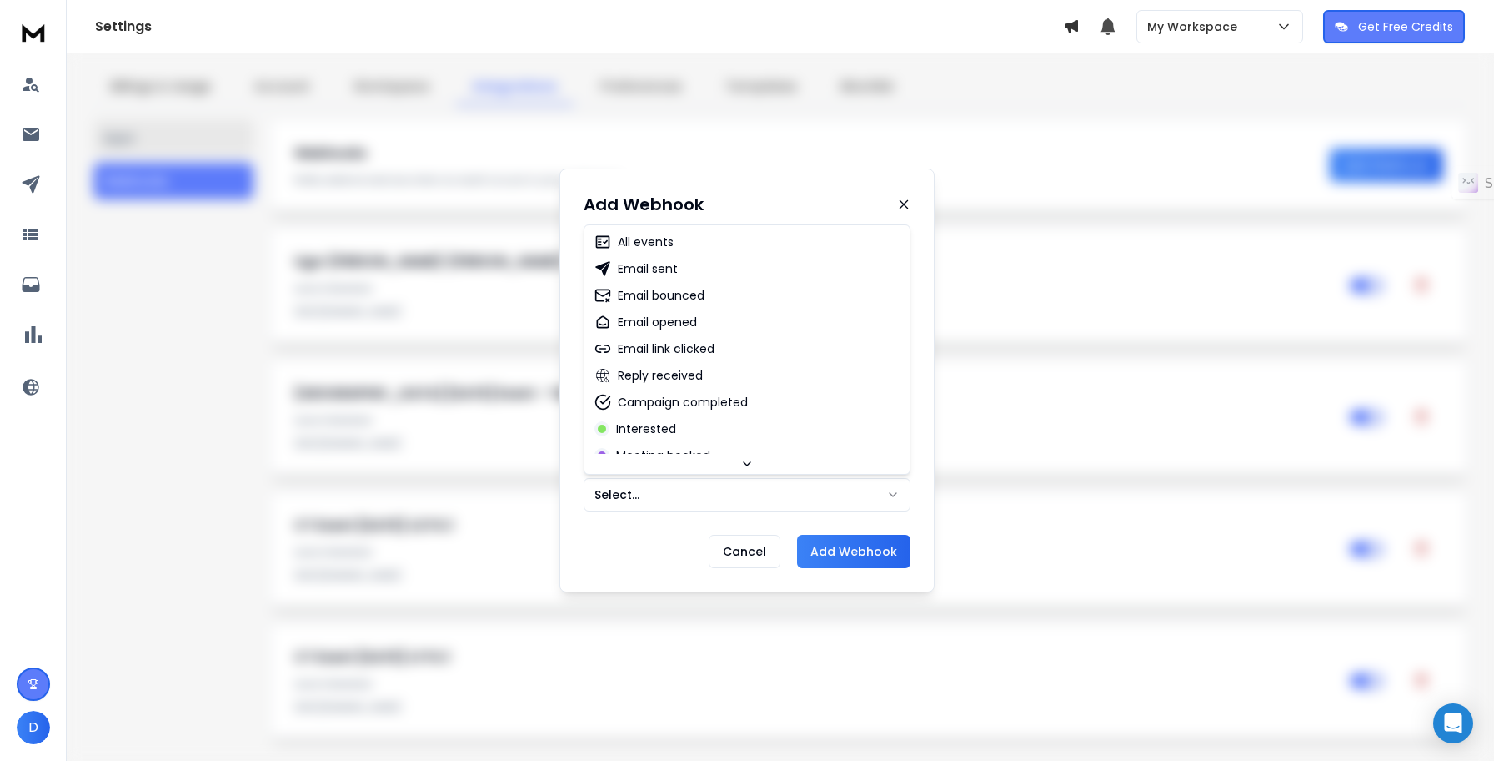
click at [741, 495] on button "Select..." at bounding box center [747, 494] width 327 height 33
select select "**********"
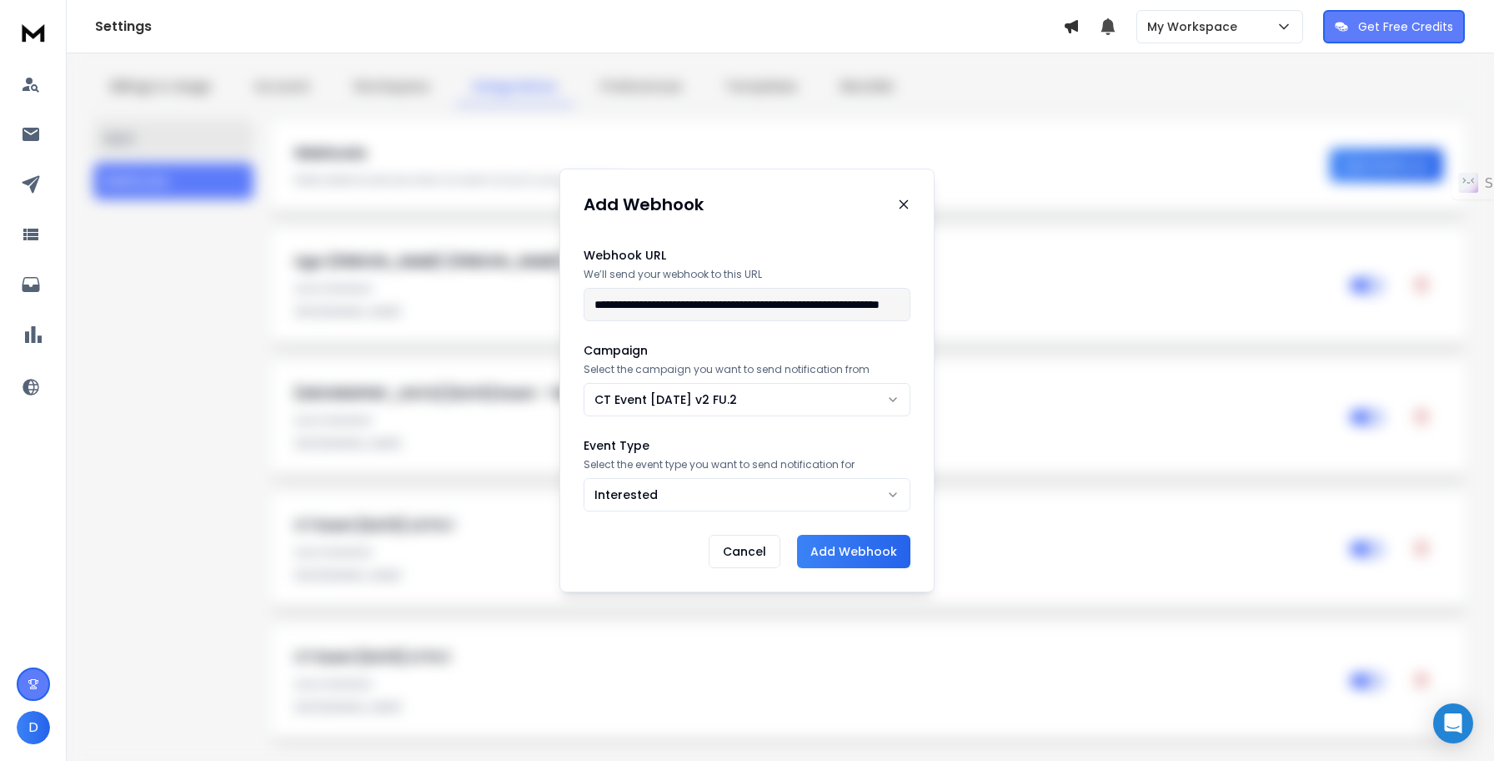
click at [842, 554] on button "Add Webhook" at bounding box center [853, 551] width 113 height 33
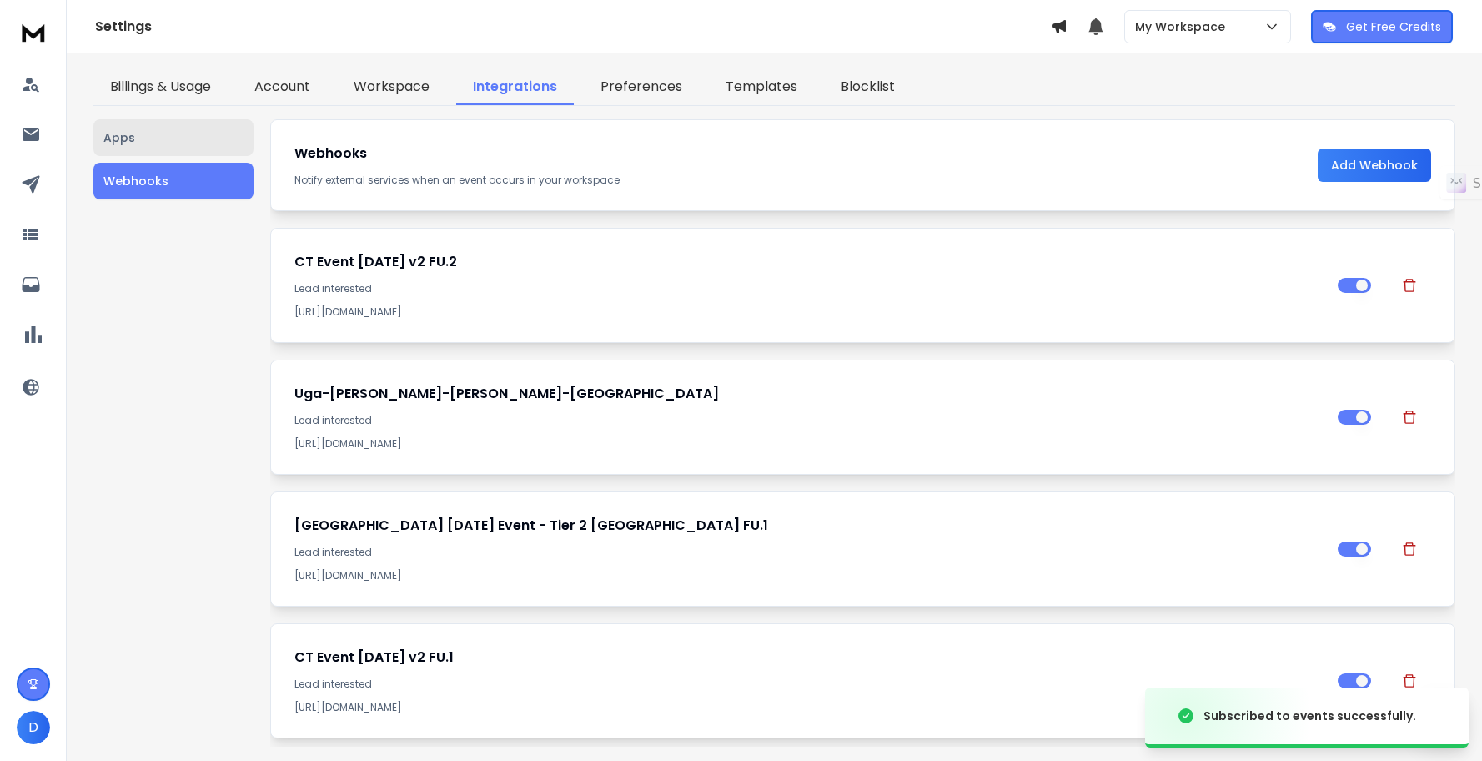
click at [1371, 168] on button "Add Webhook" at bounding box center [1374, 164] width 113 height 33
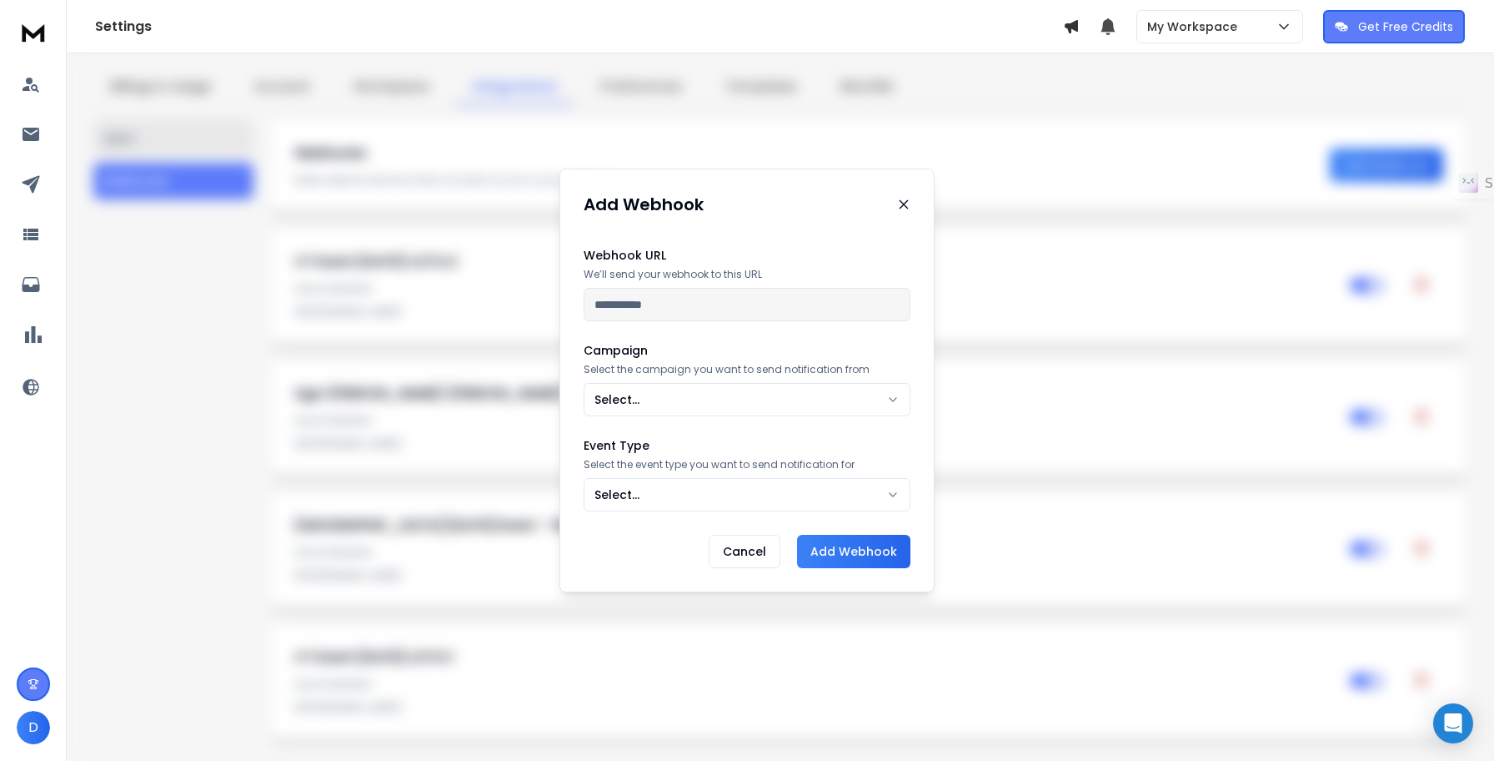
click at [898, 206] on icon at bounding box center [903, 204] width 13 height 13
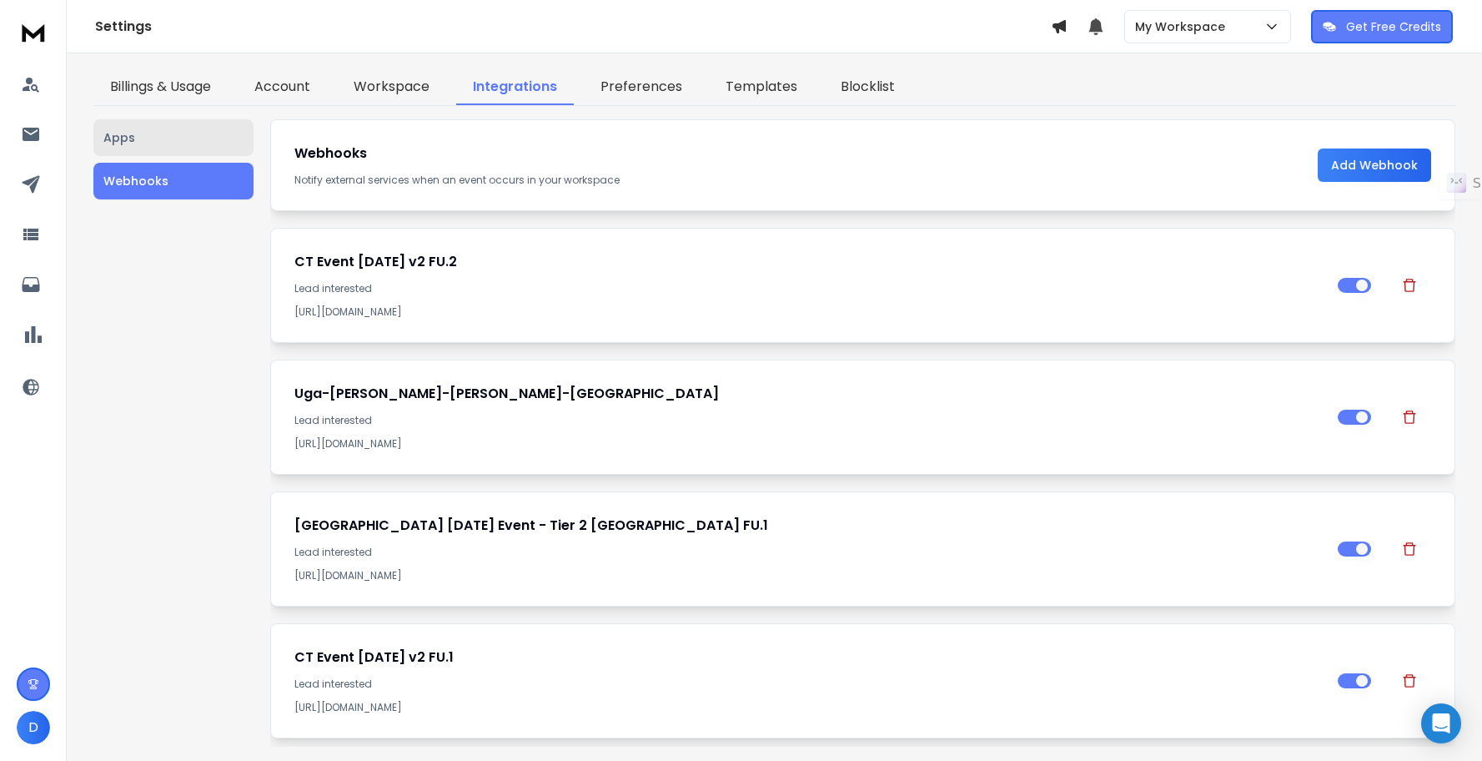
click at [1351, 158] on button "Add Webhook" at bounding box center [1374, 164] width 113 height 33
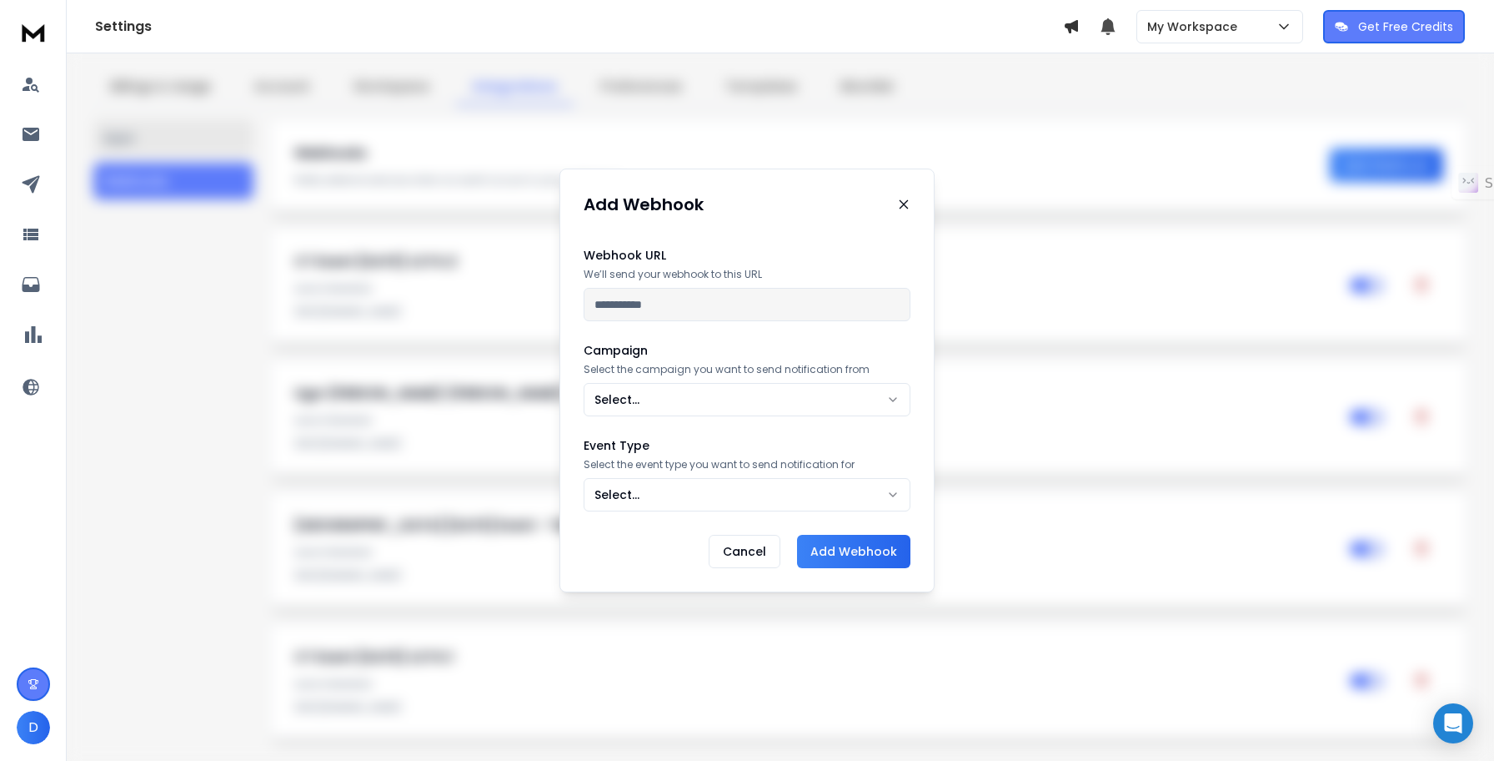
click at [703, 309] on input at bounding box center [747, 304] width 327 height 33
paste input "**********"
type input "**********"
click at [706, 406] on button "Select..." at bounding box center [747, 399] width 327 height 33
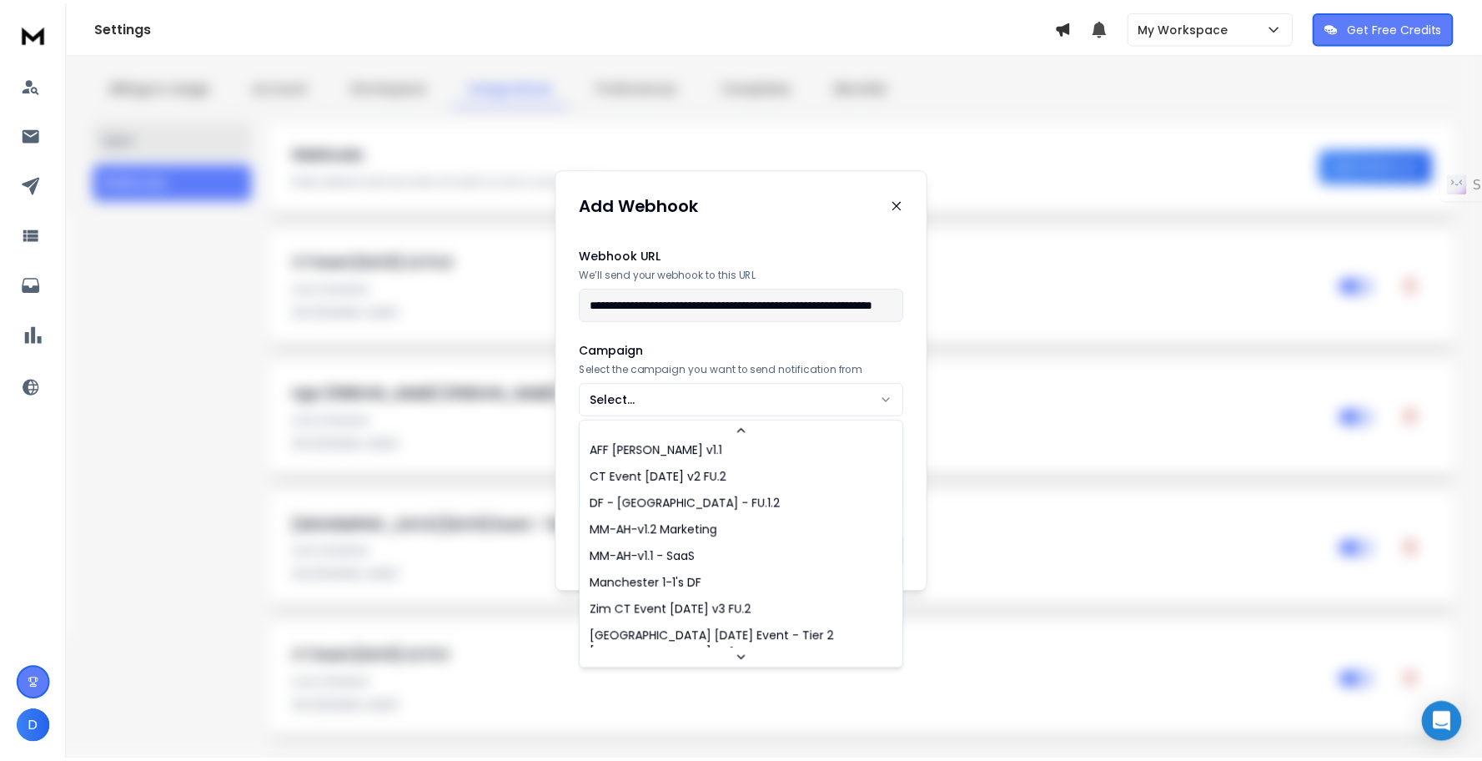
scroll to position [98, 0]
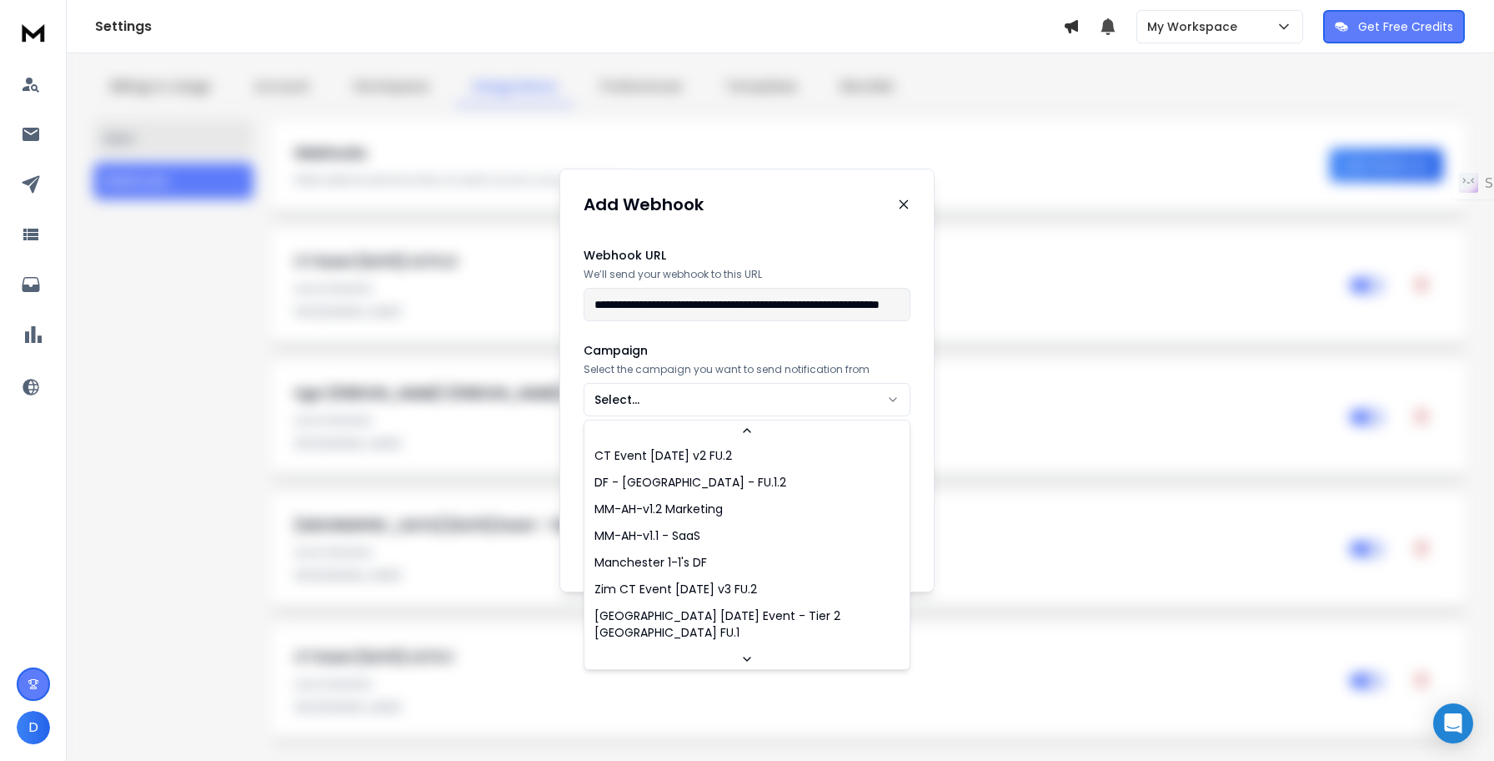
select select "*****"
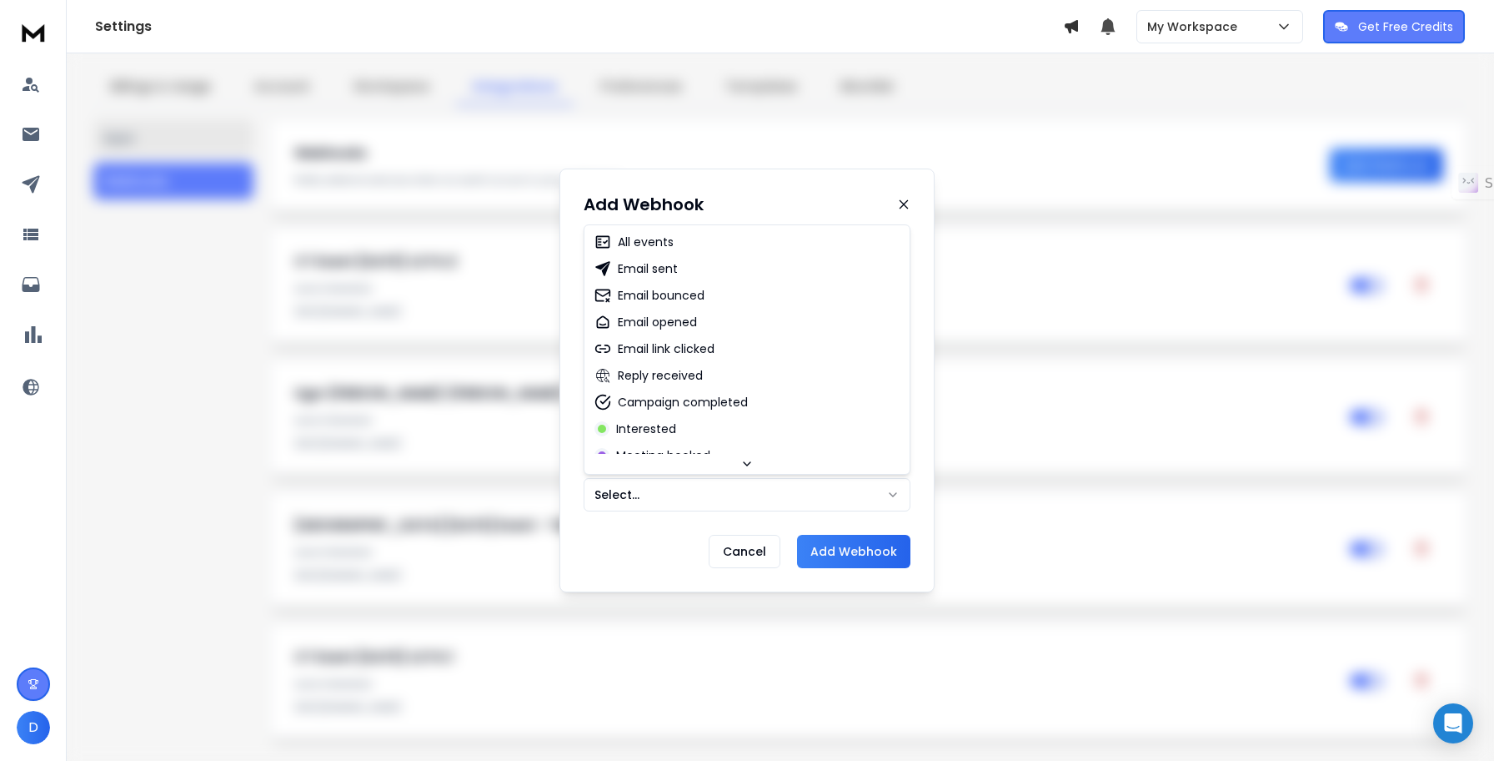
click at [770, 494] on button "Select..." at bounding box center [747, 494] width 327 height 33
select select "**********"
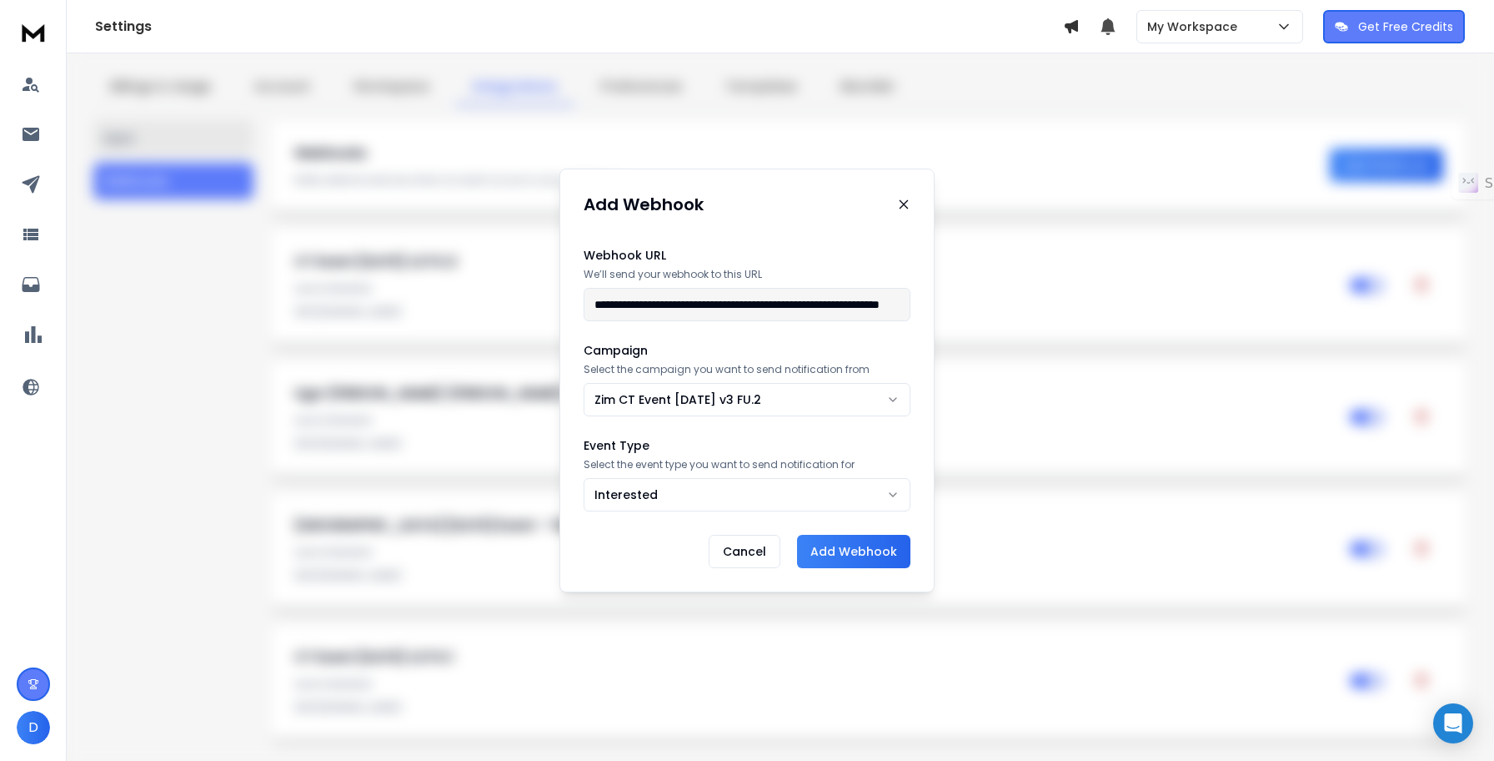
click at [847, 540] on button "Add Webhook" at bounding box center [853, 551] width 113 height 33
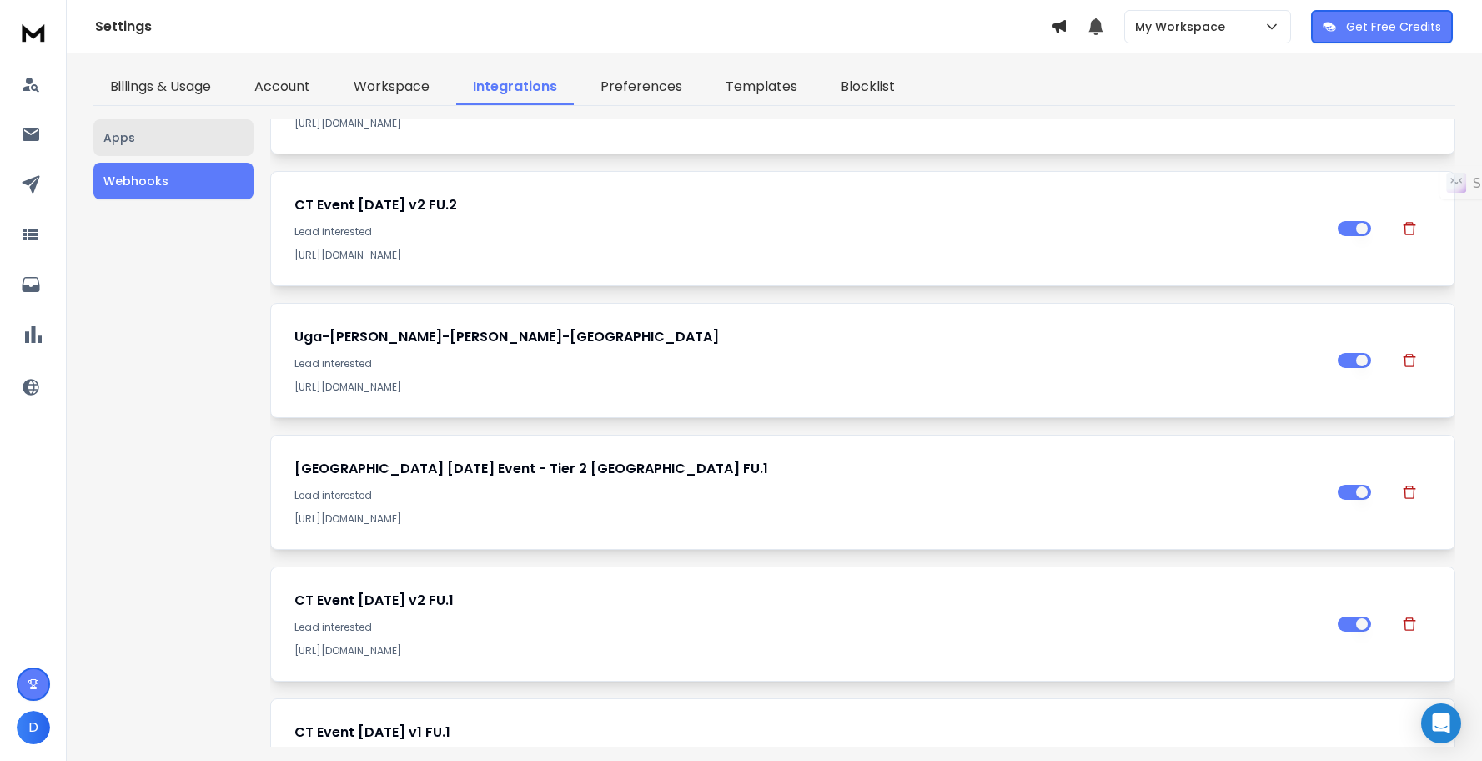
scroll to position [0, 0]
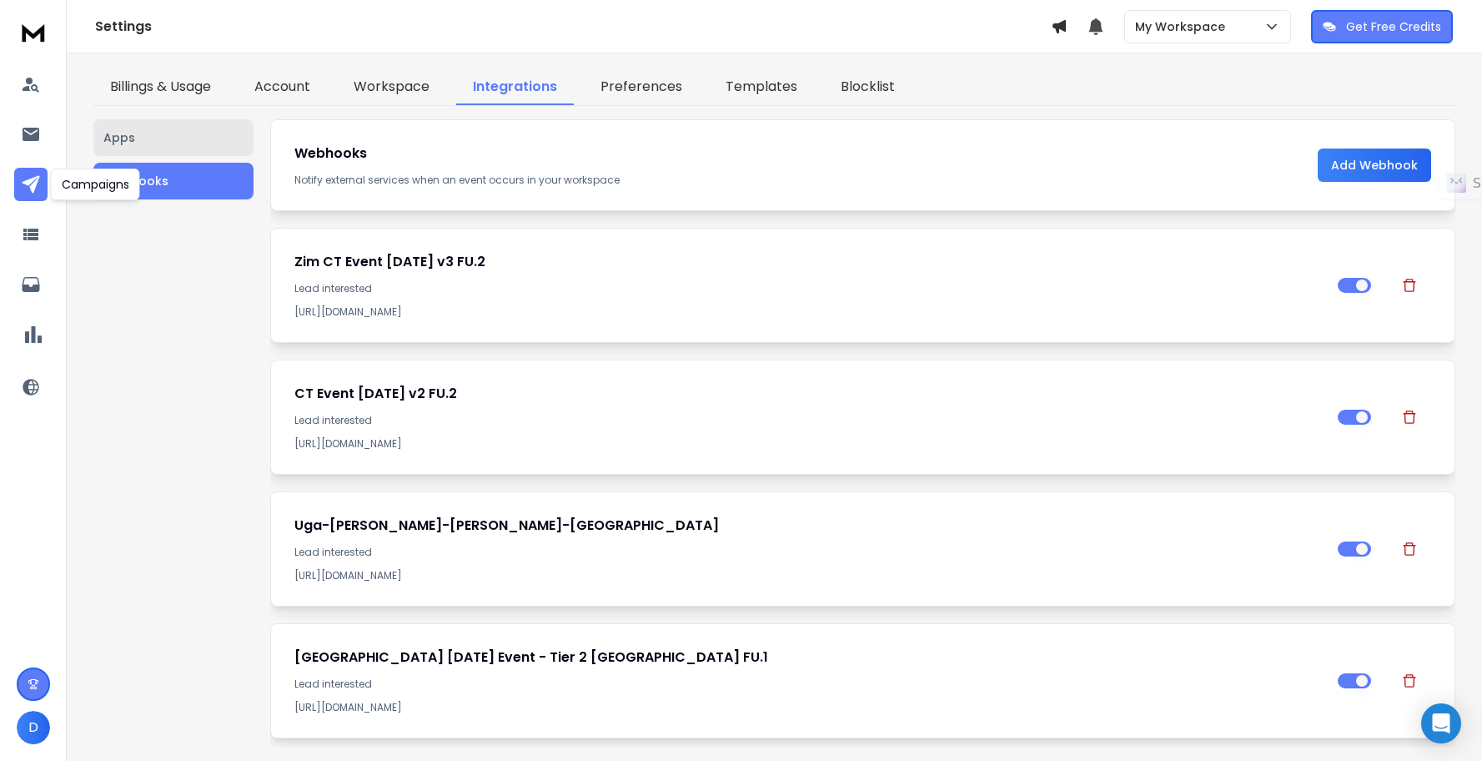
click at [25, 180] on icon at bounding box center [31, 184] width 18 height 18
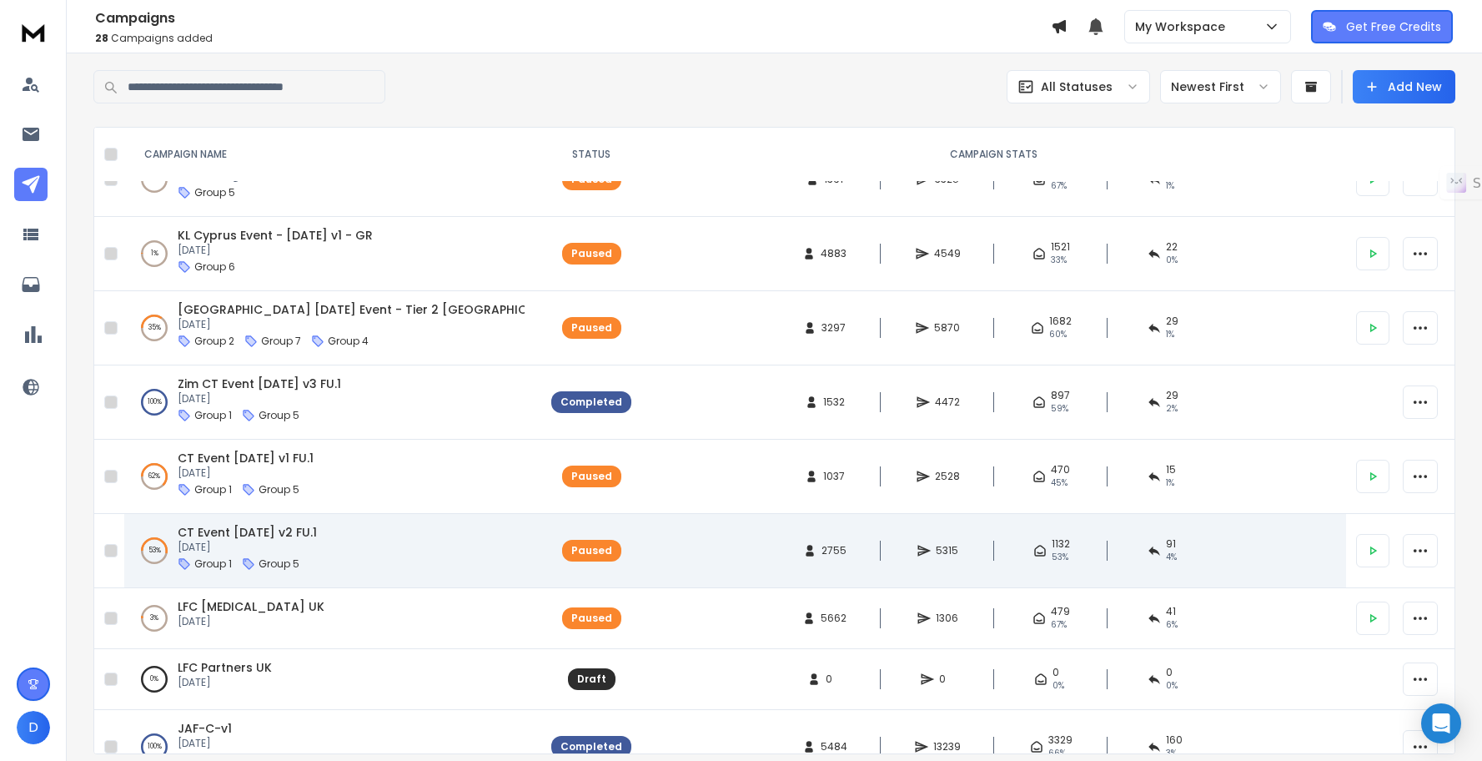
scroll to position [759, 0]
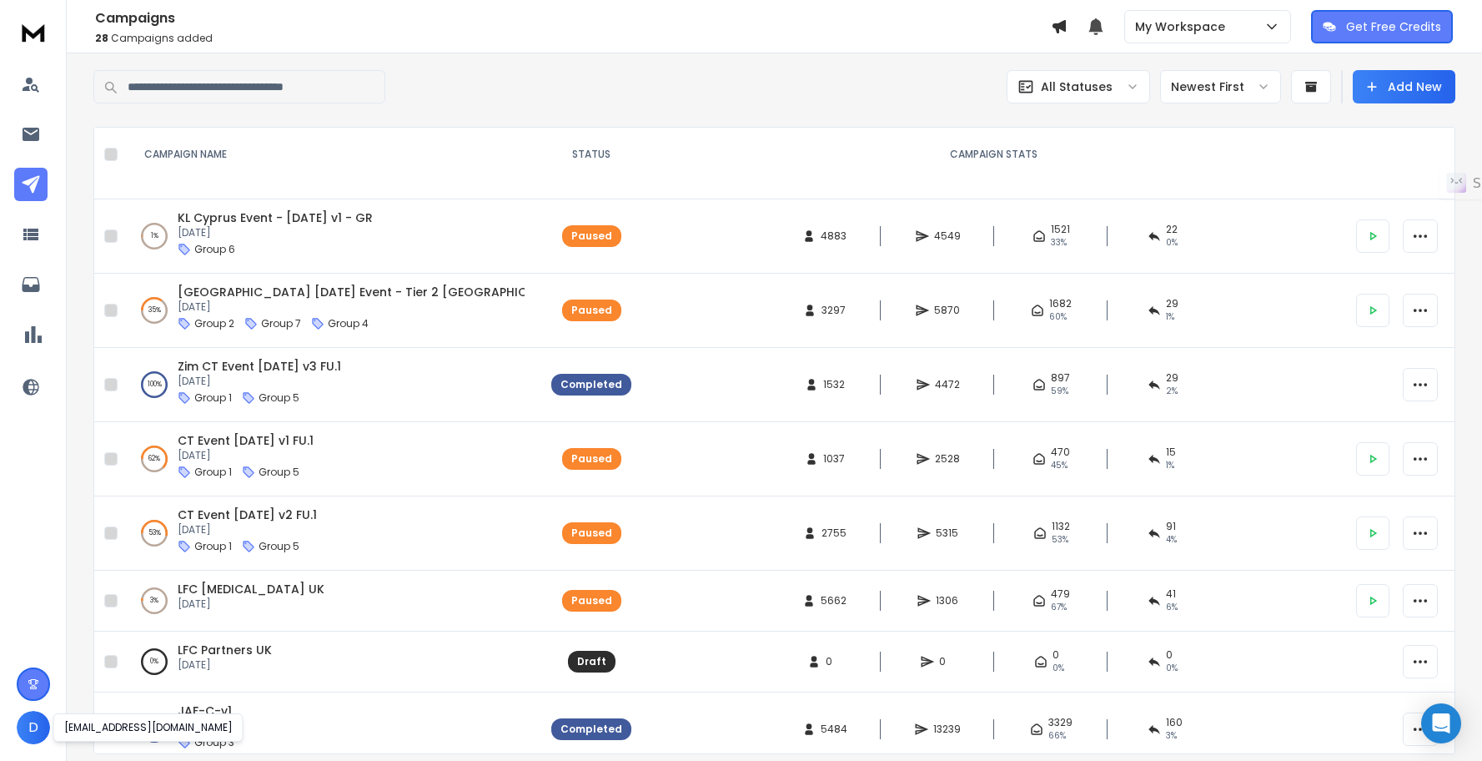
click at [38, 730] on span "D" at bounding box center [33, 727] width 33 height 33
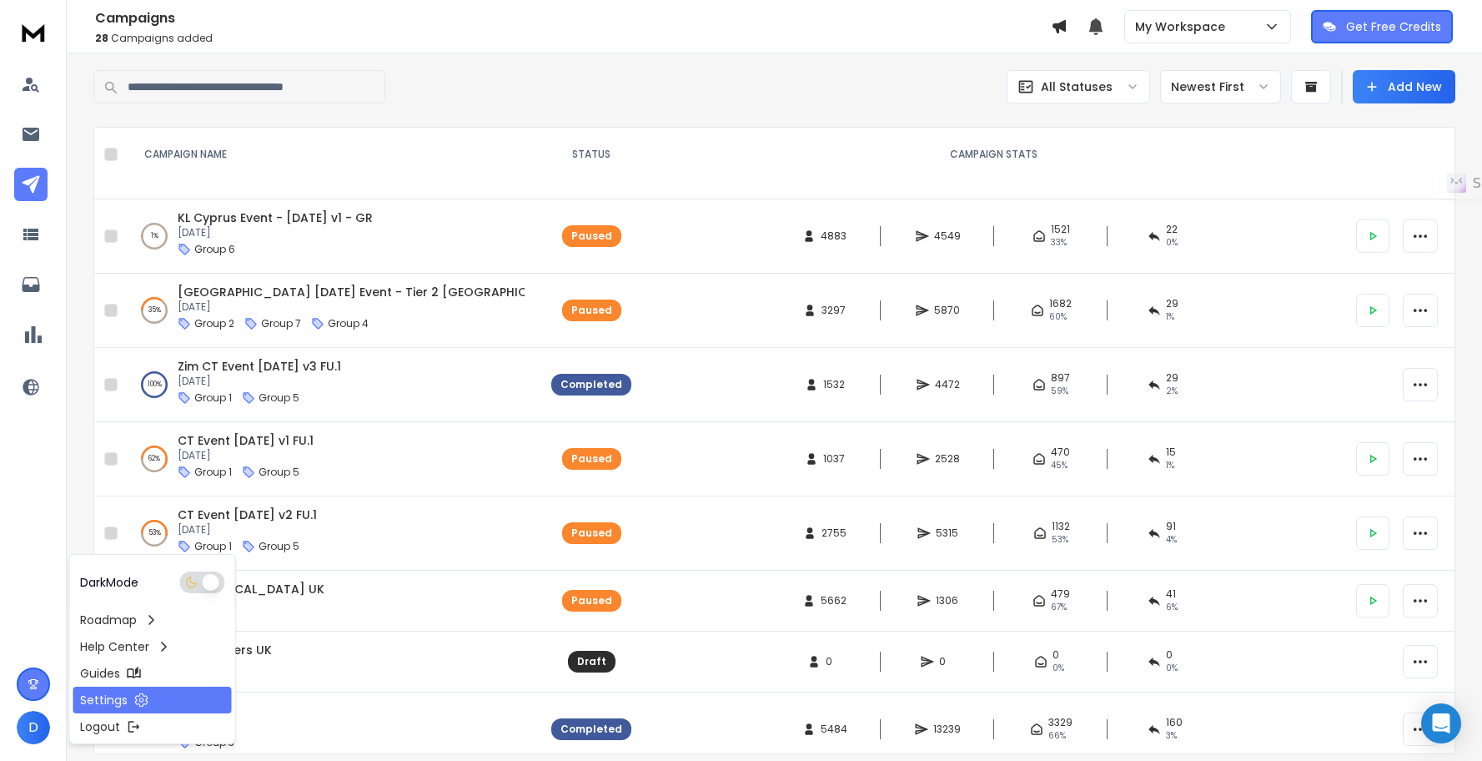
click at [137, 705] on icon at bounding box center [141, 699] width 15 height 15
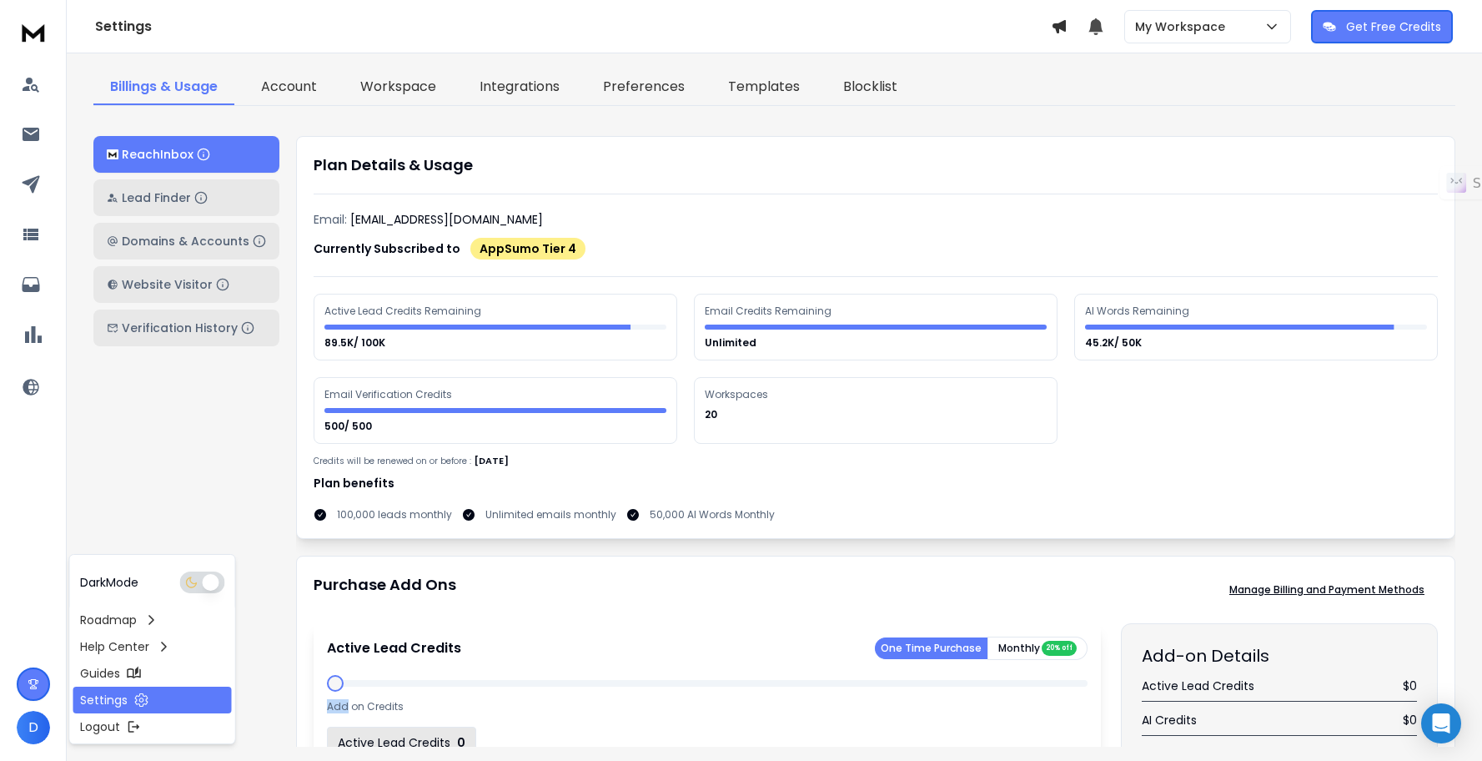
click at [137, 705] on div "ReachInbox Lead Finder Domains & Accounts Website Visitor Verification History …" at bounding box center [774, 432] width 1362 height 627
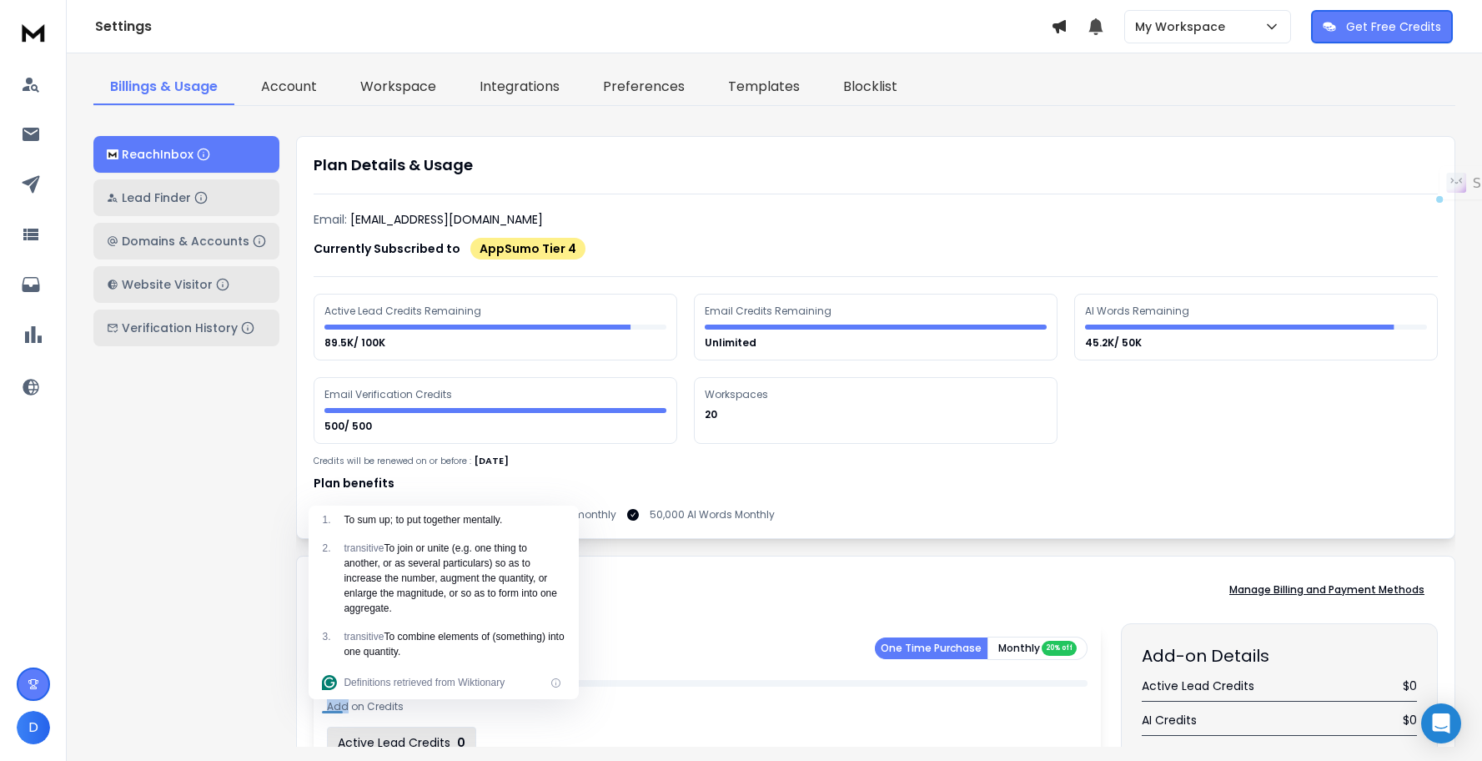
click at [497, 93] on link "Integrations" at bounding box center [519, 87] width 113 height 35
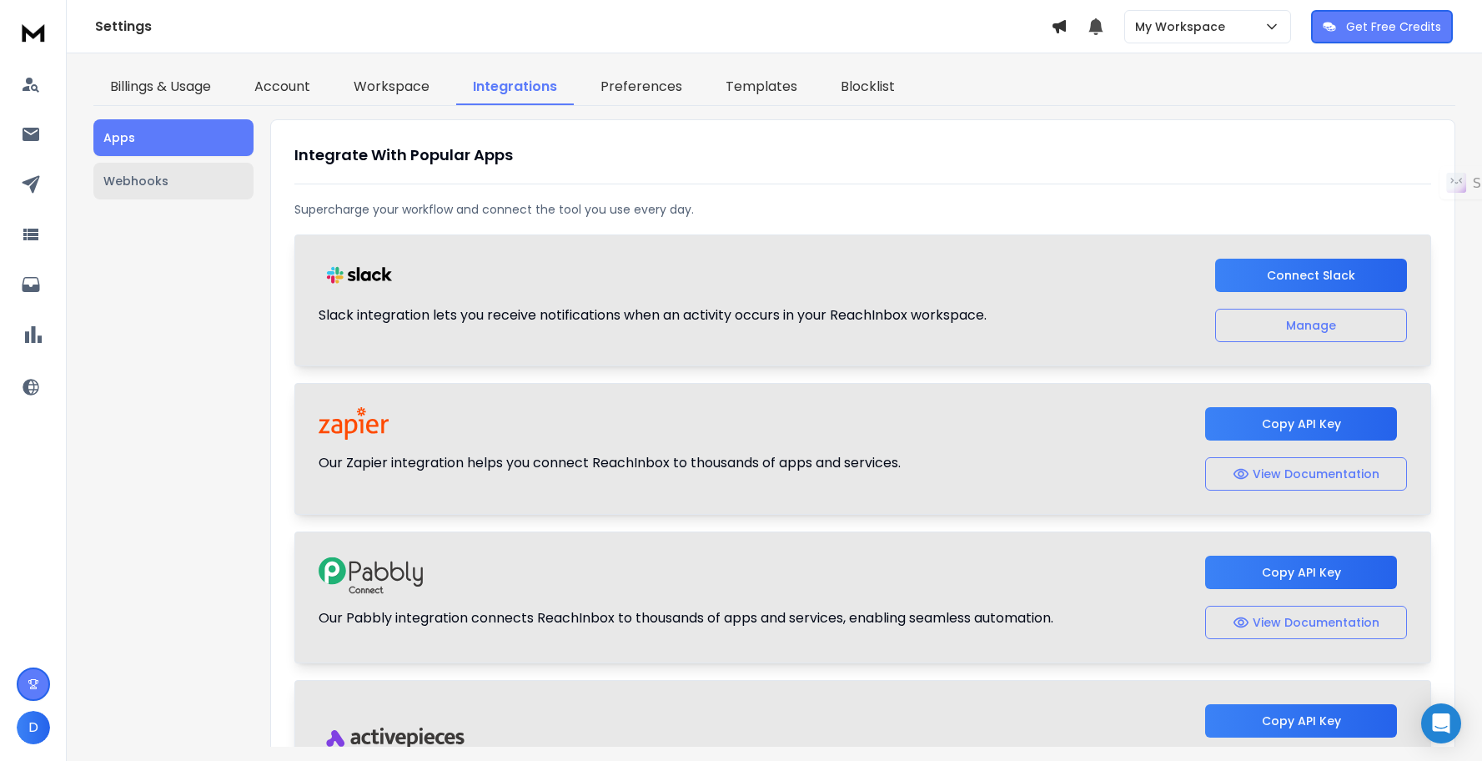
click at [156, 170] on button "Webhooks" at bounding box center [173, 181] width 160 height 37
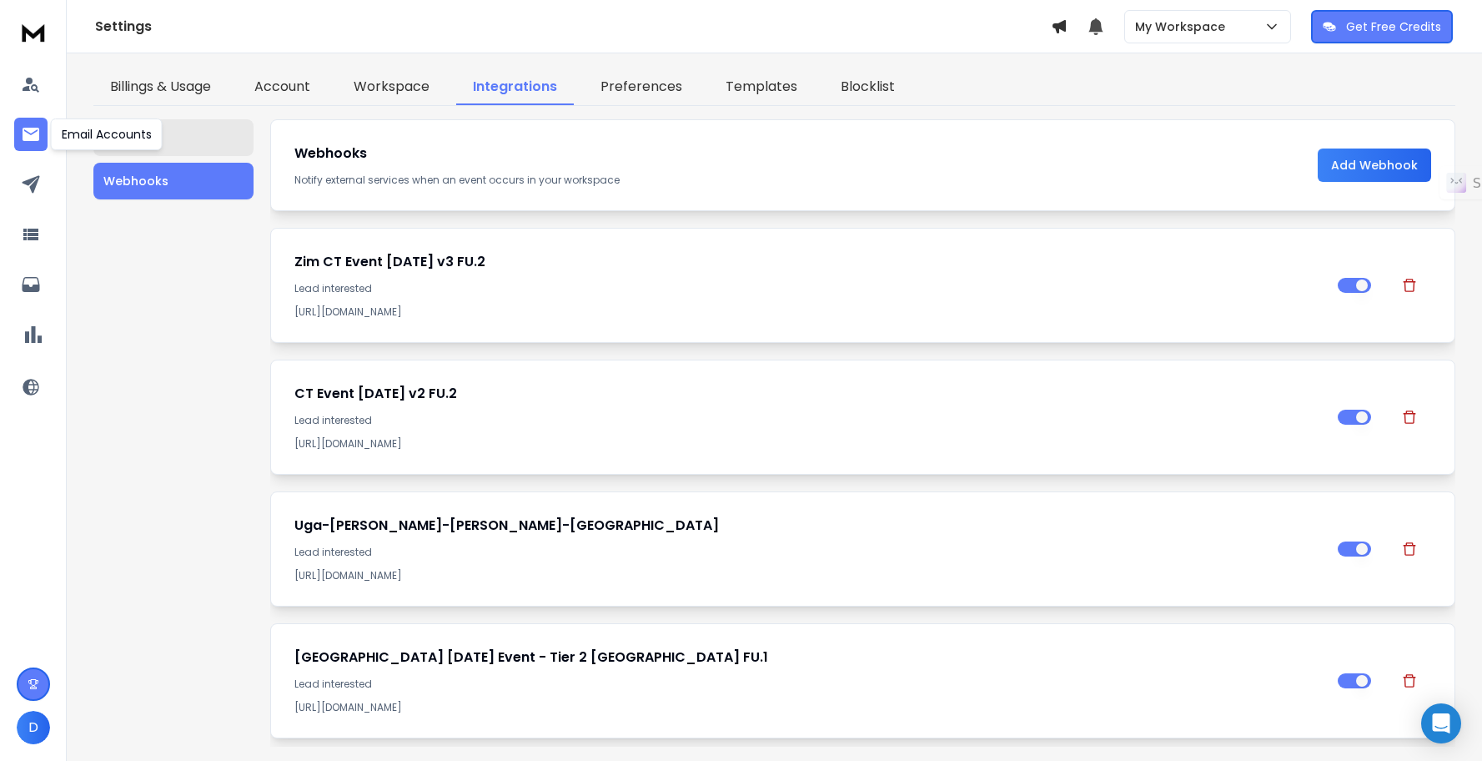
click at [33, 134] on icon at bounding box center [31, 134] width 17 height 13
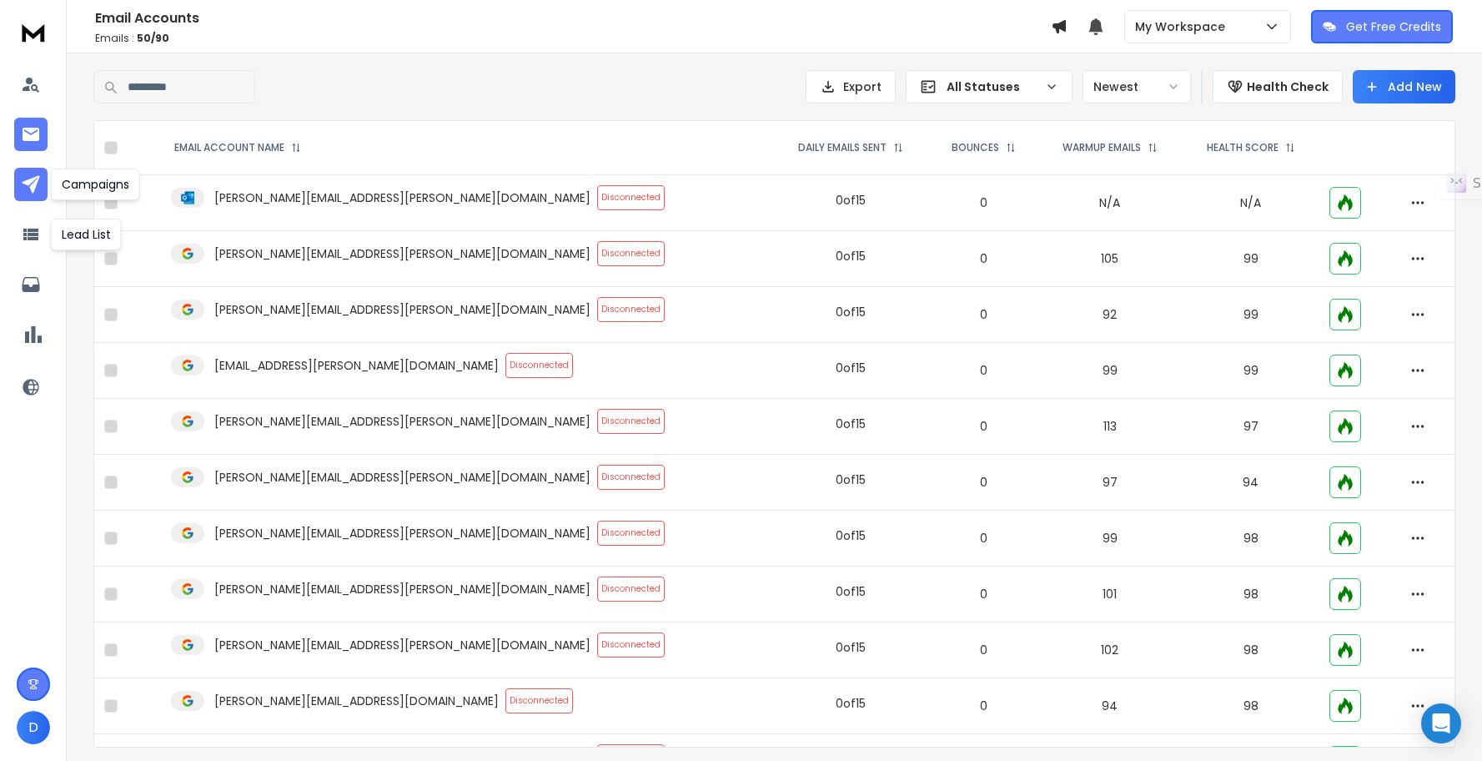
click at [31, 189] on icon at bounding box center [31, 184] width 18 height 18
